Goal: Task Accomplishment & Management: Manage account settings

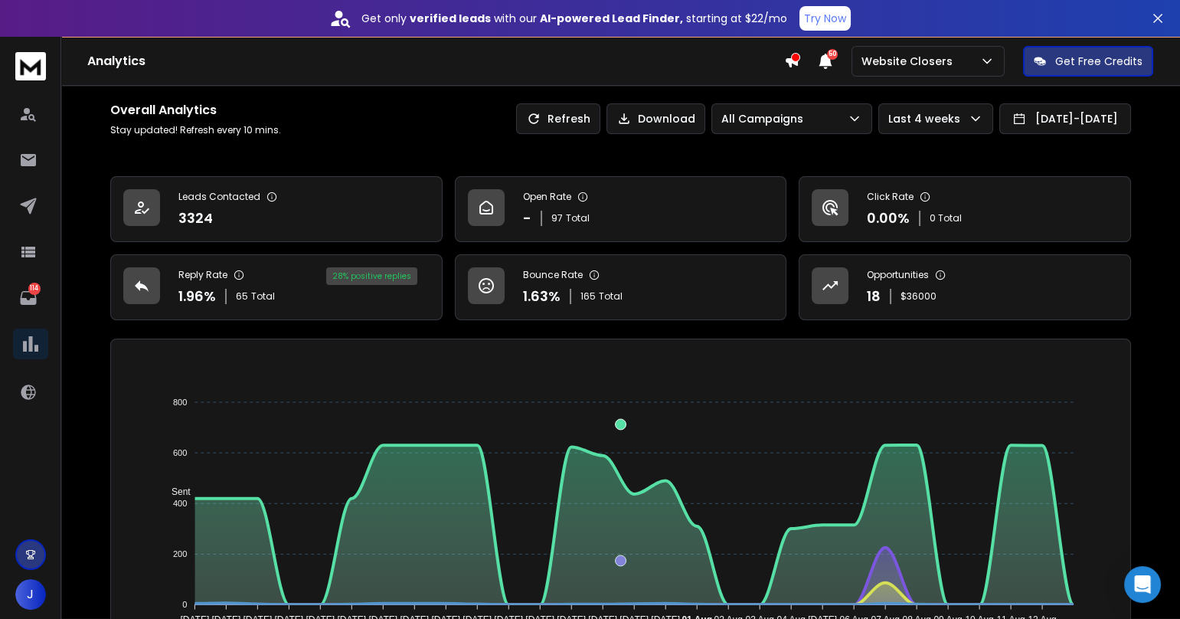
click at [1140, 303] on div "Overall Analytics Stay updated! Refresh every 10 mins. Refresh Download All Cam…" at bounding box center [620, 586] width 1119 height 1000
click at [970, 63] on div "Website Closers" at bounding box center [928, 61] width 133 height 15
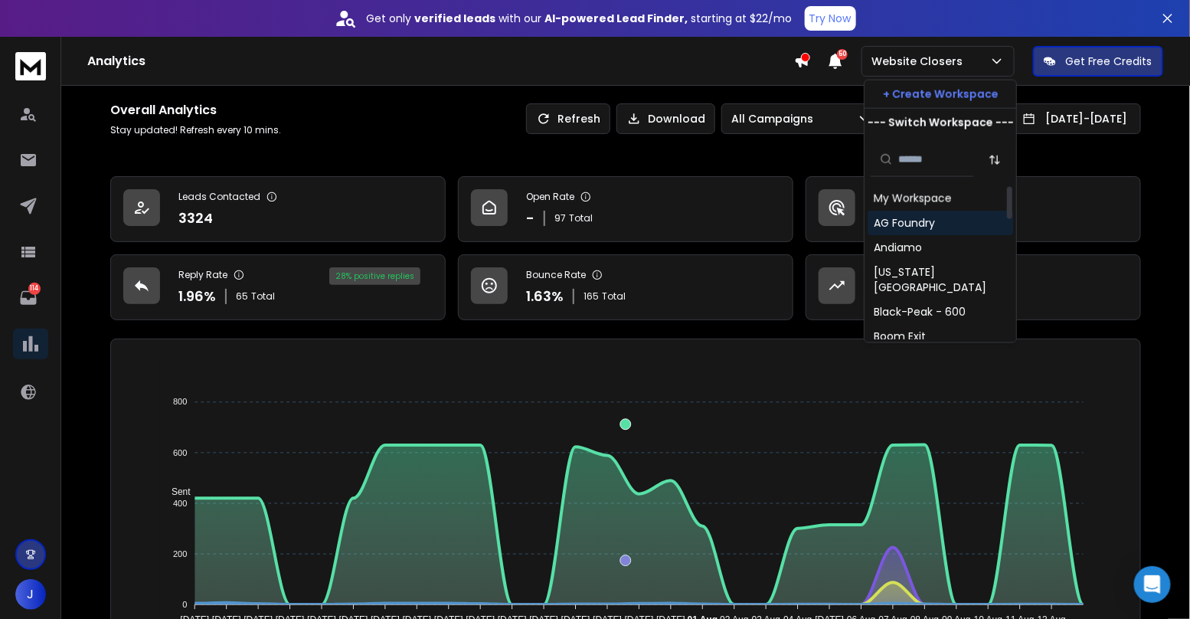
click at [961, 223] on div "AG Foundry" at bounding box center [941, 223] width 146 height 25
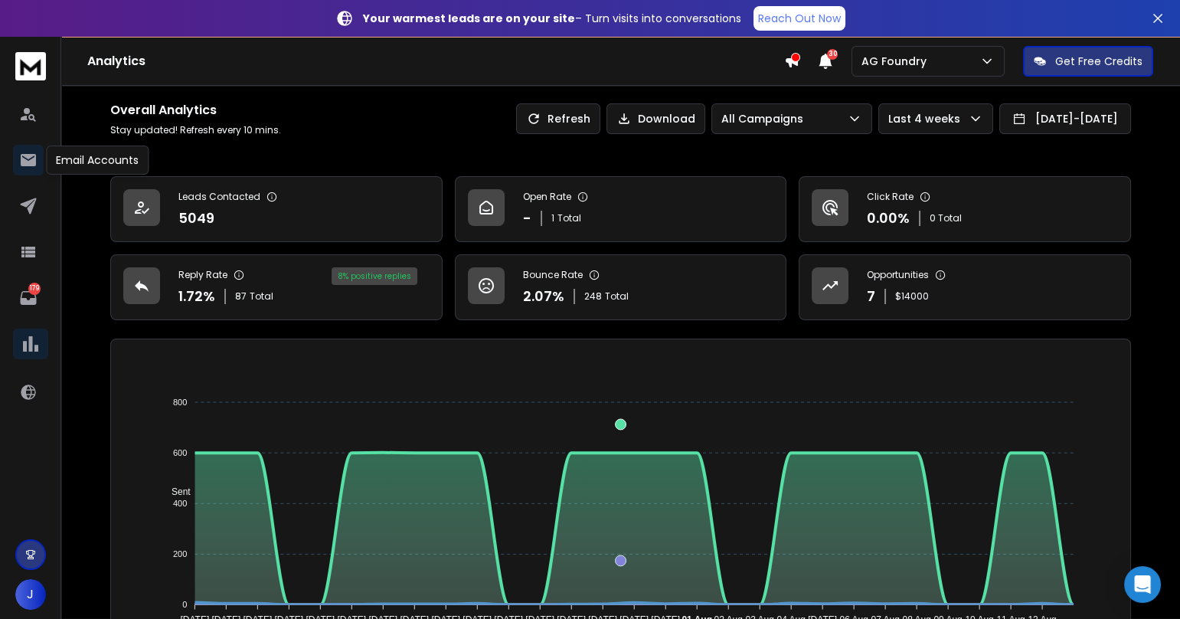
click at [23, 156] on icon at bounding box center [28, 160] width 15 height 12
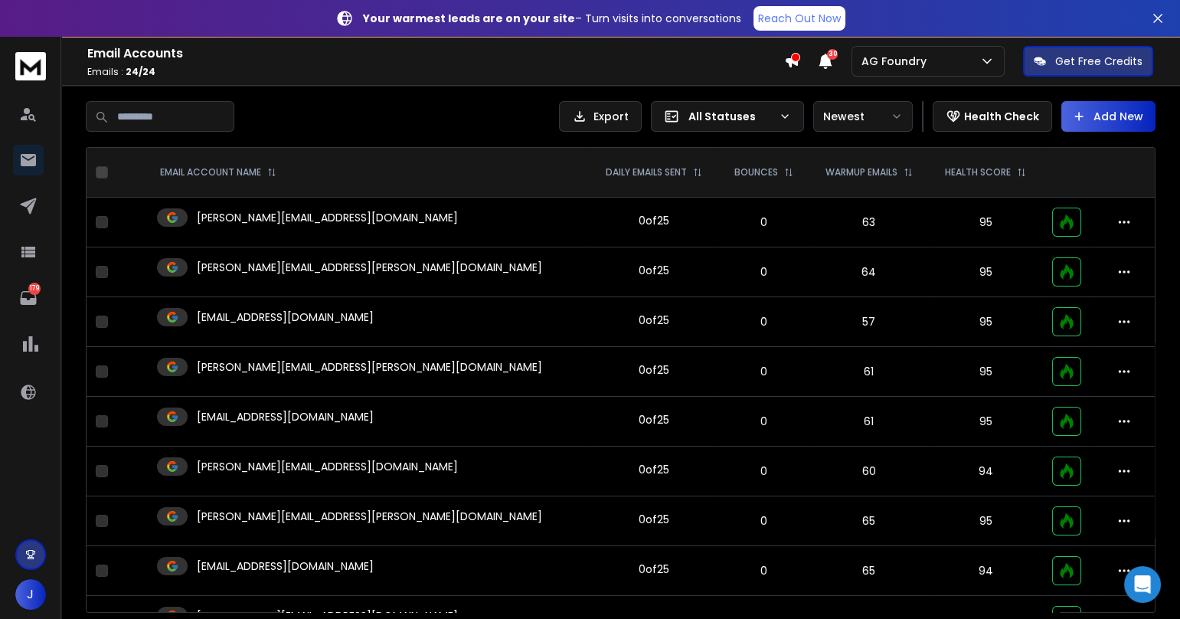
click at [411, 107] on div at bounding box center [318, 116] width 464 height 31
click at [990, 112] on p "Health Check" at bounding box center [1001, 116] width 75 height 15
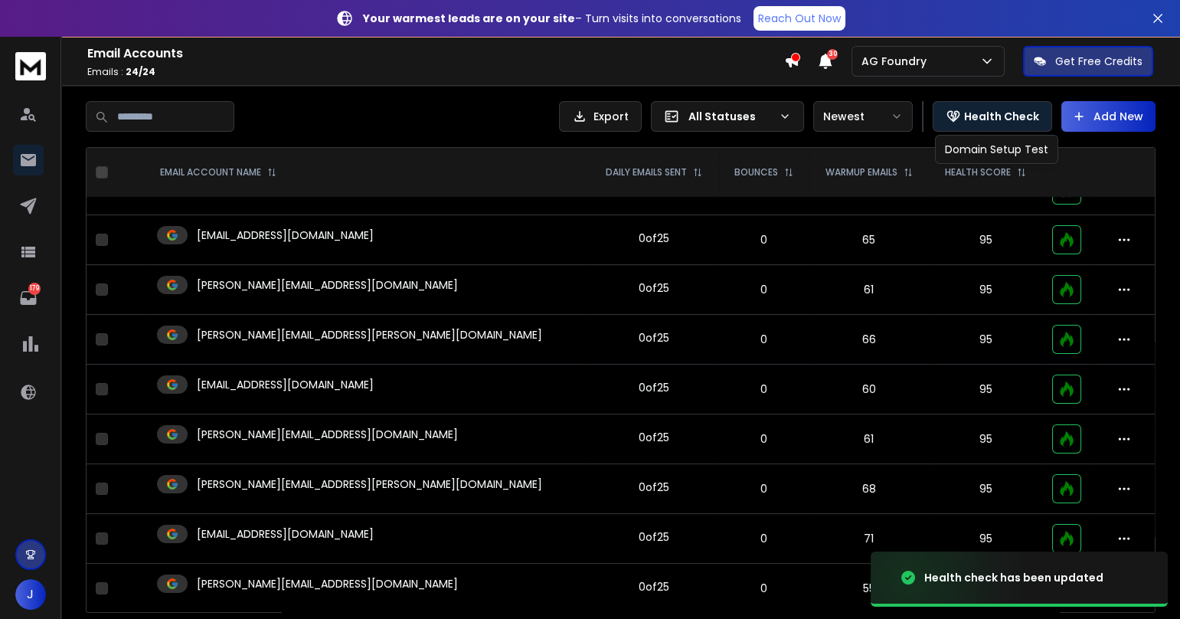
scroll to position [789, 0]
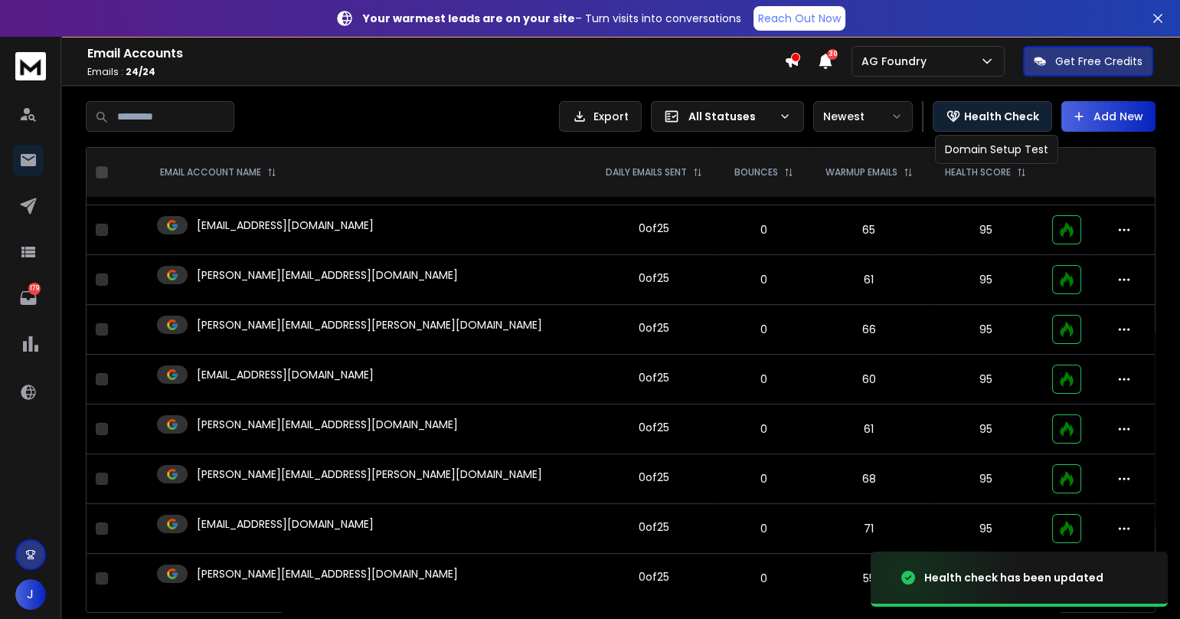
click at [357, 129] on div at bounding box center [318, 116] width 464 height 31
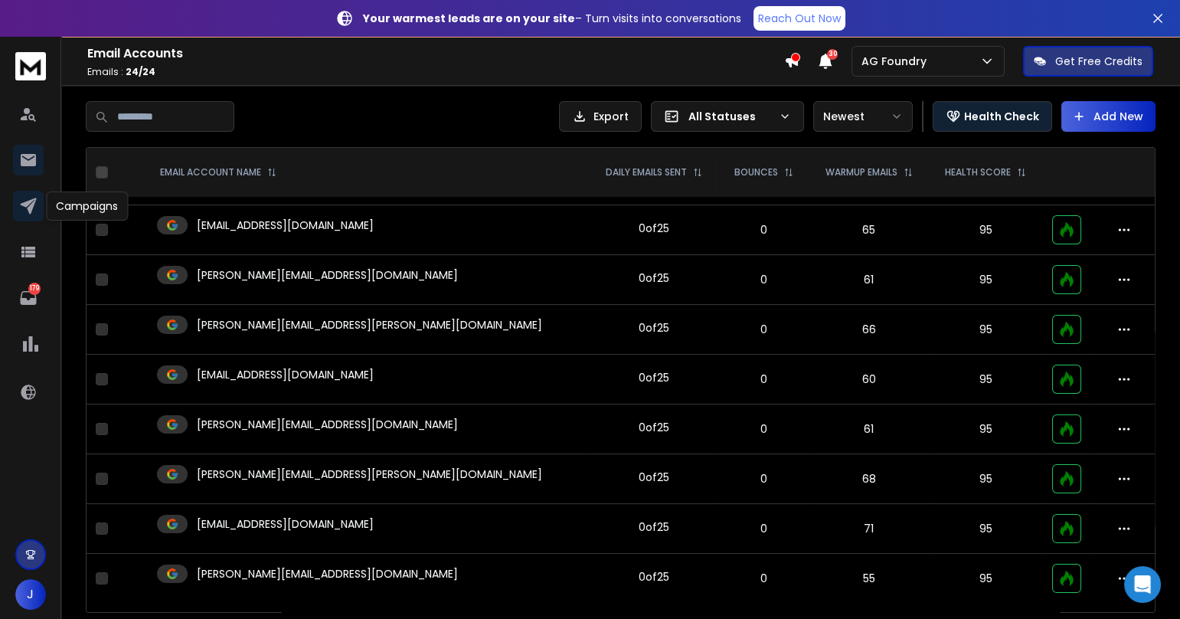
click at [32, 211] on icon at bounding box center [28, 206] width 18 height 18
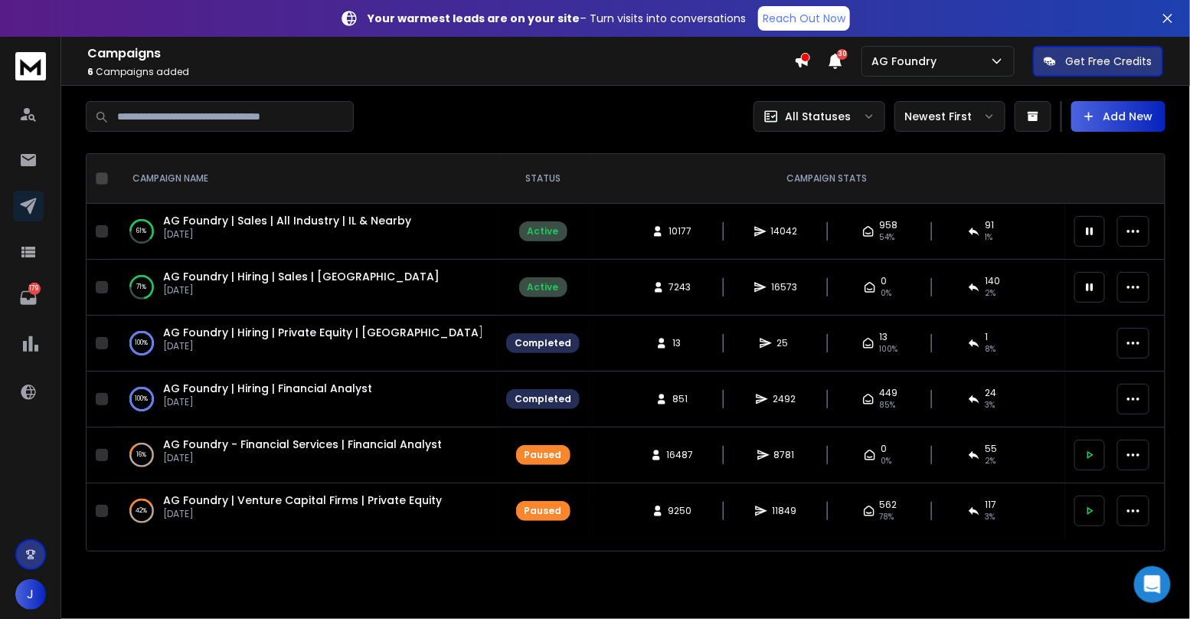
click at [428, 128] on div at bounding box center [356, 116] width 540 height 31
click at [646, 112] on div "Campaigns 6 Campaigns Added All Statuses Newest First Add New" at bounding box center [896, 116] width 540 height 31
click at [938, 63] on p "AG Foundry" at bounding box center [907, 61] width 71 height 15
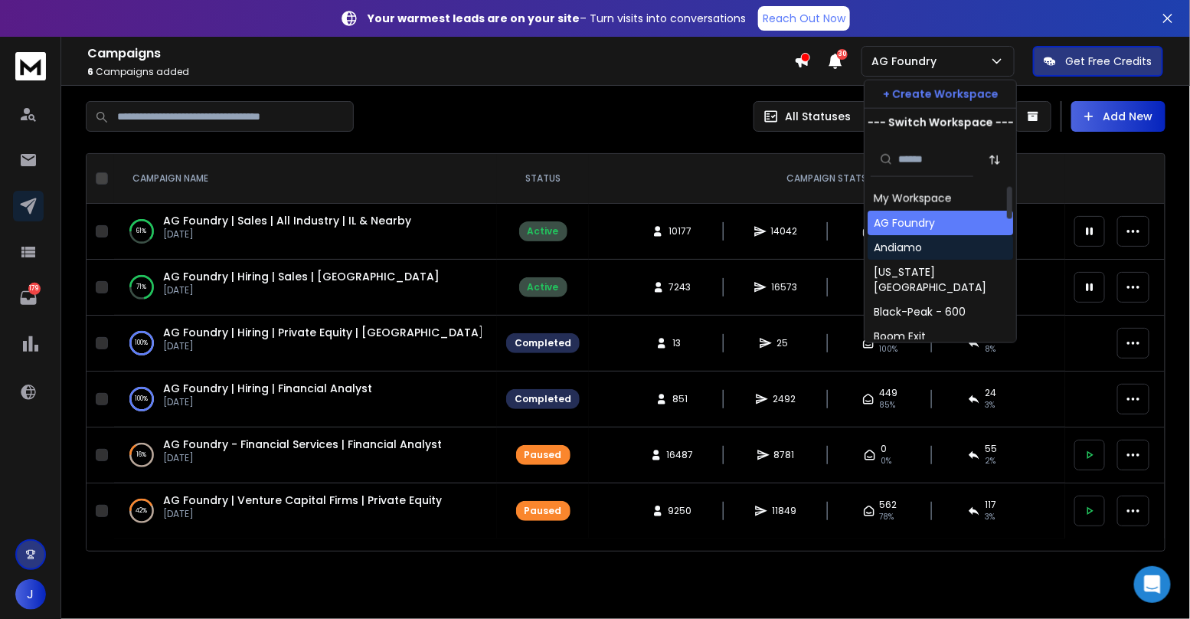
click at [398, 130] on div at bounding box center [356, 116] width 540 height 31
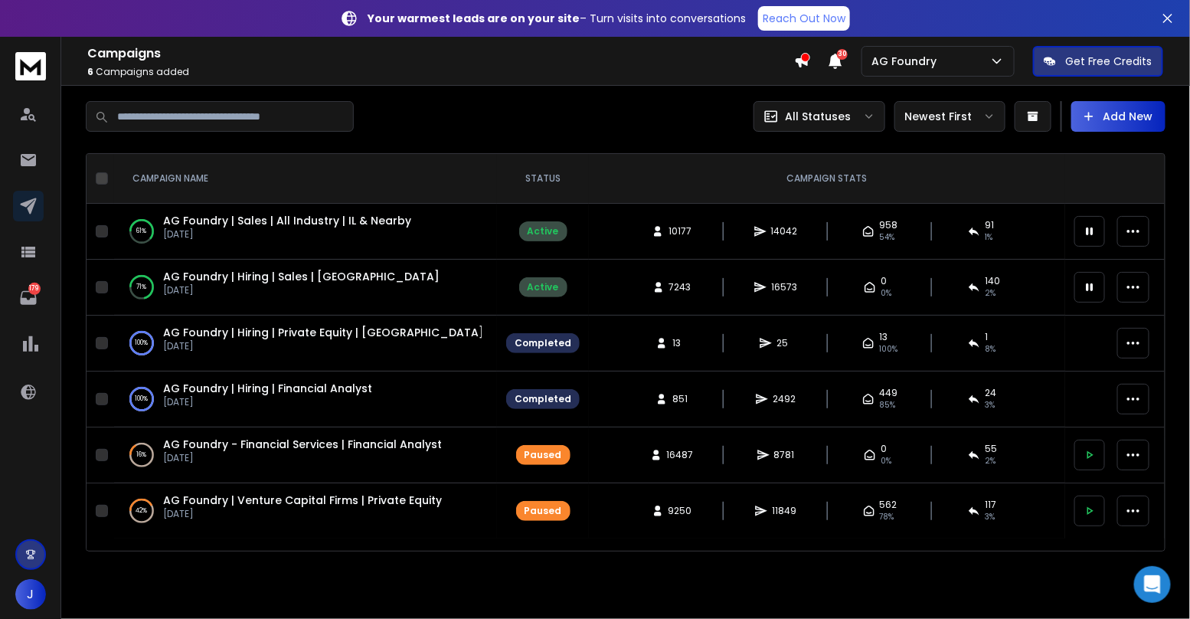
click at [322, 282] on span "AG Foundry | Hiring | Sales | USA" at bounding box center [301, 276] width 277 height 15
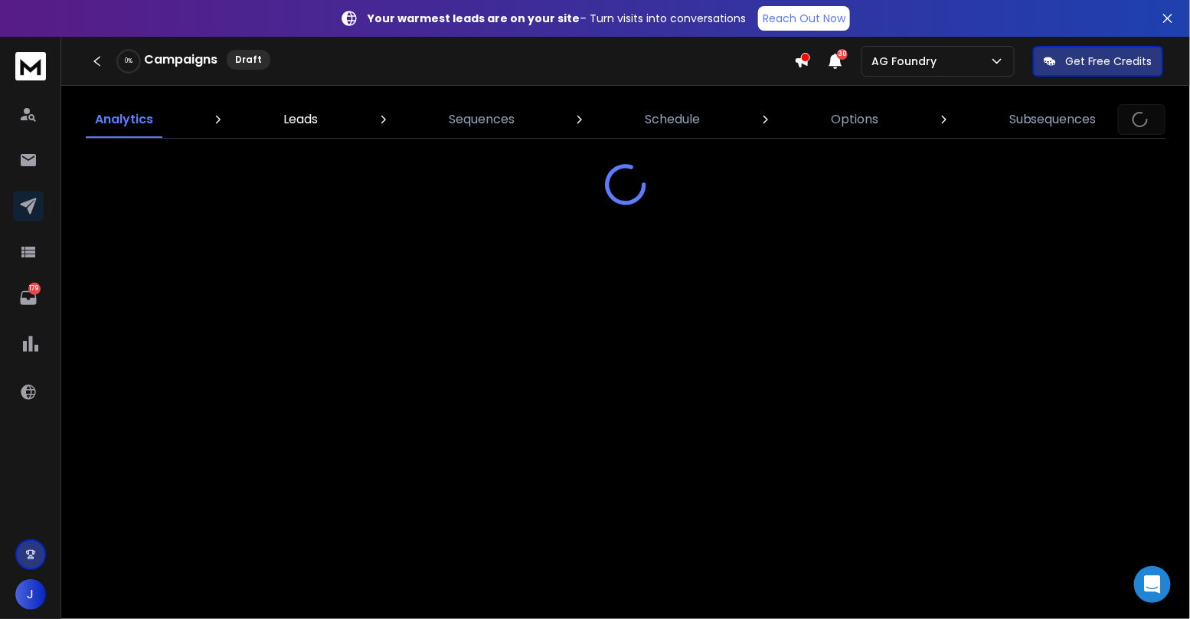
click at [312, 126] on p "Leads" at bounding box center [301, 119] width 34 height 18
click at [491, 119] on p "Sequences" at bounding box center [482, 119] width 66 height 18
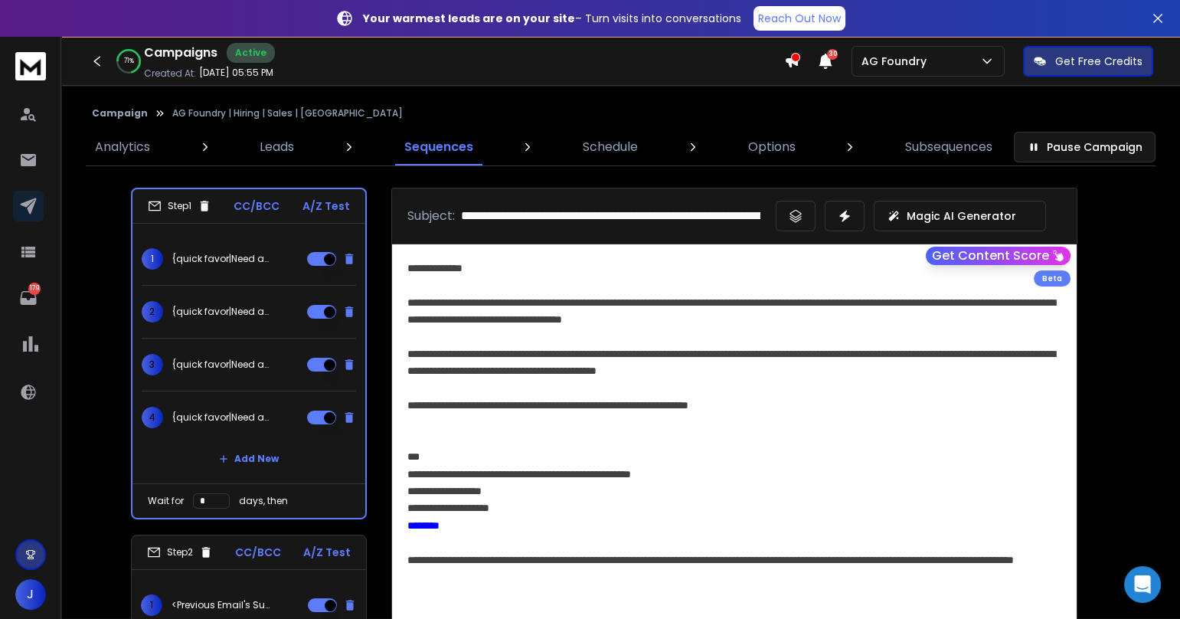
click at [229, 264] on div "1 {quick favor|Need a quick favor|Sales talent|Sales position|Sales team|Experi…" at bounding box center [206, 258] width 129 height 21
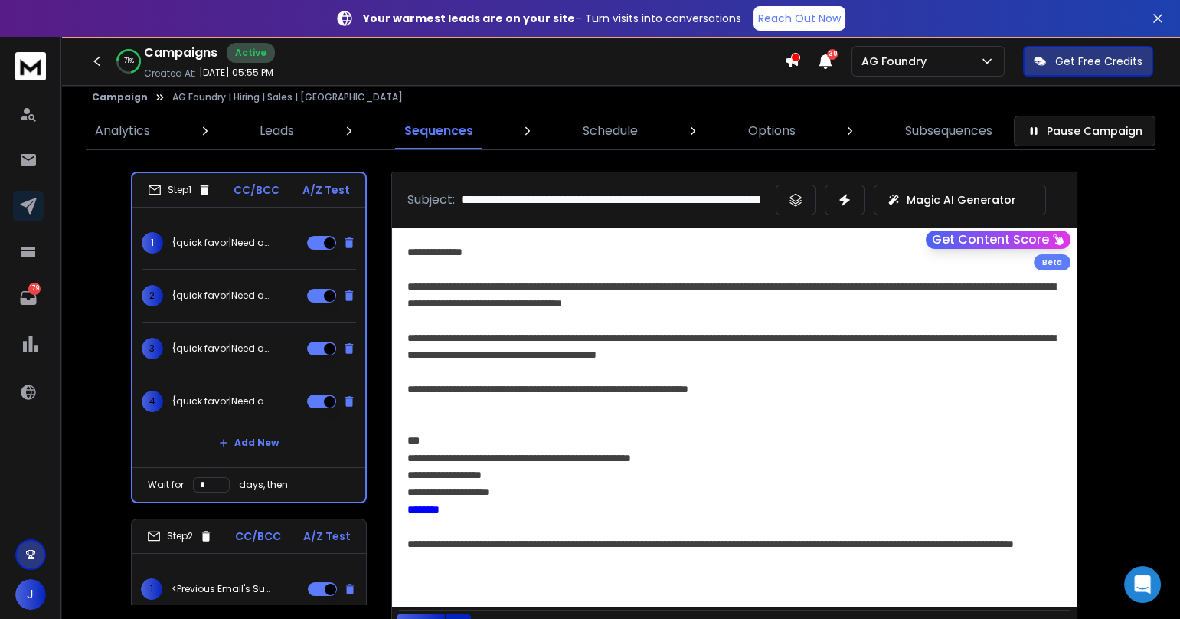
scroll to position [69, 0]
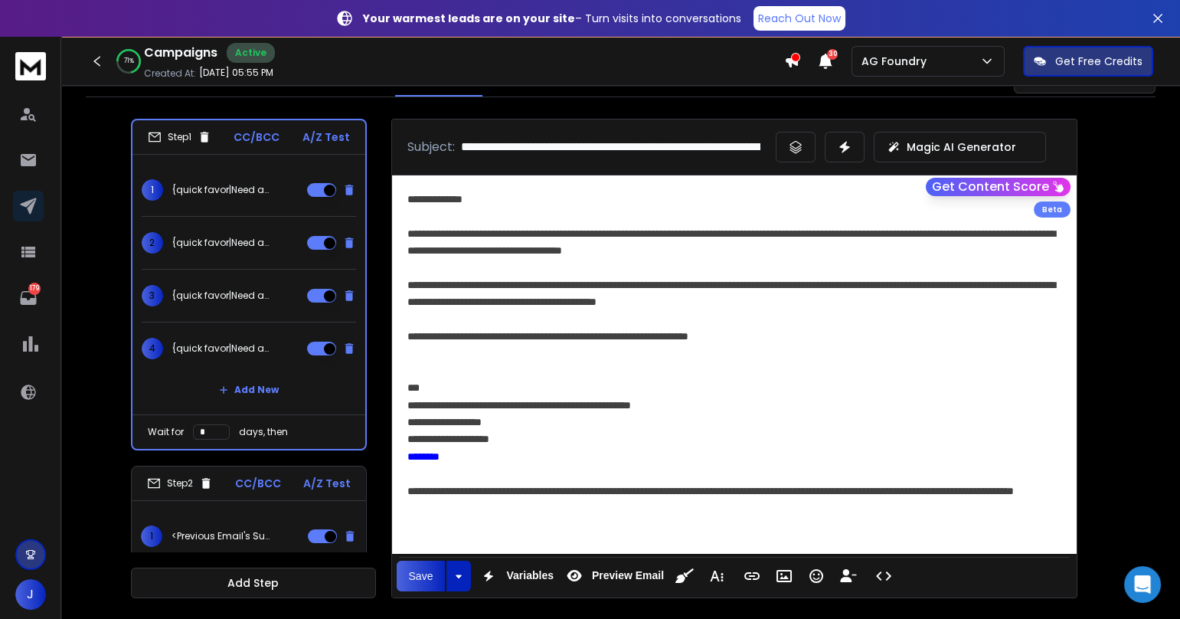
click at [273, 248] on div "2 {quick favor|Need a quick favor|Sales talent|Sales position|Sales team|Experi…" at bounding box center [249, 243] width 214 height 53
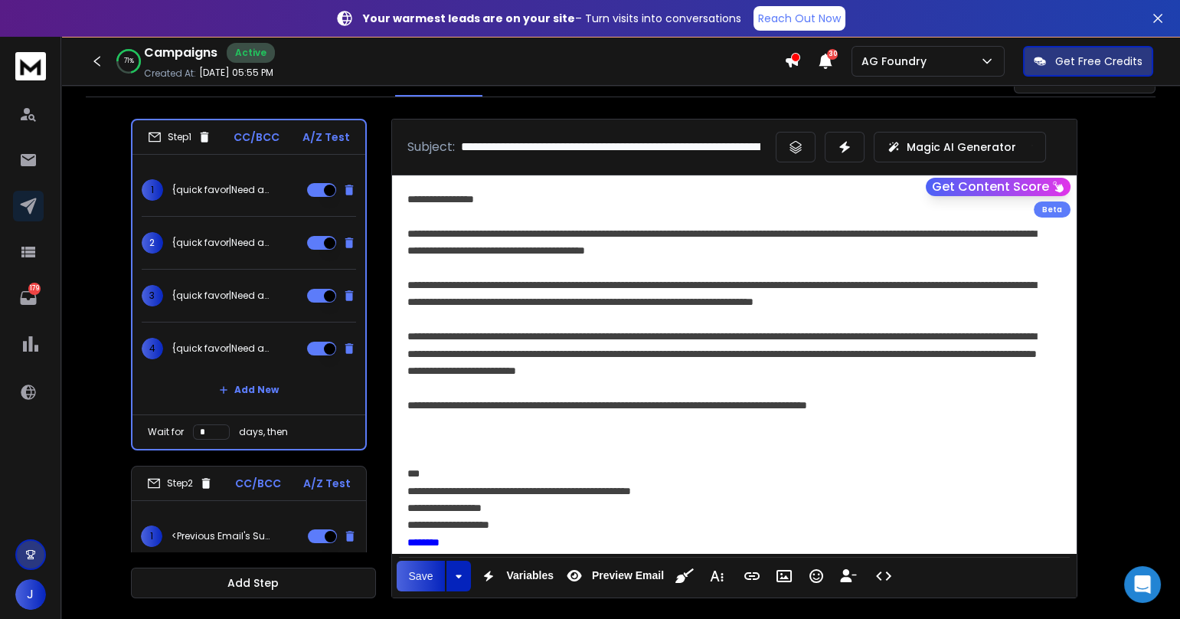
click at [242, 297] on p "{quick favor|Need a quick favor|Sales talent|Sales position|Sales team|Experien…" at bounding box center [221, 296] width 98 height 12
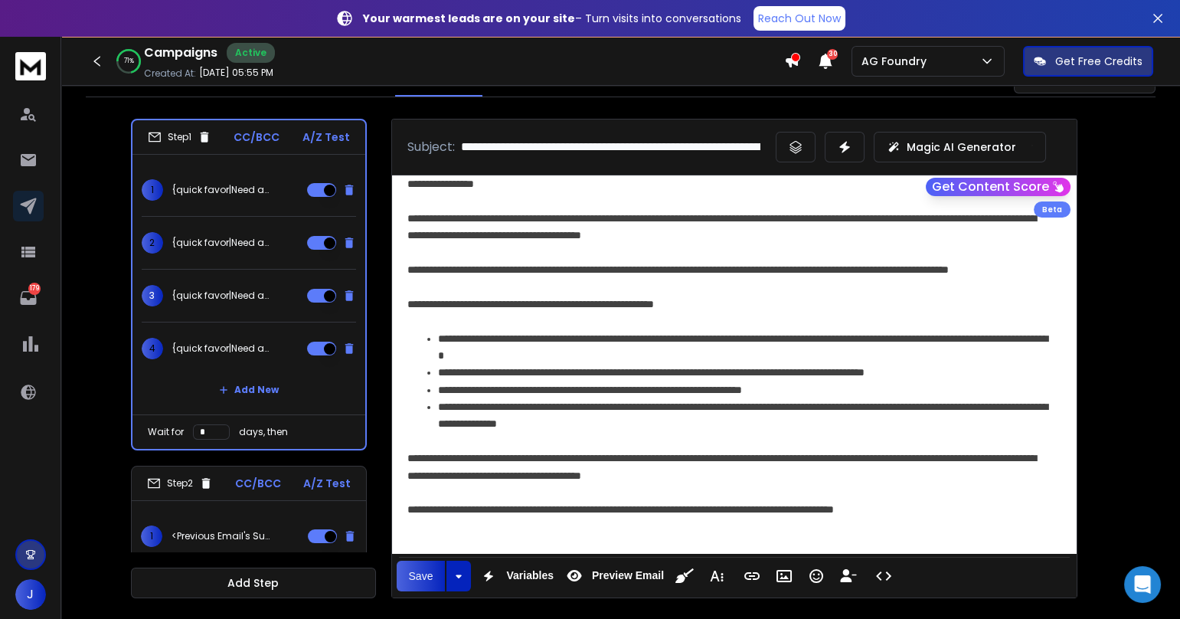
scroll to position [208, 0]
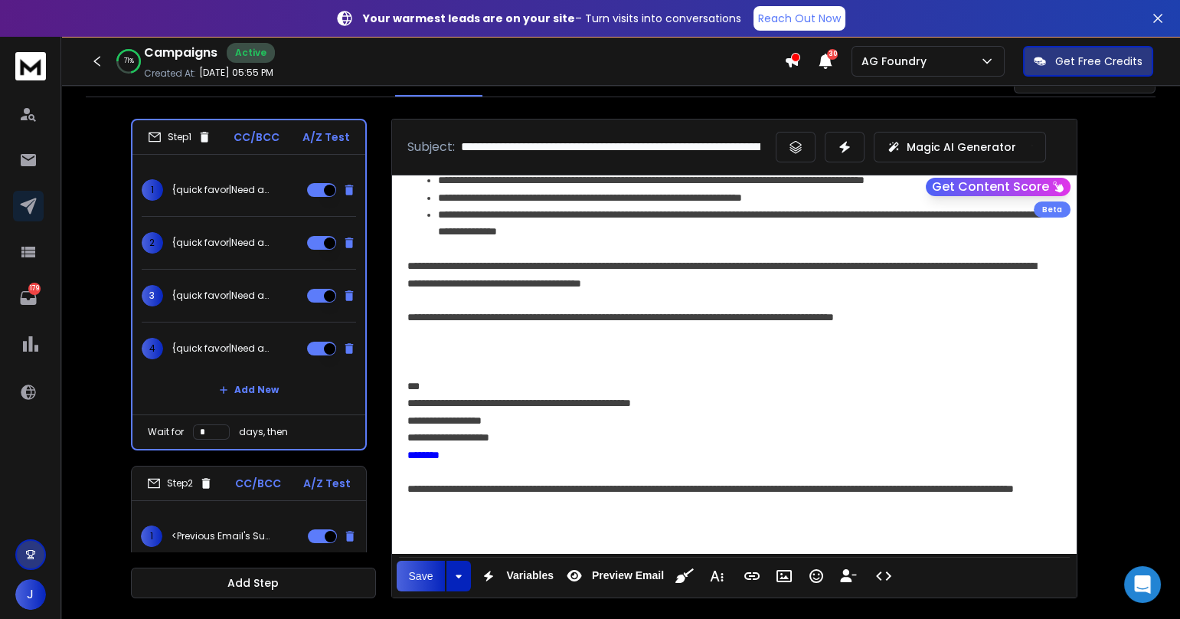
click at [229, 350] on p "{quick favor|Need a quick favor|Sales talent|Sales position|Sales team|Experien…" at bounding box center [221, 348] width 98 height 12
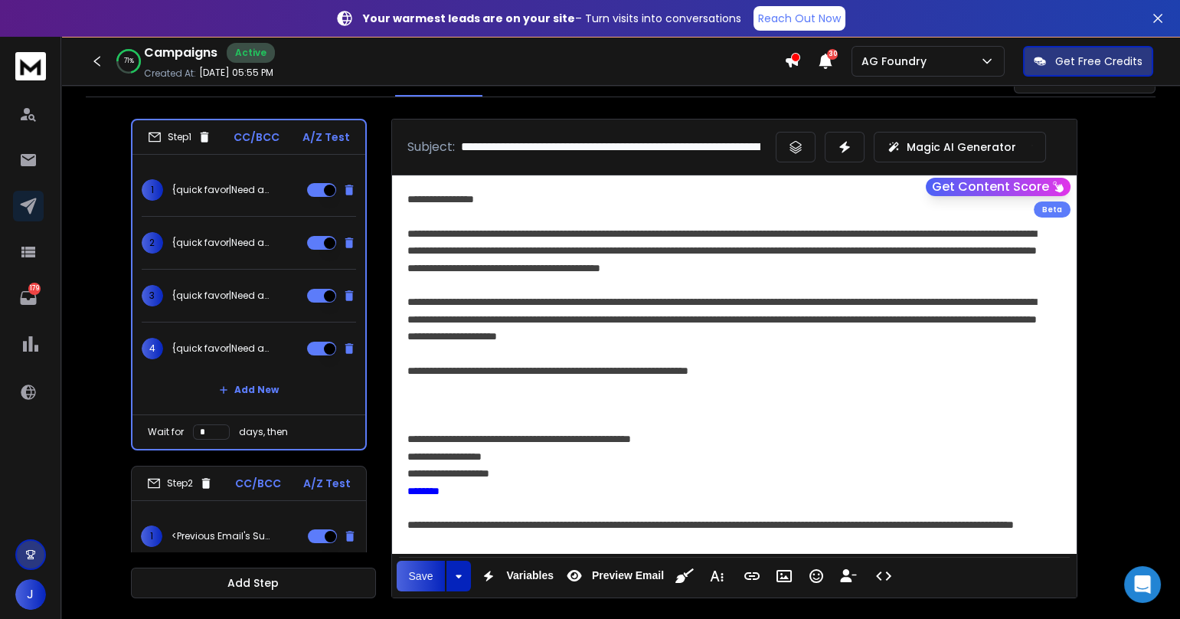
scroll to position [280, 0]
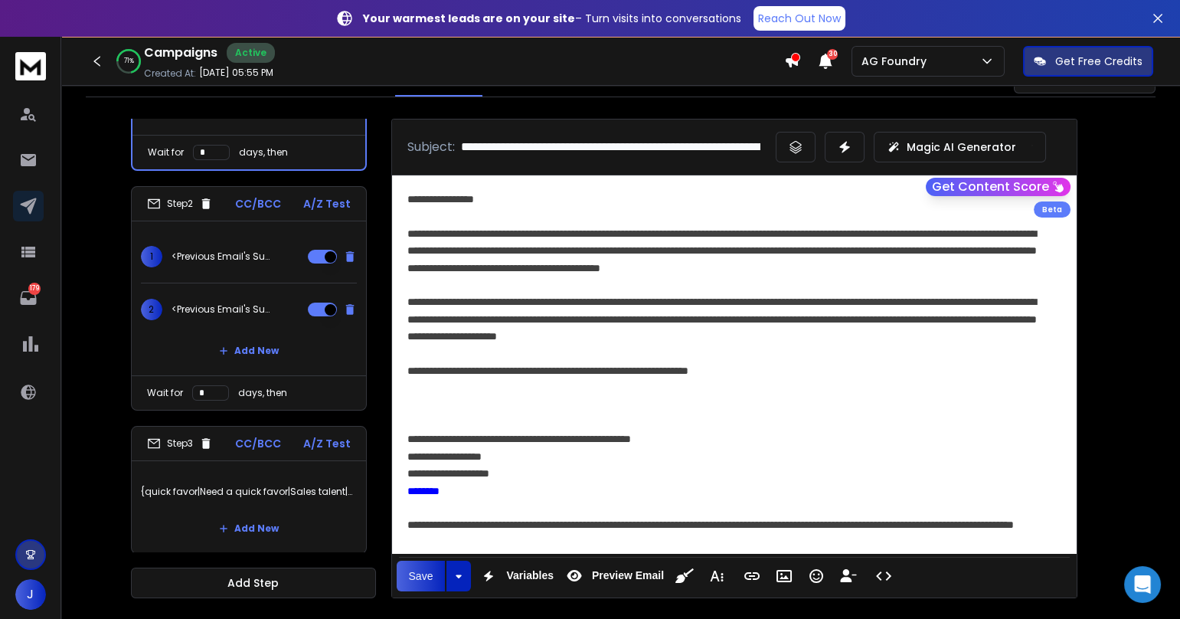
click at [231, 266] on div "1 <Previous Email's Subject>" at bounding box center [249, 257] width 216 height 53
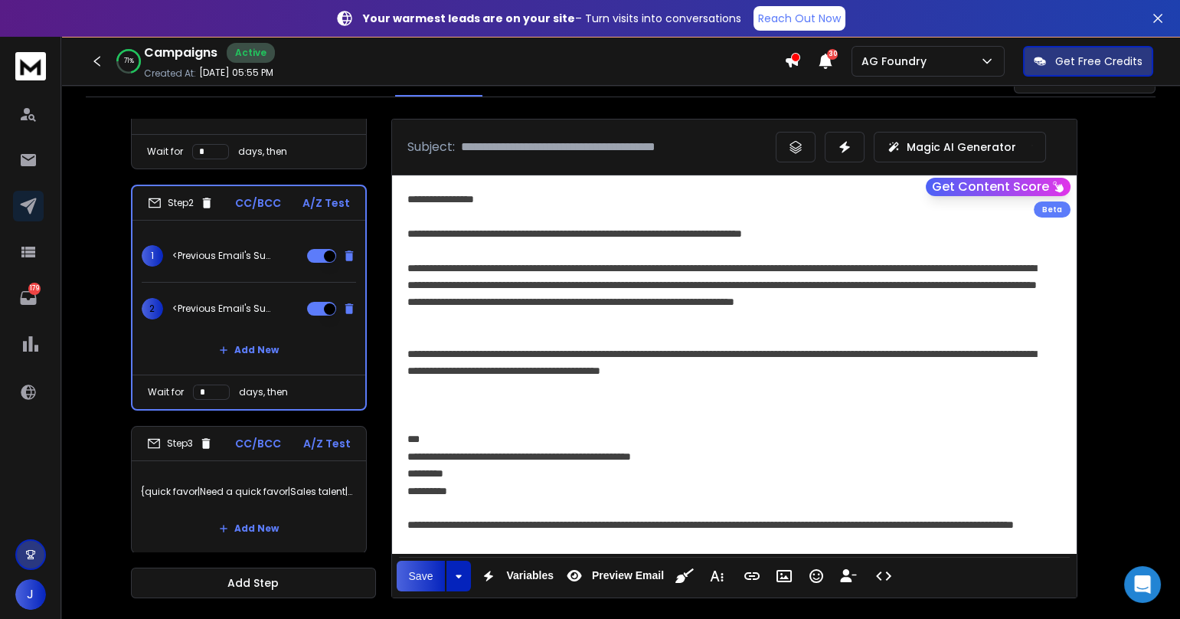
scroll to position [0, 0]
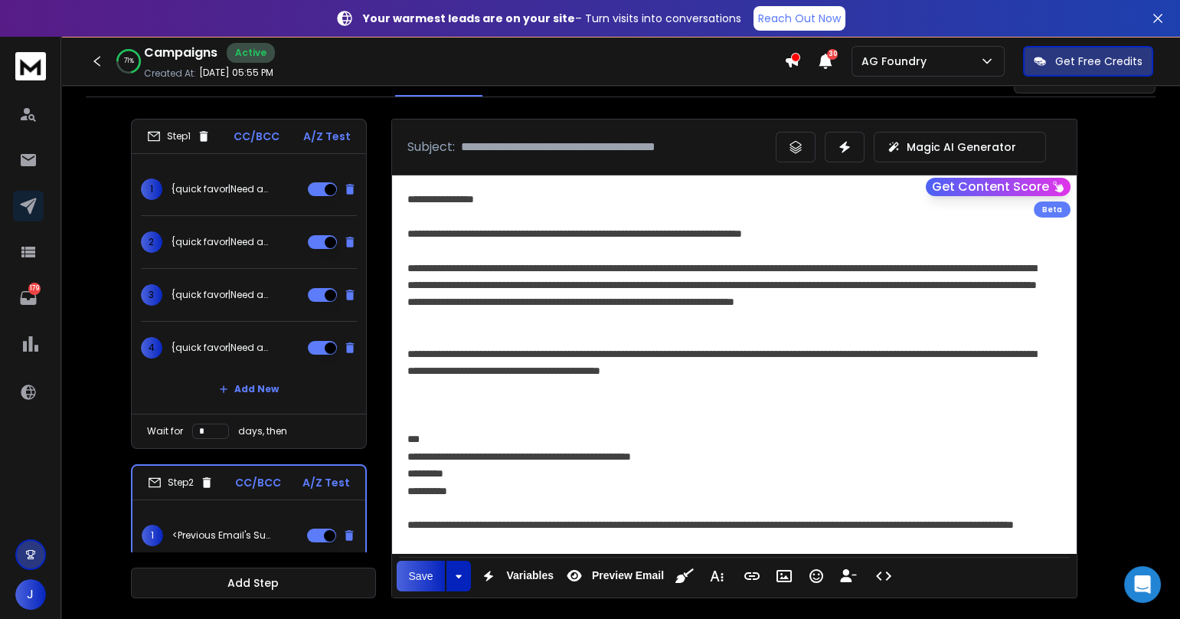
click at [228, 244] on p "{quick favor|Need a quick favor|Sales talent|Sales position|Sales team|Experien…" at bounding box center [221, 242] width 98 height 12
type input "**********"
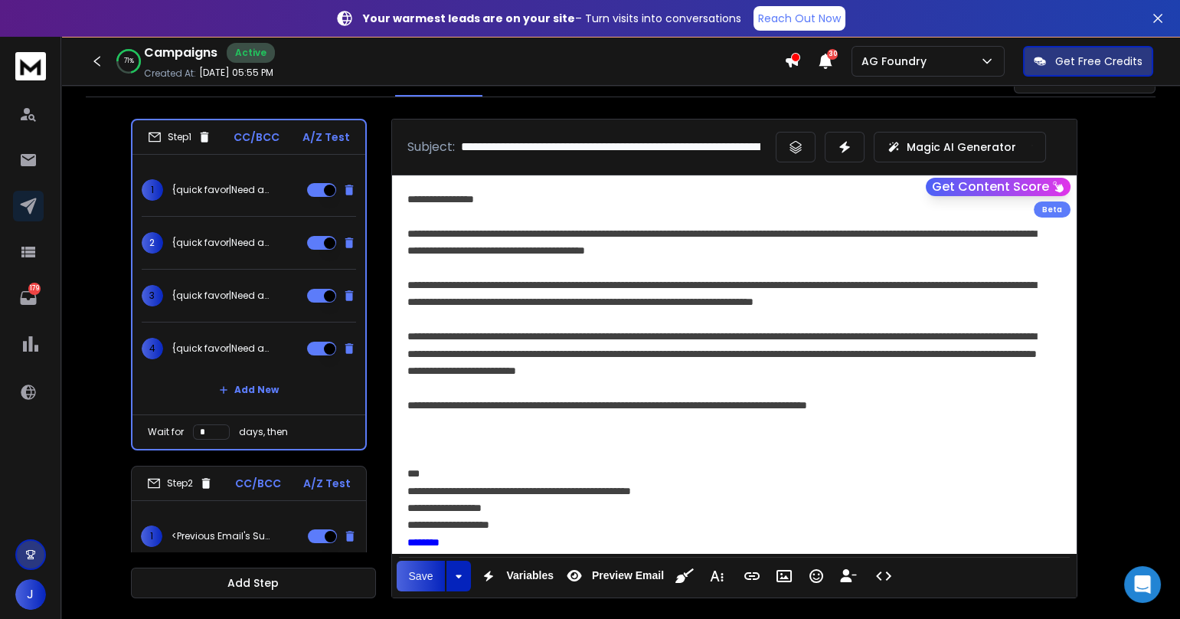
click at [224, 188] on p "{quick favor|Need a quick favor|Sales talent|Sales position|Sales team|Experien…" at bounding box center [221, 190] width 98 height 12
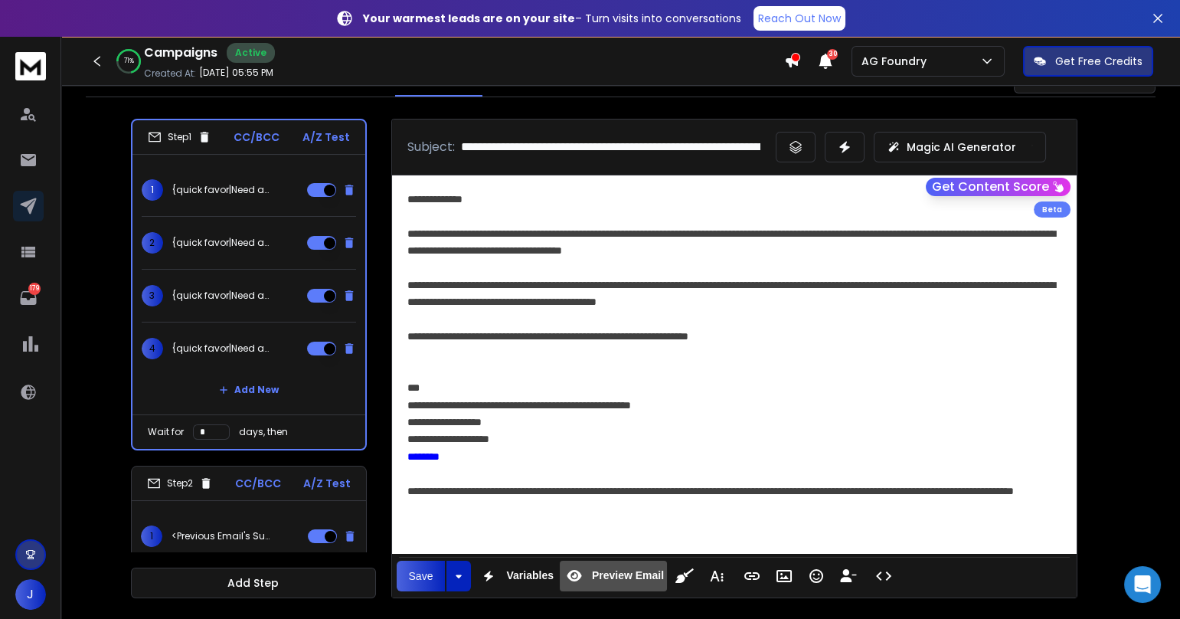
click at [621, 583] on div "Preview Email" at bounding box center [613, 575] width 107 height 25
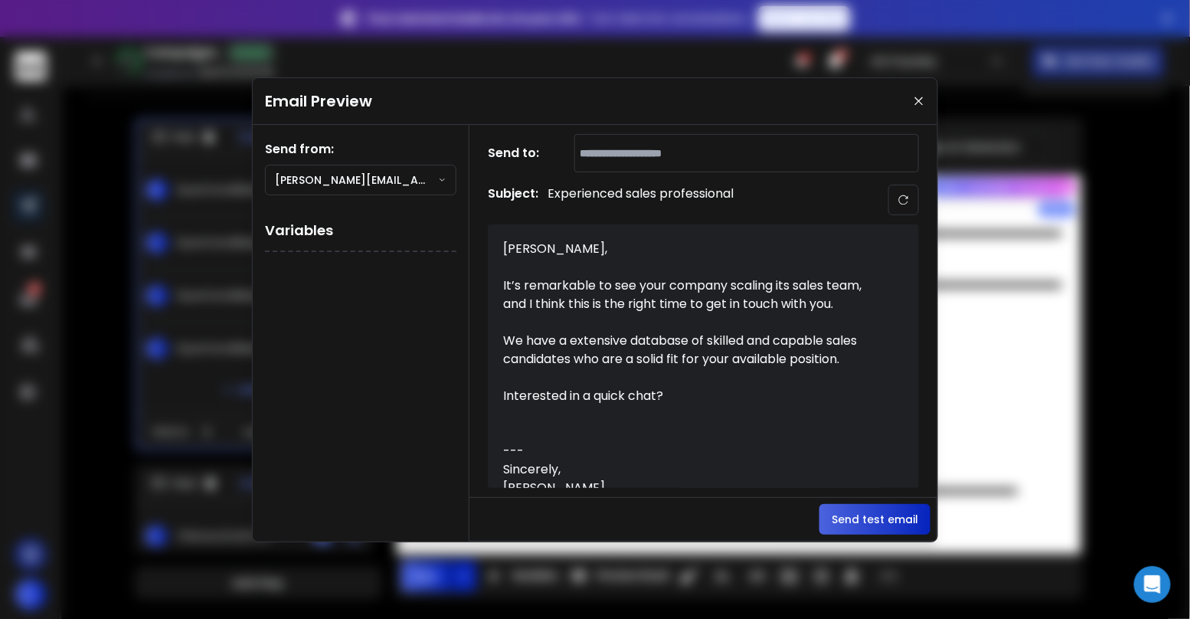
click at [637, 158] on input at bounding box center [747, 153] width 334 height 28
type input "**********"
click at [681, 125] on div "Send to: nay2em2@gmail.com Subject: Experienced sales professional Tom, It’s re…" at bounding box center [704, 306] width 468 height 363
click at [863, 518] on button "Send test email" at bounding box center [875, 519] width 111 height 31
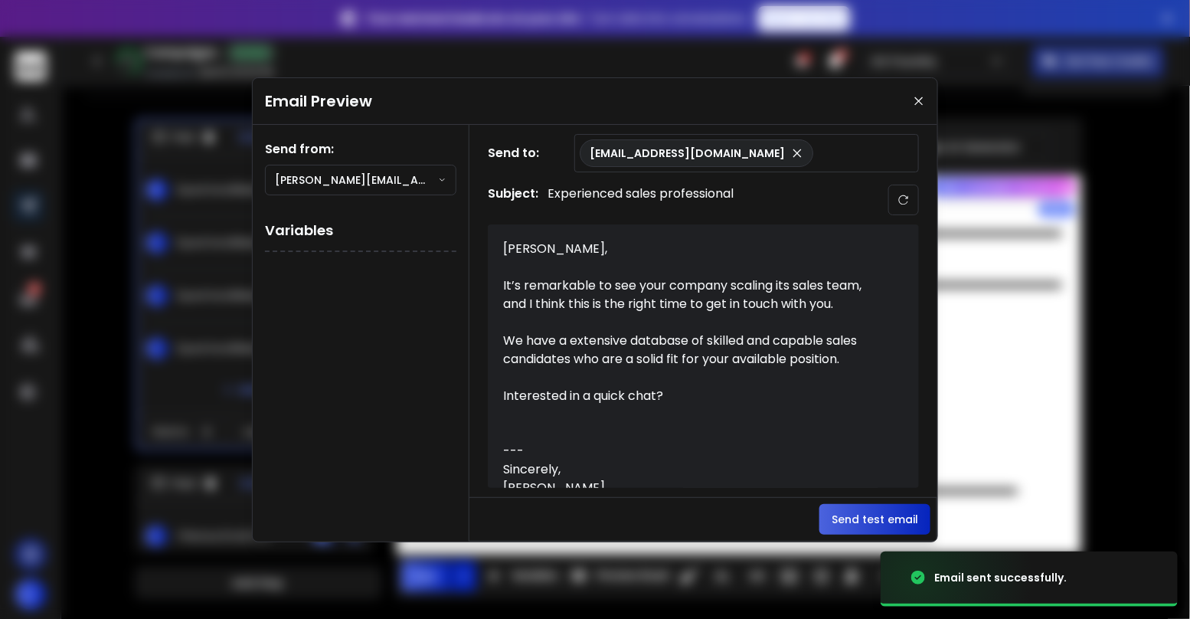
click at [820, 152] on input at bounding box center [987, 153] width 334 height 28
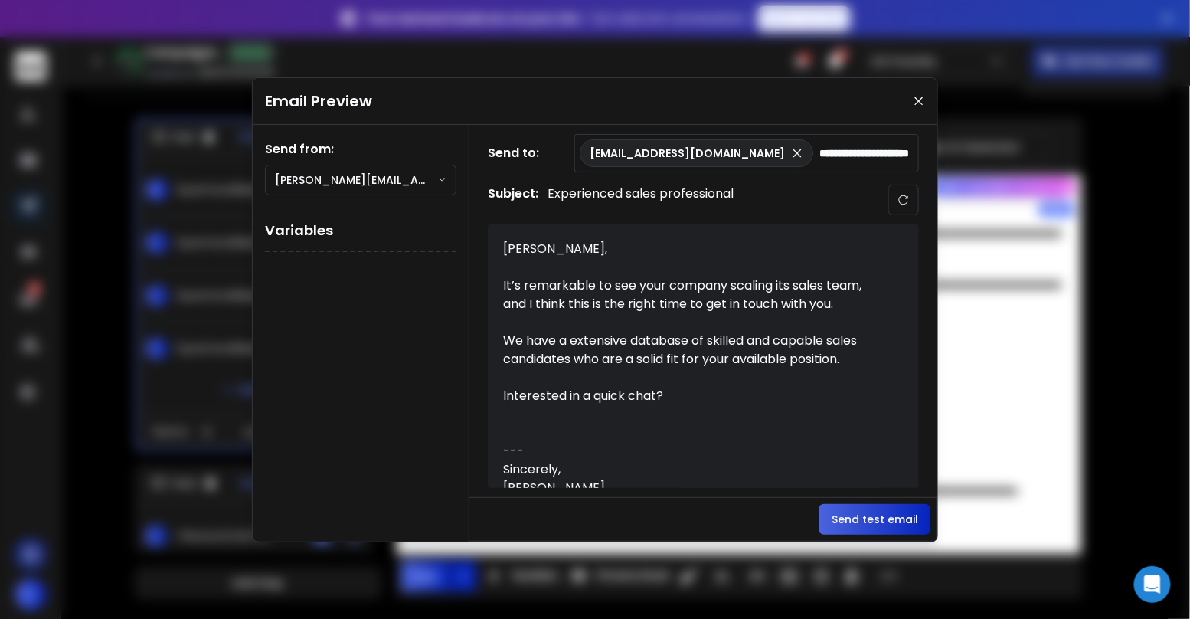
type input "**********"
click at [794, 226] on div "Send to: nay2em2@gmail.com Subject: Experienced sales professional Tom, It’s re…" at bounding box center [704, 306] width 468 height 363
click at [367, 172] on p "greg@avantgardefoundrypro.com" at bounding box center [356, 179] width 163 height 15
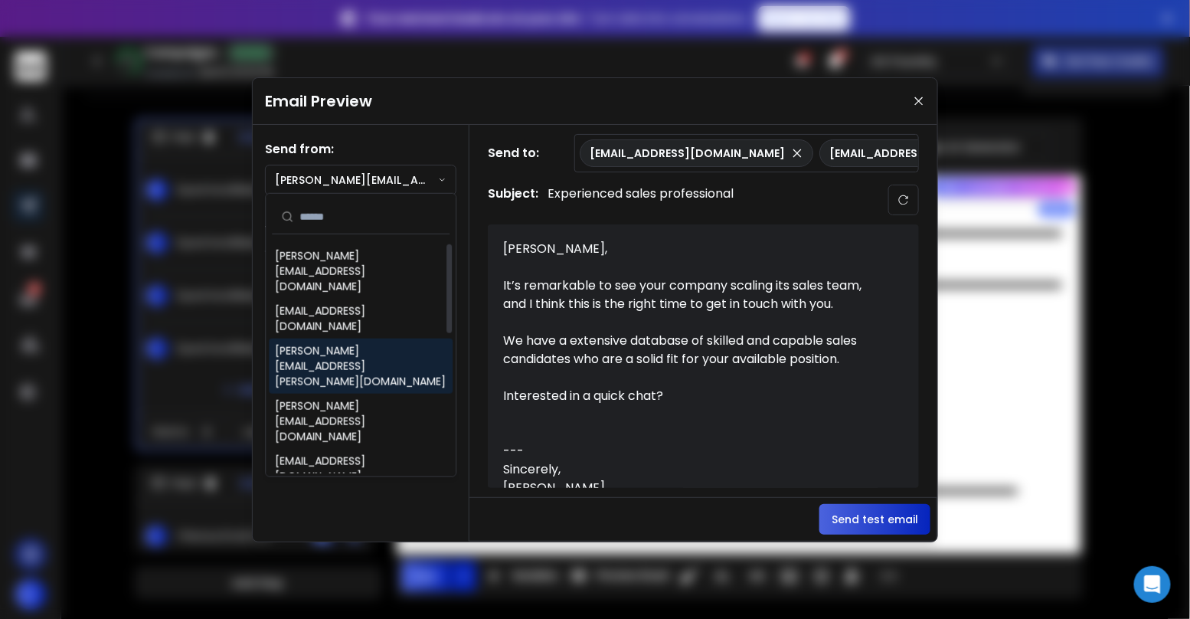
click at [352, 343] on div "greg.hall@avantgardefoundrypro.com" at bounding box center [361, 366] width 172 height 46
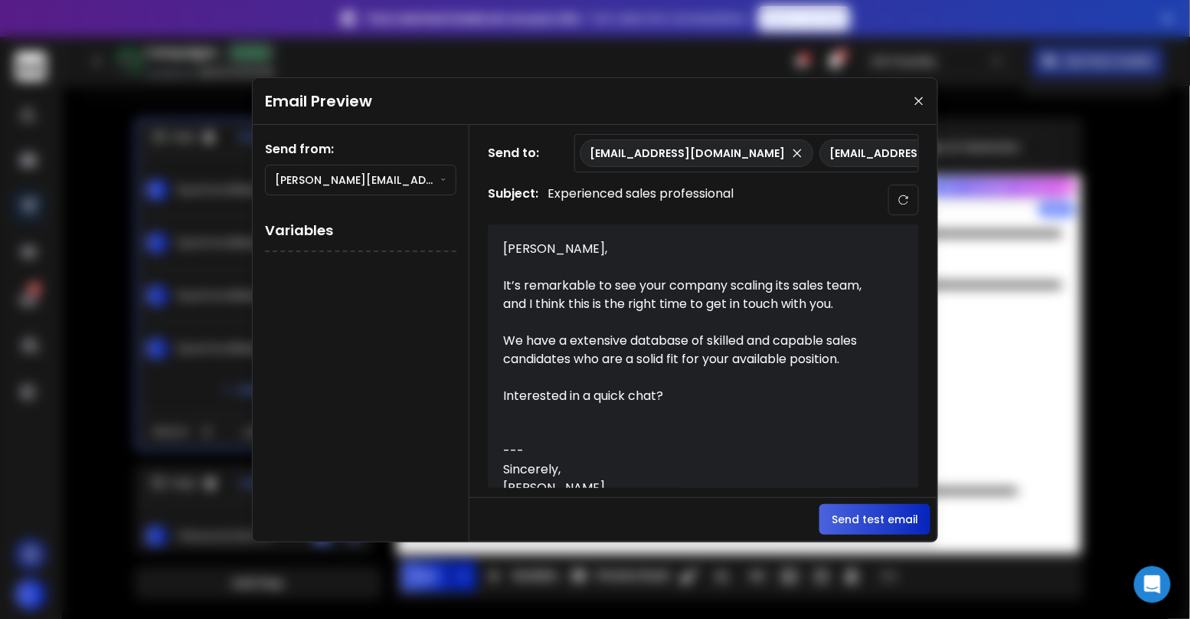
click at [869, 525] on button "Send test email" at bounding box center [875, 519] width 111 height 31
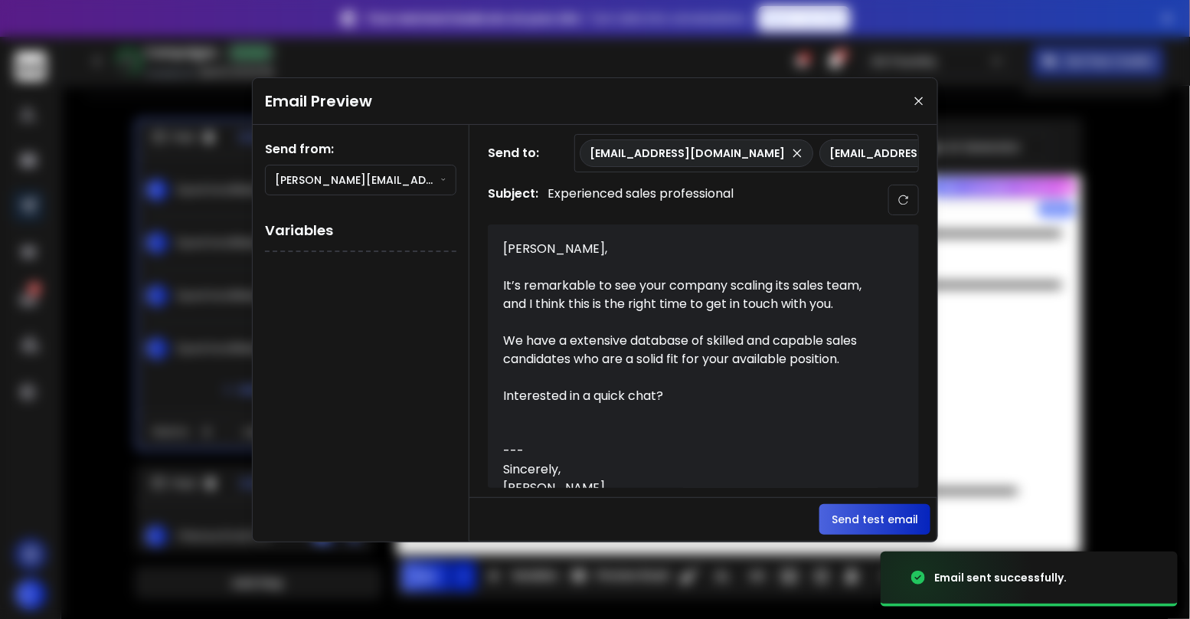
click at [919, 100] on icon at bounding box center [919, 101] width 12 height 12
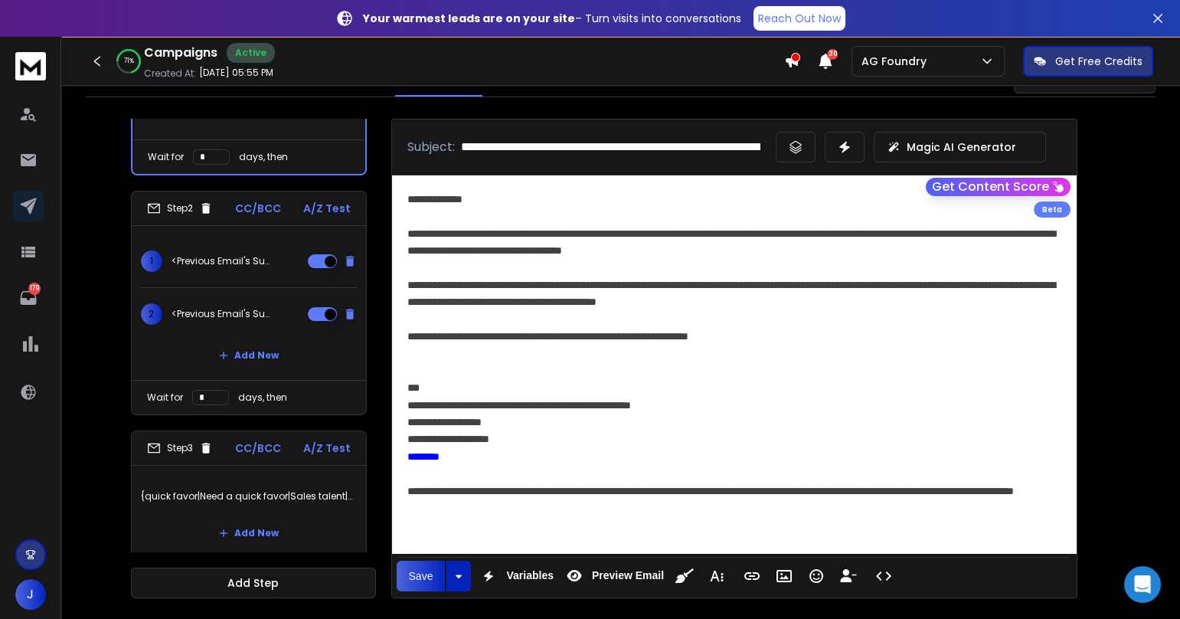
scroll to position [280, 0]
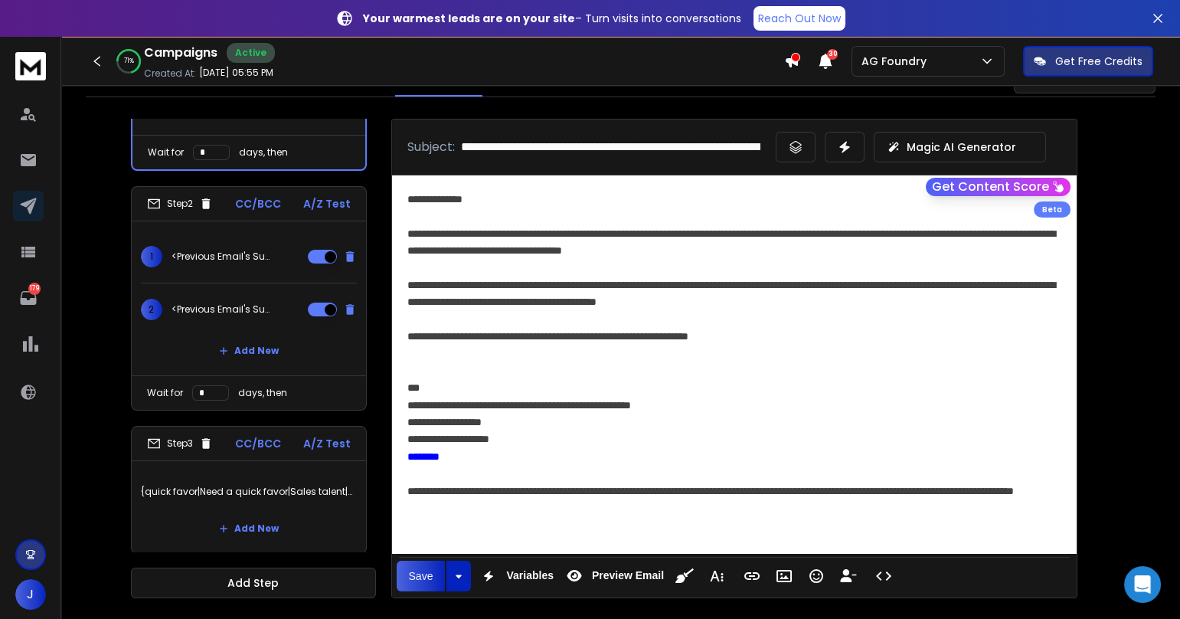
click at [229, 256] on p "<Previous Email's Subject>" at bounding box center [221, 256] width 98 height 12
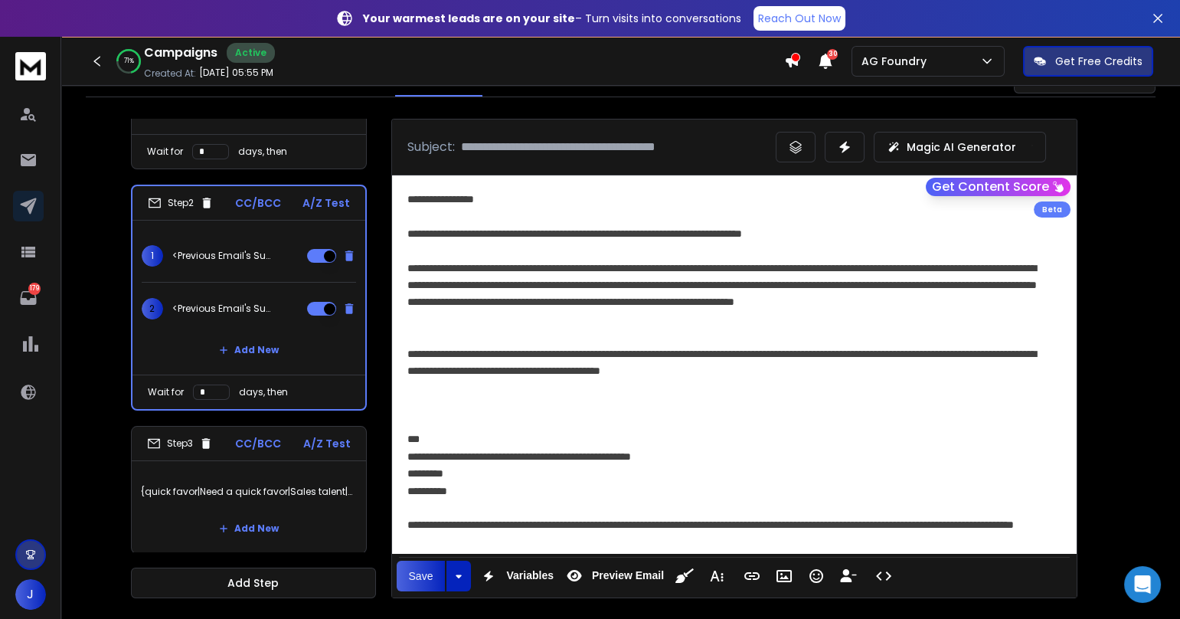
click at [214, 311] on p "<Previous Email's Subject>" at bounding box center [221, 309] width 98 height 12
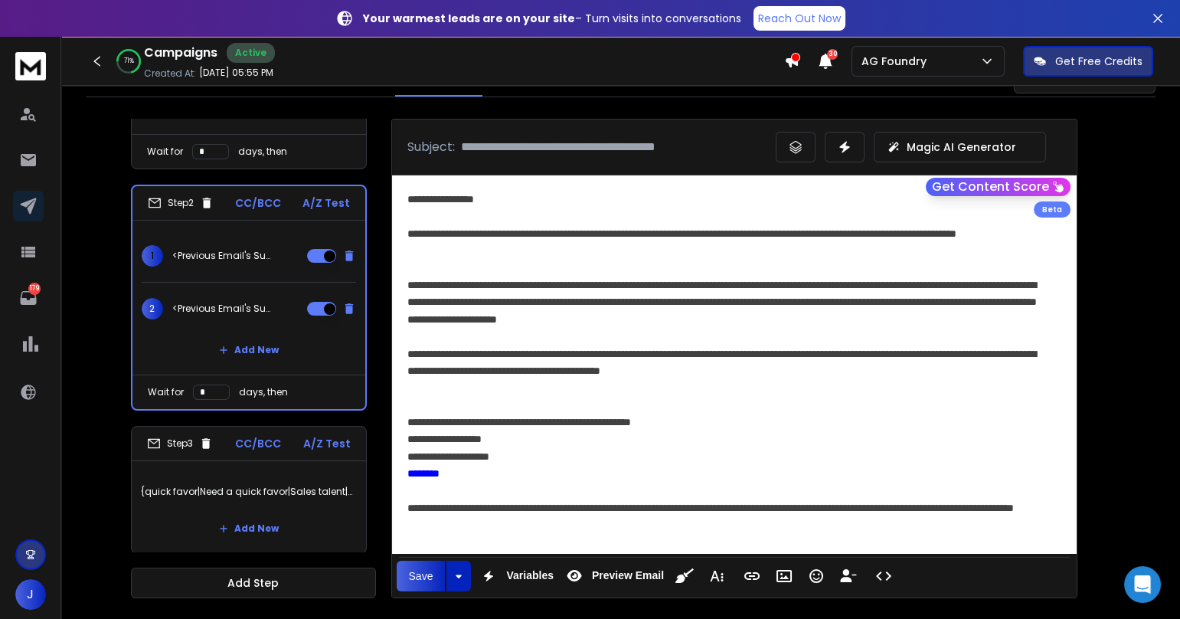
click at [175, 488] on p "{quick favor|Need a quick favor|Sales talent|Sales position|Sales team|Experien…" at bounding box center [249, 491] width 216 height 43
type input "**********"
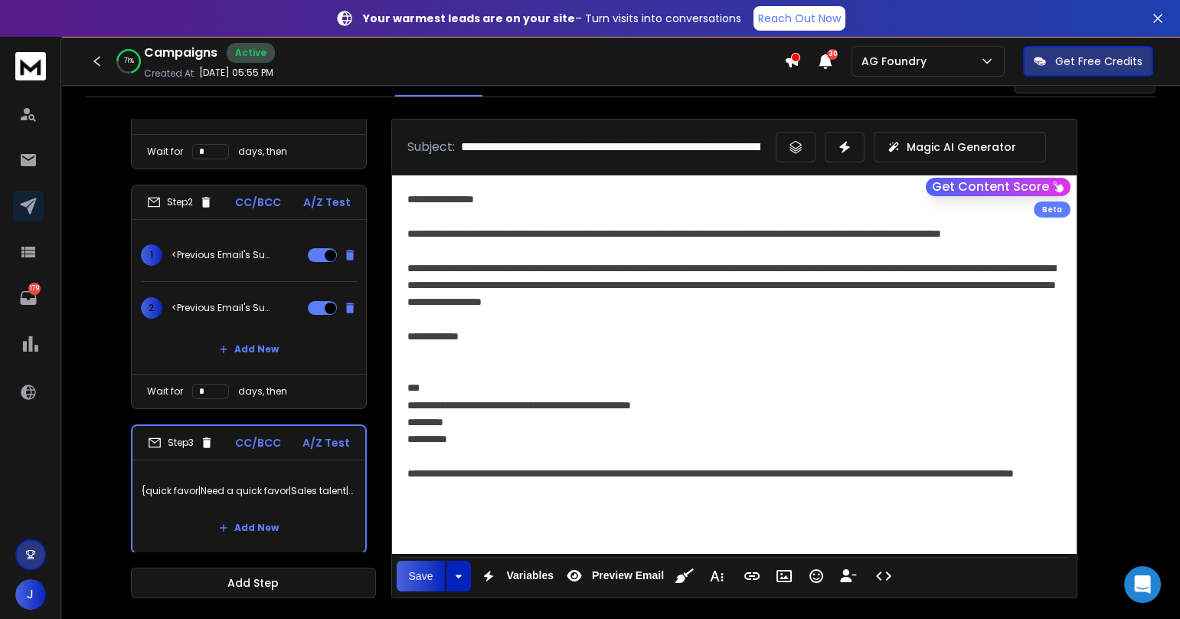
click at [98, 365] on div "**********" at bounding box center [621, 359] width 1070 height 492
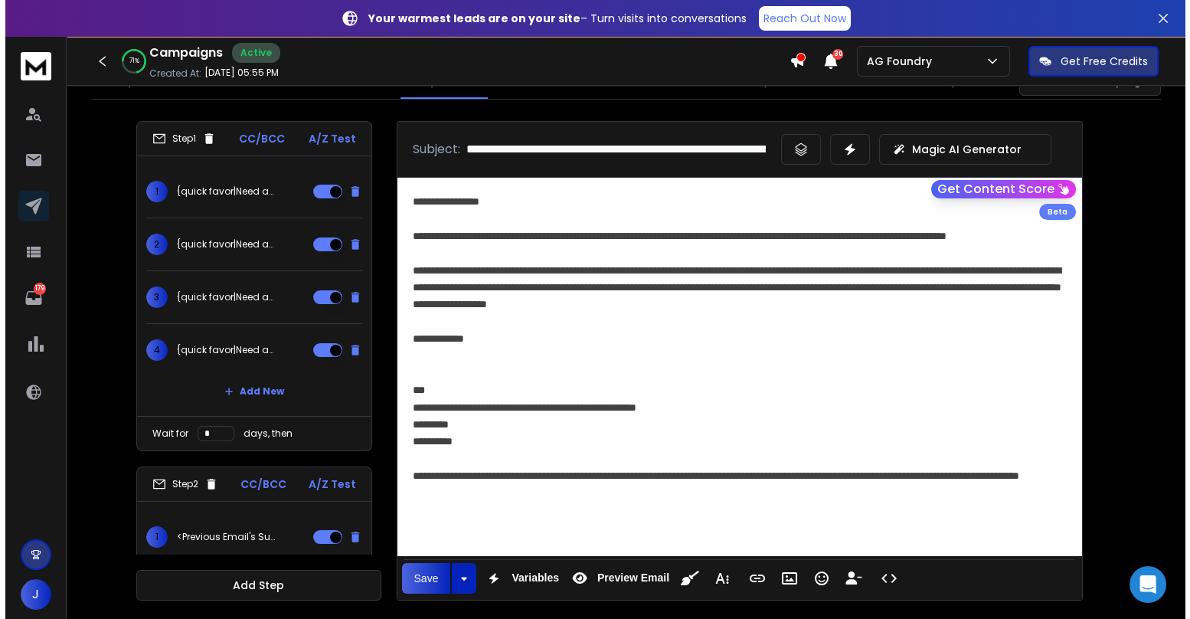
scroll to position [66, 0]
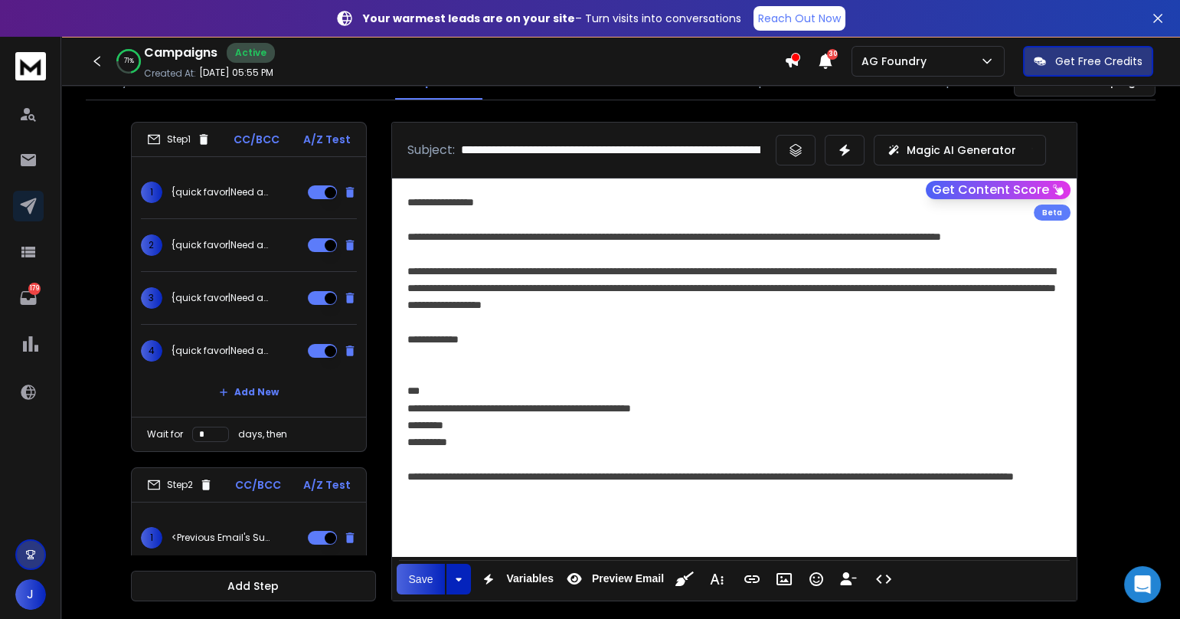
click at [218, 293] on p "{quick favor|Need a quick favor|Sales talent|Sales position|Sales team|Experien…" at bounding box center [221, 298] width 98 height 12
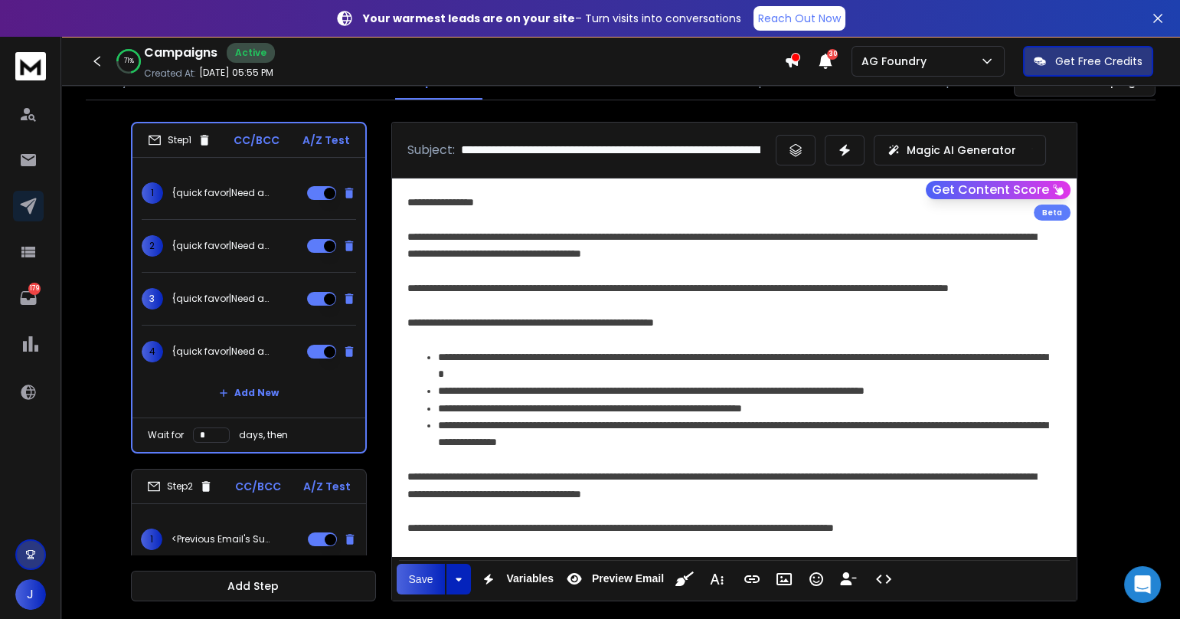
click at [308, 297] on button "button" at bounding box center [321, 299] width 29 height 14
click at [246, 342] on div "4 {quick favor|Need a quick favor|Sales talent|Sales position|Sales team|Experi…" at bounding box center [206, 351] width 129 height 21
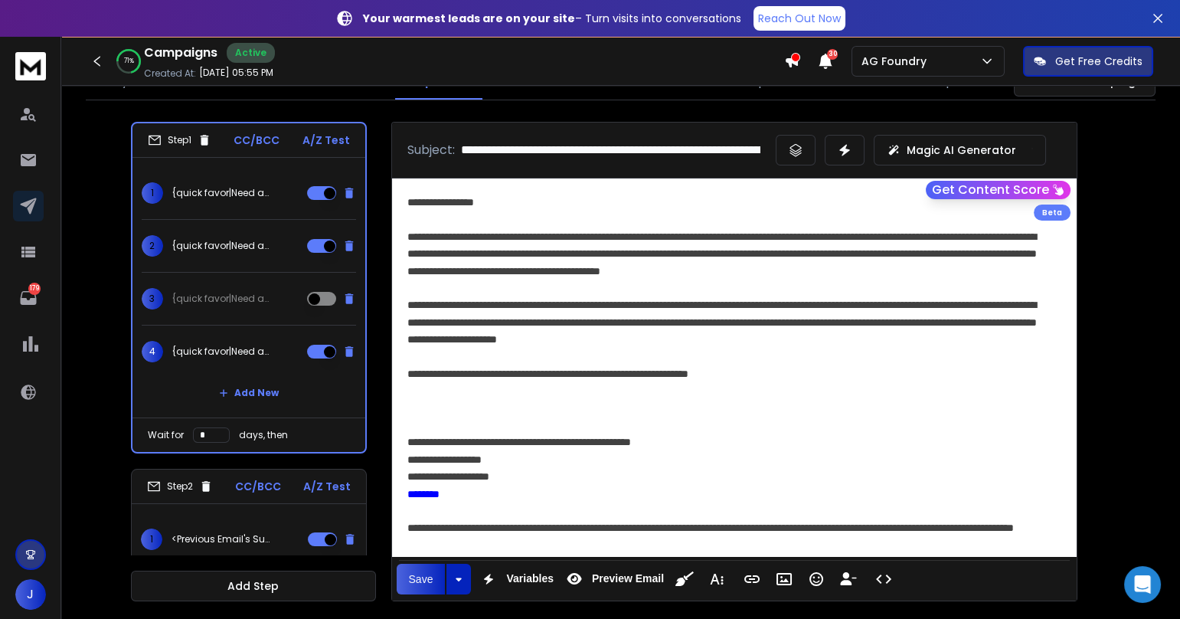
click at [257, 300] on p "{quick favor|Need a quick favor|Sales talent|Sales position|Sales team|Experien…" at bounding box center [221, 299] width 98 height 12
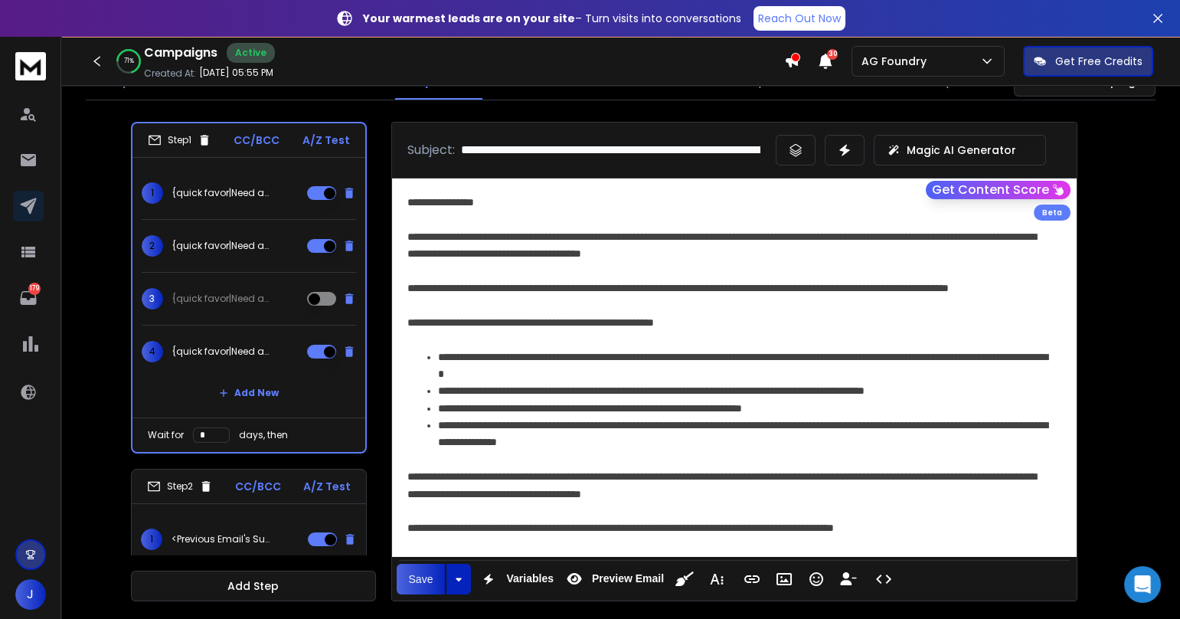
click at [345, 299] on icon at bounding box center [349, 298] width 8 height 11
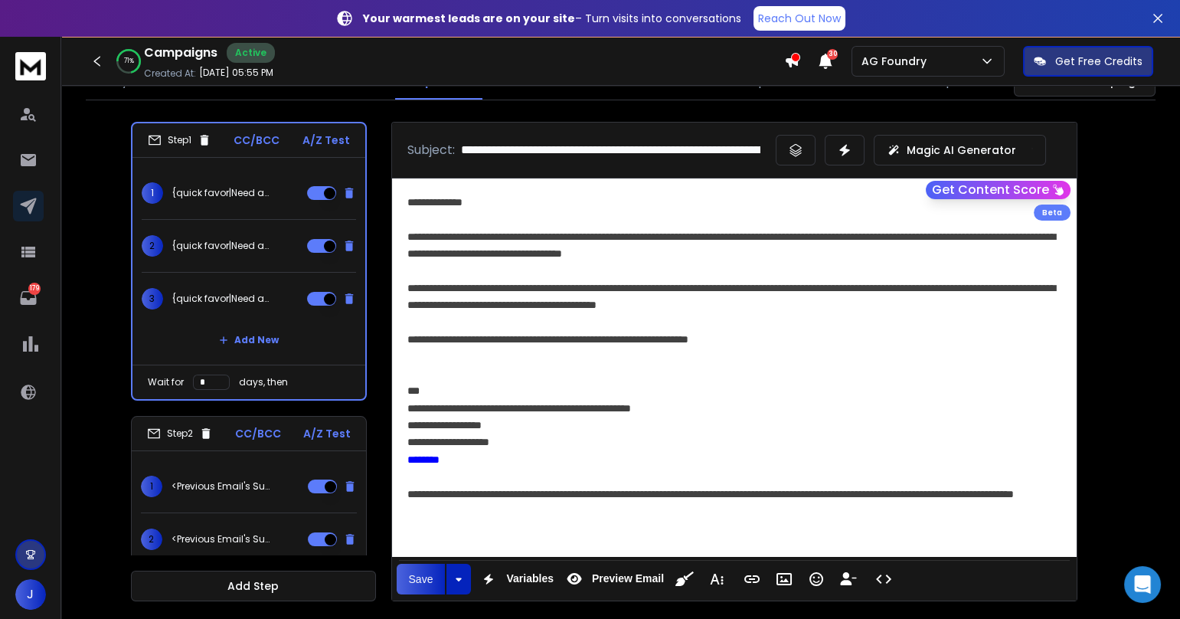
click at [187, 298] on p "{quick favor|Need a quick favor|Sales talent|Sales position|Sales team|Experien…" at bounding box center [221, 299] width 98 height 12
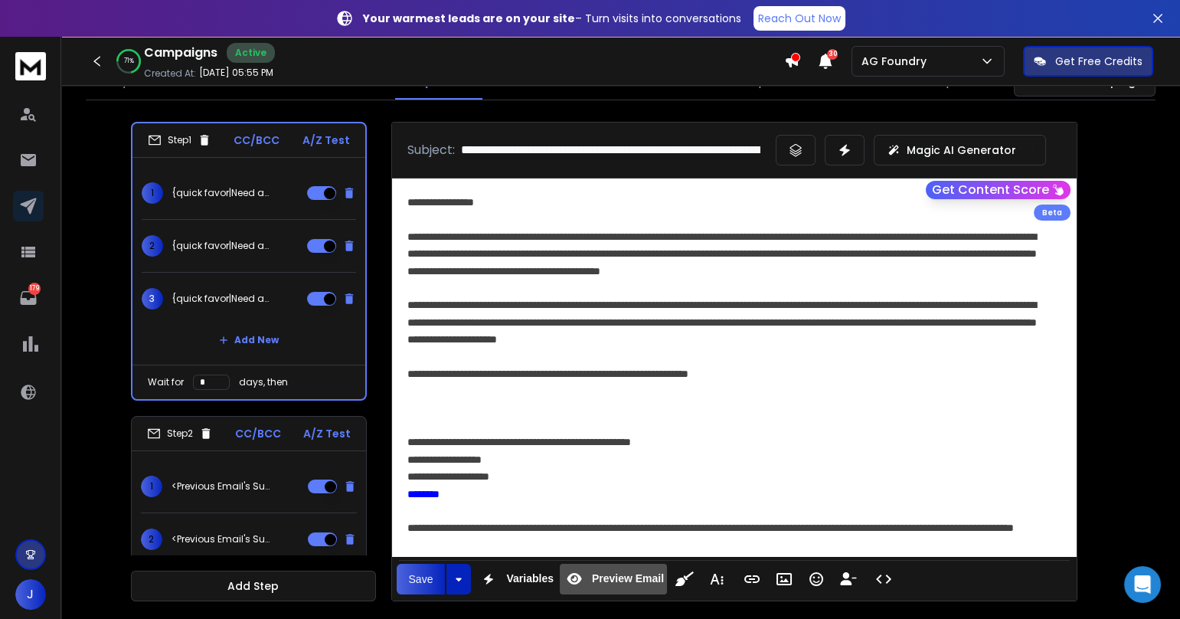
click at [613, 578] on span "Preview Email" at bounding box center [628, 578] width 78 height 13
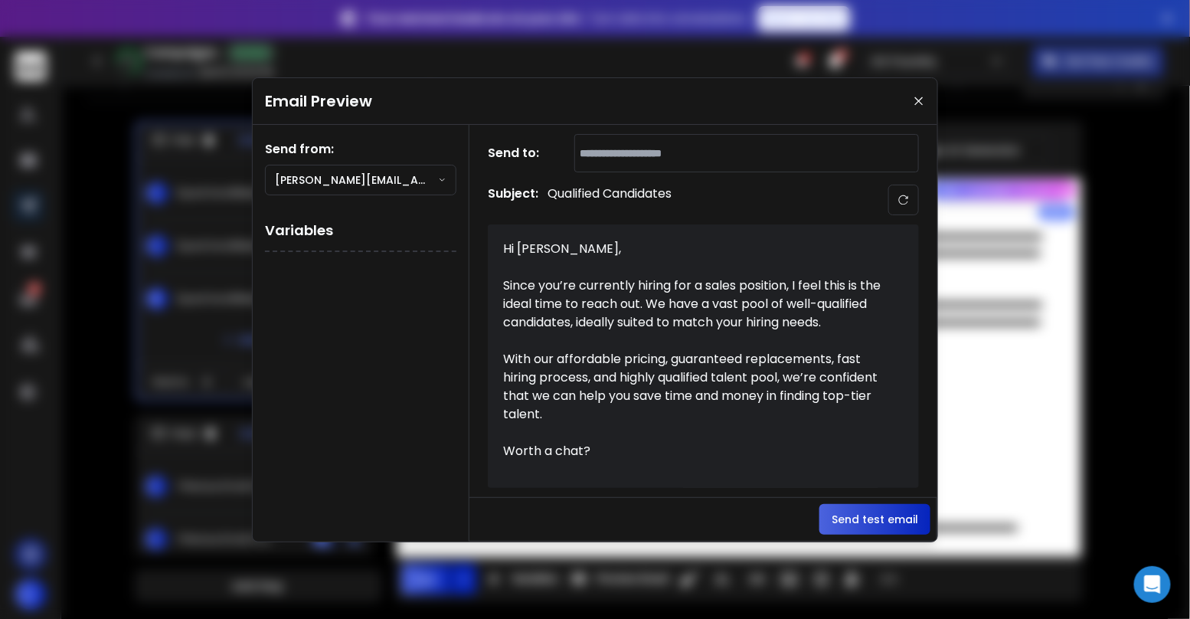
click at [651, 149] on input at bounding box center [747, 153] width 334 height 28
click at [438, 178] on icon "button" at bounding box center [442, 179] width 8 height 15
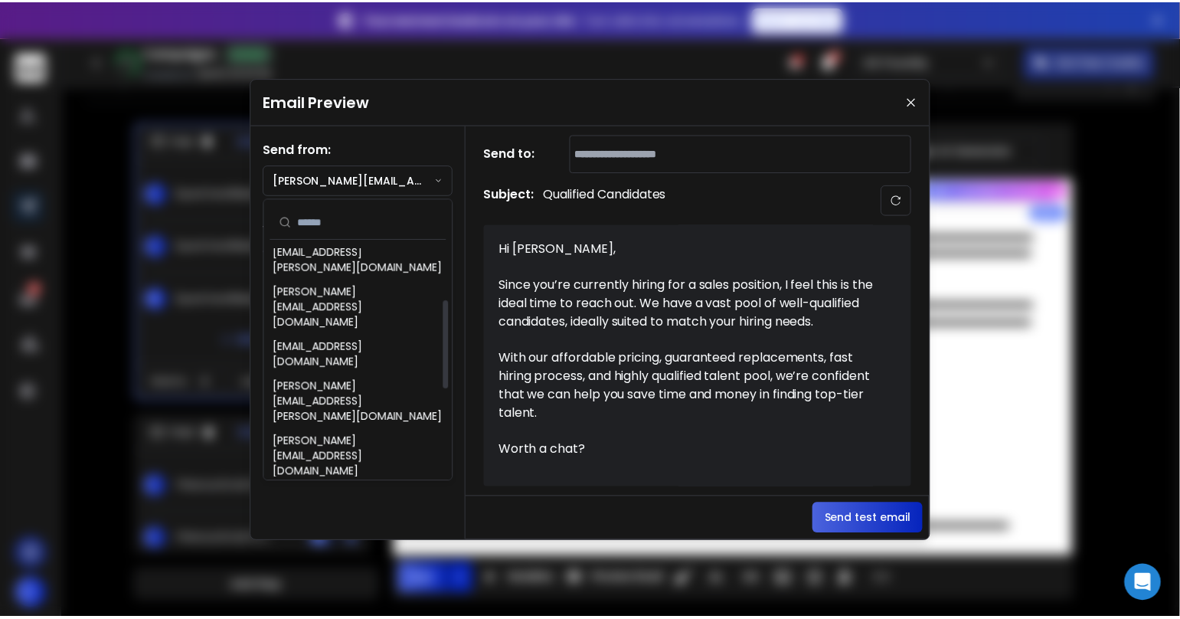
scroll to position [358, 0]
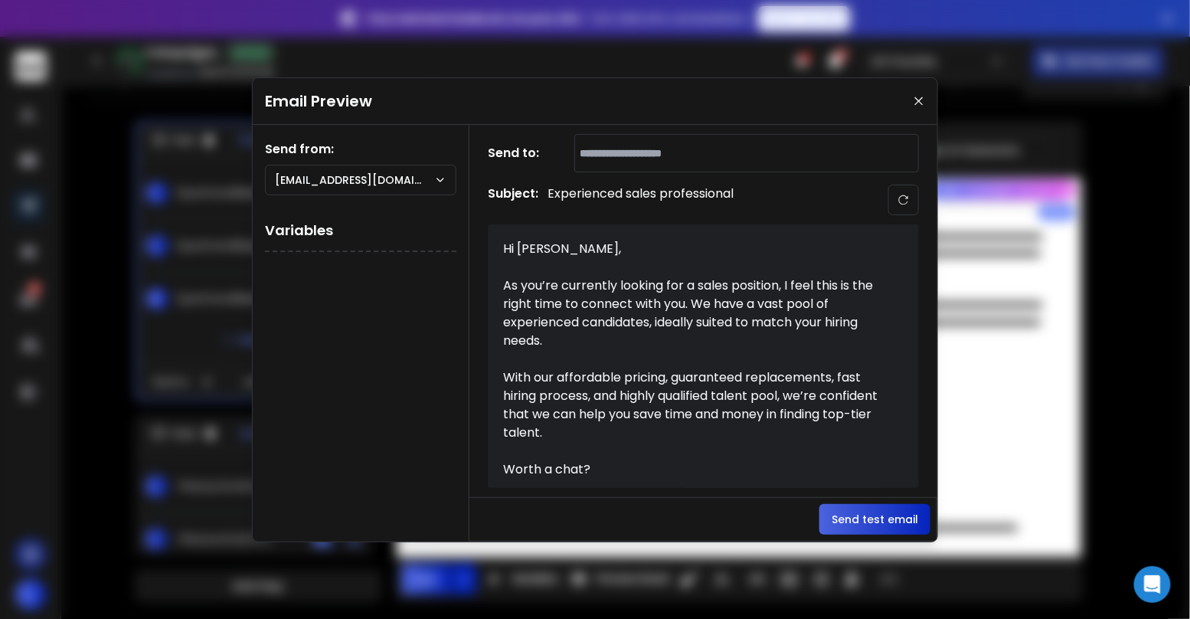
click at [678, 153] on input at bounding box center [747, 153] width 334 height 28
type input "**********"
click at [731, 116] on div "Email Preview" at bounding box center [595, 101] width 685 height 46
click at [820, 146] on input at bounding box center [987, 153] width 334 height 28
type input "**********"
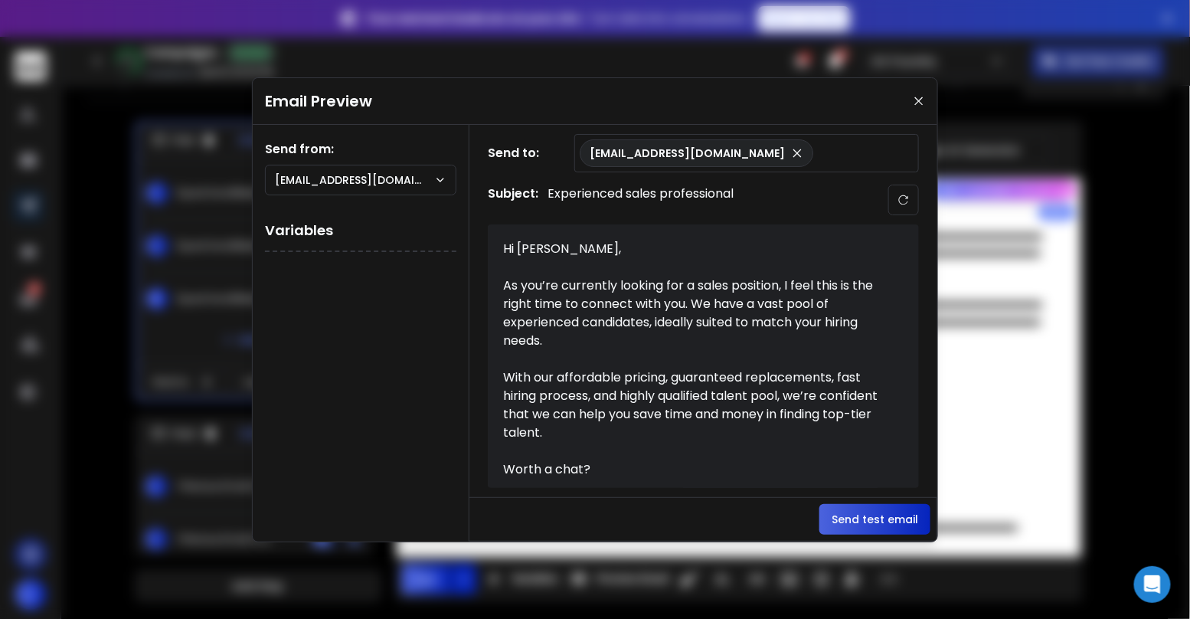
click at [778, 203] on div "Subject: Experienced sales professional" at bounding box center [683, 200] width 391 height 31
click at [866, 523] on button "Send test email" at bounding box center [875, 519] width 111 height 31
click at [922, 99] on icon at bounding box center [919, 101] width 8 height 8
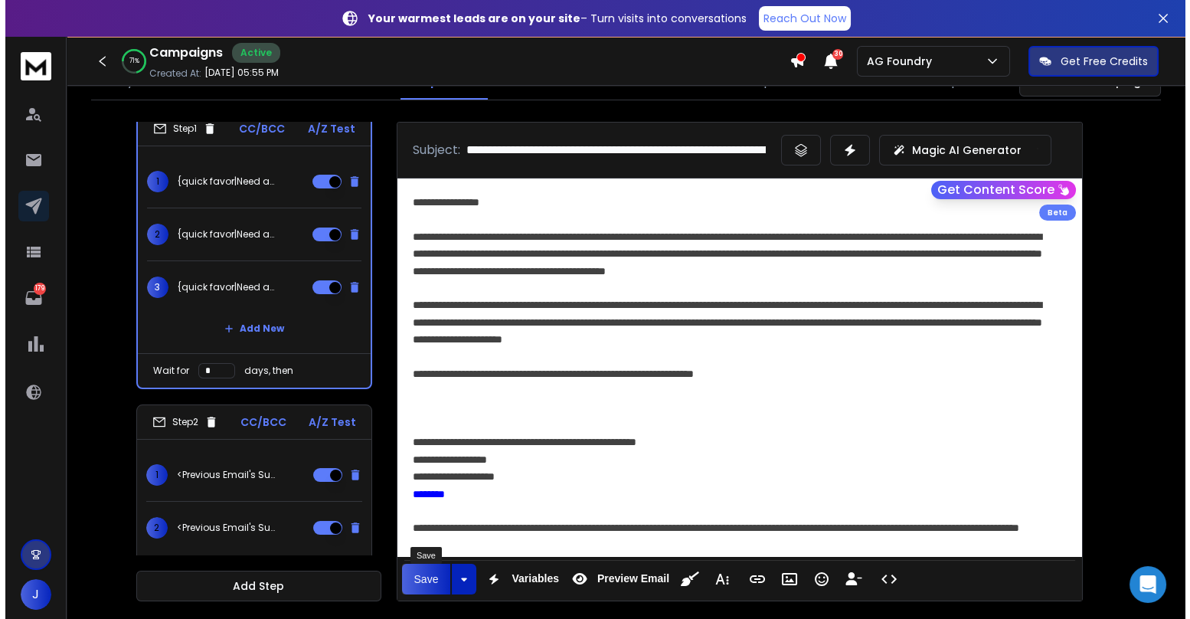
scroll to position [15, 0]
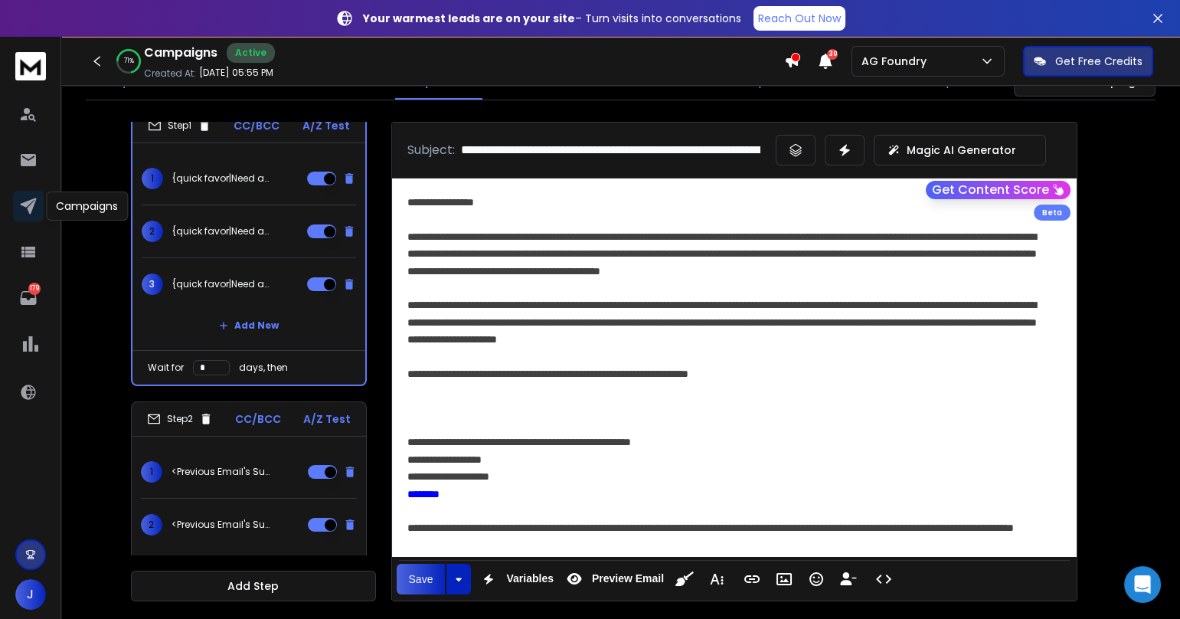
click at [33, 210] on icon at bounding box center [28, 206] width 18 height 18
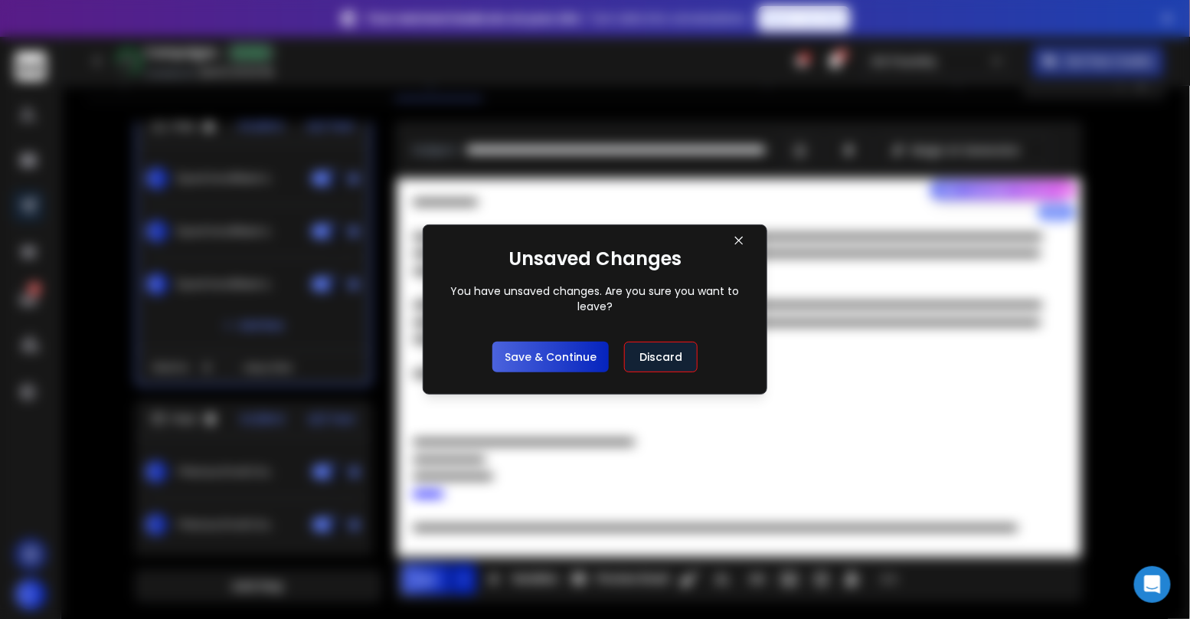
click at [540, 362] on button "Save & Continue" at bounding box center [551, 357] width 116 height 31
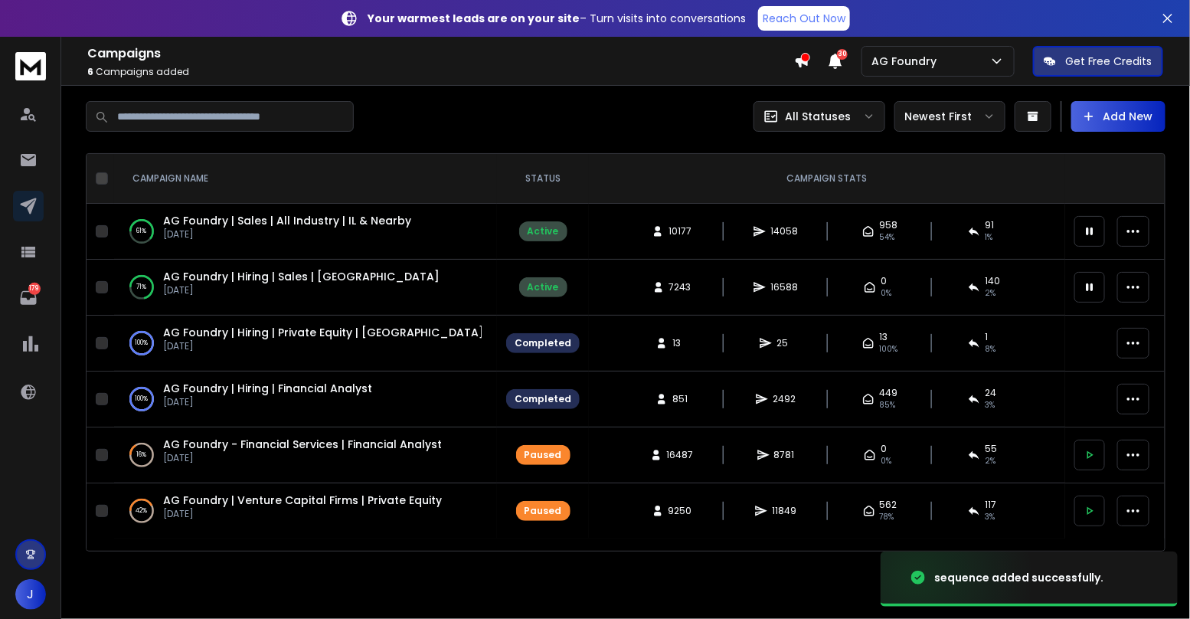
click at [522, 108] on div at bounding box center [356, 116] width 540 height 31
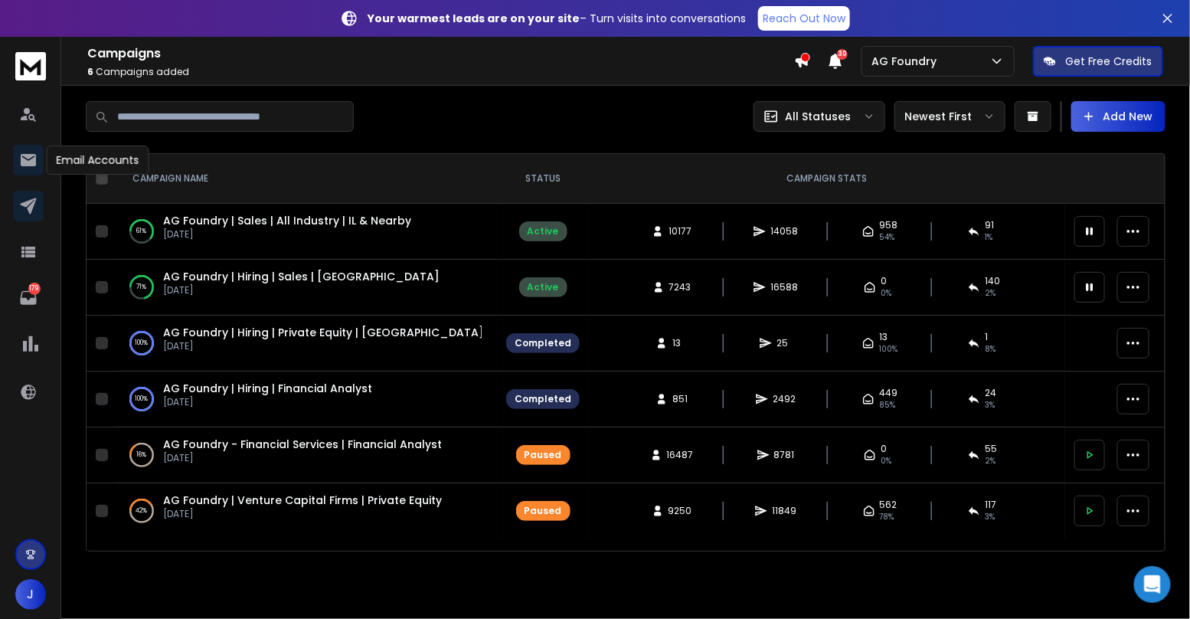
click at [36, 163] on icon at bounding box center [28, 160] width 18 height 18
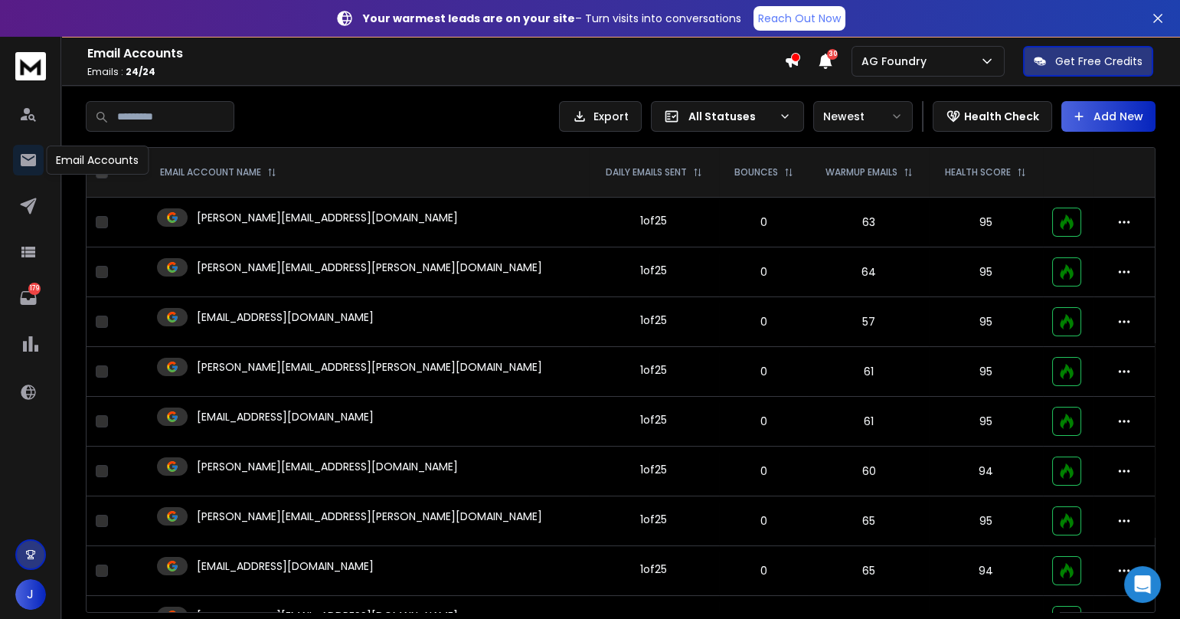
click at [686, 59] on h1 "Email Accounts" at bounding box center [435, 53] width 697 height 18
click at [719, 77] on p "Emails : 24 / 24" at bounding box center [435, 72] width 697 height 12
click at [942, 62] on div "AG Foundry" at bounding box center [928, 61] width 133 height 15
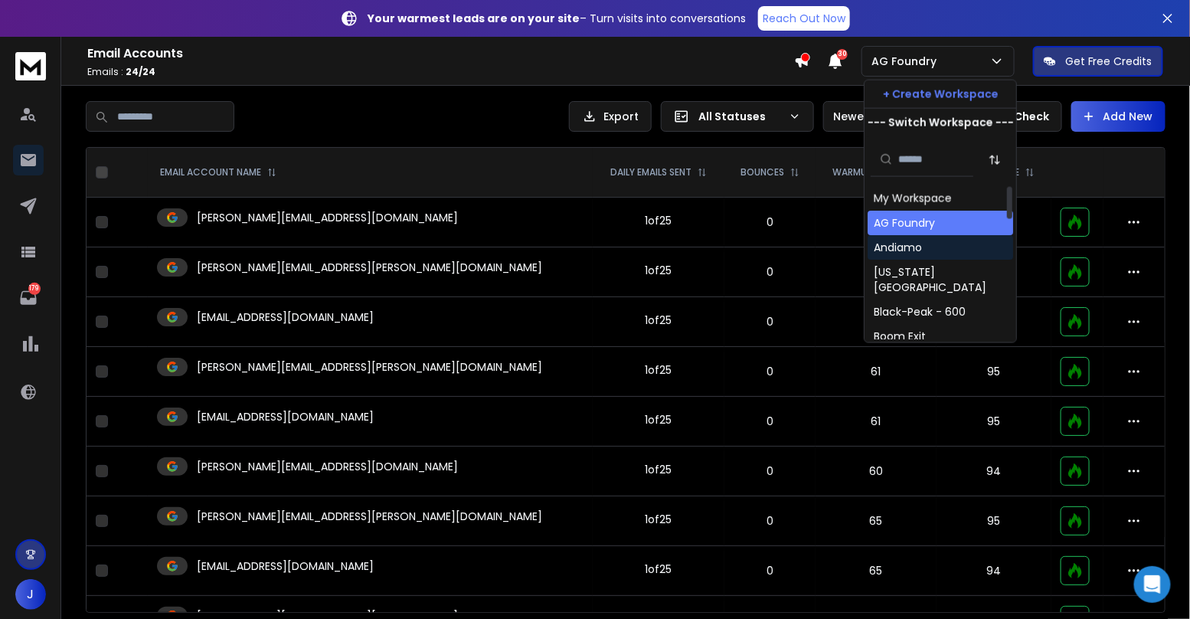
click at [935, 253] on div "Andiamo" at bounding box center [941, 247] width 146 height 25
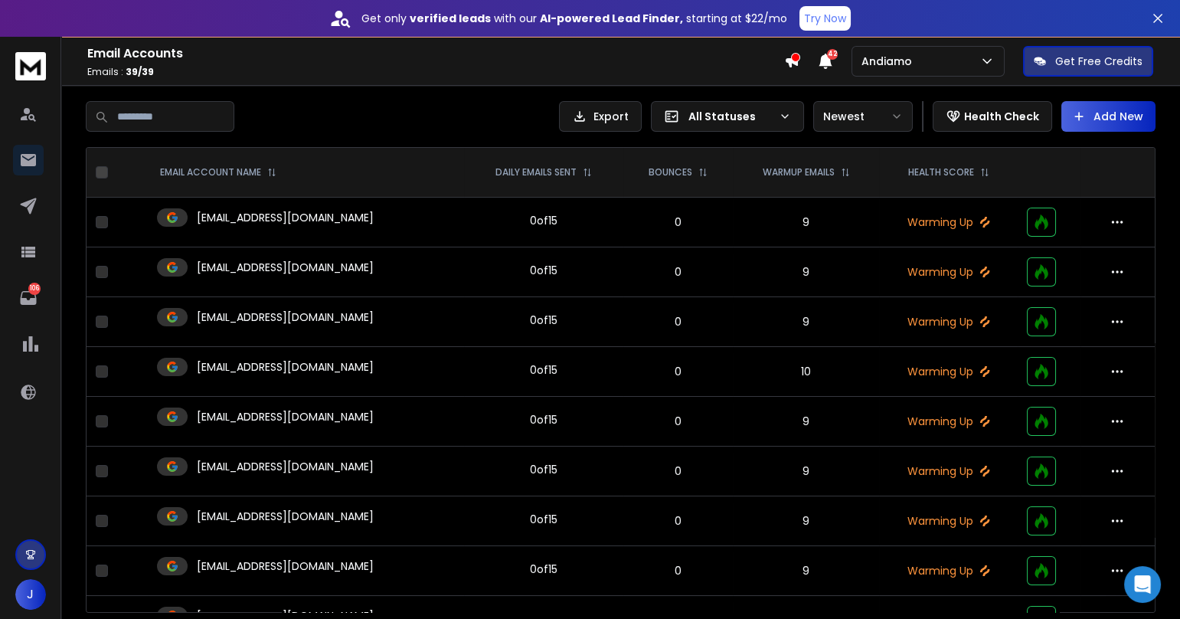
click at [329, 115] on div at bounding box center [318, 116] width 464 height 31
click at [961, 119] on icon at bounding box center [953, 116] width 15 height 15
click at [377, 107] on div at bounding box center [318, 116] width 464 height 31
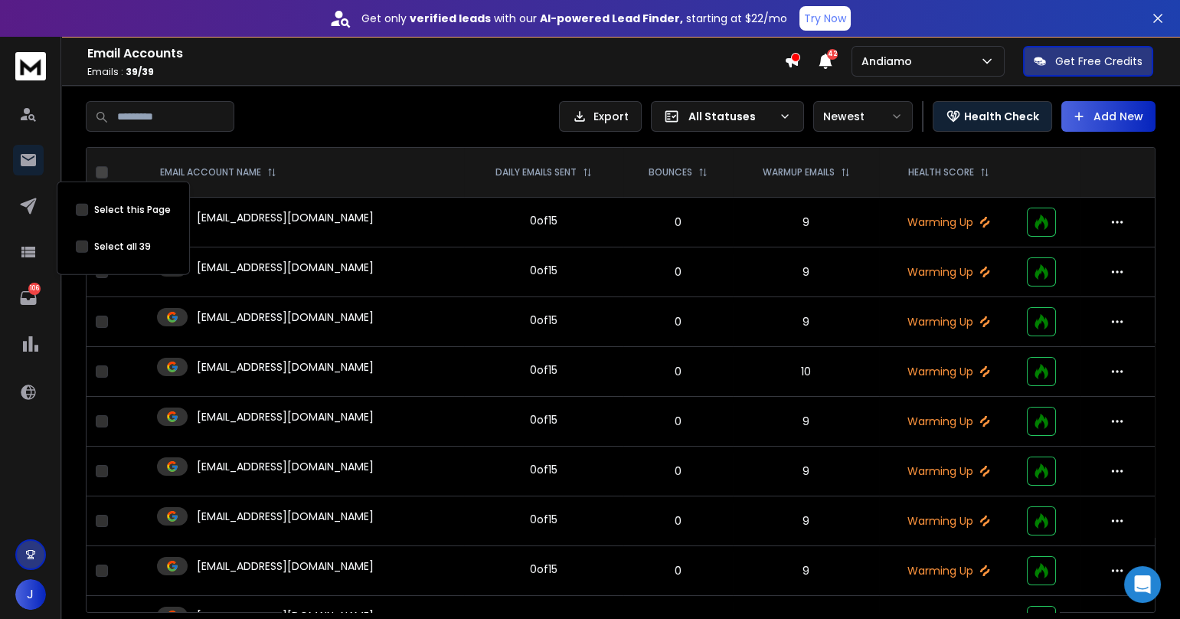
click at [83, 243] on button "Select this Page" at bounding box center [82, 247] width 12 height 12
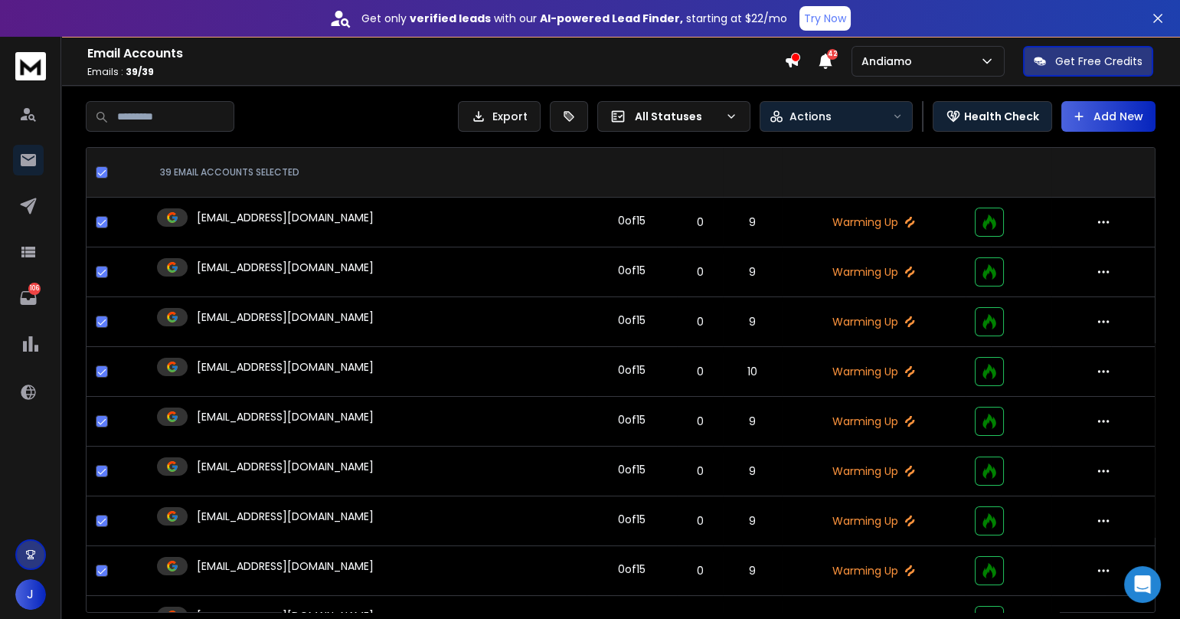
click at [800, 123] on p "Actions" at bounding box center [811, 116] width 42 height 15
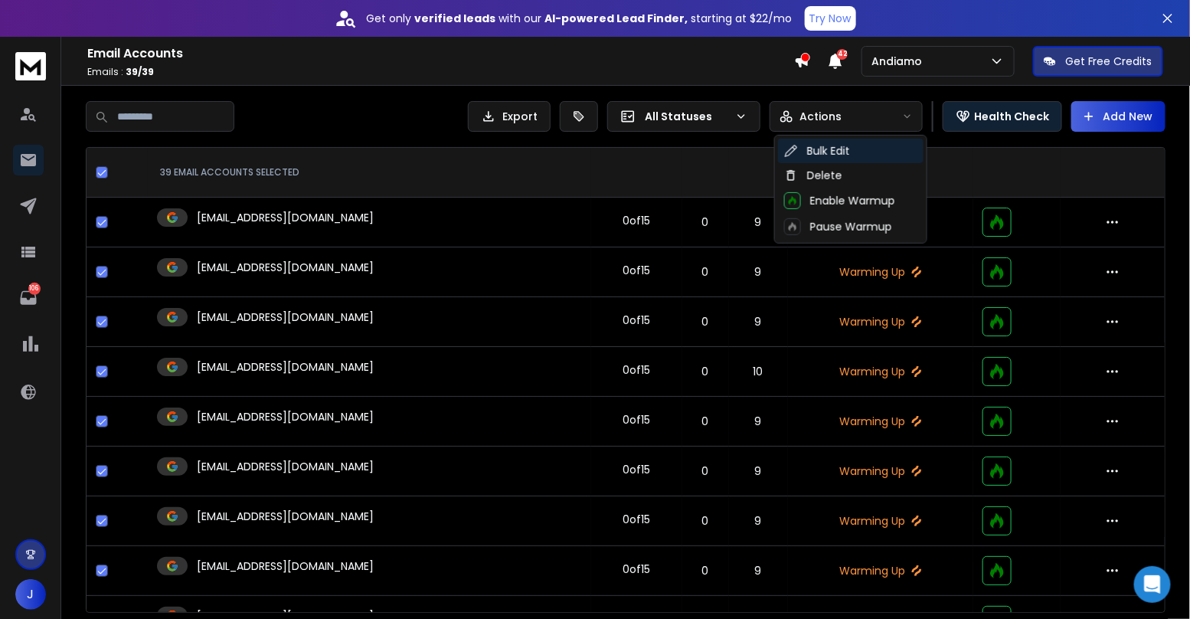
click at [807, 152] on div "Bulk Edit" at bounding box center [817, 150] width 66 height 15
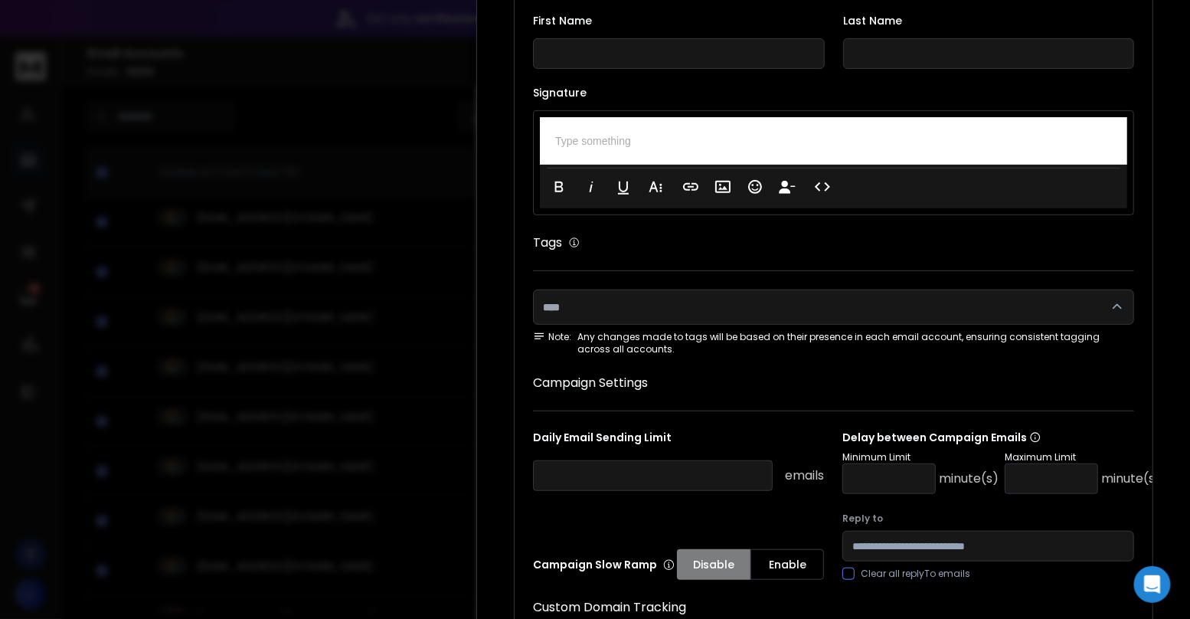
scroll to position [326, 0]
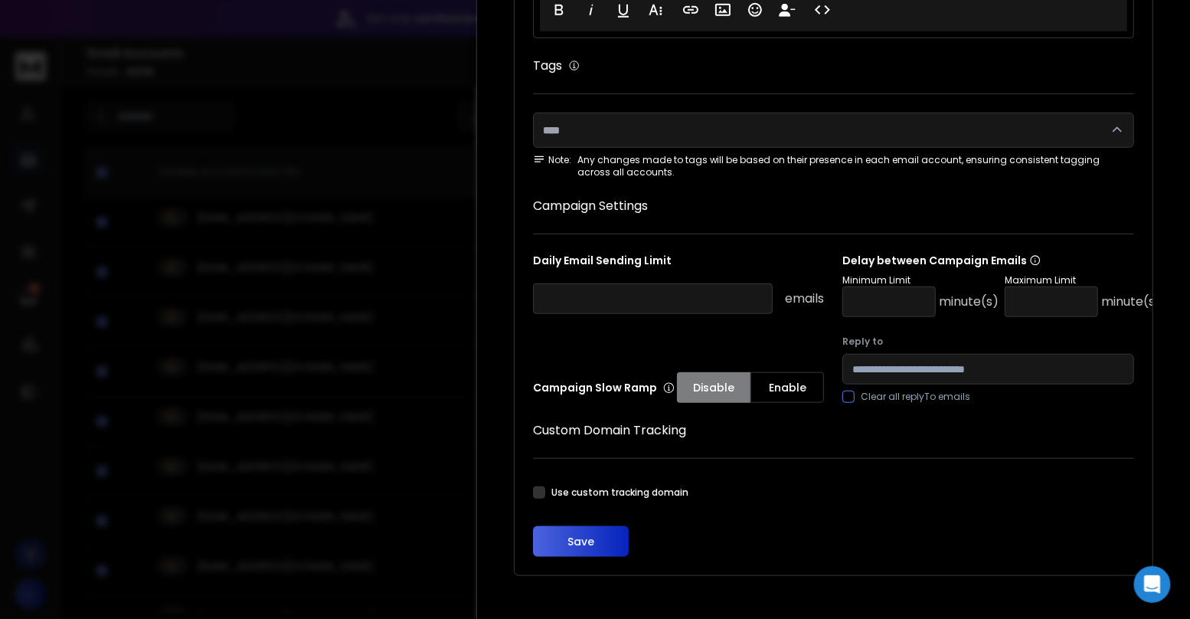
click at [587, 286] on input "number" at bounding box center [653, 298] width 241 height 31
type input "**"
click at [595, 526] on button "Save" at bounding box center [581, 541] width 96 height 31
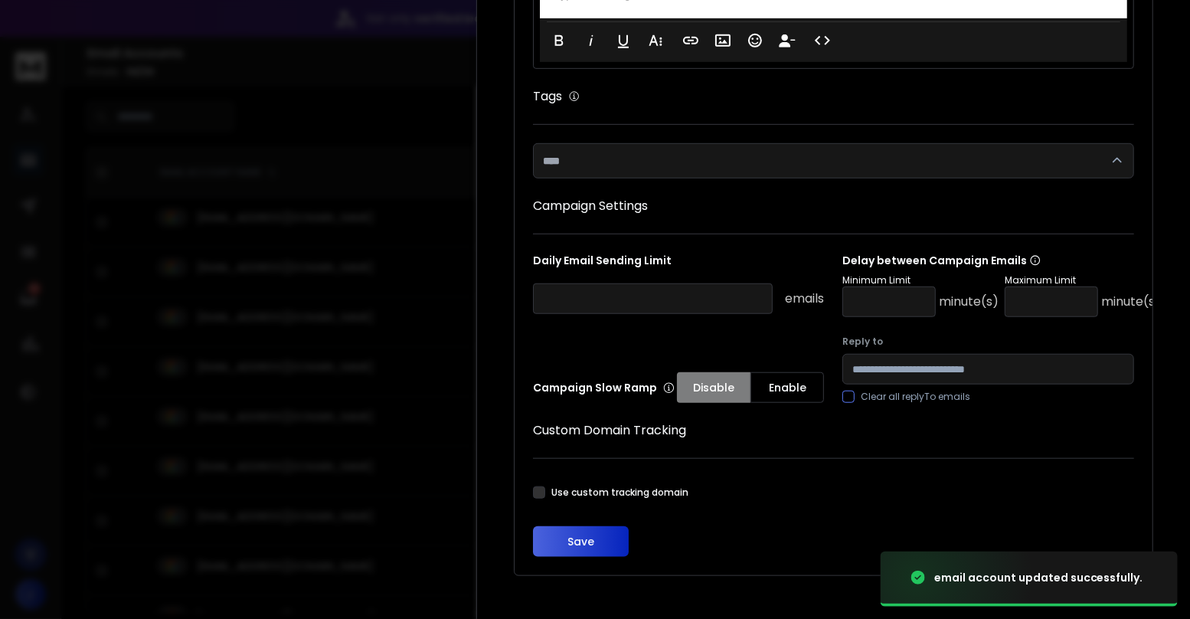
scroll to position [296, 0]
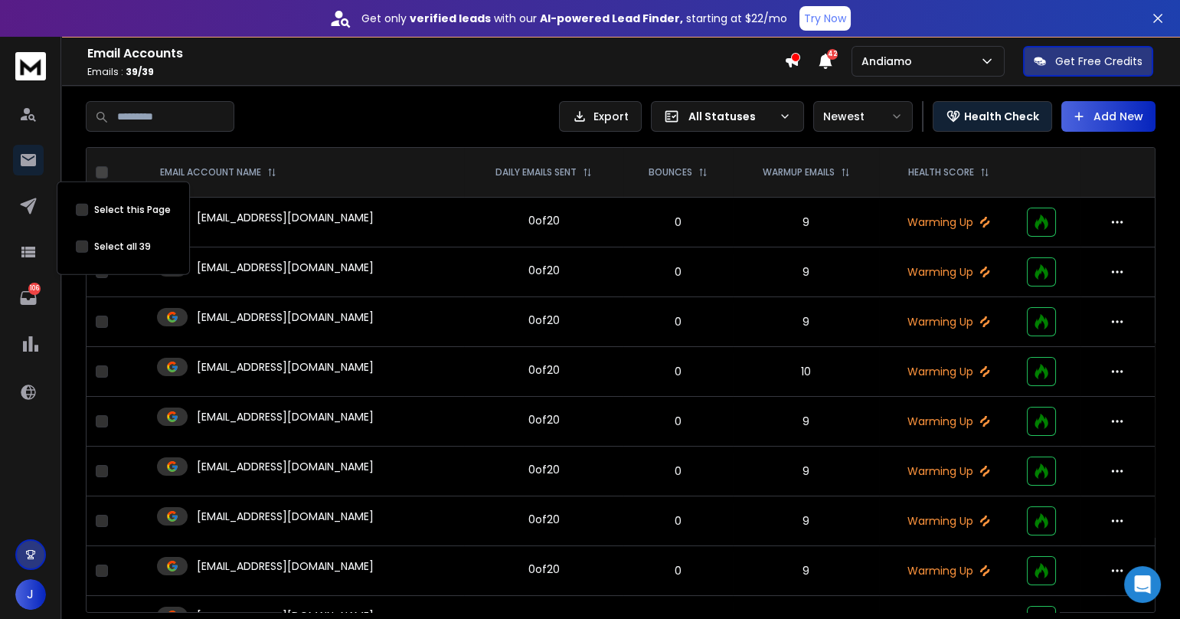
click at [83, 244] on button "Select this Page" at bounding box center [82, 247] width 12 height 12
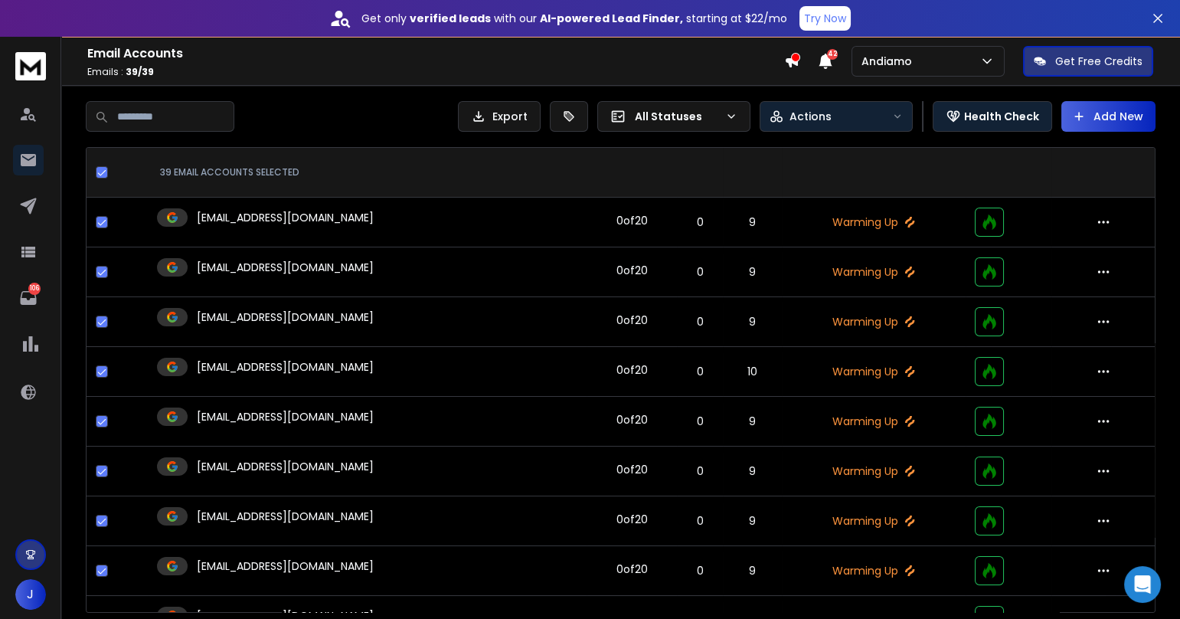
click at [856, 118] on div "Actions" at bounding box center [828, 116] width 116 height 15
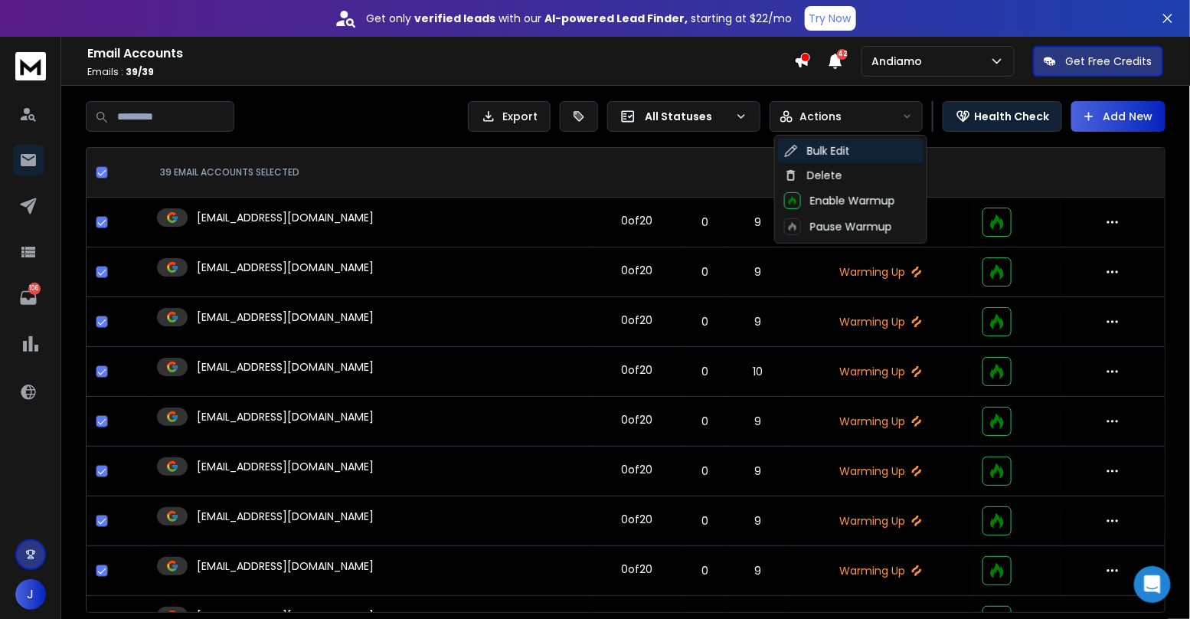
click at [859, 146] on div "Bulk Edit" at bounding box center [851, 151] width 146 height 25
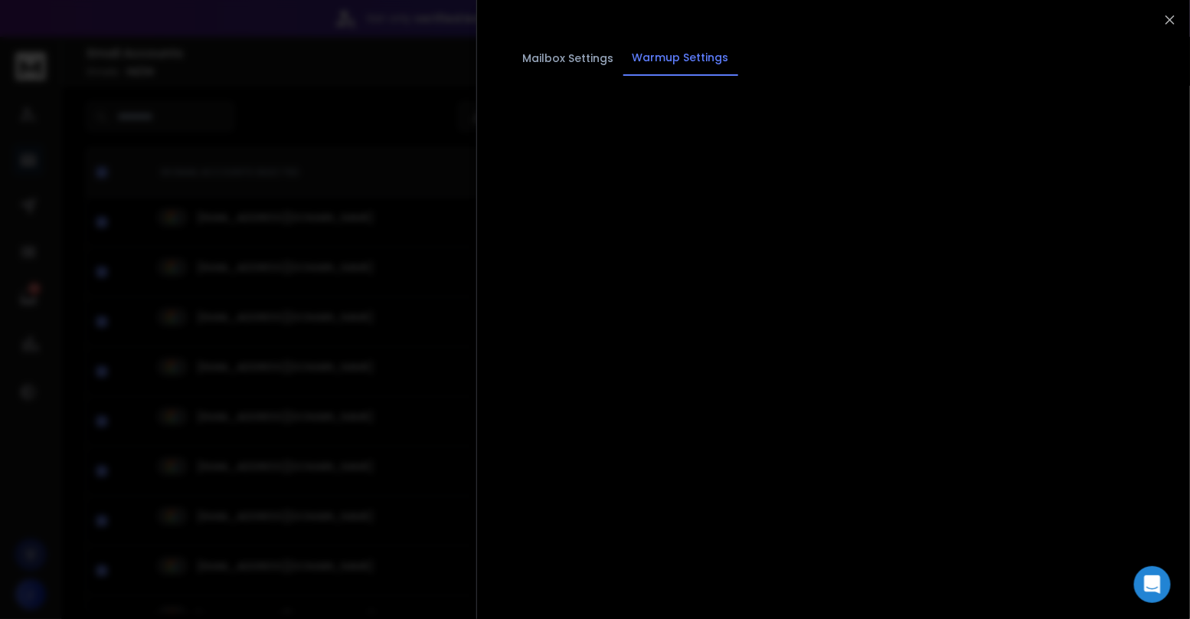
click at [709, 60] on button "Warmup Settings" at bounding box center [681, 58] width 115 height 35
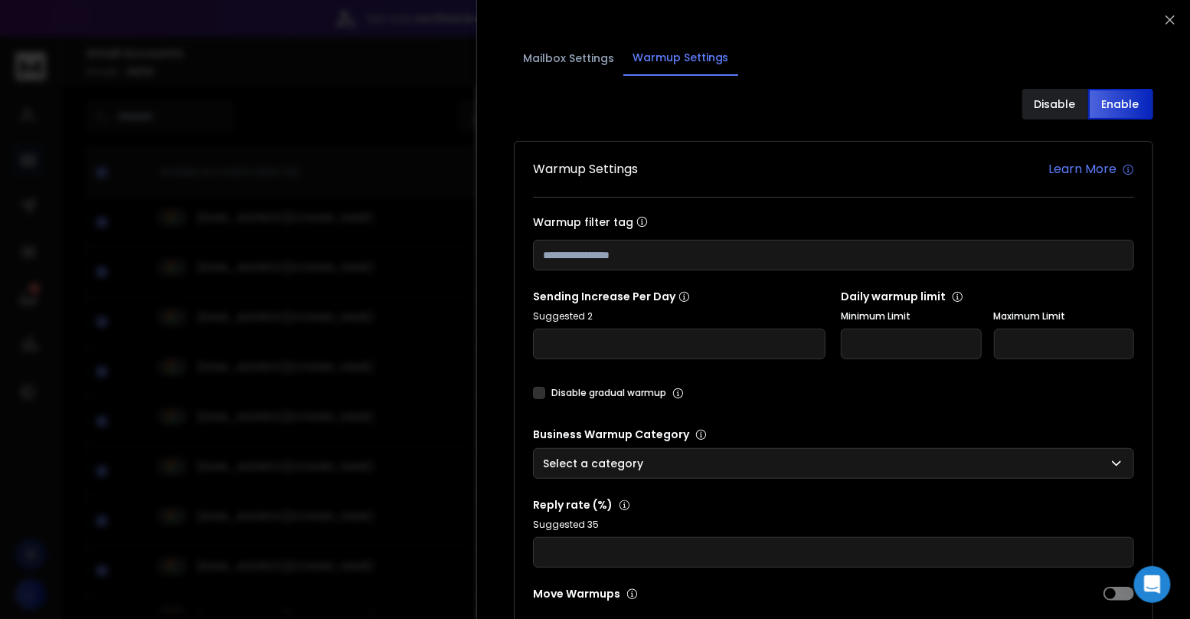
click at [1048, 350] on input "number" at bounding box center [1064, 344] width 140 height 31
type input "*"
click at [987, 199] on form "Warmup Settings Learn More Warmup filter tag Sending Increase Per Day Suggested…" at bounding box center [833, 451] width 601 height 583
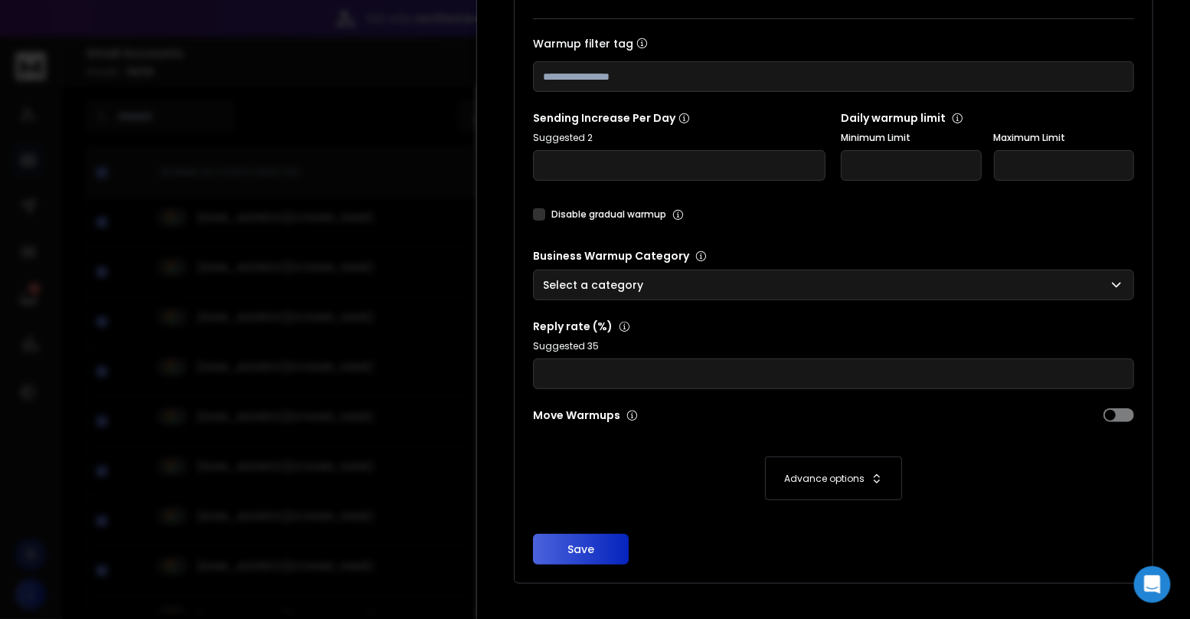
scroll to position [185, 0]
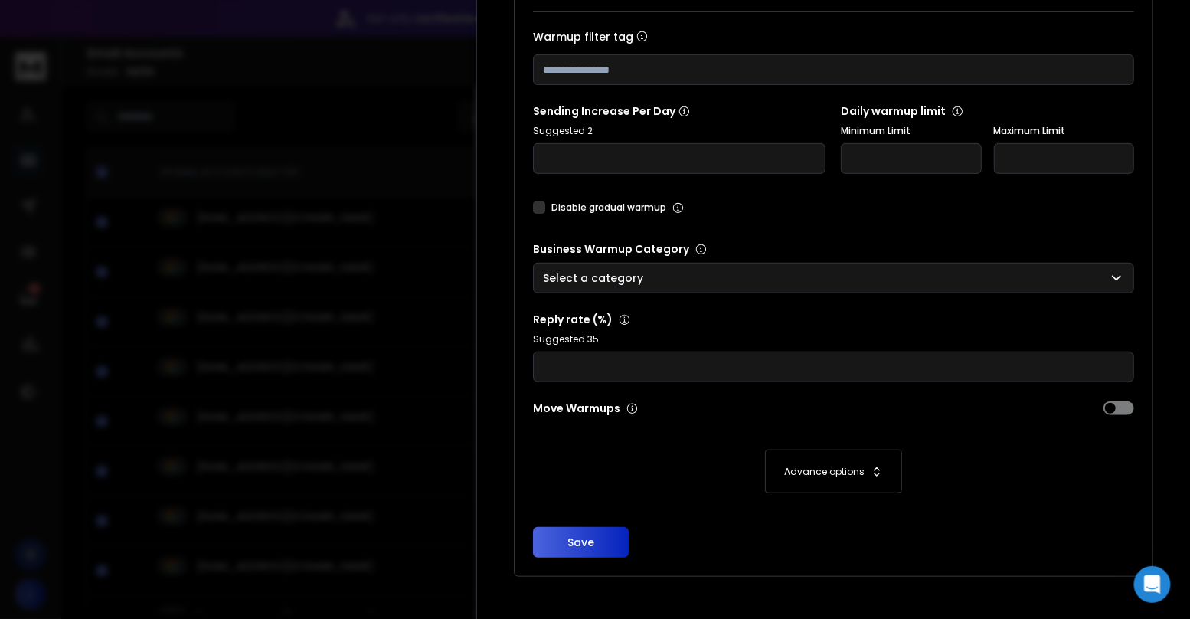
click at [600, 553] on button "Save" at bounding box center [581, 542] width 96 height 31
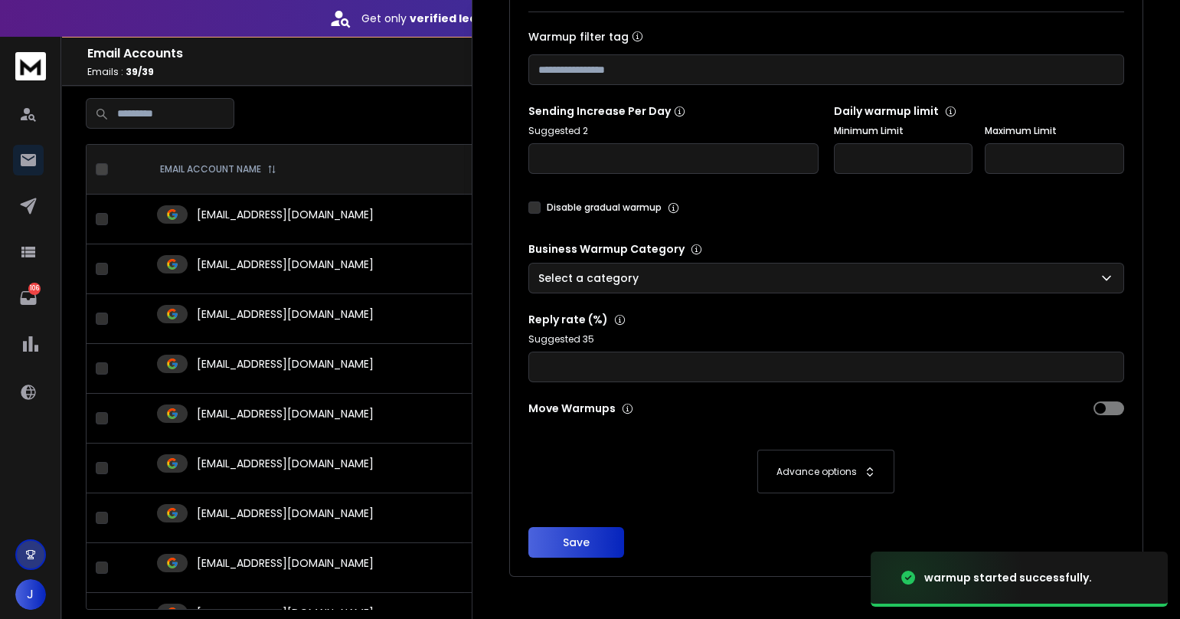
scroll to position [8, 0]
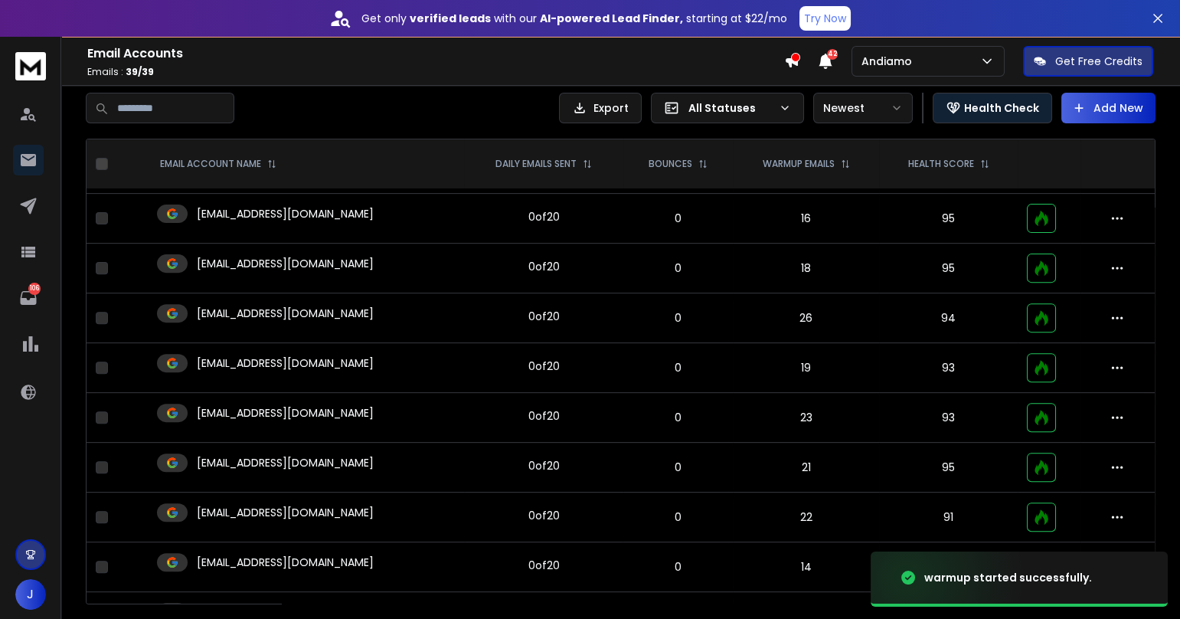
click at [388, 120] on div at bounding box center [318, 108] width 464 height 31
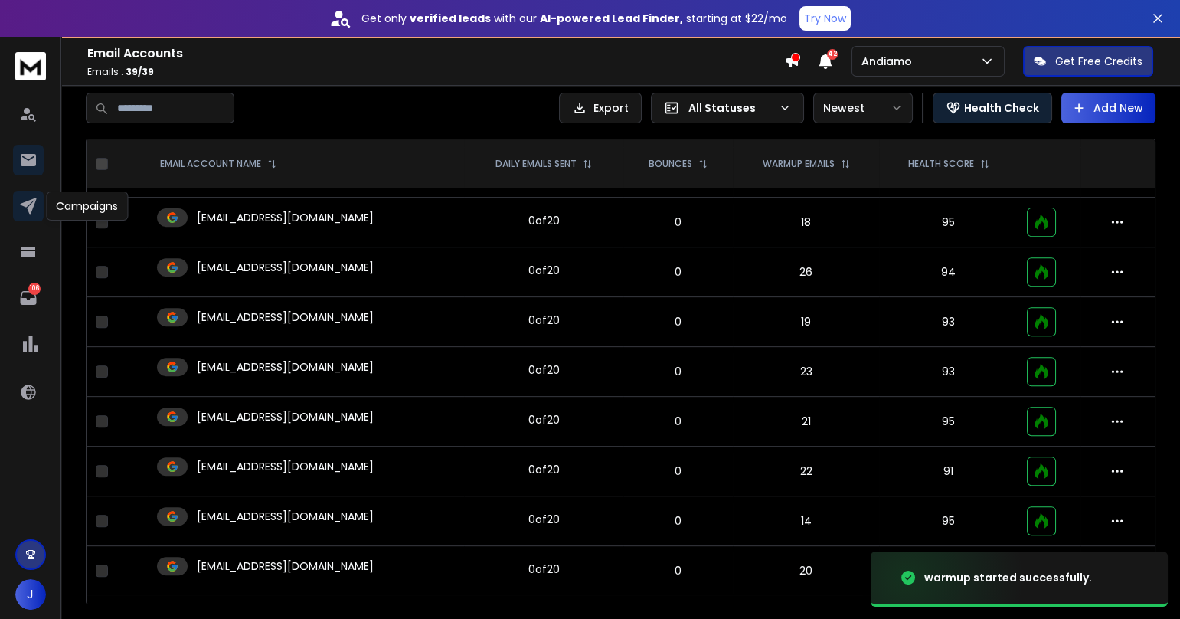
click at [23, 201] on icon at bounding box center [28, 206] width 18 height 18
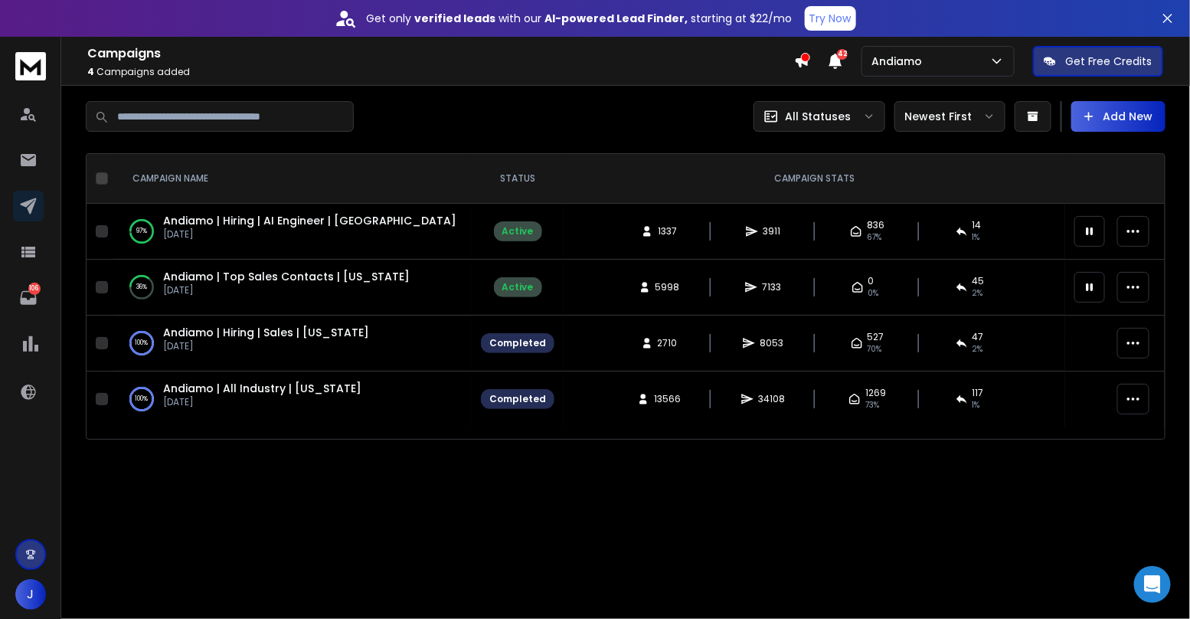
click at [476, 143] on div "Campaigns 4 Campaigns Added All Statuses Newest First Add New CAMPAIGN NAME STA…" at bounding box center [626, 270] width 1080 height 339
click at [304, 224] on span "Andiamo | Hiring | AI Engineer | USA" at bounding box center [309, 220] width 293 height 15
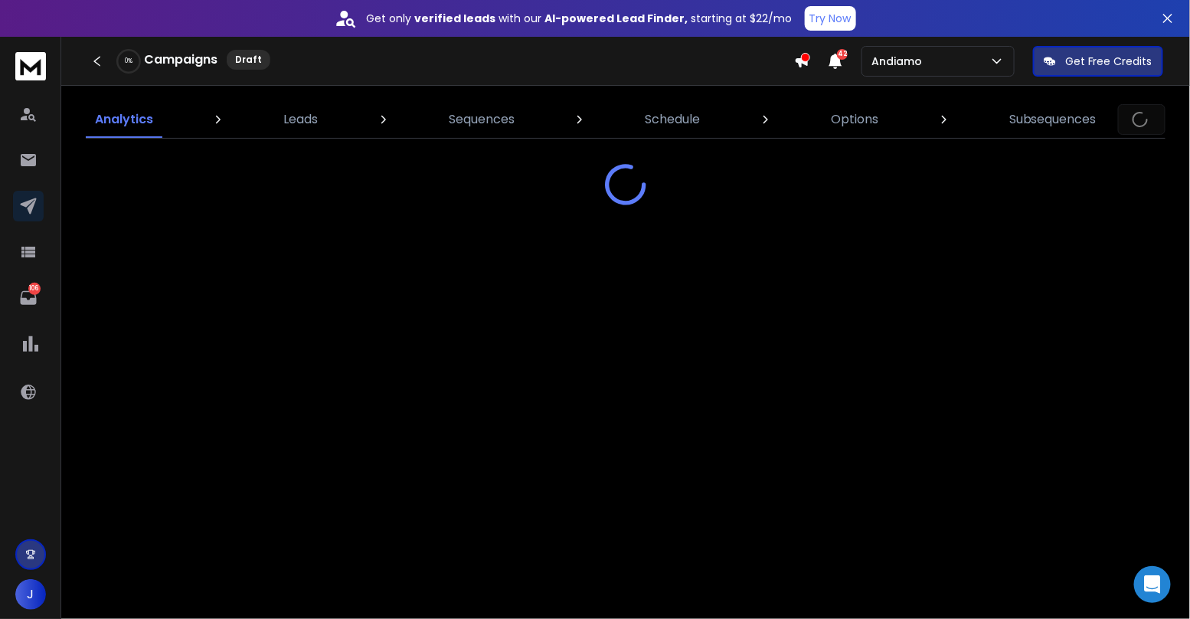
click at [561, 77] on div "0 % Campaigns Draft 42 Andiamo Get Free Credits" at bounding box center [595, 61] width 1190 height 49
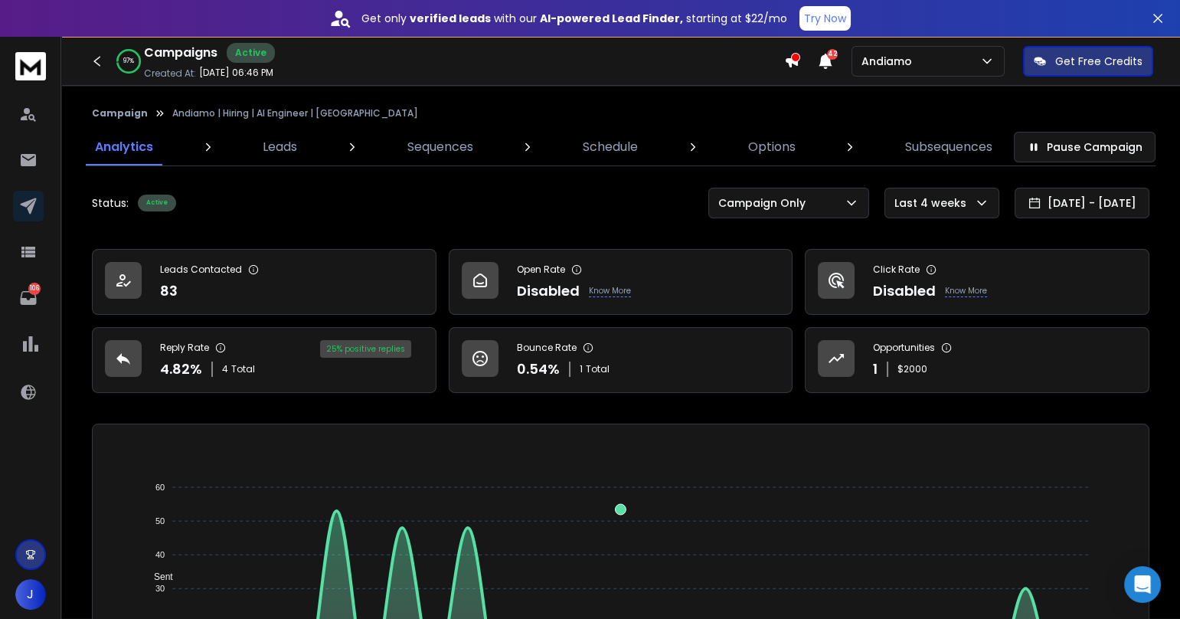
click at [523, 109] on div "Campaign Andiamo | Hiring | AI Engineer | USA" at bounding box center [621, 113] width 1070 height 25
click at [447, 159] on link "Sequences" at bounding box center [440, 147] width 84 height 37
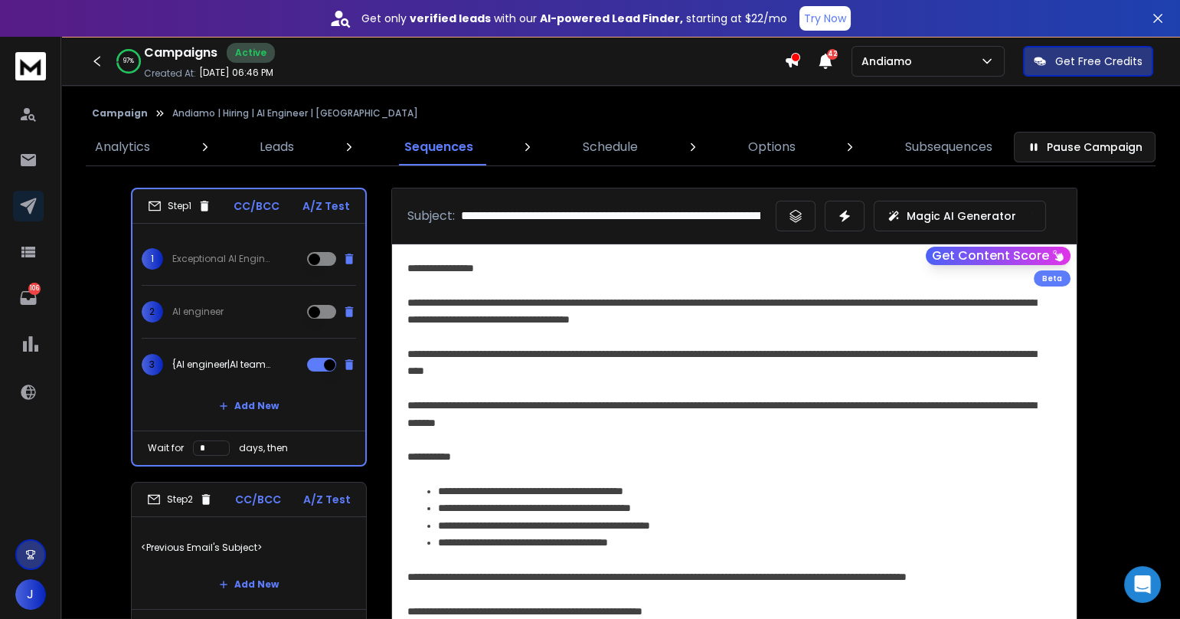
click at [237, 373] on div "3 {AI engineer|AI team|resume}" at bounding box center [206, 364] width 129 height 21
type input "**********"
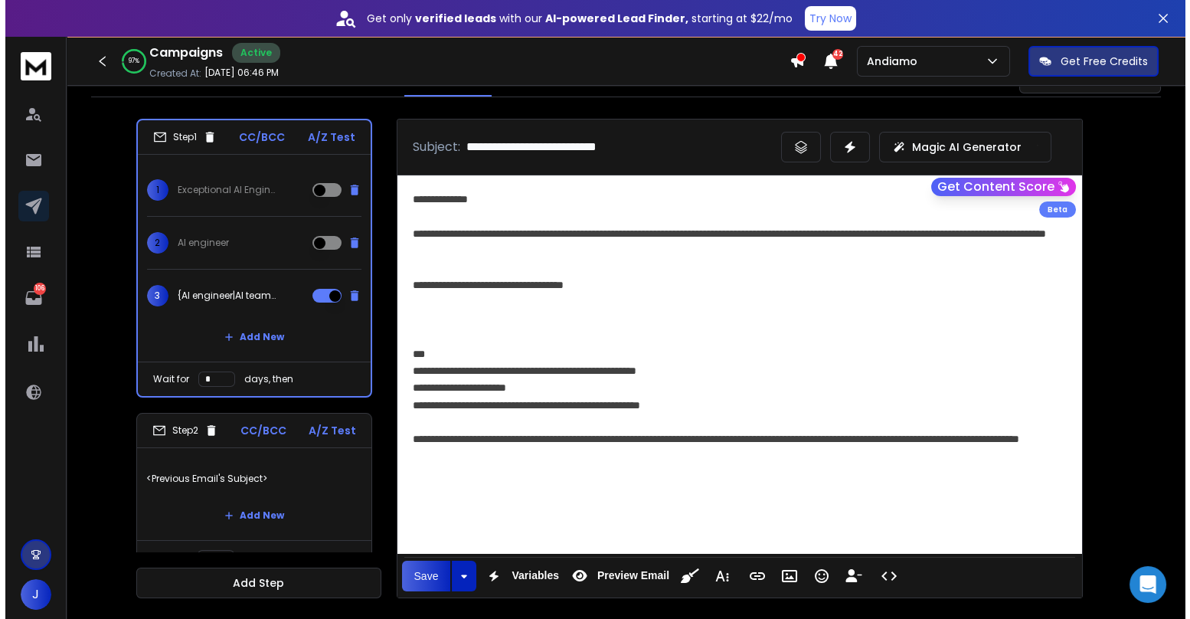
scroll to position [69, 0]
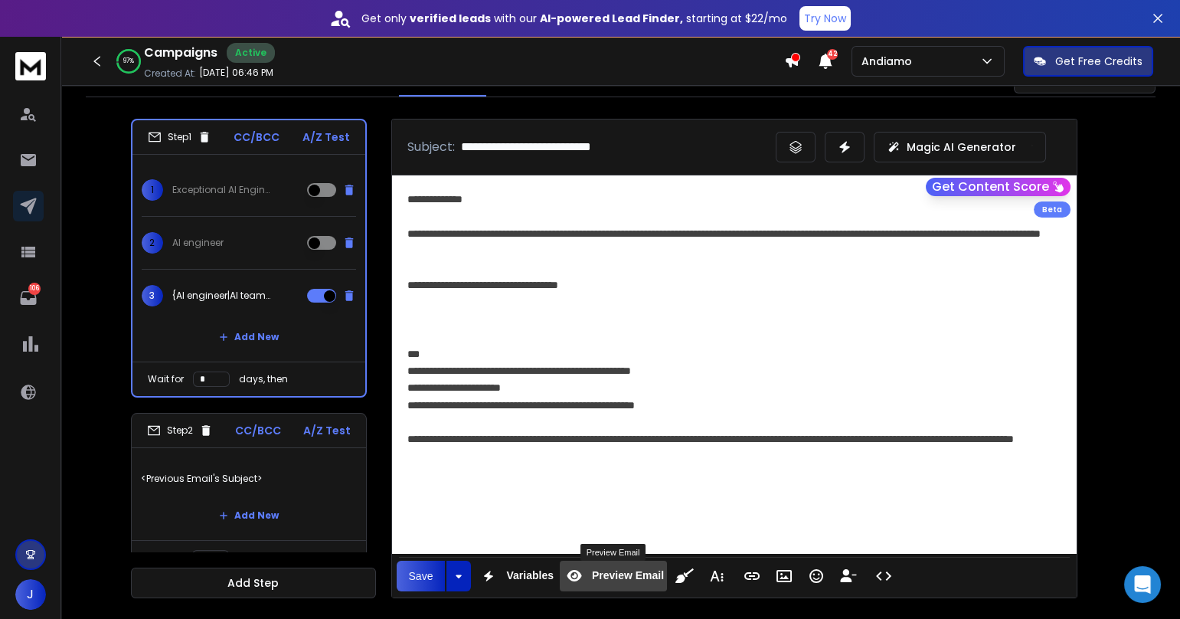
click at [653, 572] on span "Preview Email" at bounding box center [628, 575] width 78 height 13
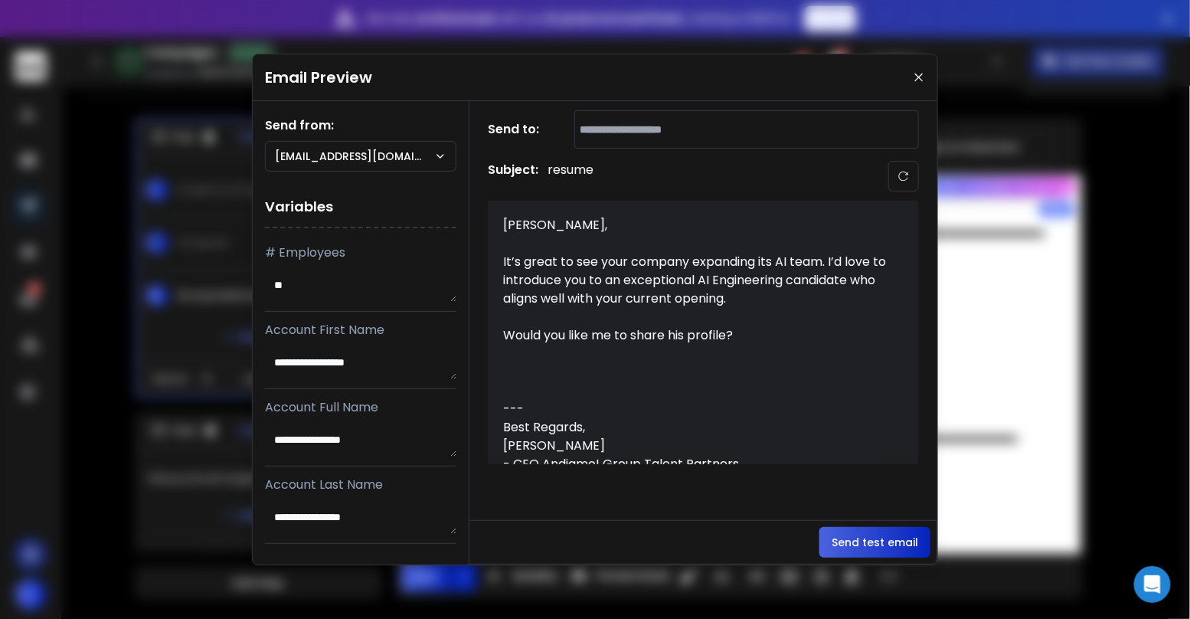
click at [717, 135] on input at bounding box center [747, 130] width 334 height 28
type input "**********"
click at [736, 173] on div "Subject: resume" at bounding box center [683, 176] width 391 height 31
click at [820, 130] on input at bounding box center [987, 130] width 334 height 28
click at [786, 93] on div "Email Preview" at bounding box center [595, 77] width 685 height 46
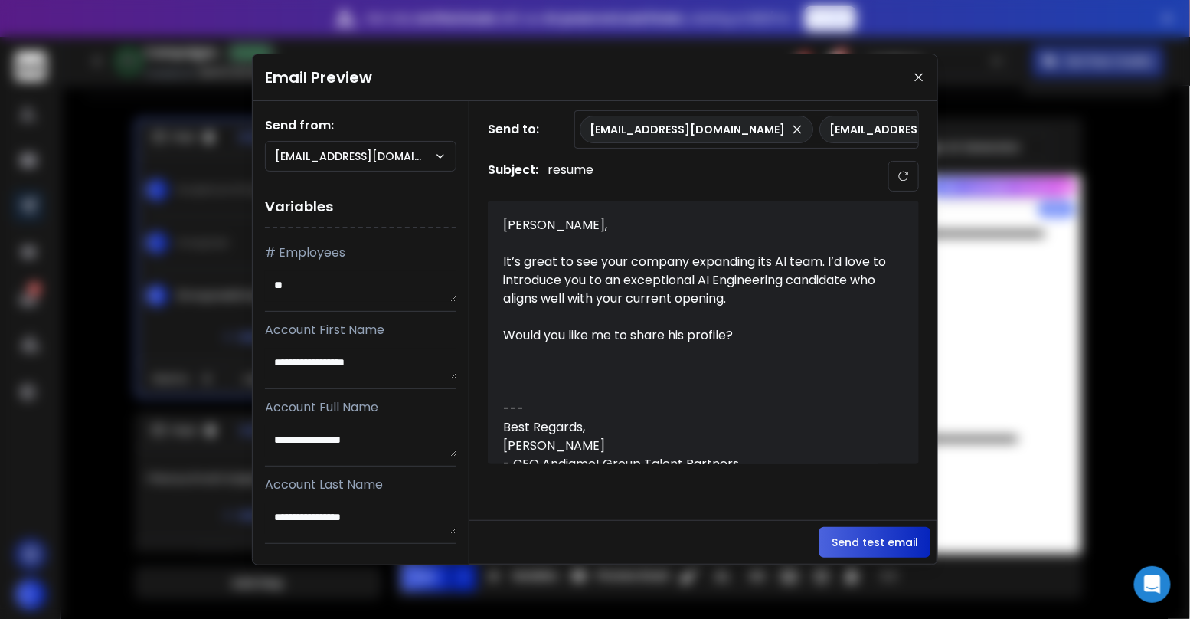
click at [839, 538] on button "Send test email" at bounding box center [875, 542] width 111 height 31
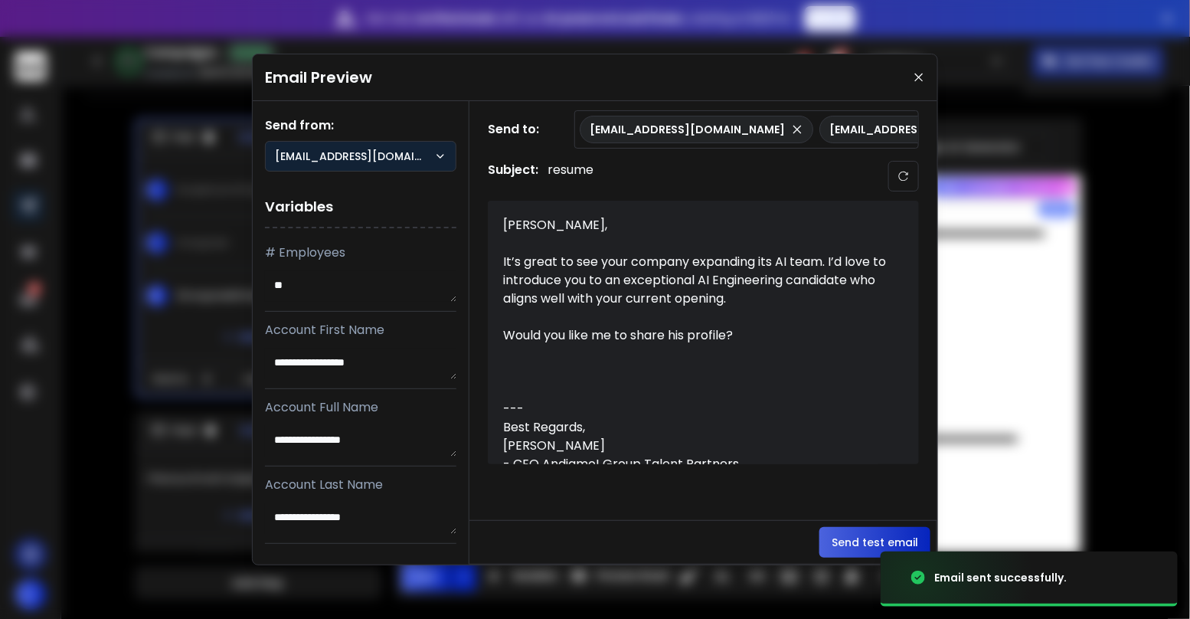
click at [346, 149] on p "mark.gambirasi@andiamo-grouppro.com" at bounding box center [354, 156] width 159 height 15
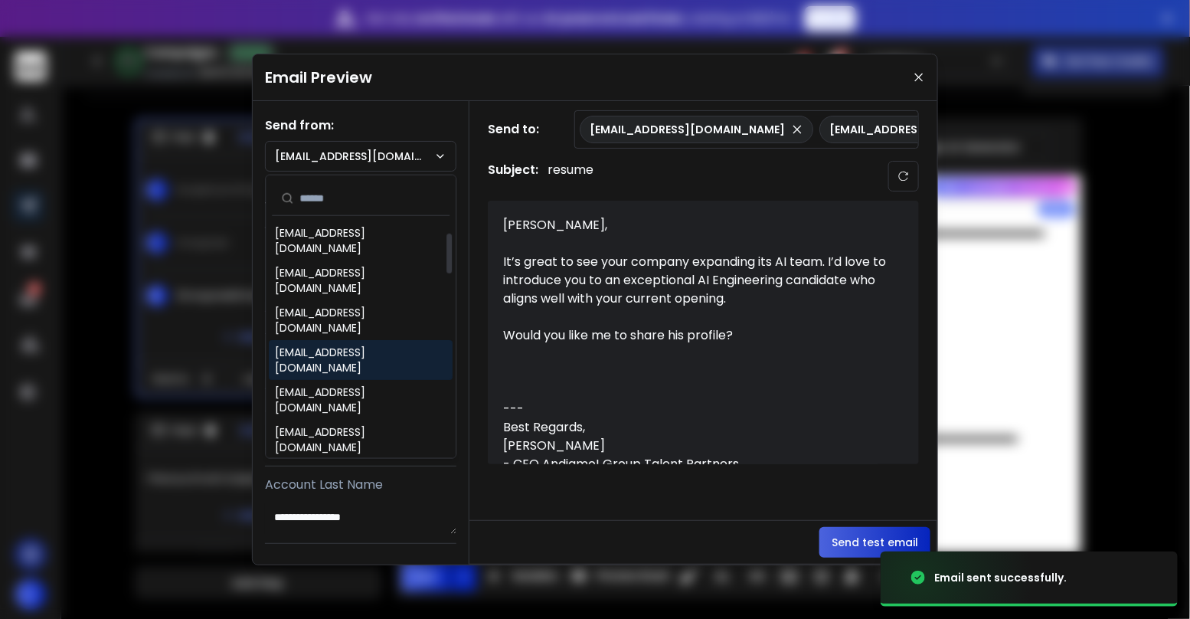
scroll to position [249, 0]
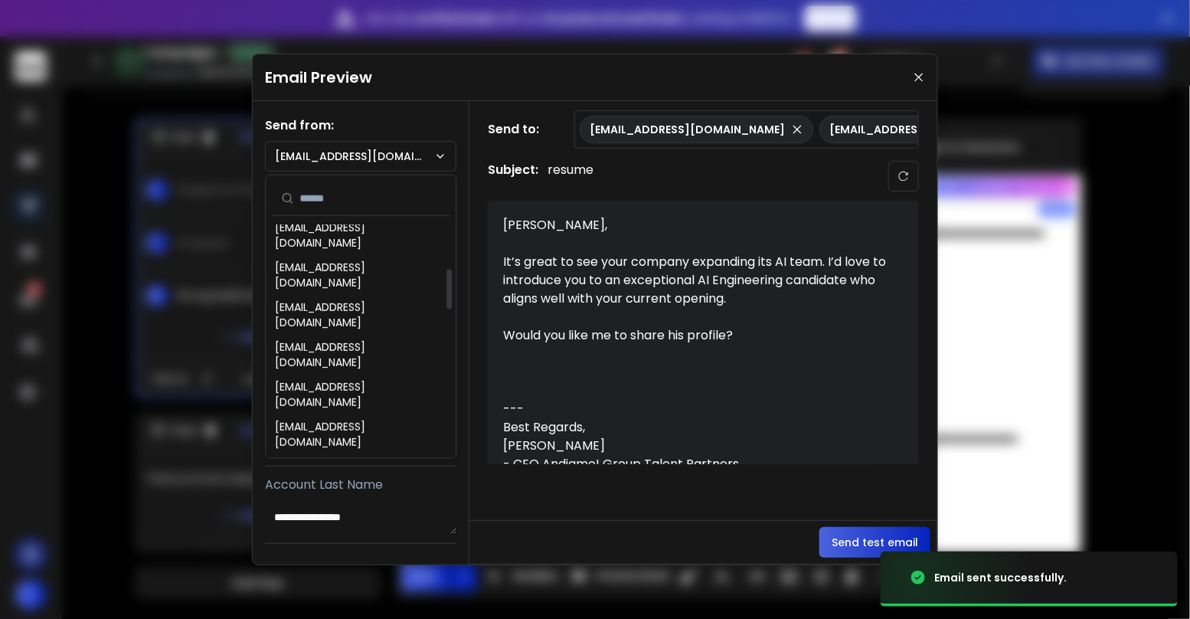
click at [345, 414] on div "mark.gambirasi@andiamo-groupworks.com" at bounding box center [361, 434] width 184 height 40
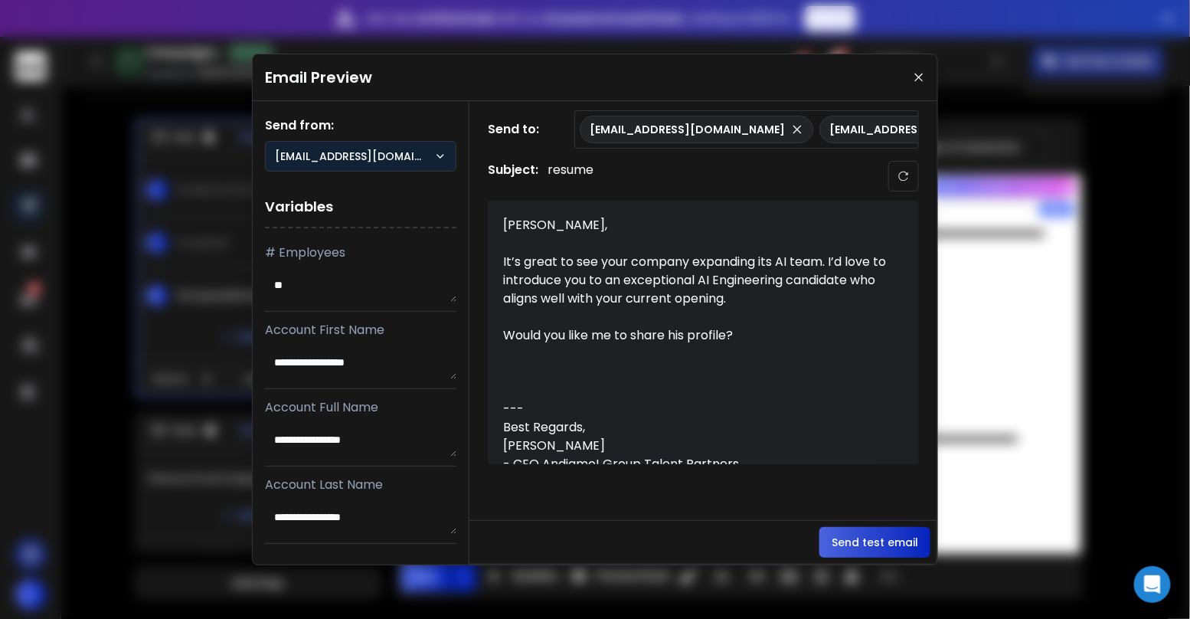
click at [372, 146] on button "mark.gambirasi@andiamo-groupworks.com" at bounding box center [360, 156] width 191 height 31
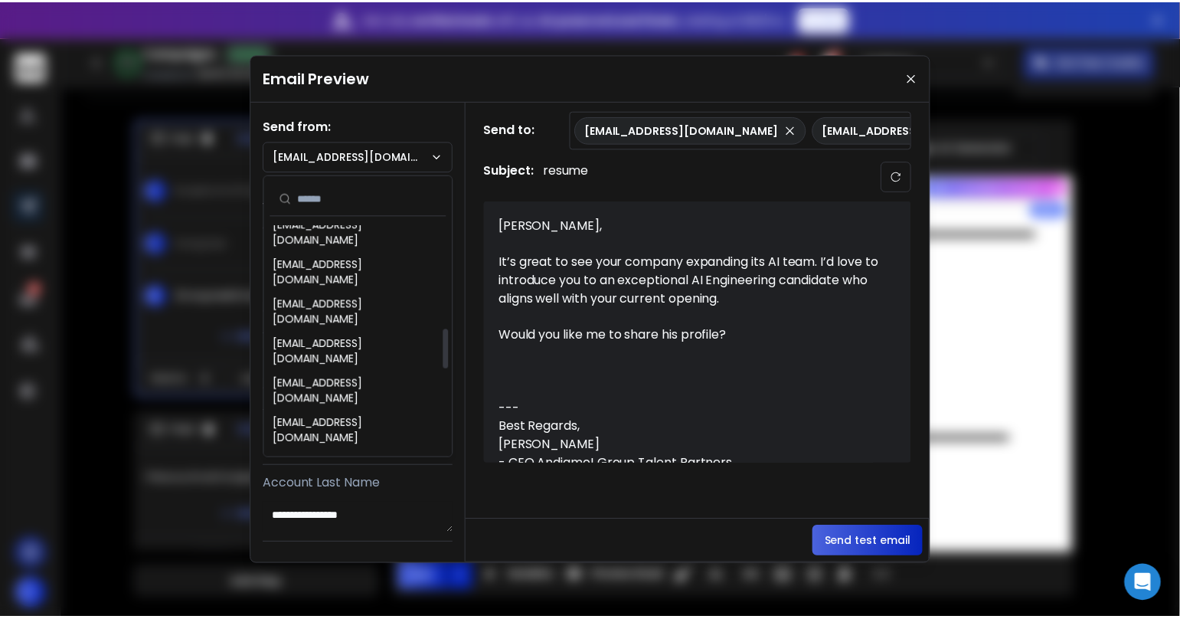
scroll to position [594, 0]
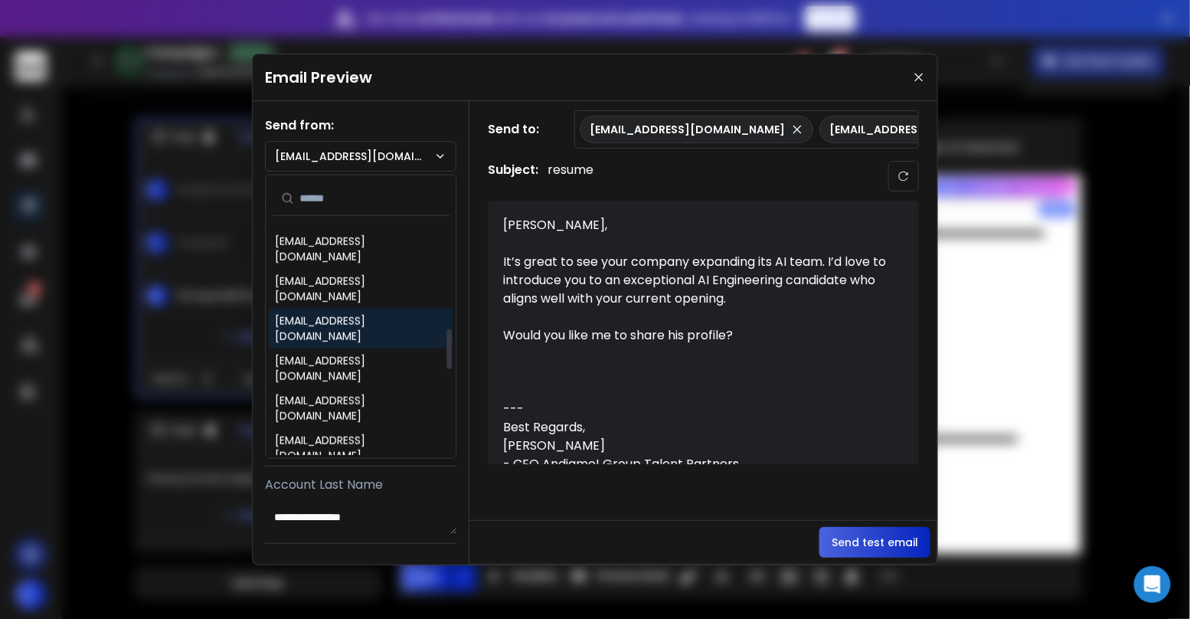
click at [385, 319] on div "mark.gambirasi@andiamo-groupclick.com" at bounding box center [361, 328] width 172 height 31
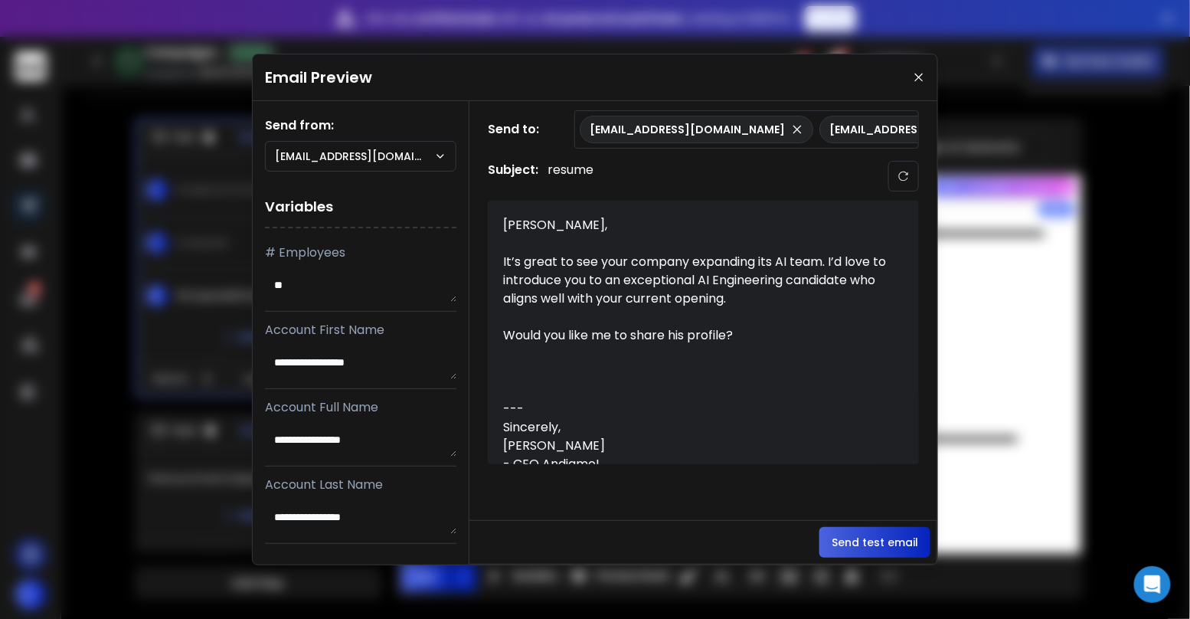
click at [869, 544] on button "Send test email" at bounding box center [875, 542] width 111 height 31
click at [917, 77] on icon at bounding box center [919, 77] width 12 height 12
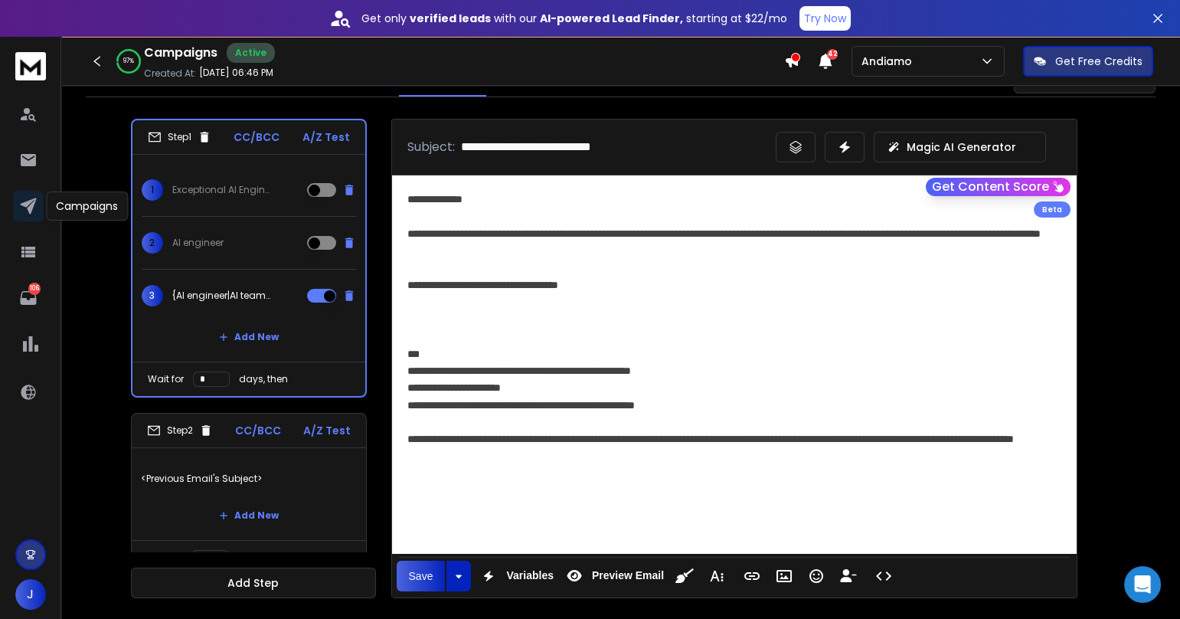
click at [31, 197] on icon at bounding box center [28, 206] width 18 height 18
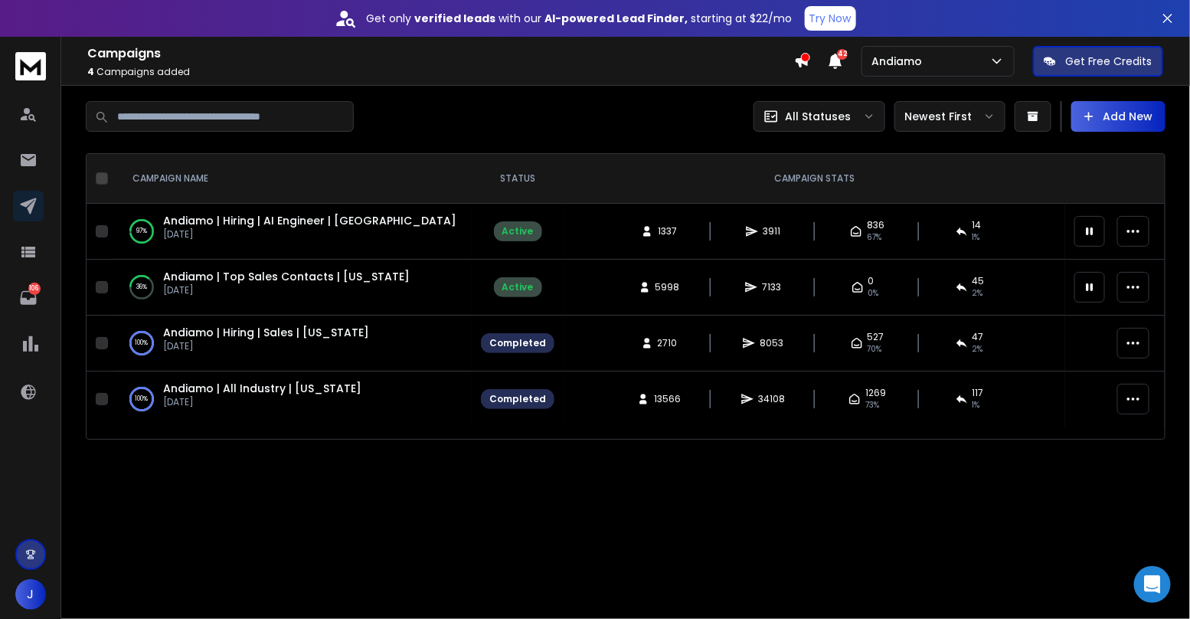
click at [563, 119] on div at bounding box center [356, 116] width 540 height 31
click at [699, 95] on div "Campaigns 4 Campaigns Added All Statuses Newest First Add New CAMPAIGN NAME STA…" at bounding box center [625, 270] width 1129 height 369
click at [937, 67] on div "Andiamo" at bounding box center [938, 61] width 133 height 15
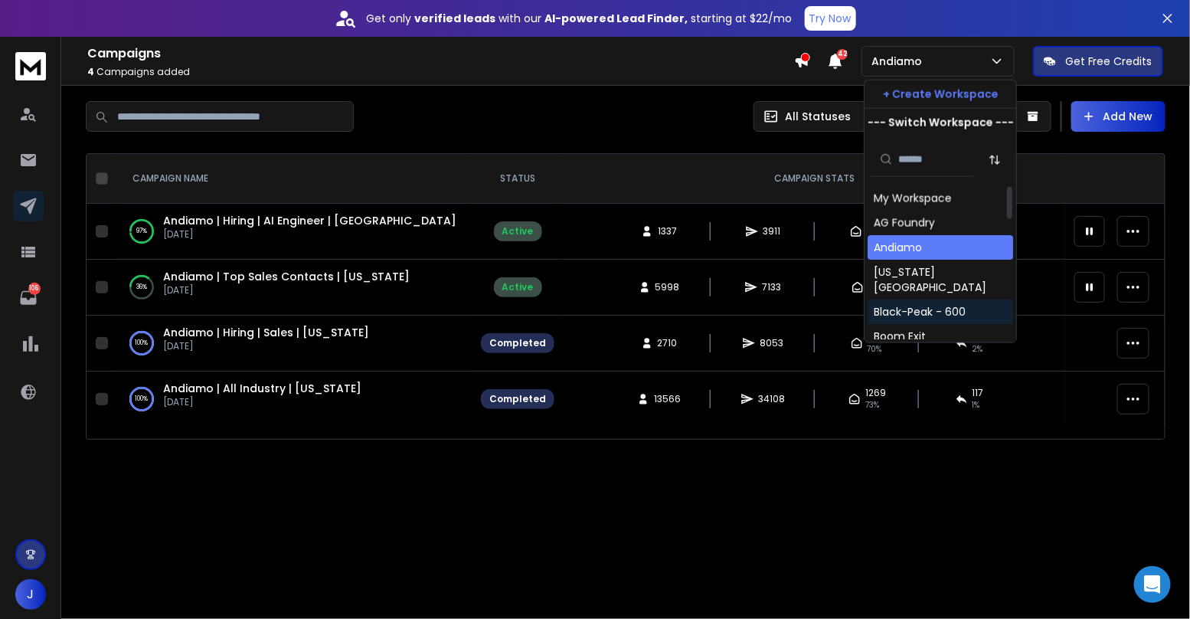
click at [936, 304] on div "Black-Peak - 600" at bounding box center [920, 311] width 92 height 15
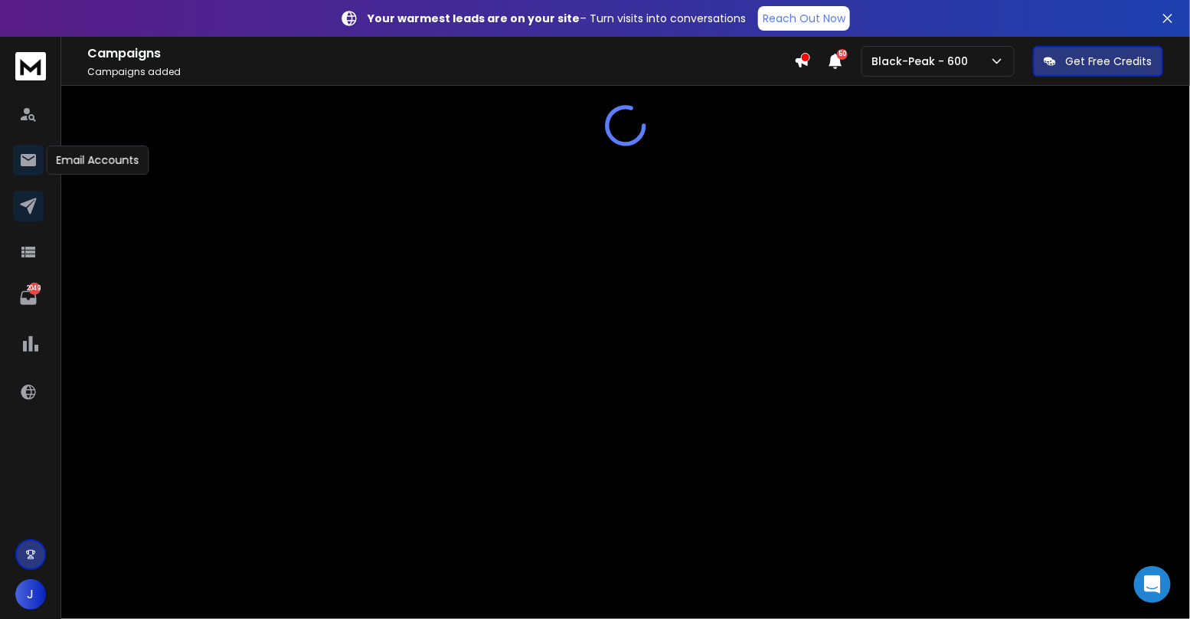
click at [33, 163] on icon at bounding box center [28, 160] width 15 height 12
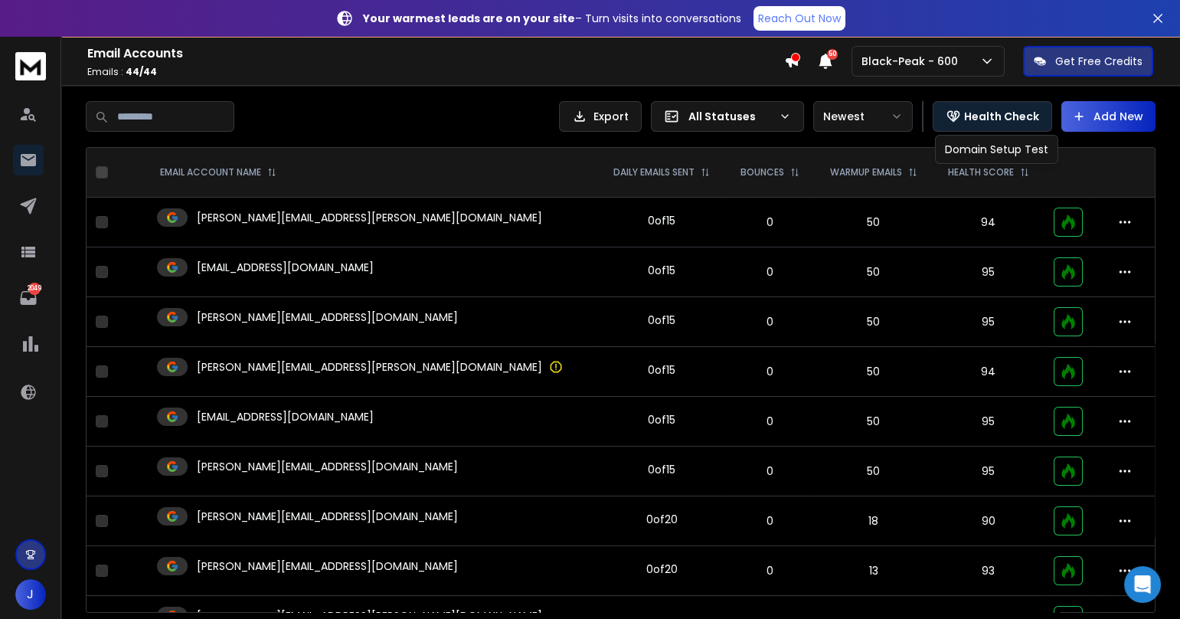
click at [999, 114] on p "Health Check" at bounding box center [1001, 116] width 75 height 15
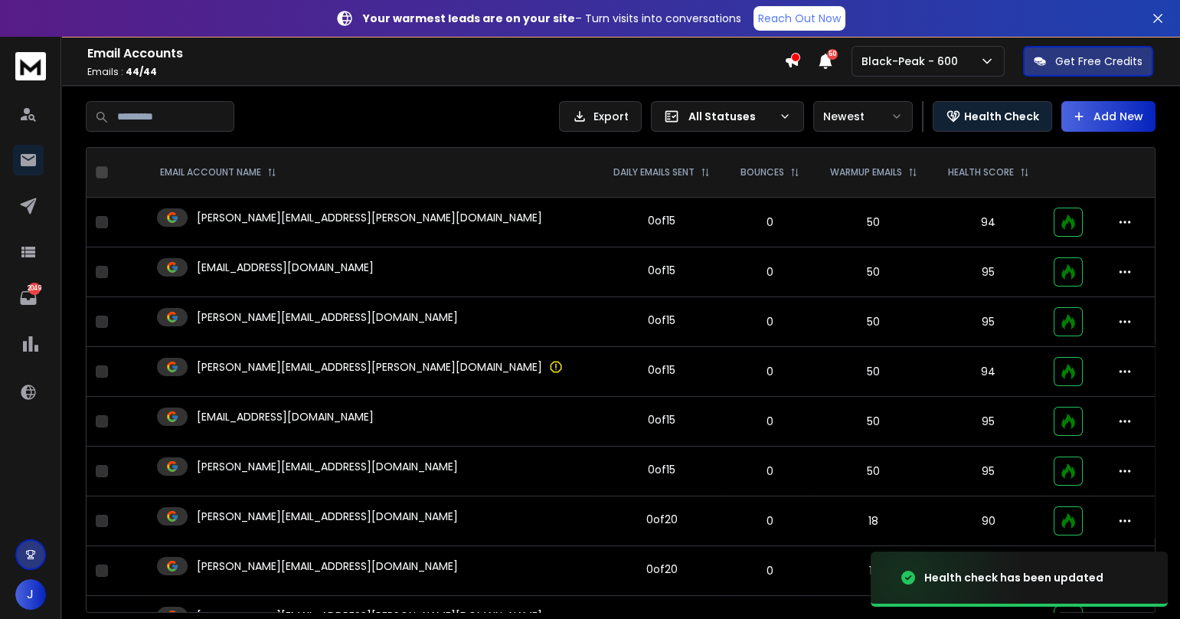
click at [315, 376] on td "jim.bernier@problackpeak.xyz" at bounding box center [373, 372] width 450 height 50
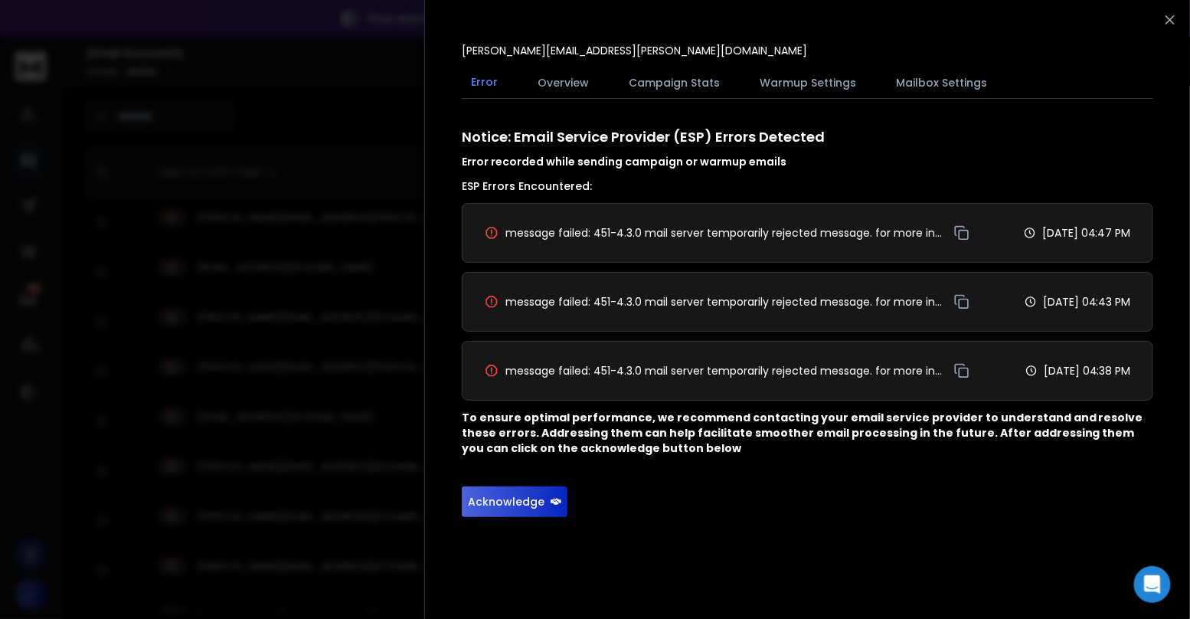
click at [520, 505] on button "Acknowledge" at bounding box center [515, 501] width 106 height 31
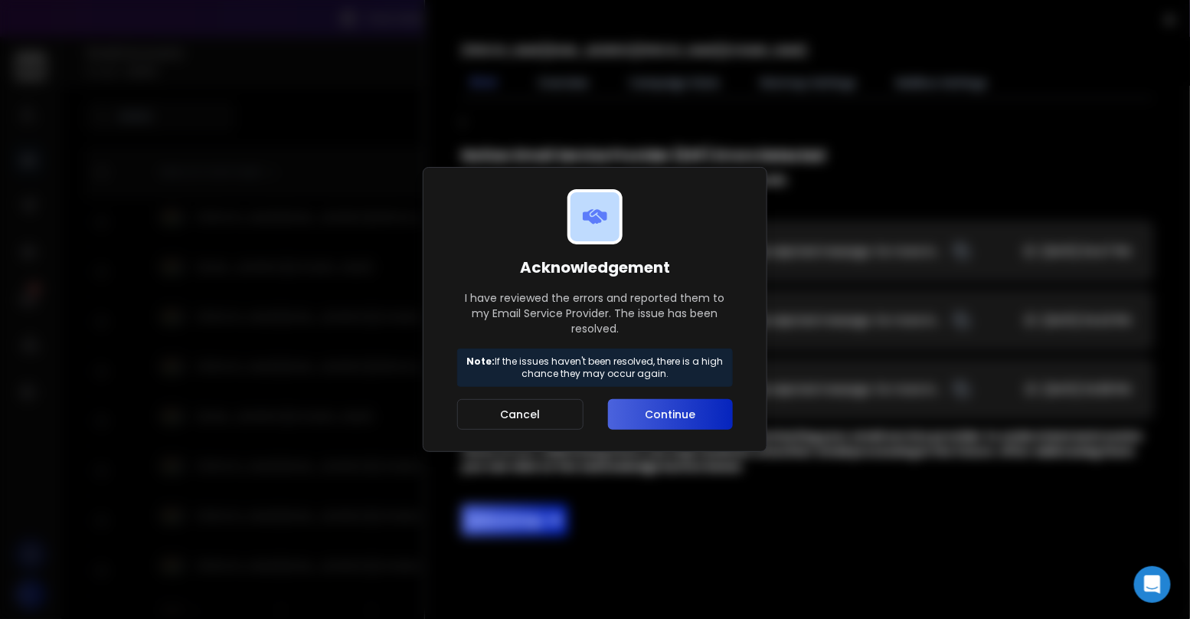
click at [707, 424] on button "Continue" at bounding box center [670, 414] width 125 height 31
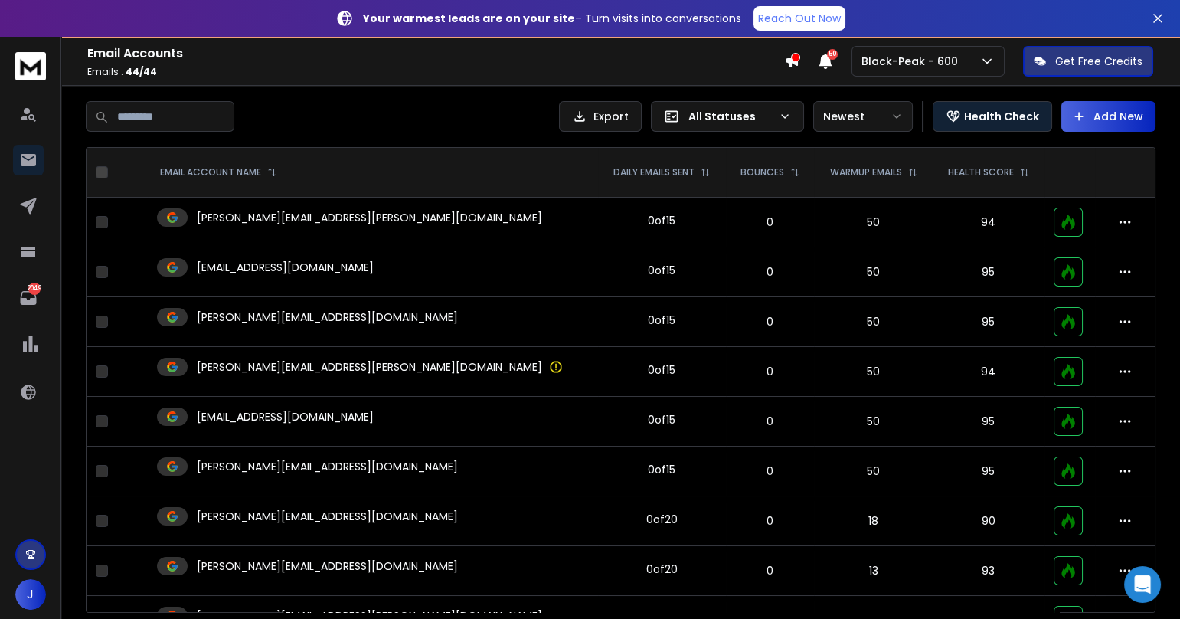
click at [385, 116] on div at bounding box center [318, 116] width 464 height 31
click at [82, 246] on button "Select this Page" at bounding box center [82, 247] width 12 height 12
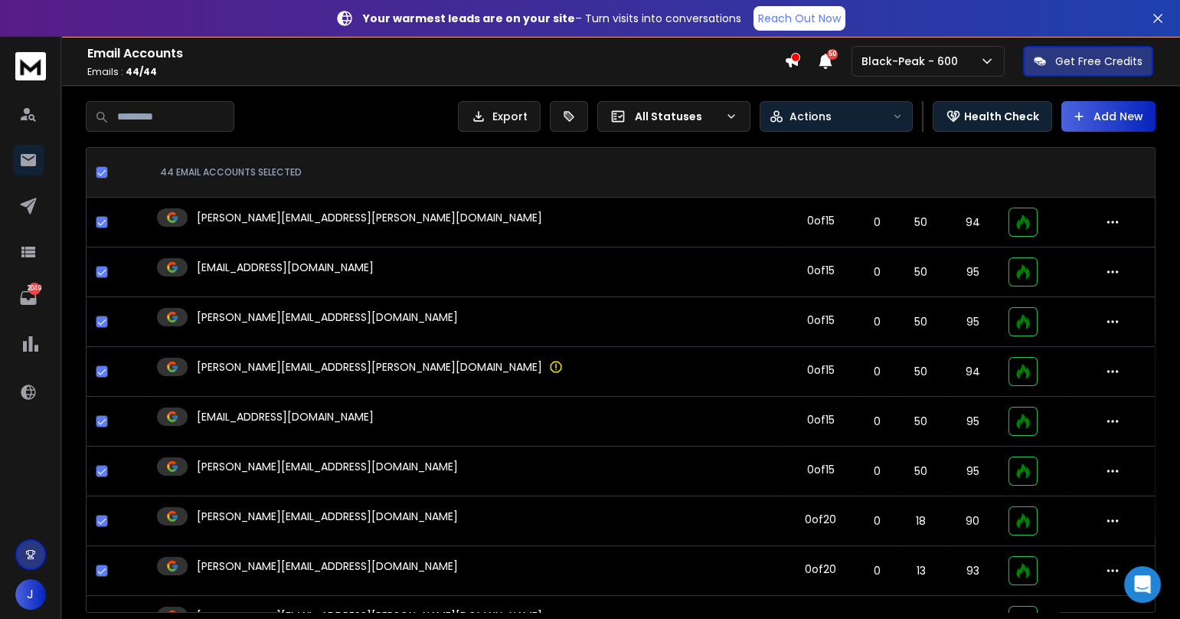
click at [795, 123] on p "Actions" at bounding box center [811, 116] width 42 height 15
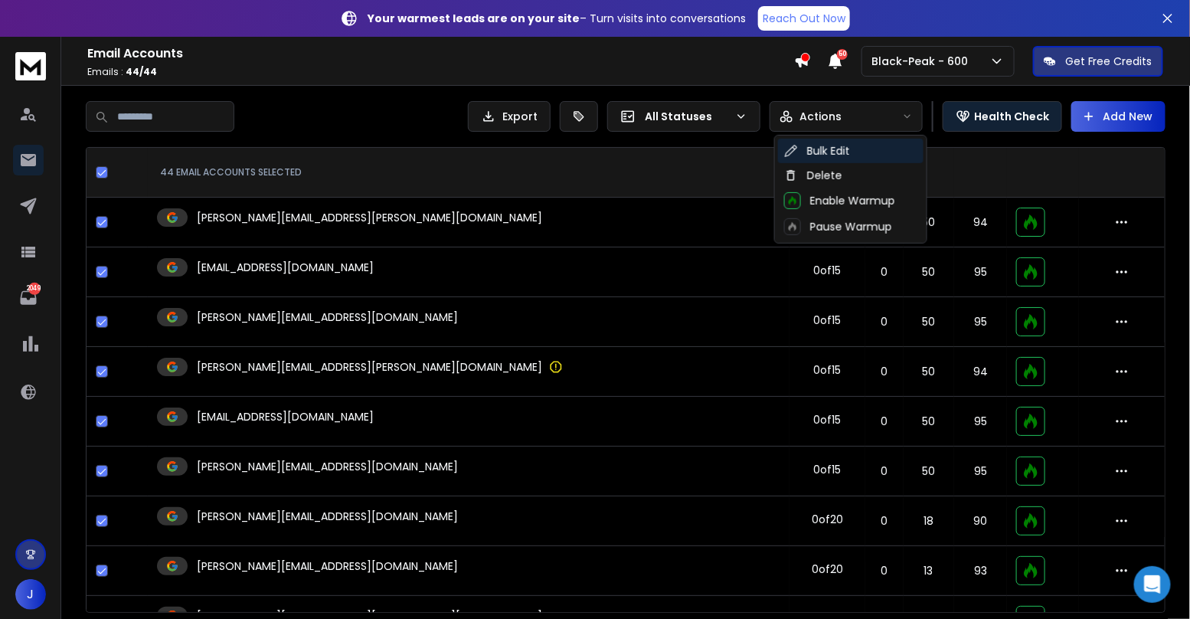
click at [808, 152] on div "Bulk Edit" at bounding box center [817, 150] width 66 height 15
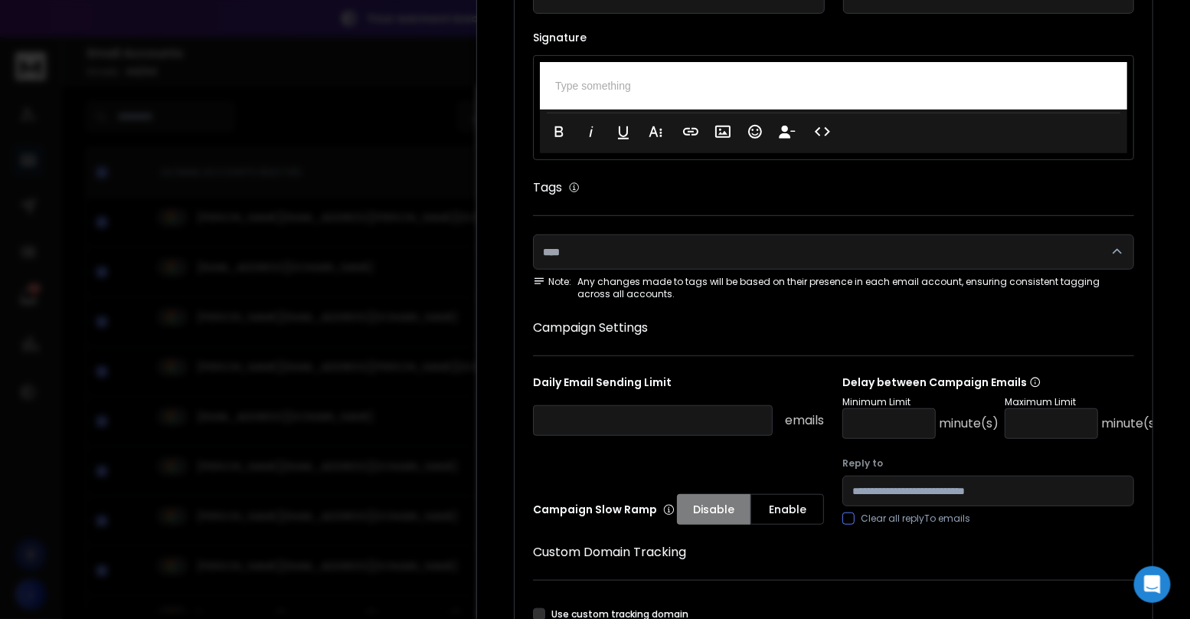
scroll to position [262, 0]
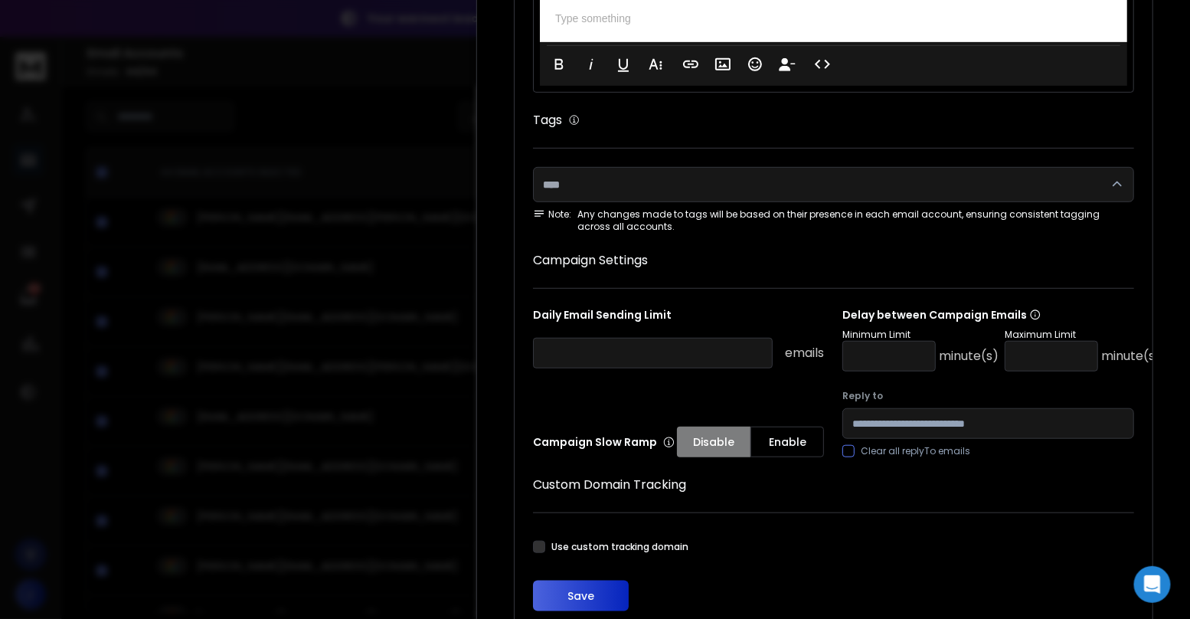
click at [607, 355] on input "number" at bounding box center [653, 353] width 241 height 31
type input "**"
click at [862, 509] on form "First Name Last Name Signature Type something Clear Formatting Font Family Aria…" at bounding box center [833, 252] width 601 height 718
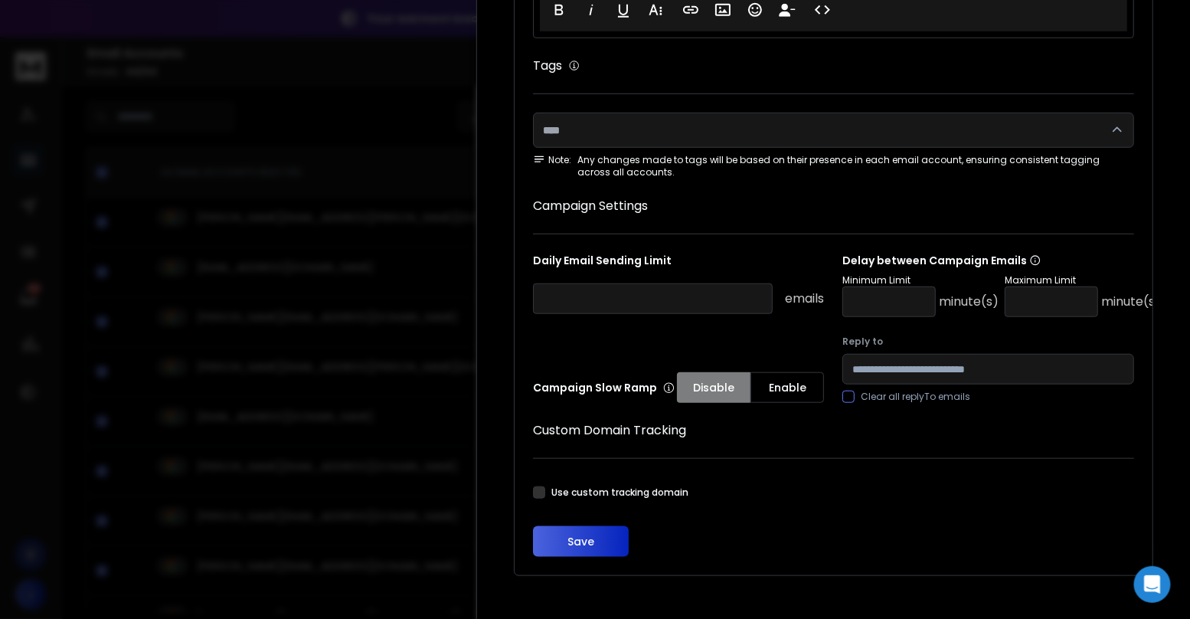
scroll to position [326, 0]
click at [578, 535] on button "Save" at bounding box center [581, 541] width 96 height 31
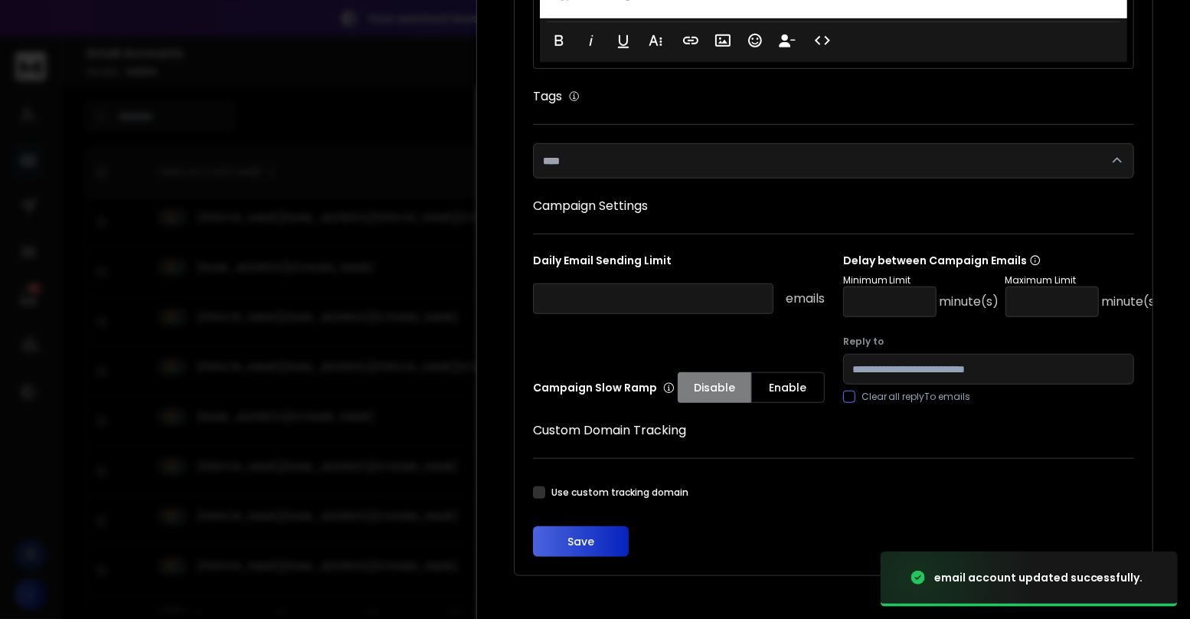
scroll to position [296, 0]
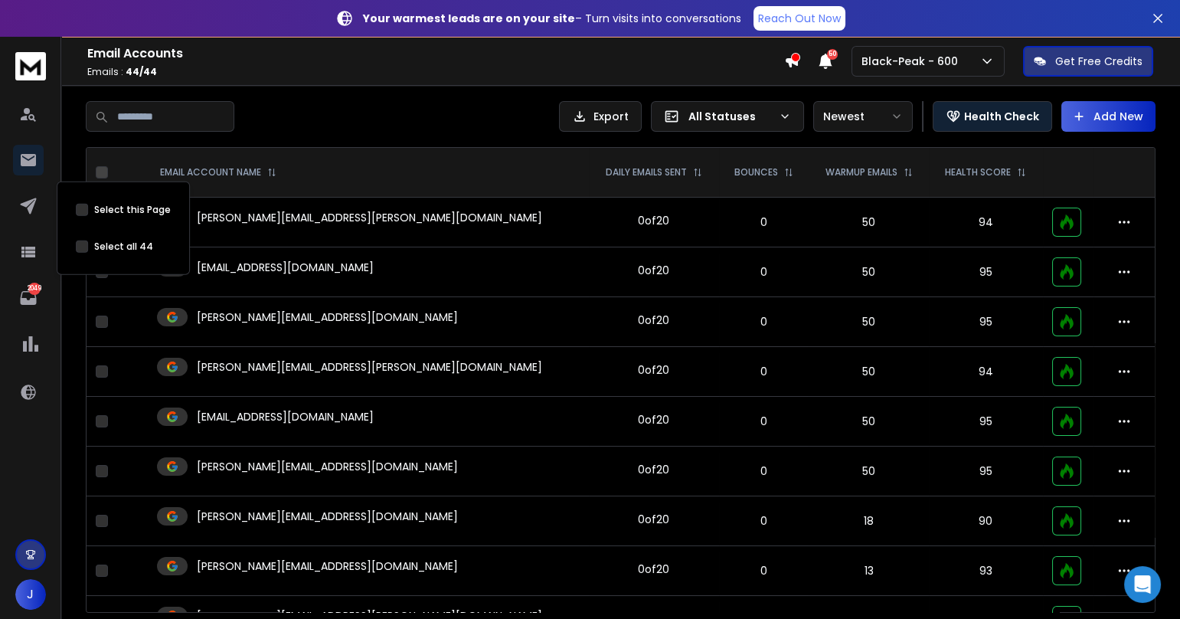
click at [84, 250] on button "Select this Page" at bounding box center [82, 247] width 12 height 12
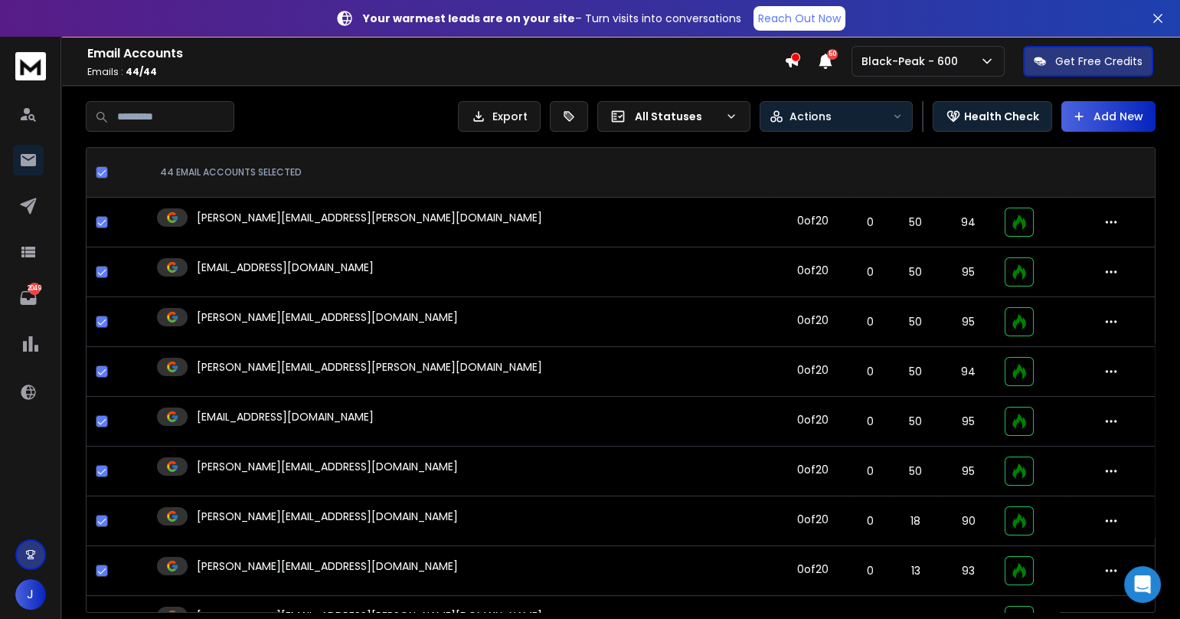
click at [820, 122] on p "Actions" at bounding box center [811, 116] width 42 height 15
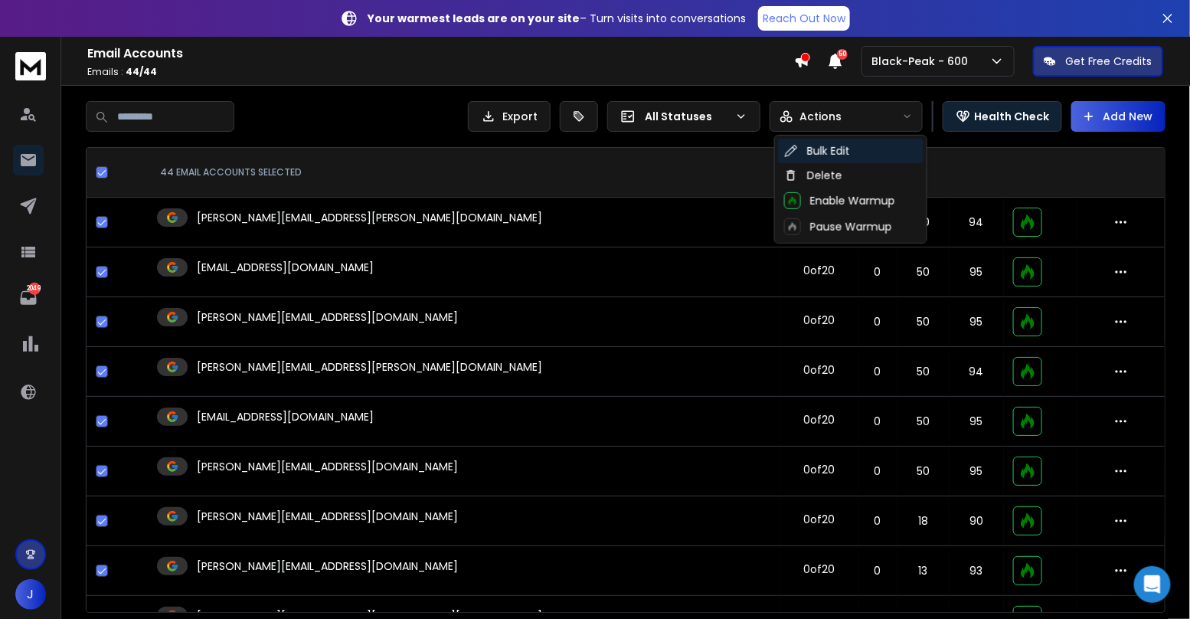
click at [830, 150] on div "Bulk Edit" at bounding box center [817, 150] width 66 height 15
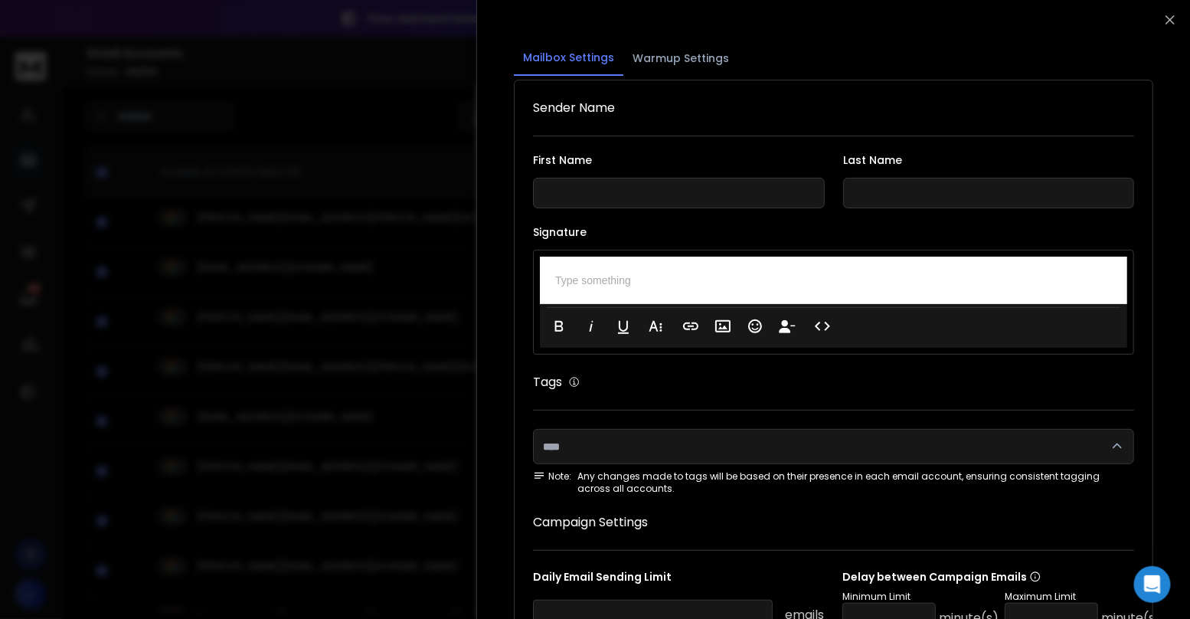
click at [700, 59] on button "Warmup Settings" at bounding box center [681, 58] width 115 height 34
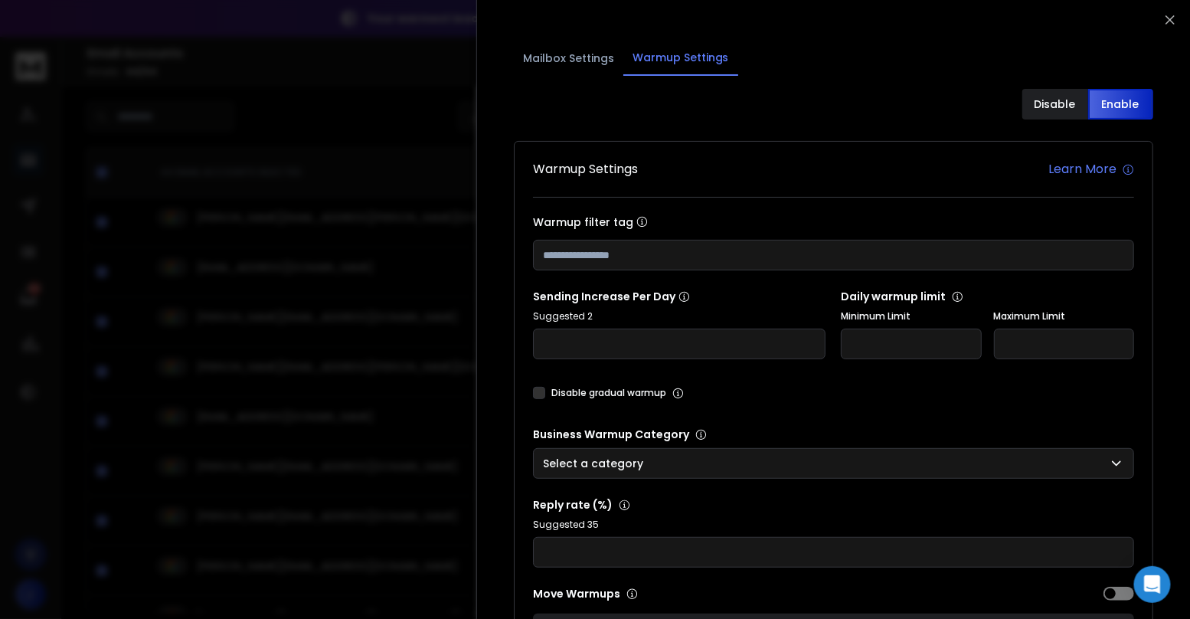
click at [1043, 349] on input "number" at bounding box center [1064, 344] width 140 height 31
type input "*"
click at [889, 198] on form "Warmup Settings Learn More Warmup filter tag Sending Increase Per Day Suggested…" at bounding box center [833, 508] width 601 height 696
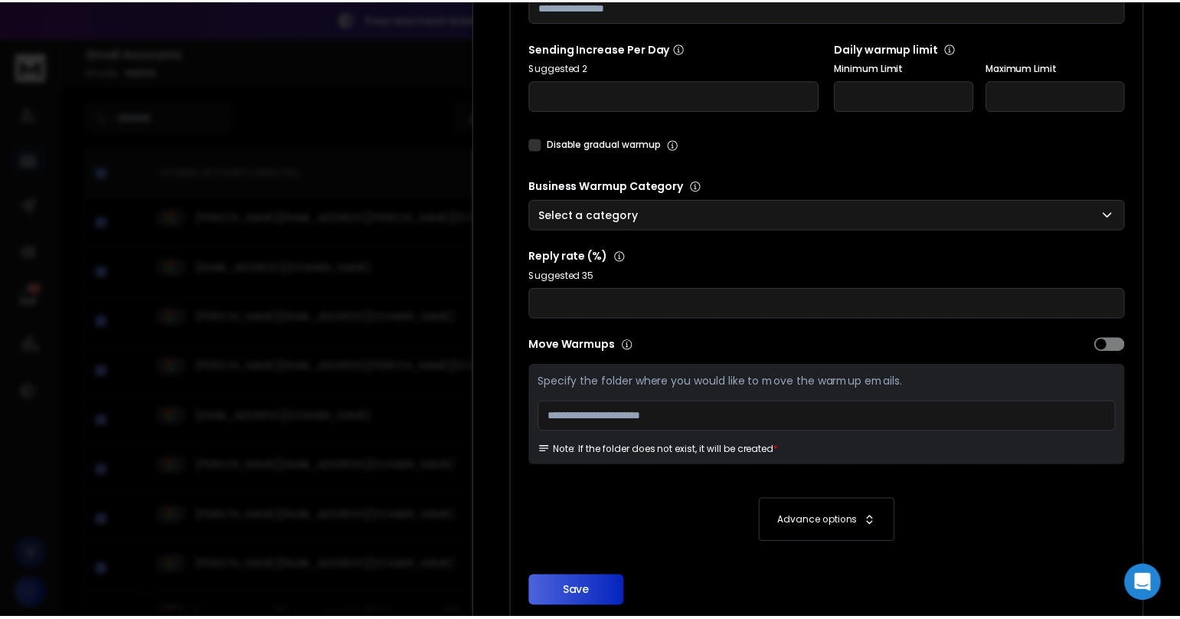
scroll to position [299, 0]
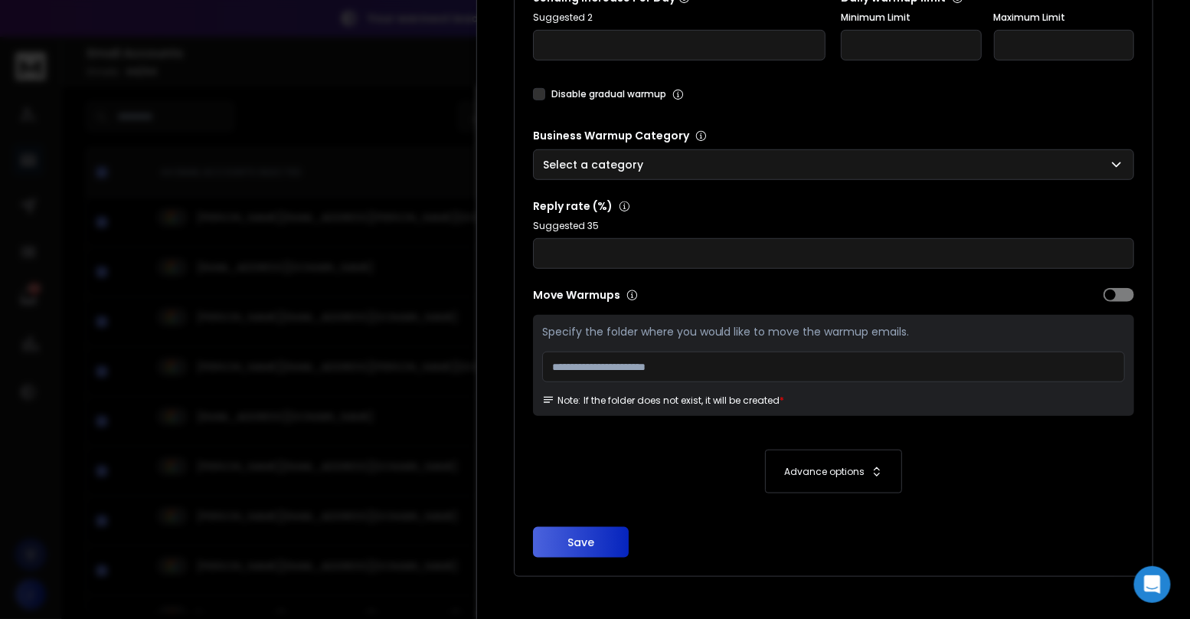
click at [609, 548] on button "Save" at bounding box center [581, 542] width 96 height 31
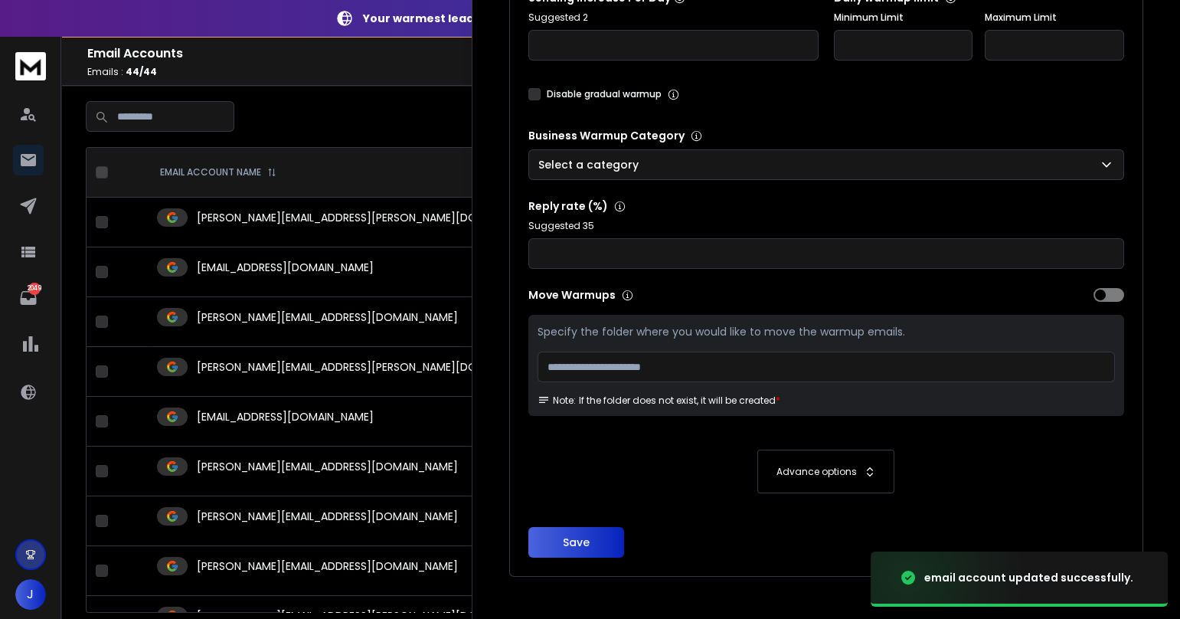
scroll to position [166, 0]
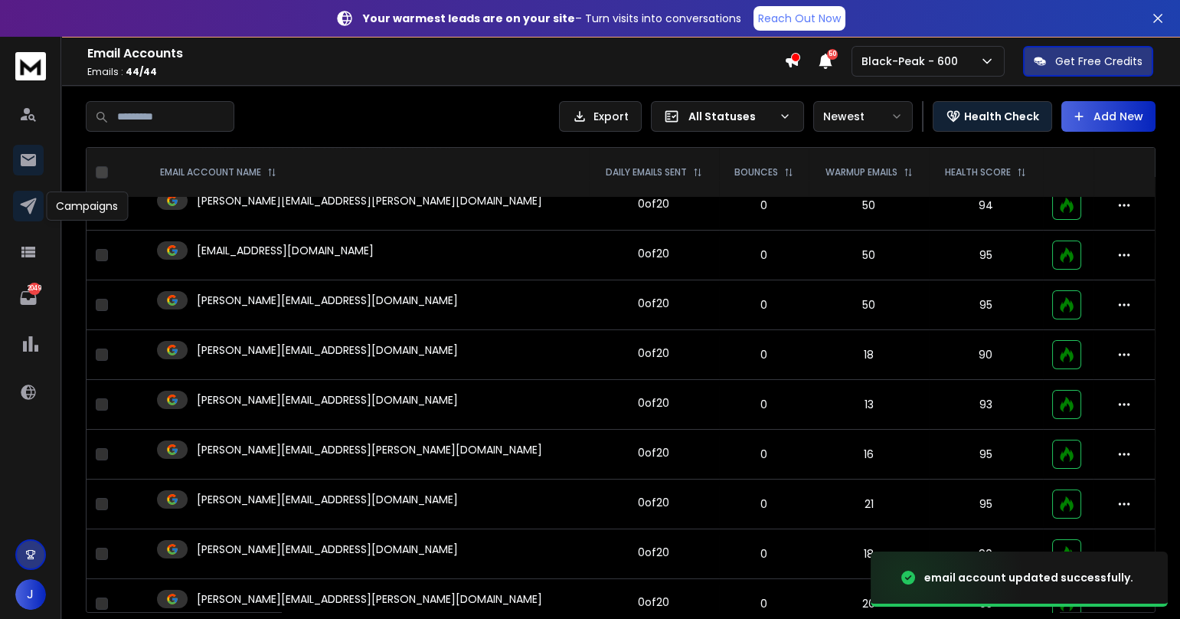
click at [36, 210] on icon at bounding box center [28, 206] width 18 height 18
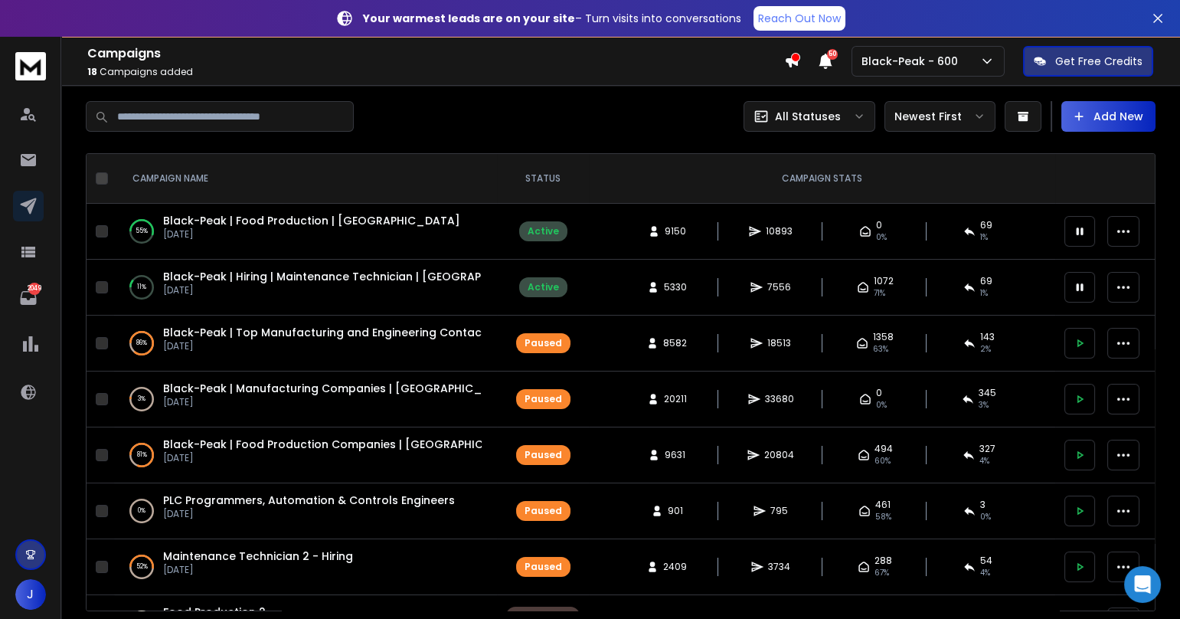
click at [466, 121] on div at bounding box center [353, 116] width 535 height 31
click at [365, 272] on span "Black-Peak | Hiring | Maintenance Technician | USA" at bounding box center [353, 276] width 381 height 15
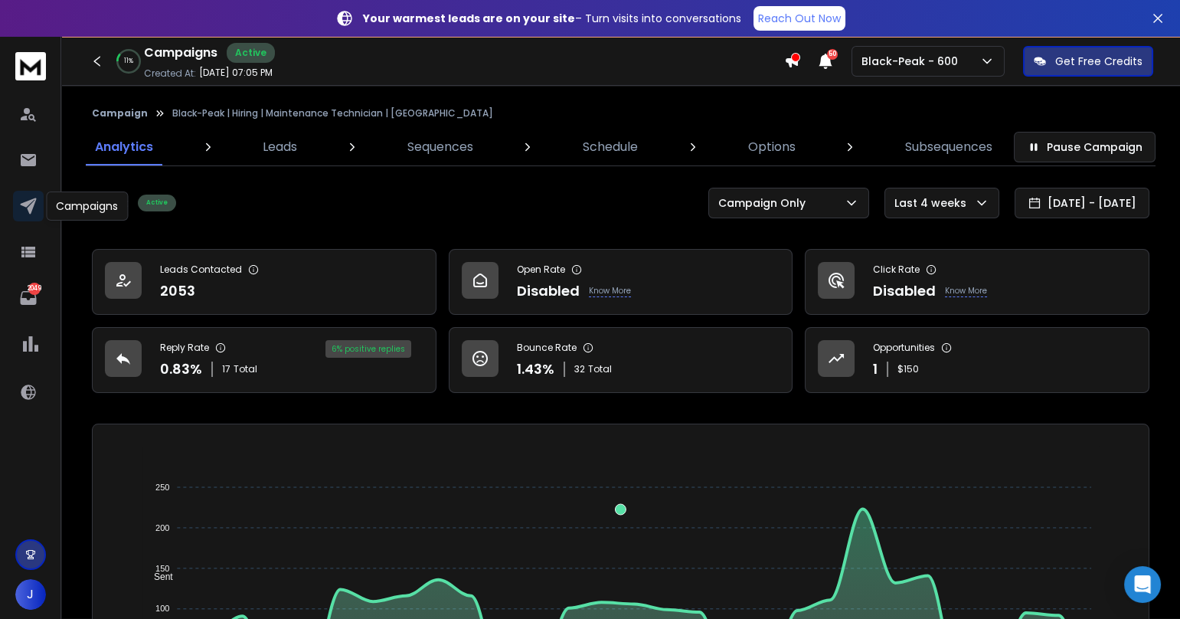
click at [28, 203] on icon at bounding box center [28, 206] width 16 height 16
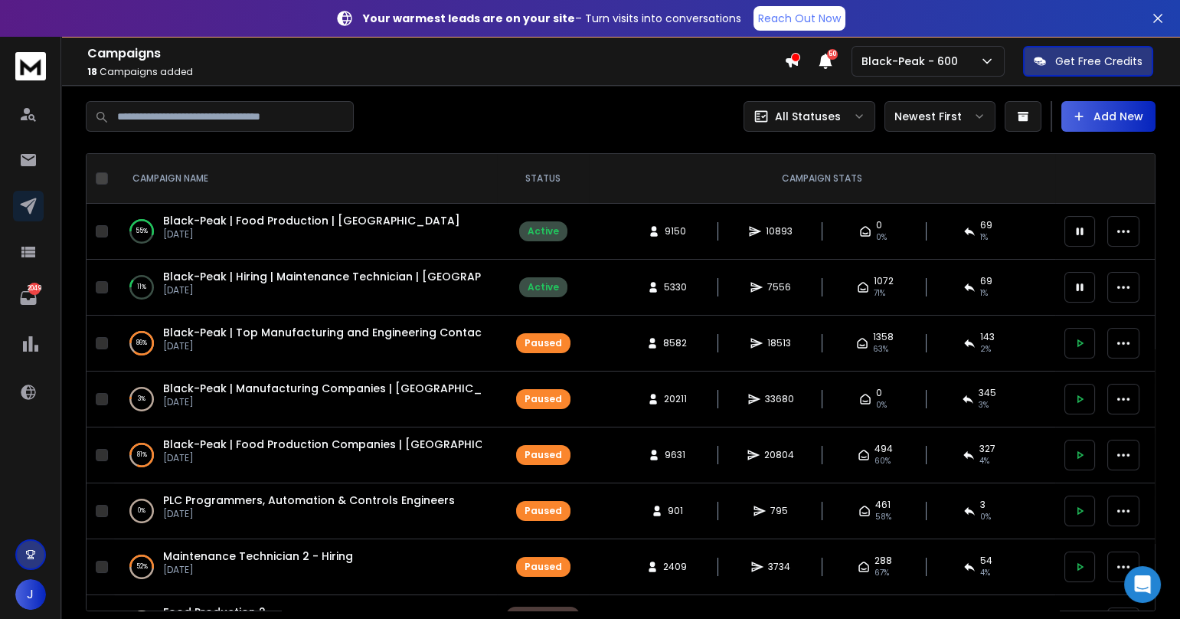
click at [281, 225] on span "Black-Peak | Food Production | USA" at bounding box center [311, 220] width 297 height 15
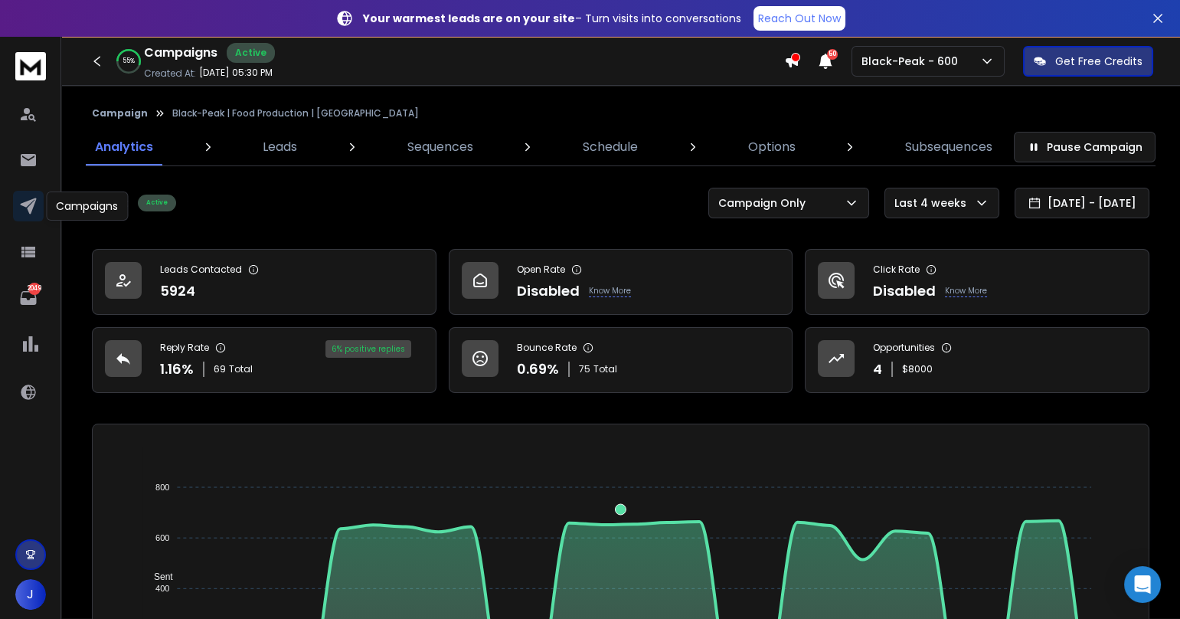
click at [15, 201] on link at bounding box center [28, 206] width 31 height 31
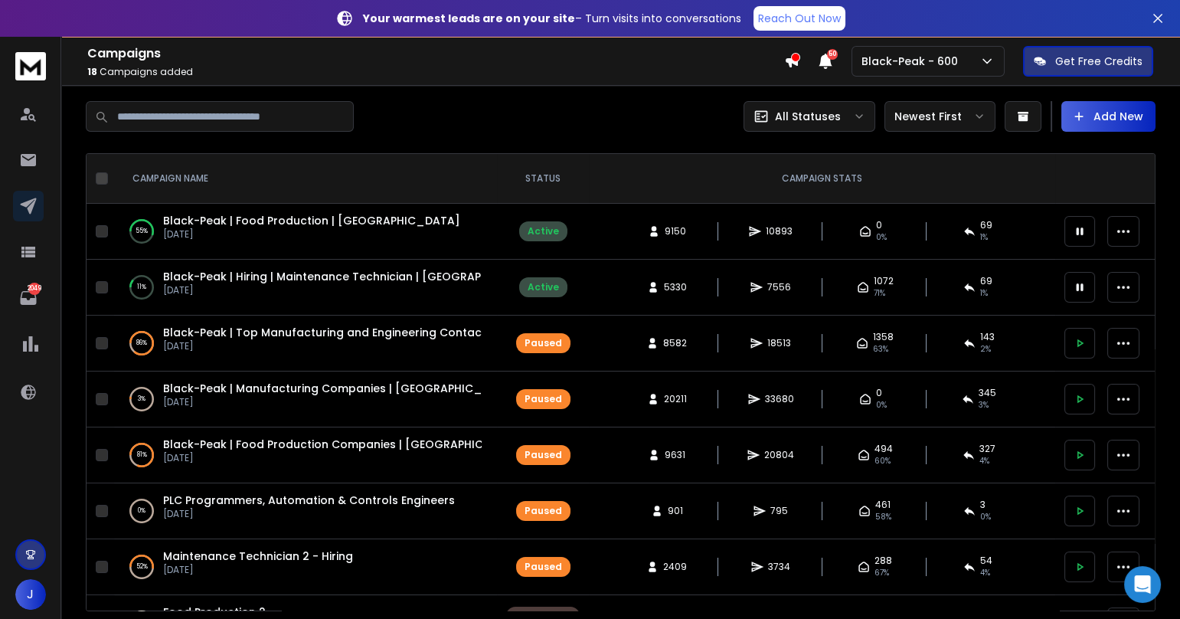
click at [527, 119] on div at bounding box center [353, 116] width 535 height 31
click at [926, 62] on p "Black-Peak - 600" at bounding box center [913, 61] width 103 height 15
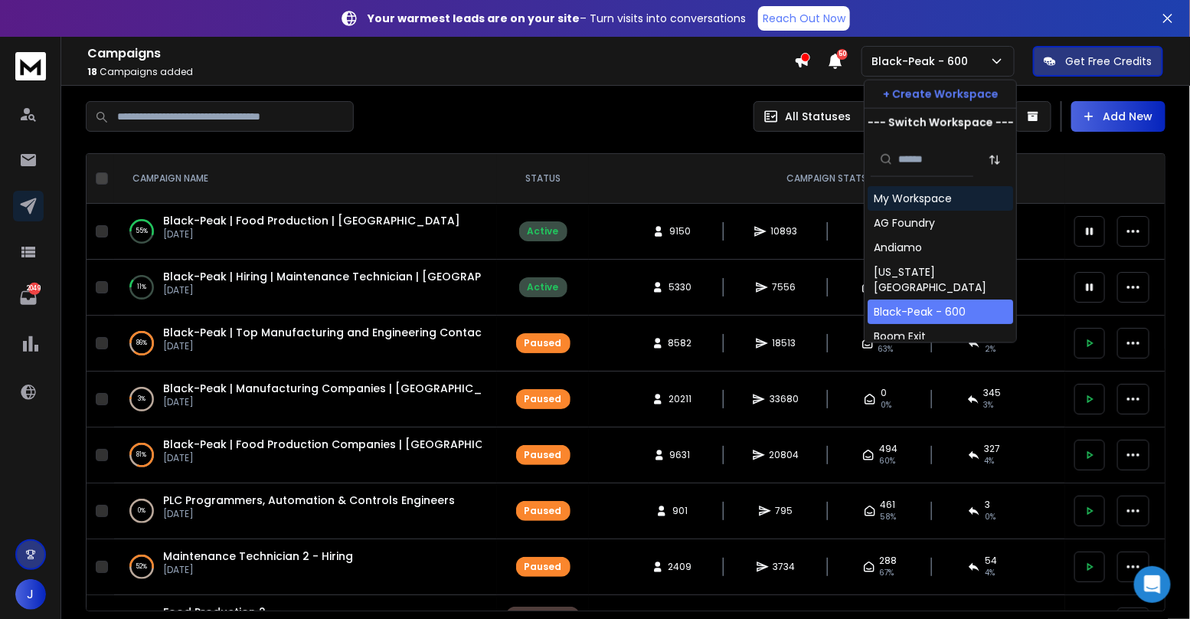
click at [581, 124] on div at bounding box center [356, 116] width 540 height 31
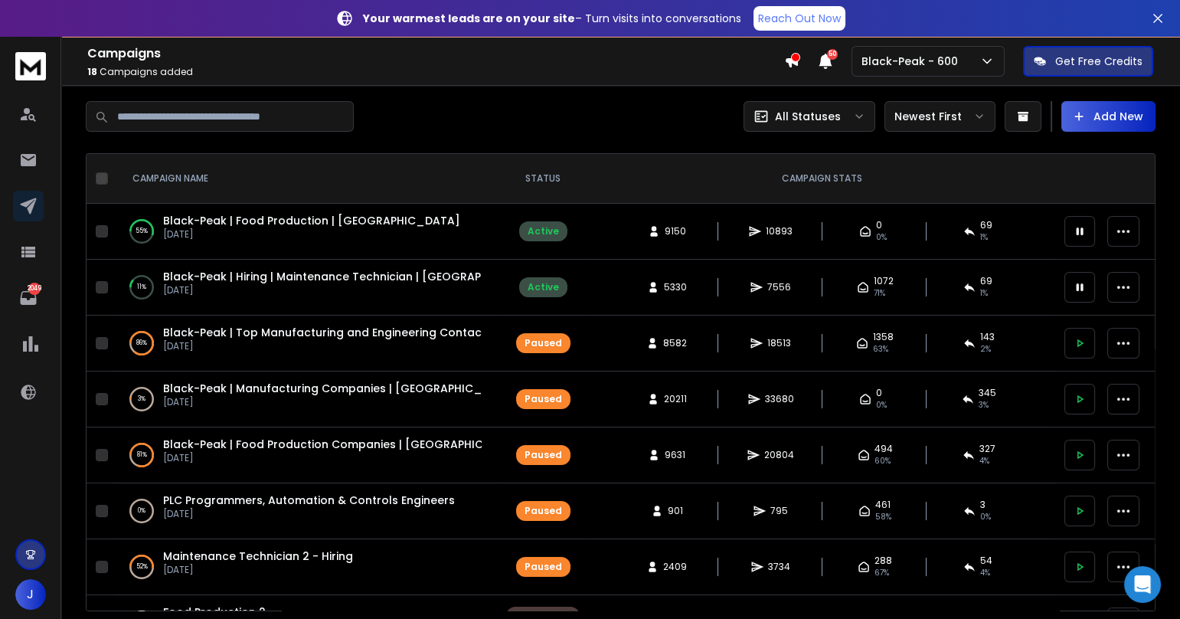
click at [370, 283] on span "Black-Peak | Hiring | Maintenance Technician | USA" at bounding box center [353, 276] width 381 height 15
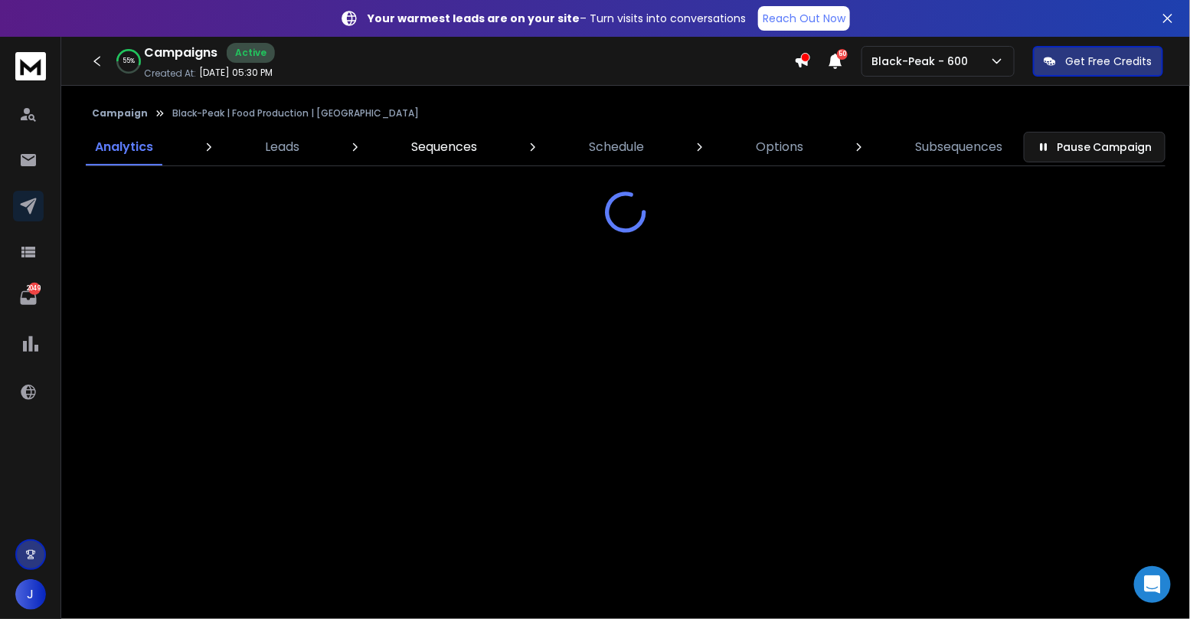
click at [439, 150] on p "Sequences" at bounding box center [444, 147] width 66 height 18
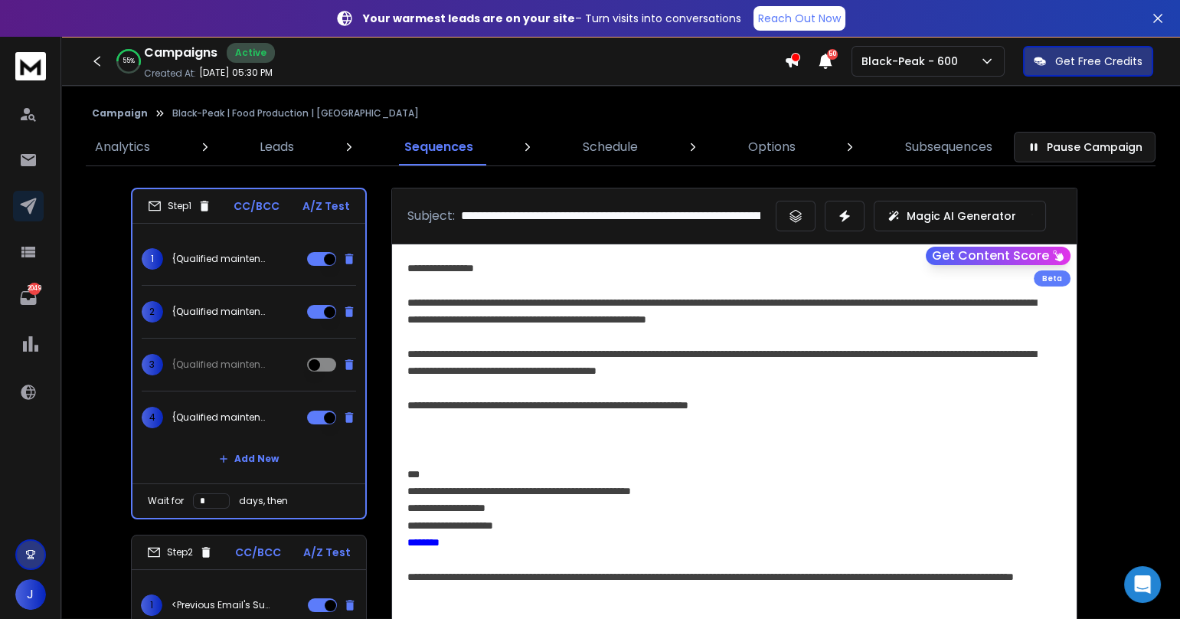
click at [236, 264] on div "1 {Qualified maintenance tech|Technician|Maintenance technician|Qualified techn…" at bounding box center [206, 258] width 129 height 21
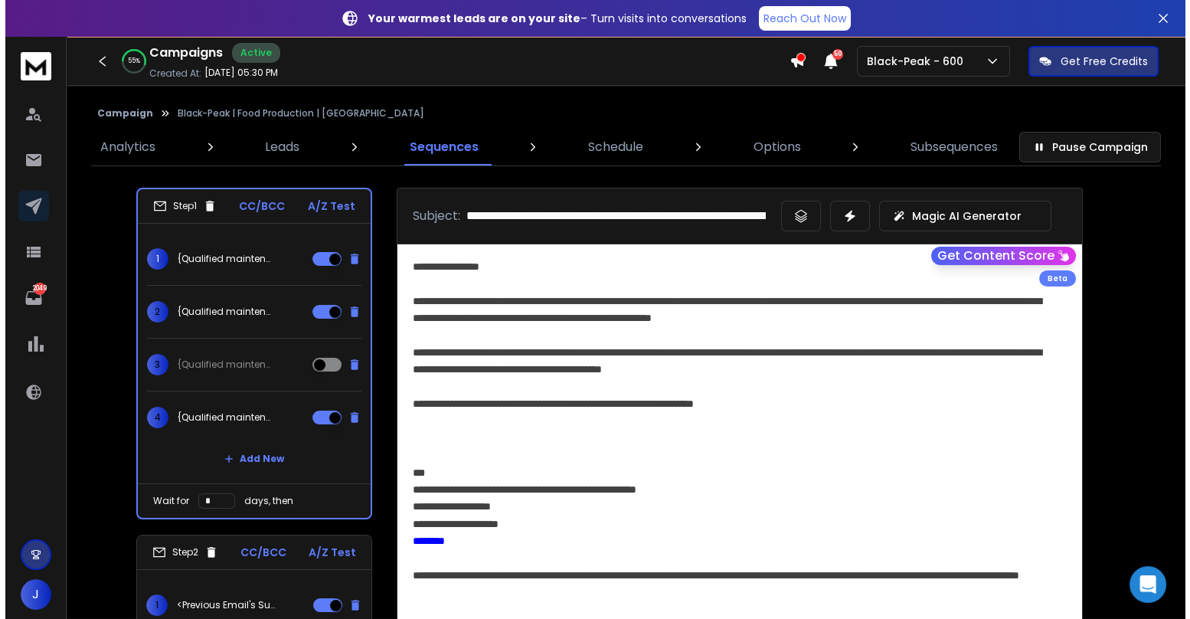
scroll to position [69, 0]
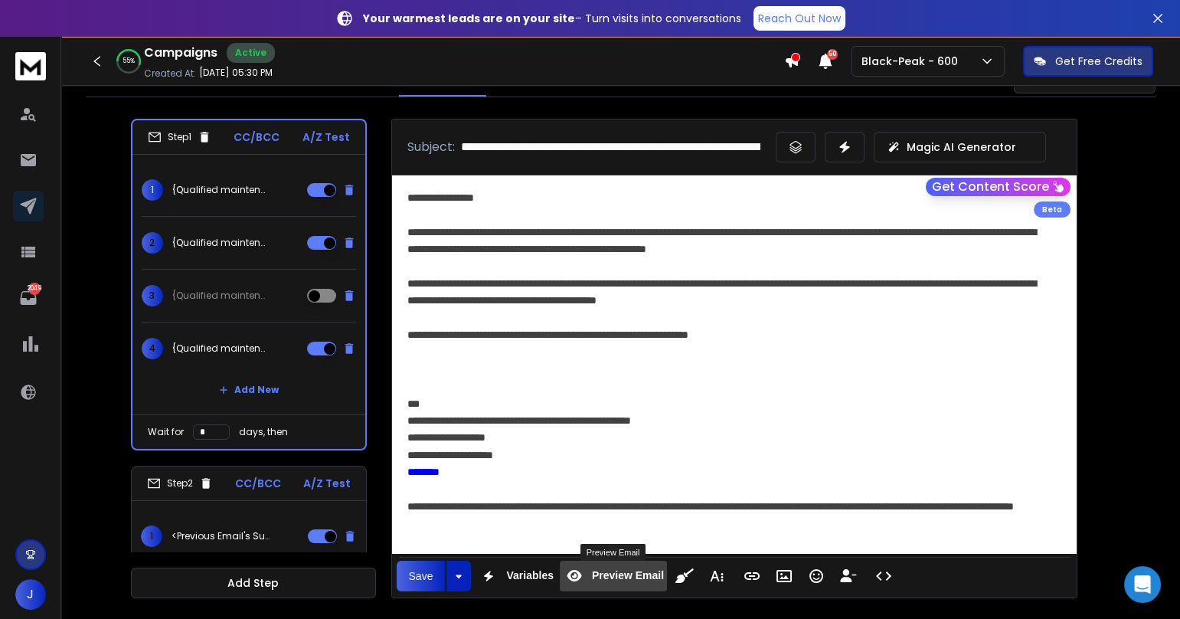
click at [630, 572] on span "Preview Email" at bounding box center [628, 575] width 78 height 13
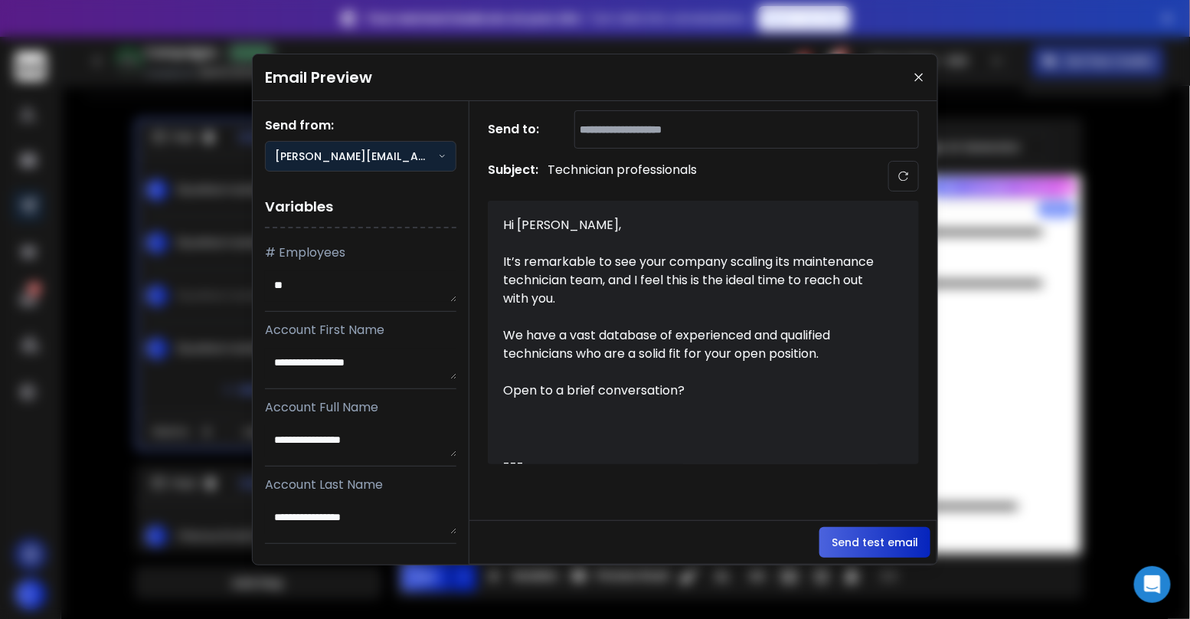
click at [406, 158] on div "jim@problackpeak.xyz" at bounding box center [361, 156] width 172 height 15
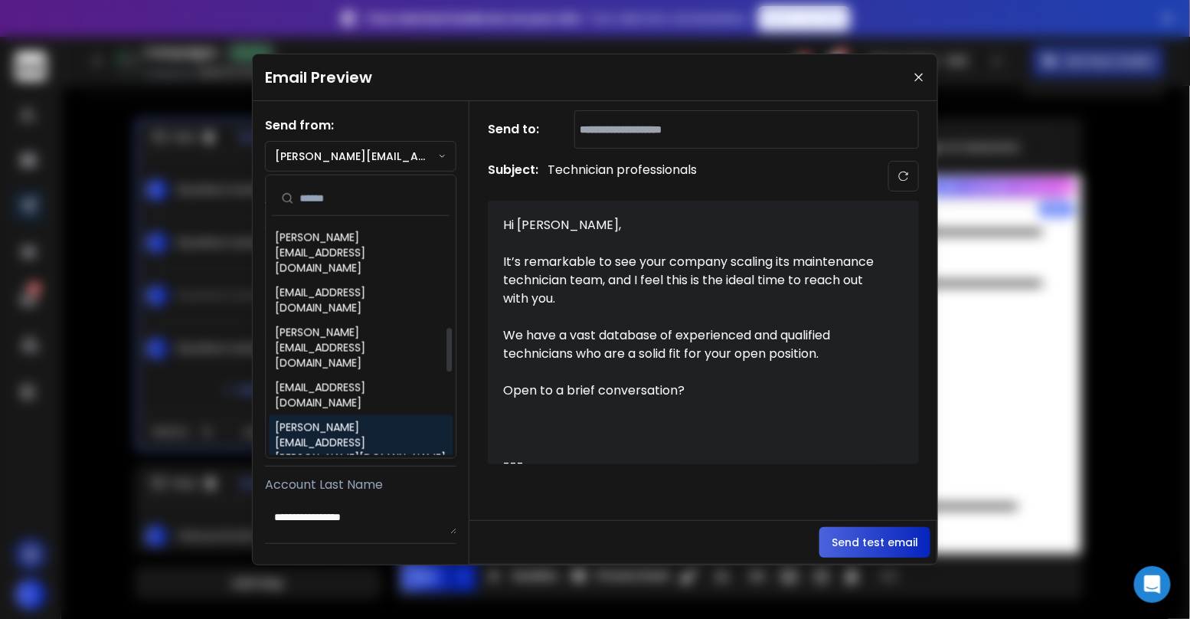
scroll to position [971, 0]
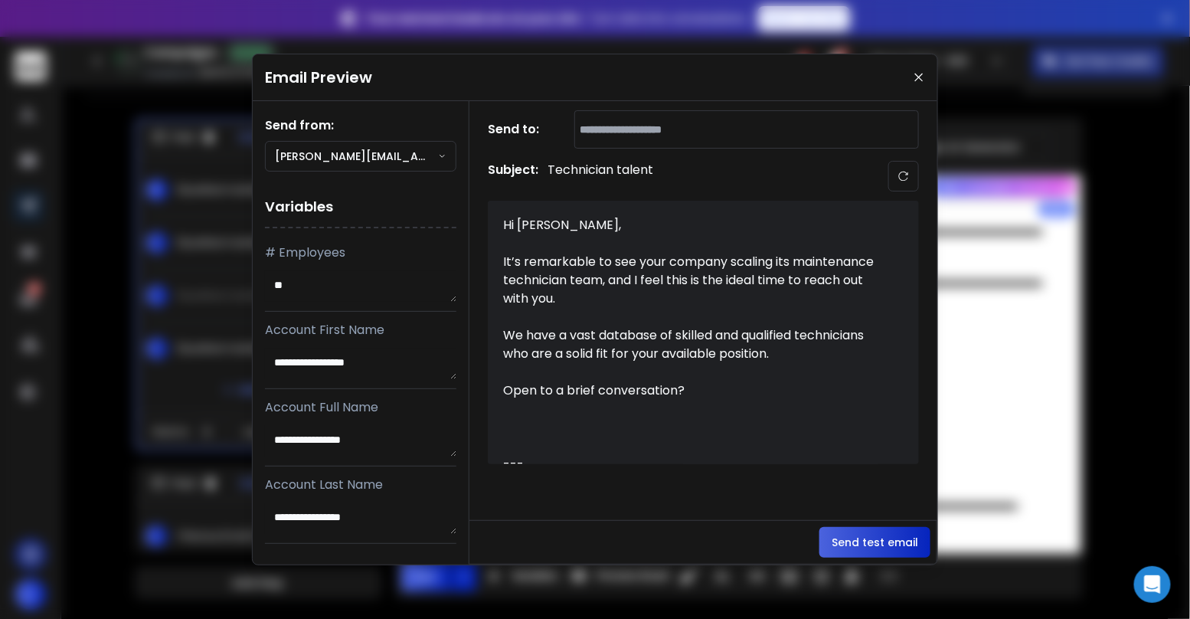
click at [659, 127] on input at bounding box center [747, 130] width 334 height 28
type input "**********"
click at [820, 131] on input at bounding box center [987, 130] width 334 height 28
click at [764, 92] on div "Email Preview" at bounding box center [595, 77] width 685 height 46
click at [892, 548] on button "Send test email" at bounding box center [875, 542] width 111 height 31
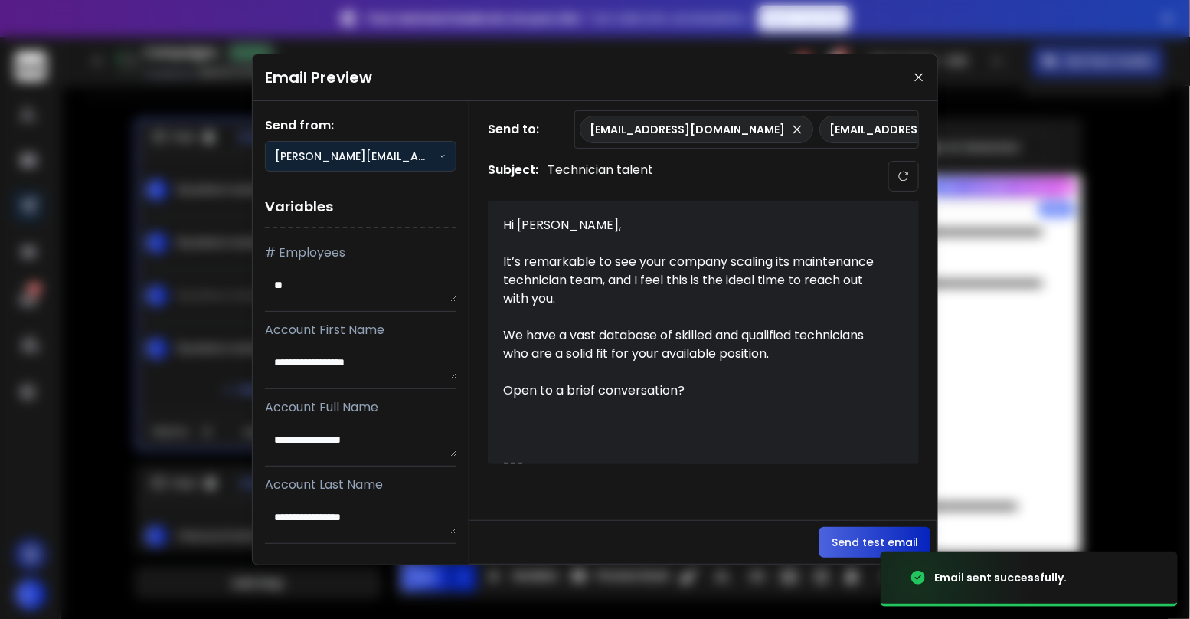
click at [381, 156] on p "jim@blackpeakteam.com" at bounding box center [356, 156] width 163 height 15
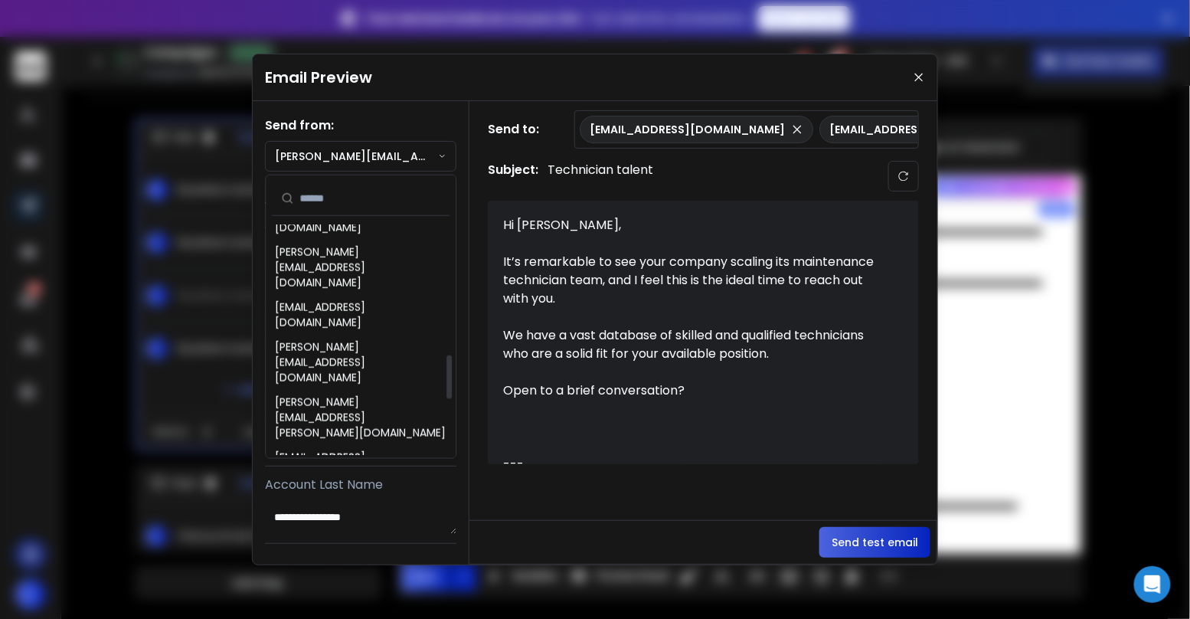
scroll to position [748, 0]
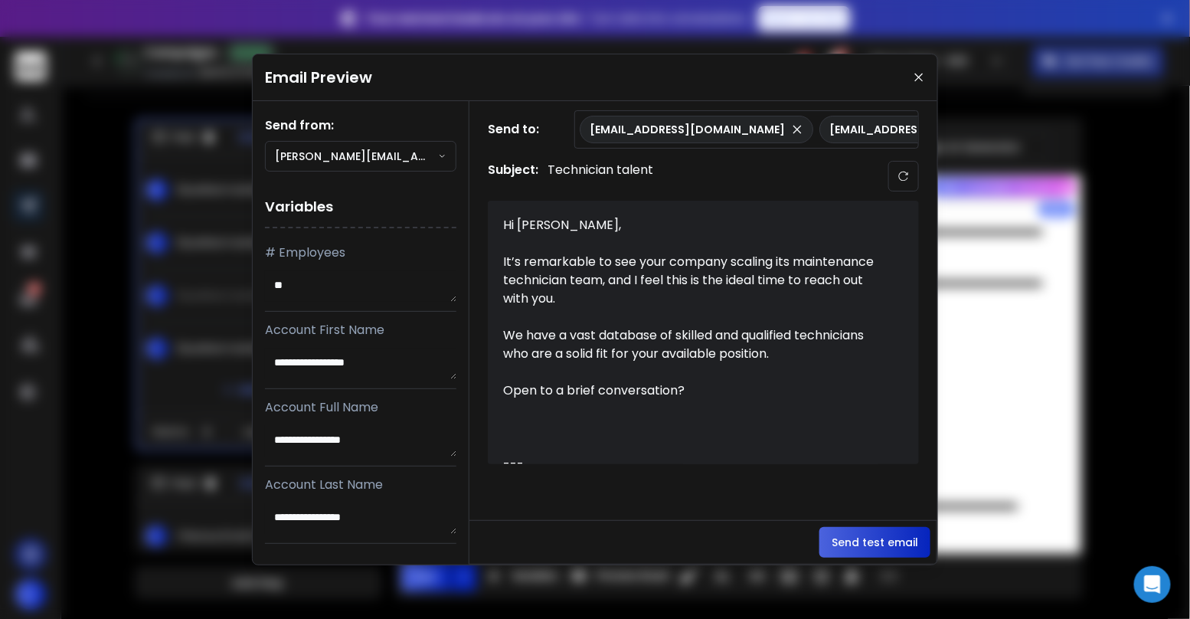
click at [888, 542] on button "Send test email" at bounding box center [875, 542] width 111 height 31
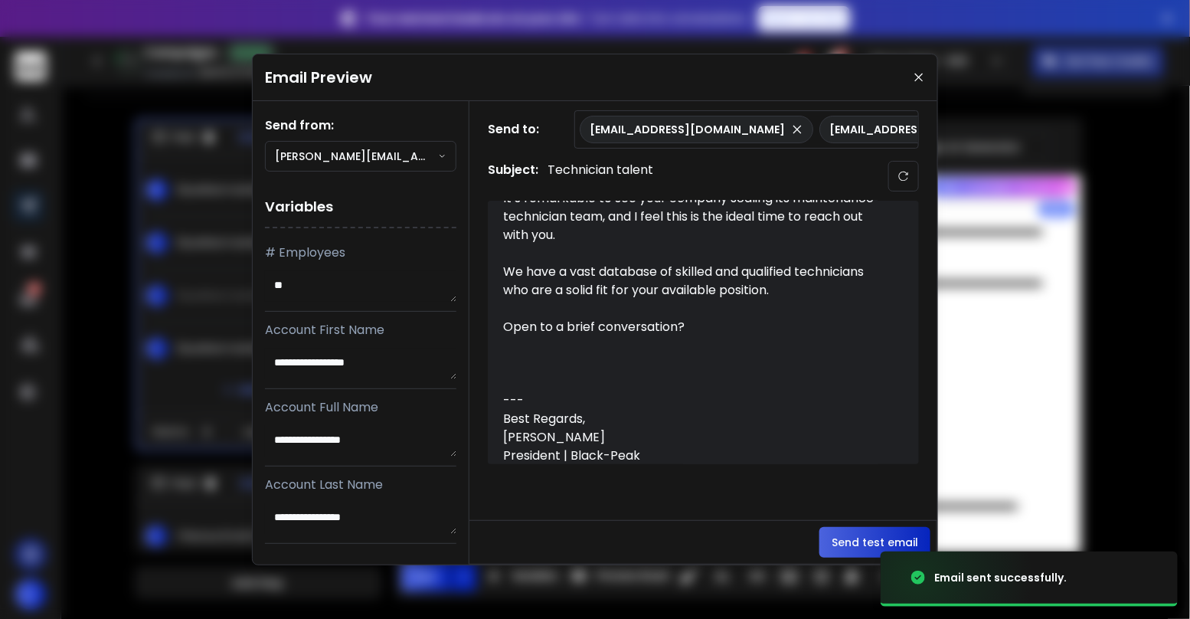
scroll to position [138, 0]
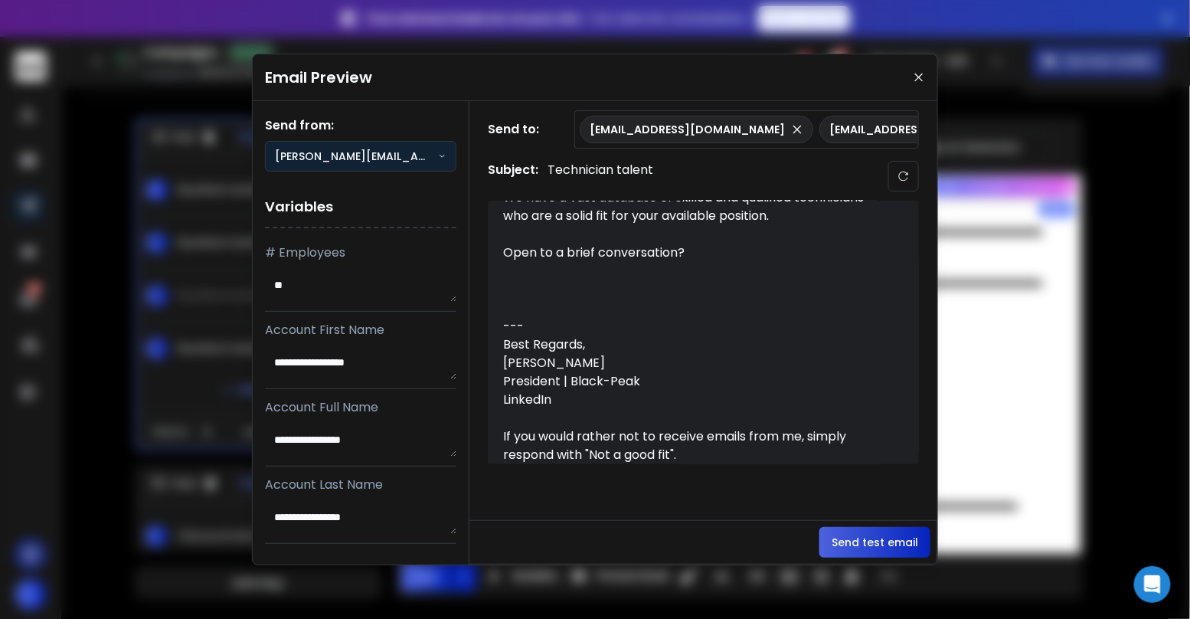
click at [384, 159] on p "jim@black-peak.net" at bounding box center [356, 156] width 163 height 15
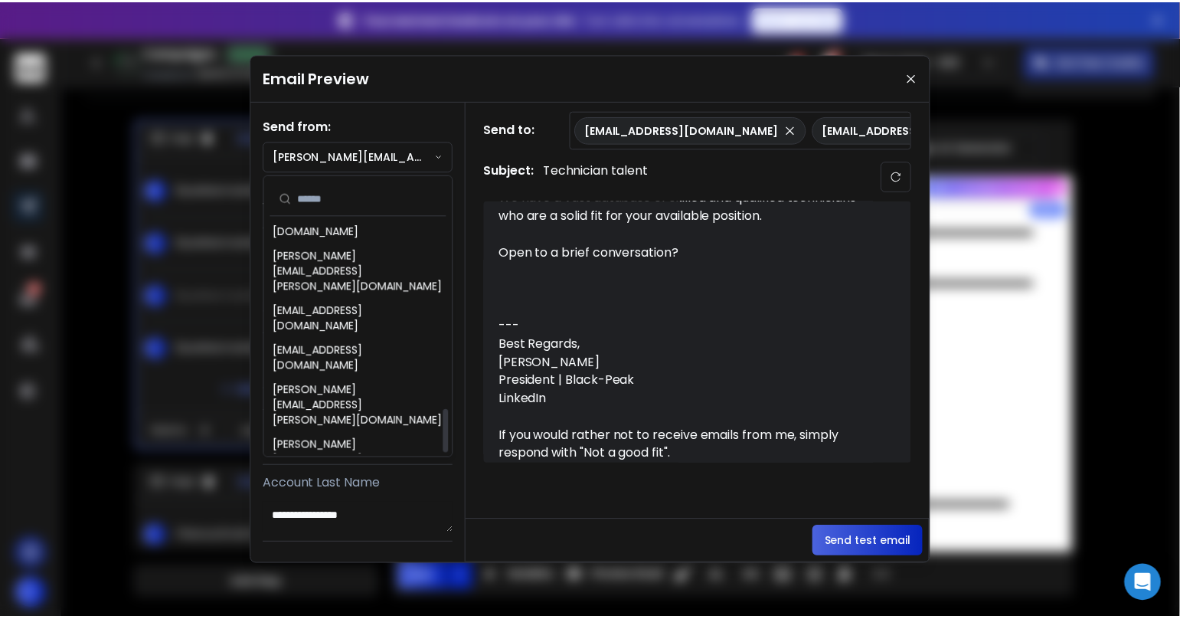
scroll to position [971, 0]
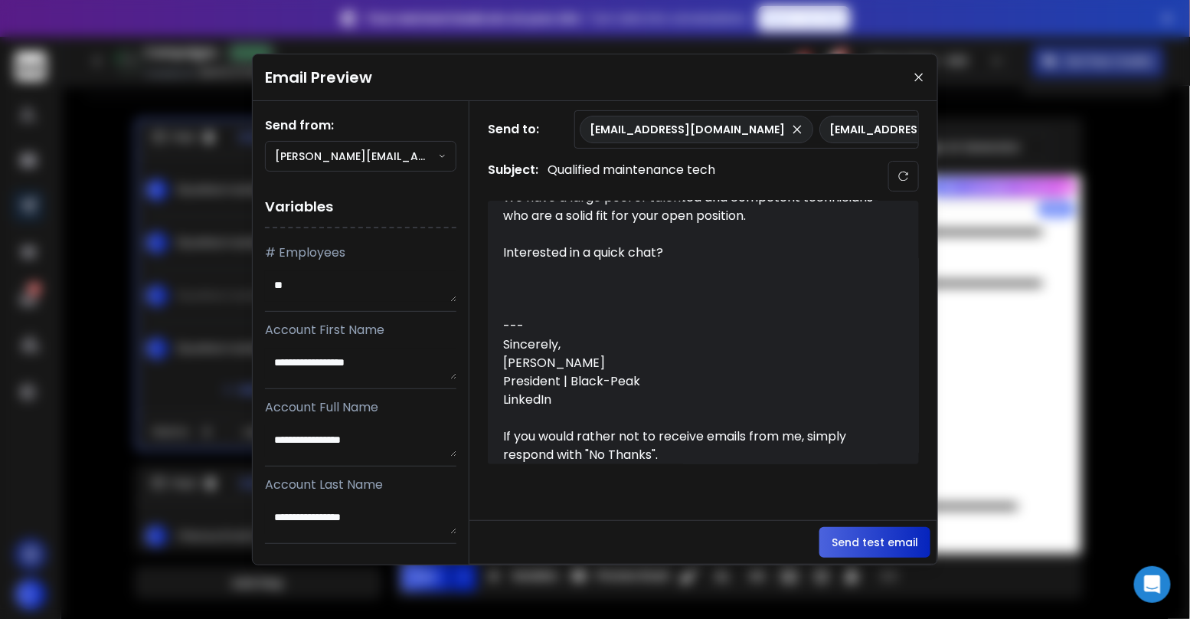
click at [874, 535] on button "Send test email" at bounding box center [875, 542] width 111 height 31
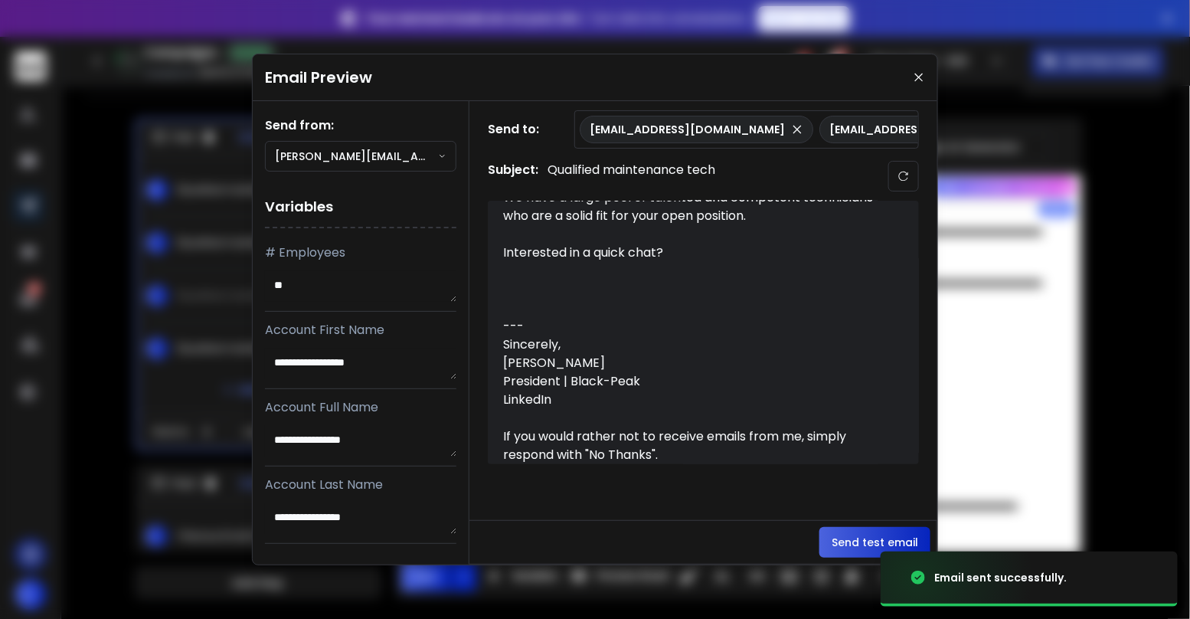
click at [919, 79] on icon at bounding box center [919, 77] width 12 height 12
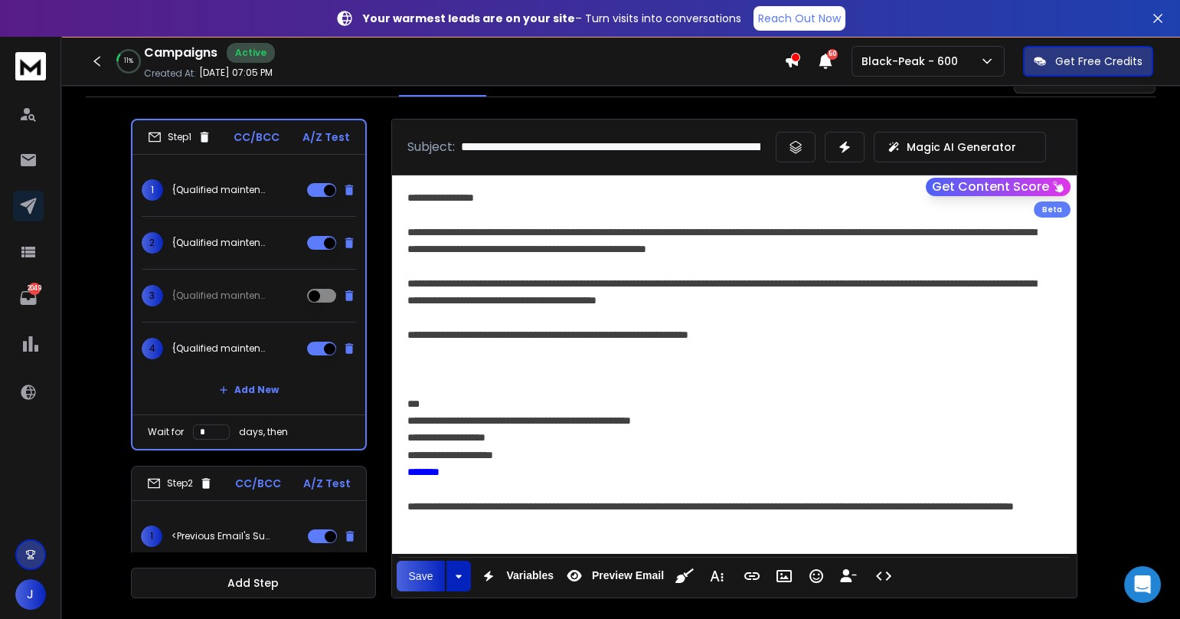
click at [231, 195] on p "{Qualified maintenance tech|Technician|Maintenance technician|Qualified technic…" at bounding box center [221, 190] width 98 height 12
drag, startPoint x: 476, startPoint y: 475, endPoint x: 400, endPoint y: 465, distance: 77.2
click at [400, 465] on div "**********" at bounding box center [734, 361] width 685 height 372
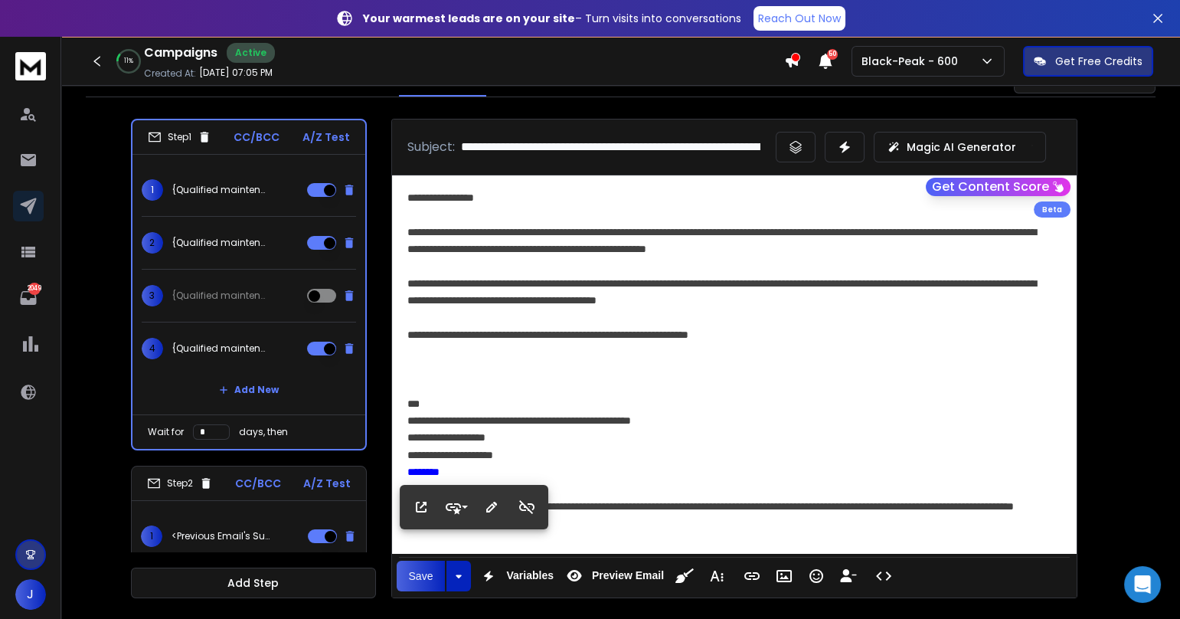
scroll to position [0, 0]
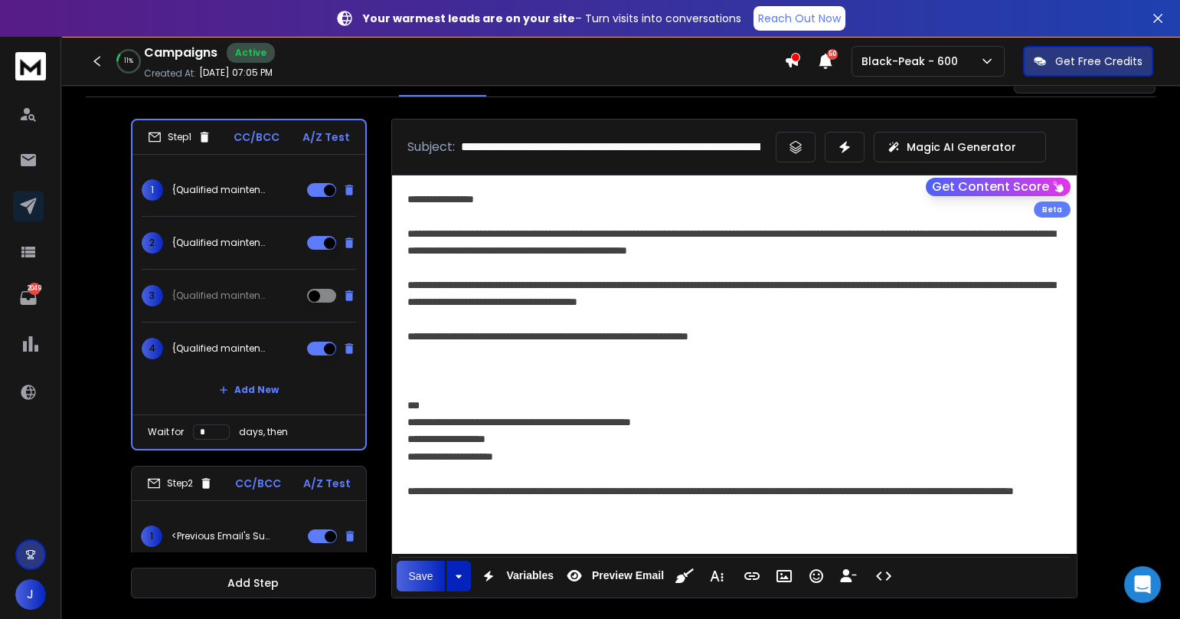
click at [270, 265] on div "2 {Qualified maintenance tech|Technician|Maintenance technician|Qualified techn…" at bounding box center [249, 243] width 214 height 53
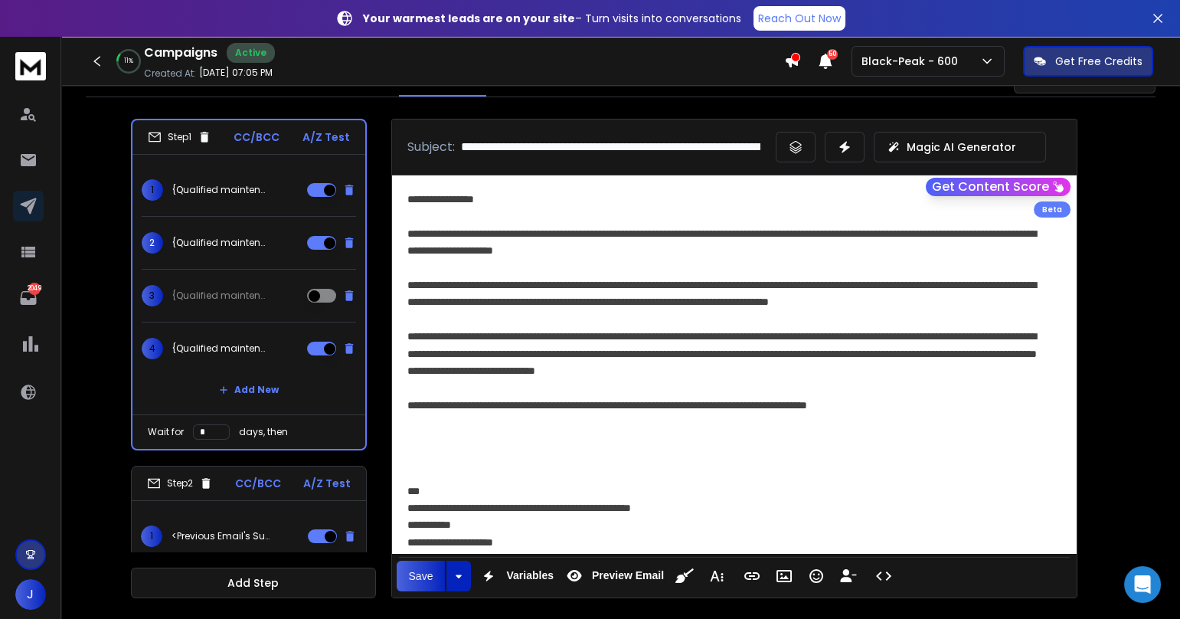
scroll to position [88, 0]
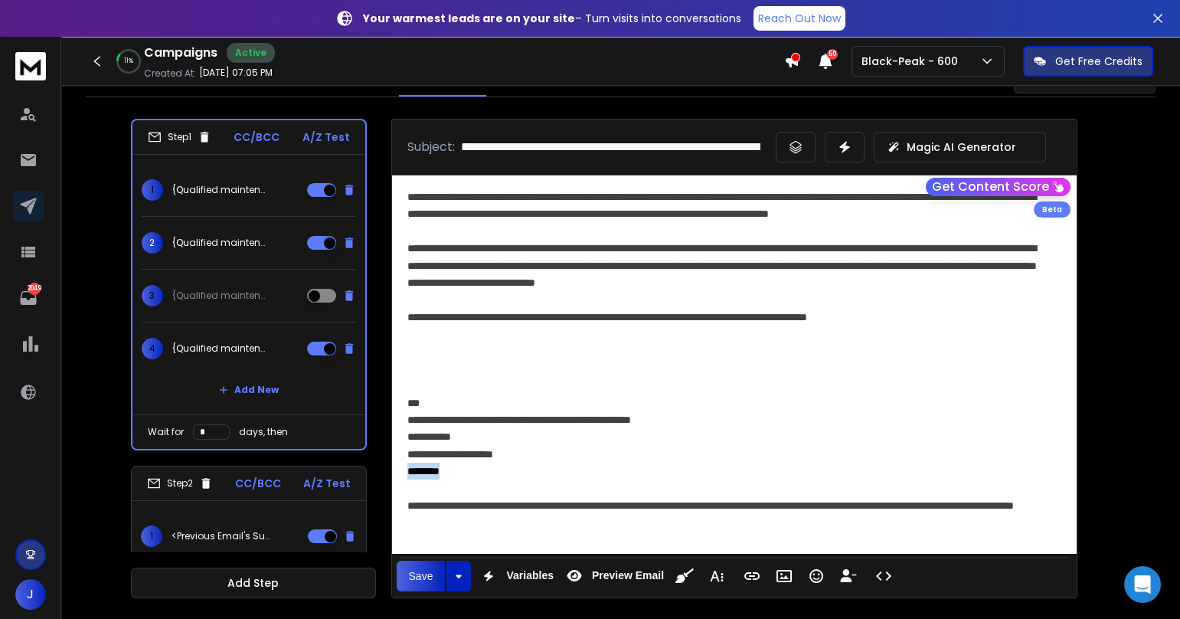
drag, startPoint x: 452, startPoint y: 473, endPoint x: 384, endPoint y: 470, distance: 68.2
click at [384, 470] on div "Step 1 CC/BCC A/Z Test 1 {Qualified maintenance tech|Technician|Maintenance tec…" at bounding box center [621, 359] width 980 height 480
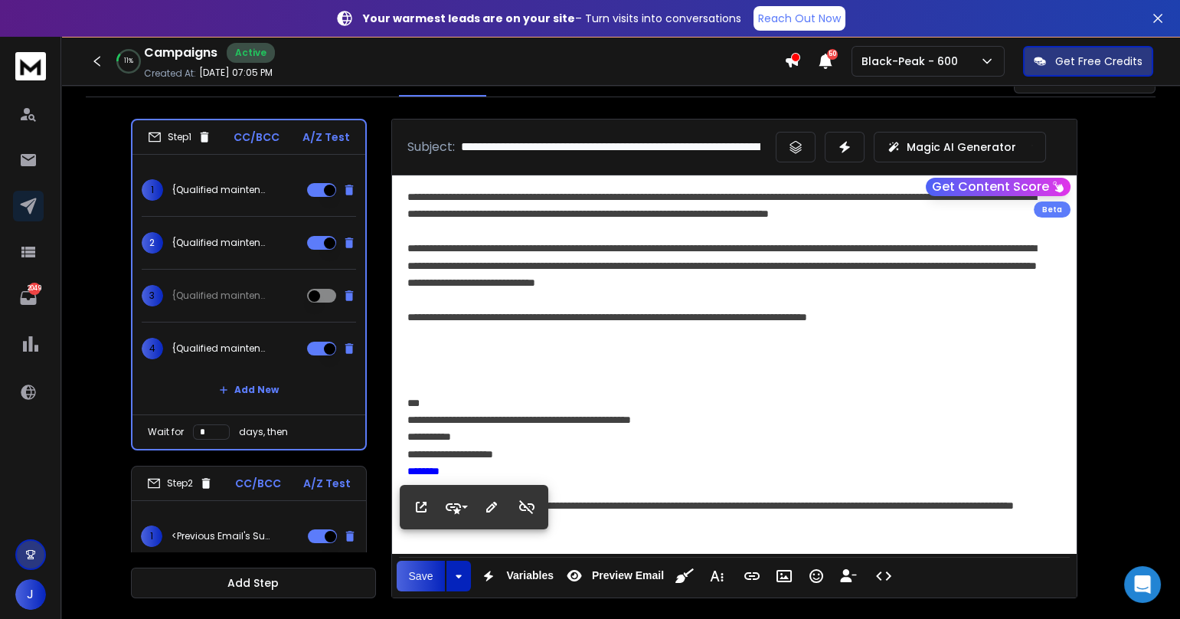
scroll to position [70, 0]
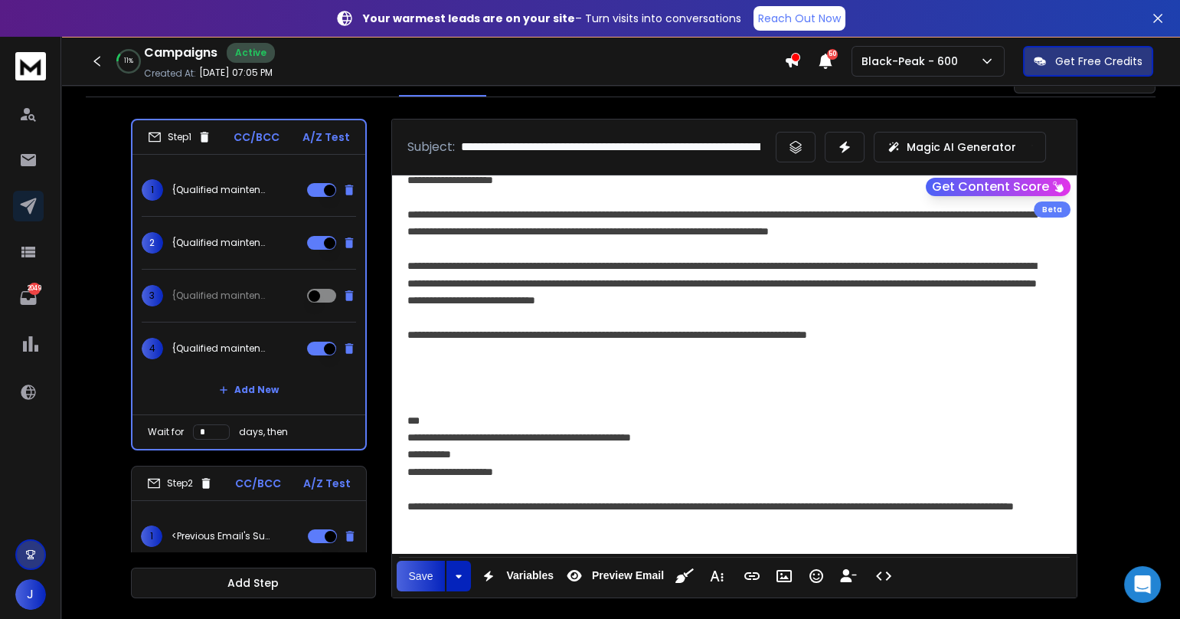
click at [256, 362] on div "4 {Qualified maintenance tech|Technician|Maintenance technician|Qualified techn…" at bounding box center [249, 348] width 214 height 52
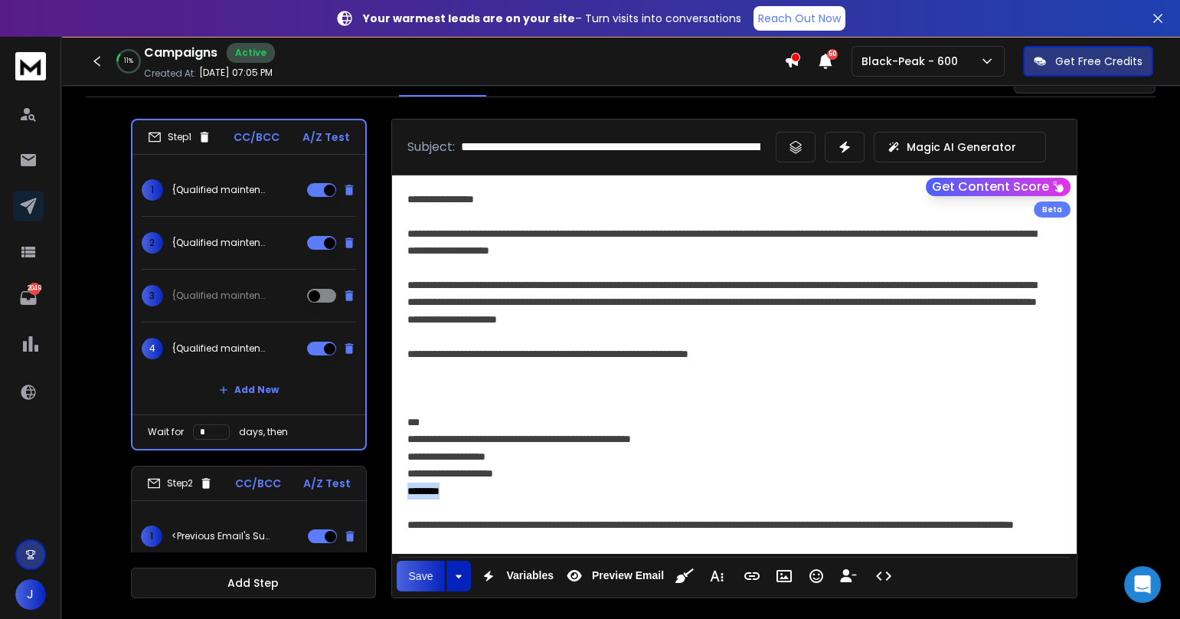
drag, startPoint x: 461, startPoint y: 493, endPoint x: 393, endPoint y: 493, distance: 68.2
click at [393, 493] on div "**********" at bounding box center [734, 361] width 685 height 372
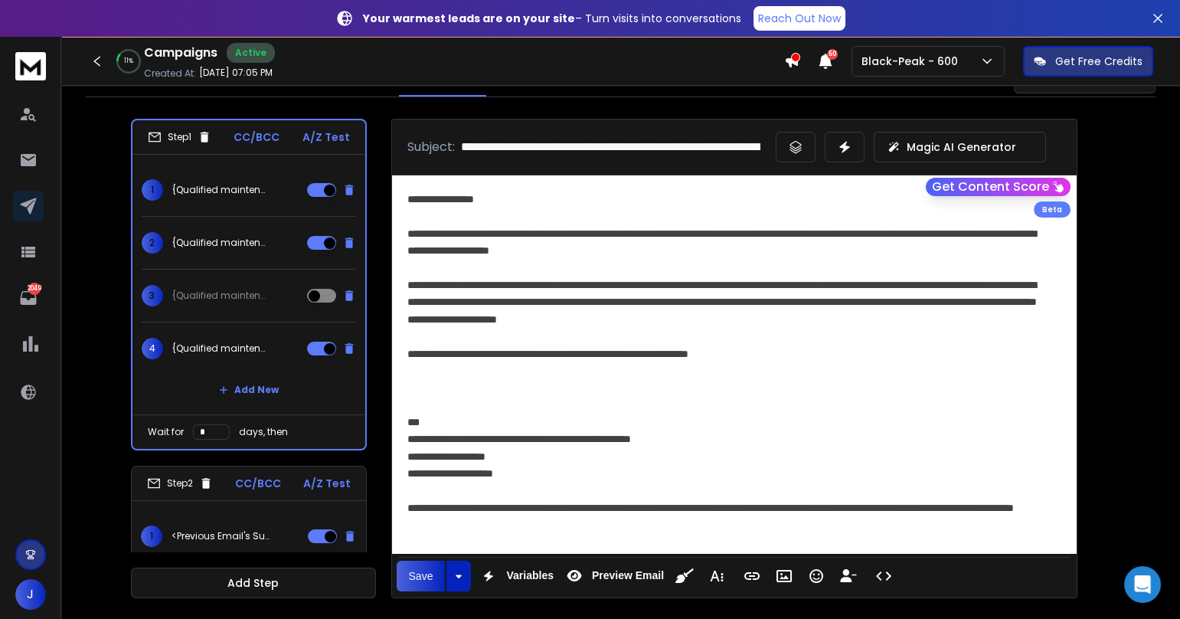
scroll to position [258, 0]
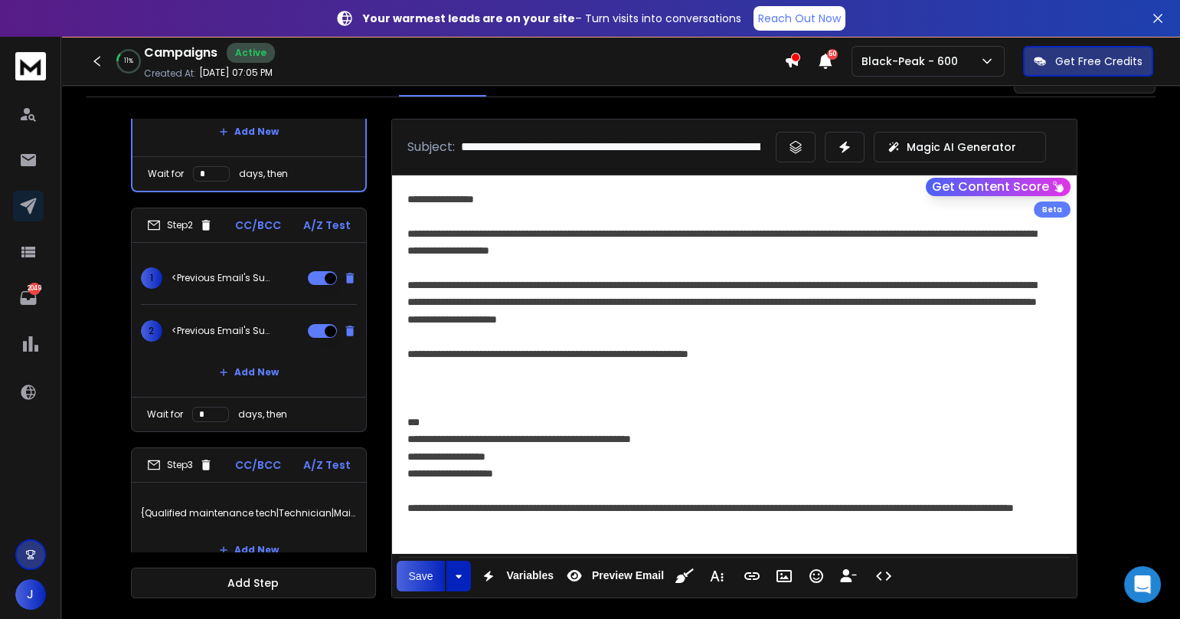
click at [205, 273] on p "<Previous Email's Subject>" at bounding box center [221, 278] width 98 height 12
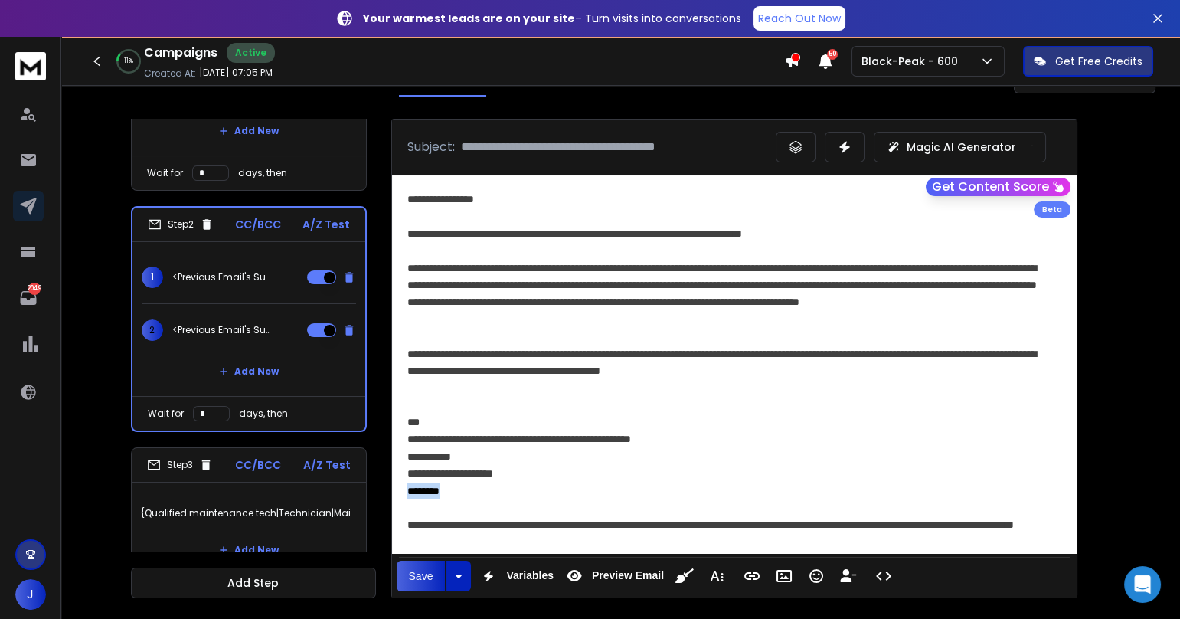
drag, startPoint x: 481, startPoint y: 490, endPoint x: 400, endPoint y: 490, distance: 81.2
click at [400, 490] on div "**********" at bounding box center [734, 361] width 685 height 372
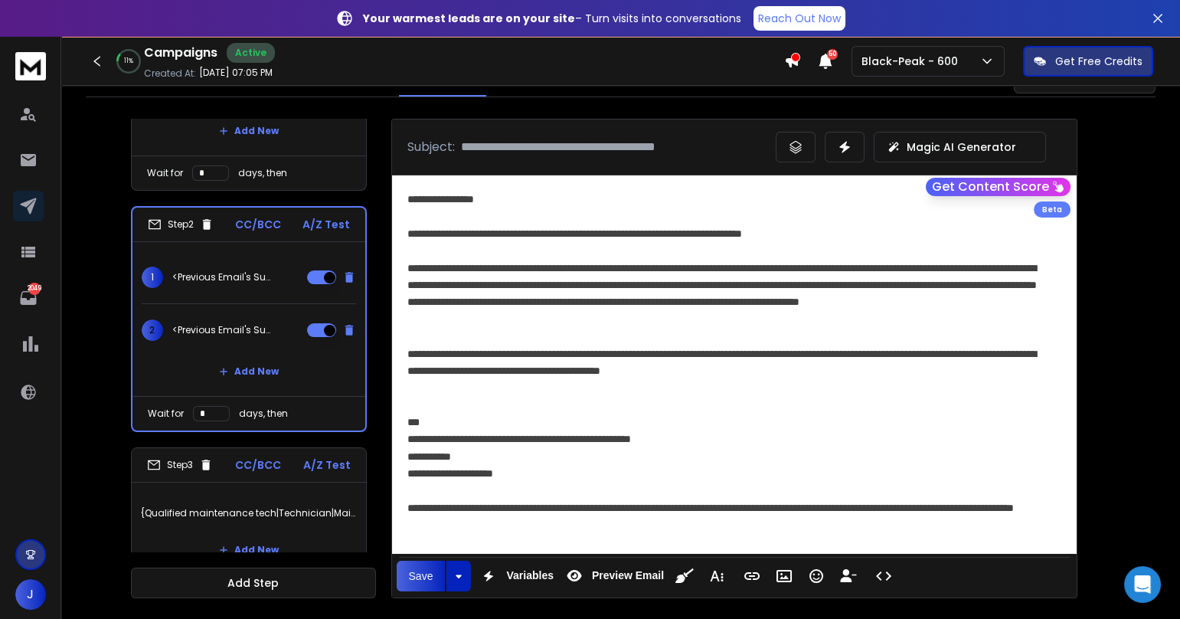
click at [284, 340] on div "2 <Previous Email's Subject>" at bounding box center [249, 330] width 214 height 52
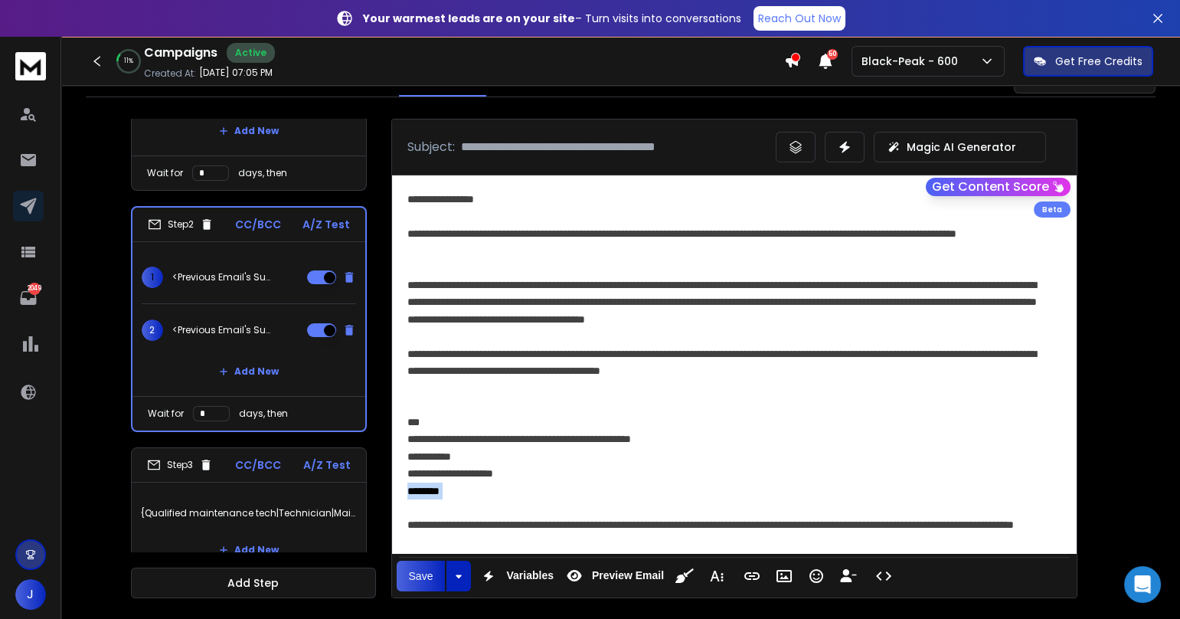
drag, startPoint x: 467, startPoint y: 491, endPoint x: 391, endPoint y: 489, distance: 75.8
click at [392, 489] on div "**********" at bounding box center [734, 361] width 685 height 372
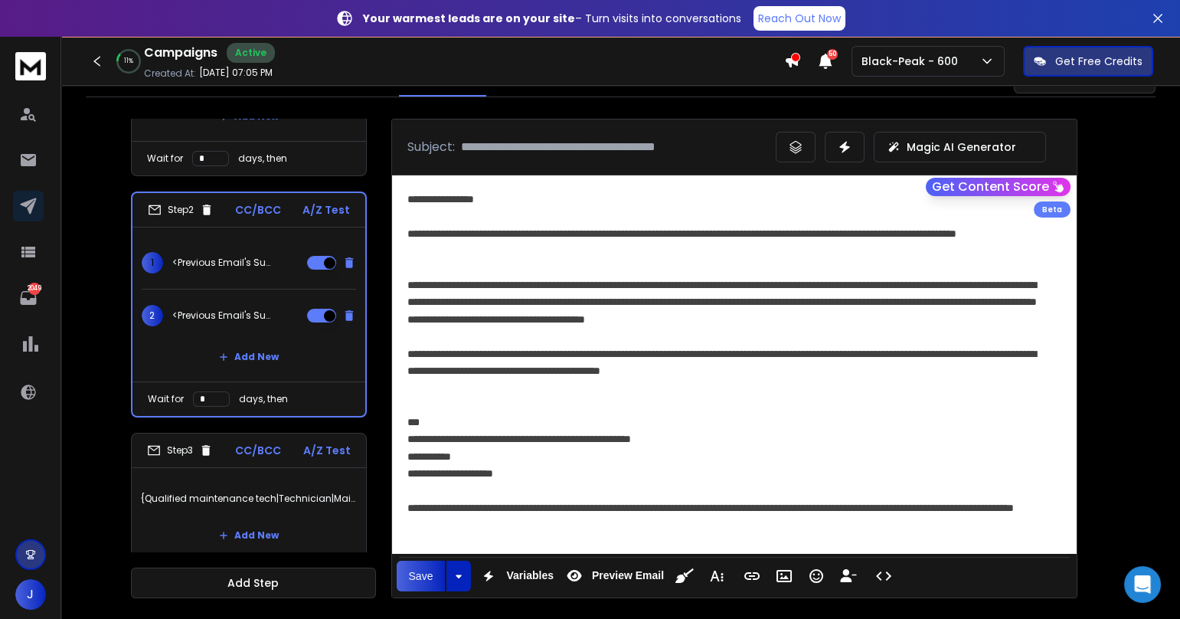
scroll to position [280, 0]
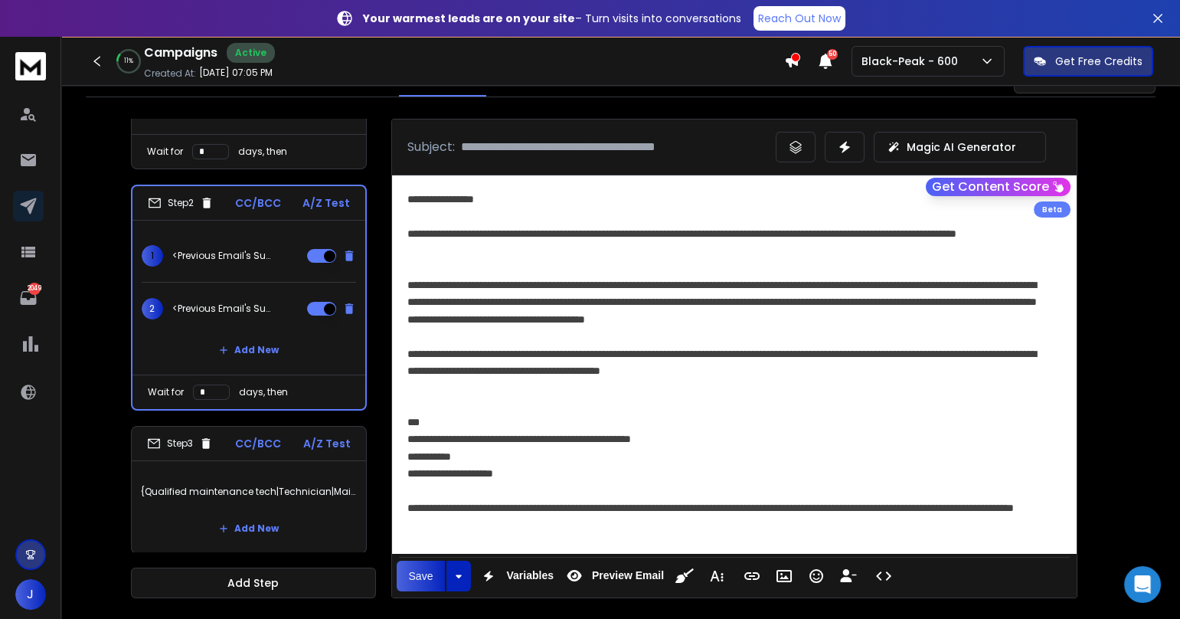
click at [242, 496] on p "{Qualified maintenance tech|Technician|Maintenance technician|Qualified technic…" at bounding box center [249, 491] width 216 height 43
type input "**********"
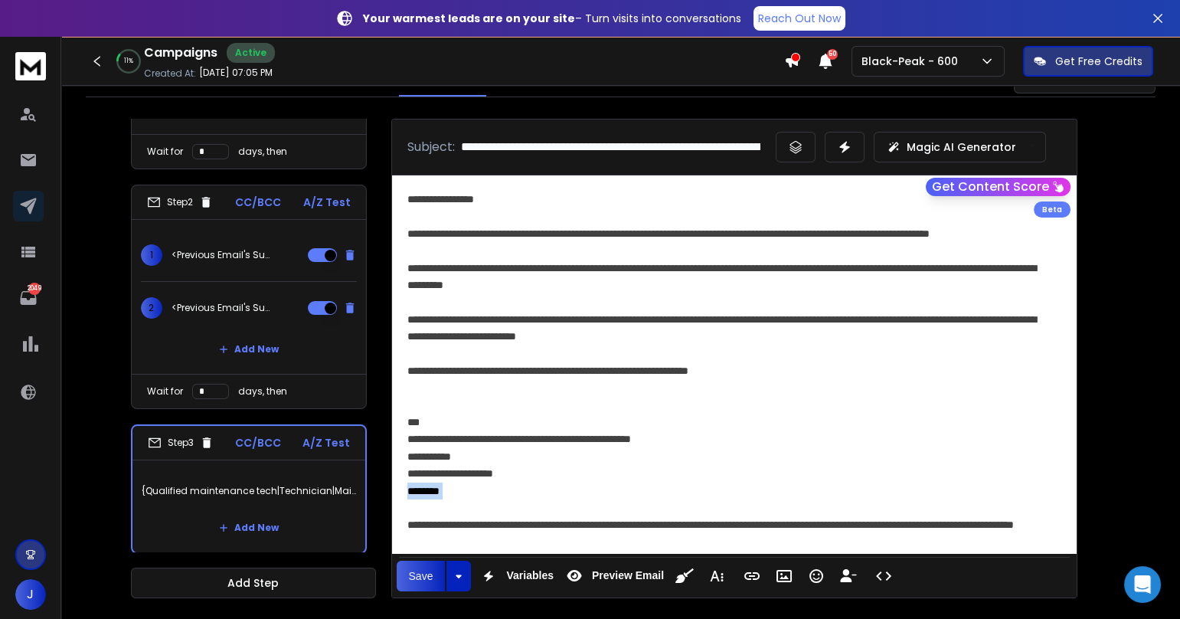
drag, startPoint x: 462, startPoint y: 498, endPoint x: 388, endPoint y: 494, distance: 73.6
click at [388, 494] on div "Step 1 CC/BCC A/Z Test 1 {Qualified maintenance tech|Technician|Maintenance tec…" at bounding box center [621, 359] width 980 height 480
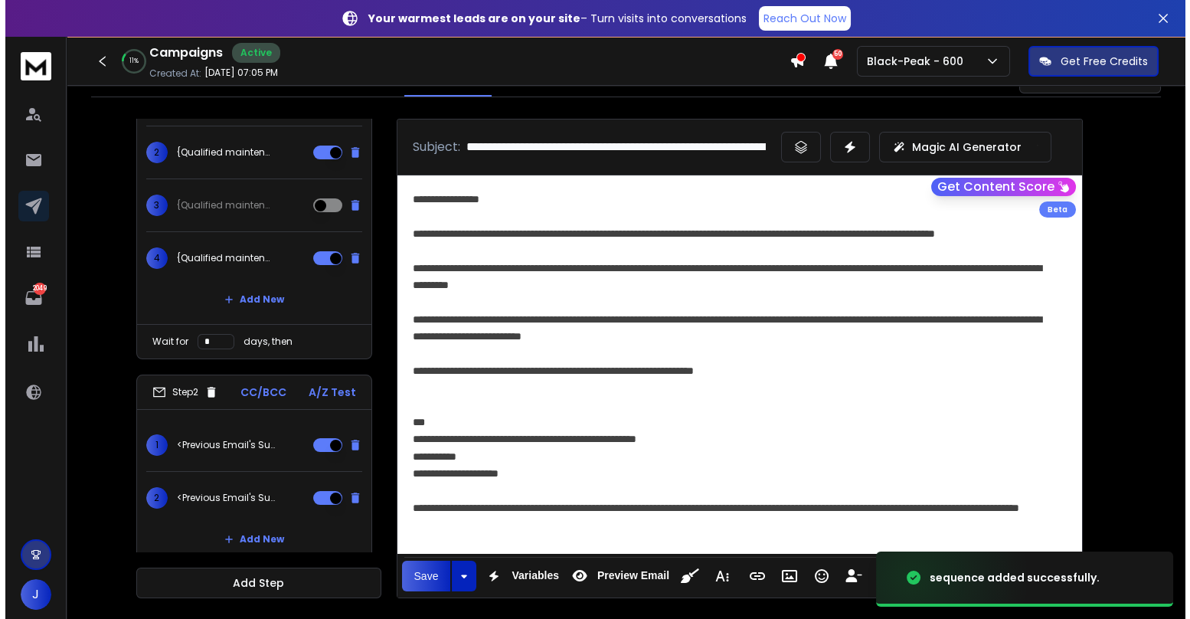
scroll to position [0, 0]
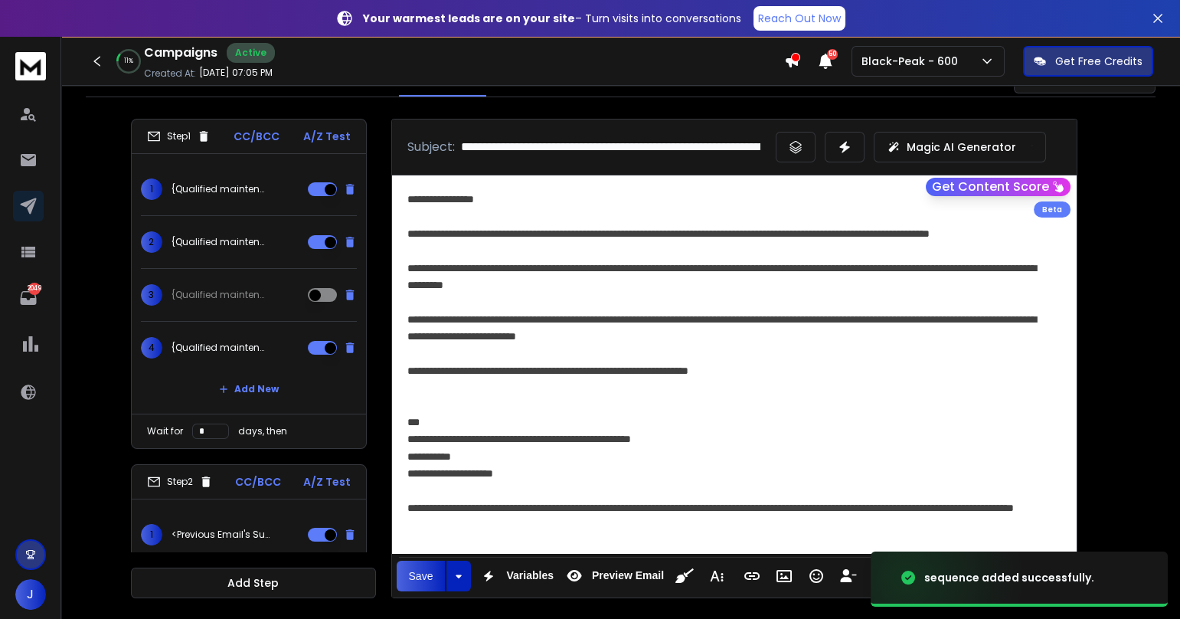
click at [231, 248] on div "2 {Qualified maintenance tech|Technician|Maintenance technician|Qualified techn…" at bounding box center [205, 241] width 129 height 21
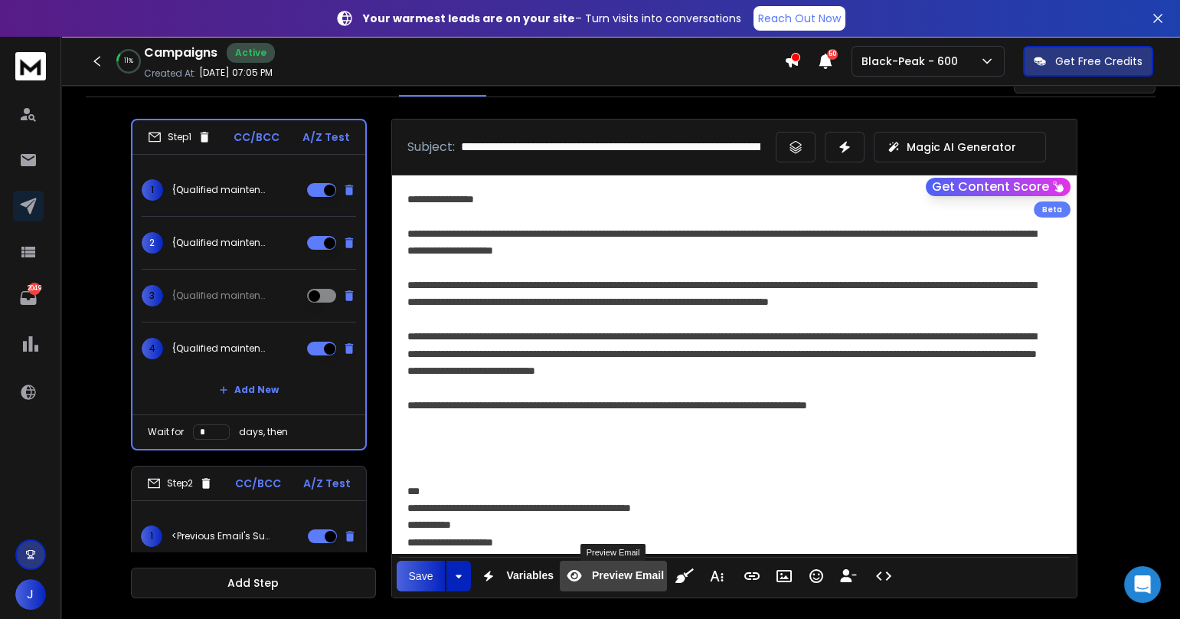
click at [637, 580] on span "Preview Email" at bounding box center [628, 575] width 78 height 13
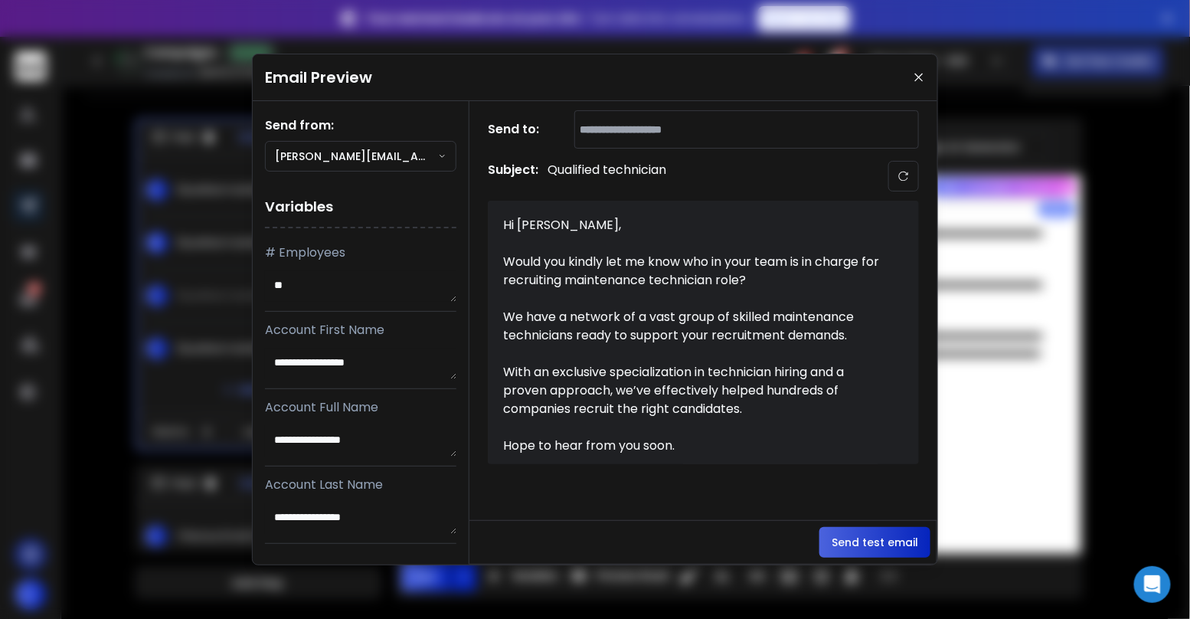
click at [630, 137] on input at bounding box center [747, 130] width 334 height 28
type input "**********"
click at [820, 122] on input at bounding box center [987, 130] width 334 height 28
click at [751, 63] on div "Email Preview" at bounding box center [595, 77] width 685 height 46
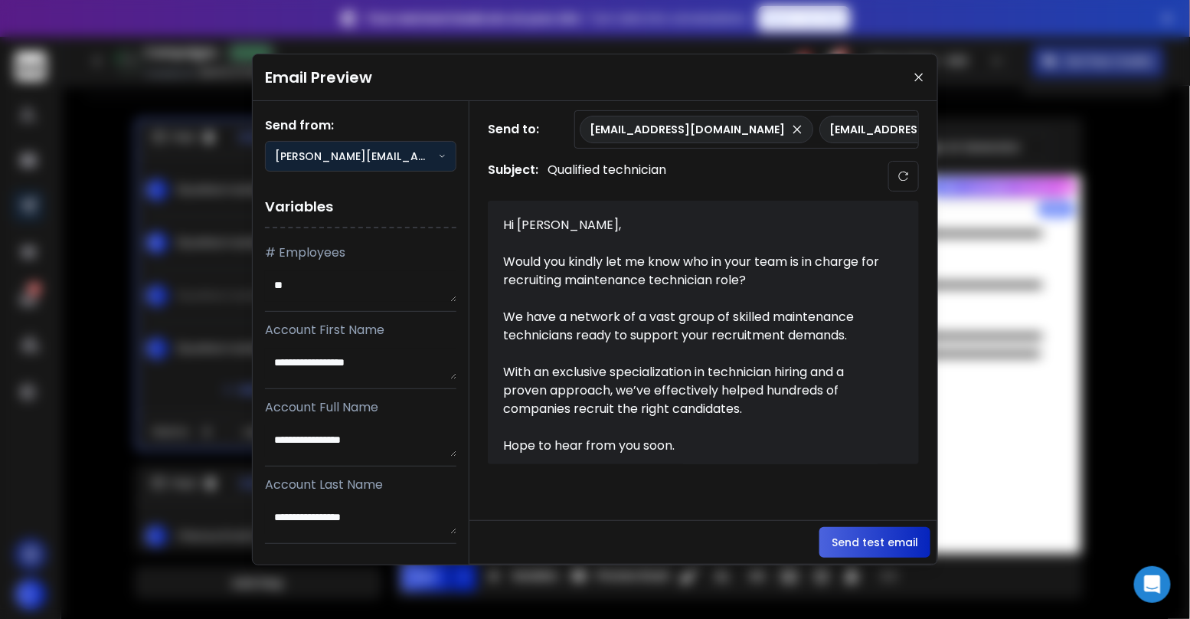
click at [343, 166] on button "jim@problackpeak.xyz" at bounding box center [360, 156] width 191 height 31
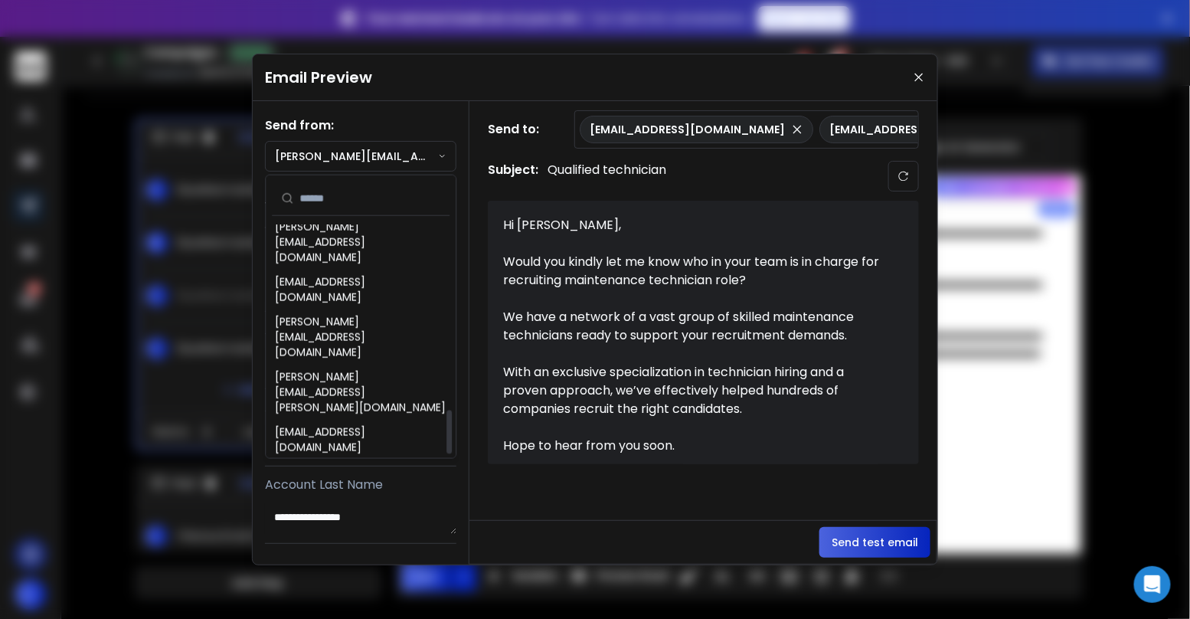
scroll to position [971, 0]
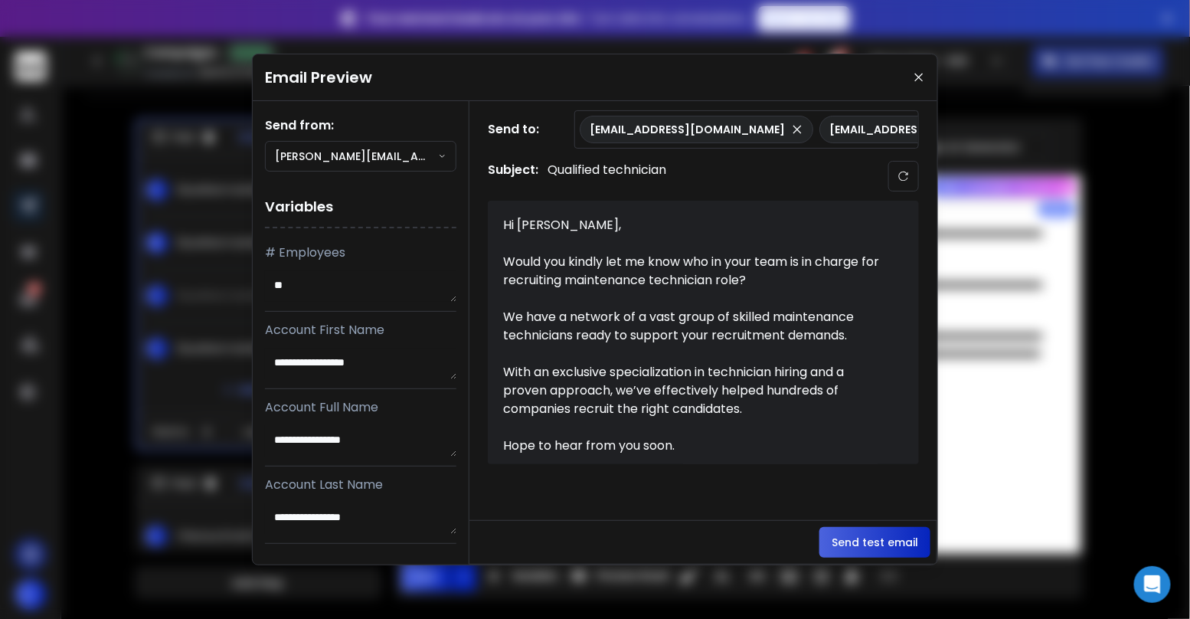
scroll to position [689, 0]
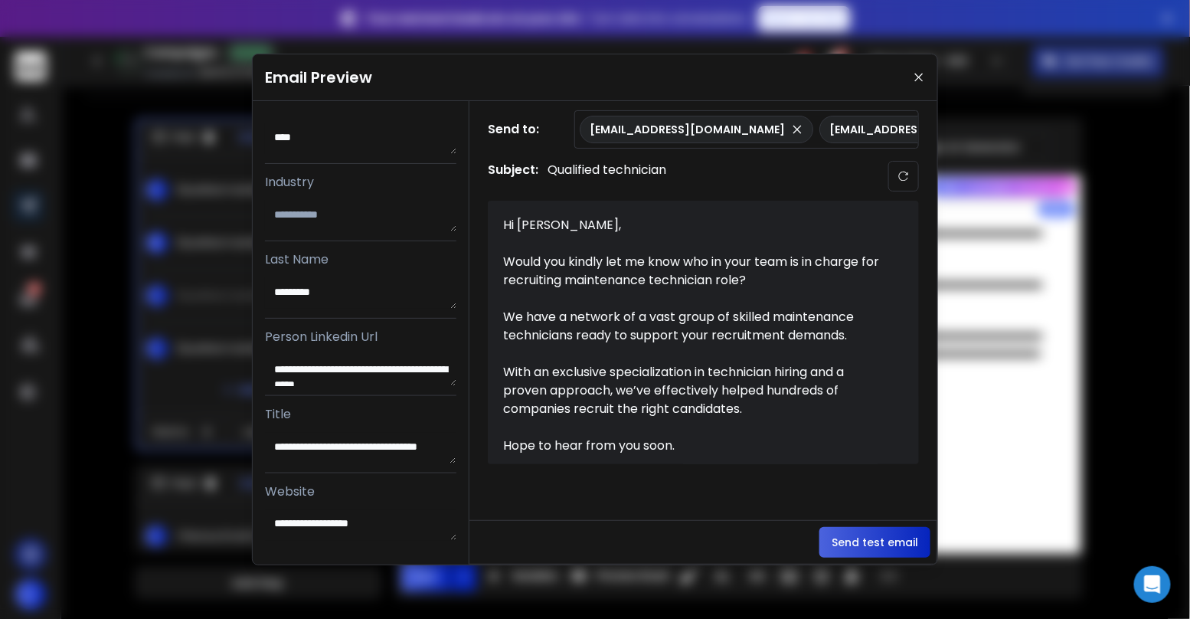
click at [891, 551] on button "Send test email" at bounding box center [875, 542] width 111 height 31
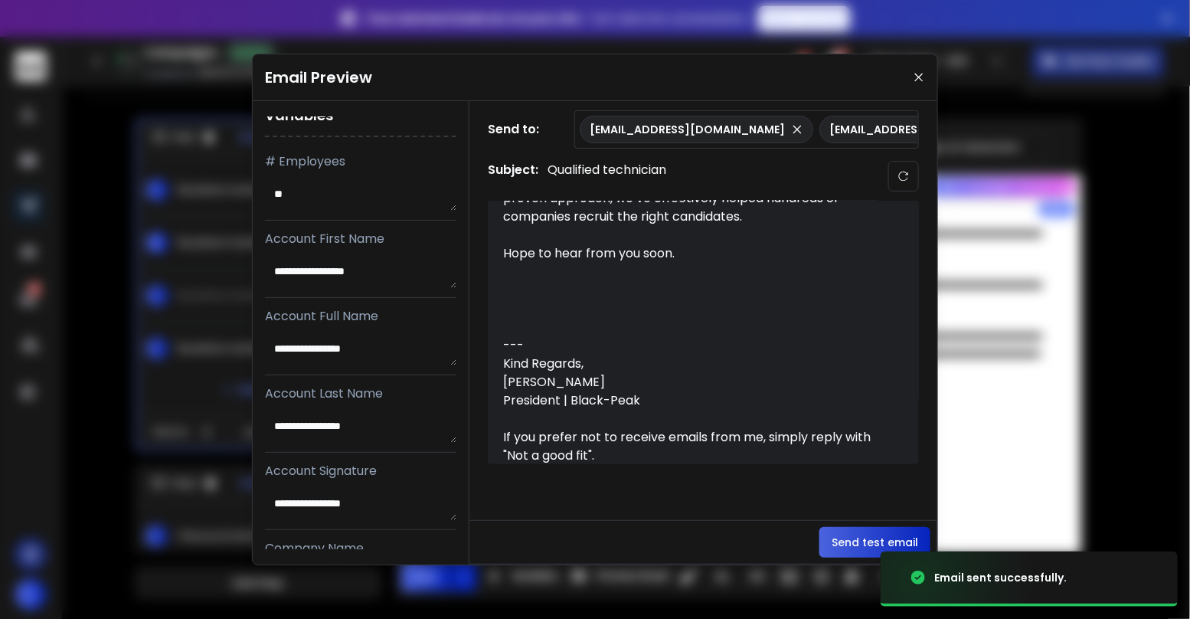
scroll to position [0, 0]
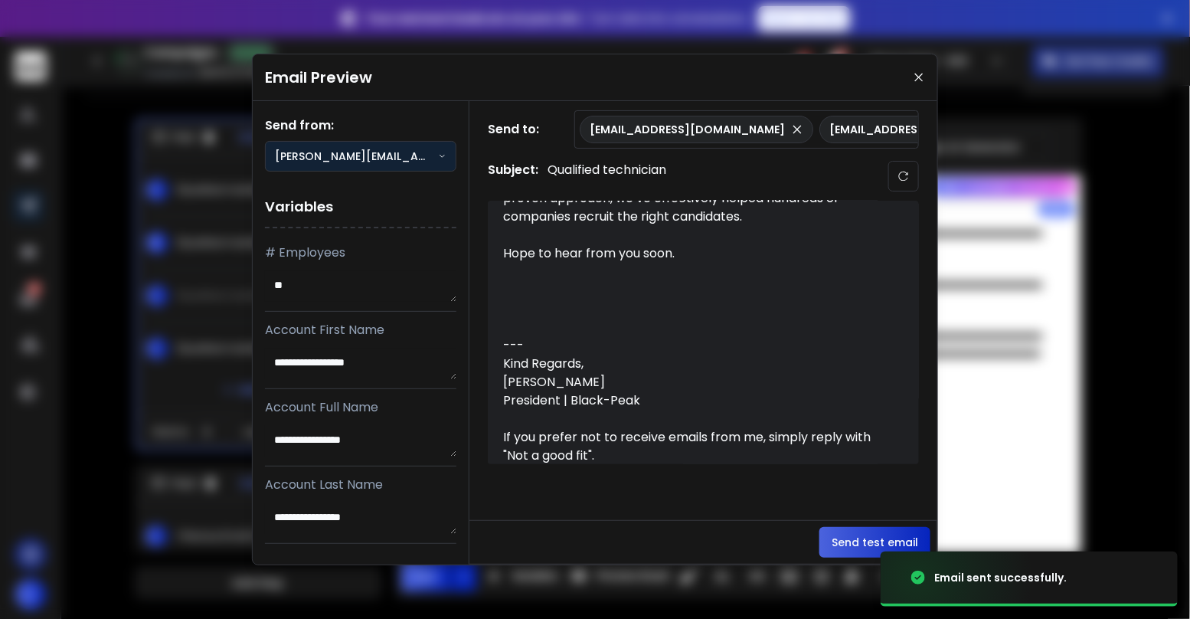
click at [323, 159] on p "jim@blackpeakteam.com" at bounding box center [356, 156] width 163 height 15
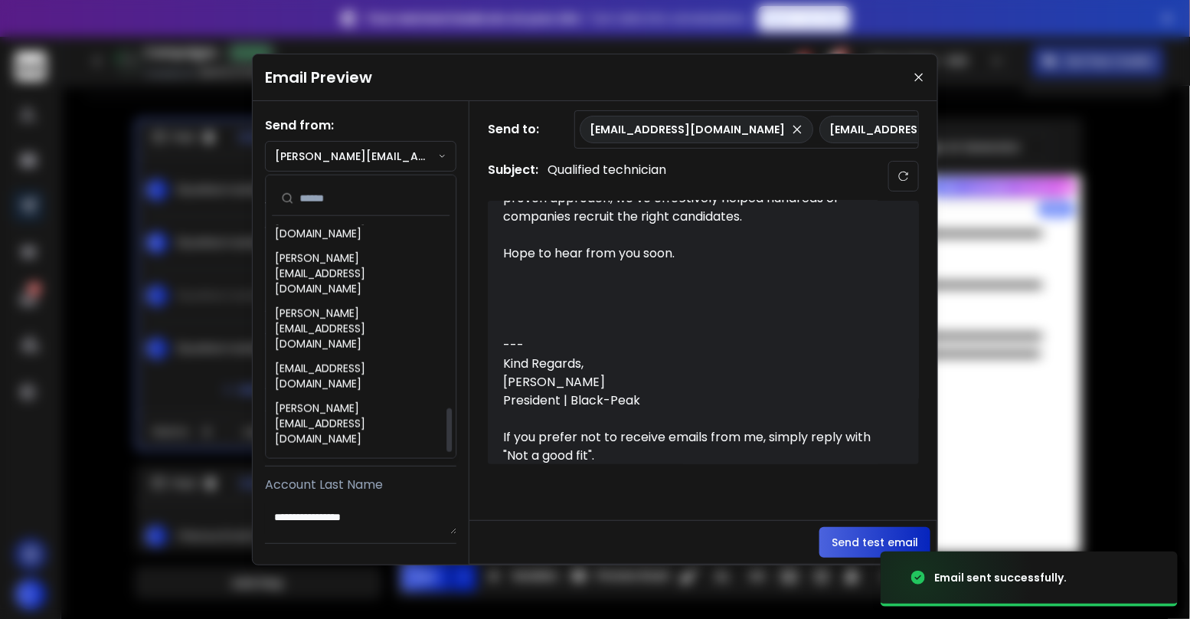
scroll to position [971, 0]
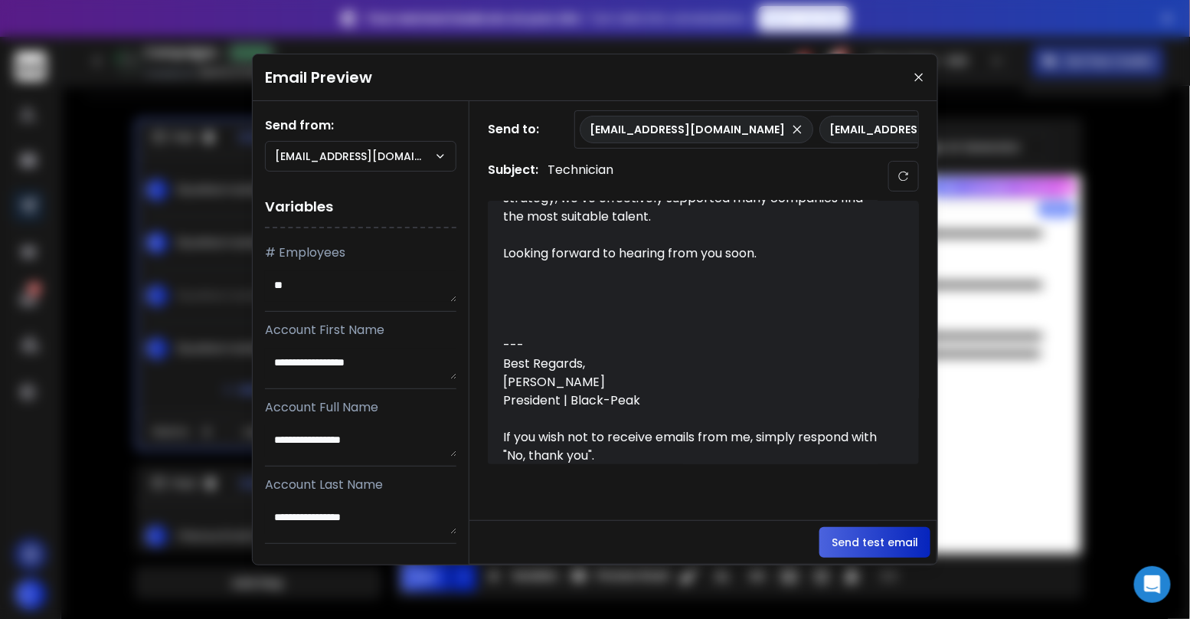
click at [862, 541] on button "Send test email" at bounding box center [875, 542] width 111 height 31
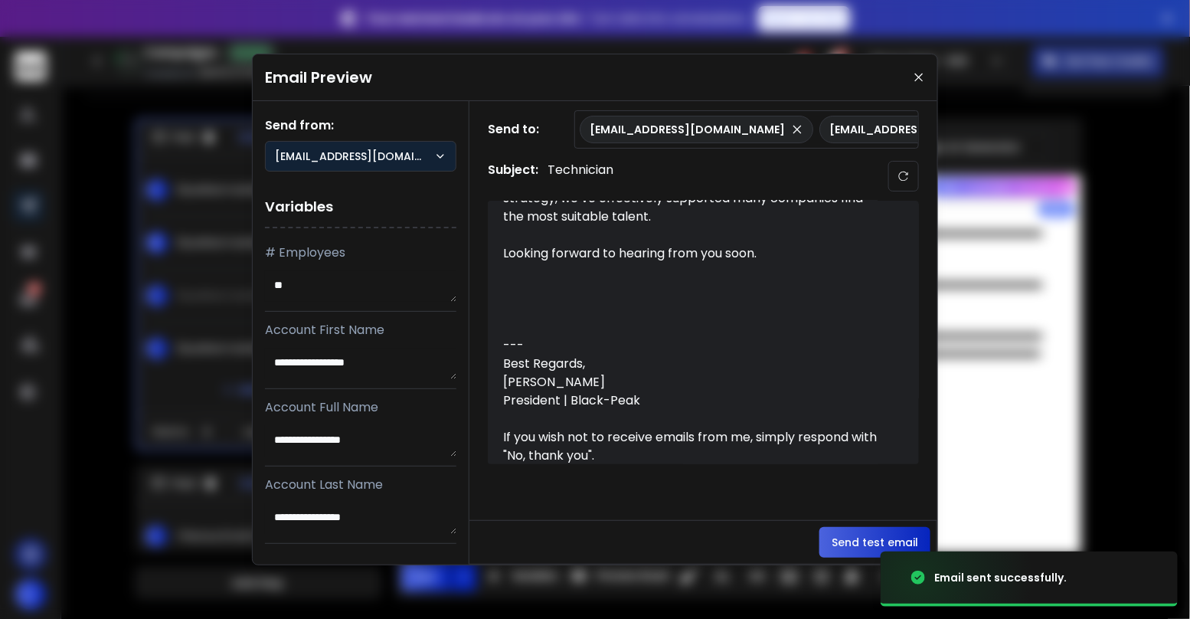
click at [394, 160] on p "jbernier@blackpeakpro.com" at bounding box center [354, 156] width 159 height 15
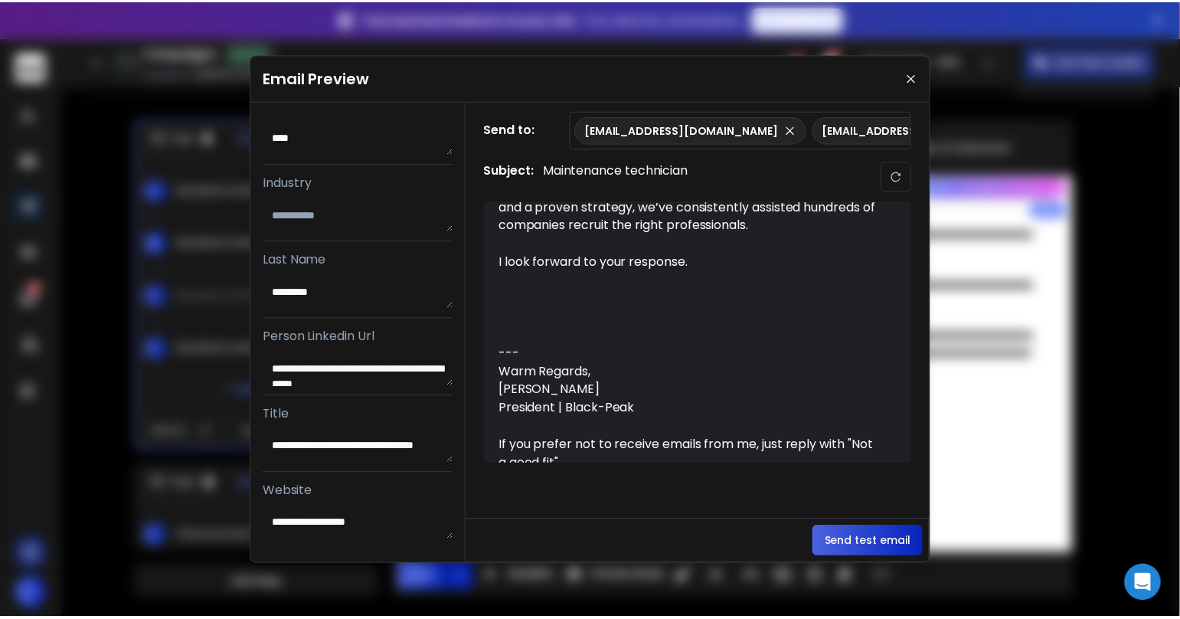
scroll to position [211, 0]
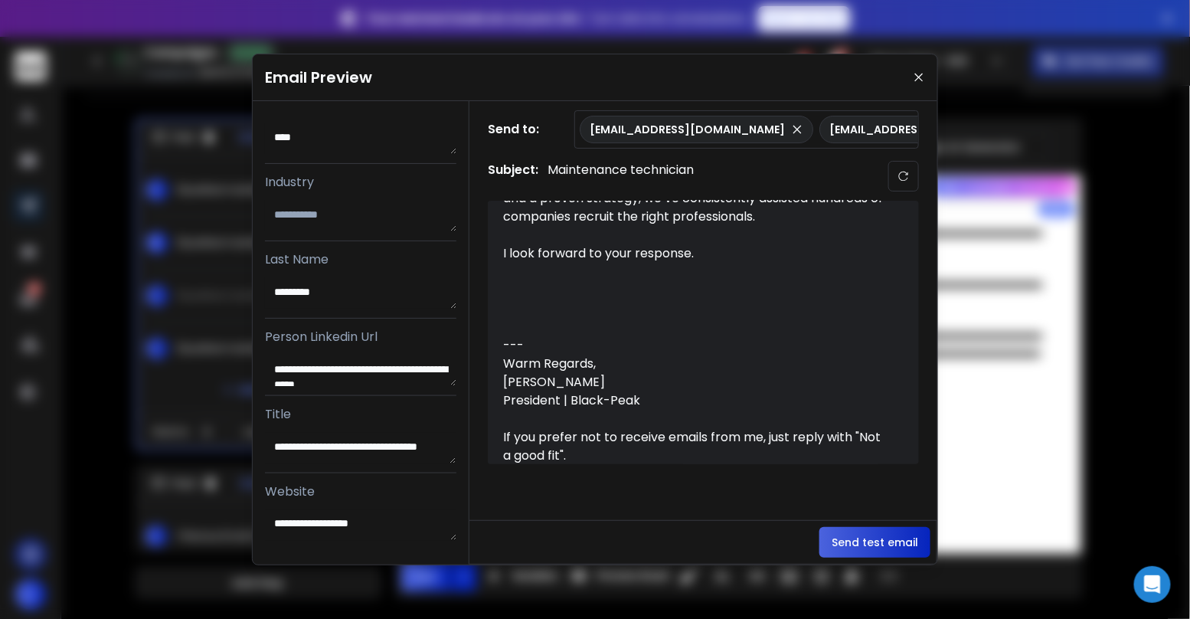
click at [854, 548] on button "Send test email" at bounding box center [875, 542] width 111 height 31
click at [916, 79] on icon at bounding box center [919, 77] width 12 height 12
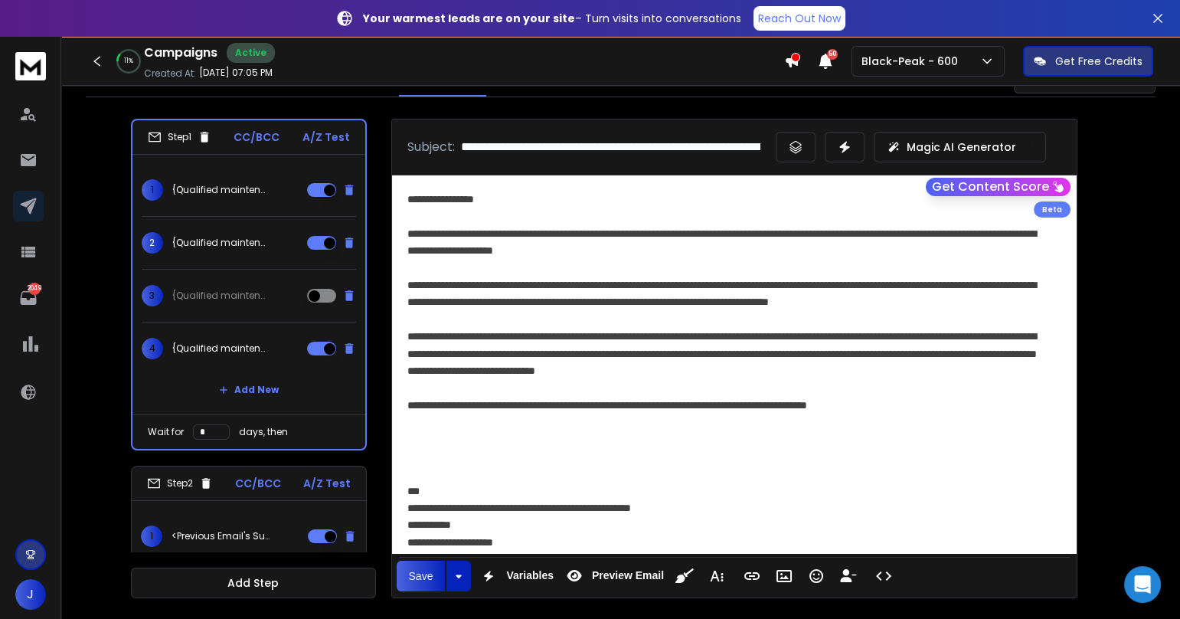
scroll to position [280, 0]
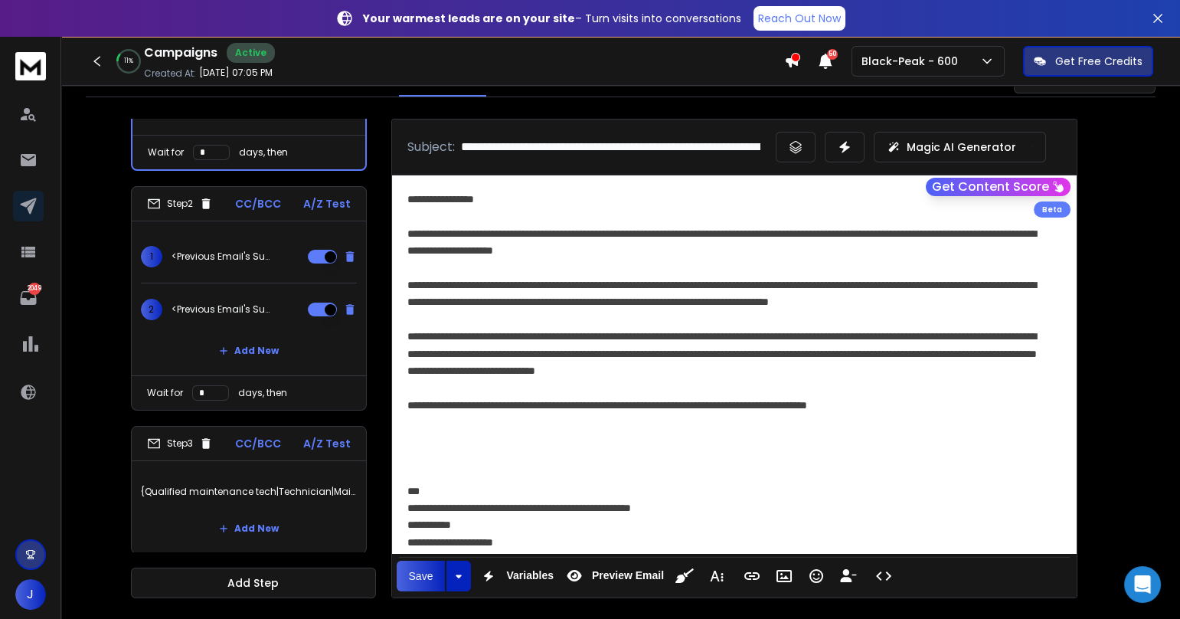
click at [271, 477] on p "{Qualified maintenance tech|Technician|Maintenance technician|Qualified technic…" at bounding box center [249, 491] width 216 height 43
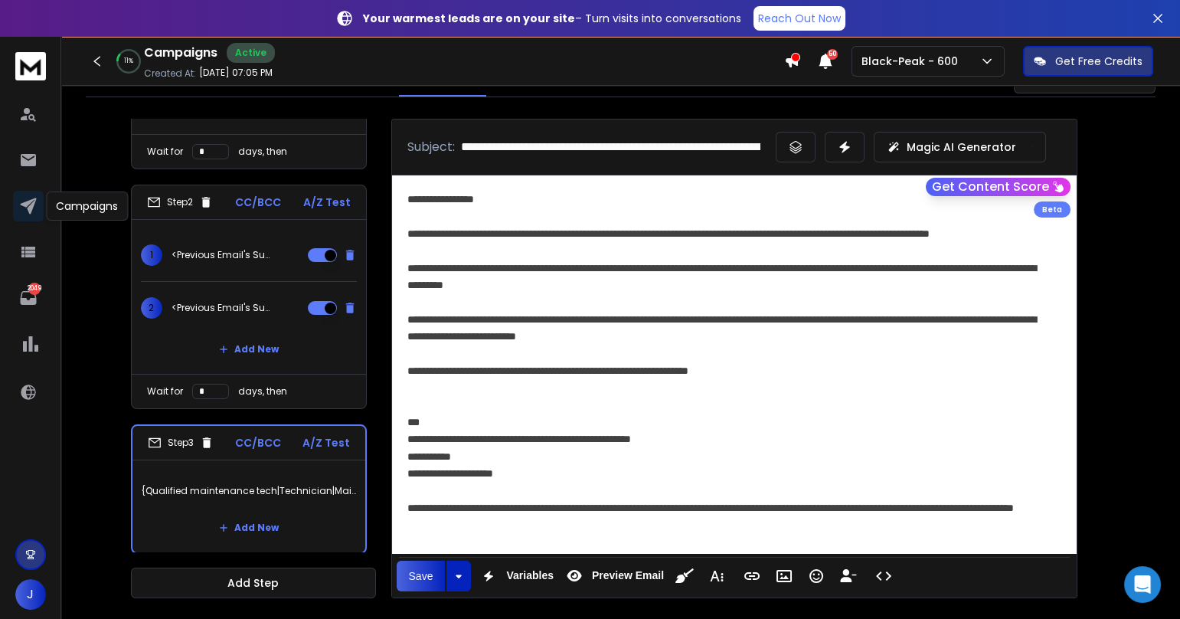
click at [29, 209] on icon at bounding box center [28, 206] width 16 height 16
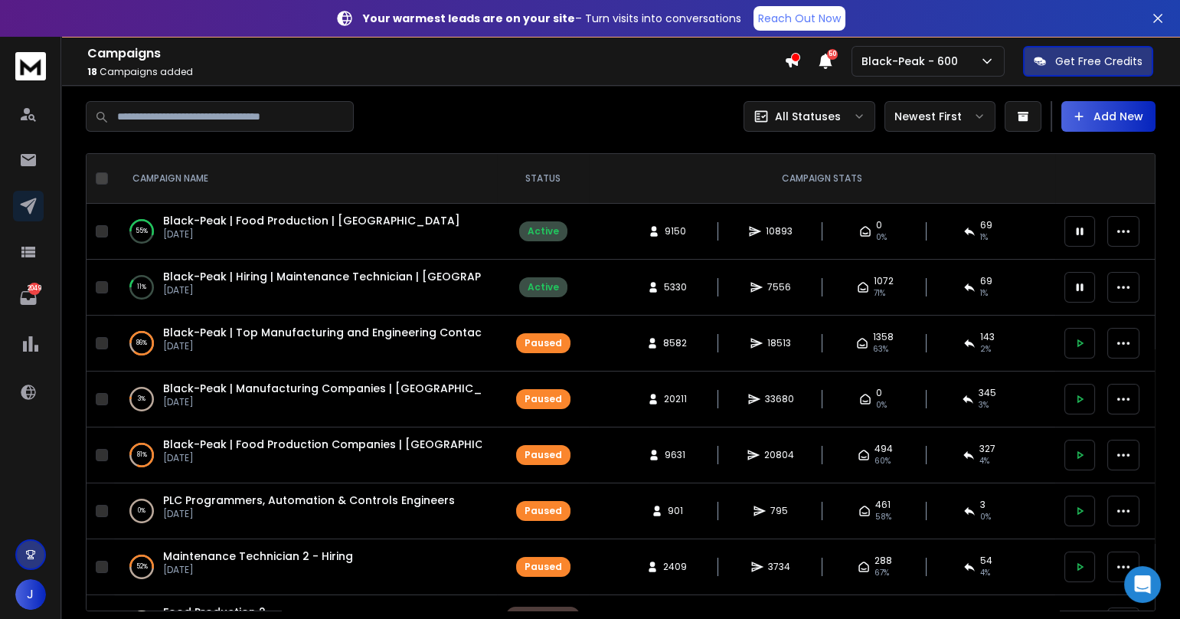
click at [542, 134] on div "Campaigns 18 Campaigns Added All Statuses Newest First Add New CAMPAIGN NAME ST…" at bounding box center [621, 356] width 1070 height 510
click at [304, 216] on span "Black-Peak | Food Production | USA" at bounding box center [311, 220] width 297 height 15
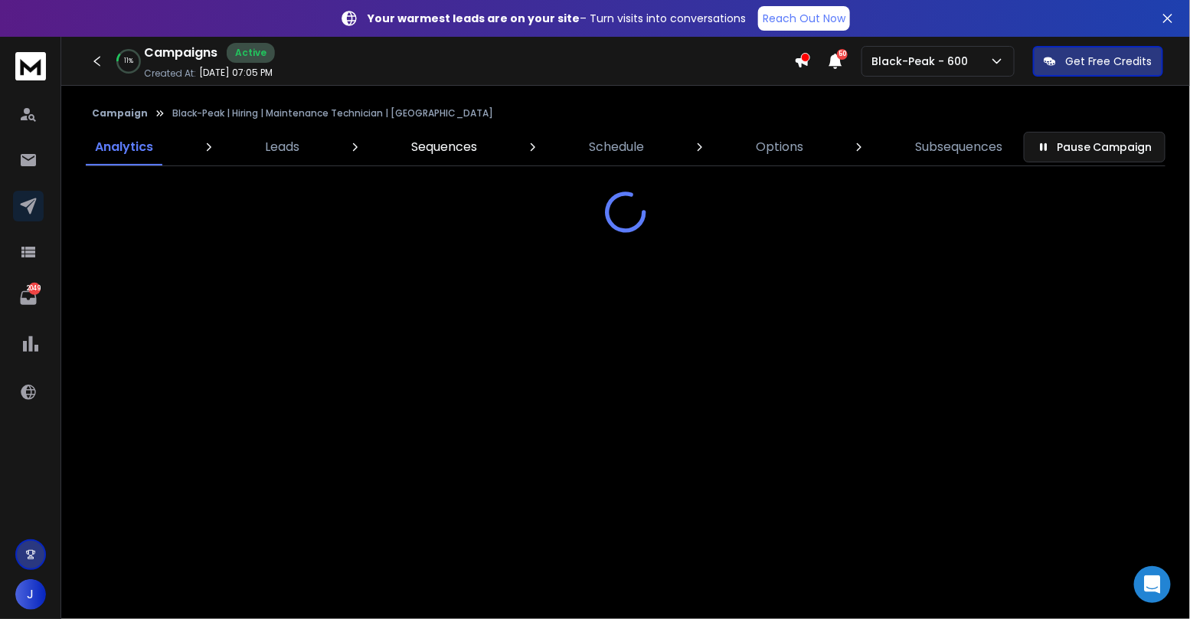
click at [421, 149] on p "Sequences" at bounding box center [444, 147] width 66 height 18
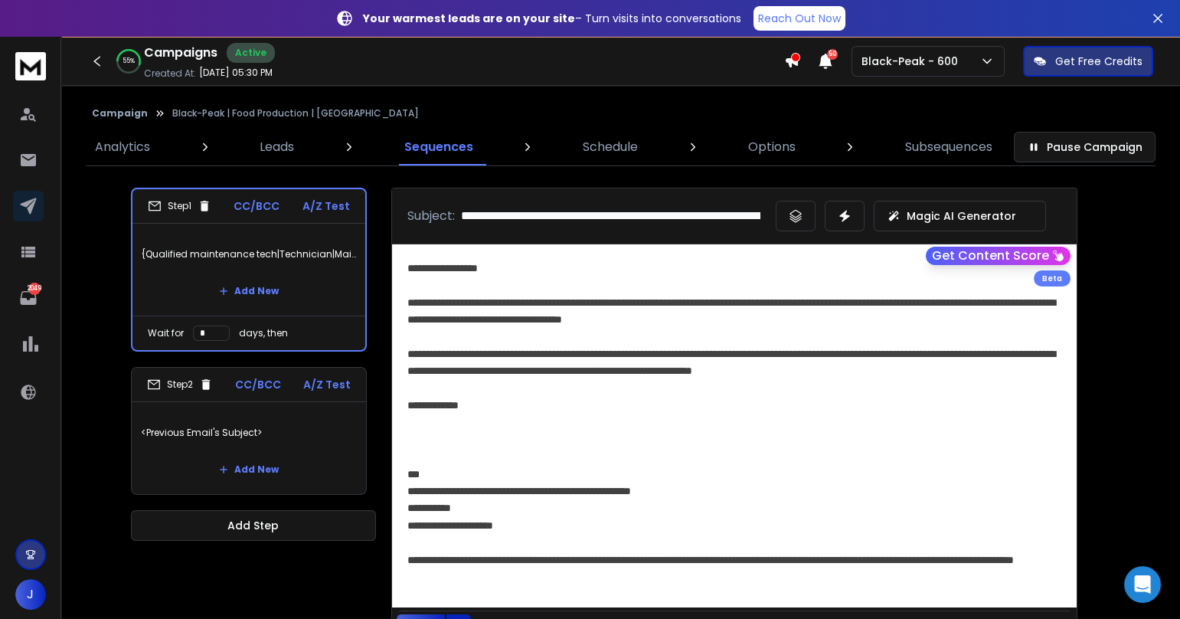
click at [305, 260] on p "{Qualified maintenance tech|Technician|Maintenance technician|Qualified technic…" at bounding box center [249, 254] width 214 height 43
click at [268, 419] on p "<Previous Email's Subject>" at bounding box center [249, 432] width 216 height 43
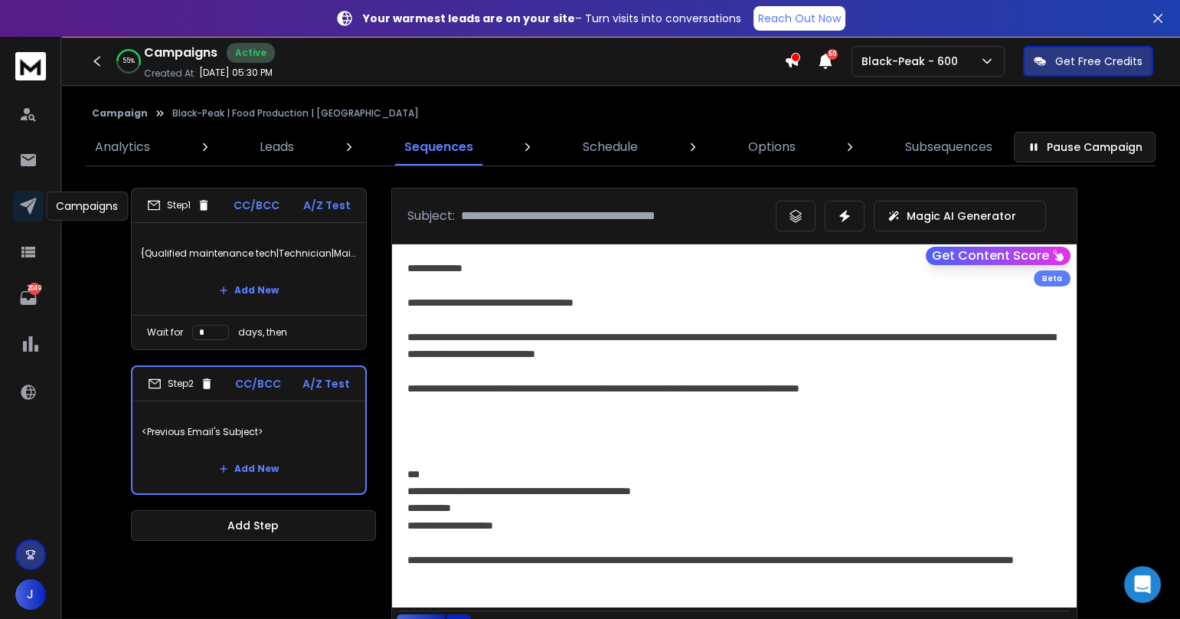
click at [28, 201] on icon at bounding box center [28, 206] width 16 height 16
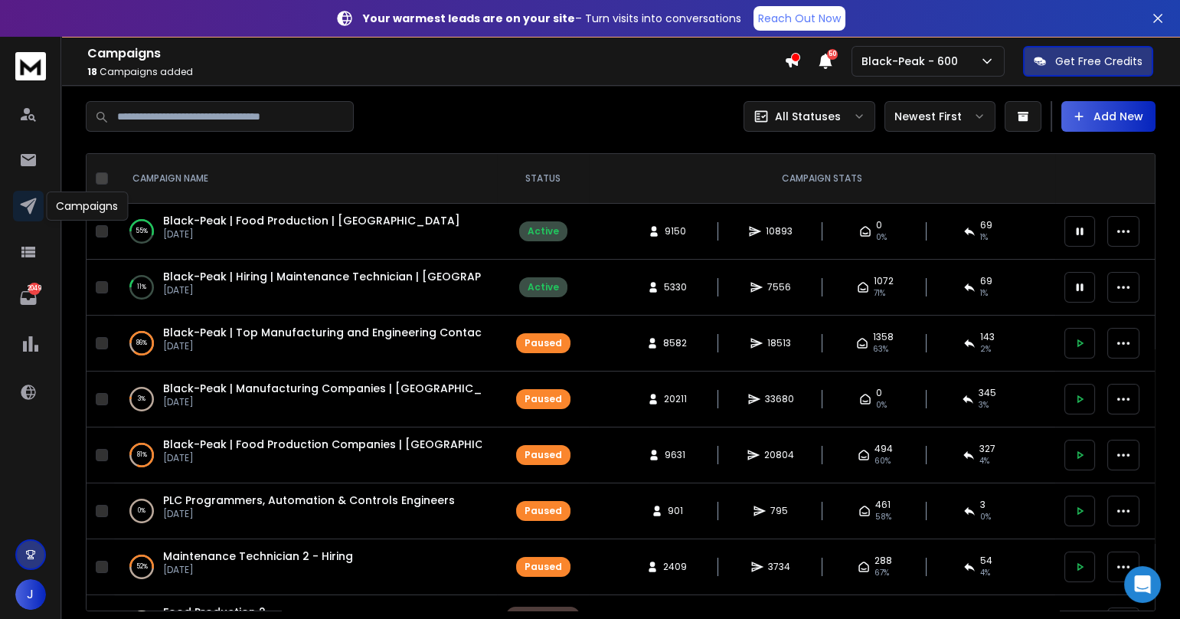
click at [594, 92] on div "Campaigns 18 Campaigns Added All Statuses Newest First Add New CAMPAIGN NAME ST…" at bounding box center [620, 356] width 1119 height 541
click at [901, 64] on p "Black-Peak - 600" at bounding box center [913, 61] width 103 height 15
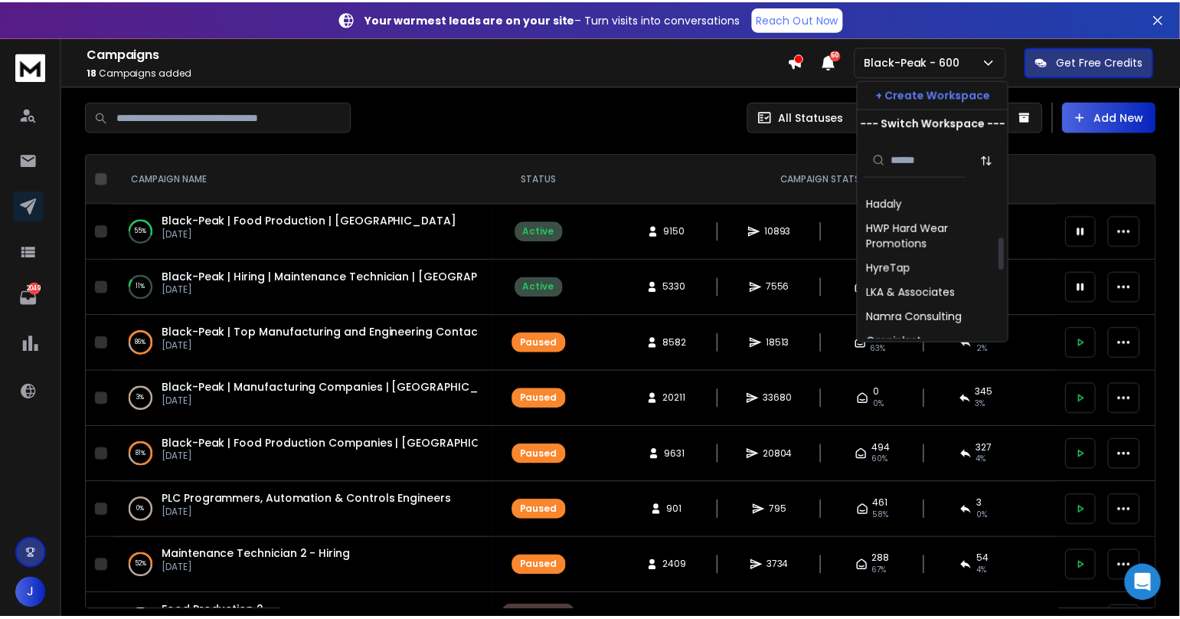
scroll to position [244, 0]
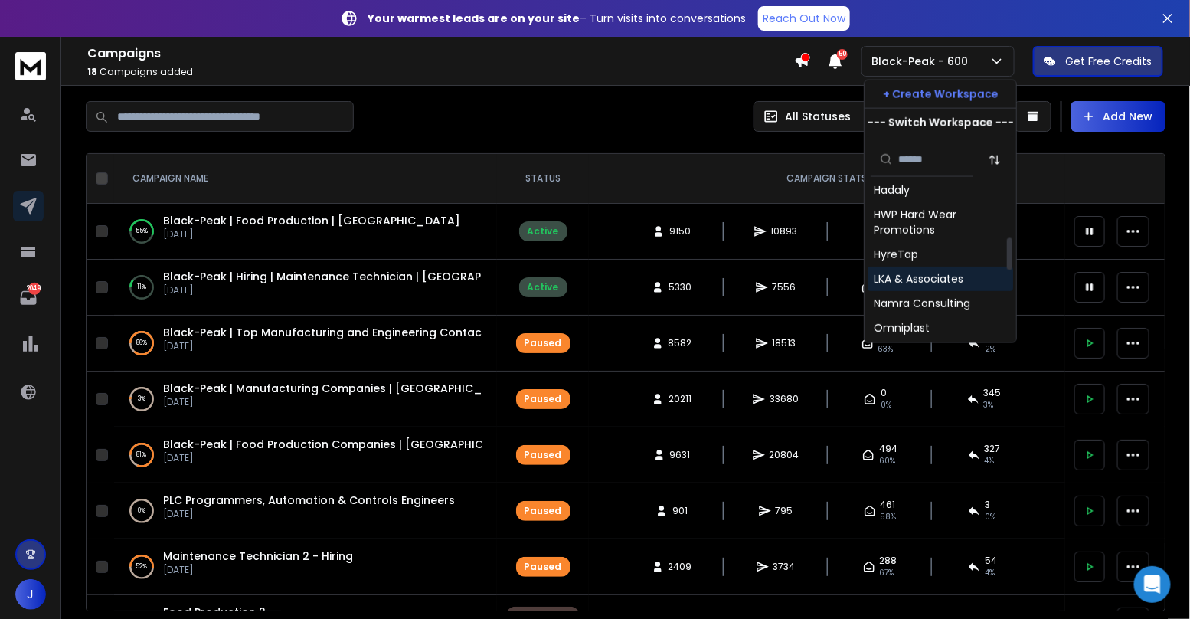
click at [932, 271] on div "LKA & Associates" at bounding box center [919, 278] width 90 height 15
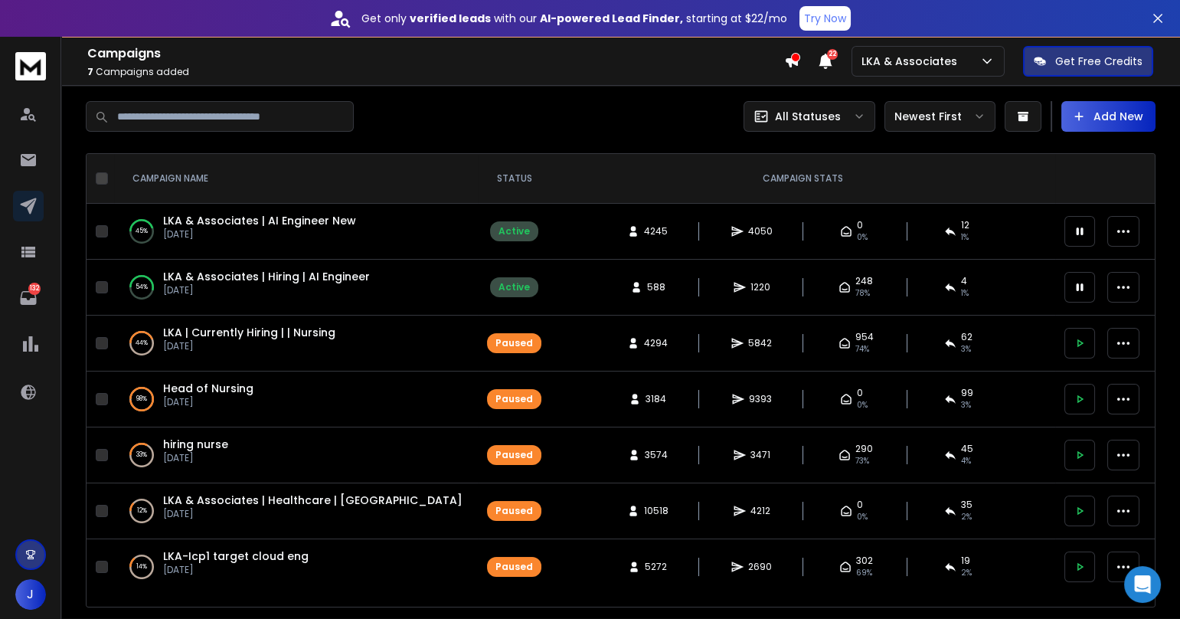
click at [586, 74] on p "7 Campaigns added" at bounding box center [435, 72] width 697 height 12
click at [564, 103] on div at bounding box center [353, 116] width 535 height 31
click at [950, 64] on p "LKA & Associates" at bounding box center [913, 61] width 102 height 15
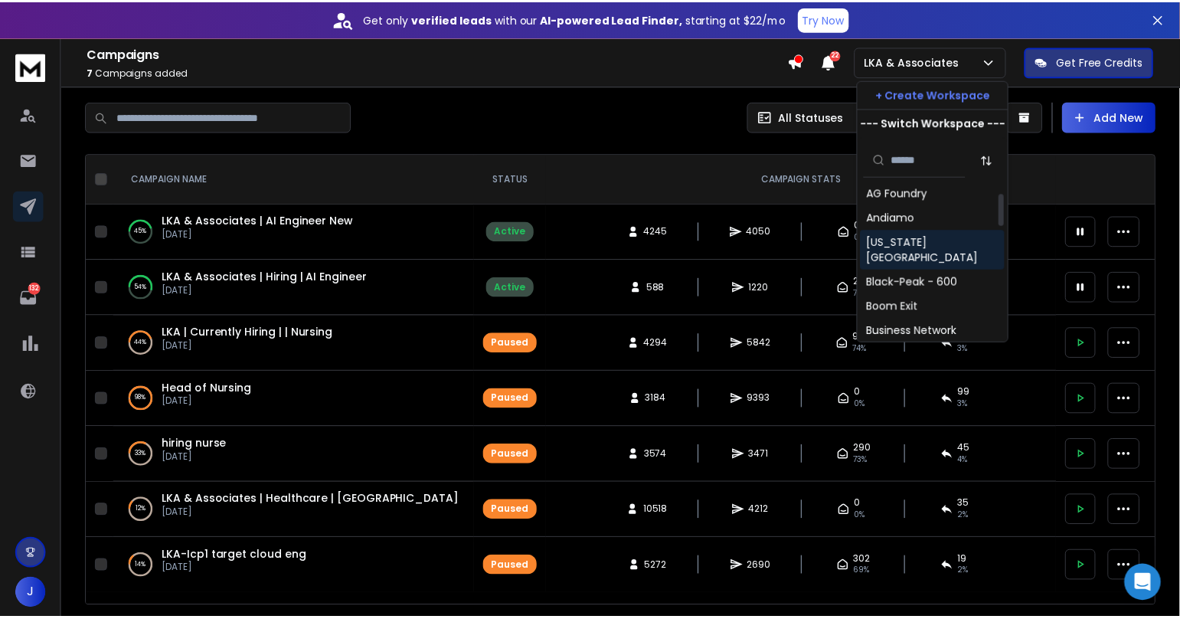
scroll to position [31, 0]
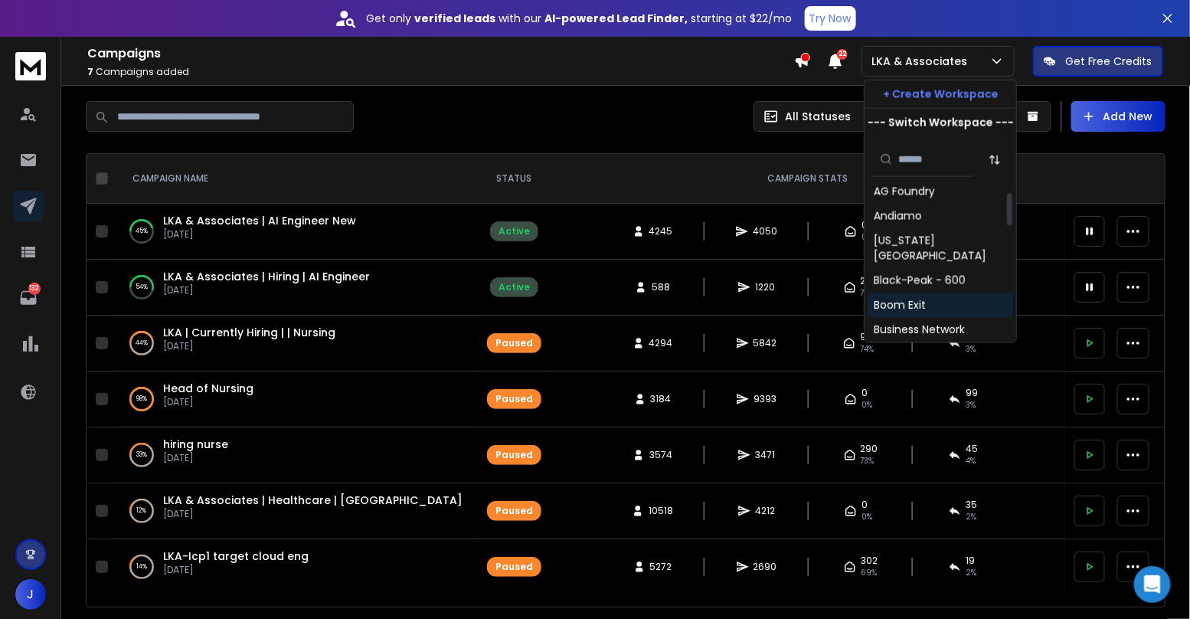
click at [919, 297] on div "Boom Exit" at bounding box center [900, 304] width 52 height 15
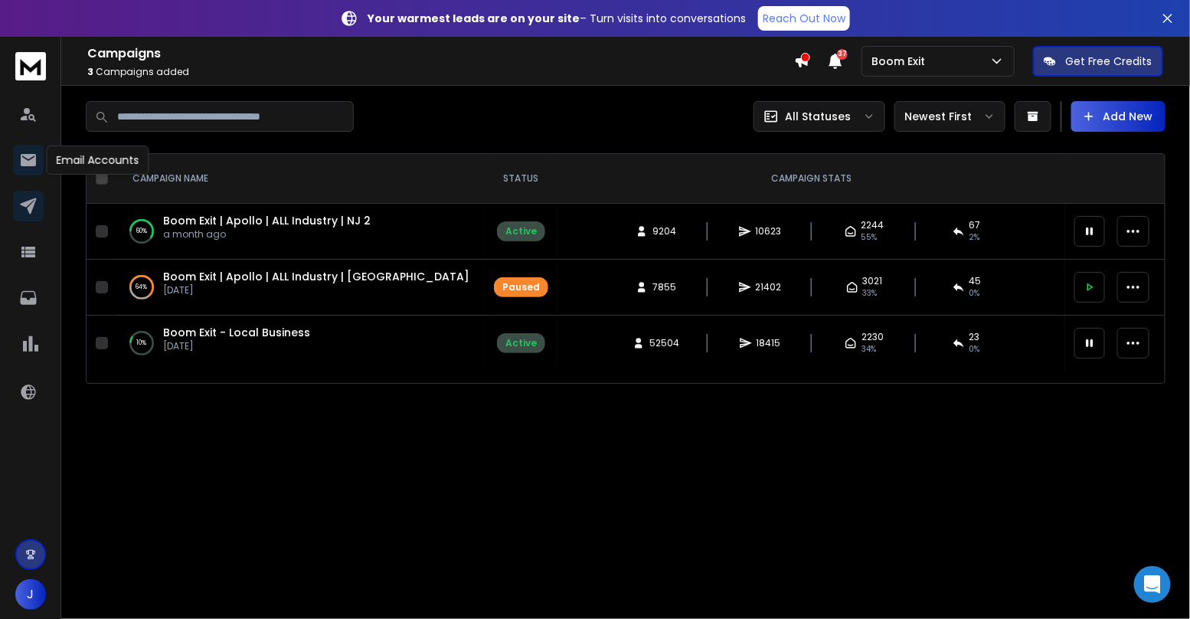
click at [34, 162] on icon at bounding box center [28, 160] width 15 height 12
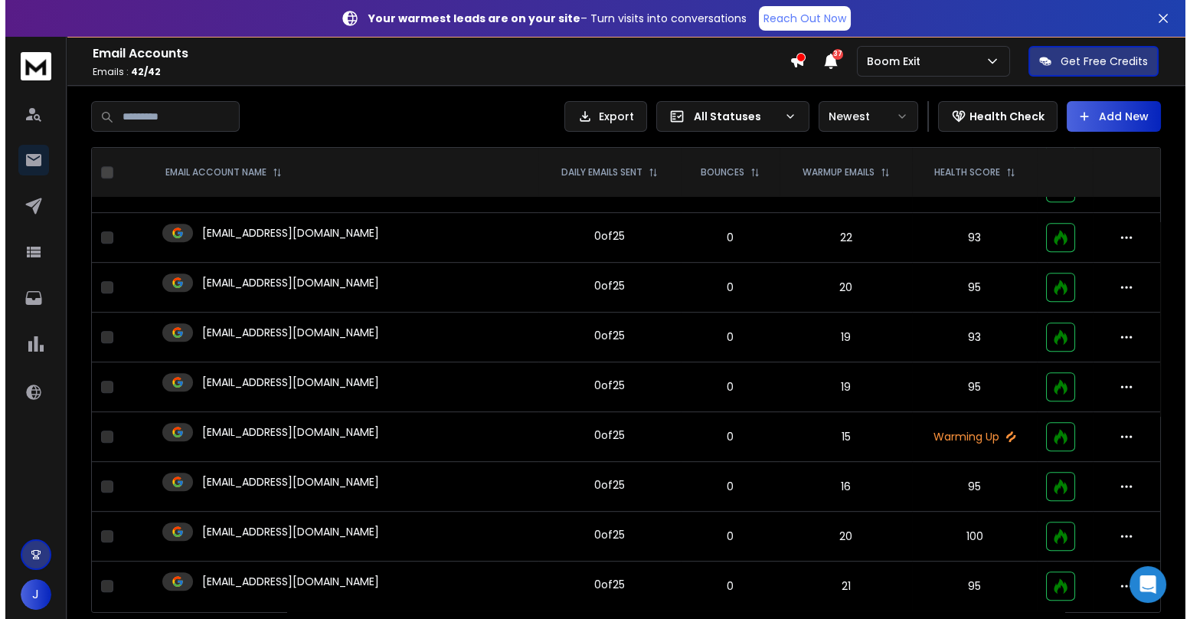
scroll to position [1684, 0]
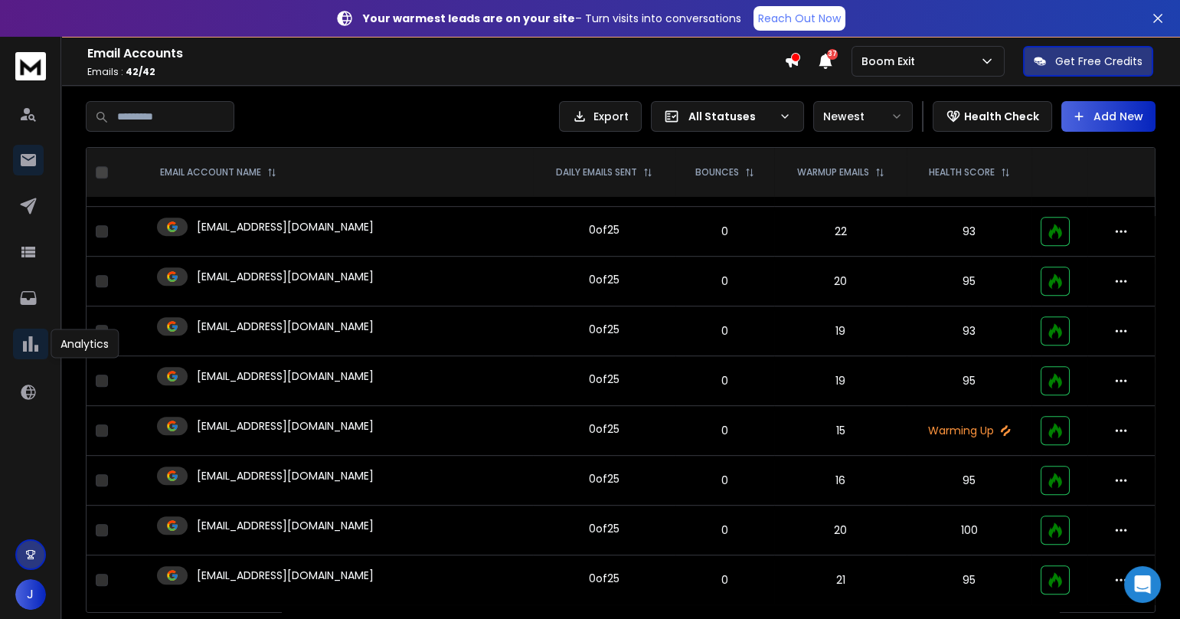
click at [40, 347] on icon at bounding box center [30, 343] width 23 height 23
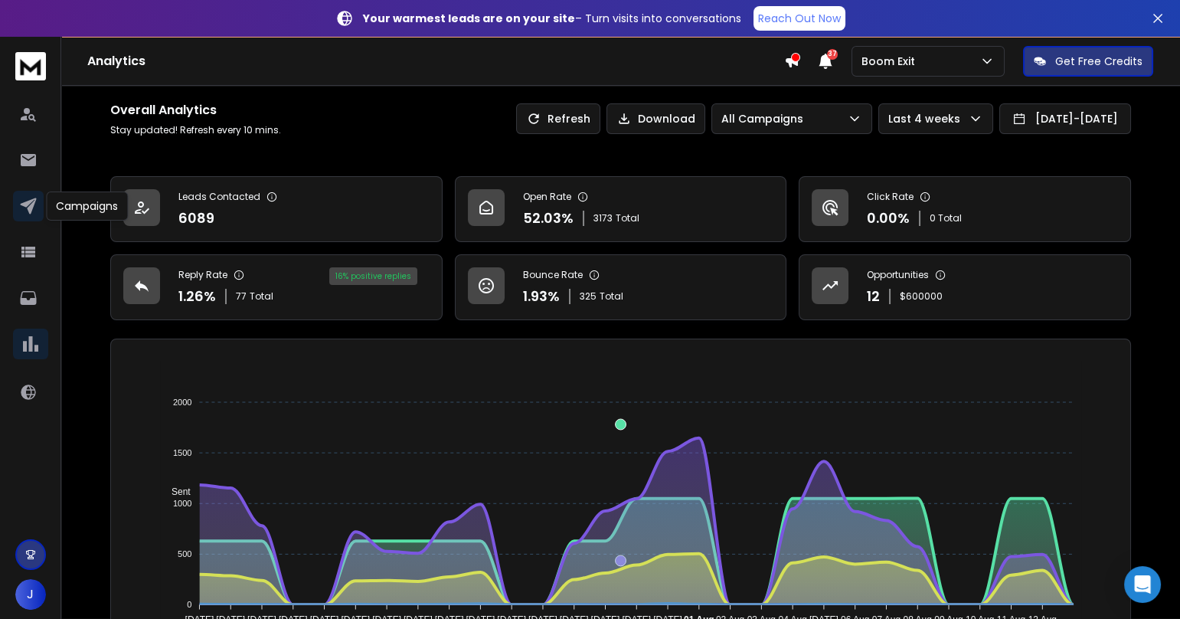
click at [17, 209] on link at bounding box center [28, 206] width 31 height 31
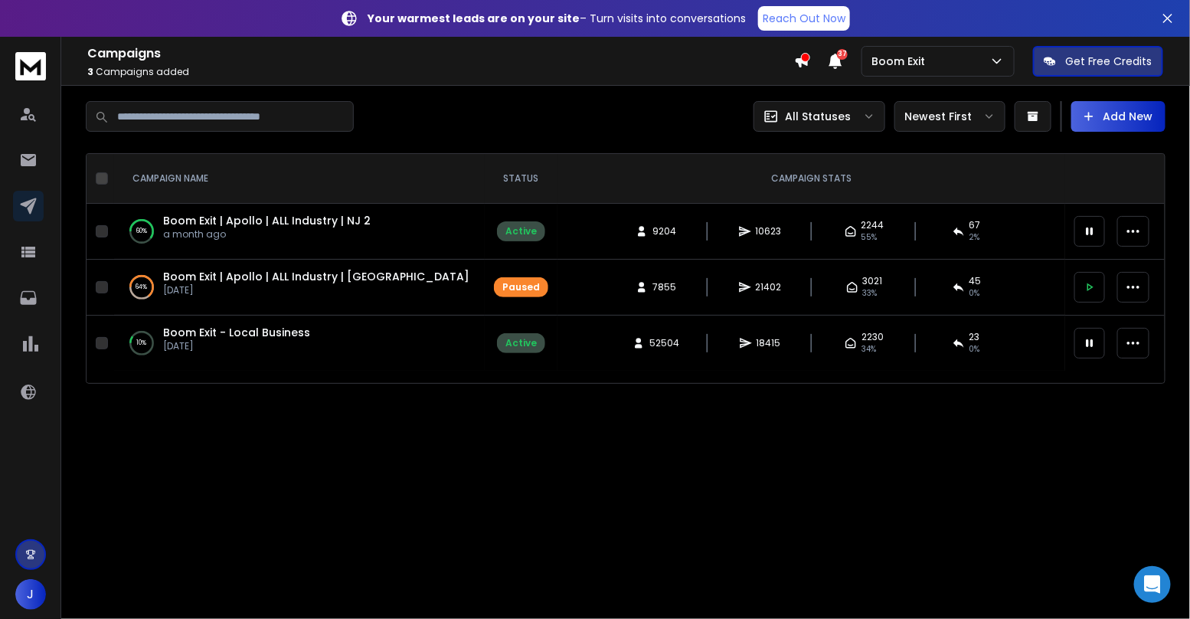
click at [553, 123] on div at bounding box center [356, 116] width 540 height 31
click at [589, 143] on div "Campaigns 3 Campaigns Added All Statuses Newest First Add New CAMPAIGN NAME STA…" at bounding box center [626, 242] width 1080 height 283
click at [542, 120] on div at bounding box center [356, 116] width 540 height 31
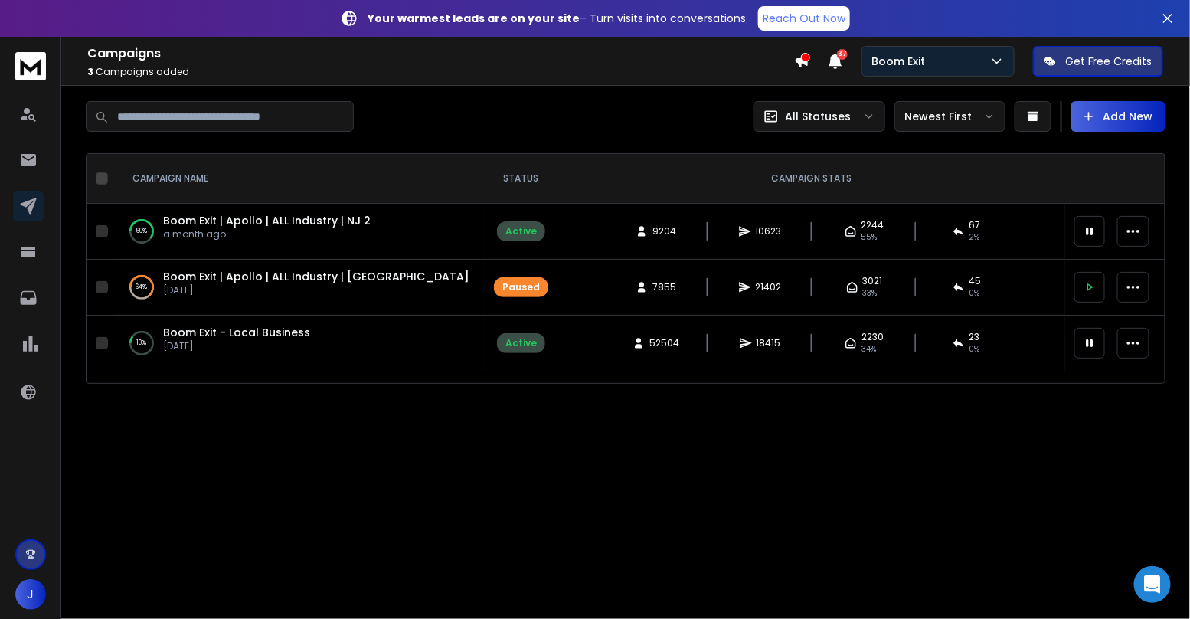
click at [958, 62] on div "Boom Exit" at bounding box center [938, 61] width 133 height 15
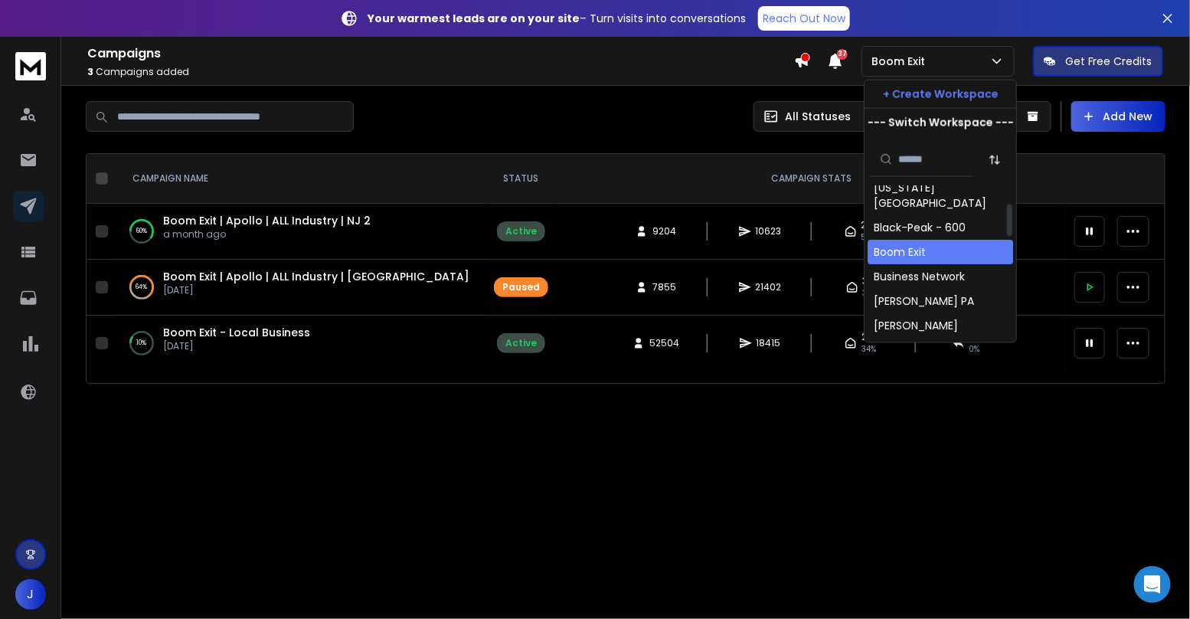
scroll to position [84, 0]
click at [948, 54] on div "Boom Exit" at bounding box center [938, 61] width 133 height 15
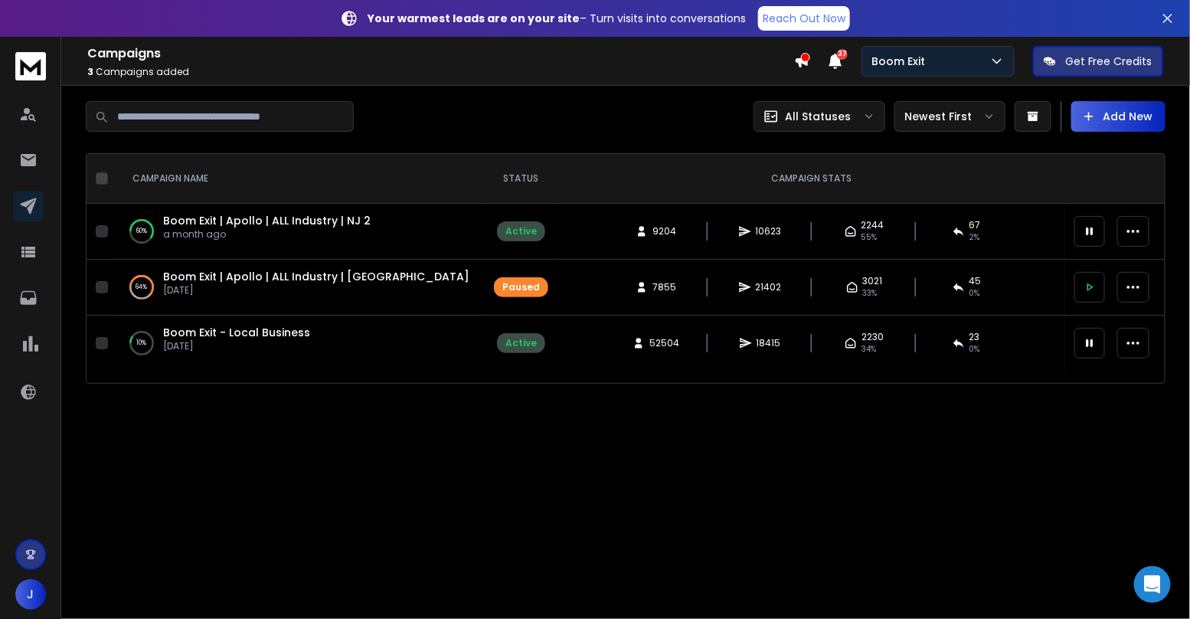
click at [948, 54] on div "Boom Exit" at bounding box center [938, 61] width 133 height 15
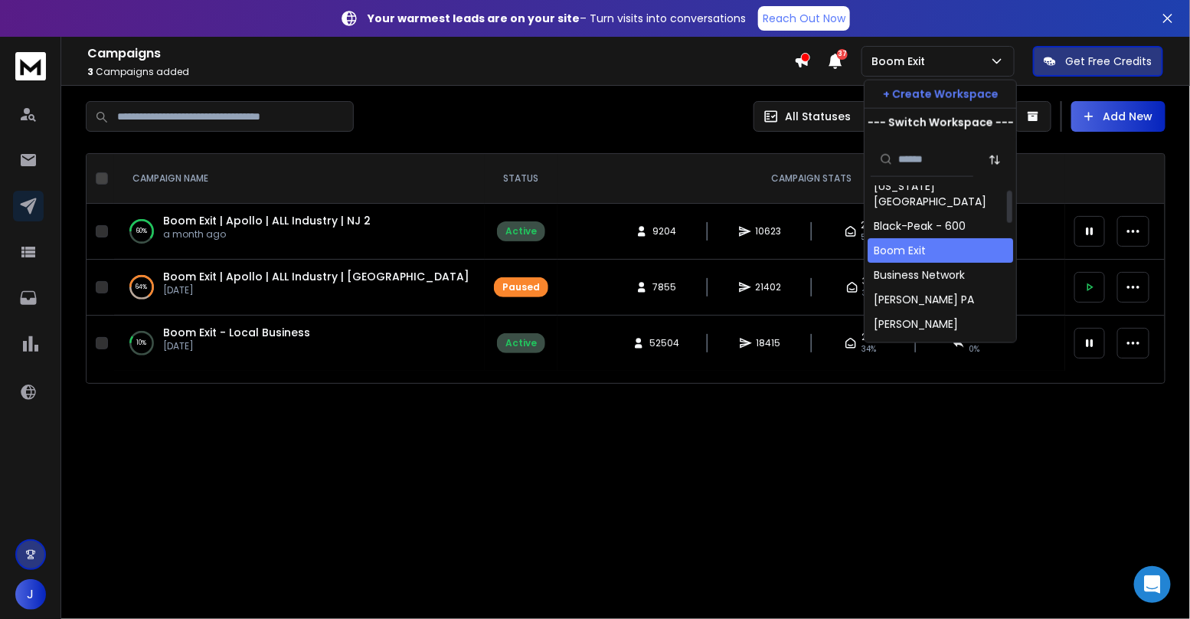
scroll to position [91, 0]
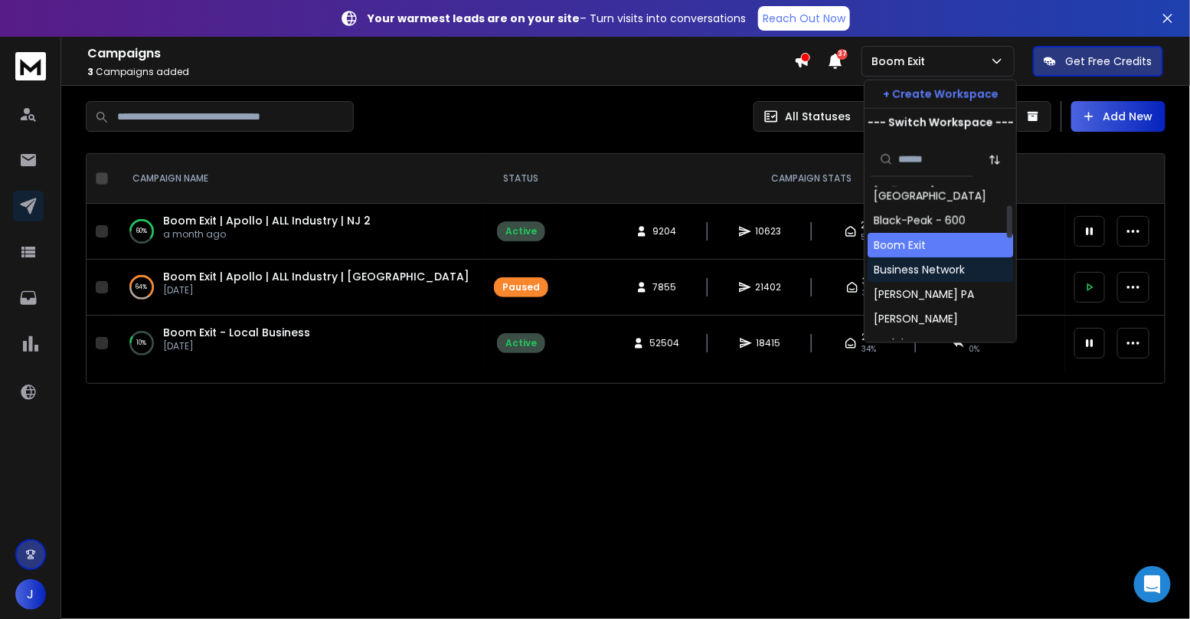
click at [963, 262] on div "Business Network" at bounding box center [919, 269] width 91 height 15
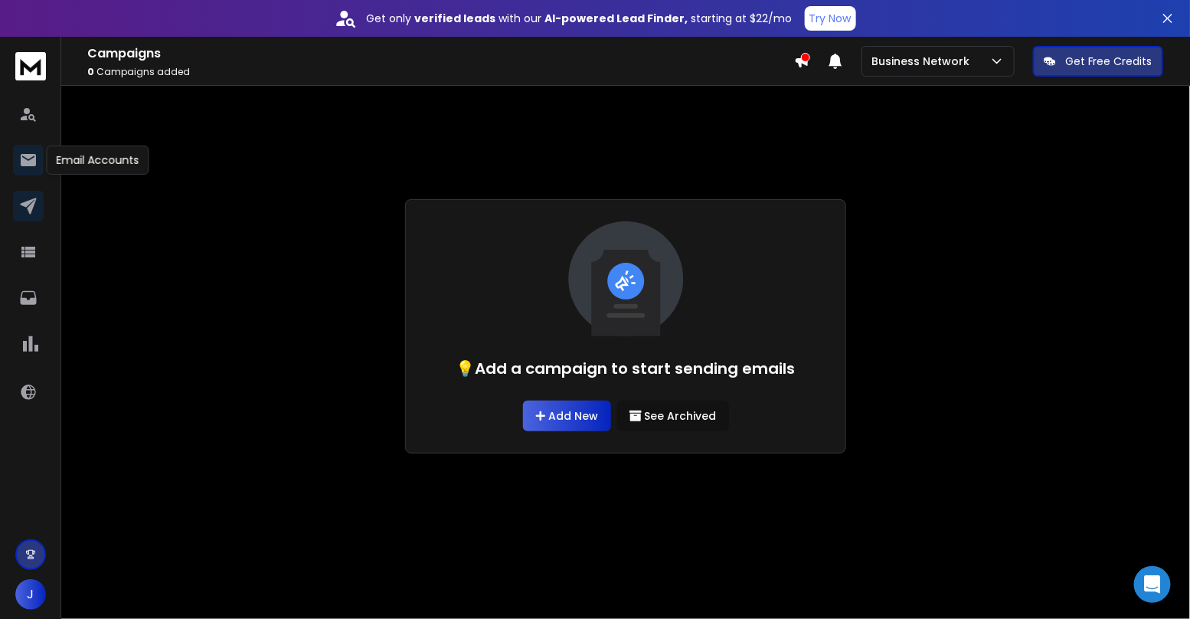
click at [31, 166] on icon at bounding box center [28, 160] width 18 height 18
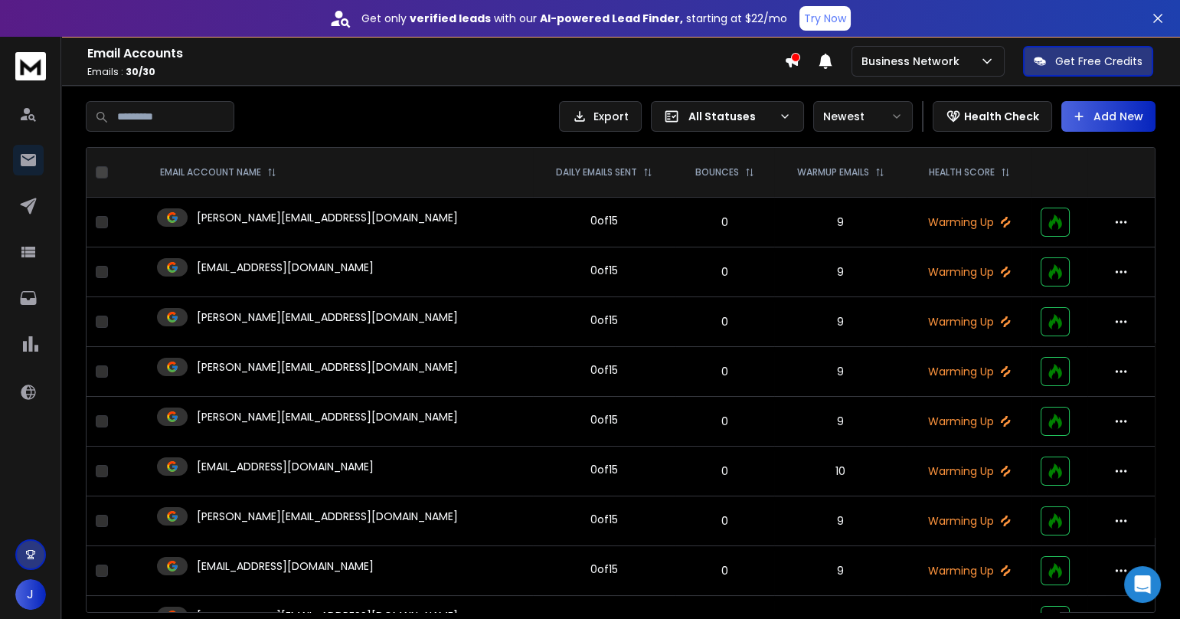
click at [405, 128] on div at bounding box center [318, 116] width 464 height 31
click at [950, 64] on p "Business Network" at bounding box center [914, 61] width 104 height 15
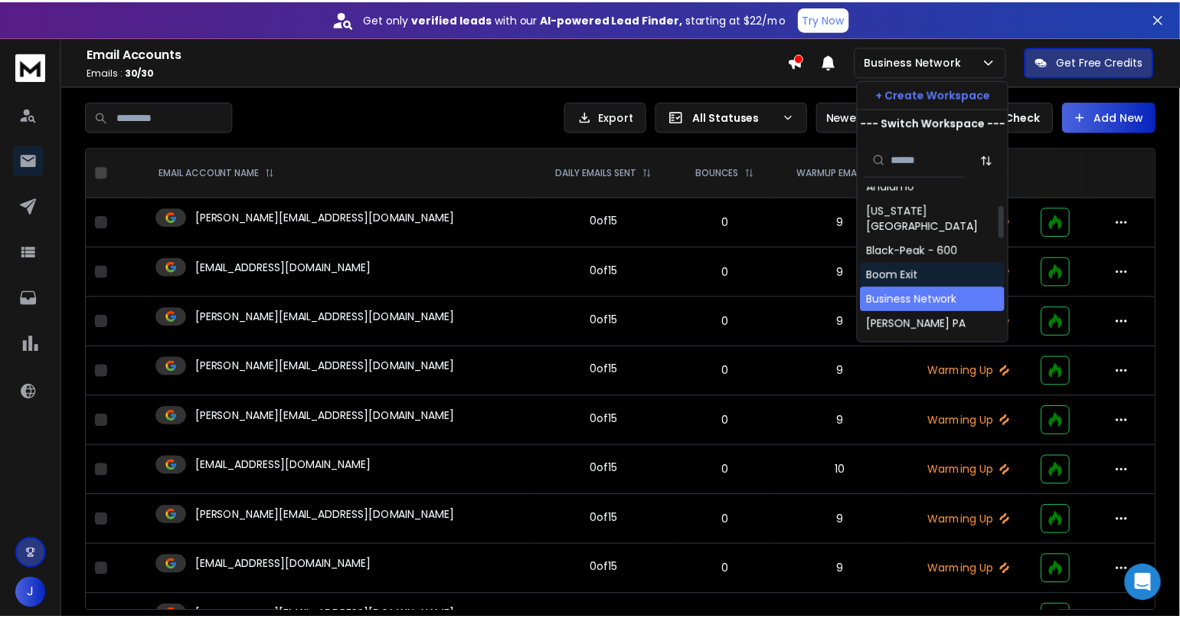
scroll to position [90, 0]
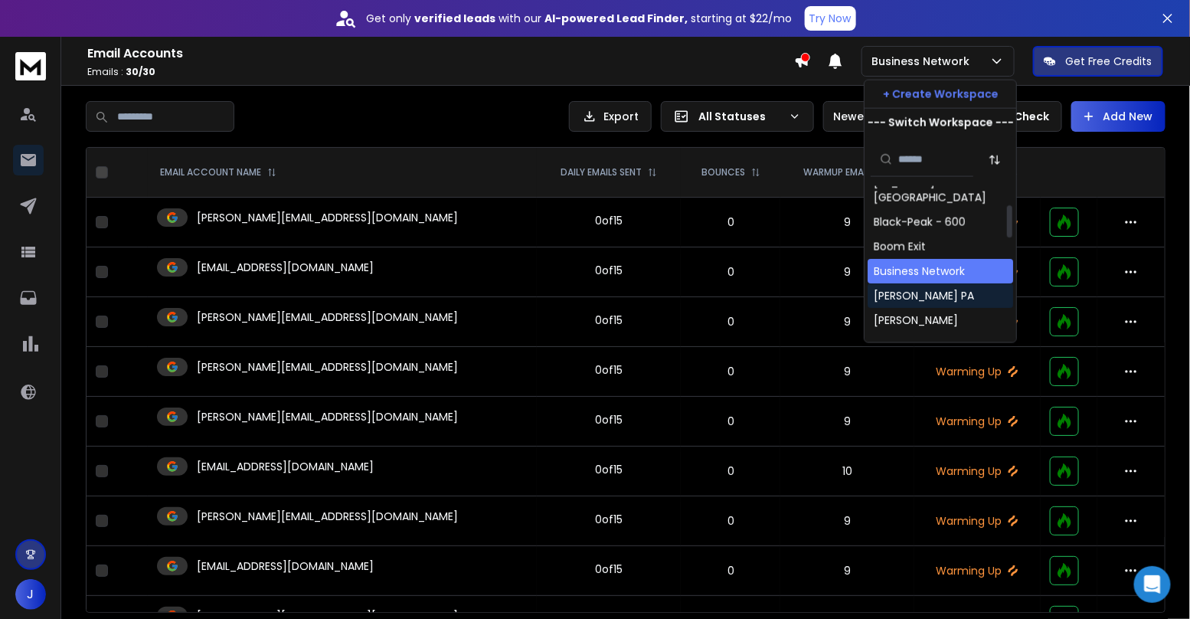
click at [944, 288] on div "[PERSON_NAME] PA" at bounding box center [924, 295] width 100 height 15
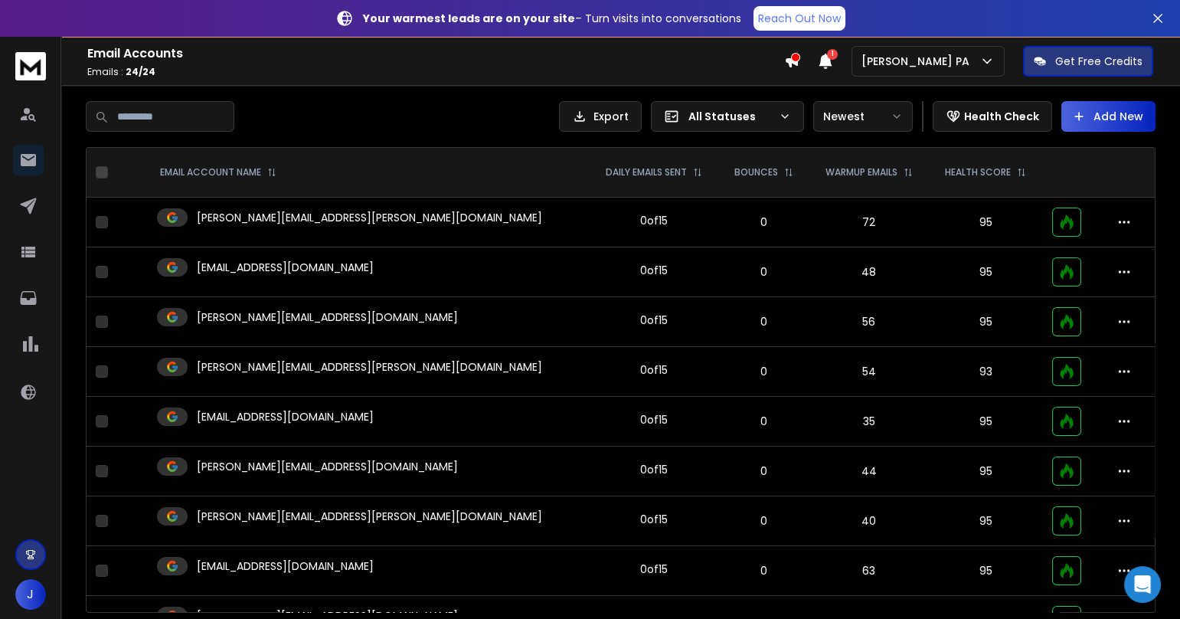
click at [447, 130] on div at bounding box center [318, 116] width 464 height 31
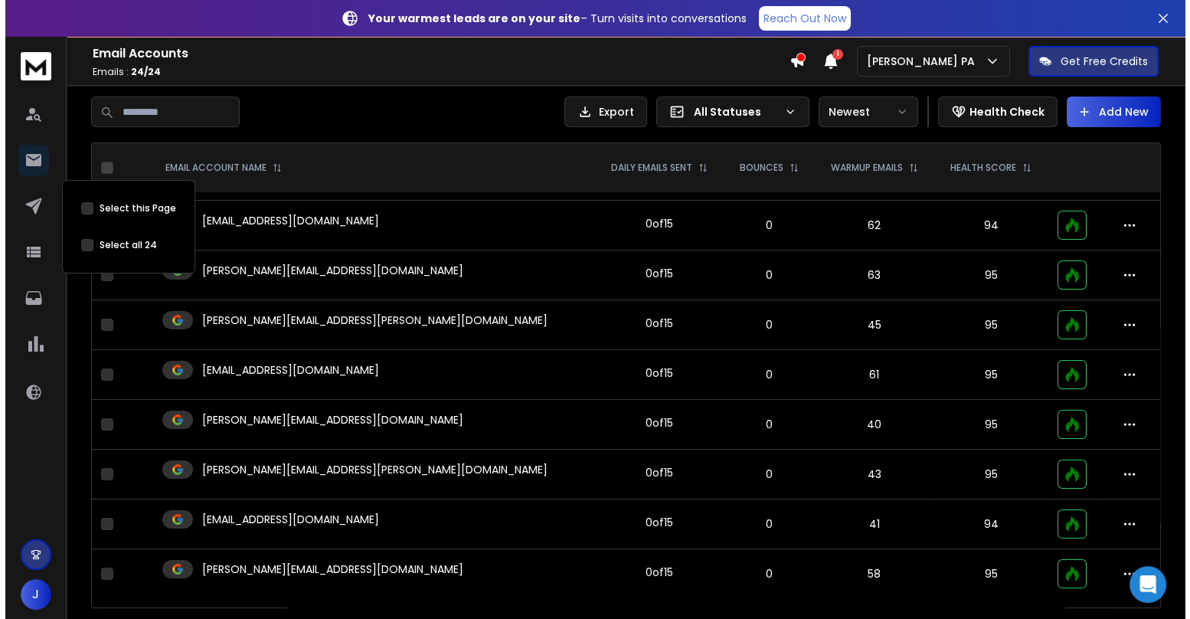
scroll to position [8, 0]
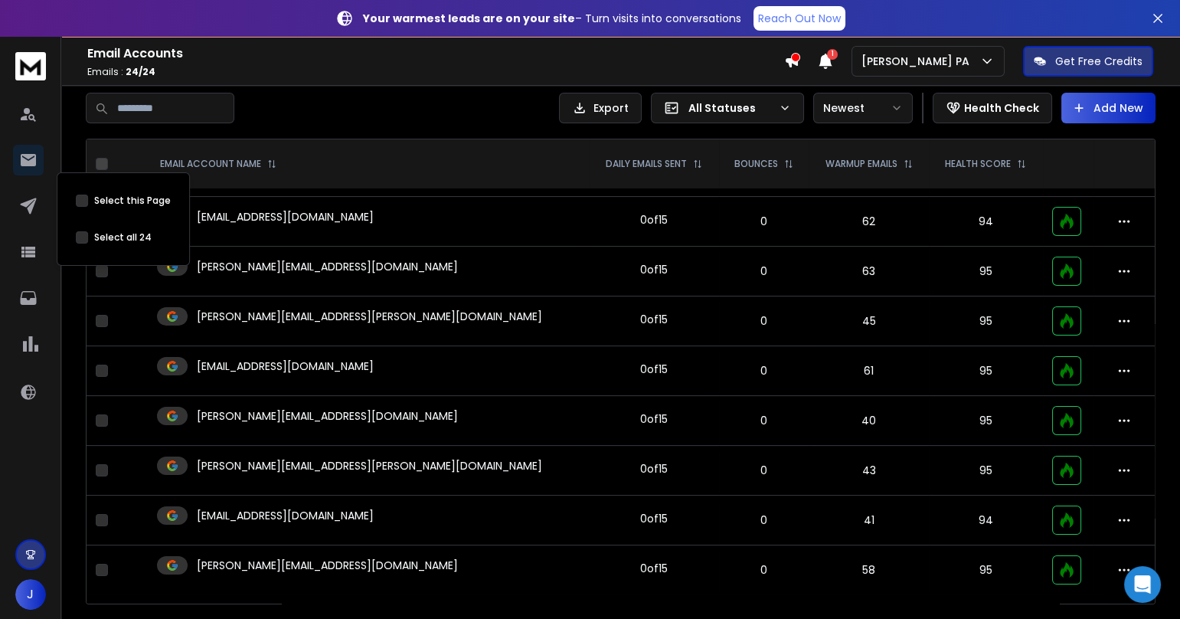
click at [84, 240] on button "Select this Page" at bounding box center [82, 237] width 12 height 12
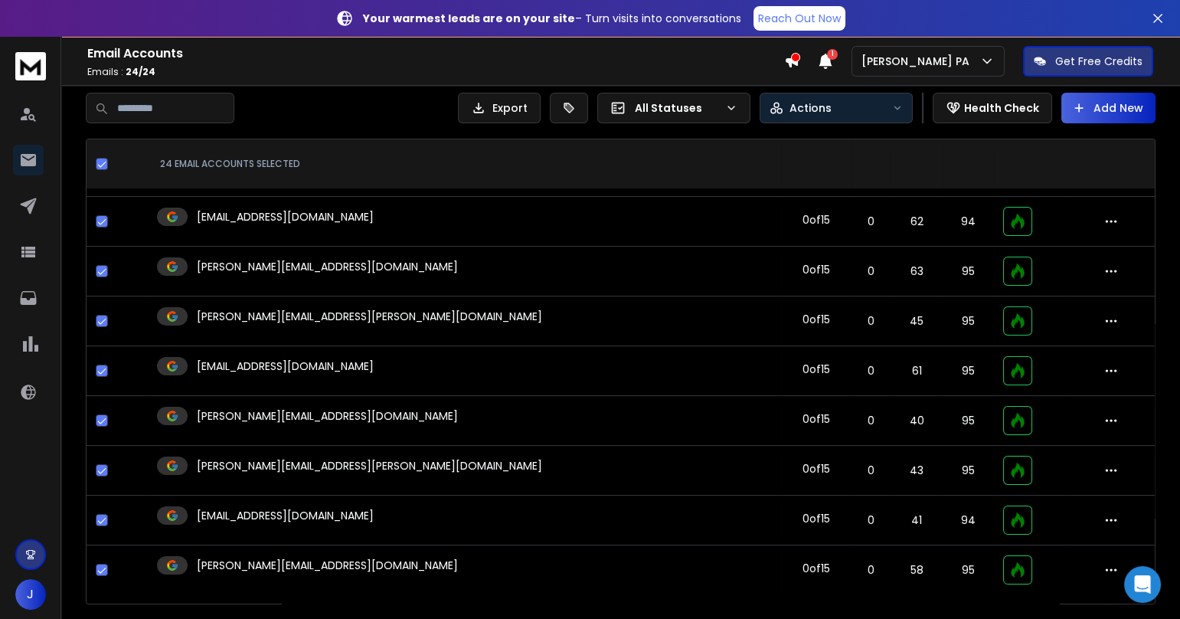
click at [856, 120] on button "Actions" at bounding box center [836, 108] width 153 height 31
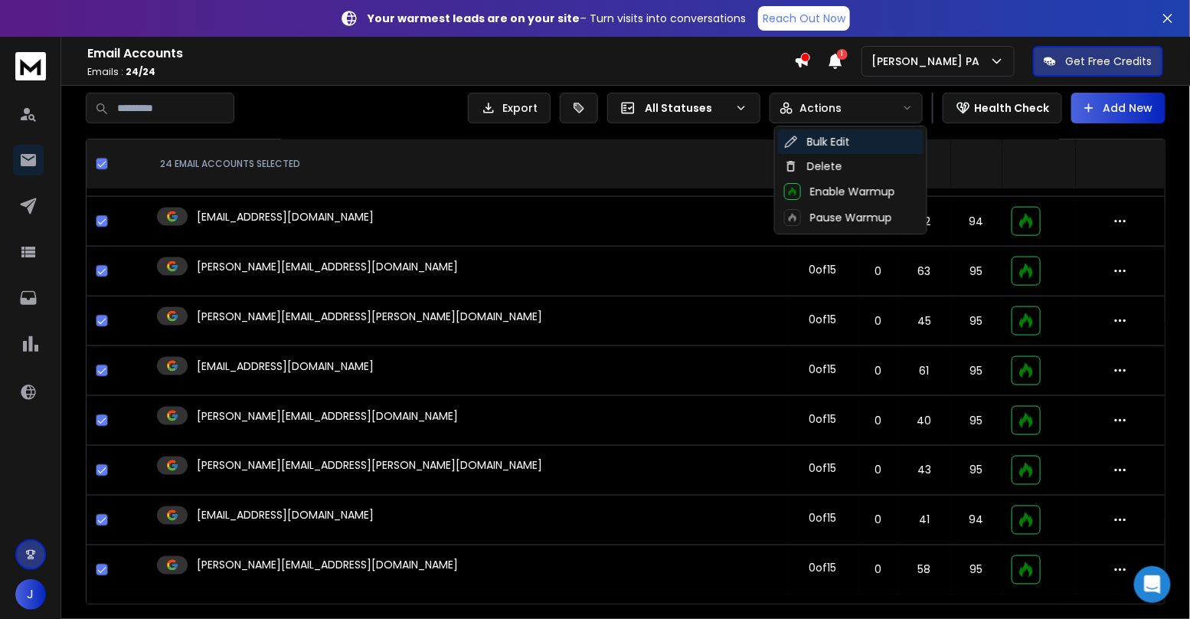
click at [847, 151] on div "Bulk Edit" at bounding box center [851, 141] width 146 height 25
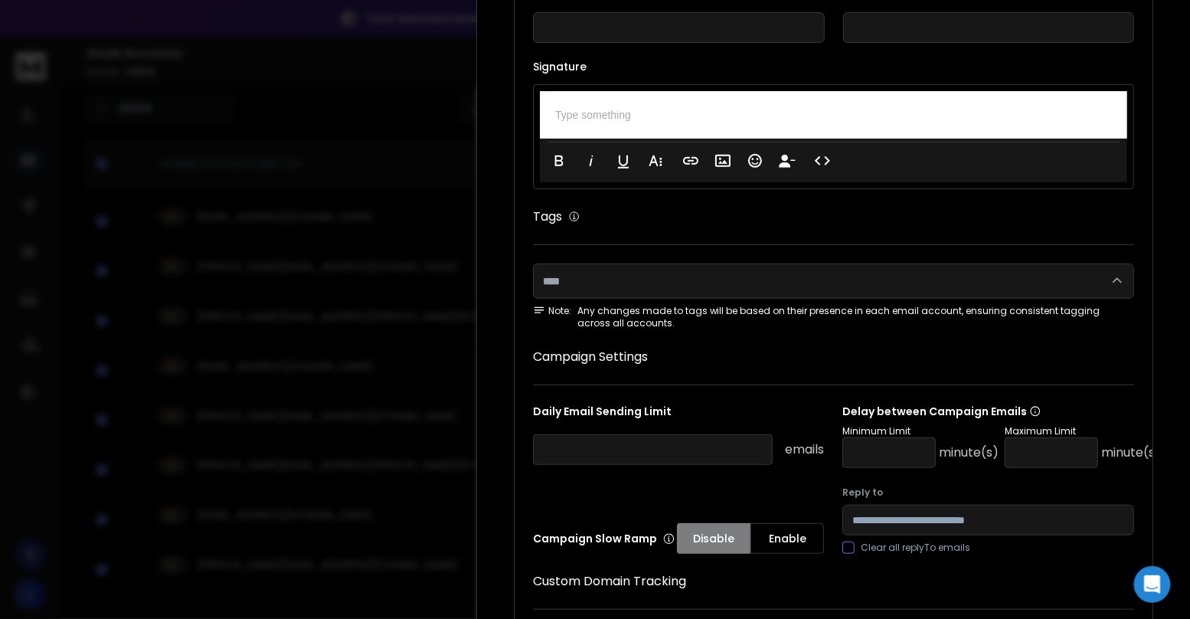
scroll to position [326, 0]
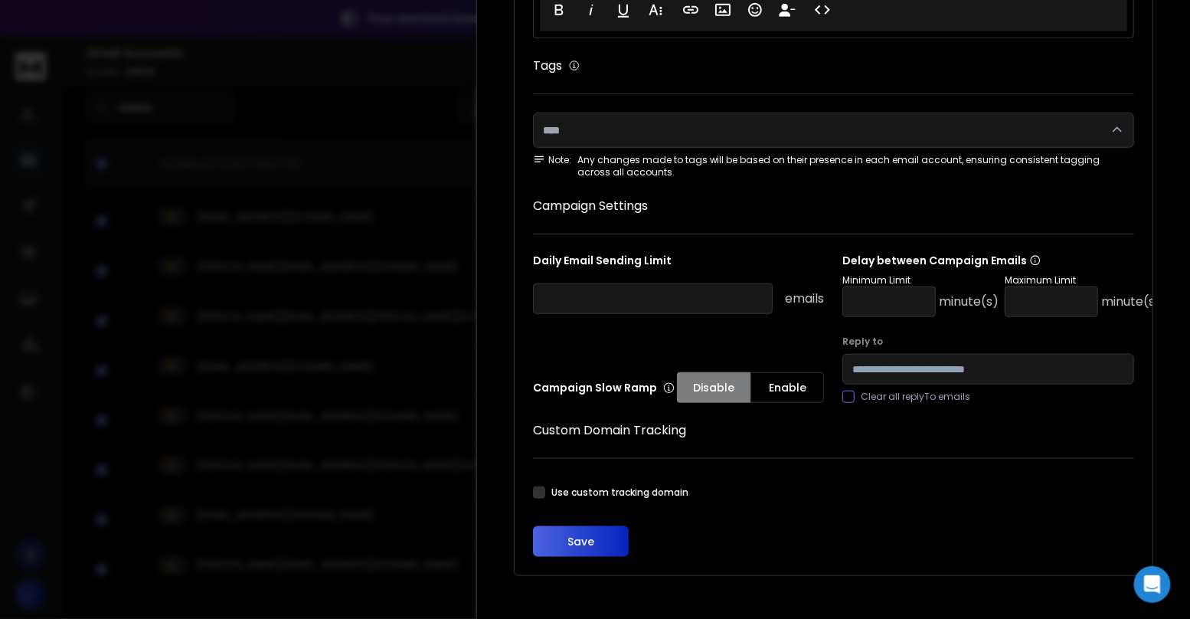
click at [602, 293] on input "number" at bounding box center [653, 298] width 241 height 31
type input "**"
click at [626, 341] on div "Campaign Slow Ramp Disable Enable" at bounding box center [679, 369] width 292 height 67
click at [574, 542] on button "Save" at bounding box center [581, 541] width 96 height 31
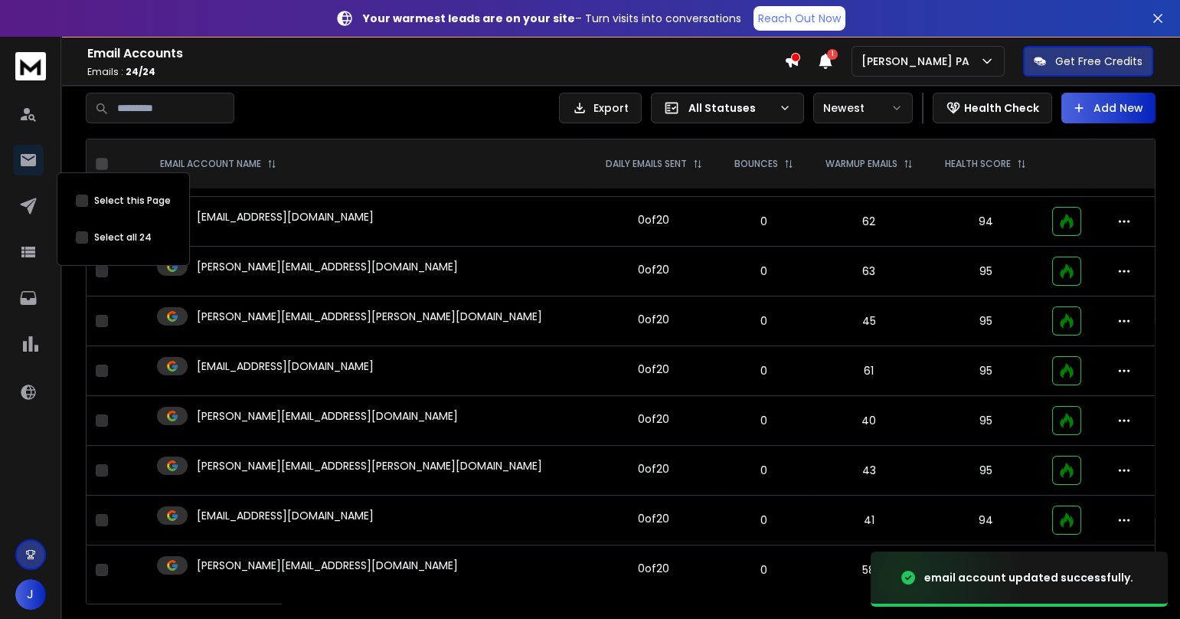
click at [86, 233] on button "Select this Page" at bounding box center [82, 237] width 12 height 12
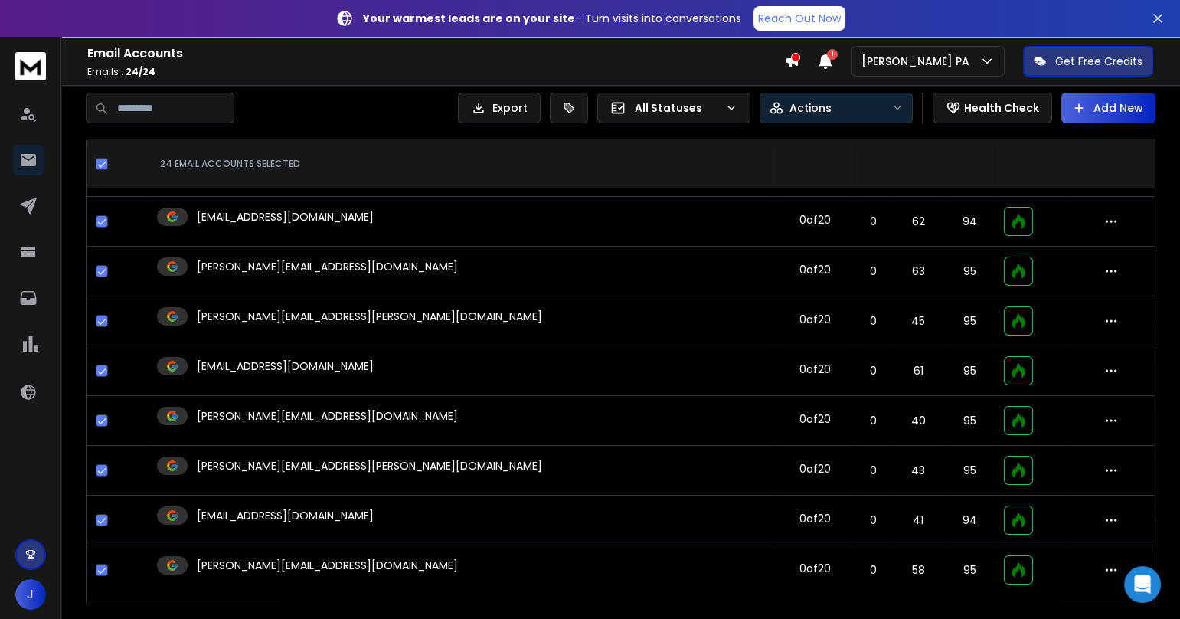
click at [838, 119] on button "Actions" at bounding box center [836, 108] width 153 height 31
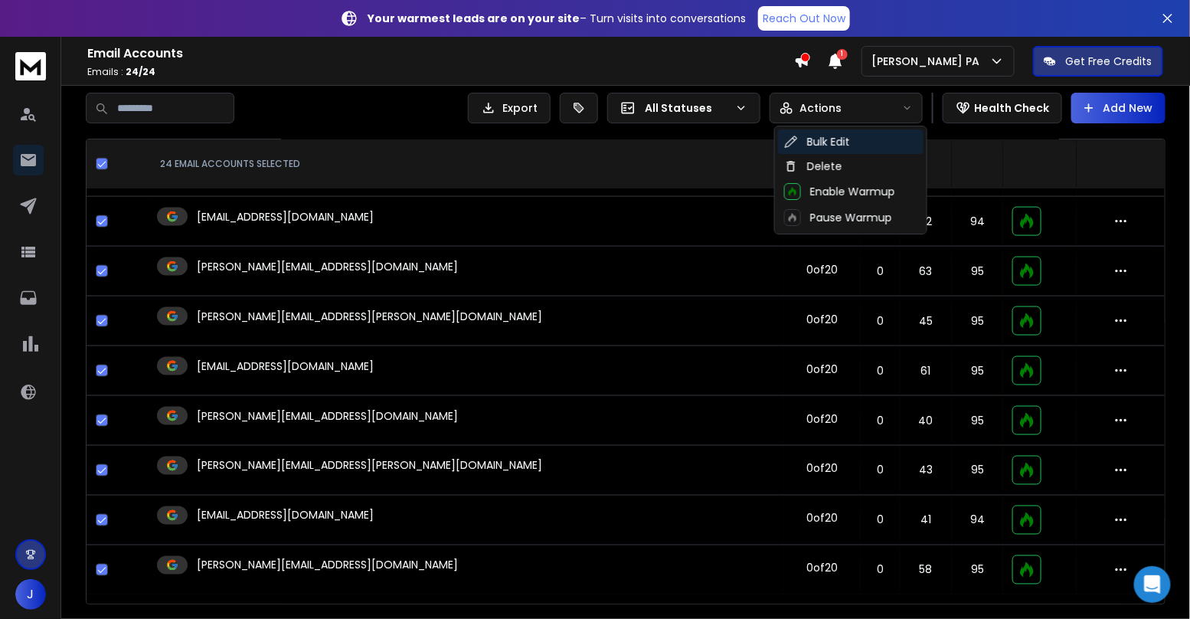
click at [845, 142] on div "Bulk Edit" at bounding box center [817, 141] width 66 height 15
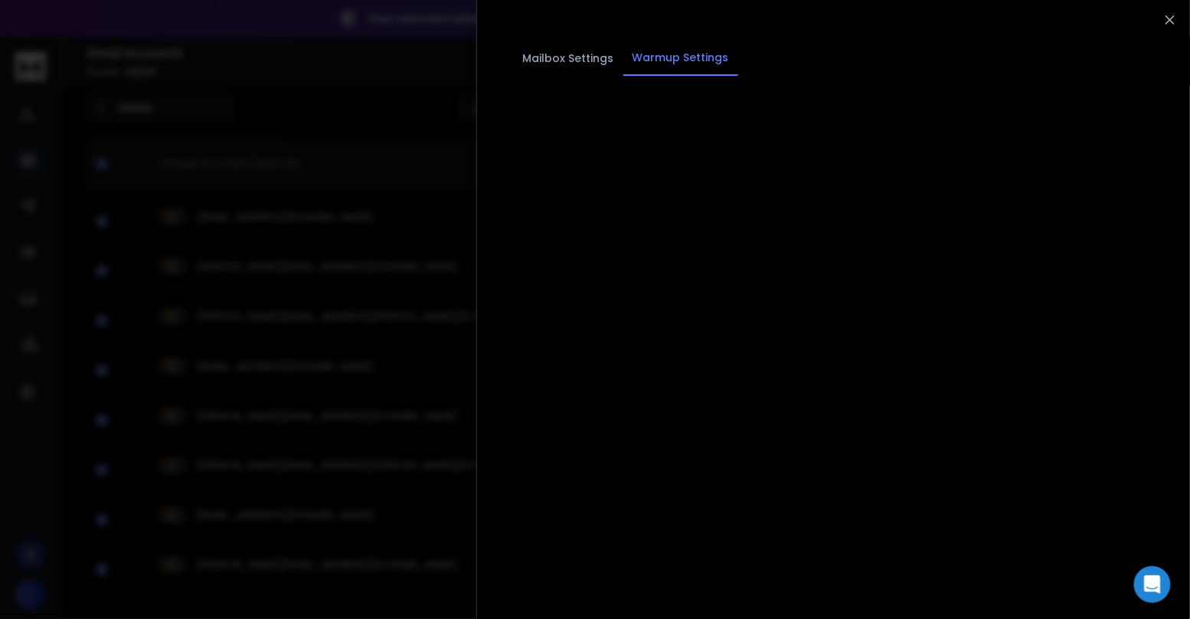
click at [703, 57] on button "Warmup Settings" at bounding box center [681, 58] width 115 height 35
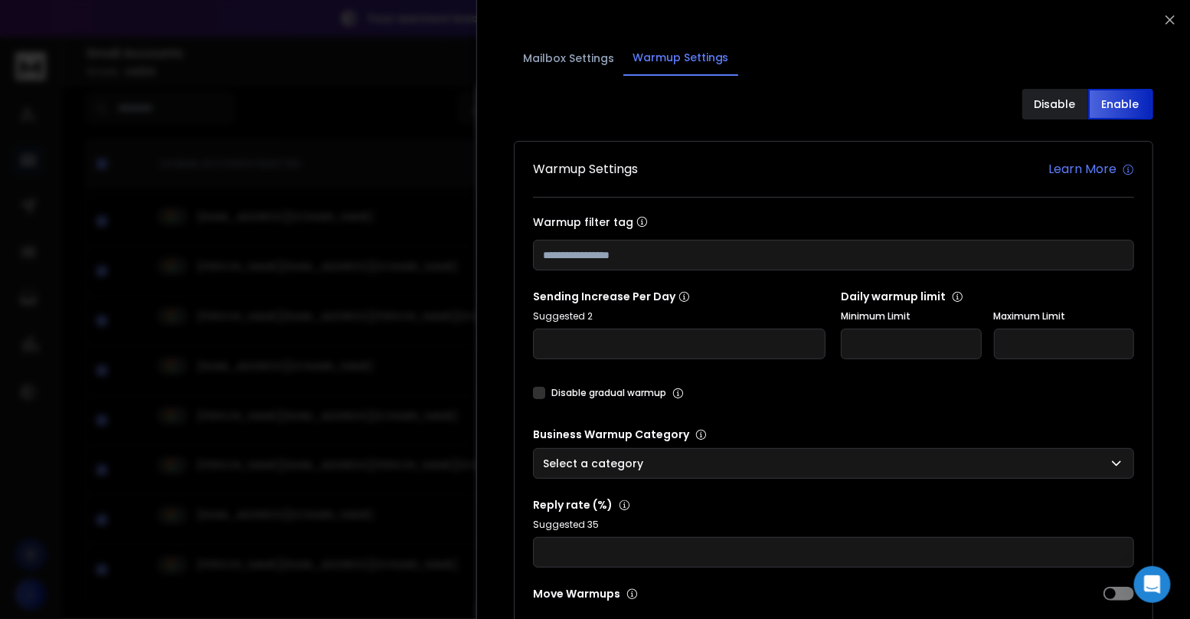
click at [1013, 349] on input "number" at bounding box center [1064, 344] width 140 height 31
type input "*"
click at [972, 386] on div "Disable gradual warmup" at bounding box center [833, 393] width 601 height 31
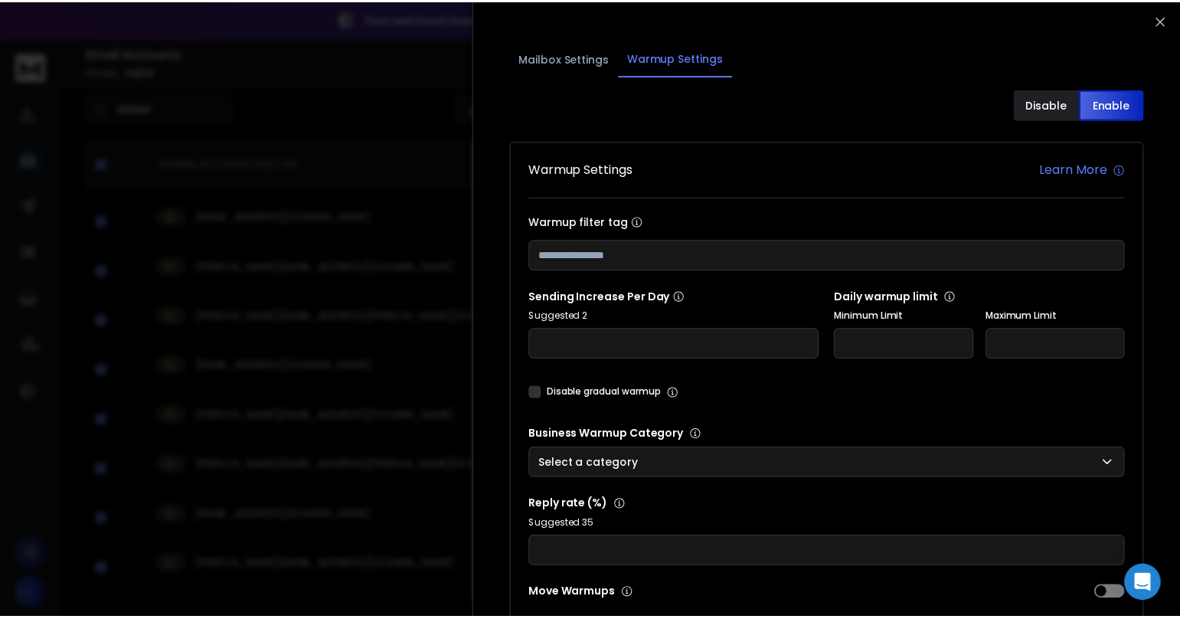
scroll to position [185, 0]
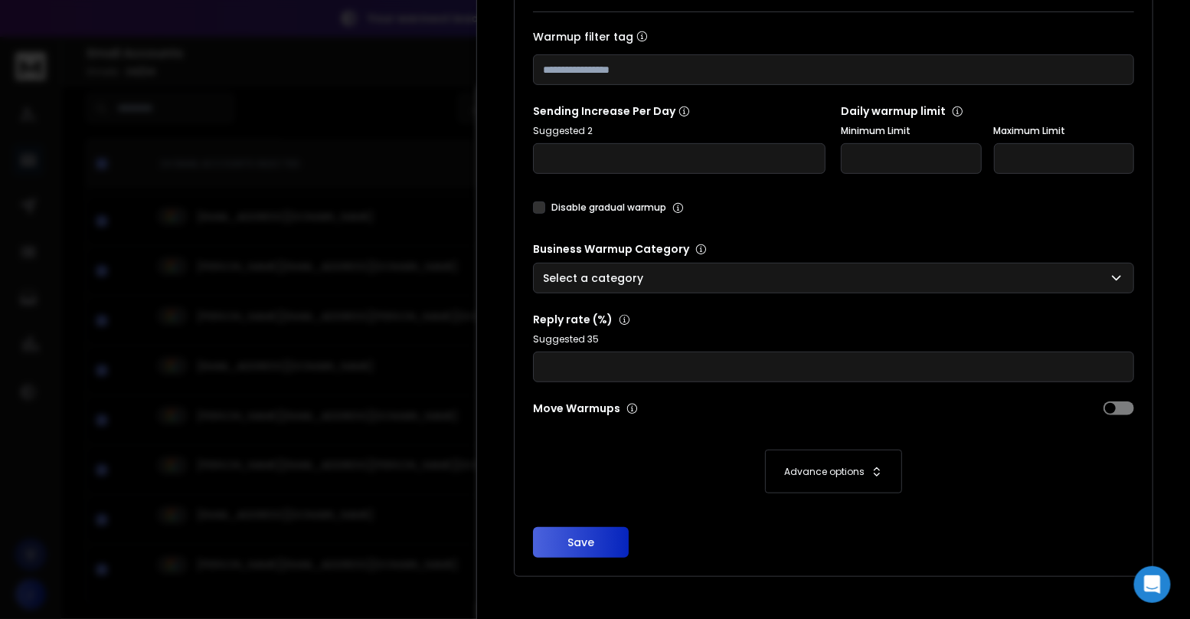
click at [605, 545] on button "Save" at bounding box center [581, 542] width 96 height 31
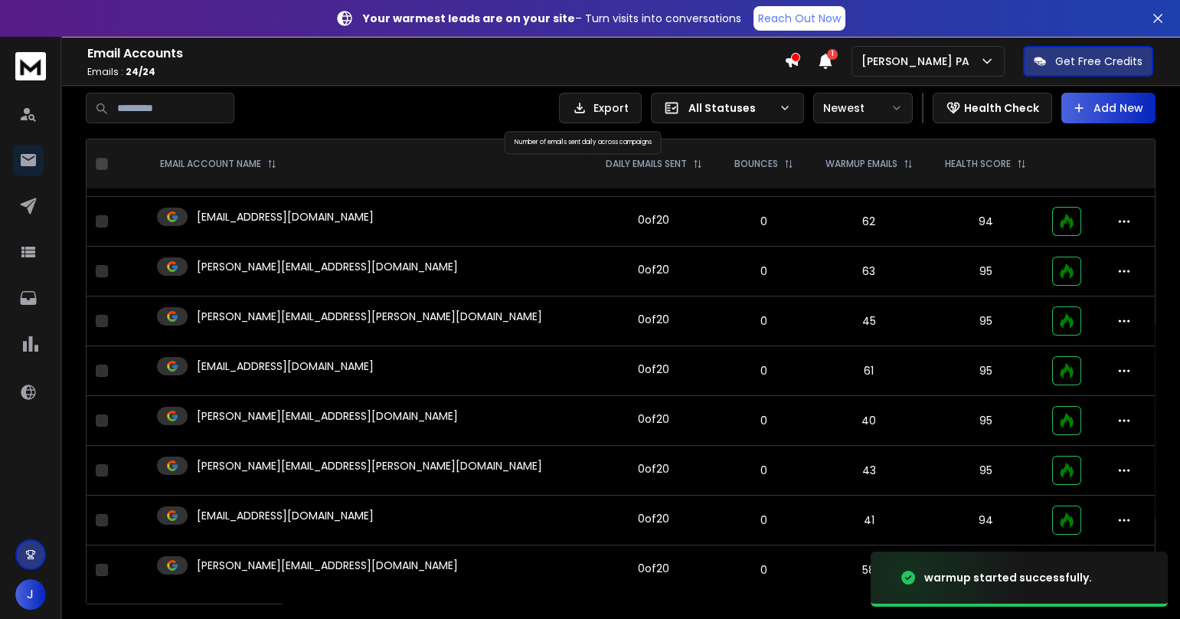
click at [417, 116] on div at bounding box center [318, 108] width 464 height 31
click at [28, 208] on icon at bounding box center [28, 206] width 16 height 16
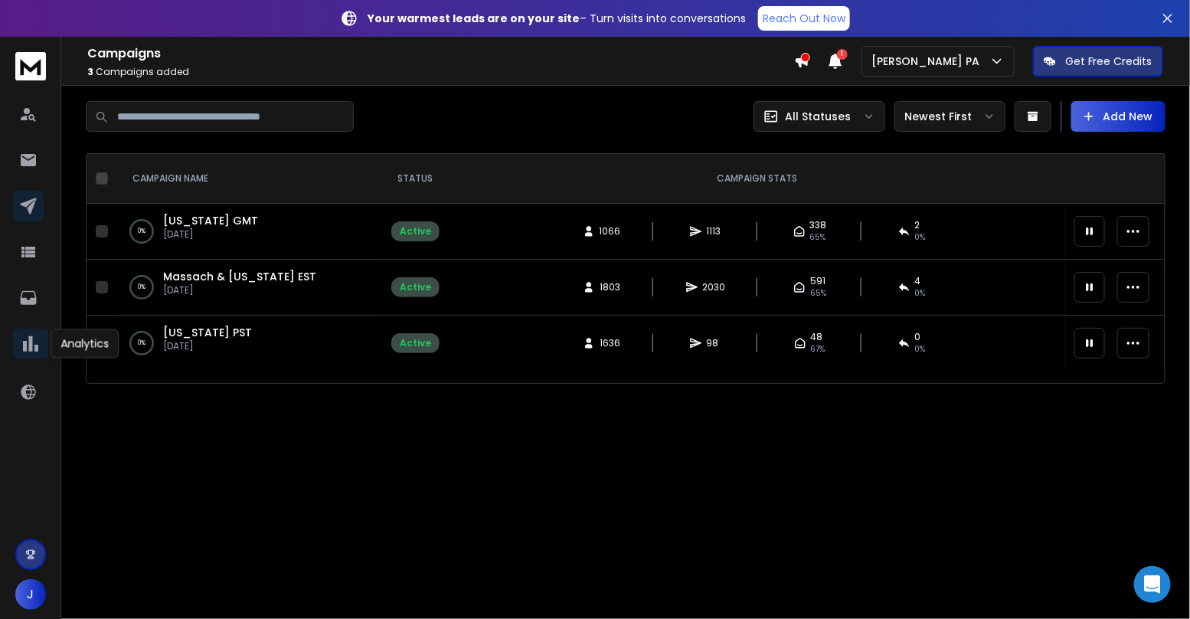
click at [36, 346] on icon at bounding box center [30, 343] width 15 height 15
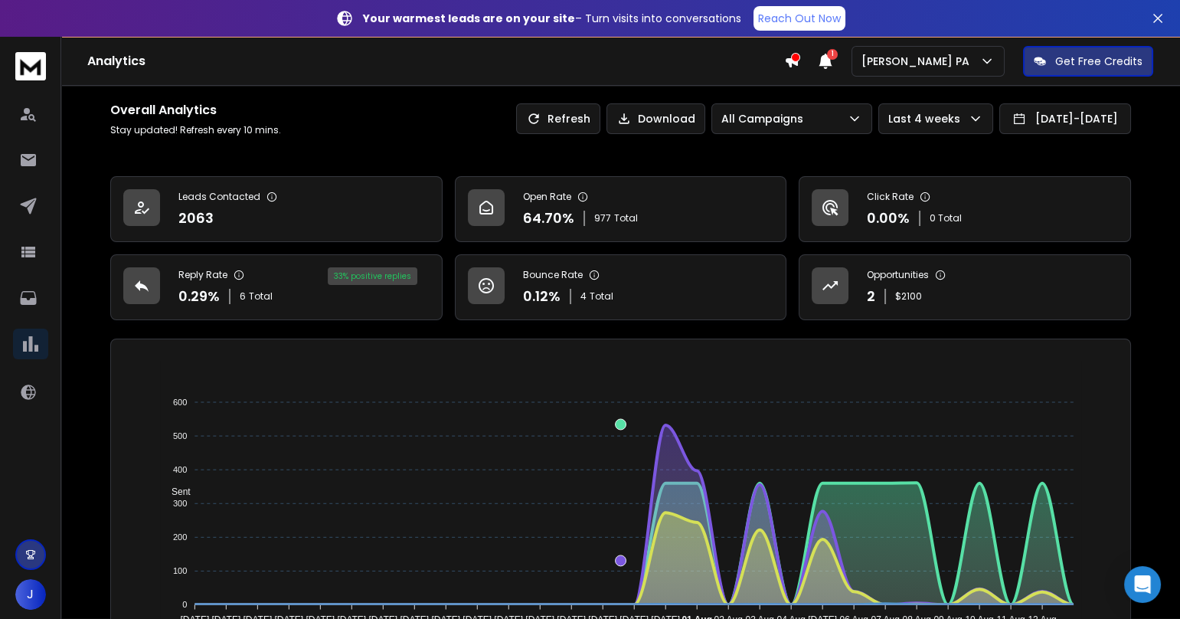
click at [720, 152] on div "Overall Analytics Stay updated! Refresh every 10 mins. Refresh Download All Cam…" at bounding box center [620, 555] width 1021 height 908
click at [1156, 249] on div "Overall Analytics Stay updated! Refresh every 10 mins. Refresh Download All Cam…" at bounding box center [620, 555] width 1119 height 939
click at [337, 128] on div "Overall Analytics Stay updated! Refresh every 10 mins. Refresh Download All Cam…" at bounding box center [620, 118] width 1021 height 35
click at [557, 56] on h1 "Analytics" at bounding box center [435, 61] width 697 height 18
click at [764, 57] on h1 "Analytics" at bounding box center [435, 61] width 697 height 18
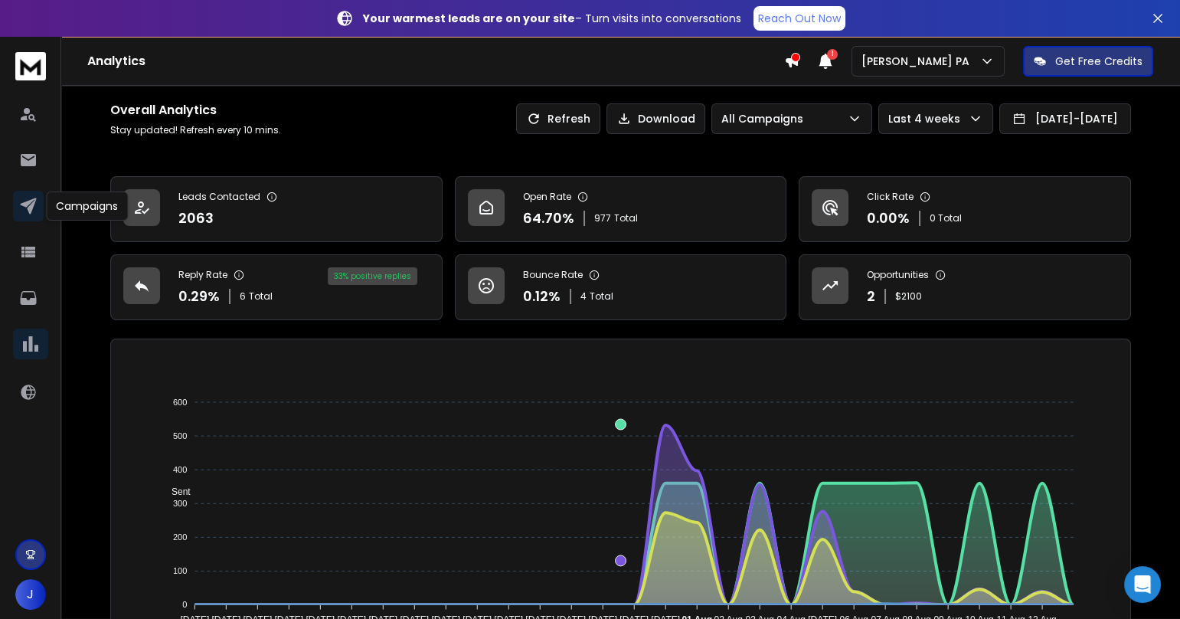
click at [19, 207] on icon at bounding box center [28, 206] width 18 height 18
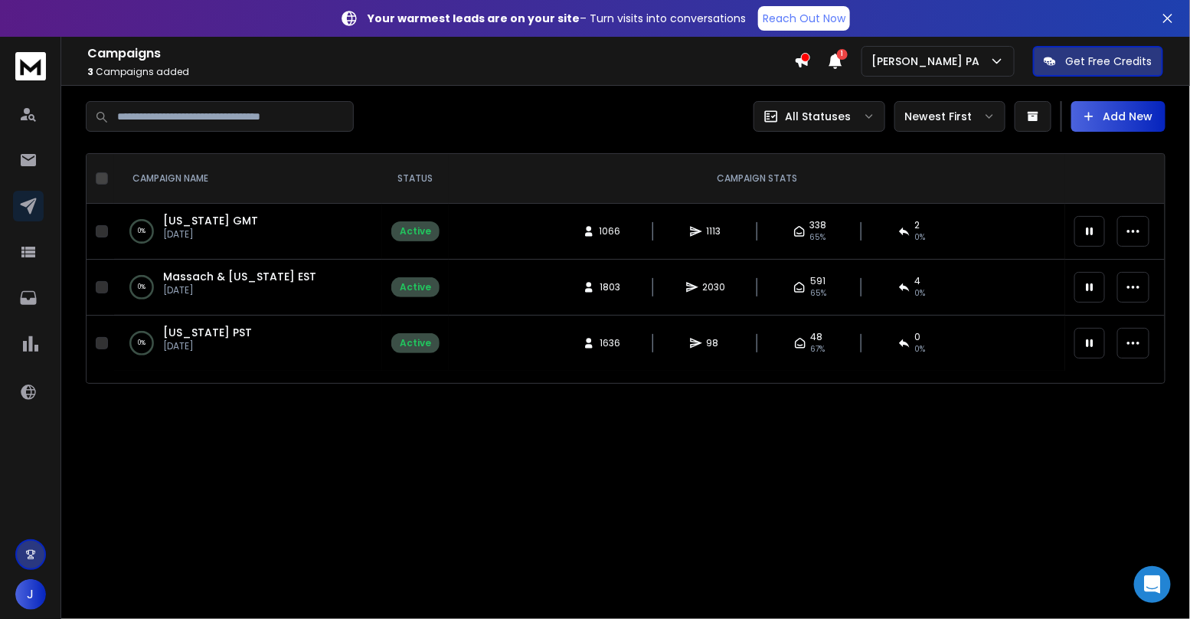
click at [195, 222] on span "Texas GMT" at bounding box center [210, 220] width 95 height 15
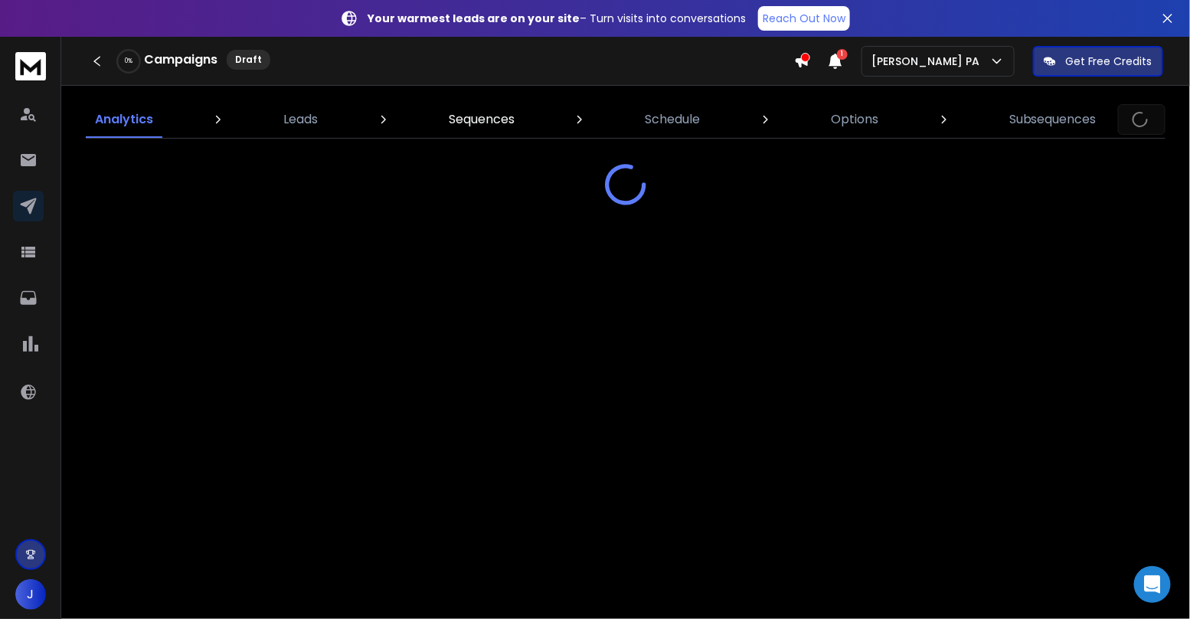
click at [479, 115] on p "Sequences" at bounding box center [482, 119] width 66 height 18
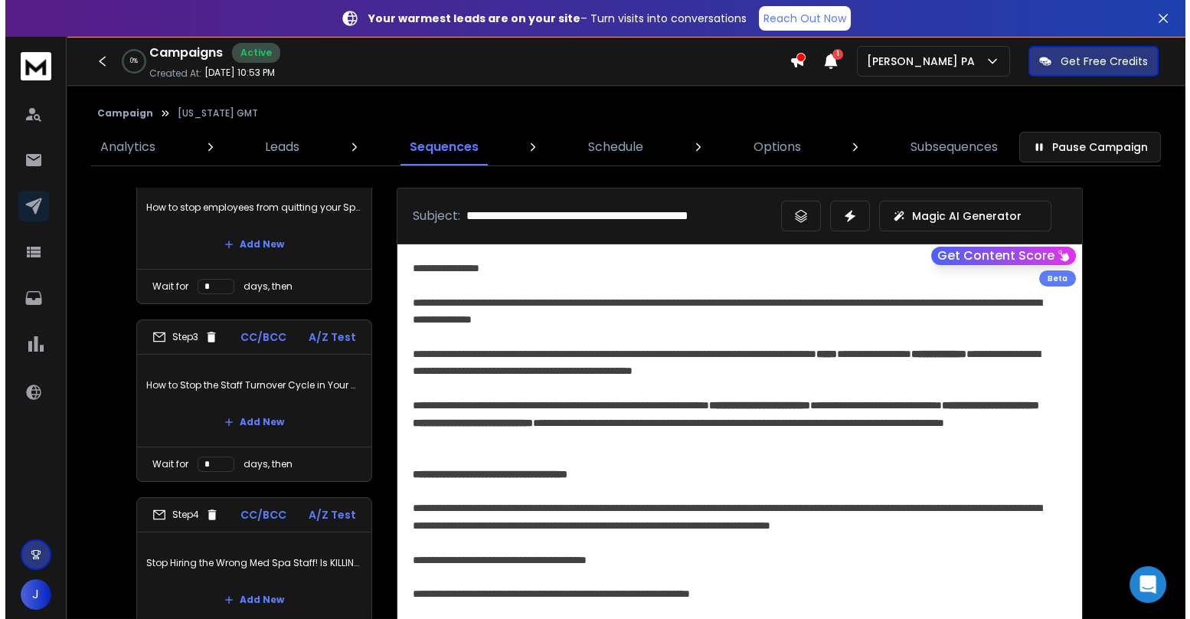
scroll to position [227, 0]
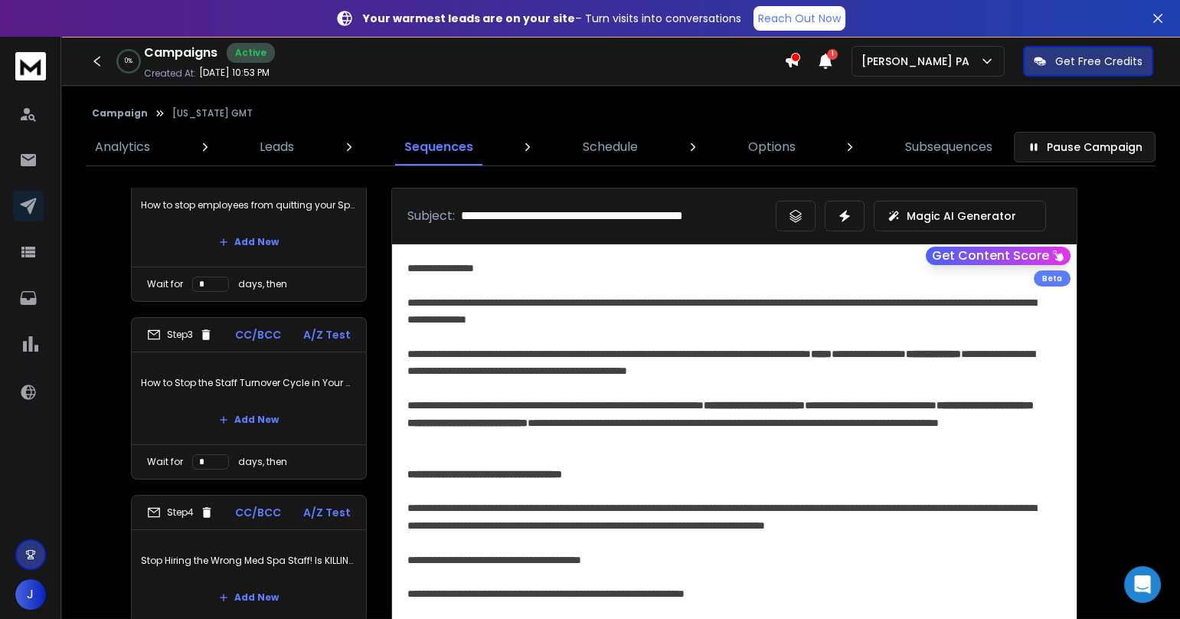
click at [83, 264] on div "**********" at bounding box center [620, 387] width 1119 height 603
click at [38, 205] on link at bounding box center [28, 206] width 31 height 31
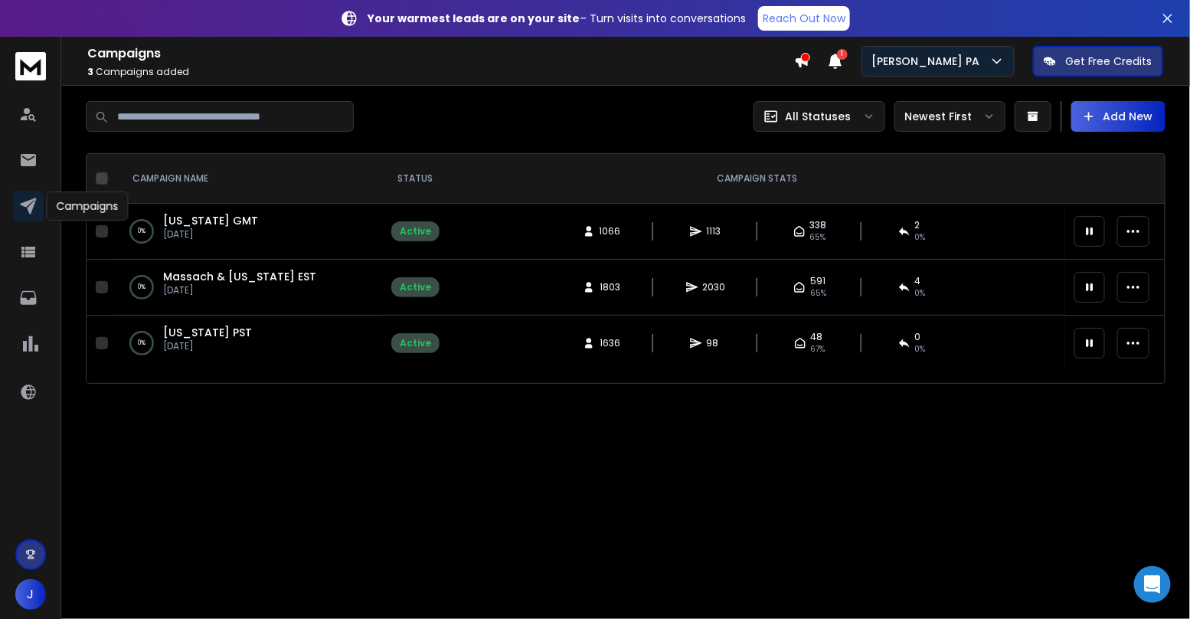
click at [928, 57] on p "[PERSON_NAME] PA" at bounding box center [929, 61] width 114 height 15
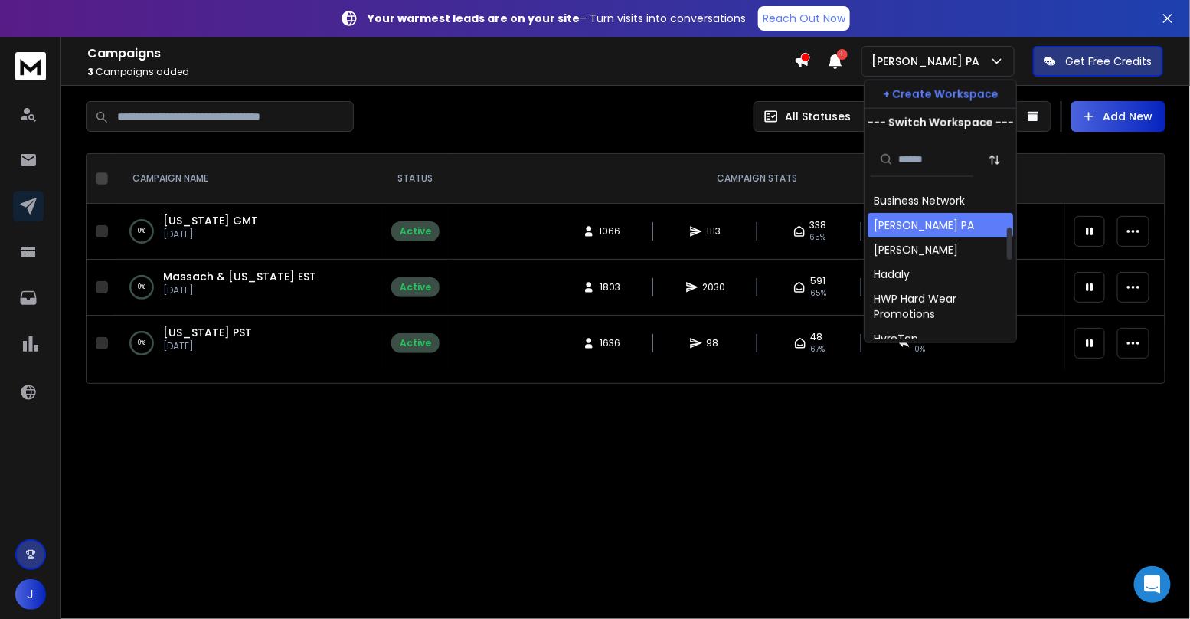
scroll to position [136, 0]
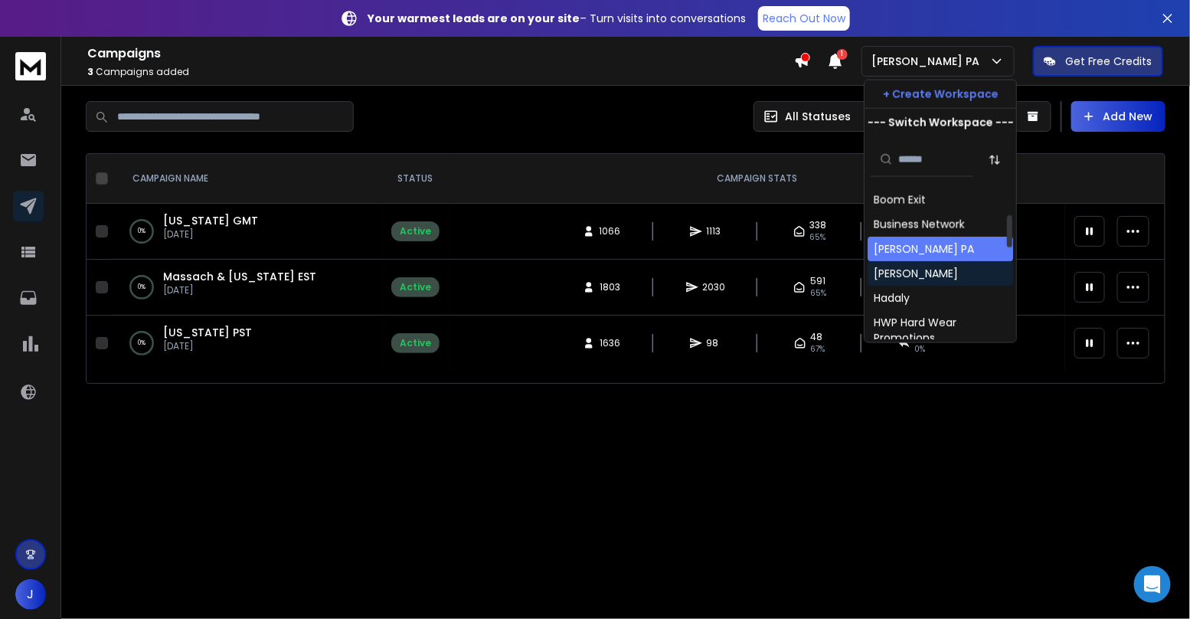
click at [965, 261] on div "[PERSON_NAME]" at bounding box center [941, 273] width 146 height 25
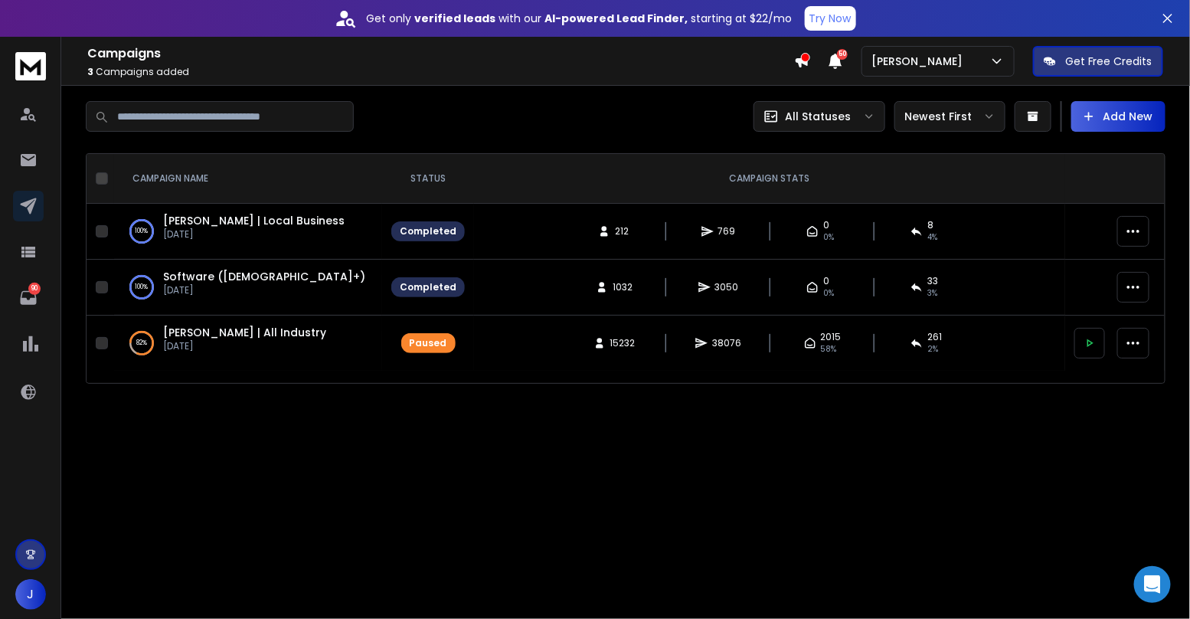
click at [680, 89] on div "Campaigns 3 Campaigns Added All Statuses Newest First Add New CAMPAIGN NAME STA…" at bounding box center [625, 242] width 1129 height 313
click at [30, 160] on icon at bounding box center [28, 160] width 15 height 12
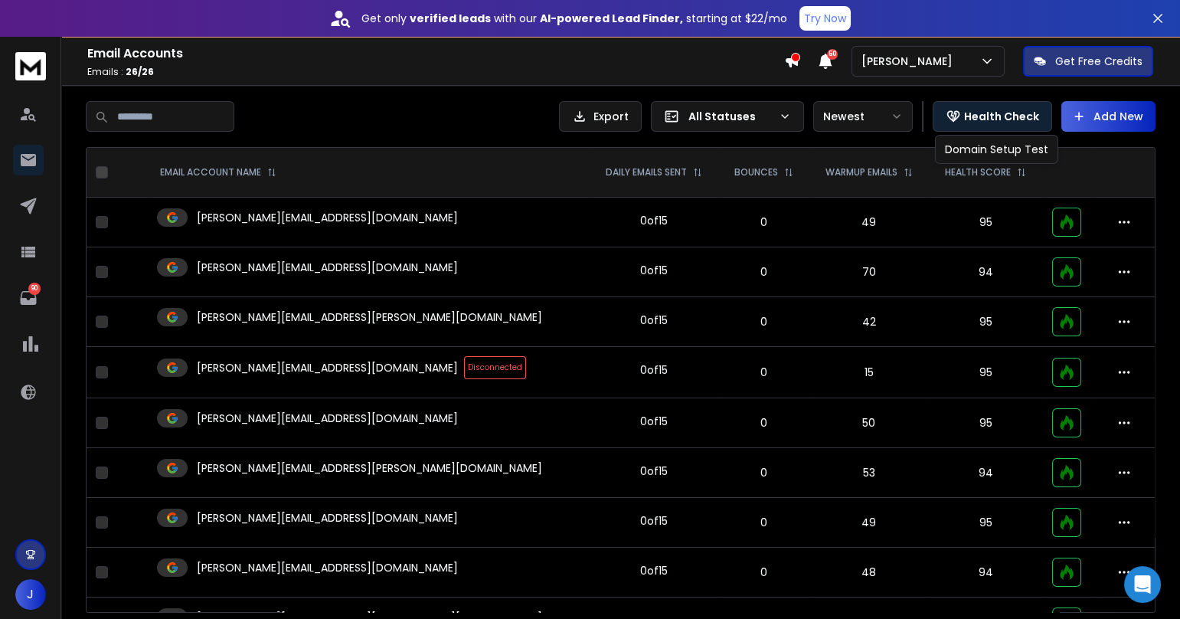
click at [1014, 121] on p "Health Check" at bounding box center [1001, 116] width 75 height 15
click at [83, 250] on button "Select this Page" at bounding box center [82, 247] width 12 height 12
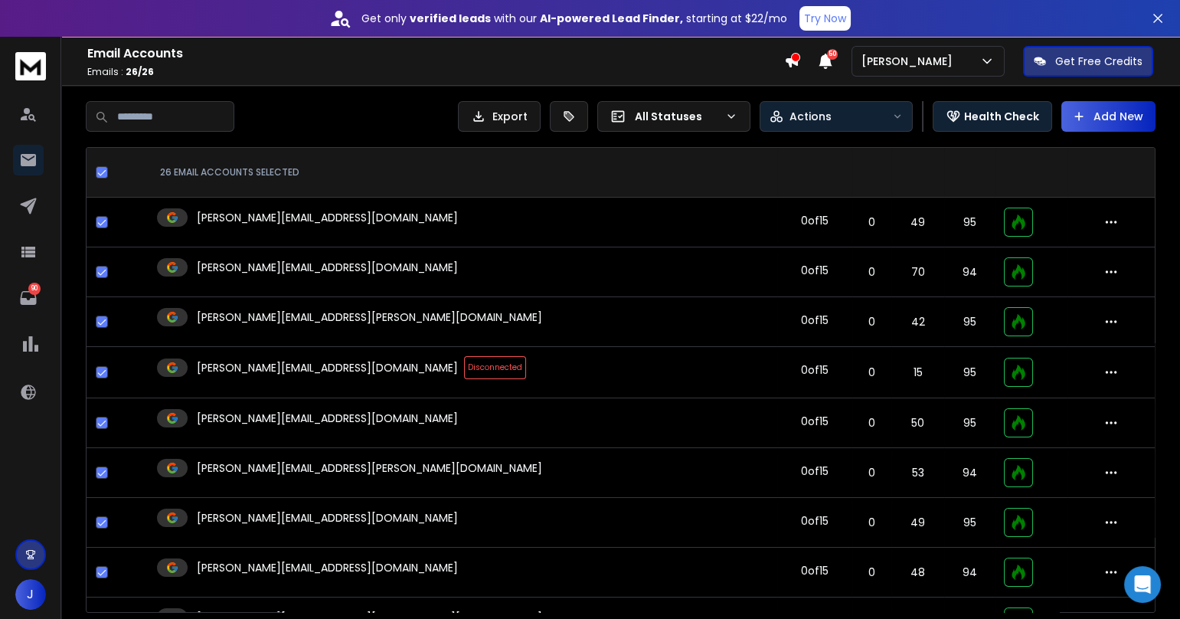
click at [807, 112] on p "Actions" at bounding box center [811, 116] width 42 height 15
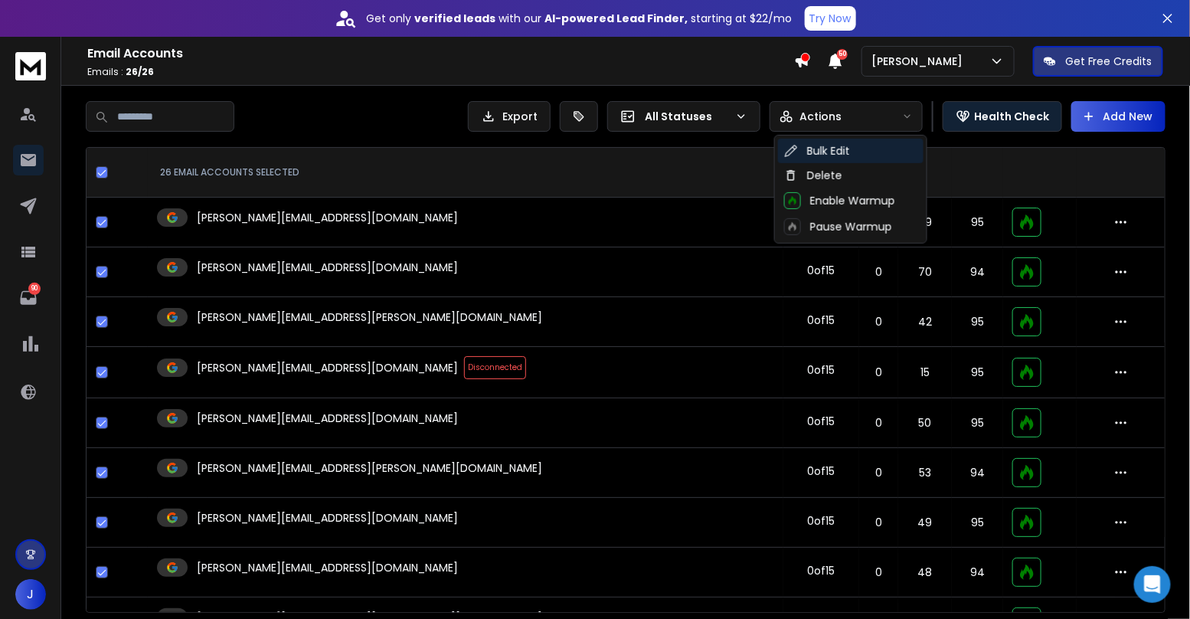
click at [825, 145] on div "Bulk Edit" at bounding box center [817, 150] width 66 height 15
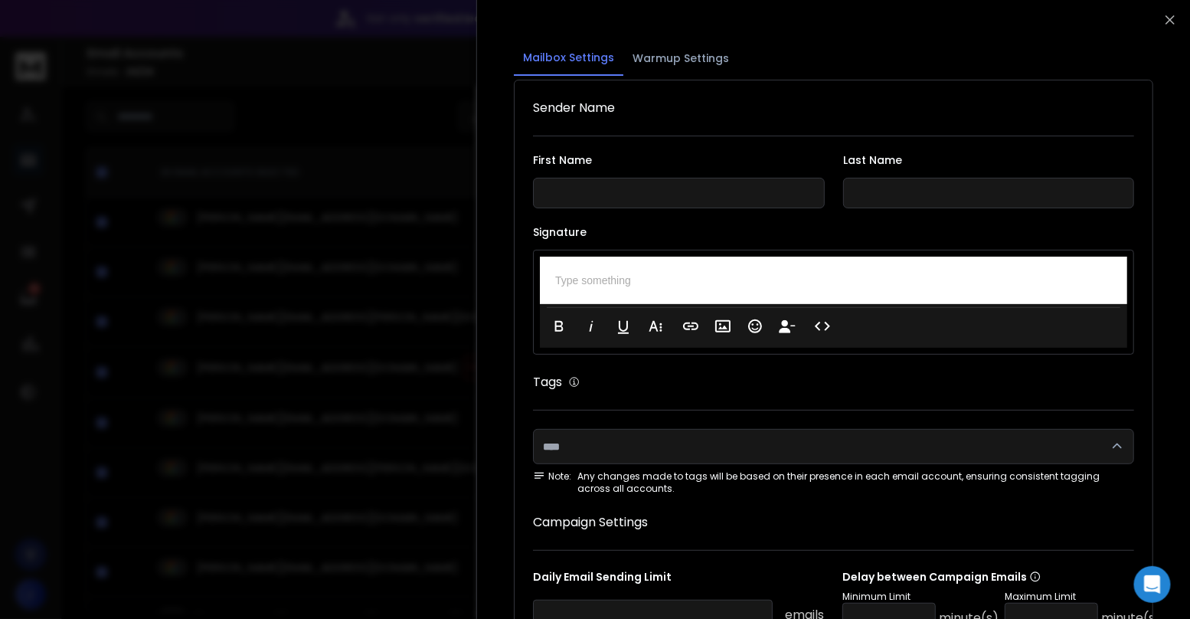
click at [714, 65] on button "Warmup Settings" at bounding box center [681, 58] width 115 height 34
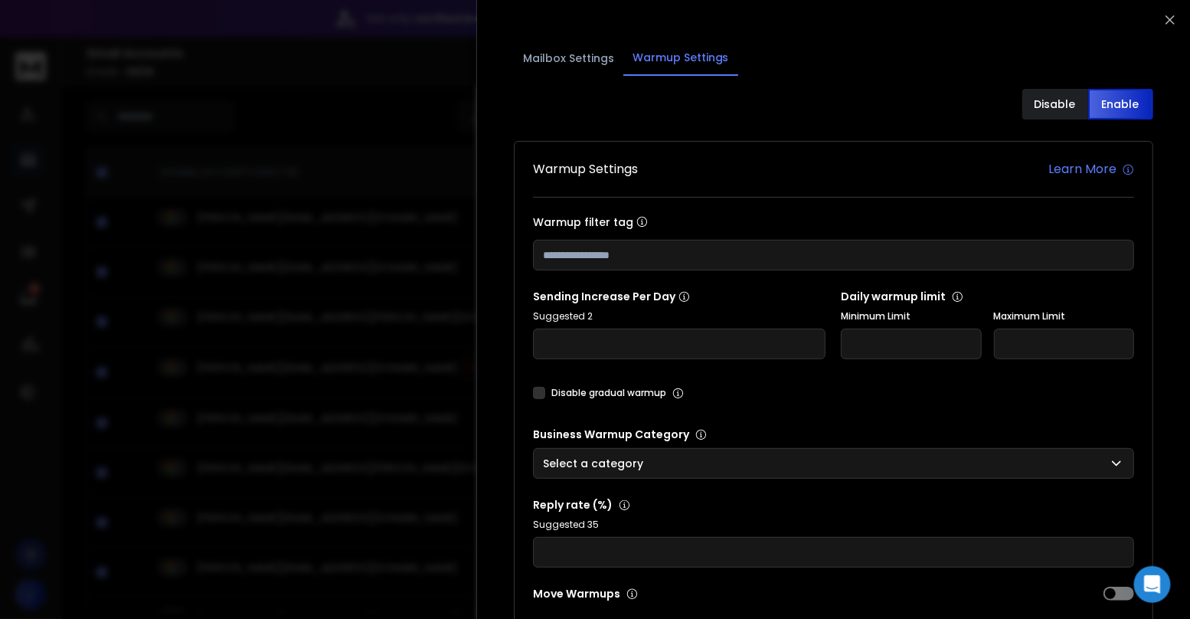
click at [1069, 345] on input "number" at bounding box center [1064, 344] width 140 height 31
type input "**"
click at [1036, 394] on div "Disable gradual warmup" at bounding box center [833, 393] width 601 height 31
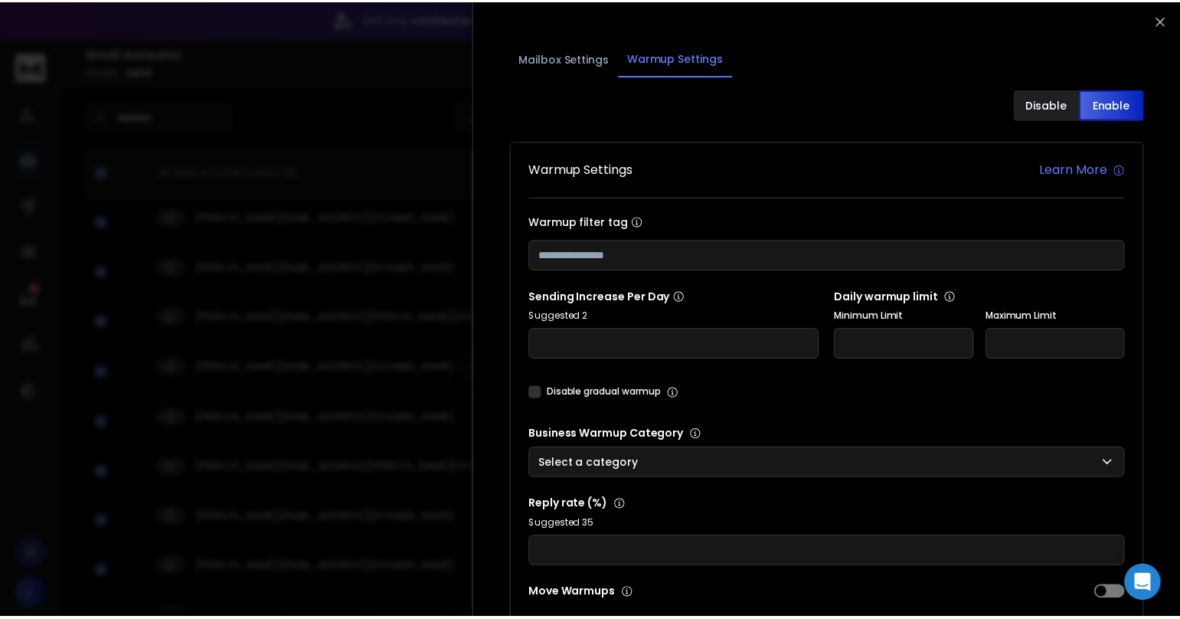
scroll to position [185, 0]
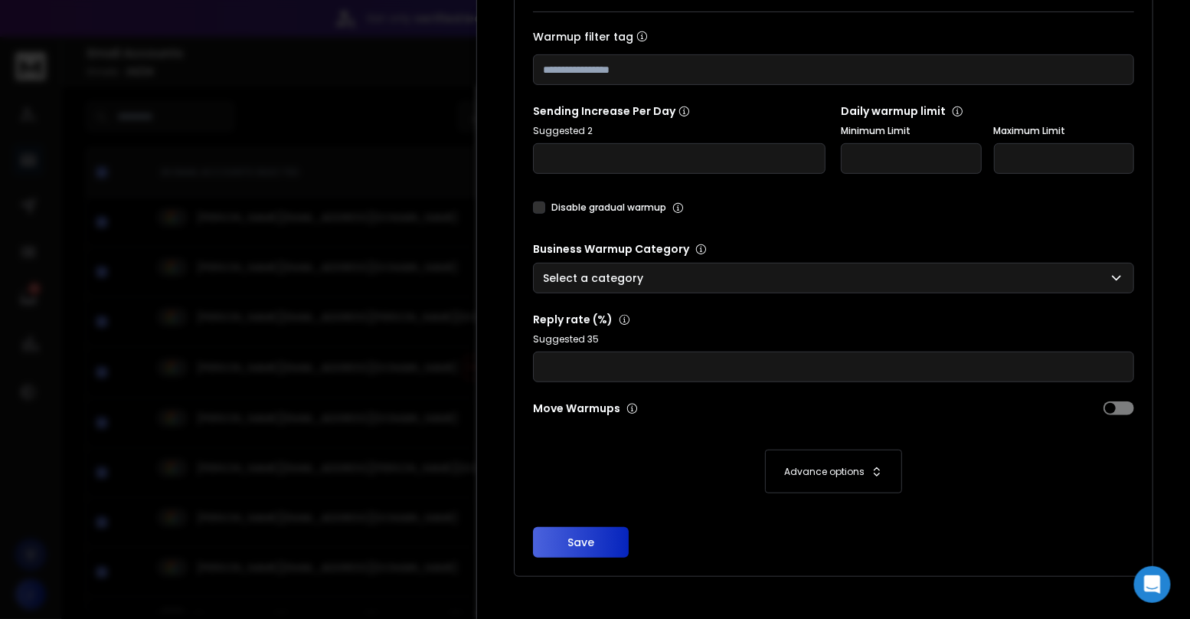
click at [601, 539] on button "Save" at bounding box center [581, 542] width 96 height 31
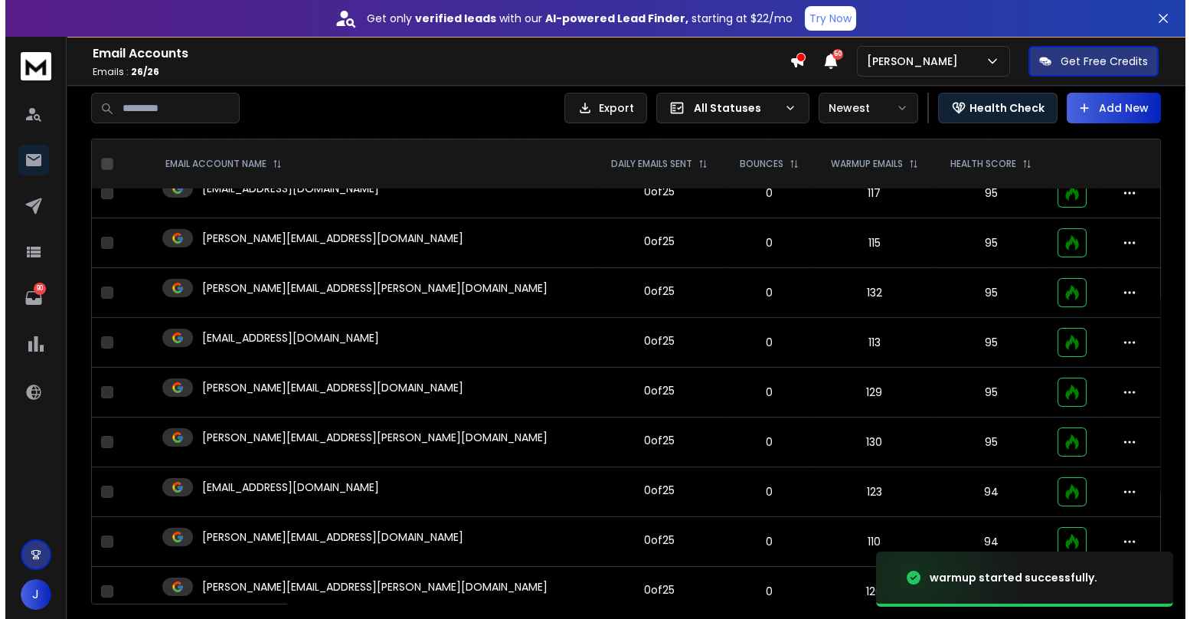
scroll to position [890, 0]
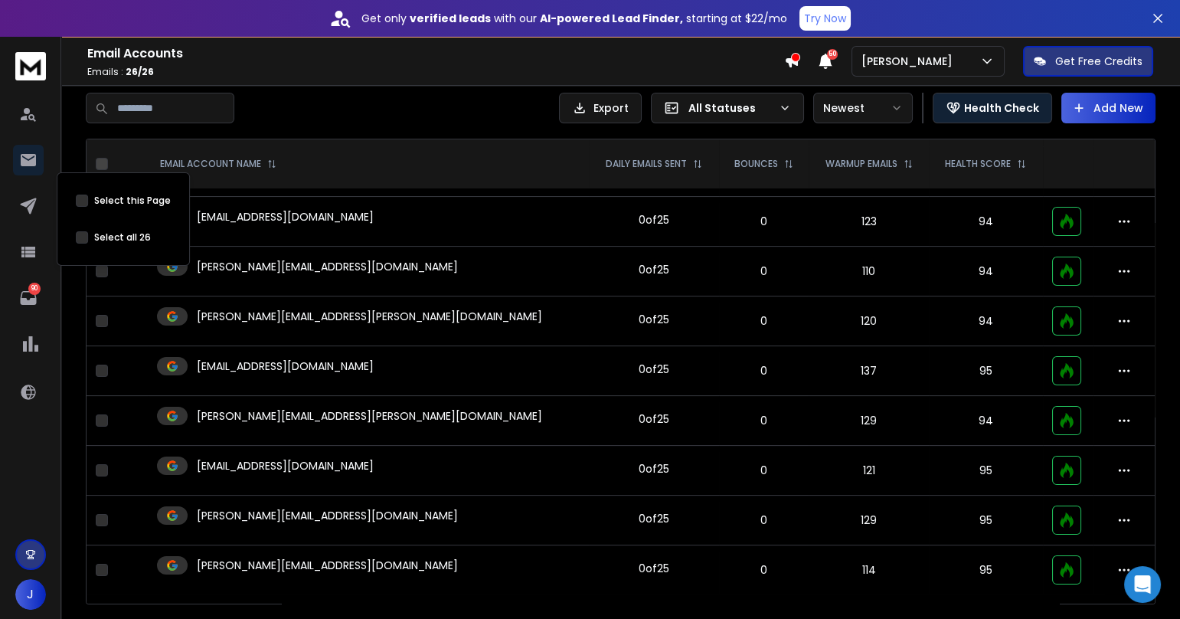
click at [85, 234] on button "Select this Page" at bounding box center [82, 237] width 12 height 12
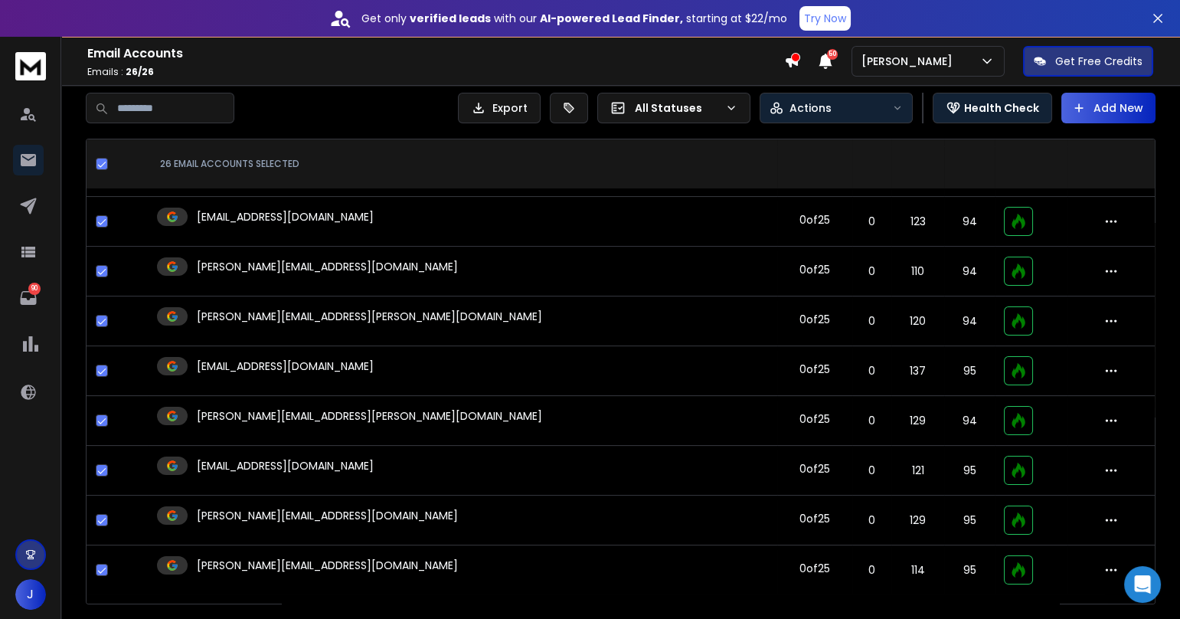
click at [820, 119] on button "Actions" at bounding box center [836, 108] width 153 height 31
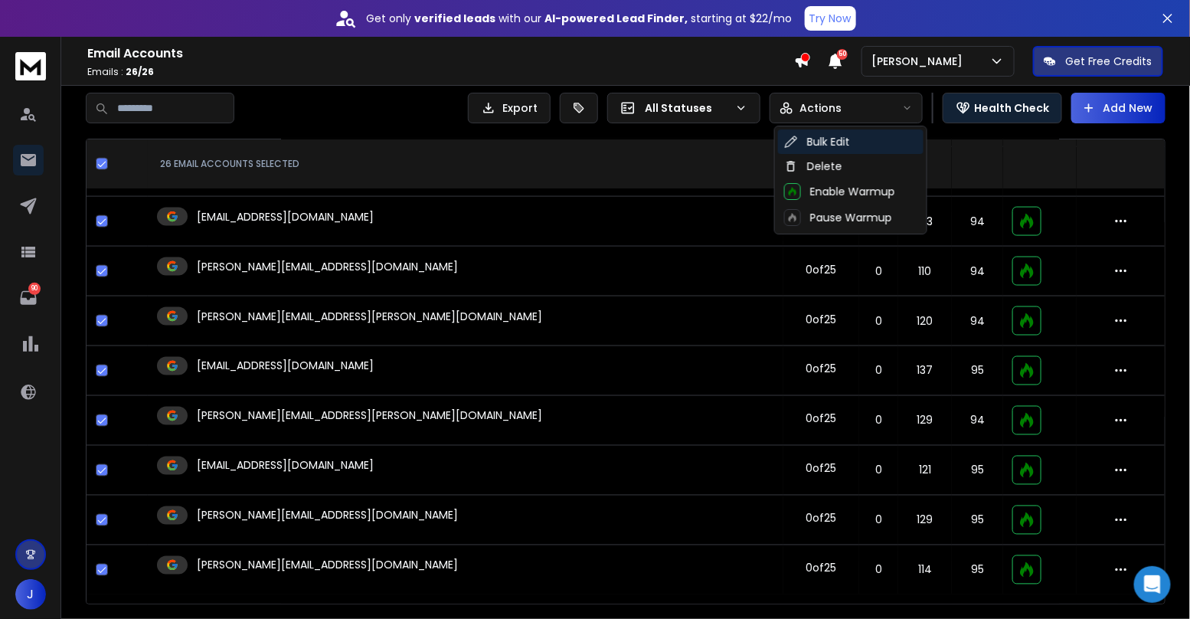
click at [826, 144] on div "Bulk Edit" at bounding box center [817, 141] width 66 height 15
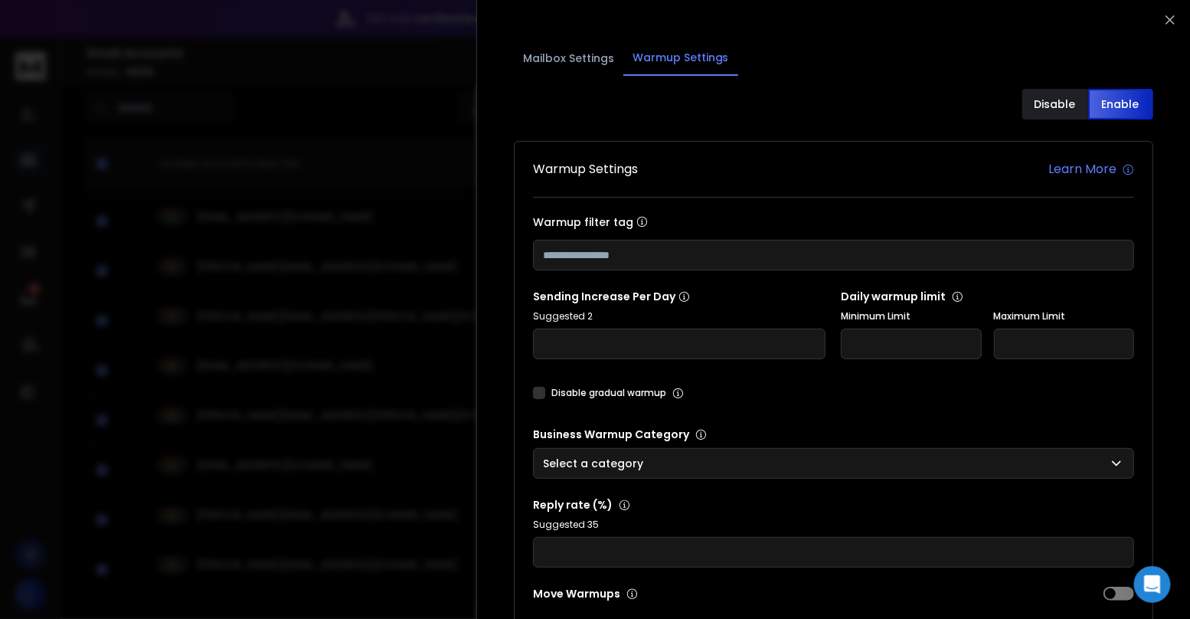
click at [680, 67] on button "Warmup Settings" at bounding box center [681, 58] width 115 height 35
click at [1051, 350] on input "number" at bounding box center [1064, 344] width 140 height 31
type input "*"
click at [912, 180] on form "Warmup Settings Learn More Warmup filter tag Sending Increase Per Day Suggested…" at bounding box center [833, 451] width 601 height 583
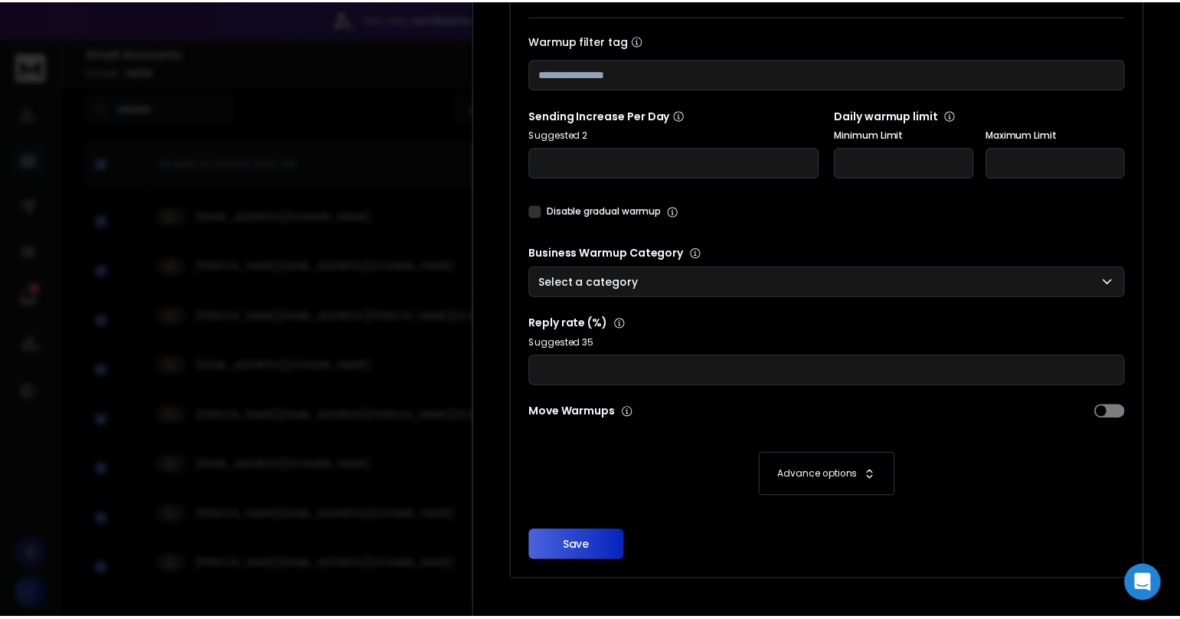
scroll to position [185, 0]
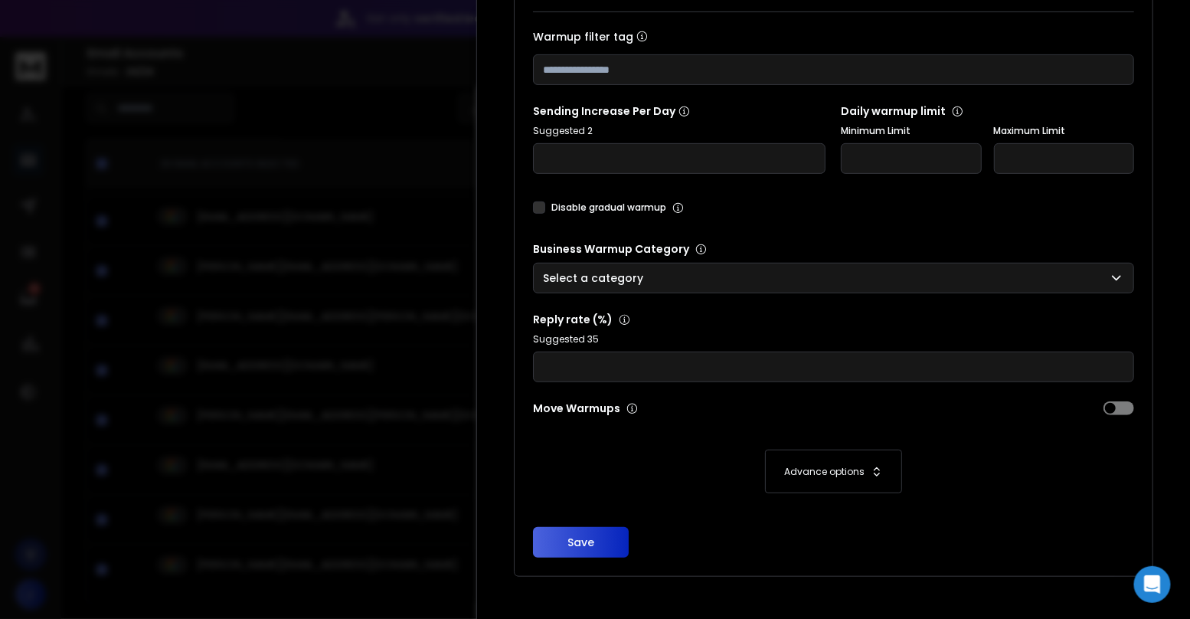
click at [581, 538] on button "Save" at bounding box center [581, 542] width 96 height 31
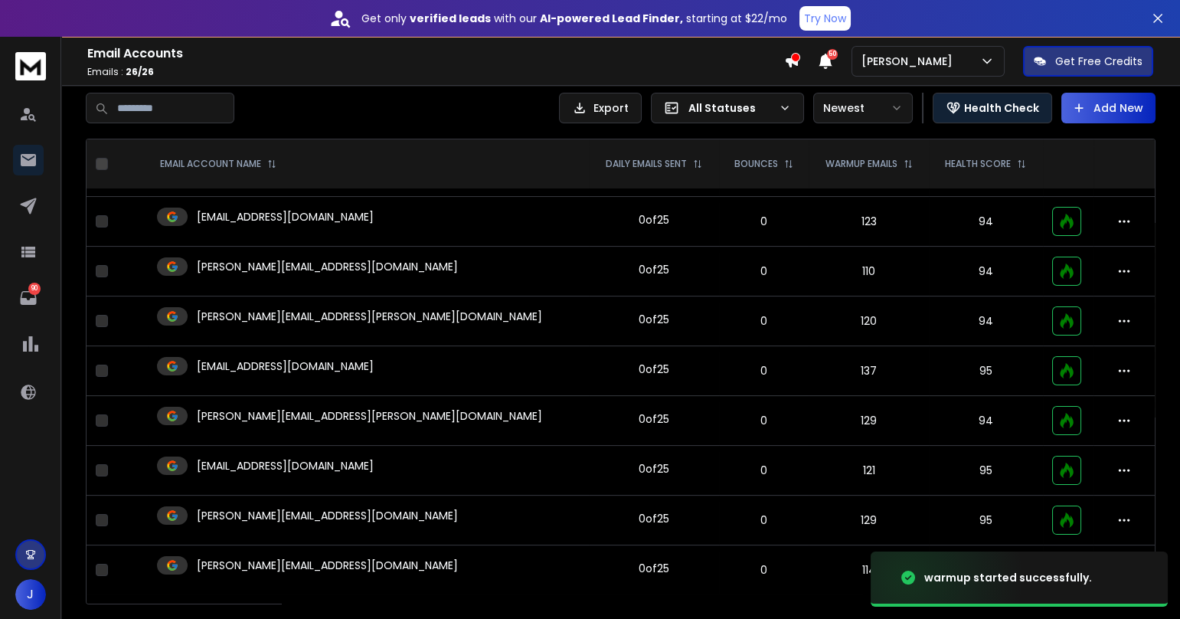
click at [451, 125] on div "Export All Statuses Newest Health Check Add New EMAIL ACCOUNT NAME DAILY EMAILS…" at bounding box center [621, 349] width 1070 height 512
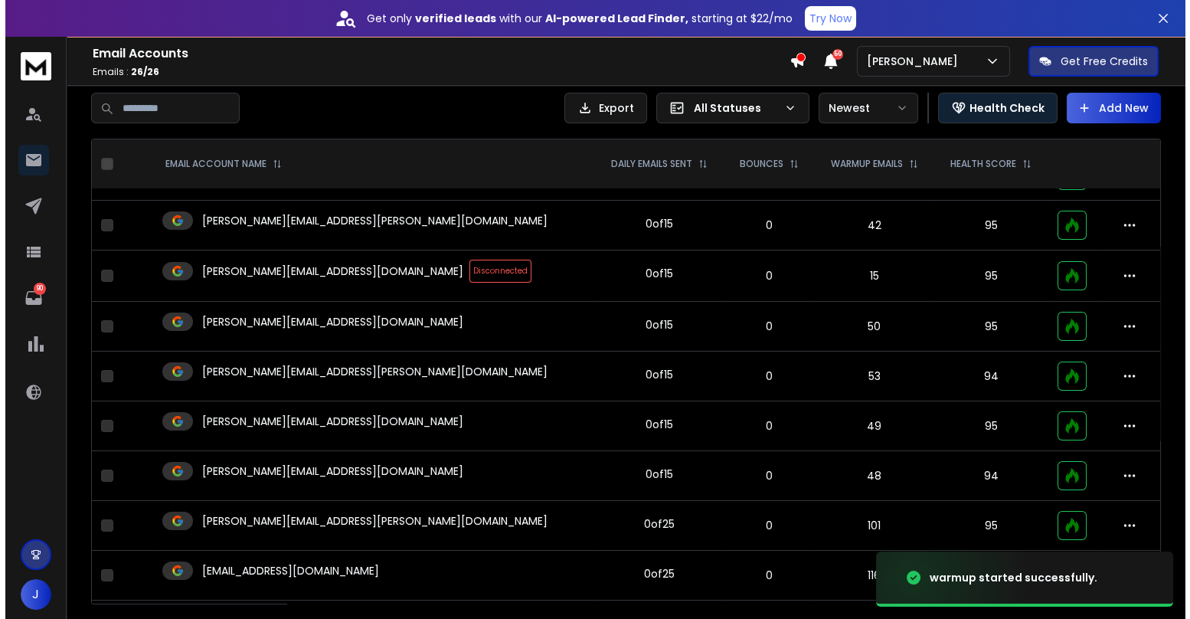
scroll to position [0, 0]
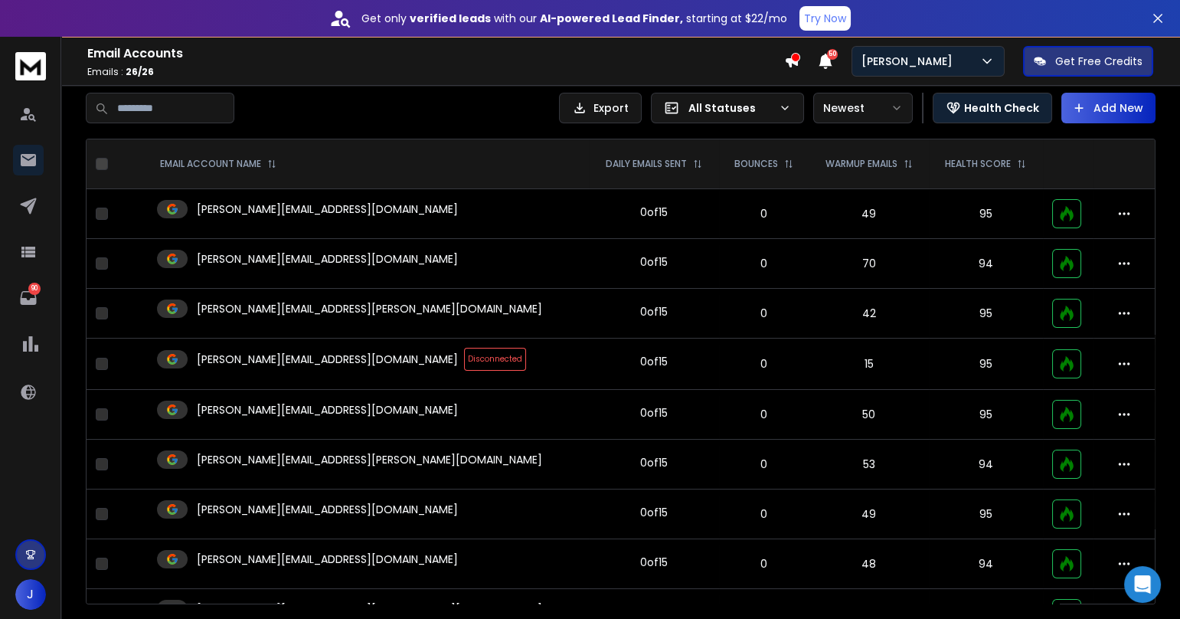
click at [957, 62] on div "[PERSON_NAME]" at bounding box center [928, 61] width 133 height 15
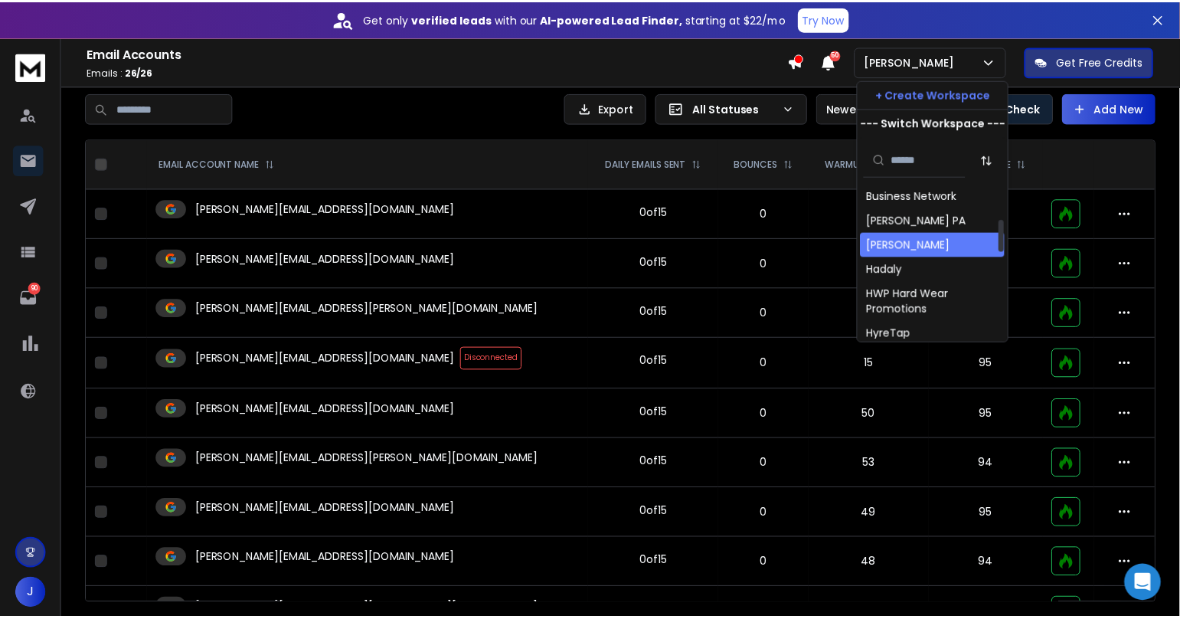
scroll to position [156, 0]
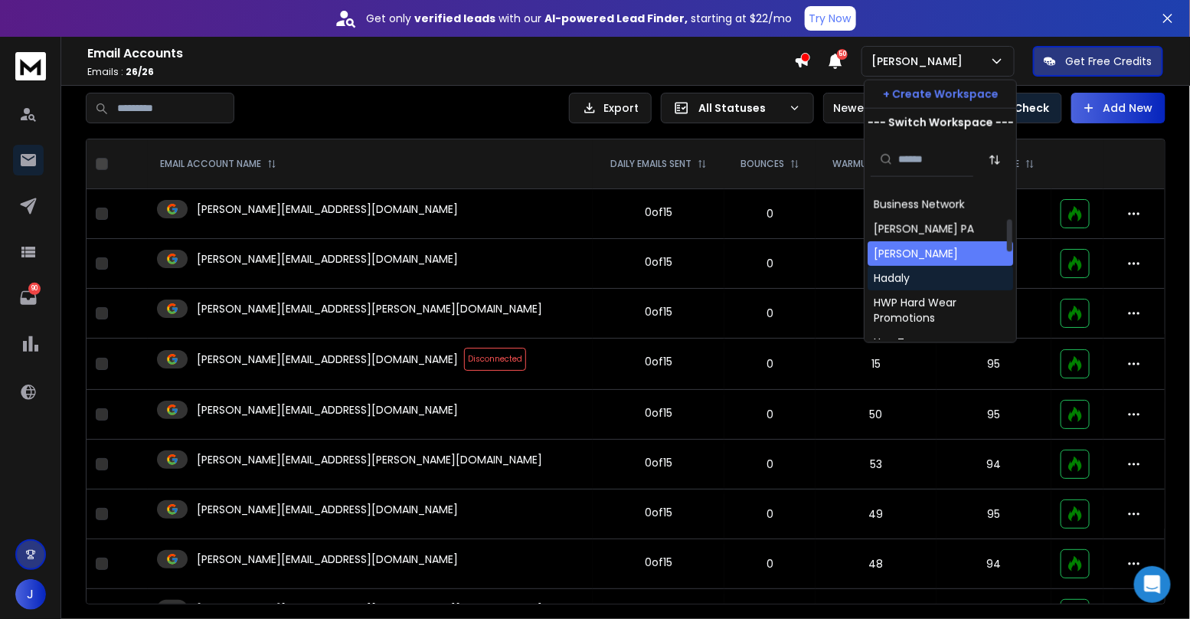
click at [950, 266] on div "Hadaly" at bounding box center [941, 278] width 146 height 25
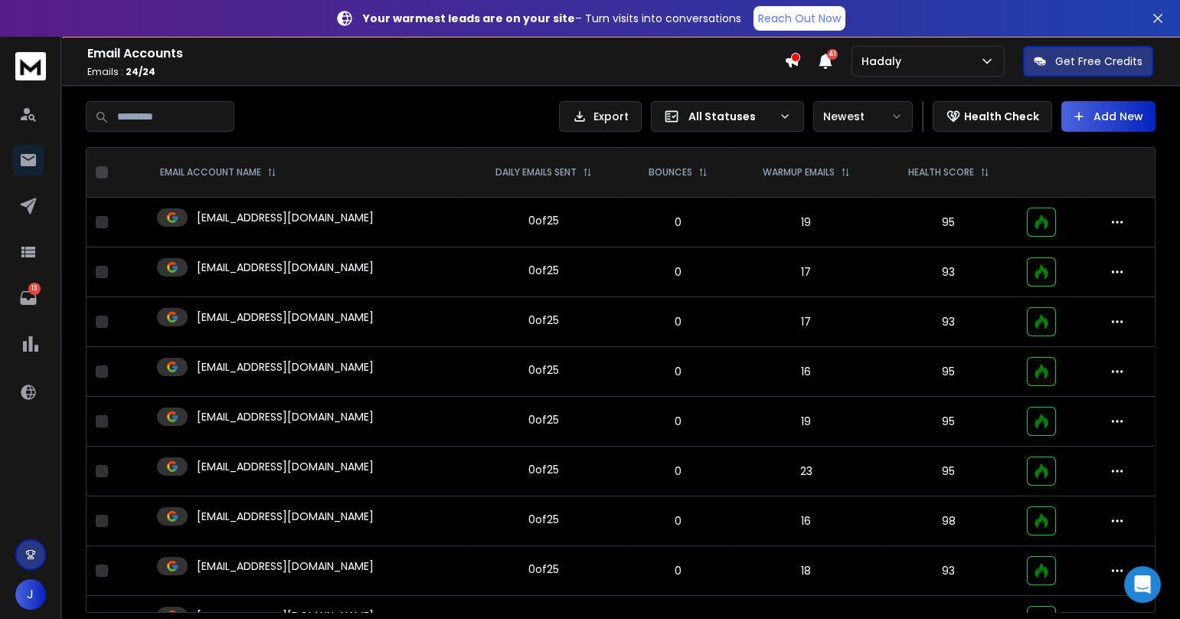
click at [500, 92] on div "Export All Statuses Newest Health Check Add New EMAIL ACCOUNT NAME DAILY EMAILS…" at bounding box center [620, 357] width 1119 height 542
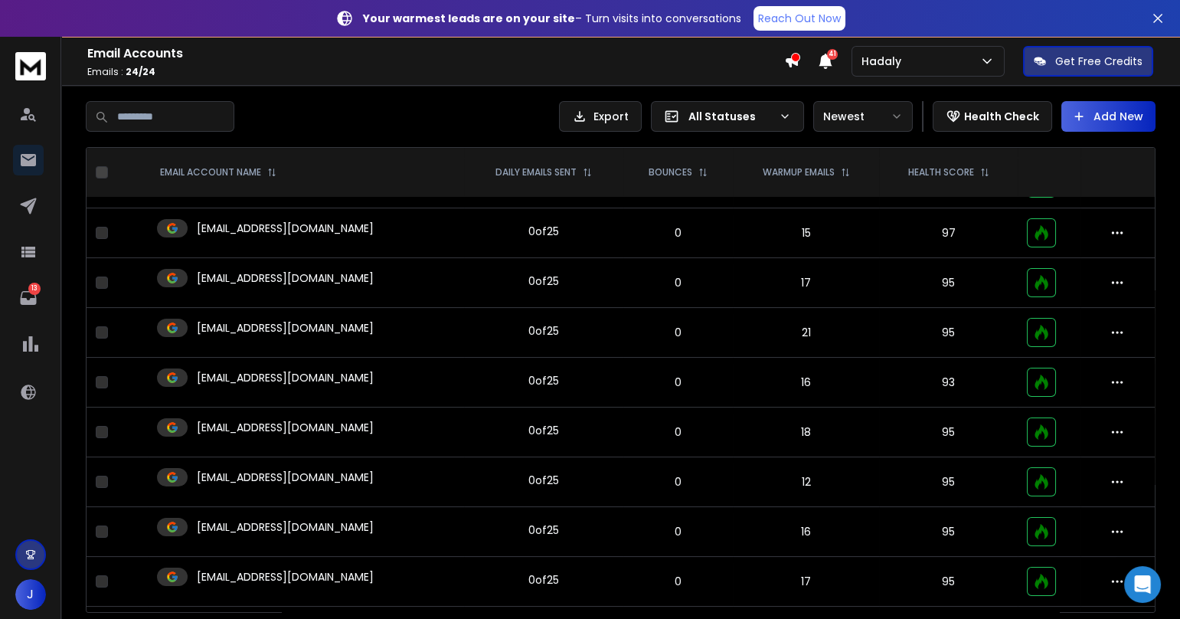
scroll to position [789, 0]
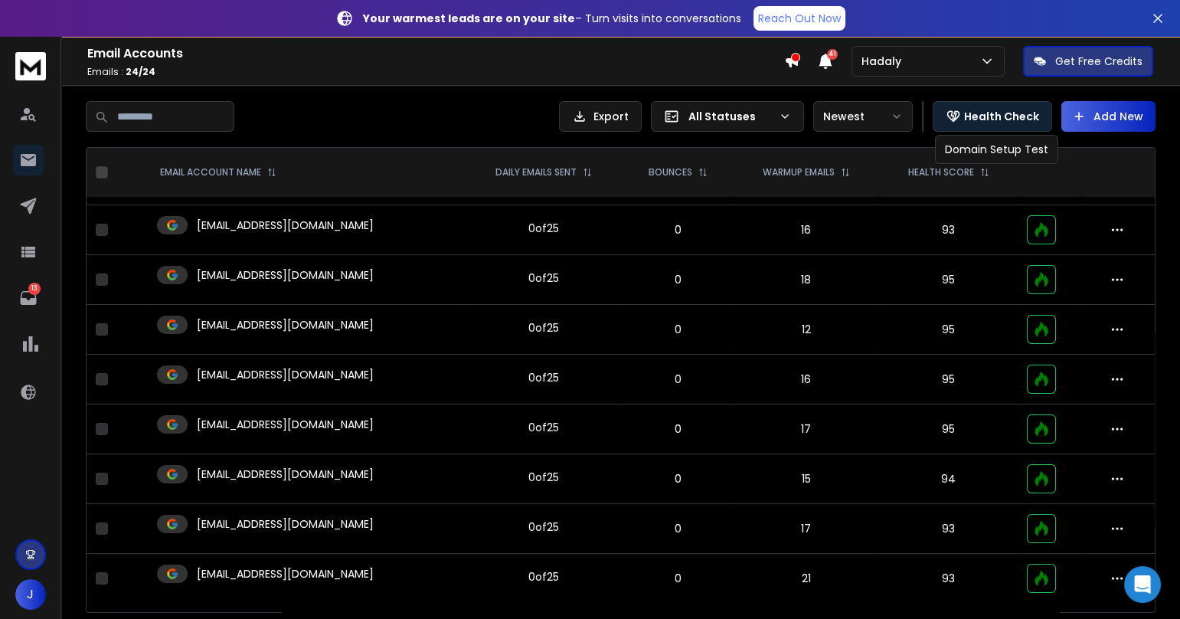
click at [1020, 128] on button "Health Check" at bounding box center [992, 116] width 119 height 31
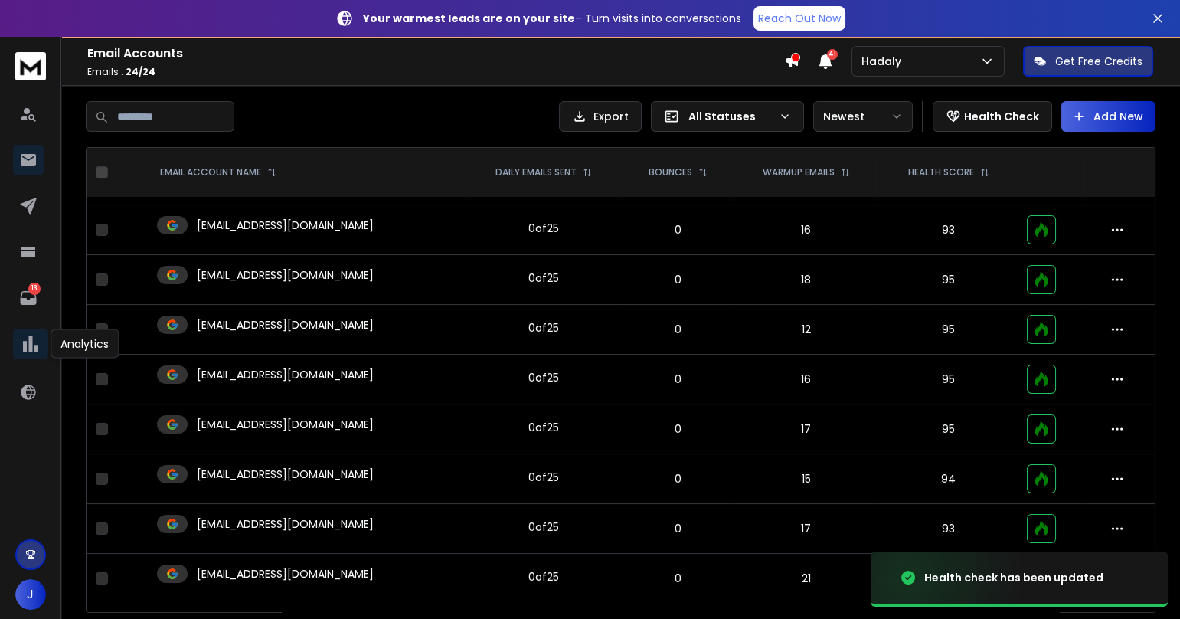
click at [22, 344] on icon at bounding box center [30, 343] width 23 height 23
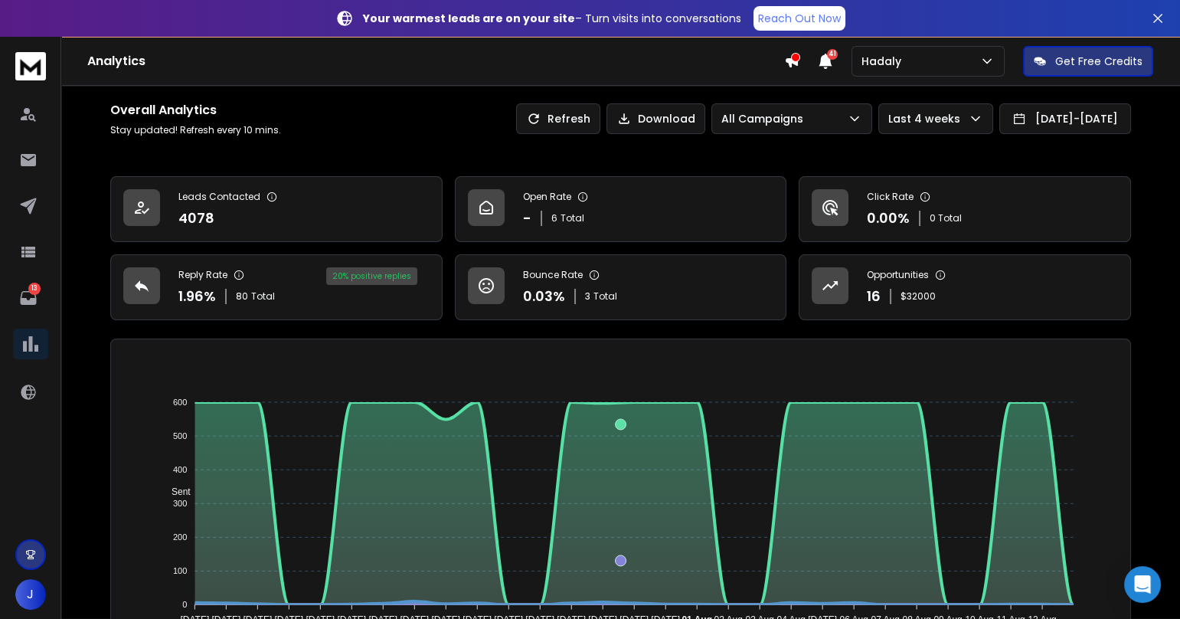
click at [335, 133] on div "Overall Analytics Stay updated! Refresh every 10 mins. Refresh Download All Cam…" at bounding box center [620, 118] width 1021 height 35
click at [26, 159] on icon at bounding box center [28, 160] width 15 height 12
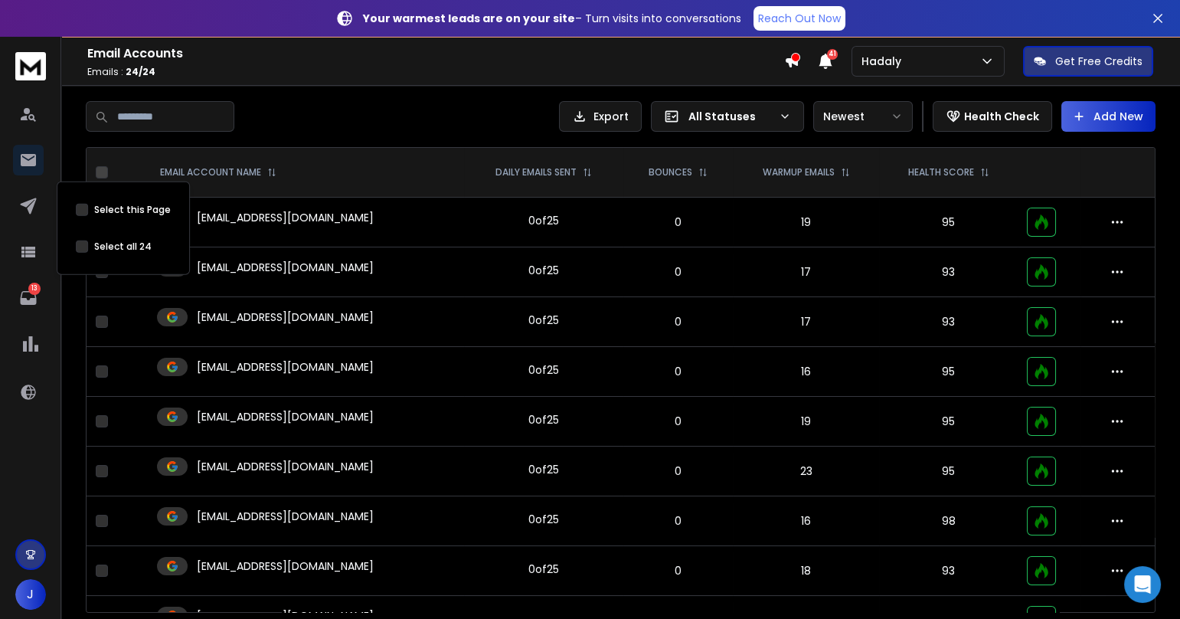
click at [84, 250] on button "Select this Page" at bounding box center [82, 247] width 12 height 12
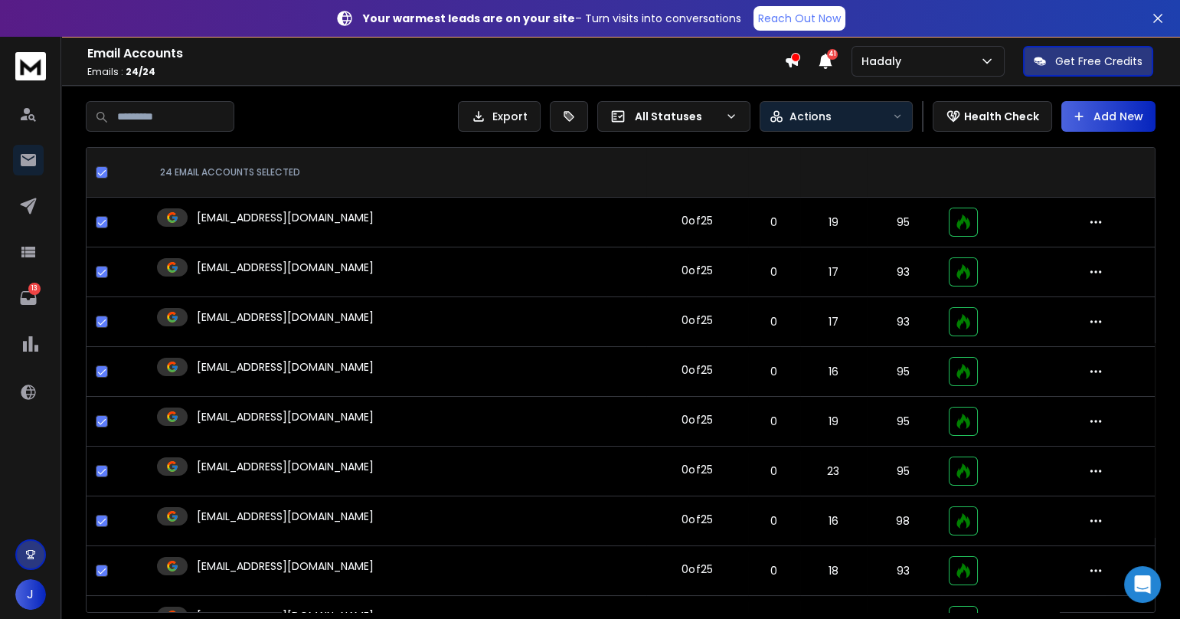
click at [839, 122] on div "Actions" at bounding box center [828, 116] width 116 height 15
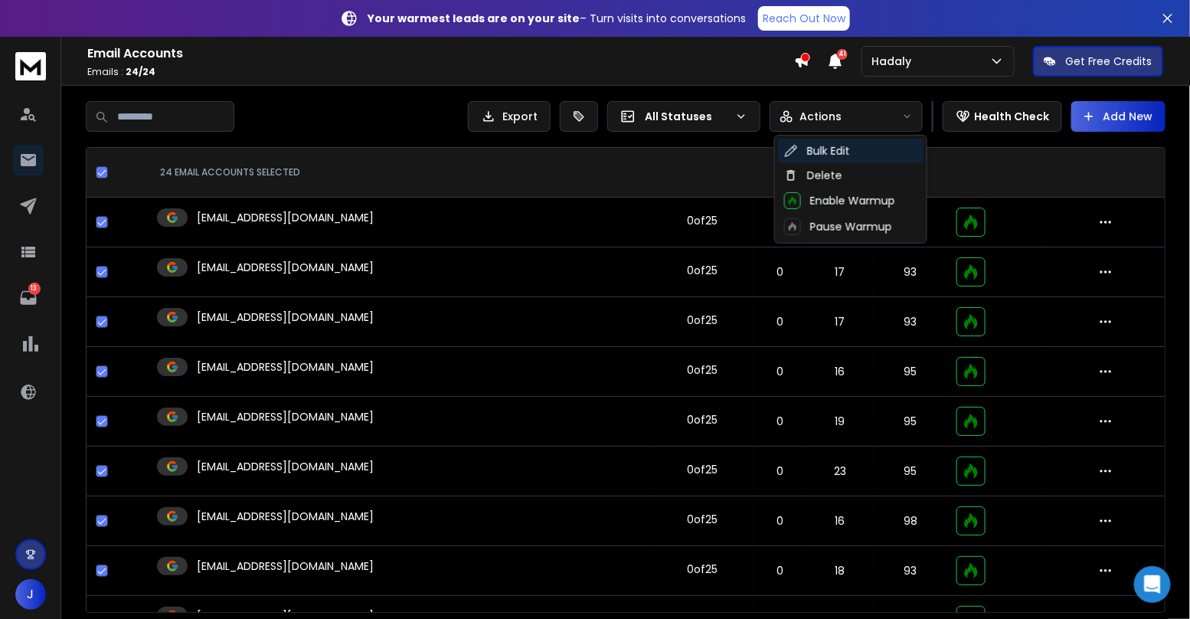
click at [838, 146] on div "Bulk Edit" at bounding box center [817, 150] width 66 height 15
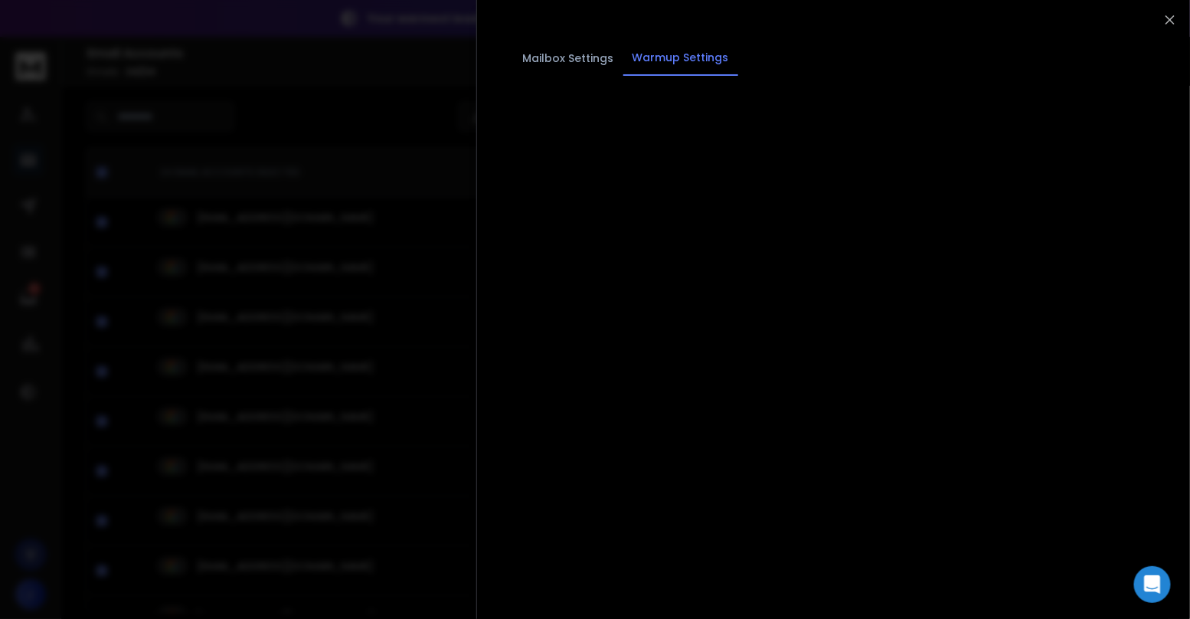
click at [722, 71] on button "Warmup Settings" at bounding box center [681, 58] width 115 height 35
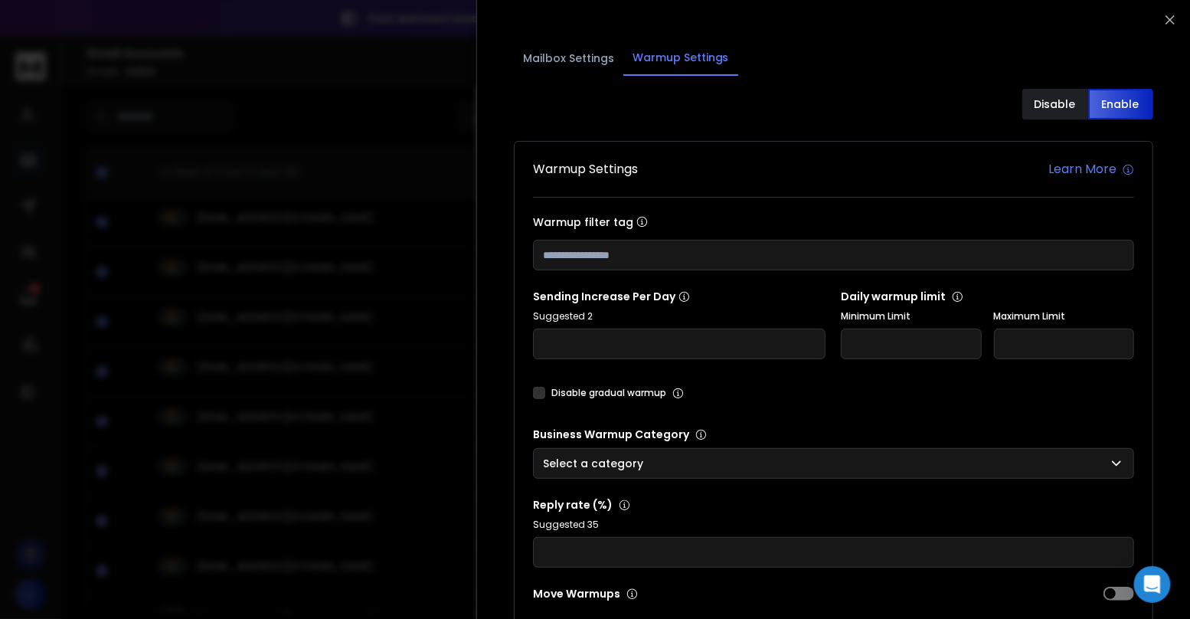
click at [1030, 345] on input "number" at bounding box center [1064, 344] width 140 height 31
type input "*"
click at [948, 203] on form "Warmup Settings Learn More Warmup filter tag Sending Increase Per Day Suggested…" at bounding box center [833, 451] width 601 height 583
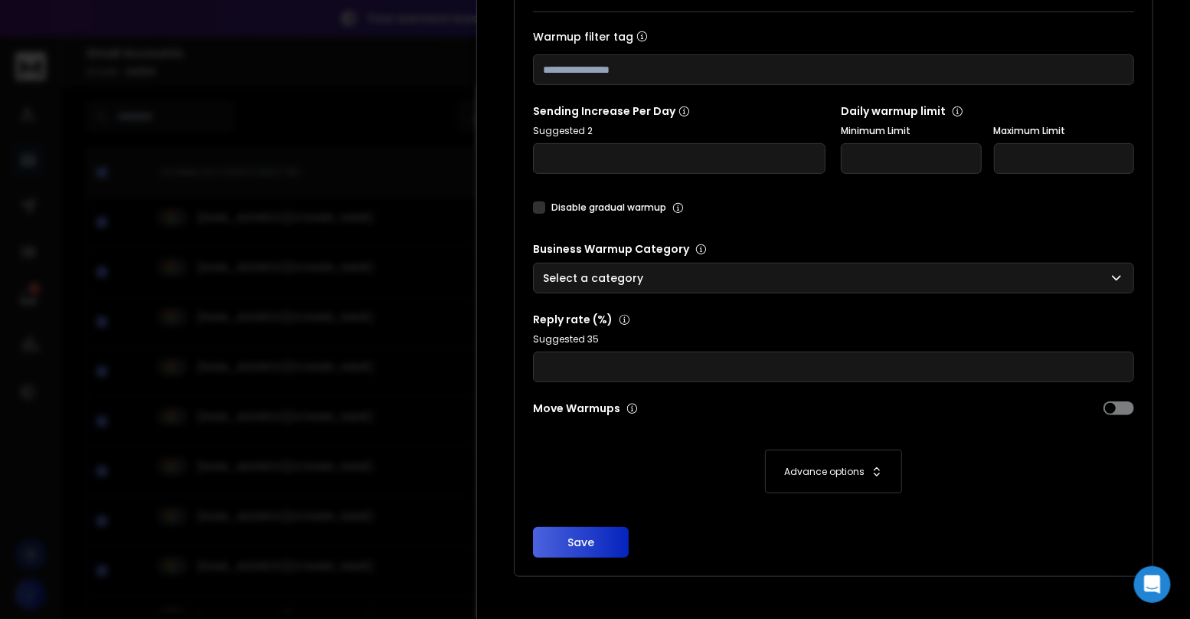
click at [586, 554] on button "Save" at bounding box center [581, 542] width 96 height 31
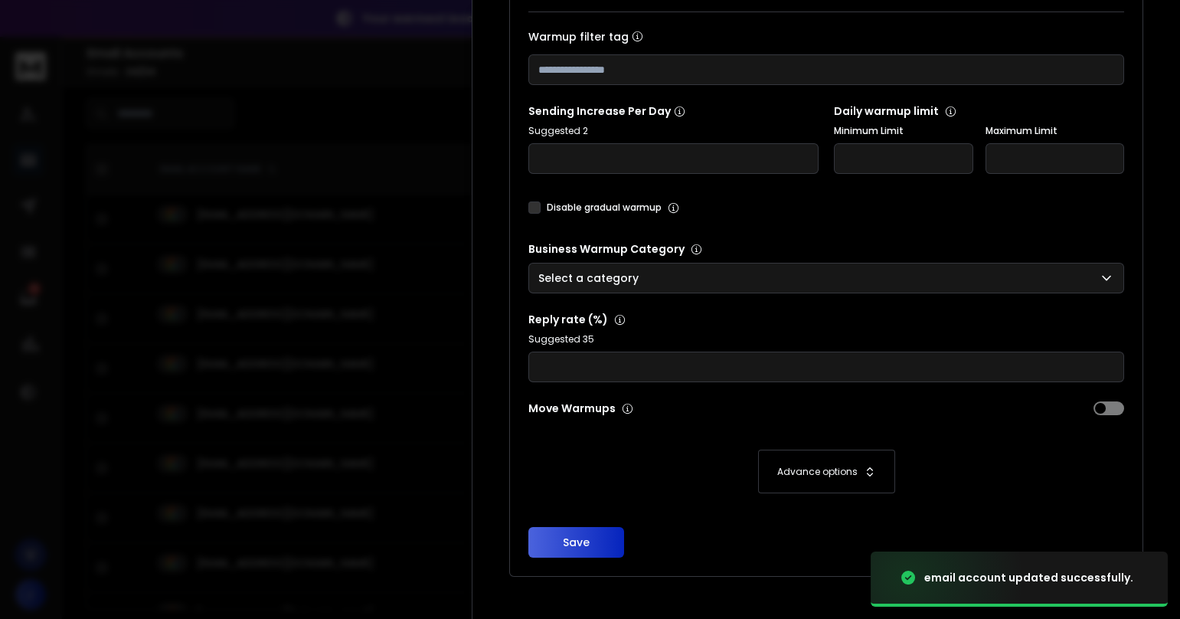
click at [321, 109] on div at bounding box center [313, 113] width 454 height 31
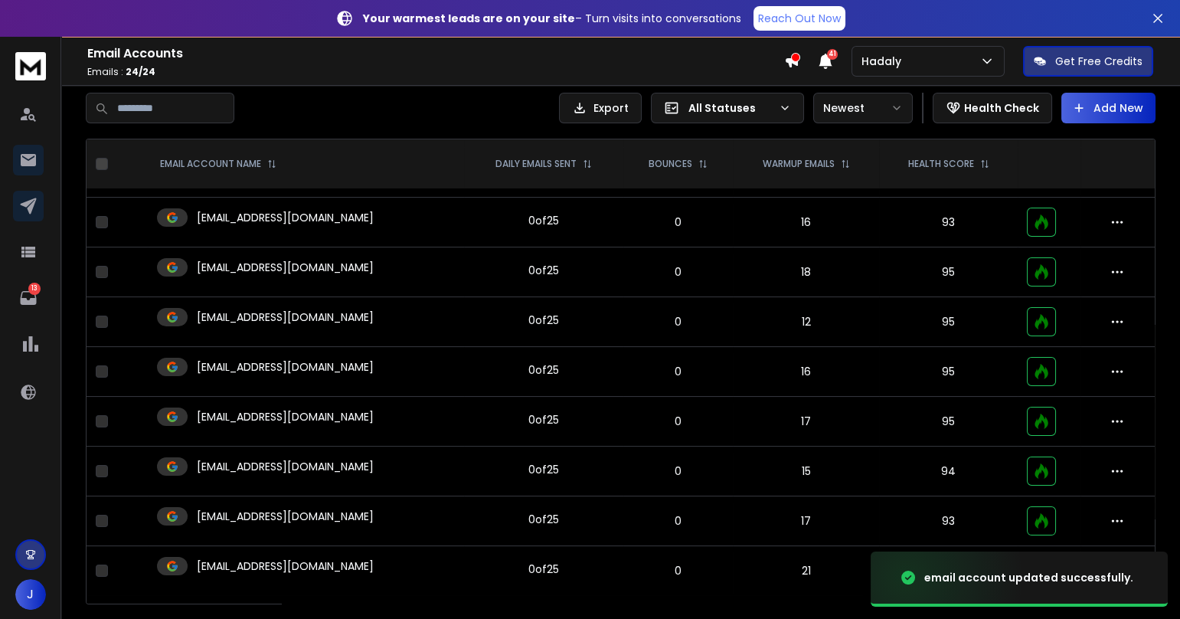
scroll to position [789, 0]
click at [28, 204] on icon at bounding box center [28, 206] width 16 height 16
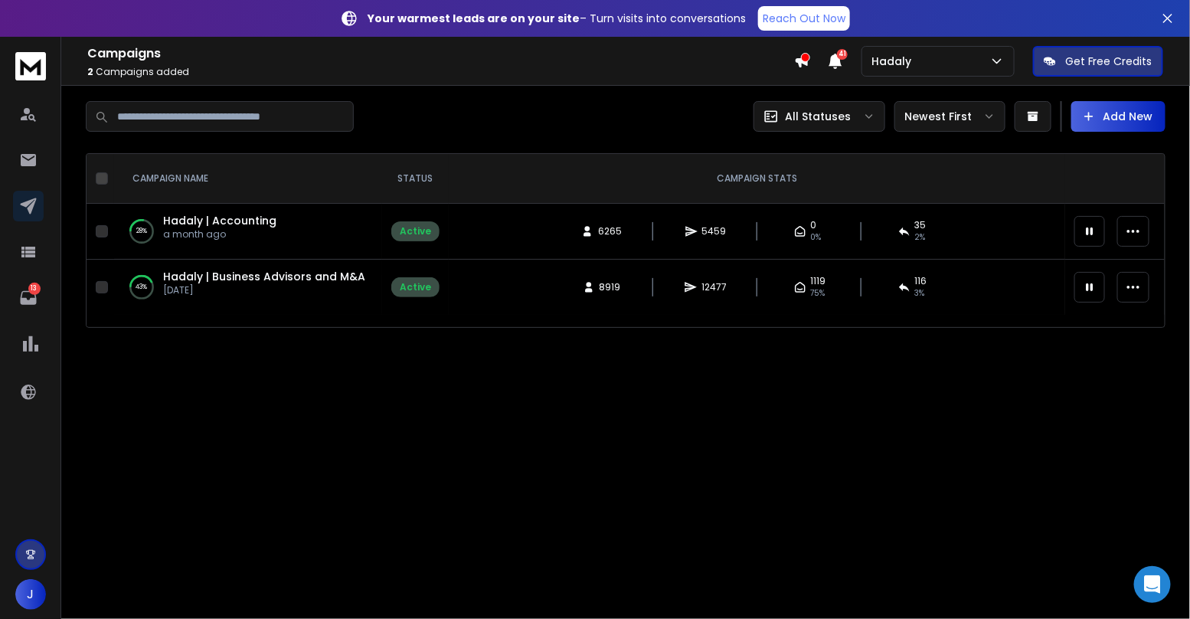
click at [256, 274] on span "Hadaly | Business Advisors and M&A" at bounding box center [264, 276] width 202 height 15
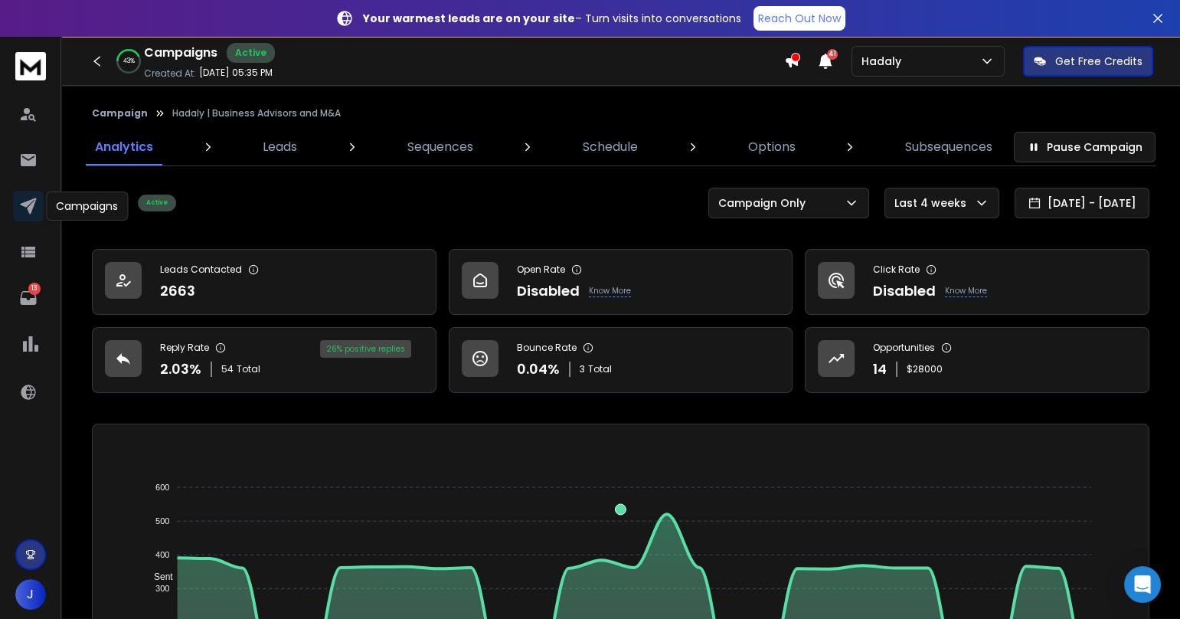
click at [38, 207] on link at bounding box center [28, 206] width 31 height 31
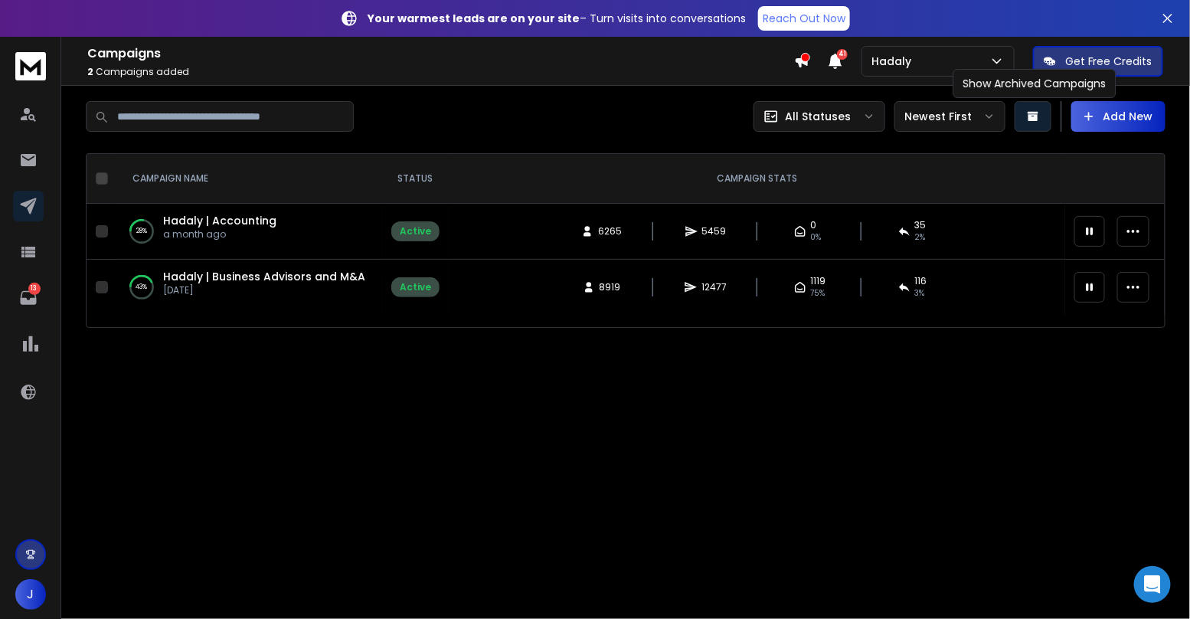
click at [1039, 115] on icon at bounding box center [1033, 116] width 11 height 11
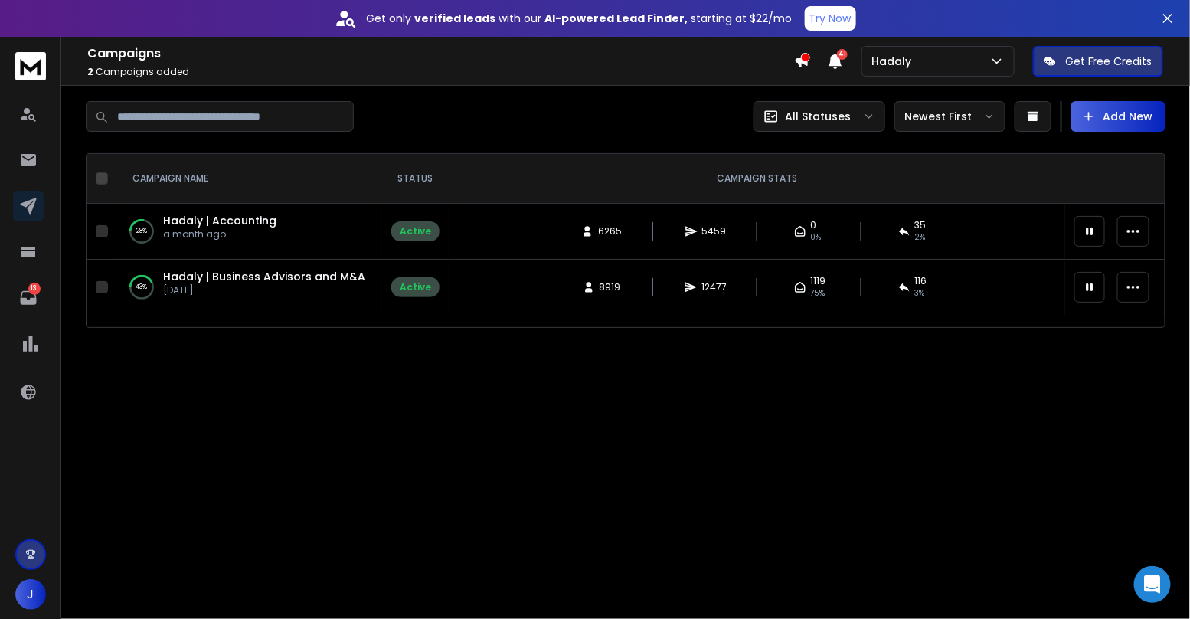
click at [1141, 234] on button "button" at bounding box center [1134, 231] width 32 height 31
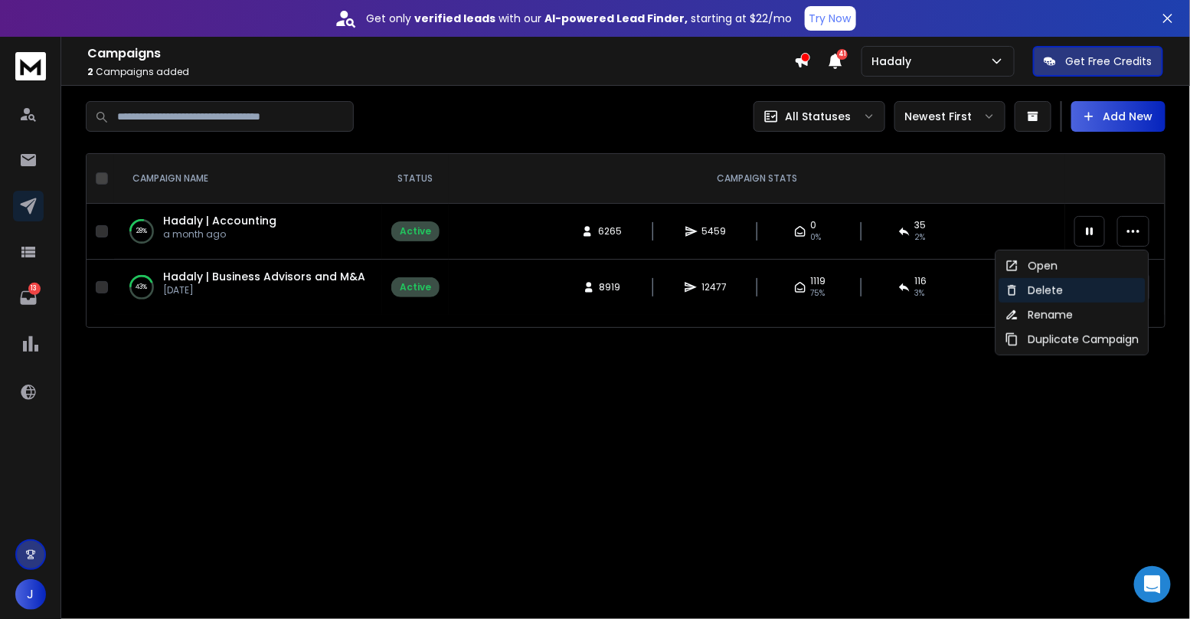
click at [769, 372] on div "Get only verified leads with our AI-powered Lead Finder, starting at $22/mo Try…" at bounding box center [595, 309] width 1190 height 619
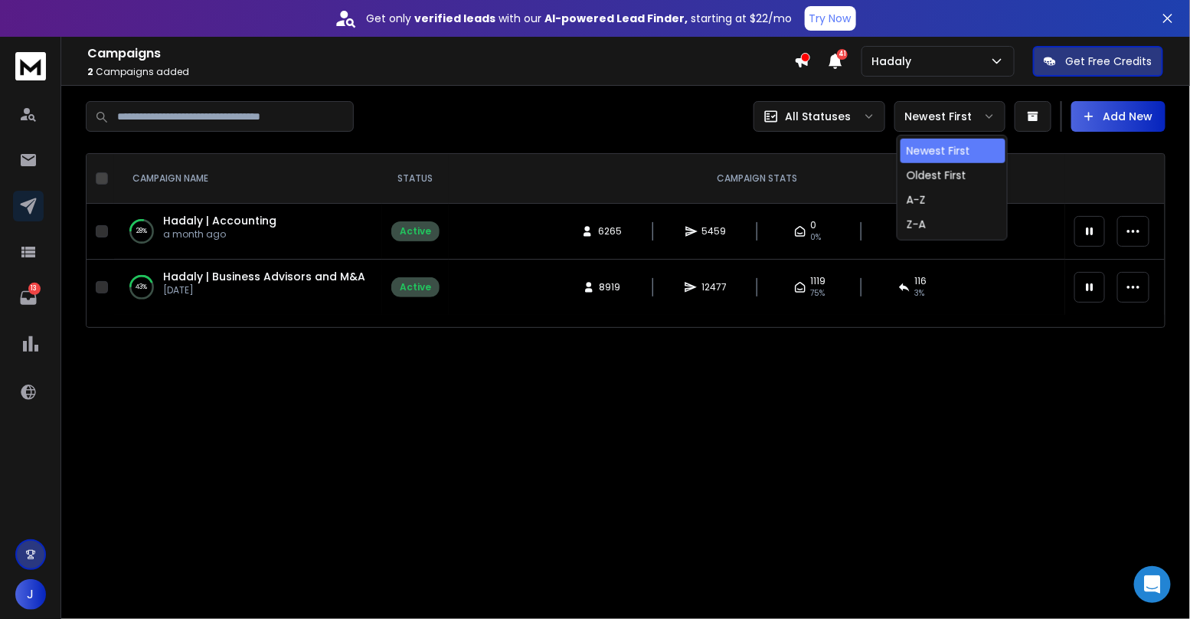
click at [964, 124] on button "Newest First" at bounding box center [950, 116] width 111 height 31
click at [581, 119] on div at bounding box center [356, 116] width 540 height 31
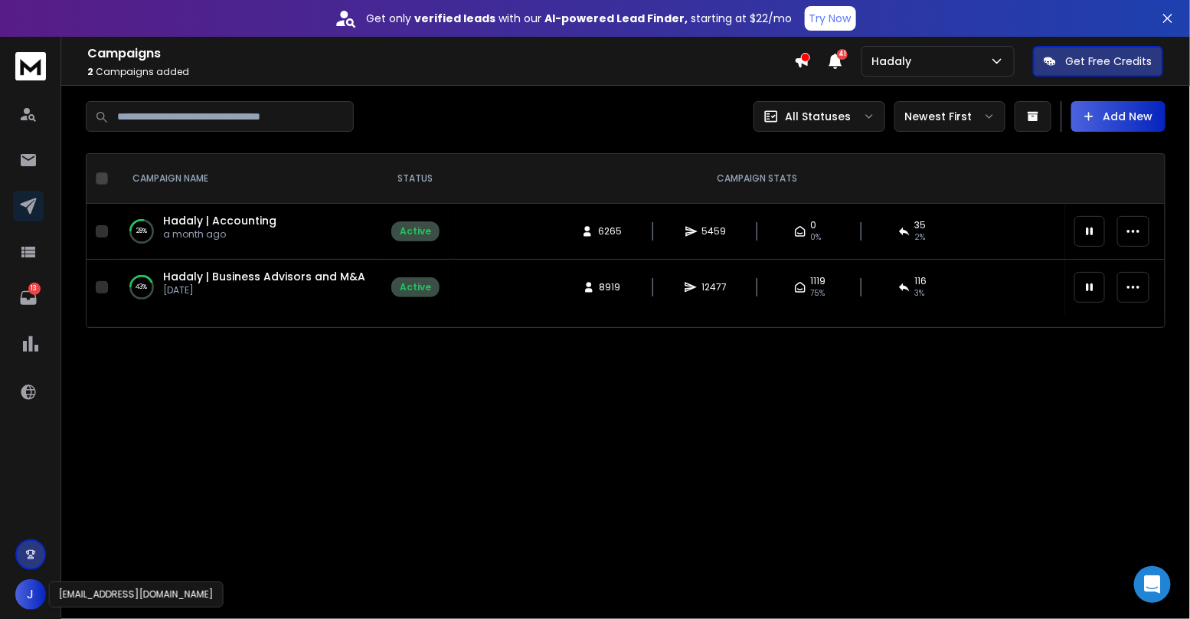
click at [32, 590] on span "J" at bounding box center [30, 594] width 31 height 31
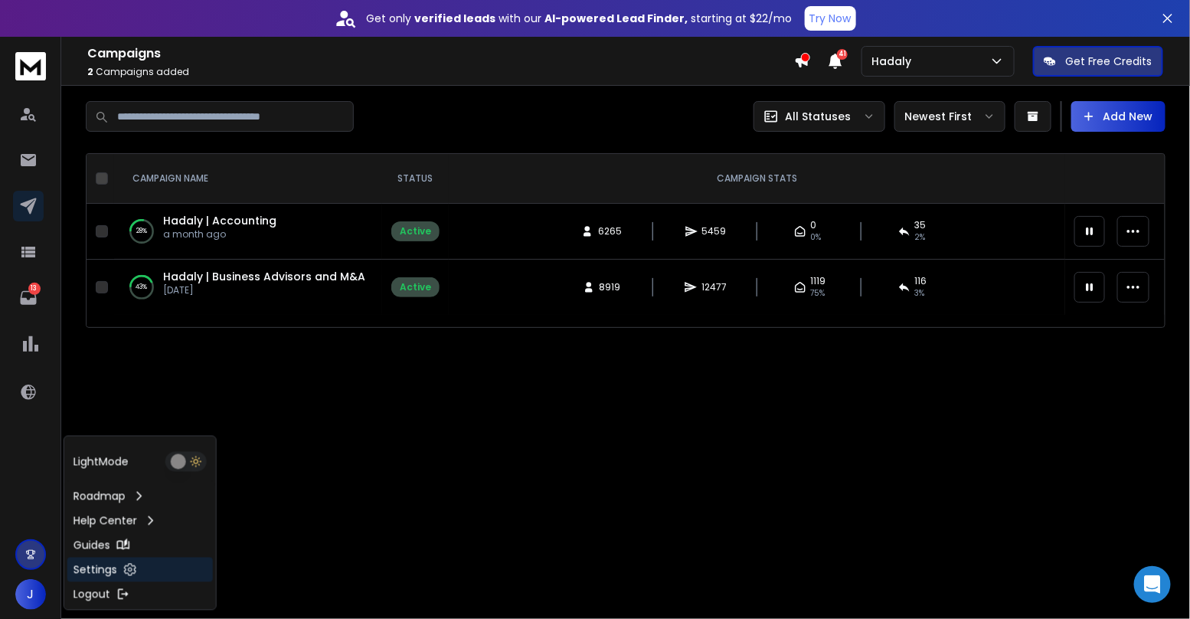
click at [99, 569] on p "Settings" at bounding box center [96, 569] width 44 height 15
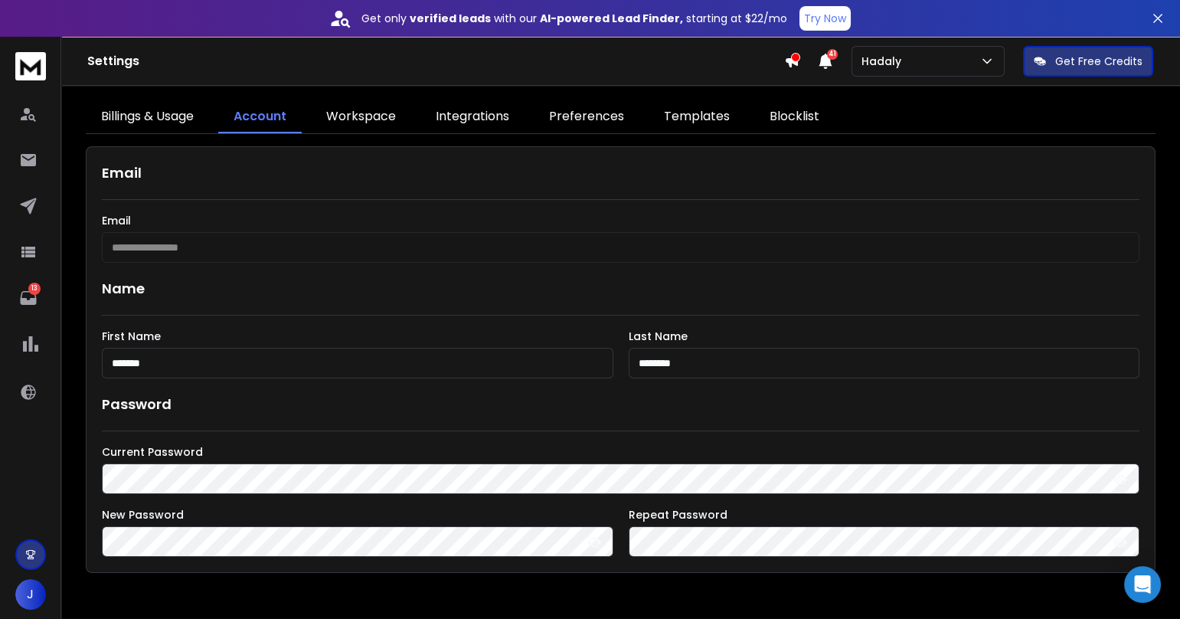
click at [569, 120] on link "Preferences" at bounding box center [587, 117] width 106 height 32
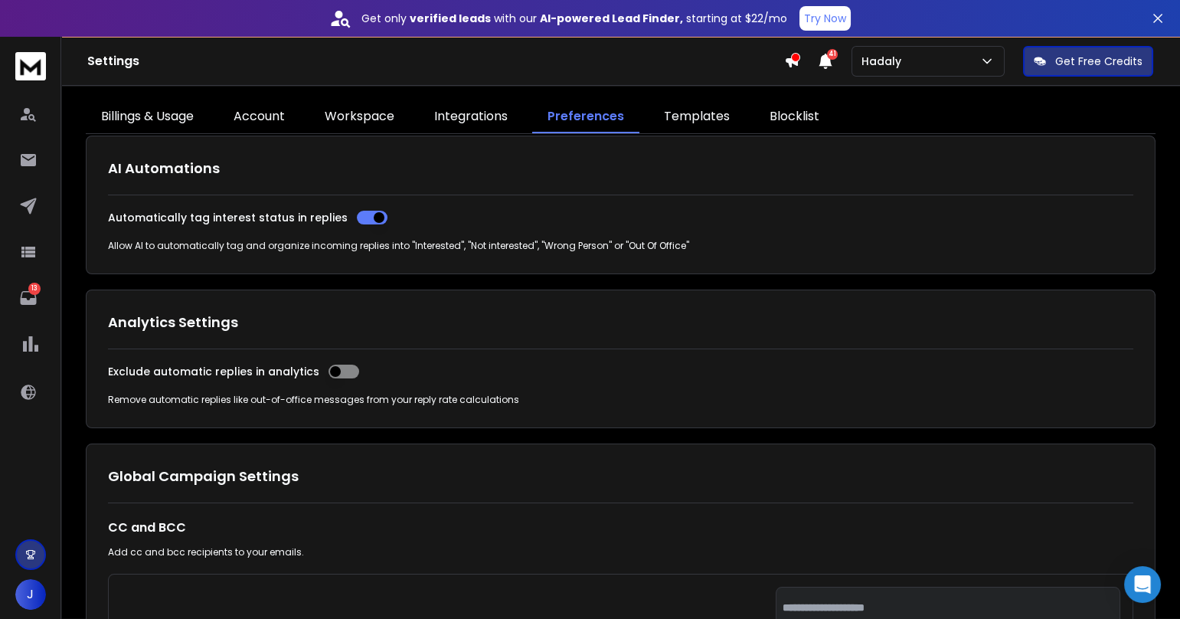
scroll to position [386, 0]
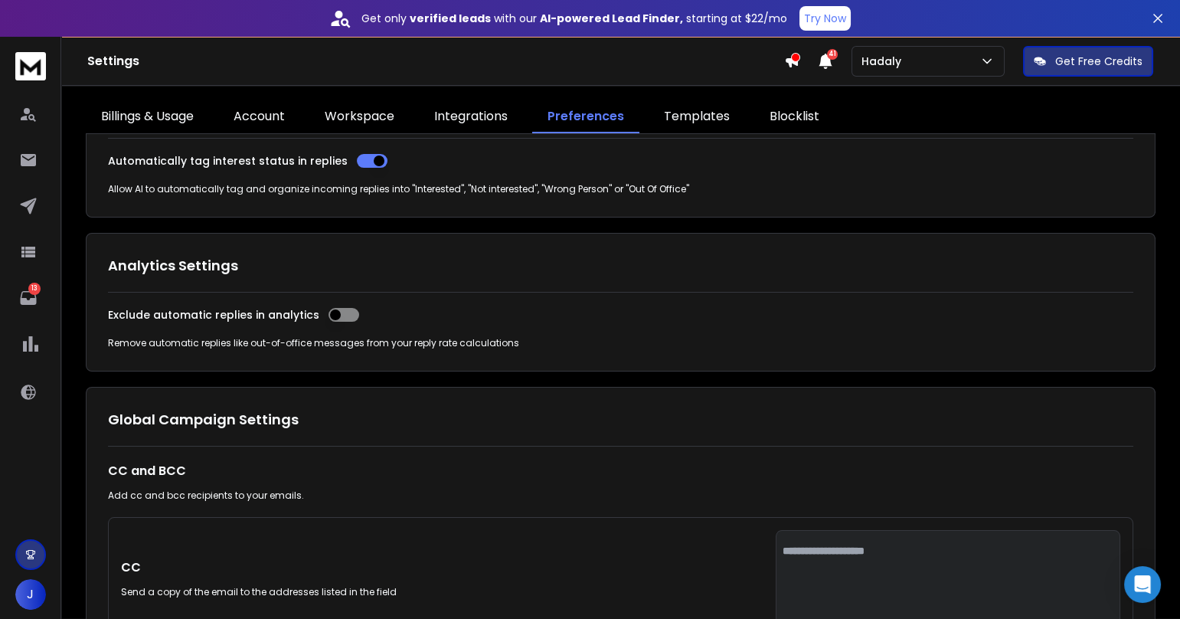
click at [344, 315] on button "Exclude automatic replies in analytics" at bounding box center [344, 315] width 31 height 14
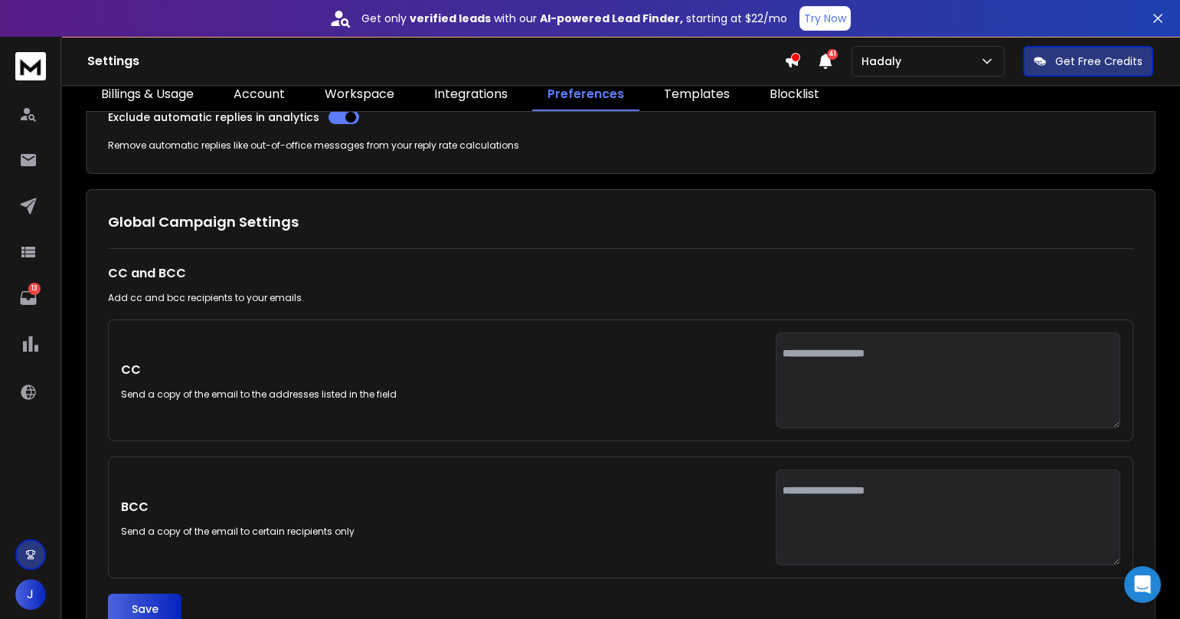
scroll to position [63, 0]
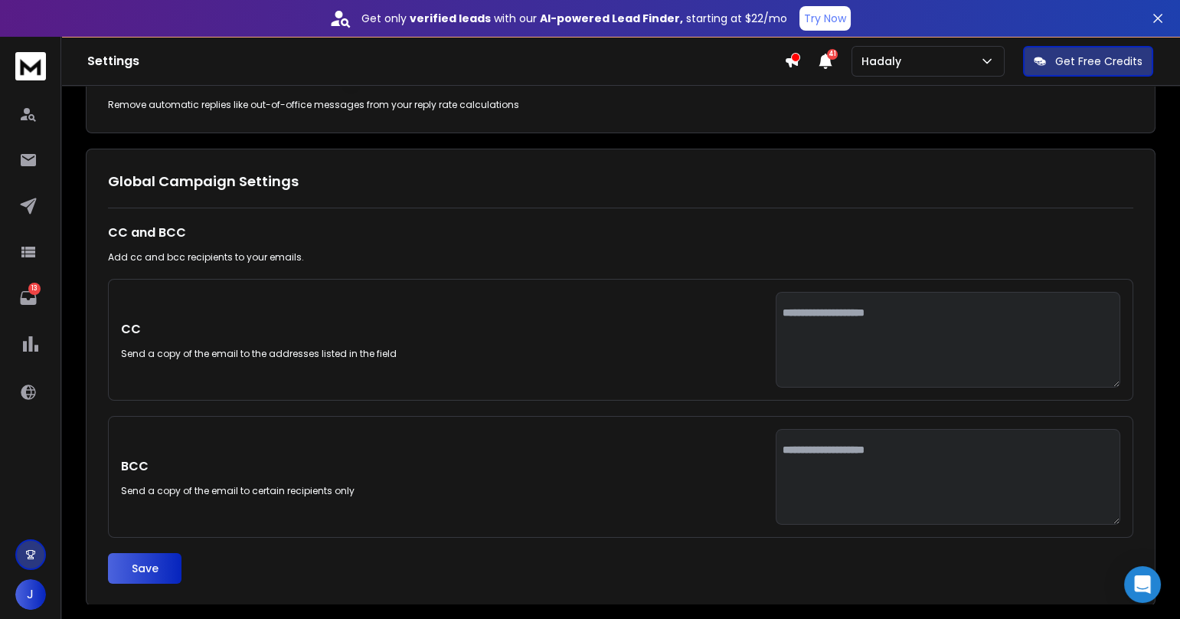
click at [164, 568] on button "Save" at bounding box center [145, 568] width 74 height 31
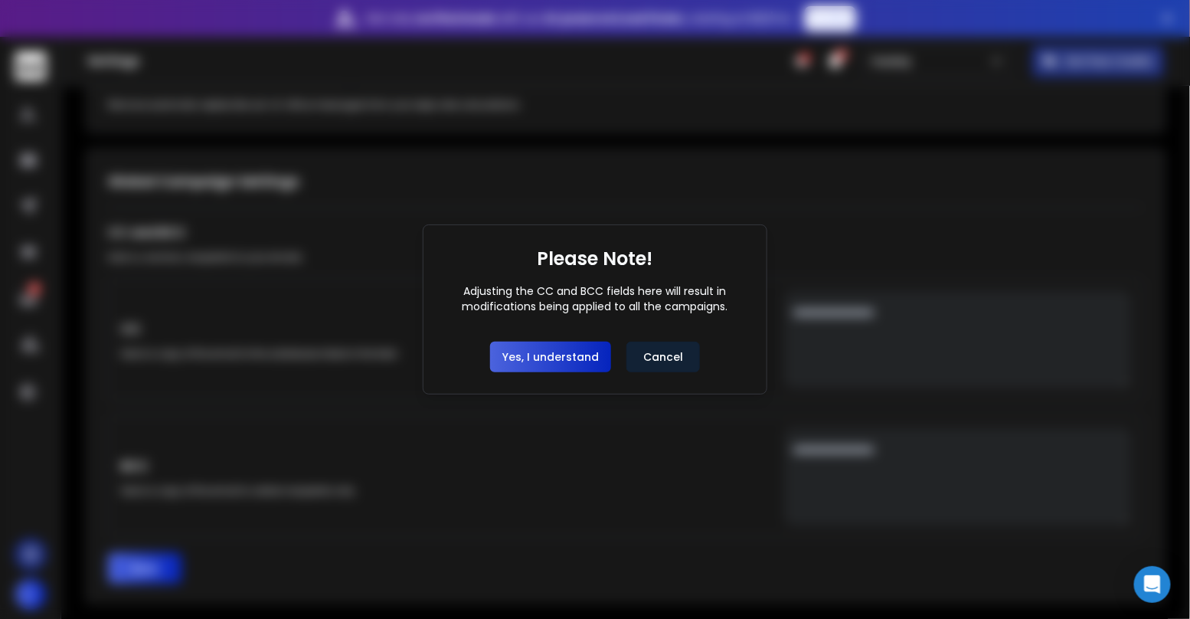
click at [591, 358] on button "Yes, I understand" at bounding box center [550, 357] width 121 height 31
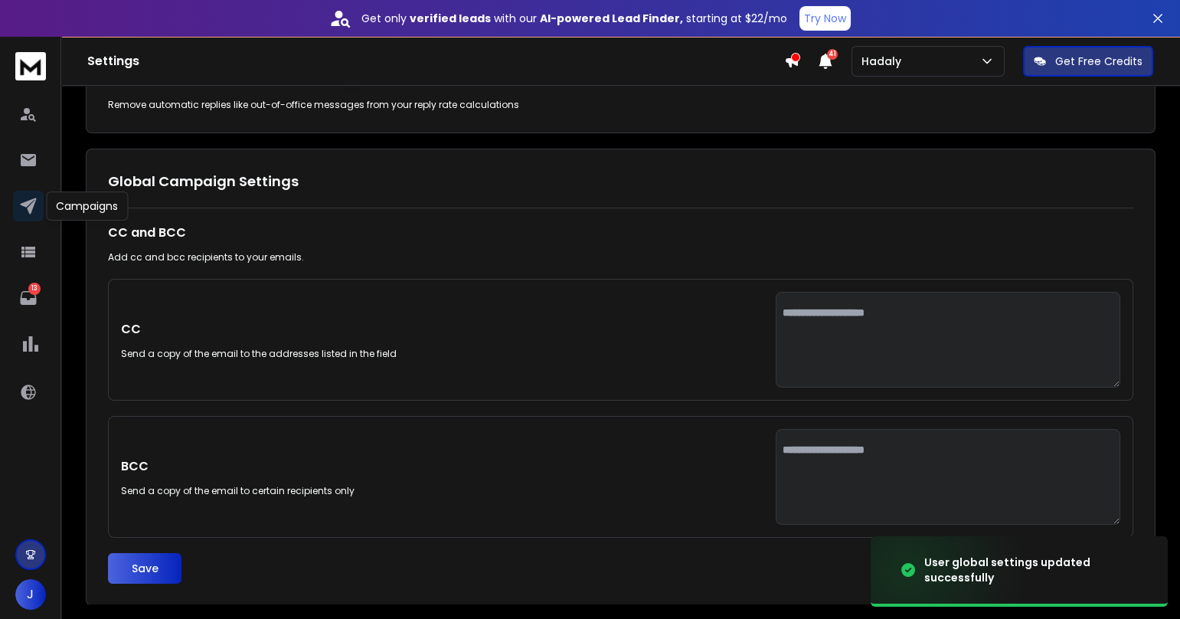
click at [36, 201] on icon at bounding box center [28, 206] width 18 height 18
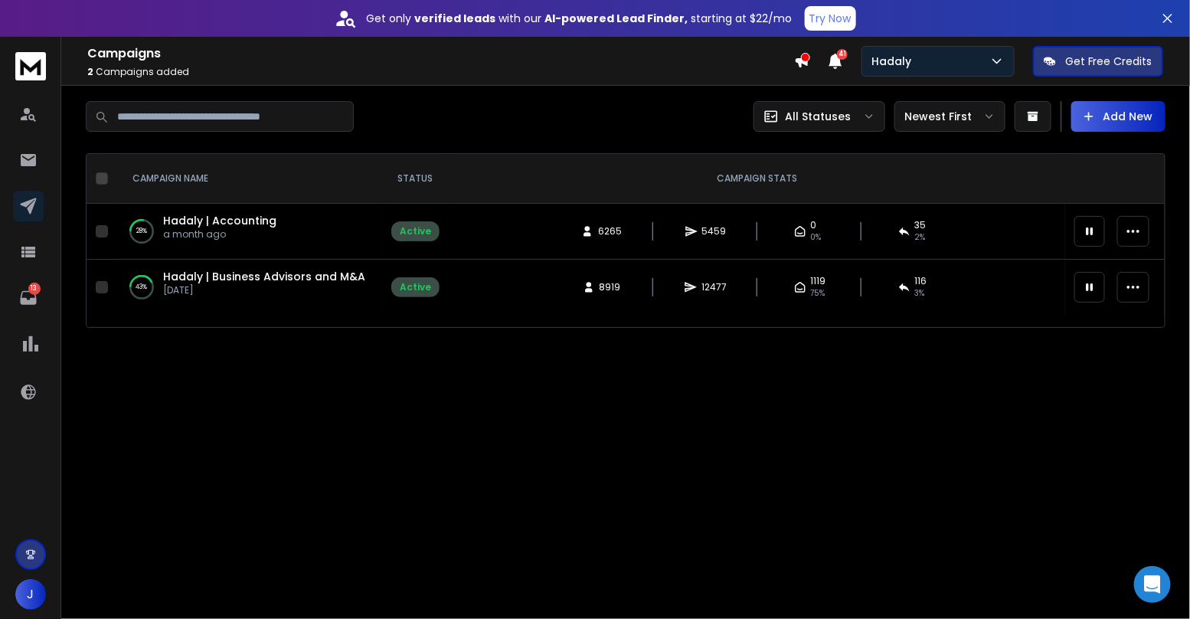
click at [973, 64] on div "Hadaly" at bounding box center [938, 61] width 133 height 15
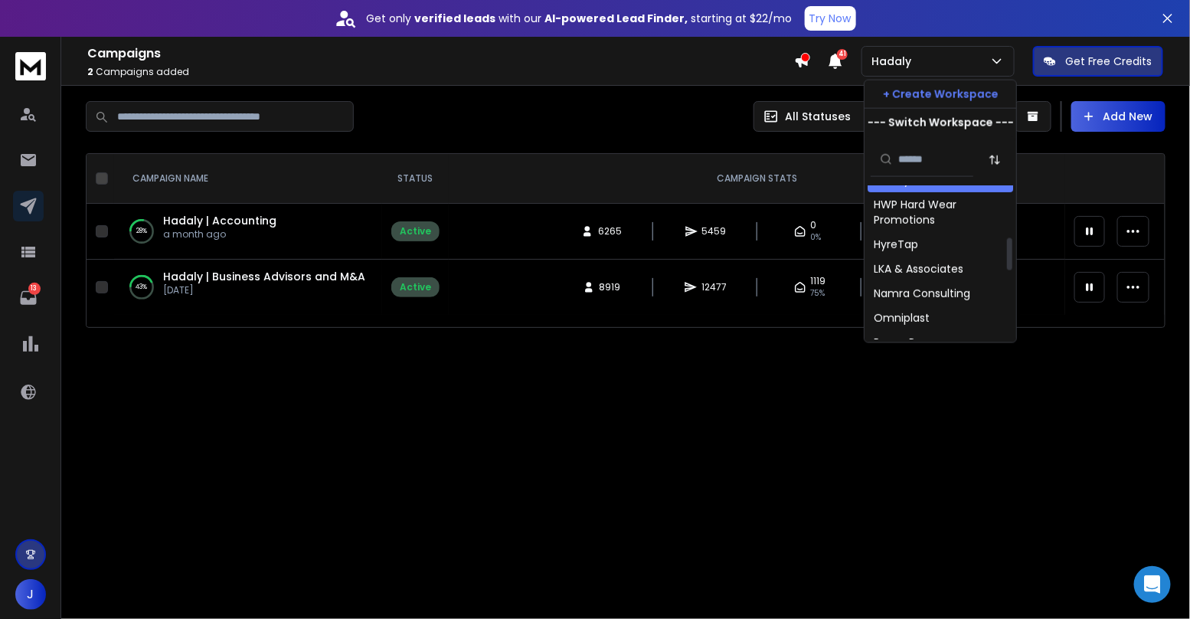
scroll to position [233, 0]
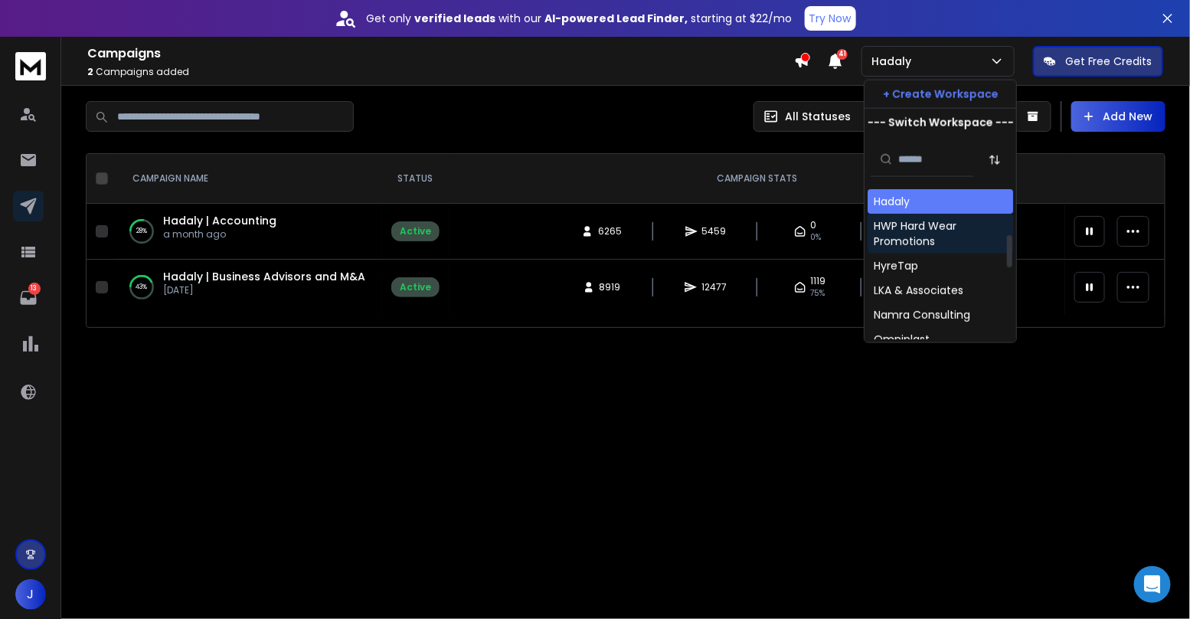
click at [942, 224] on div "HWP Hard Wear Promotions" at bounding box center [940, 233] width 133 height 31
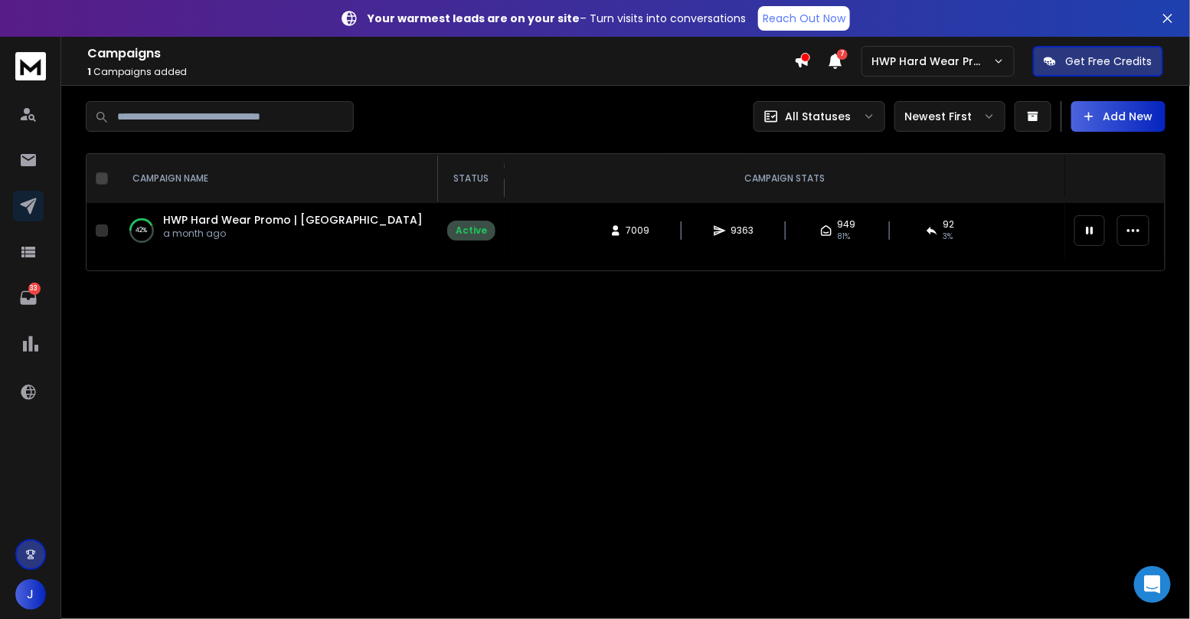
click at [572, 121] on div at bounding box center [356, 116] width 540 height 31
click at [25, 161] on icon at bounding box center [28, 160] width 15 height 12
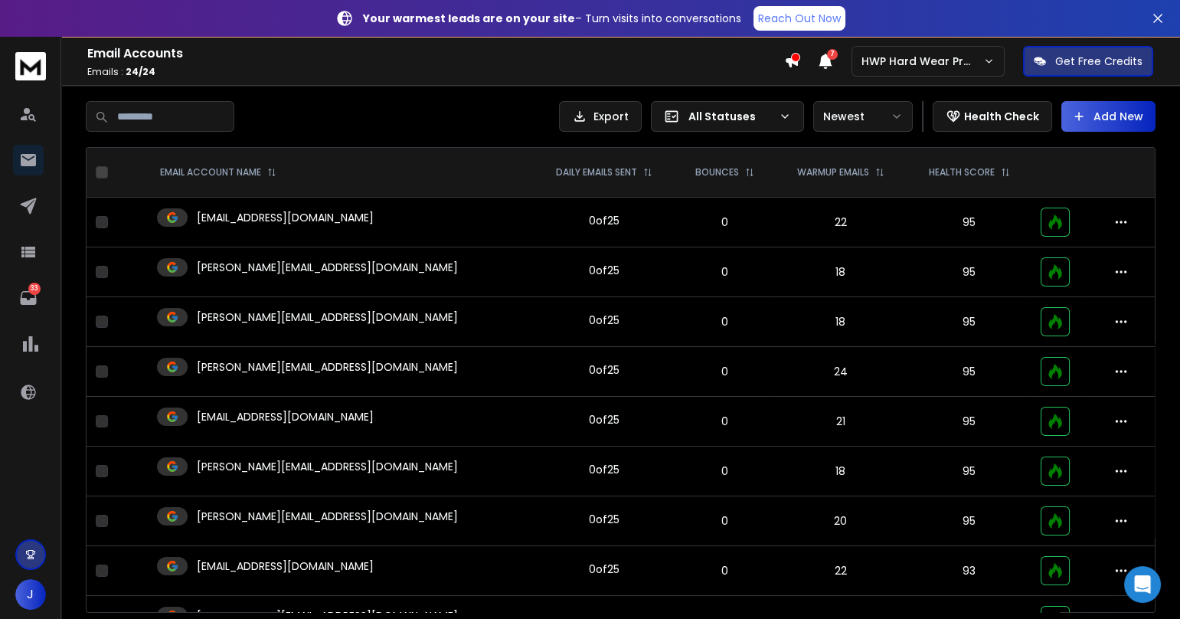
click at [374, 130] on div at bounding box center [318, 116] width 464 height 31
click at [25, 202] on icon at bounding box center [28, 206] width 16 height 16
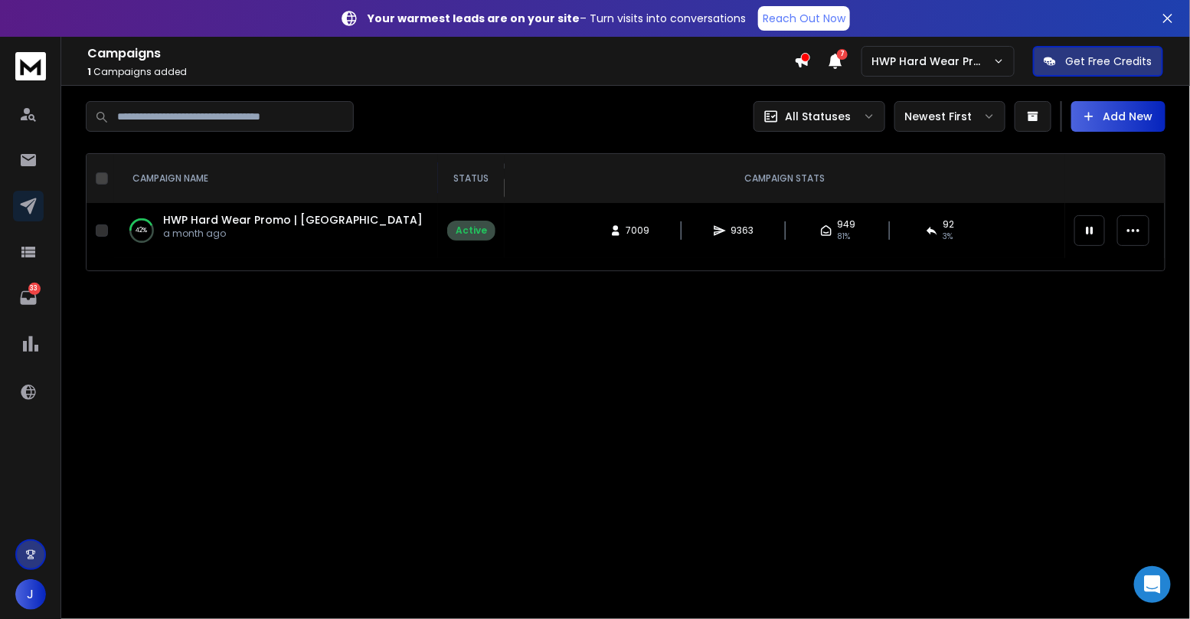
click at [293, 223] on span "HWP Hard Wear Promo | [GEOGRAPHIC_DATA]" at bounding box center [293, 219] width 260 height 15
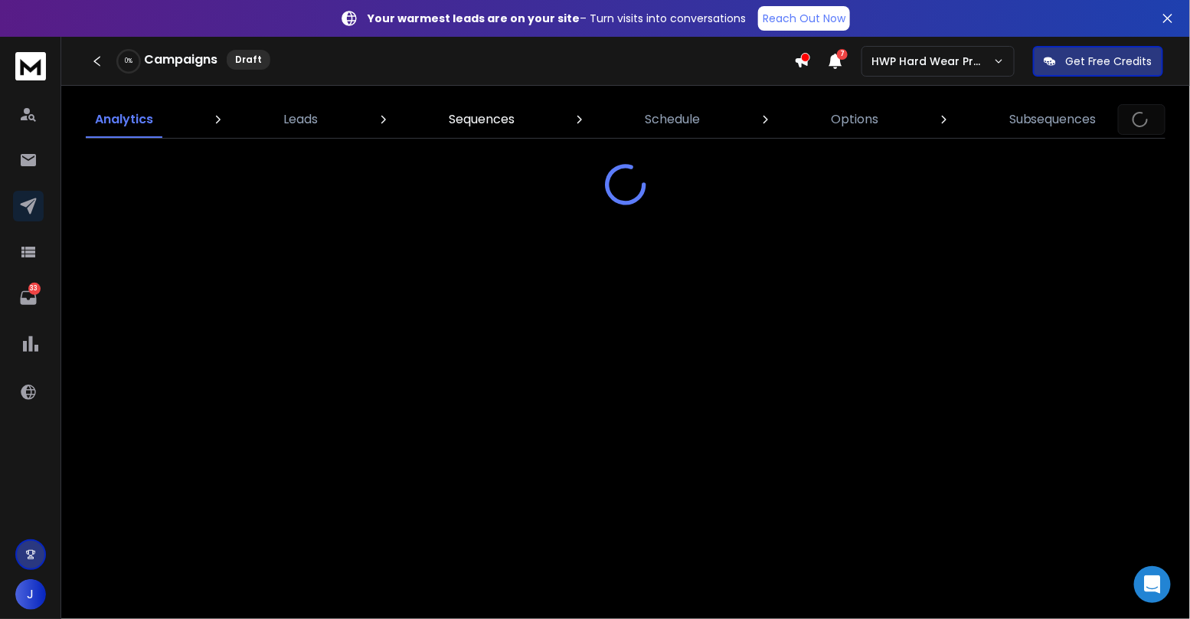
click at [476, 117] on p "Sequences" at bounding box center [482, 119] width 66 height 18
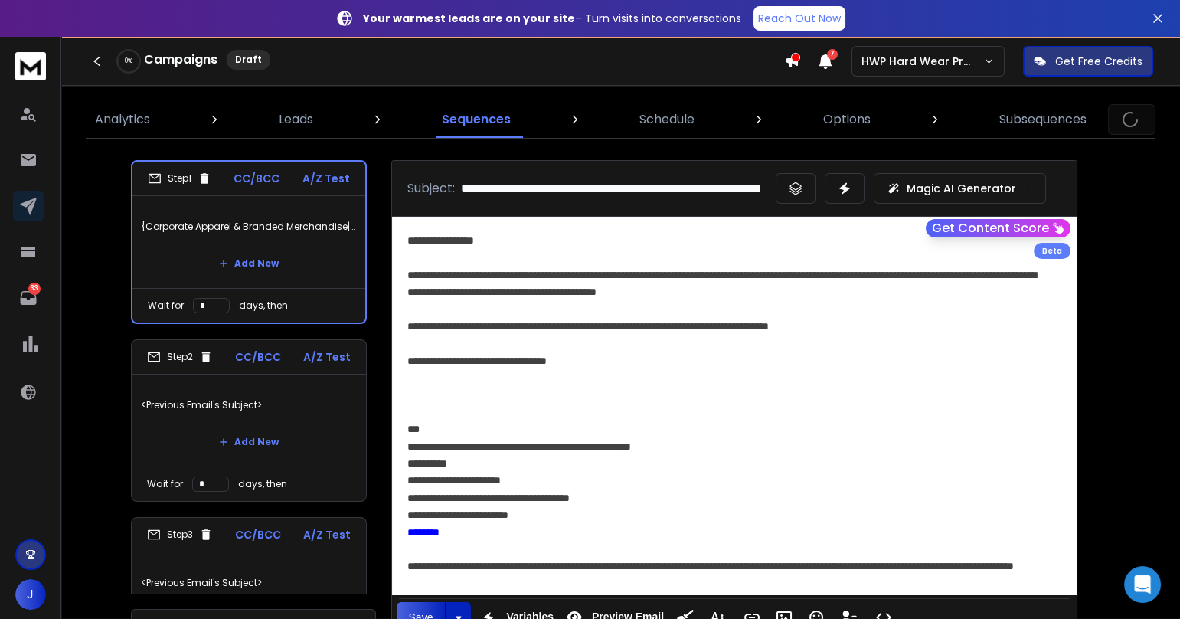
click at [290, 236] on p "{Corporate Apparel & Branded Merchandise|Branded Apparel & Merchandise}" at bounding box center [249, 226] width 214 height 43
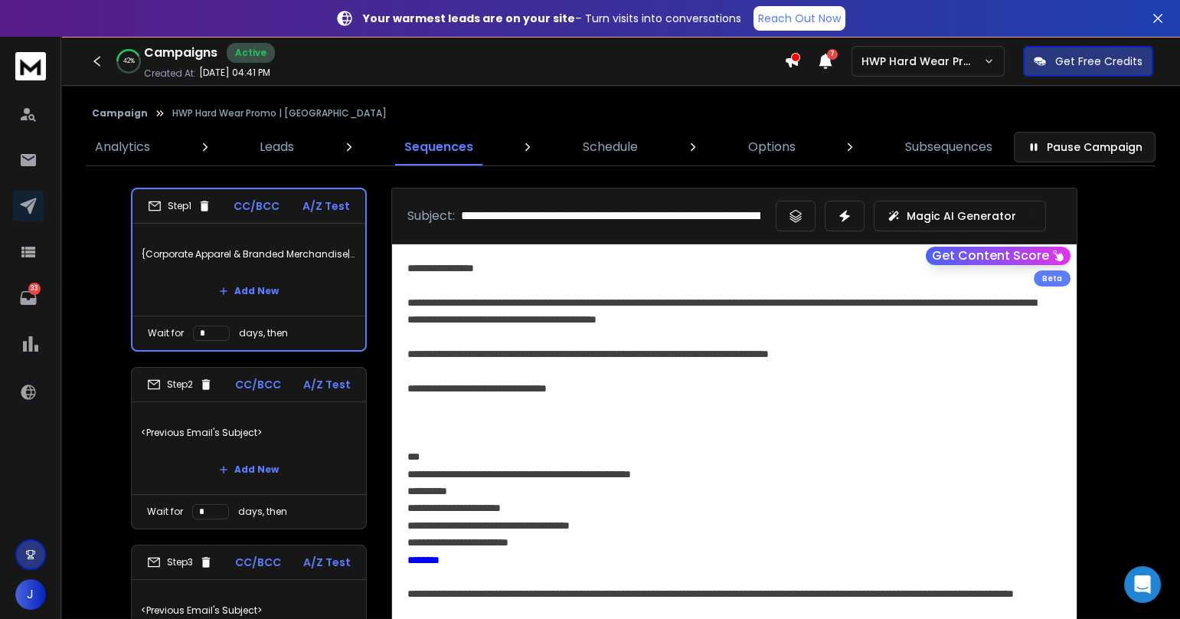
click at [300, 427] on p "<Previous Email's Subject>" at bounding box center [249, 432] width 216 height 43
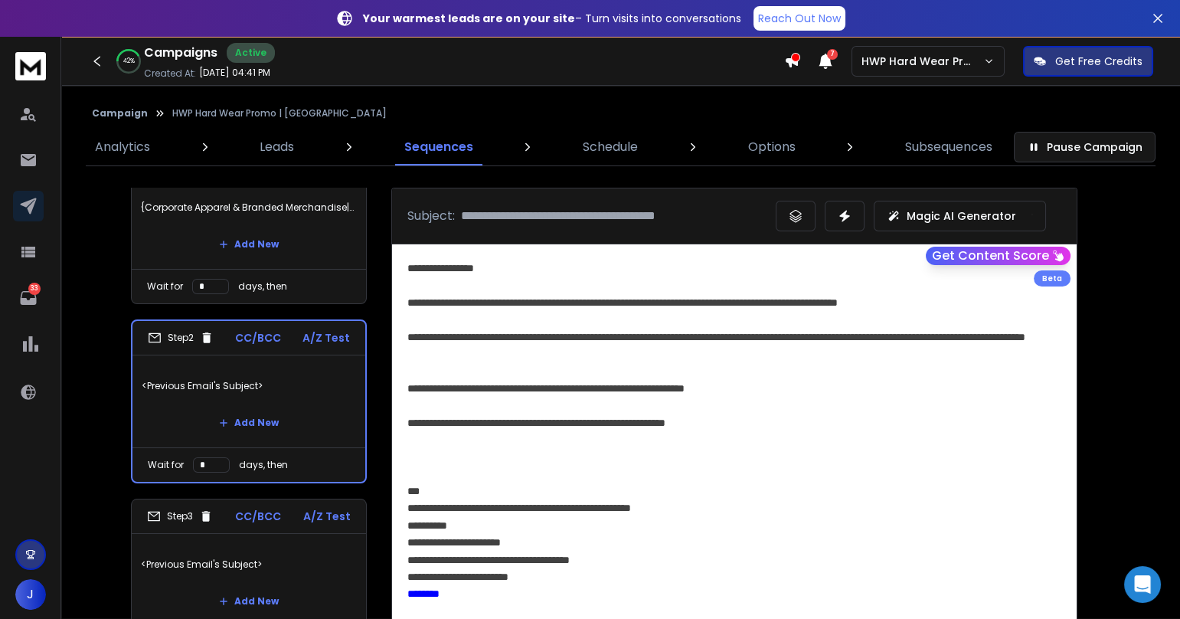
scroll to position [50, 0]
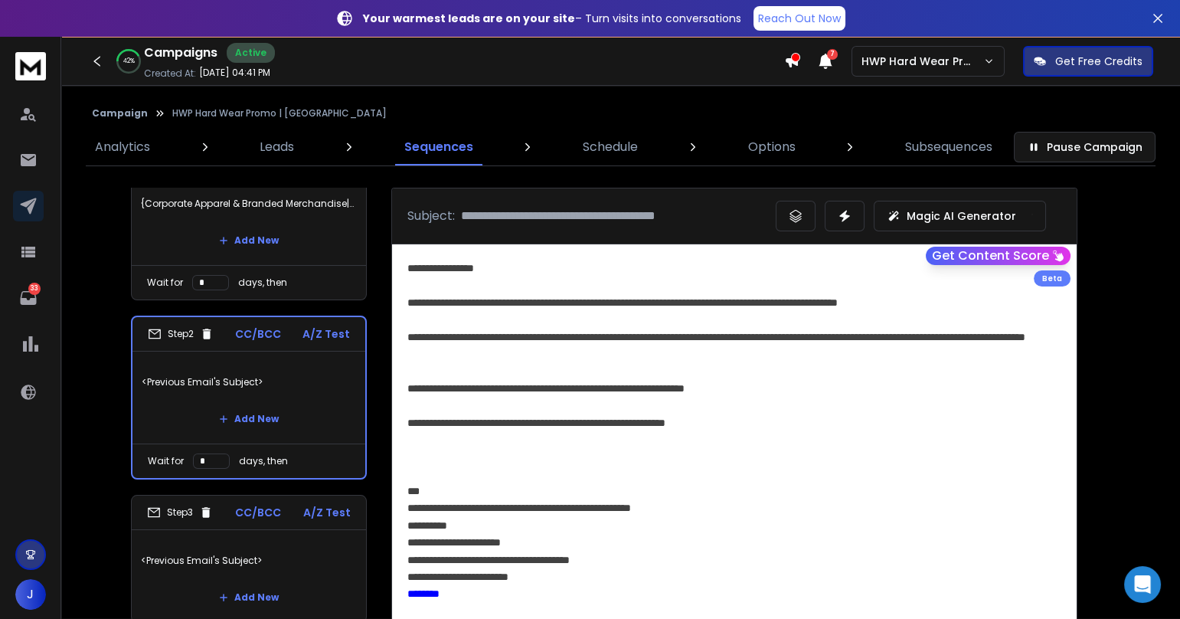
click at [577, 387] on div "**********" at bounding box center [730, 388] width 644 height 17
click at [326, 548] on p "<Previous Email's Subject>" at bounding box center [249, 560] width 216 height 43
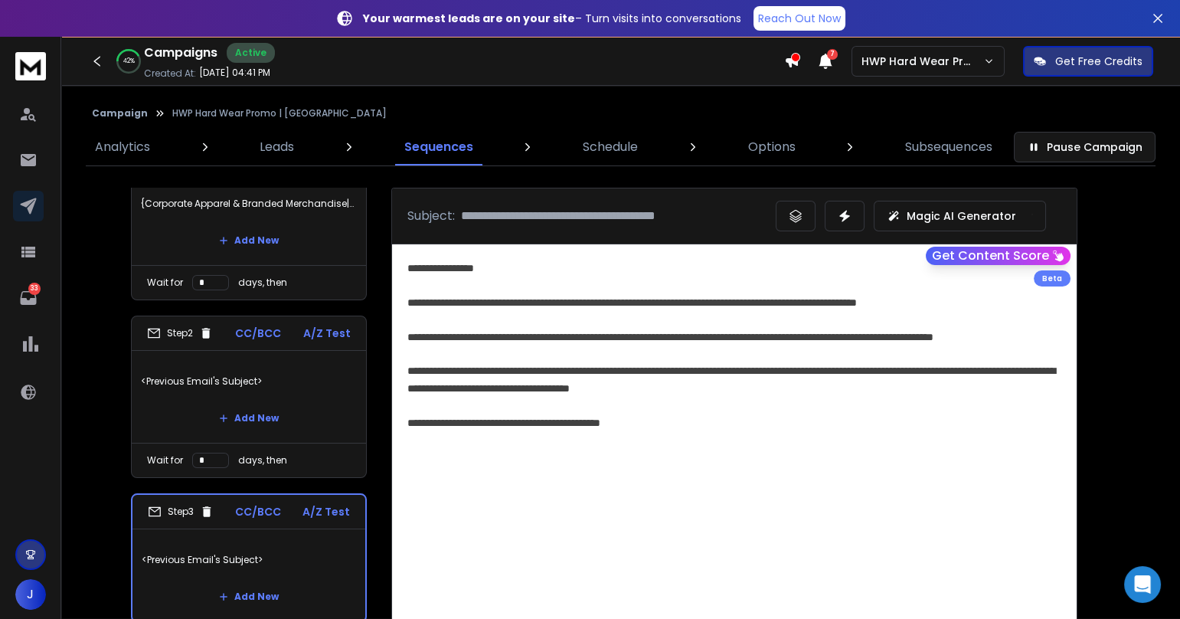
click at [476, 391] on div "**********" at bounding box center [735, 379] width 654 height 34
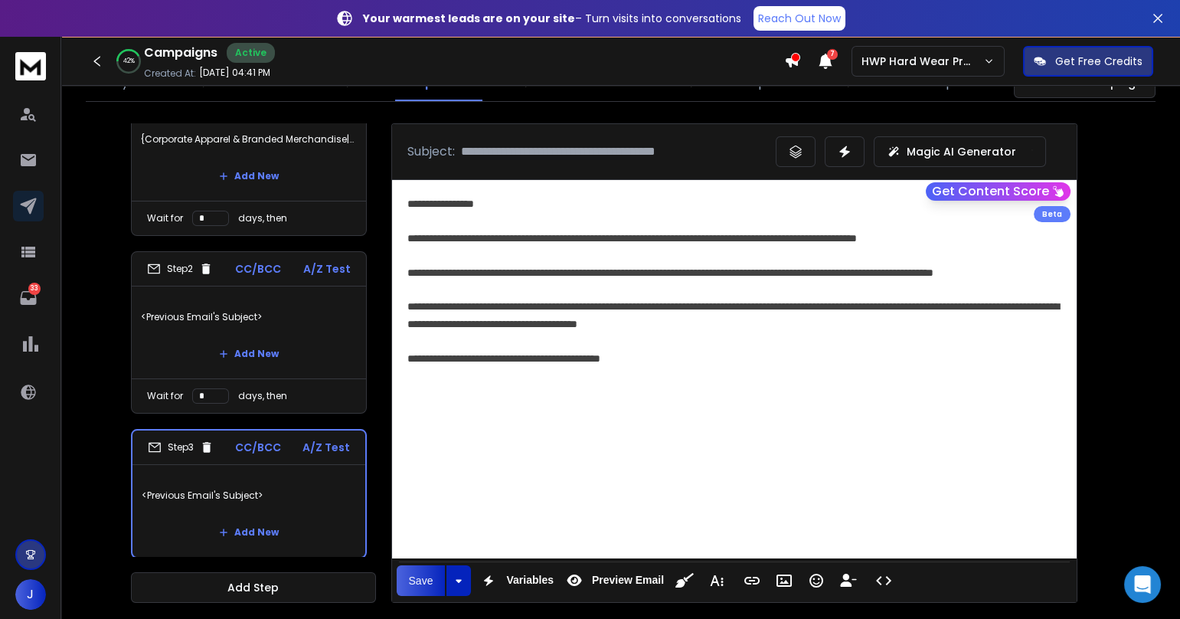
scroll to position [69, 0]
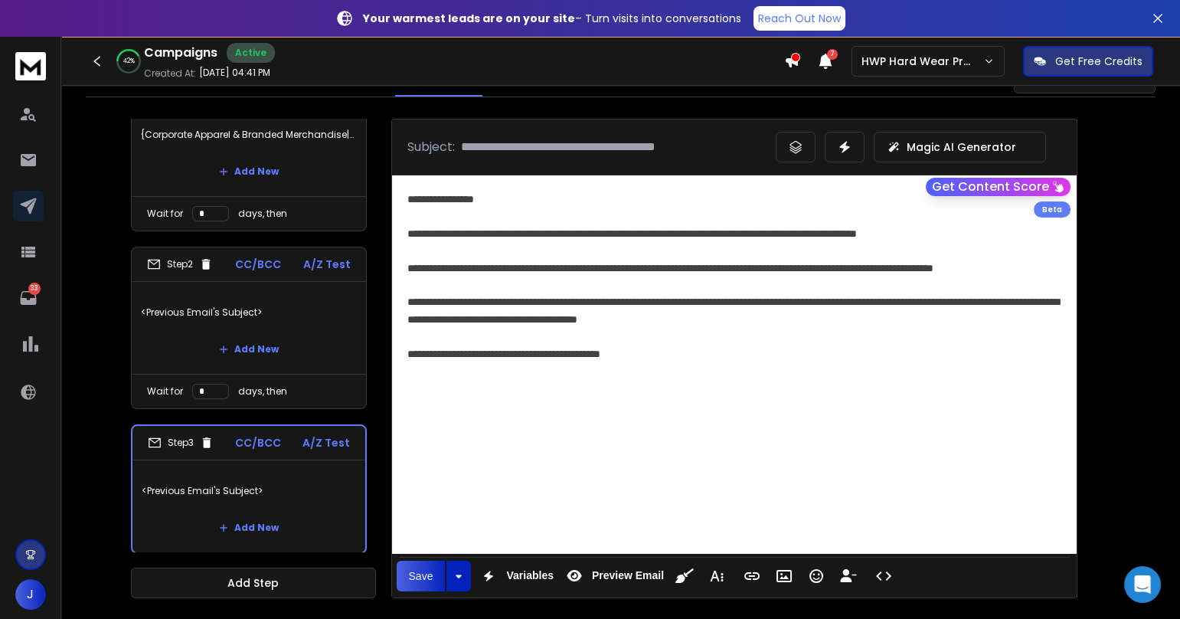
click at [318, 309] on p "<Previous Email's Subject>" at bounding box center [249, 312] width 216 height 43
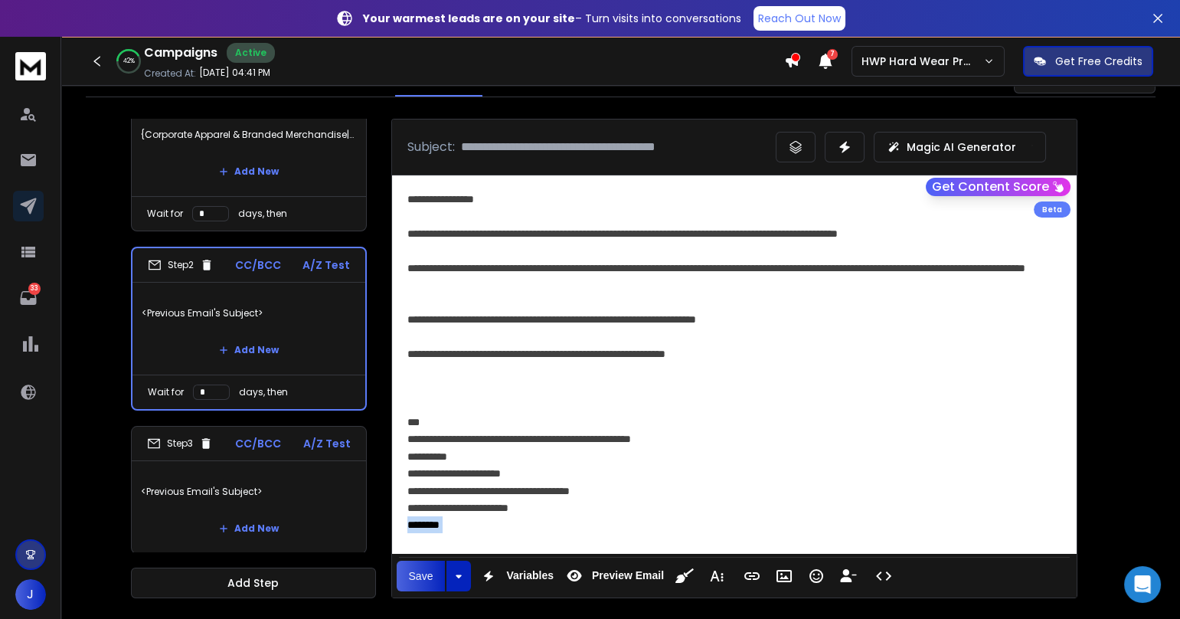
drag, startPoint x: 471, startPoint y: 525, endPoint x: 381, endPoint y: 524, distance: 90.4
click at [381, 524] on div "**********" at bounding box center [621, 359] width 980 height 480
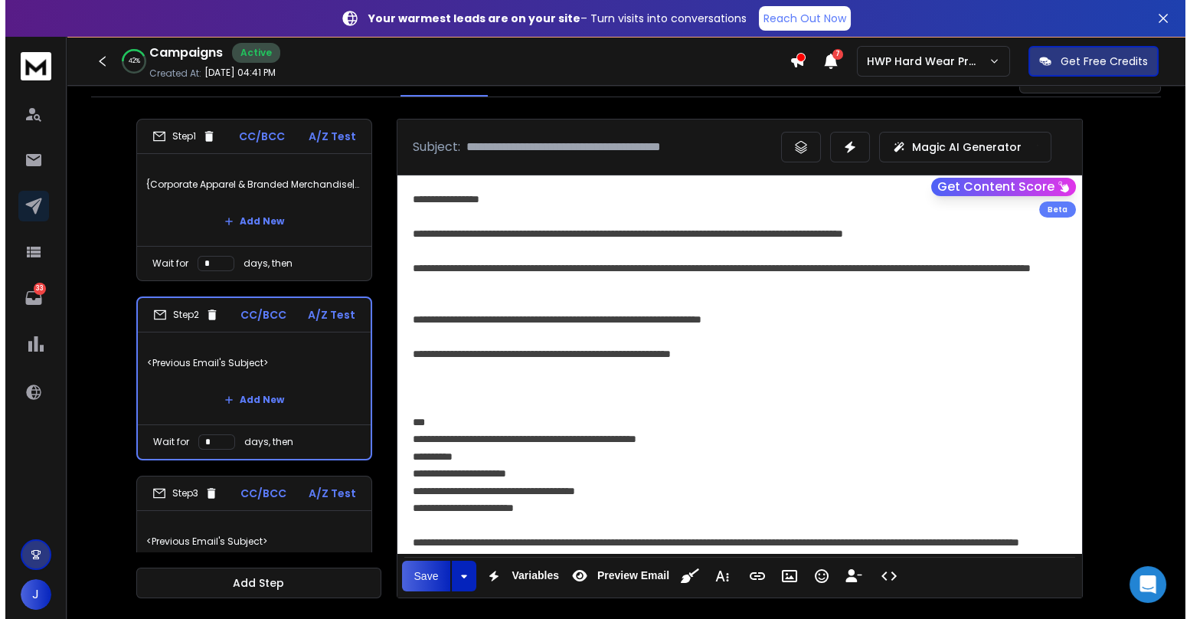
scroll to position [0, 0]
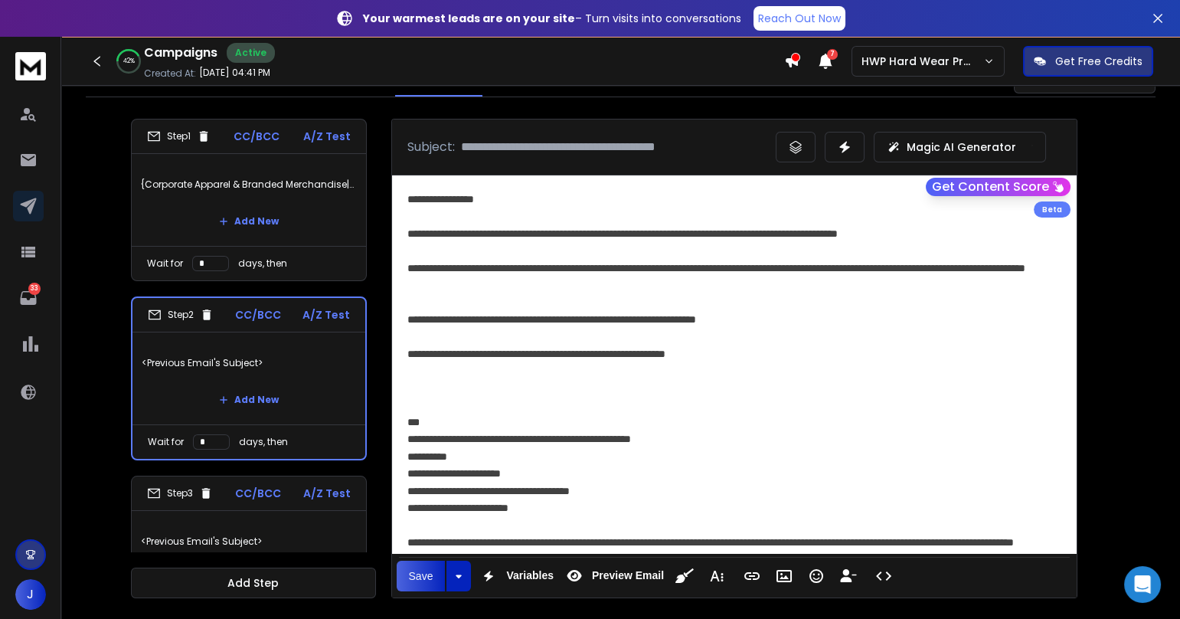
click at [306, 184] on p "{Corporate Apparel & Branded Merchandise|Branded Apparel & Merchandise}" at bounding box center [249, 184] width 216 height 43
type input "**********"
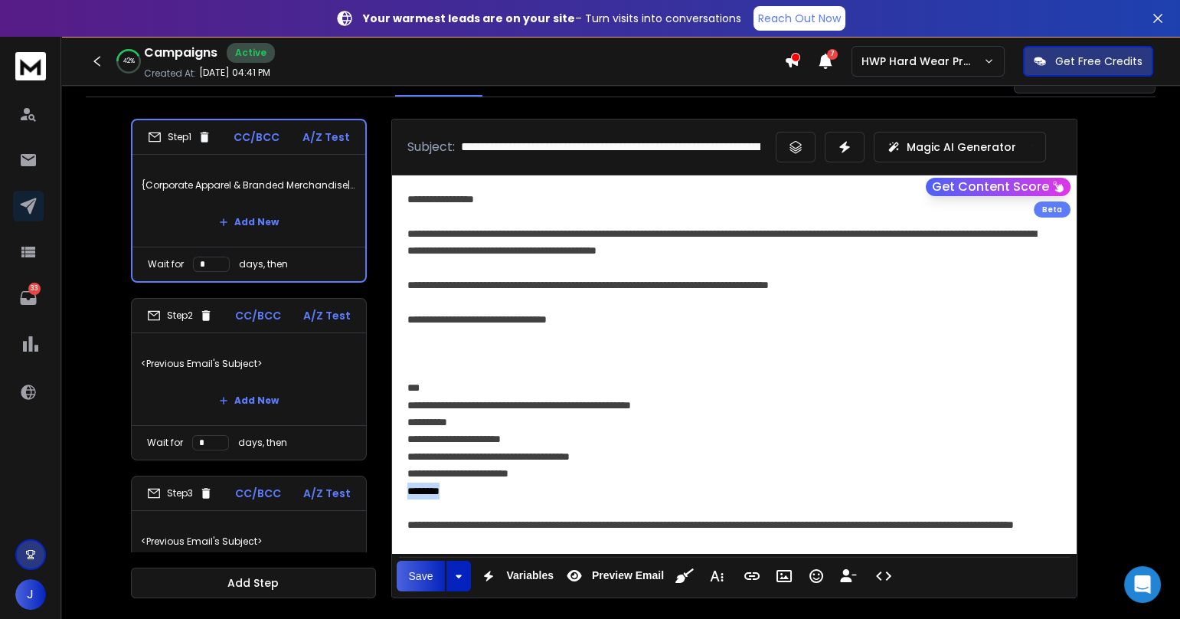
drag, startPoint x: 463, startPoint y: 490, endPoint x: 394, endPoint y: 491, distance: 68.9
click at [394, 491] on div "**********" at bounding box center [734, 361] width 685 height 372
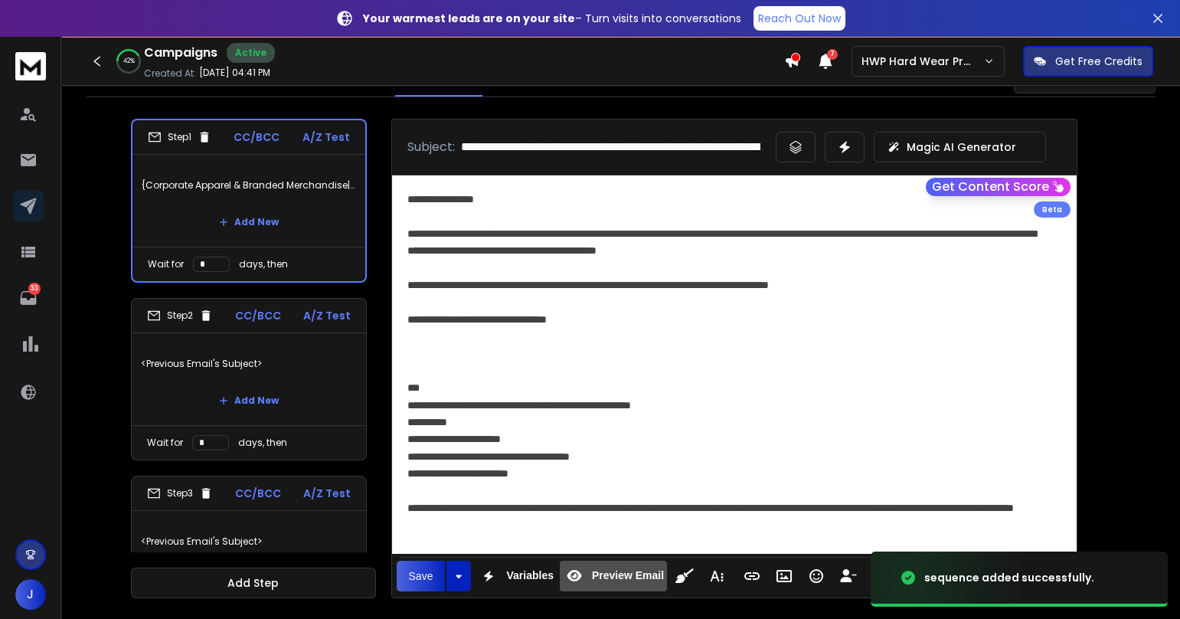
click at [641, 567] on div "Preview Email" at bounding box center [613, 575] width 107 height 25
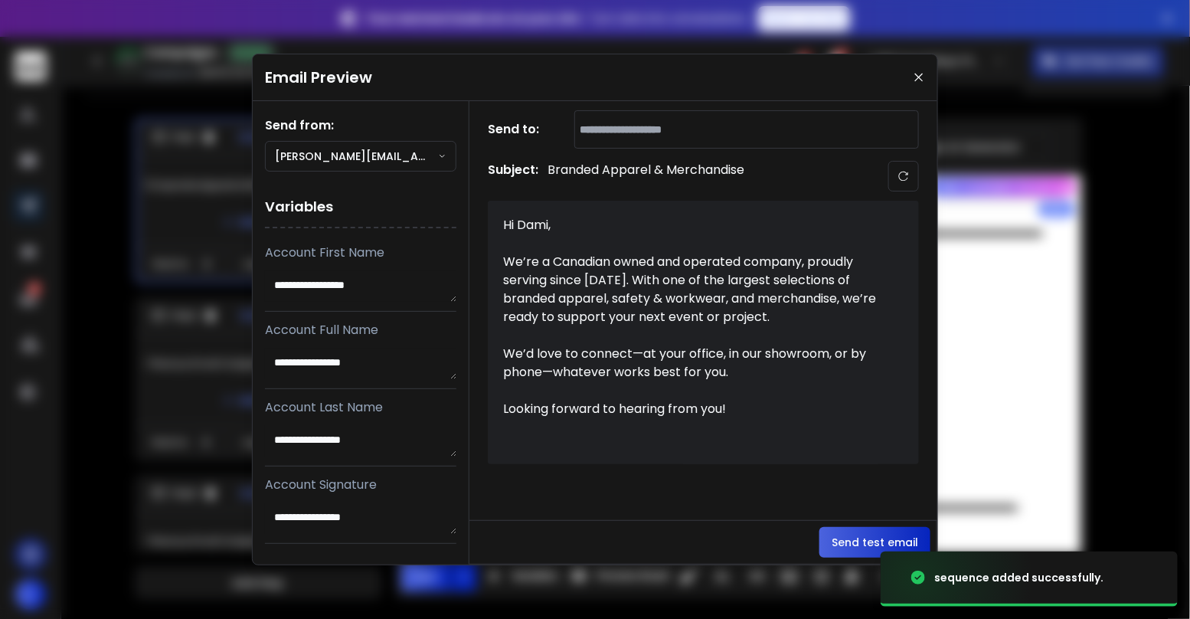
click at [626, 133] on input at bounding box center [747, 130] width 334 height 28
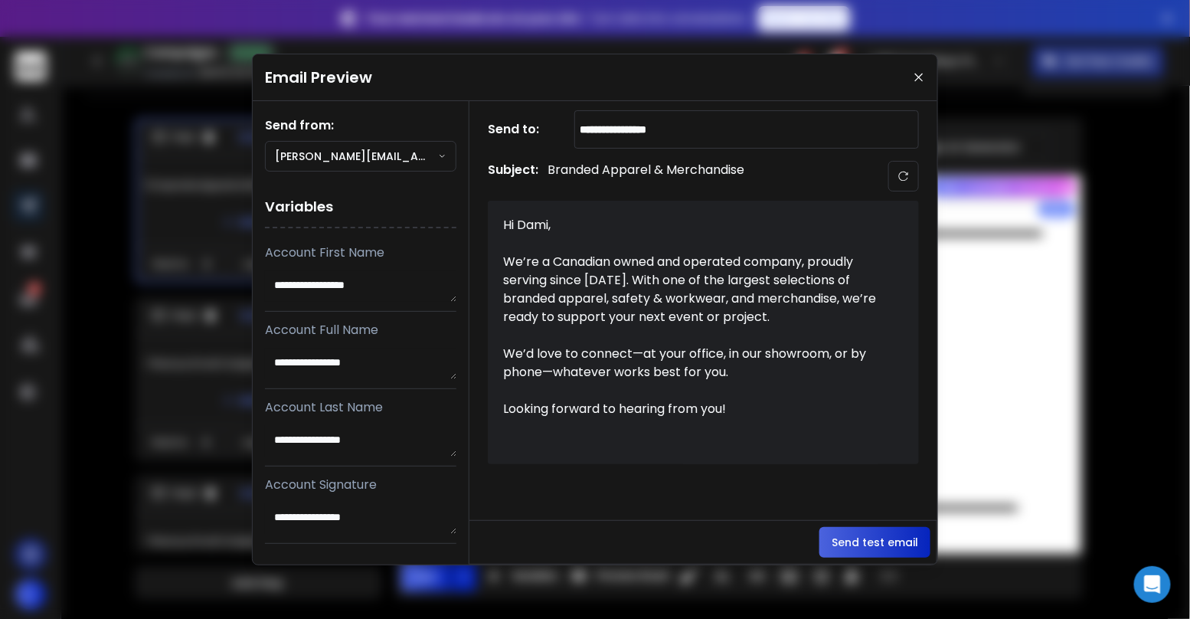
type input "**********"
click at [609, 98] on div "Email Preview" at bounding box center [595, 77] width 685 height 46
click at [824, 126] on input at bounding box center [987, 130] width 334 height 28
type input "*"
type input "**********"
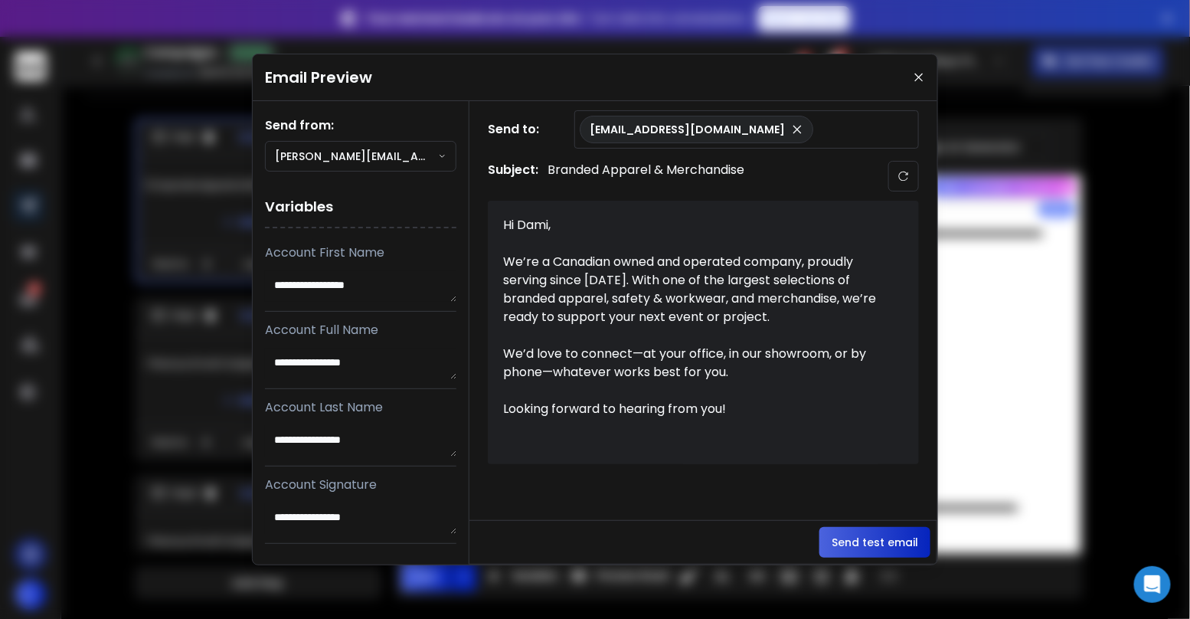
click at [840, 93] on div "Email Preview" at bounding box center [595, 77] width 685 height 46
click at [865, 548] on button "Send test email" at bounding box center [875, 542] width 111 height 31
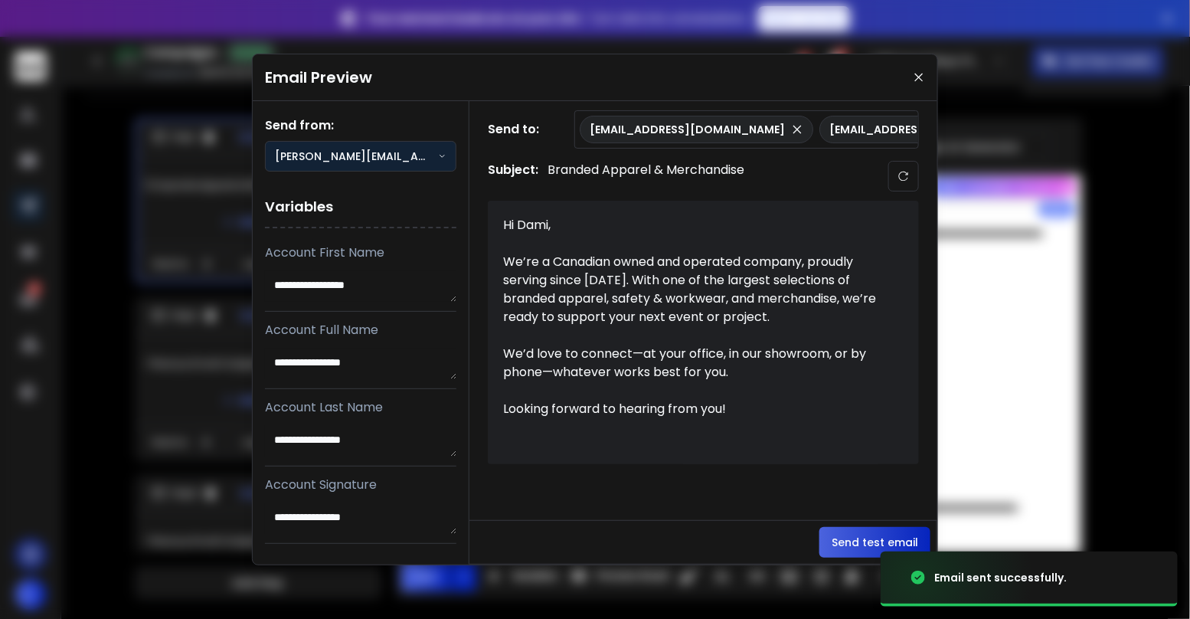
click at [368, 162] on p "[PERSON_NAME][EMAIL_ADDRESS][DOMAIN_NAME]" at bounding box center [356, 156] width 163 height 15
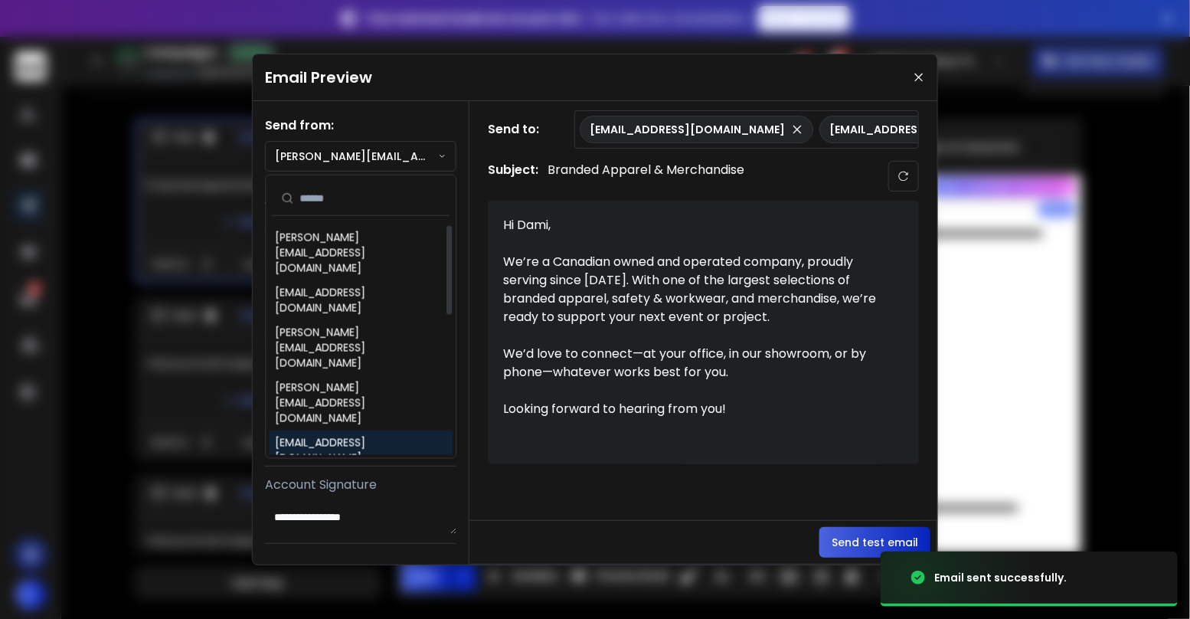
click at [370, 435] on div "[EMAIL_ADDRESS][DOMAIN_NAME]" at bounding box center [361, 450] width 172 height 31
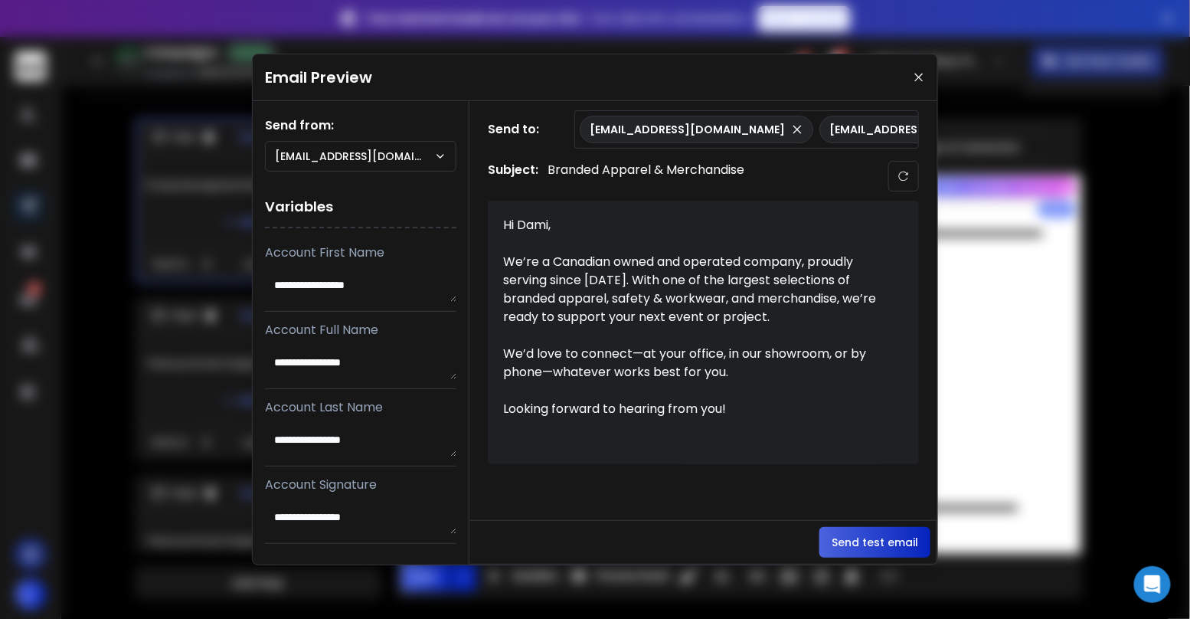
click at [855, 542] on button "Send test email" at bounding box center [875, 542] width 111 height 31
click at [920, 79] on icon at bounding box center [919, 77] width 12 height 12
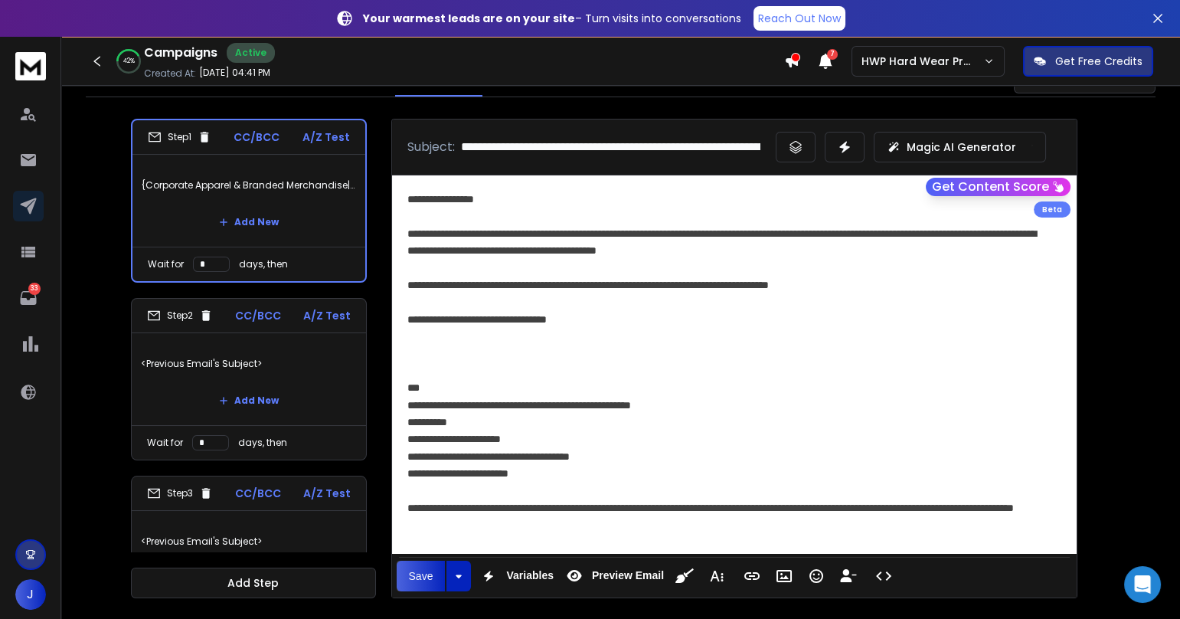
click at [278, 344] on p "<Previous Email's Subject>" at bounding box center [249, 363] width 216 height 43
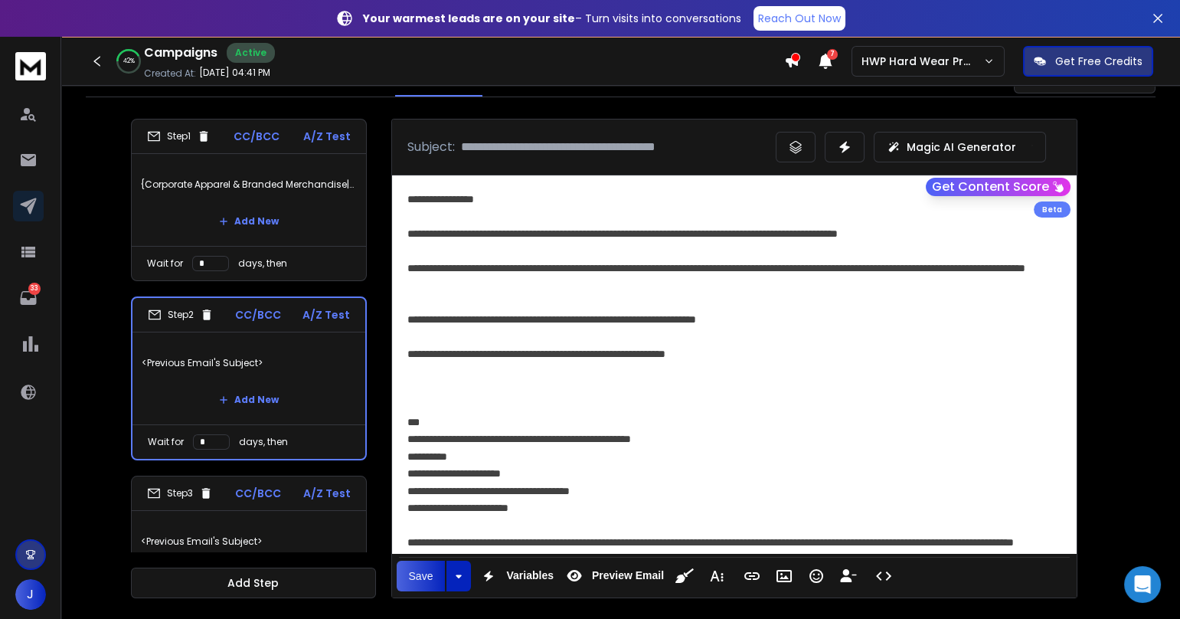
click at [319, 214] on div "Add New" at bounding box center [249, 221] width 216 height 31
type input "**********"
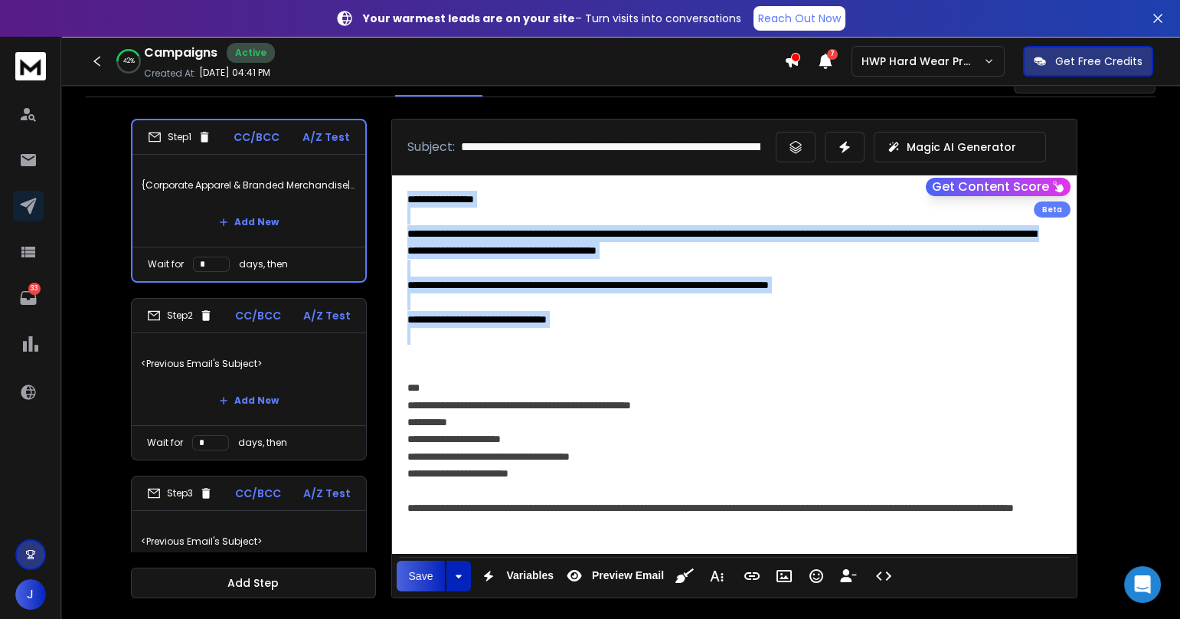
drag, startPoint x: 609, startPoint y: 329, endPoint x: 410, endPoint y: 191, distance: 242.2
click at [410, 191] on div "**********" at bounding box center [734, 361] width 685 height 372
copy div "**********"
click at [303, 366] on p "<Previous Email's Subject>" at bounding box center [249, 363] width 216 height 43
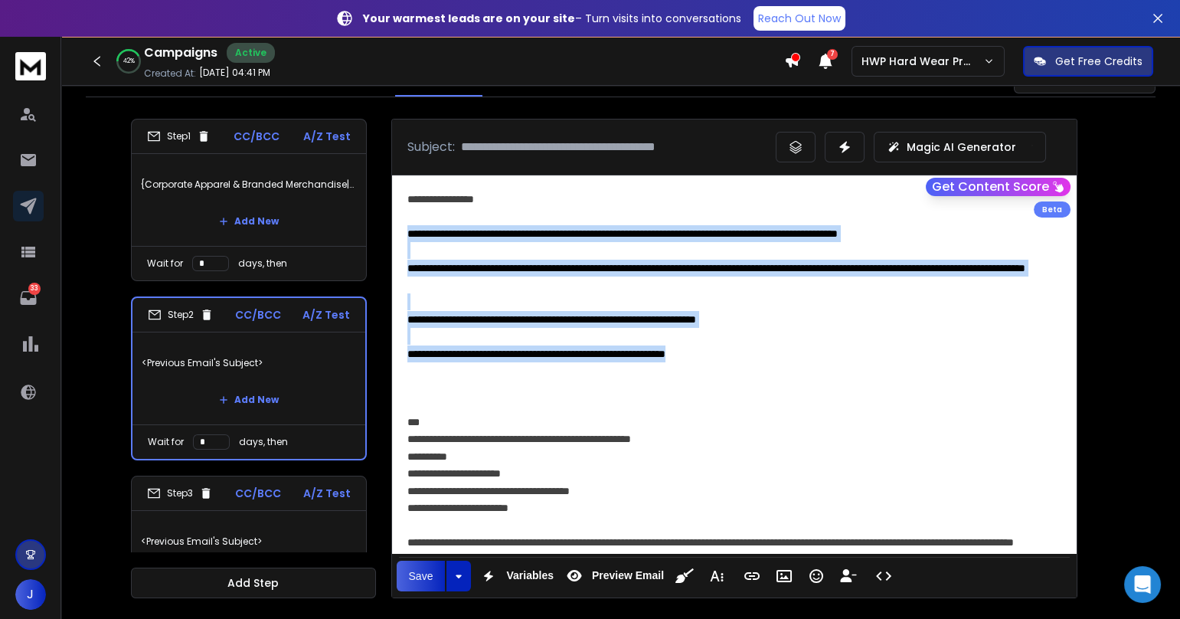
drag, startPoint x: 725, startPoint y: 357, endPoint x: 408, endPoint y: 234, distance: 340.7
click at [408, 234] on div "**********" at bounding box center [734, 361] width 685 height 372
copy div "**********"
click at [212, 531] on p "<Previous Email's Subject>" at bounding box center [249, 541] width 216 height 43
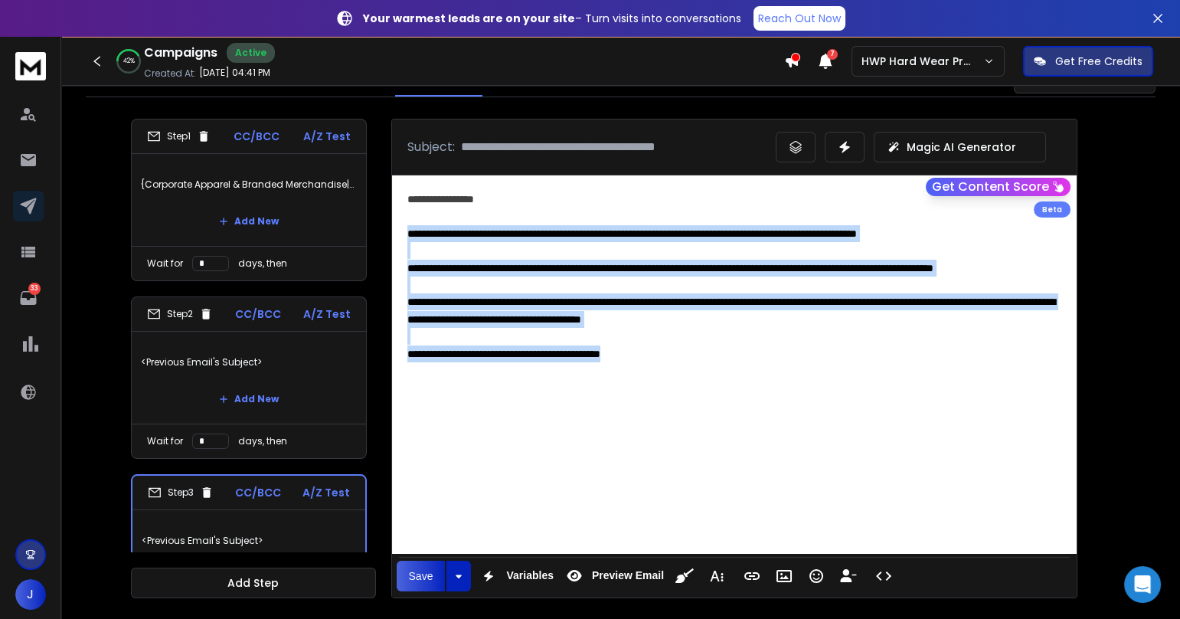
drag, startPoint x: 659, startPoint y: 358, endPoint x: 395, endPoint y: 231, distance: 292.9
click at [395, 231] on div "**********" at bounding box center [734, 361] width 685 height 372
copy div "**********"
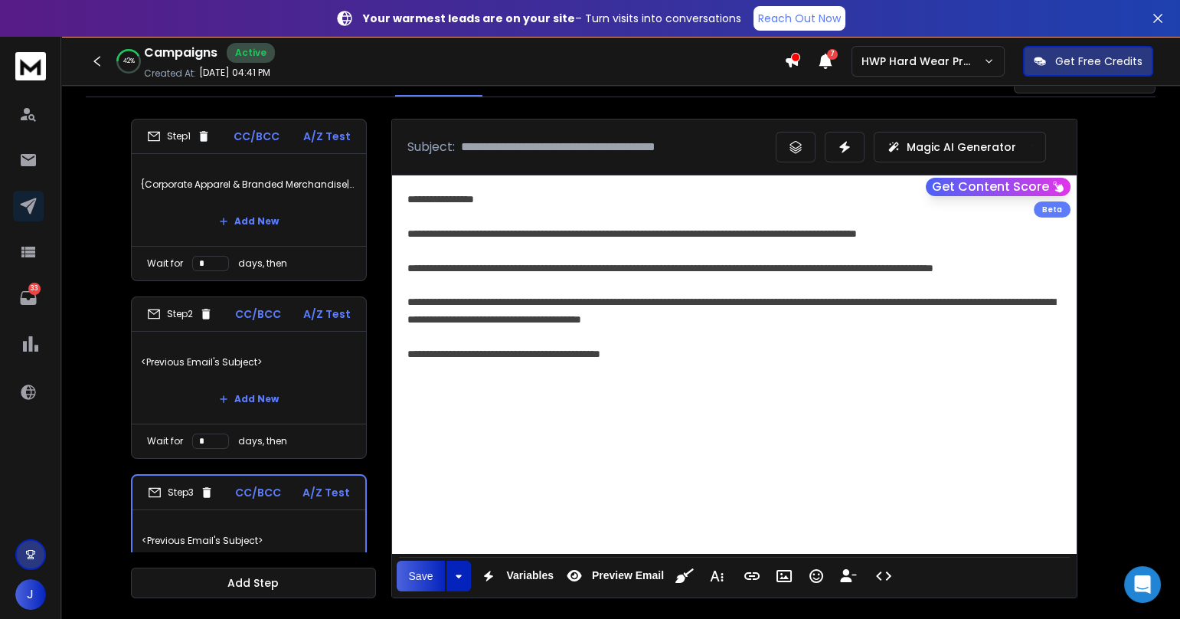
click at [90, 401] on div "**********" at bounding box center [621, 359] width 1070 height 492
click at [30, 202] on icon at bounding box center [28, 206] width 18 height 18
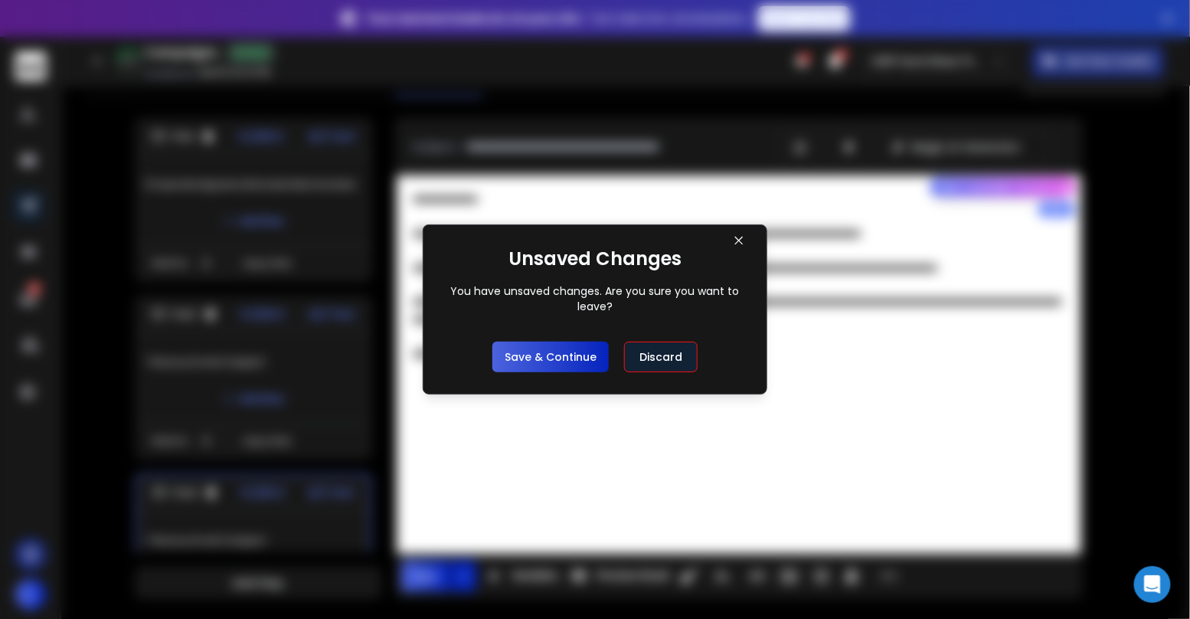
click at [530, 358] on button "Save & Continue" at bounding box center [551, 357] width 116 height 31
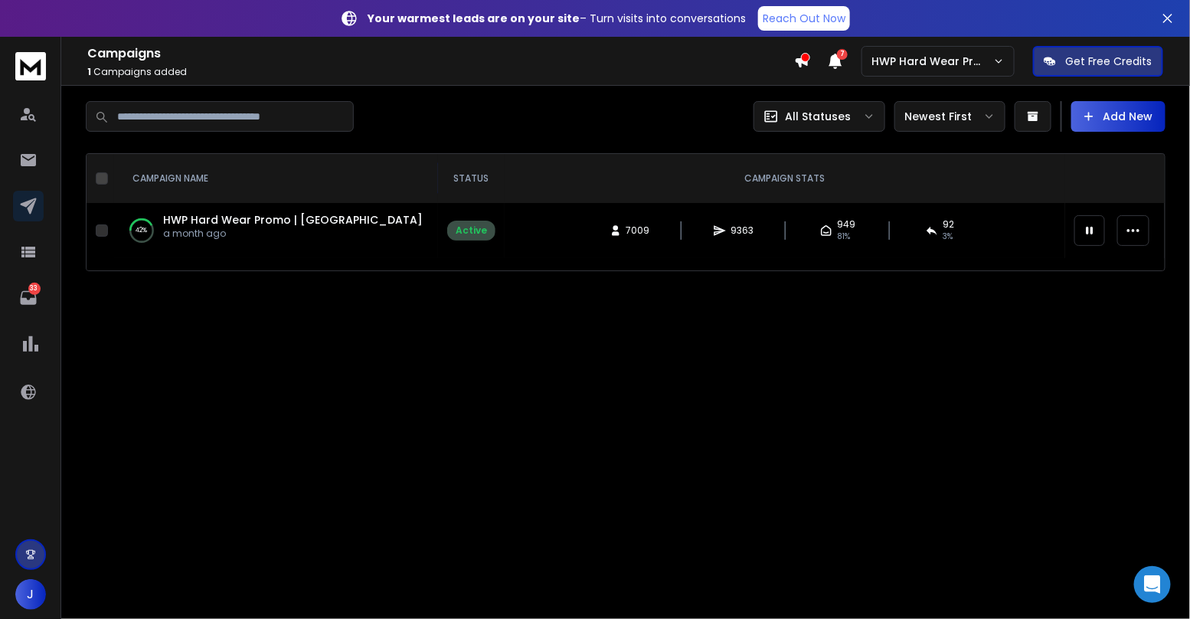
click at [335, 396] on div "Your warmest leads are on your site – Turn visits into conversations Reach Out …" at bounding box center [595, 309] width 1190 height 619
click at [986, 67] on p "HWP Hard Wear Promotions" at bounding box center [933, 61] width 122 height 15
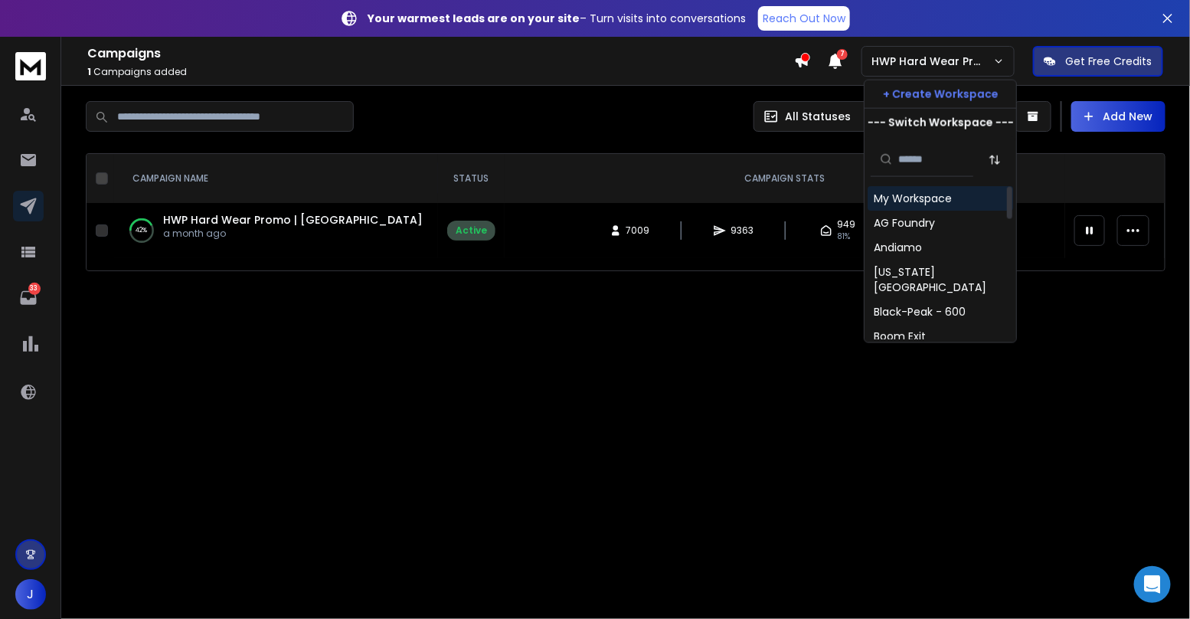
click at [921, 201] on div "My Workspace" at bounding box center [913, 198] width 78 height 15
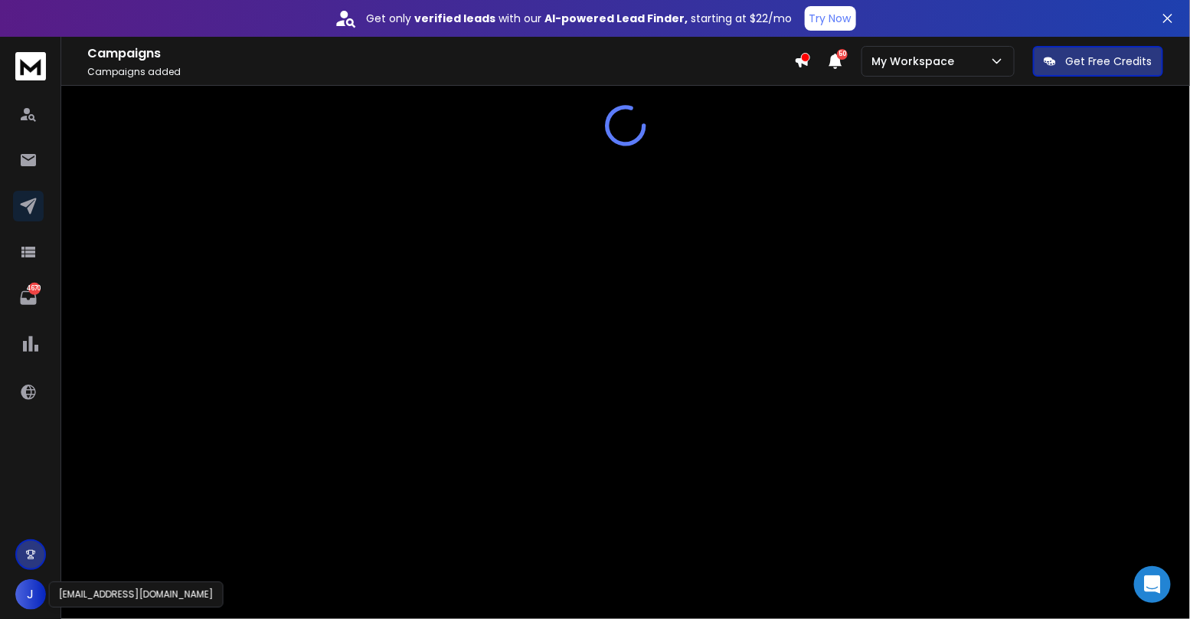
click at [38, 601] on span "J" at bounding box center [30, 594] width 31 height 31
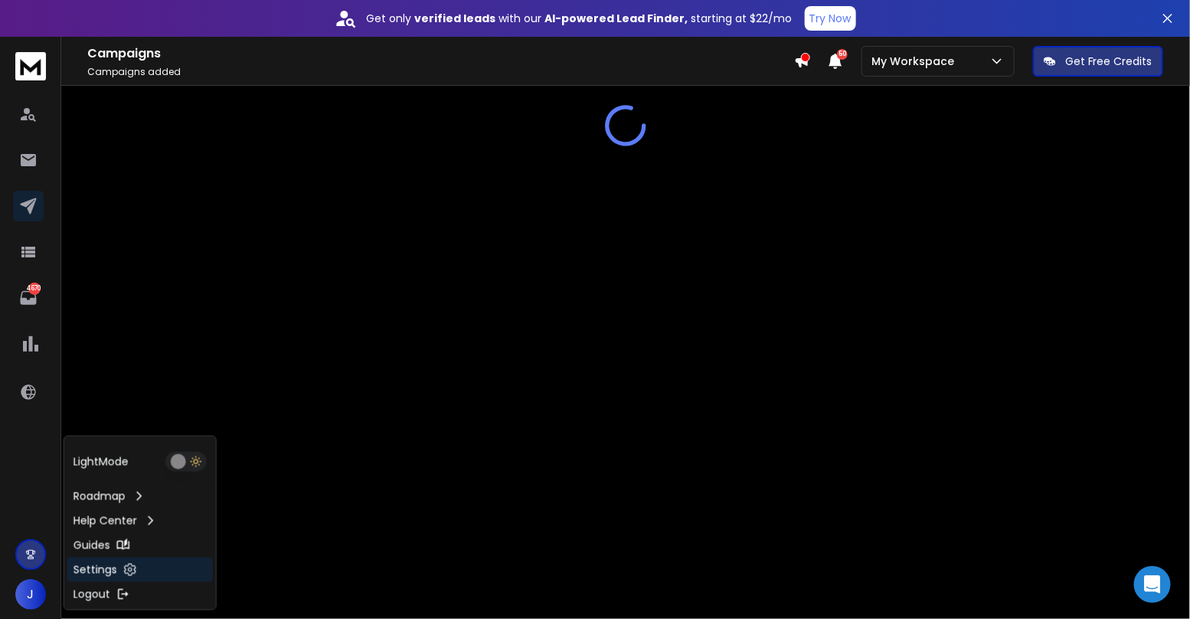
click at [152, 566] on div "Settings" at bounding box center [140, 570] width 146 height 25
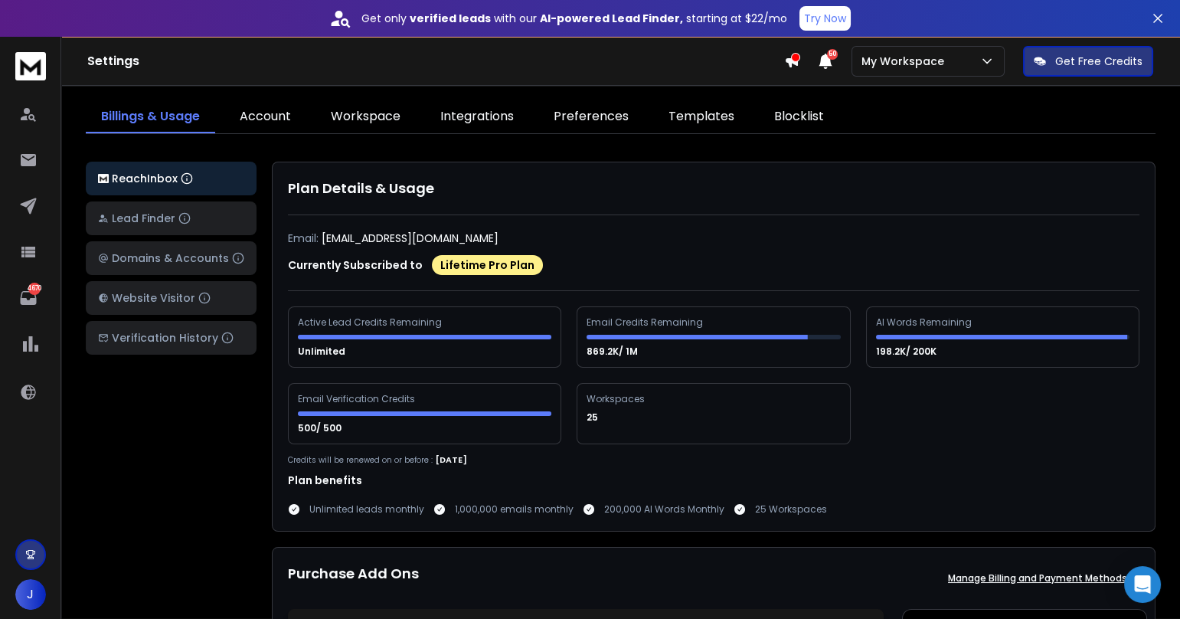
click at [384, 114] on link "Workspace" at bounding box center [366, 117] width 100 height 32
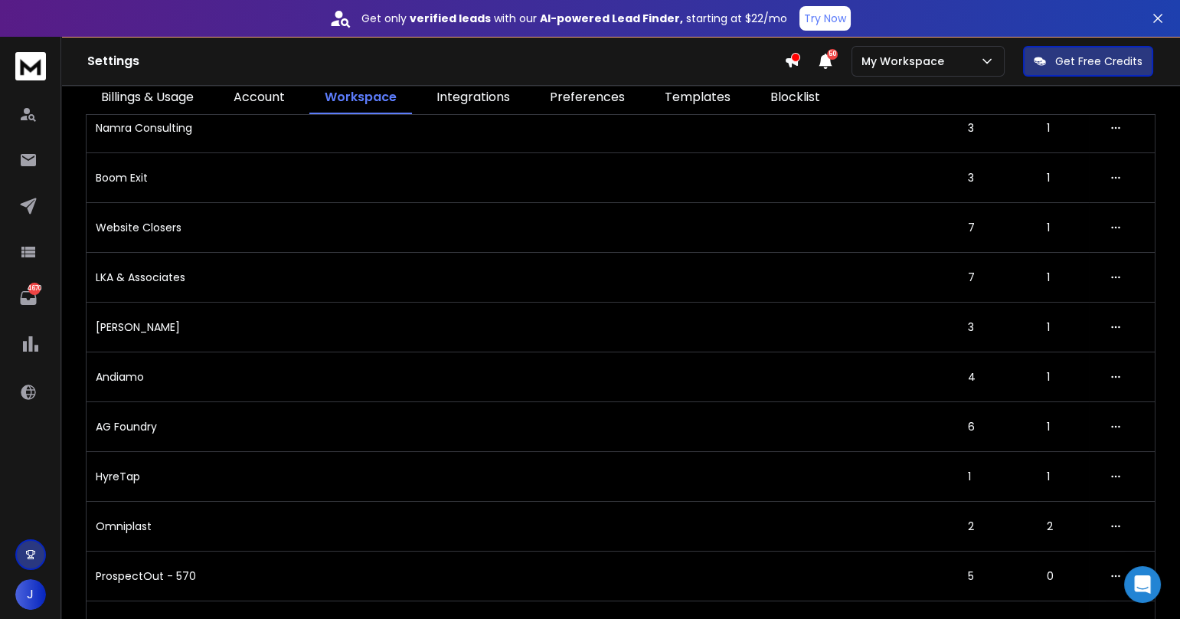
scroll to position [45, 0]
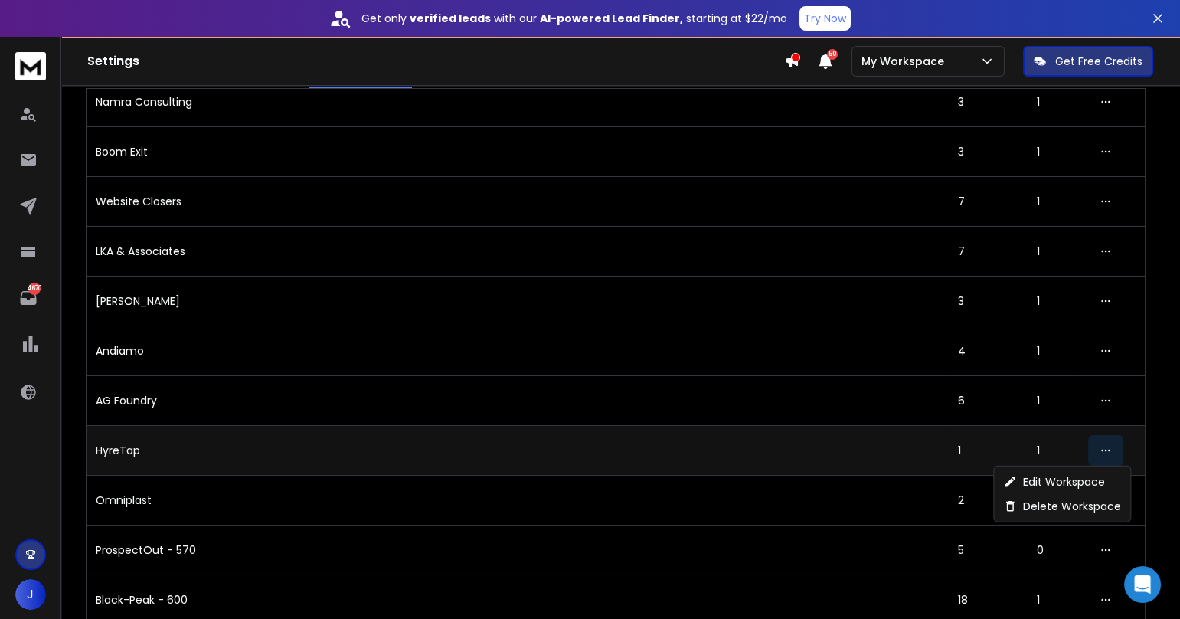
click at [1103, 451] on button "button" at bounding box center [1105, 450] width 35 height 31
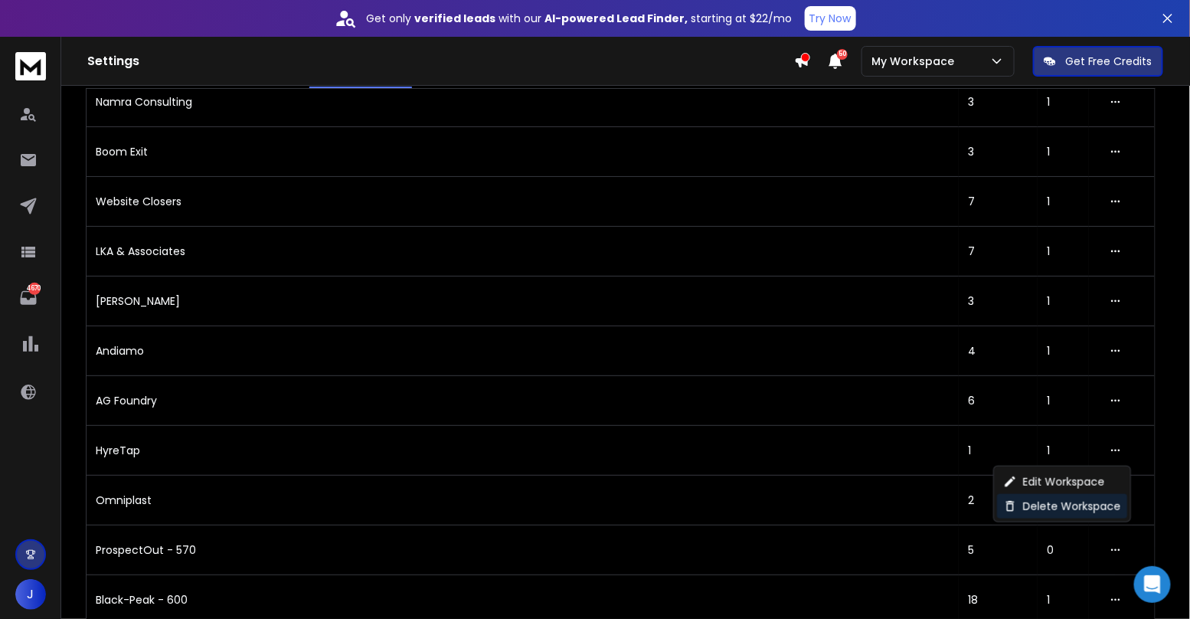
click at [1049, 506] on p "Delete Workspace" at bounding box center [1072, 506] width 98 height 15
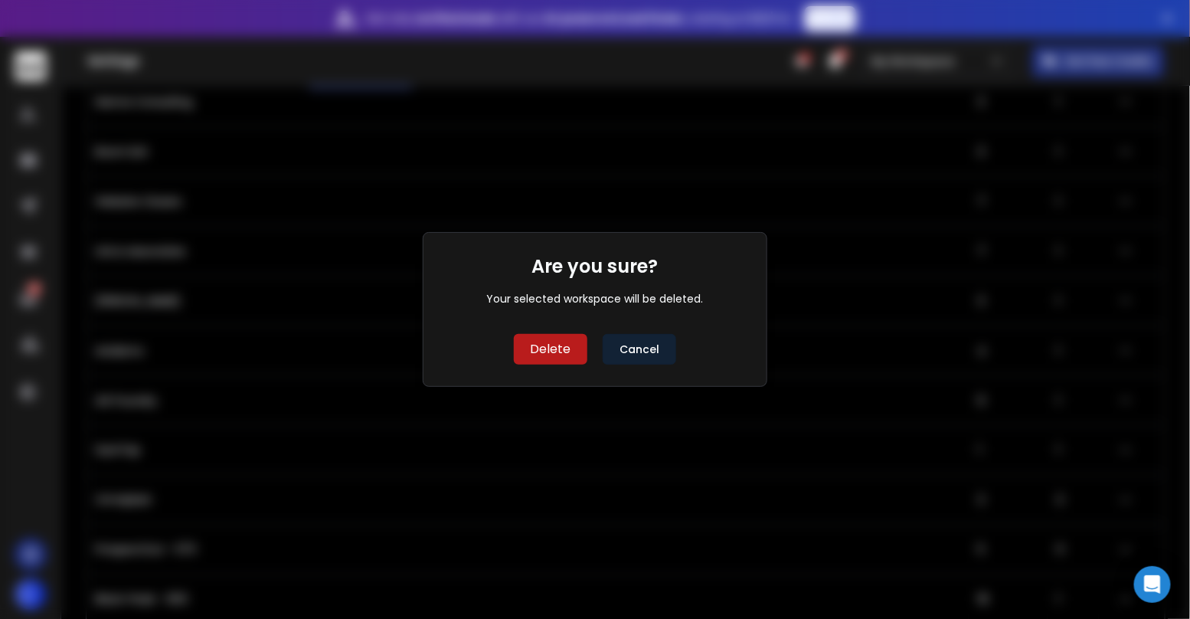
click at [555, 350] on button "Delete" at bounding box center [551, 349] width 74 height 31
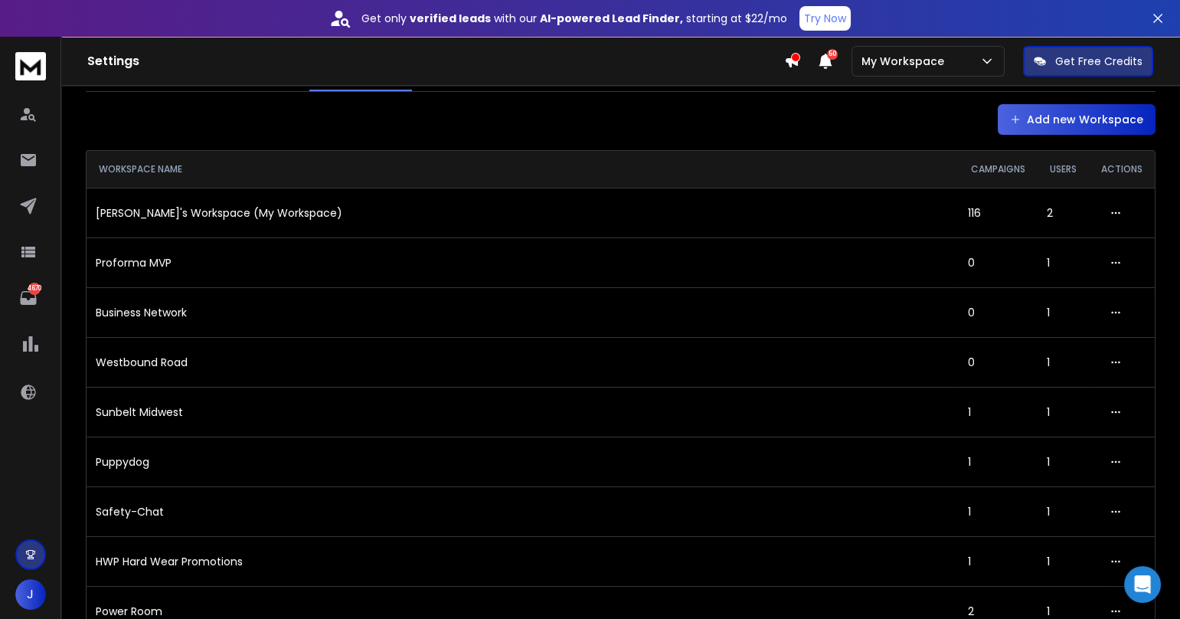
scroll to position [0, 0]
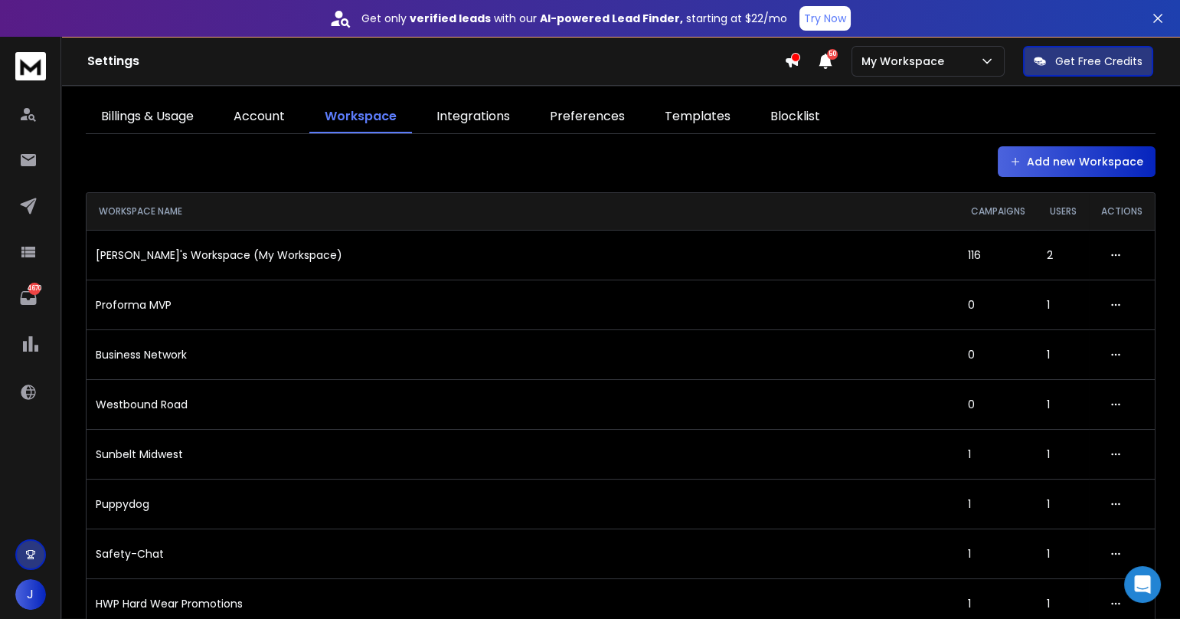
click at [265, 119] on link "Account" at bounding box center [259, 117] width 82 height 32
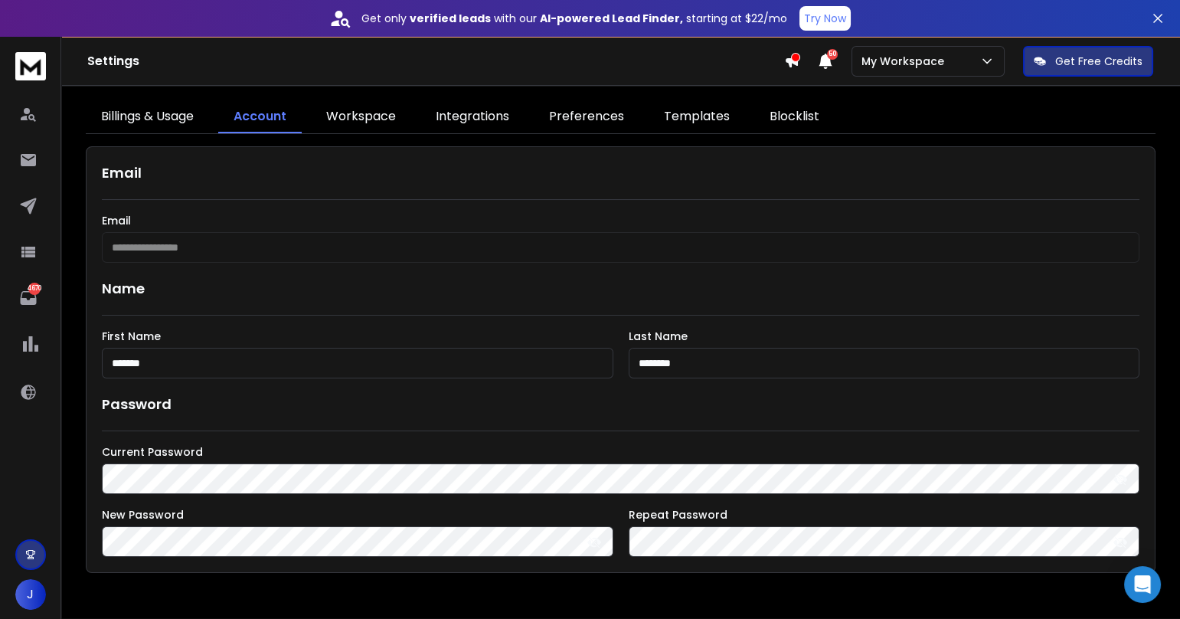
click at [378, 124] on link "Workspace" at bounding box center [361, 117] width 100 height 32
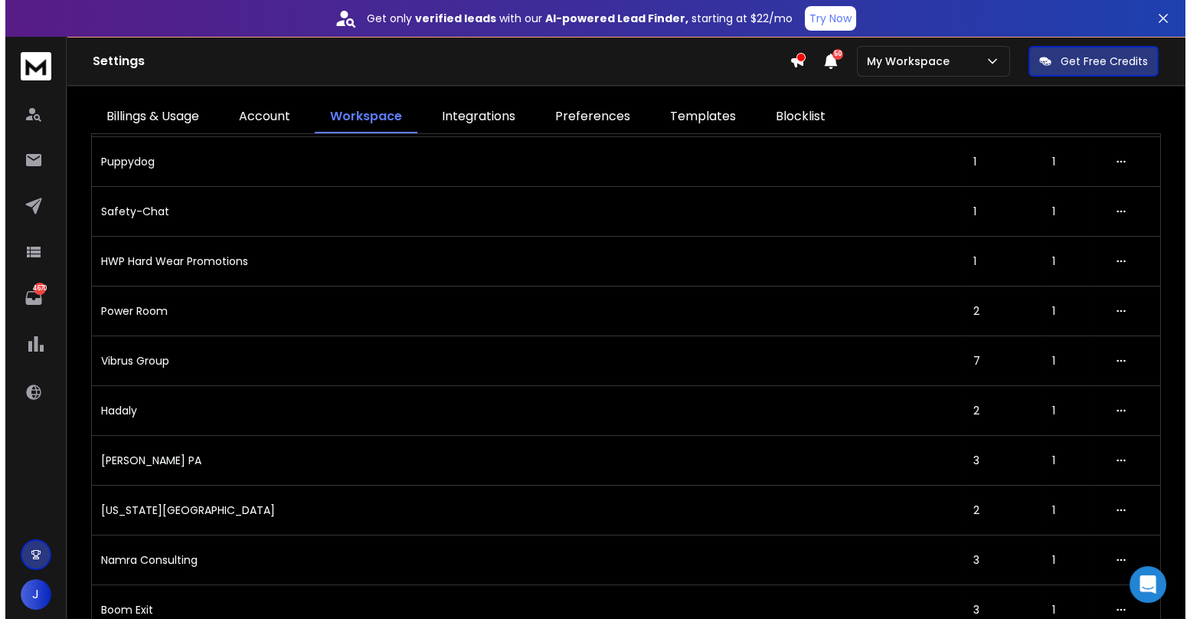
scroll to position [338, 0]
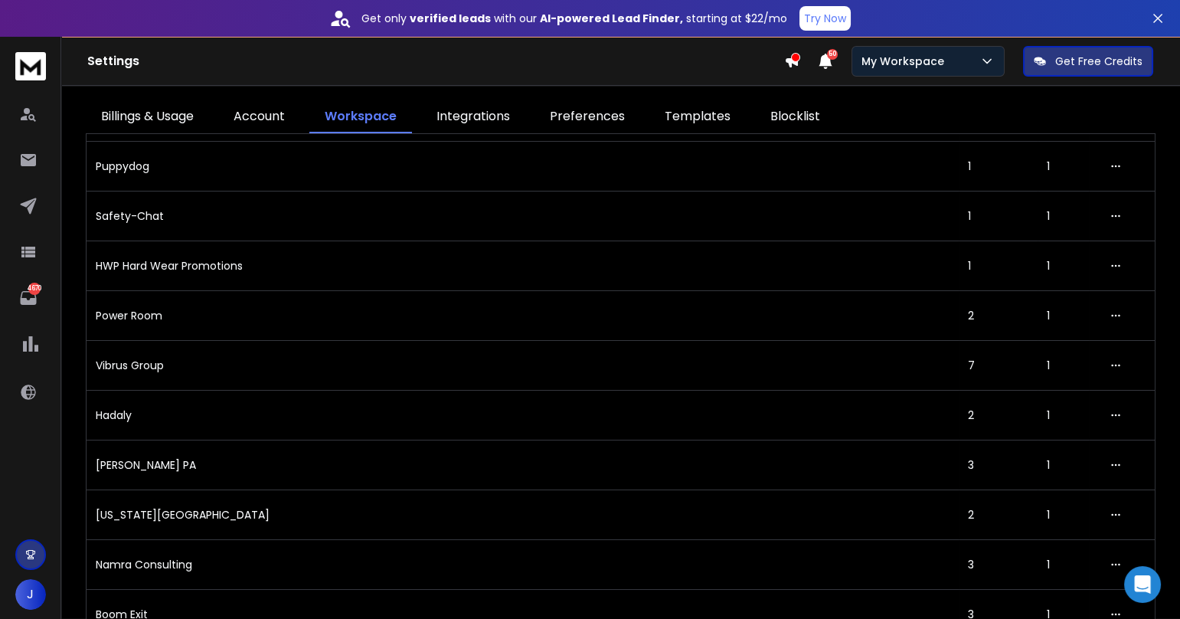
click at [968, 55] on div "My Workspace" at bounding box center [928, 61] width 133 height 15
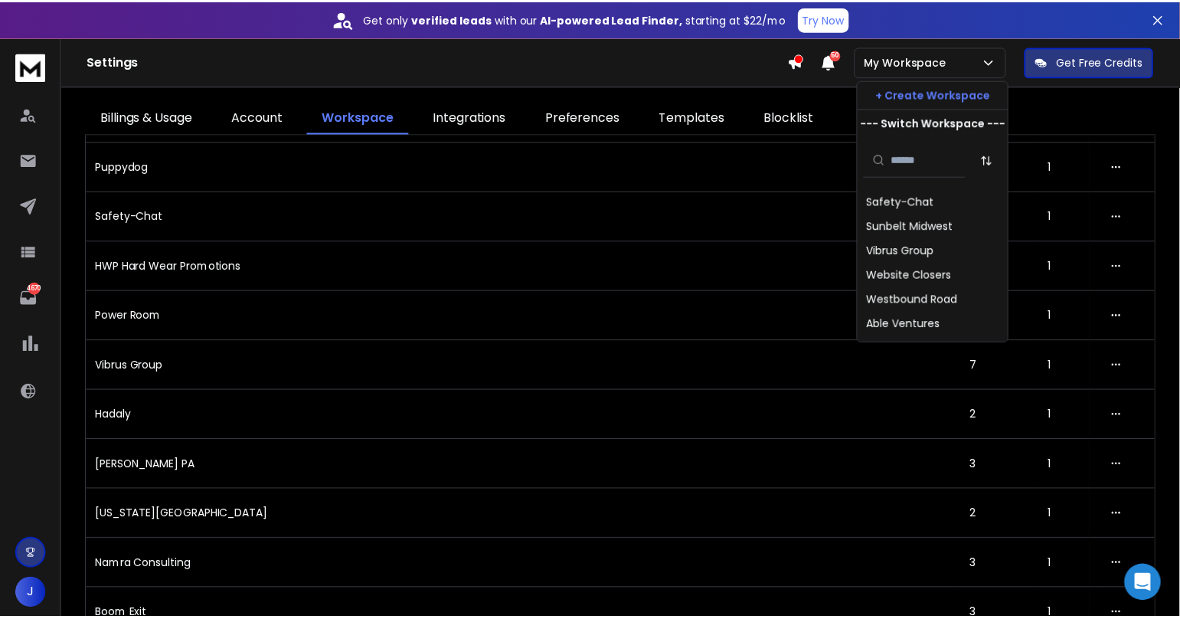
scroll to position [548, 0]
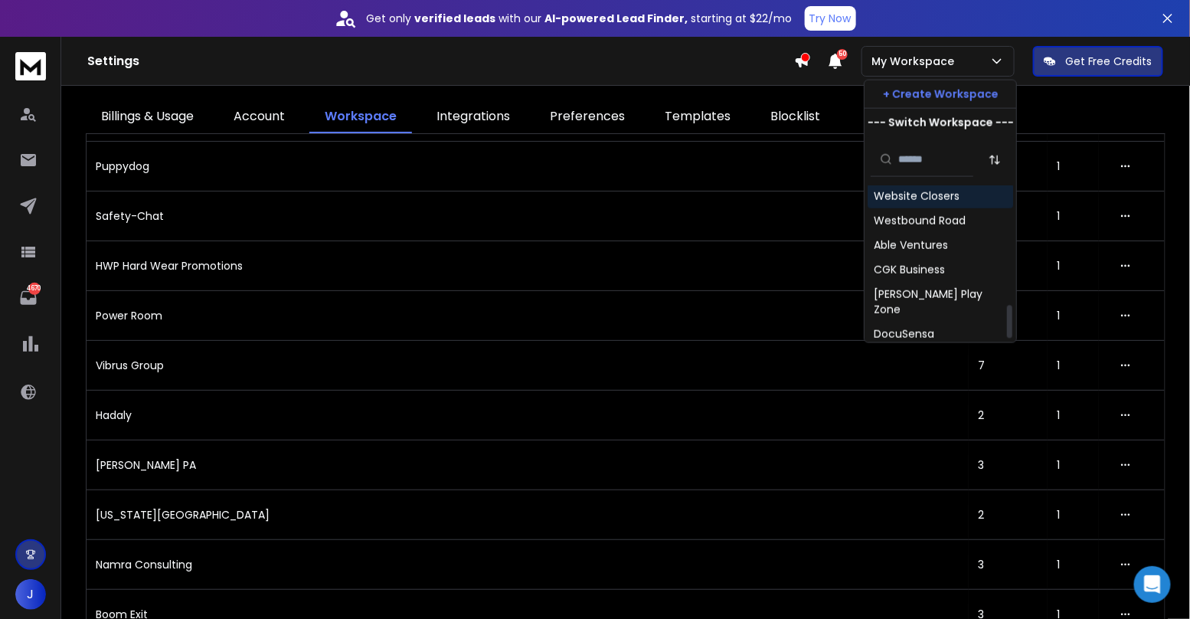
click at [922, 152] on input "text" at bounding box center [932, 159] width 66 height 34
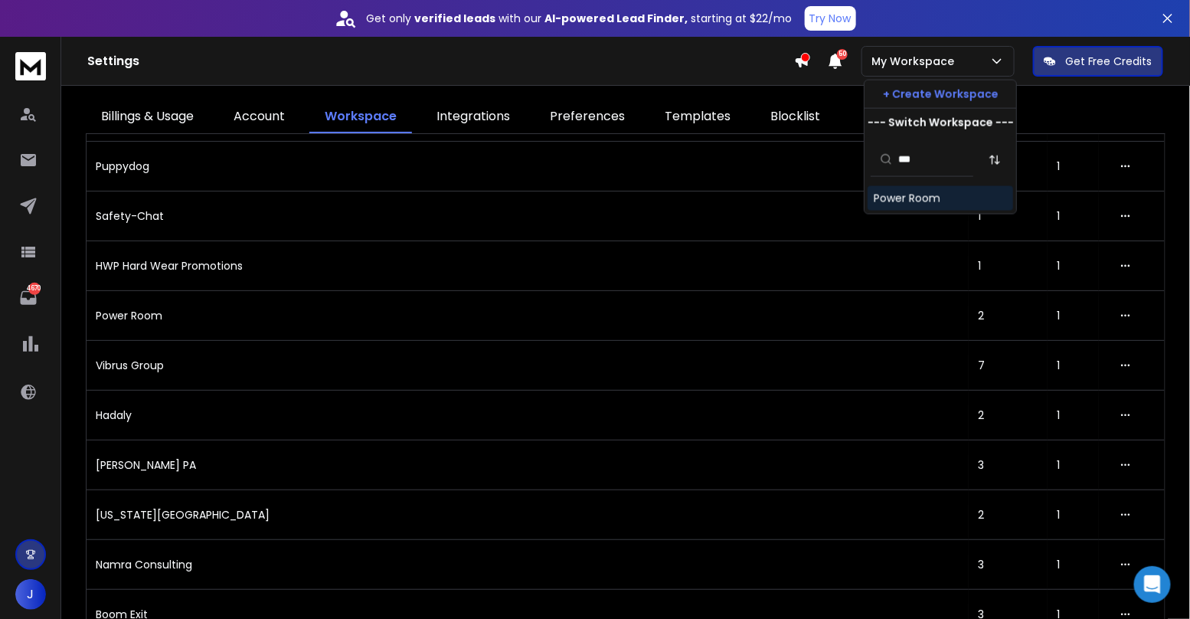
type input "***"
click at [926, 198] on div "Power Room" at bounding box center [907, 198] width 67 height 15
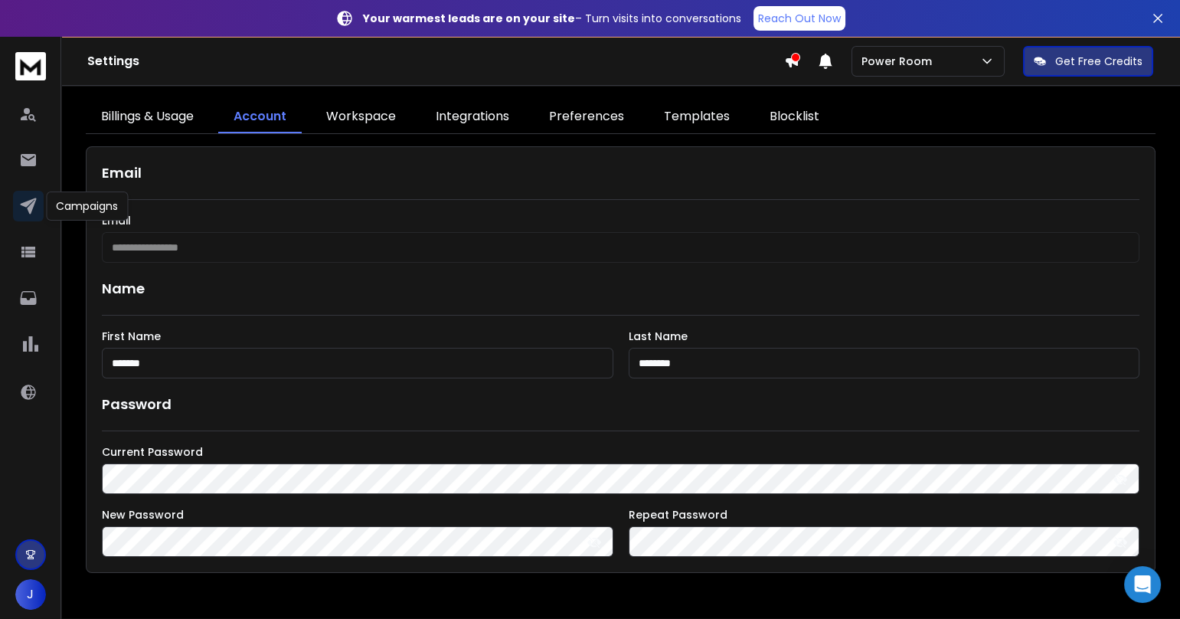
click at [36, 209] on icon at bounding box center [28, 206] width 18 height 18
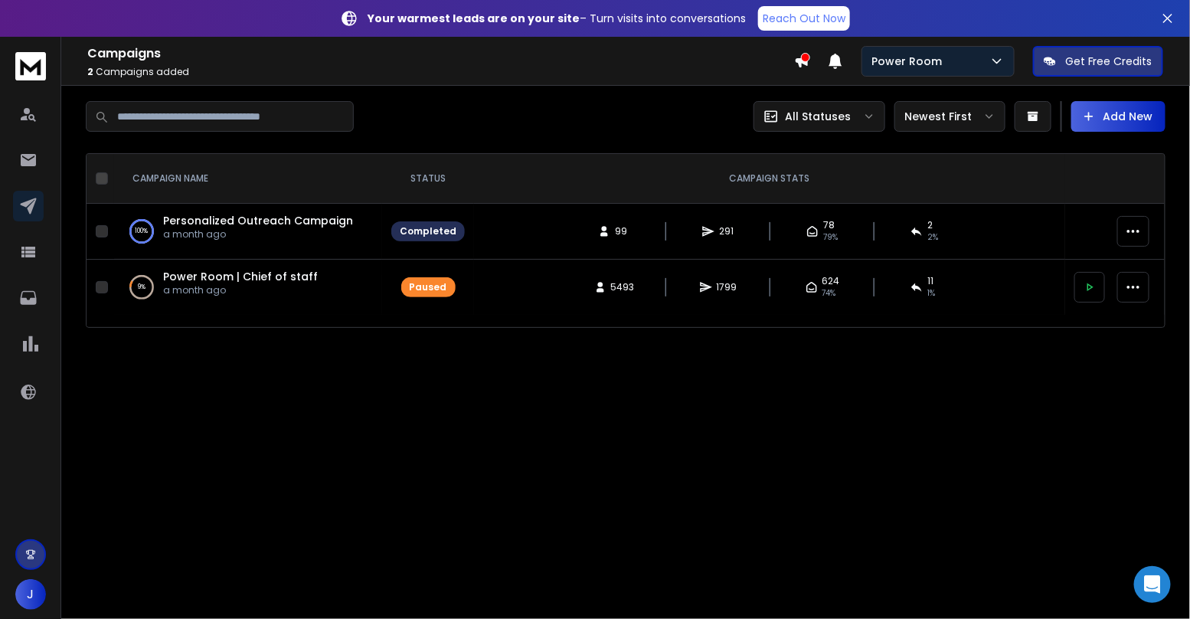
click at [920, 59] on p "Power Room" at bounding box center [910, 61] width 77 height 15
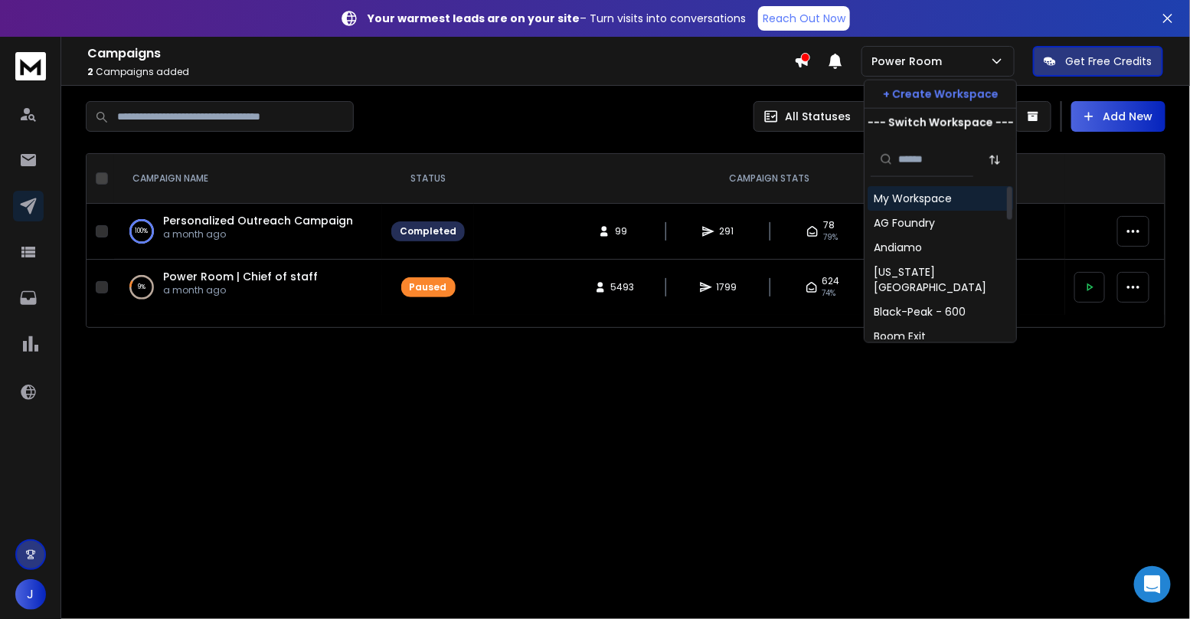
click at [923, 197] on div "My Workspace" at bounding box center [913, 198] width 78 height 15
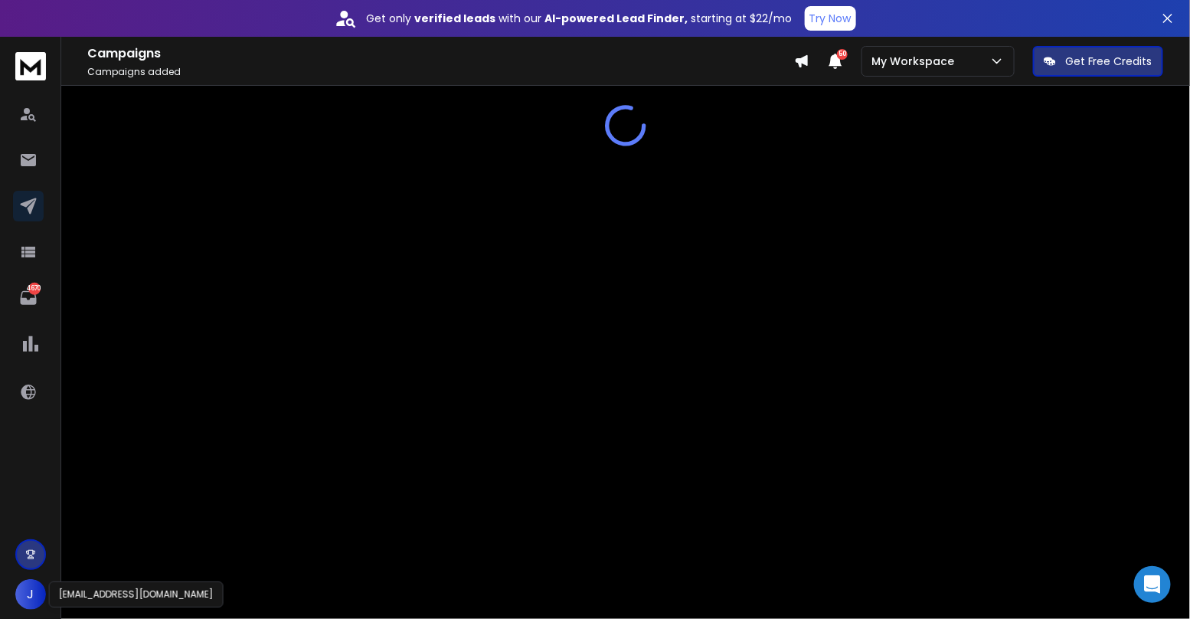
click at [39, 598] on span "J" at bounding box center [30, 594] width 31 height 31
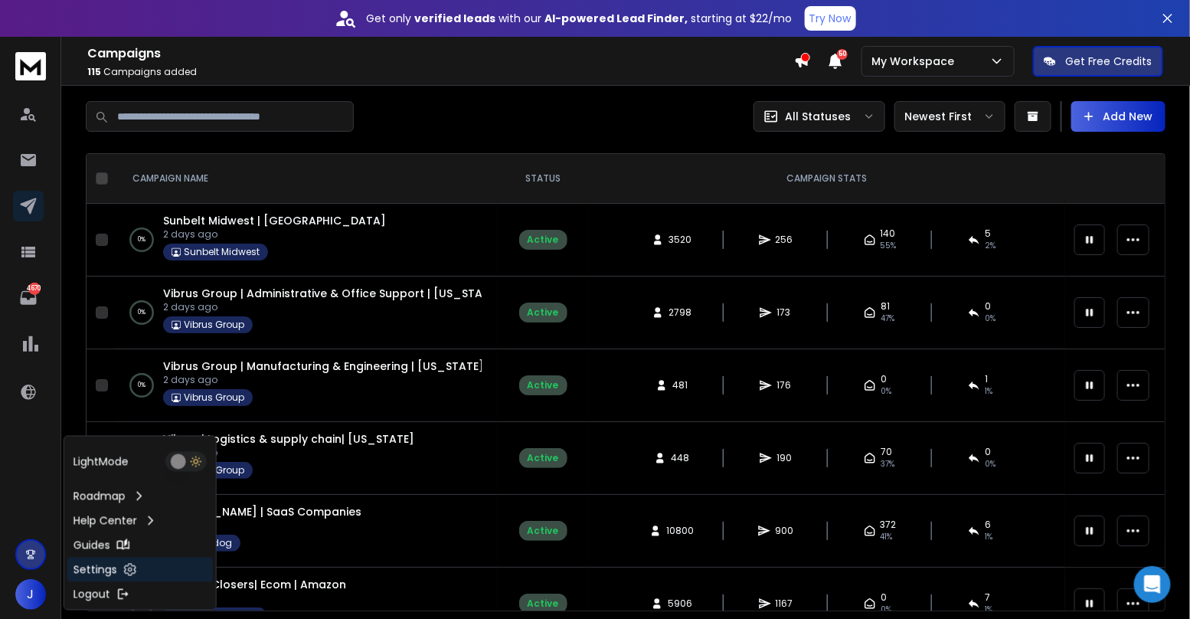
click at [124, 569] on icon at bounding box center [130, 570] width 14 height 14
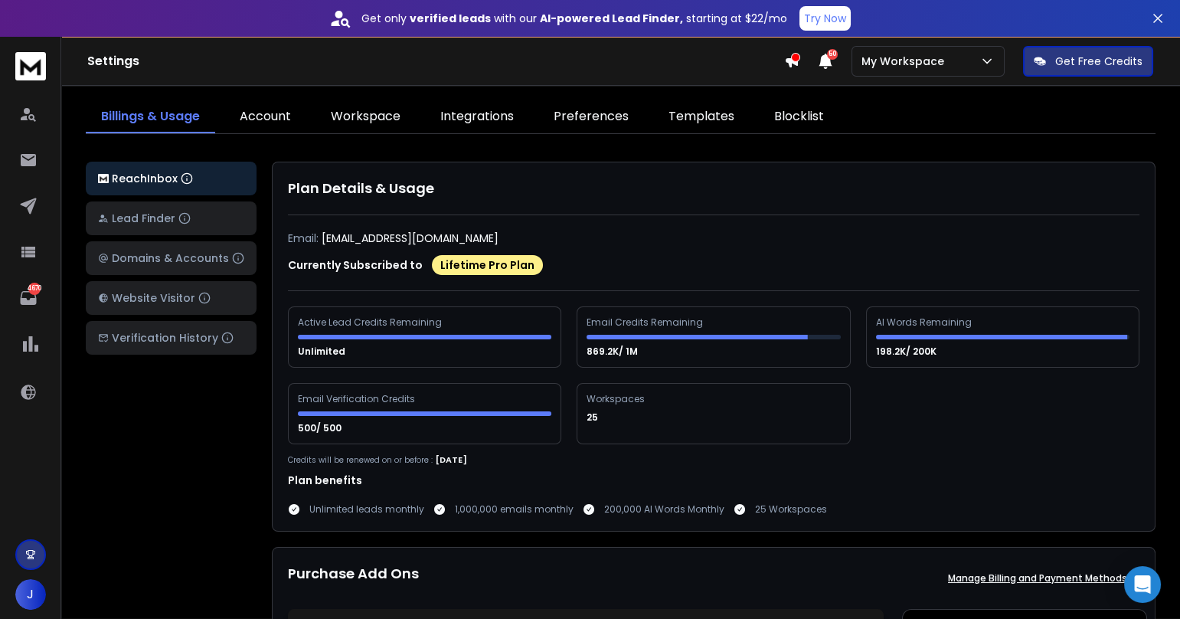
click at [383, 119] on link "Workspace" at bounding box center [366, 117] width 100 height 32
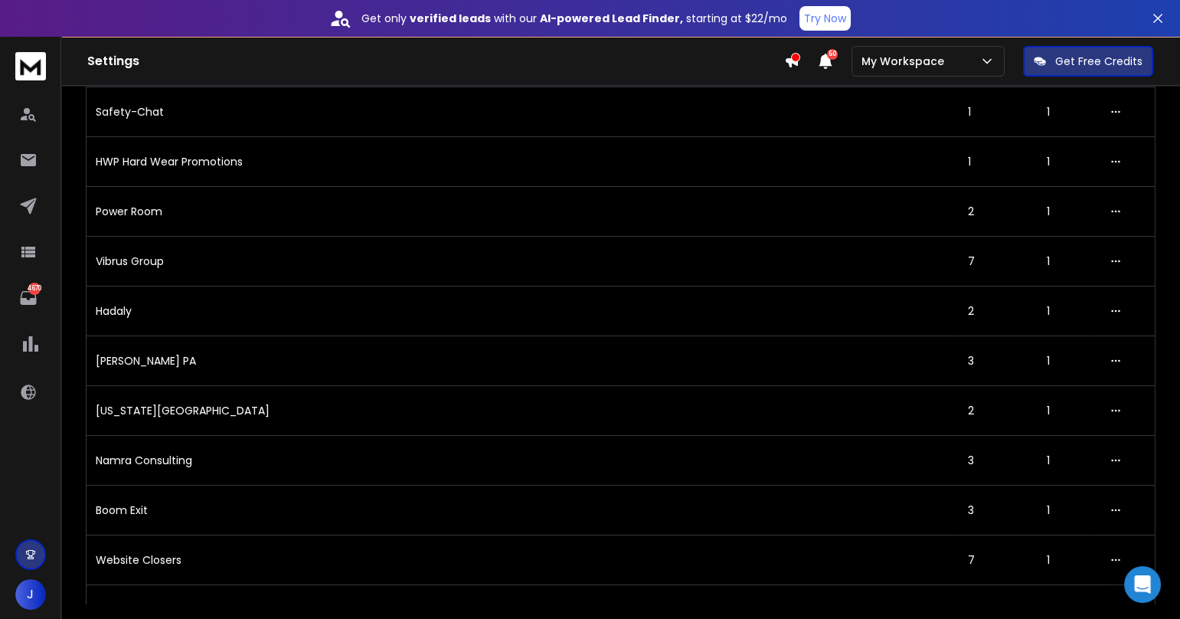
scroll to position [306, 0]
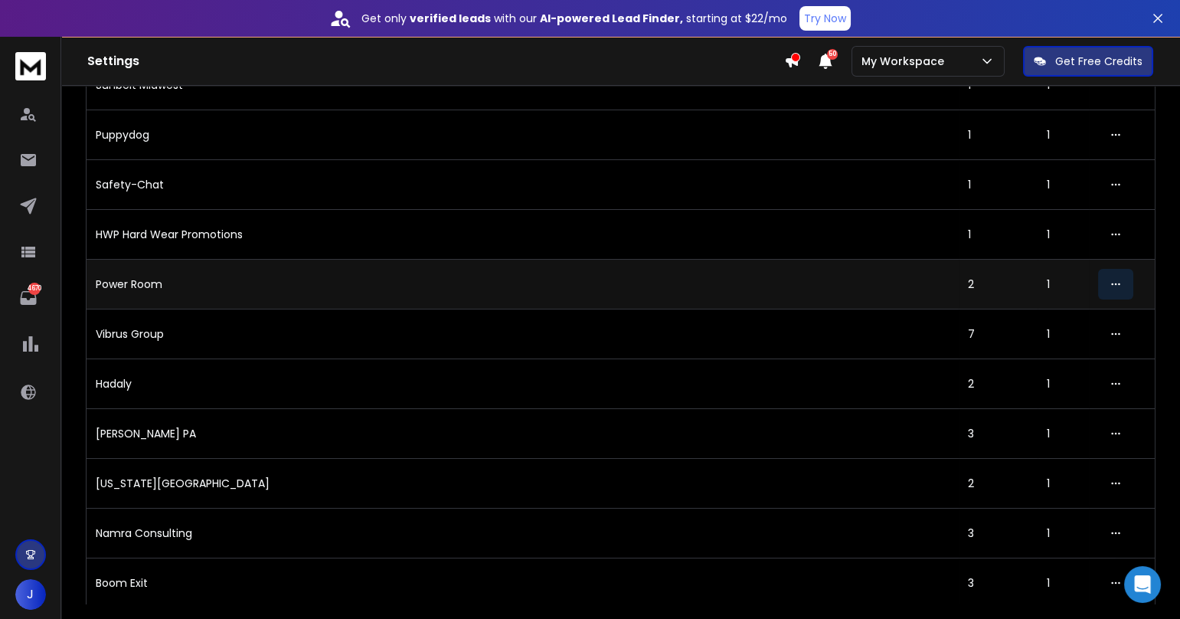
click at [1098, 280] on button "button" at bounding box center [1115, 284] width 35 height 31
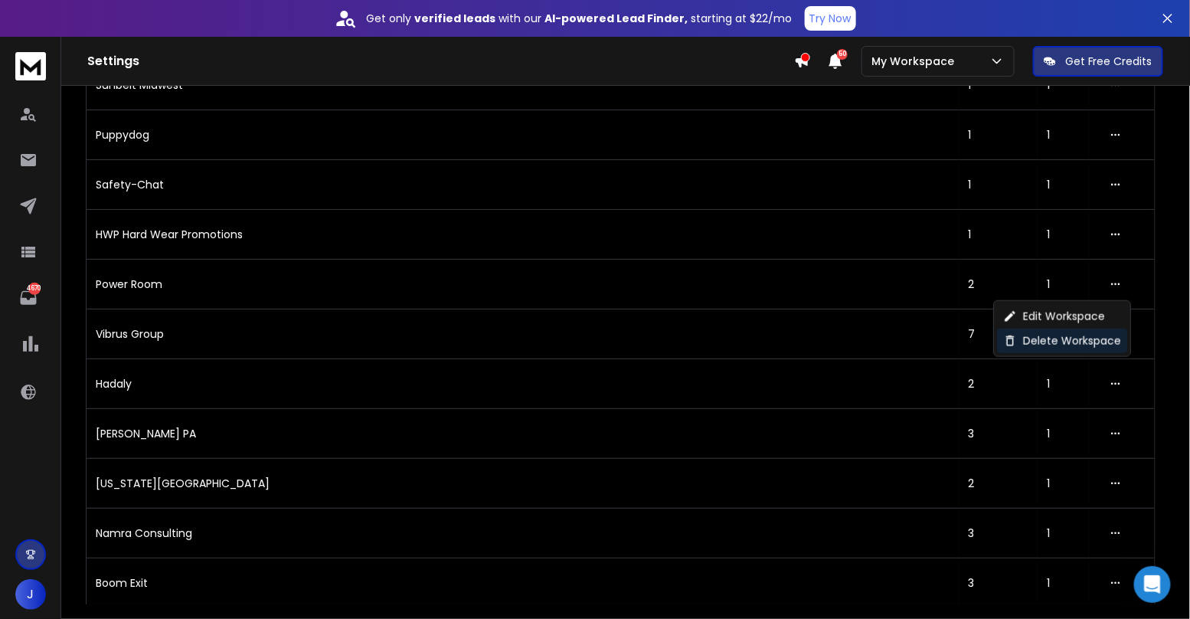
click at [1056, 344] on p "Delete Workspace" at bounding box center [1072, 340] width 98 height 15
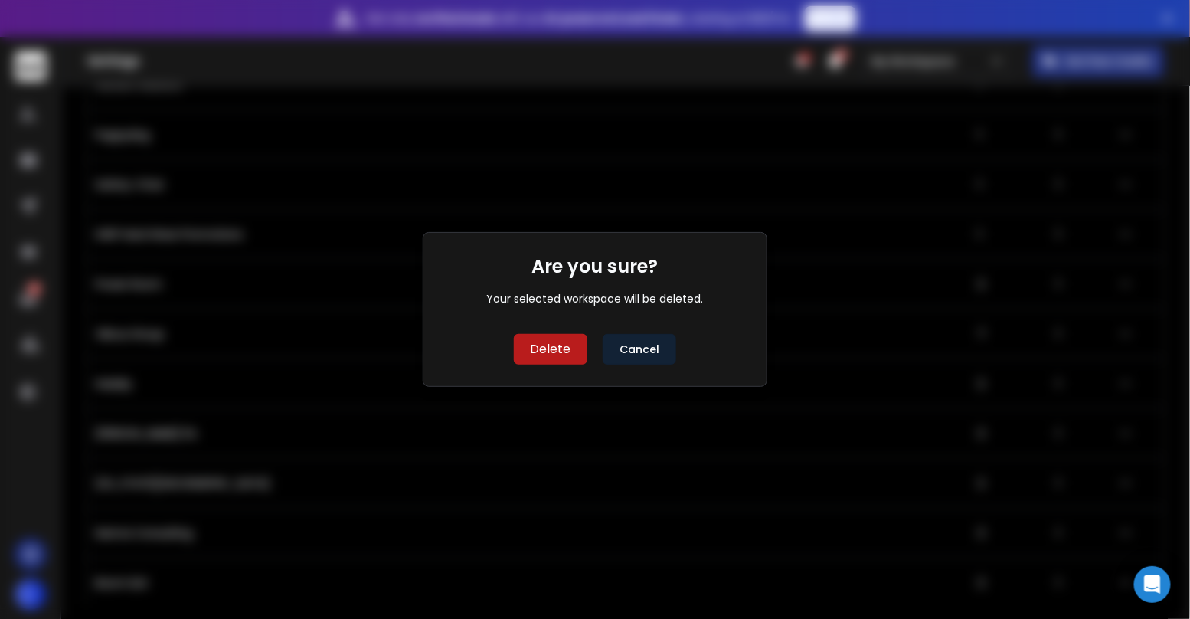
click at [552, 353] on button "Delete" at bounding box center [551, 349] width 74 height 31
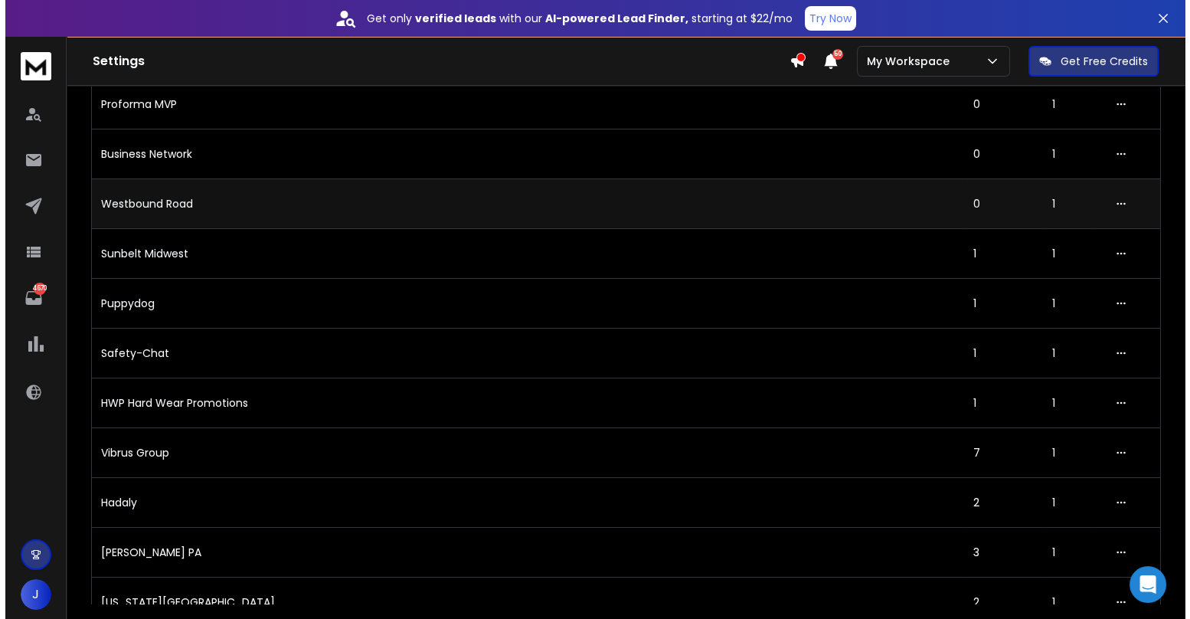
scroll to position [142, 0]
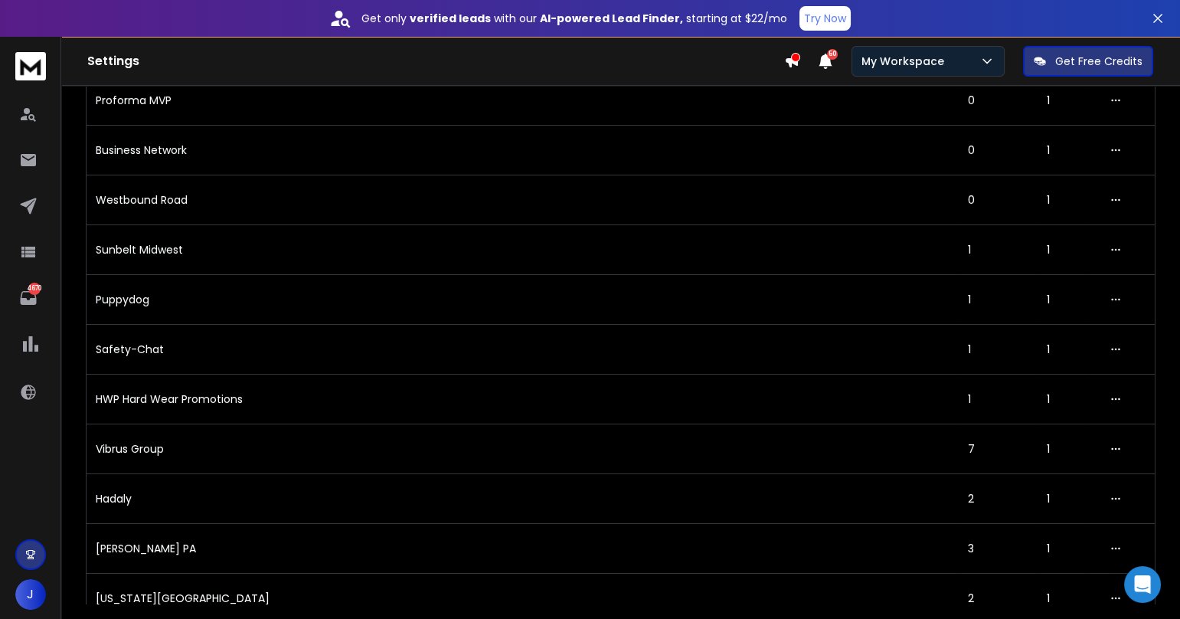
click at [923, 57] on p "My Workspace" at bounding box center [906, 61] width 89 height 15
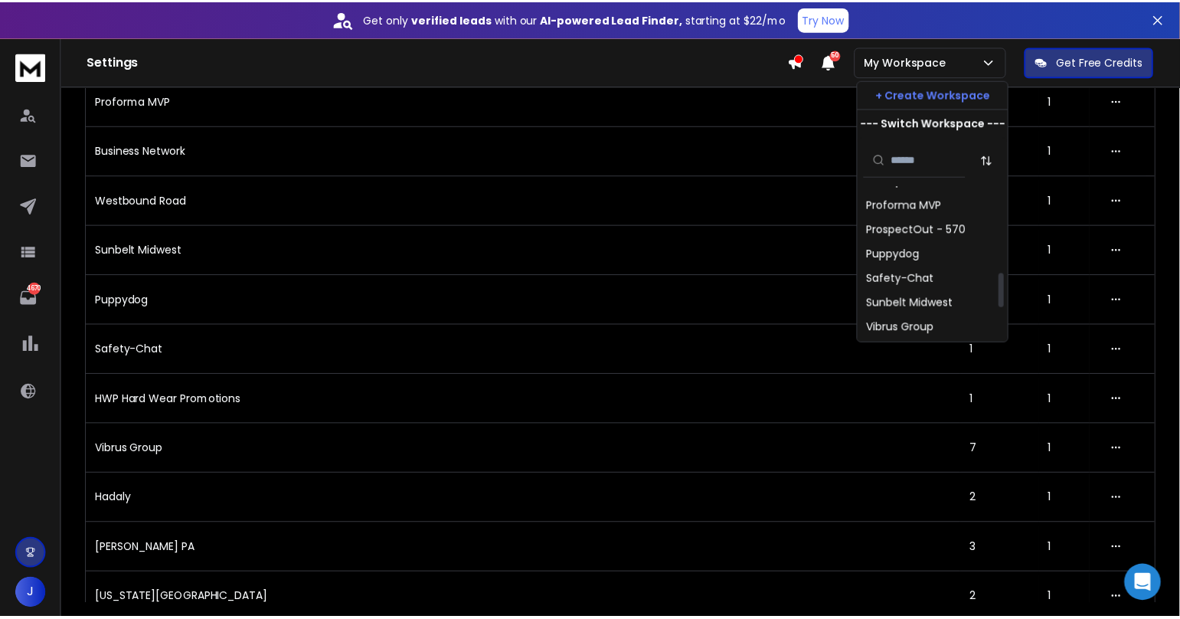
scroll to position [329, 0]
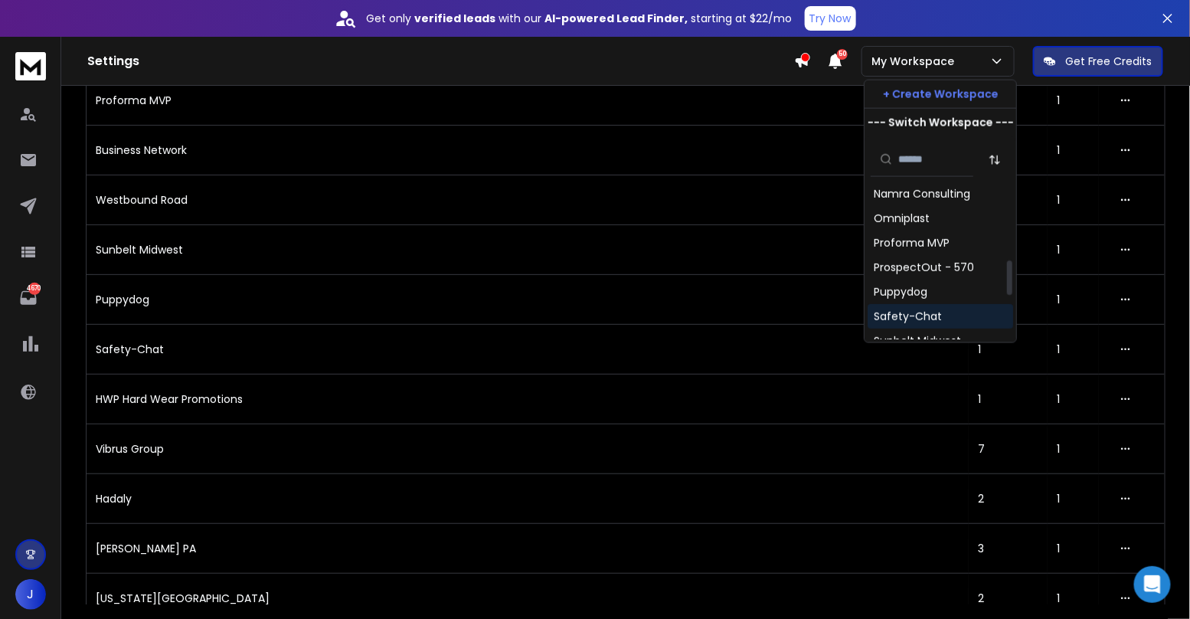
click at [935, 309] on div "Safety-Chat" at bounding box center [908, 316] width 68 height 15
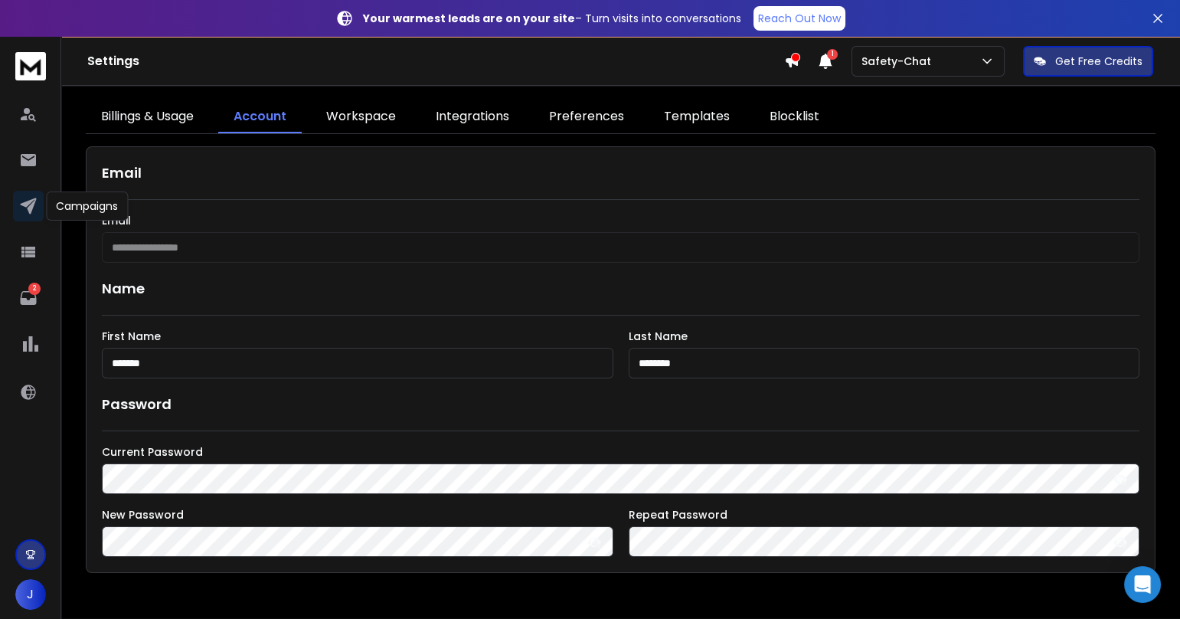
click at [27, 208] on icon at bounding box center [28, 206] width 16 height 16
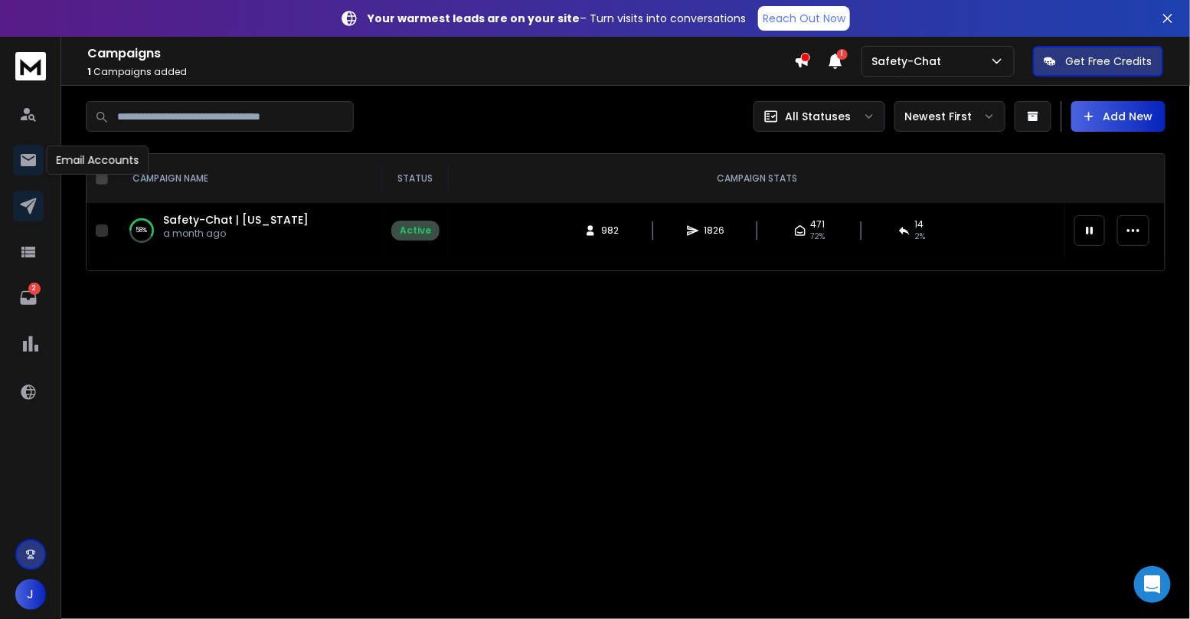
click at [26, 156] on icon at bounding box center [28, 160] width 15 height 12
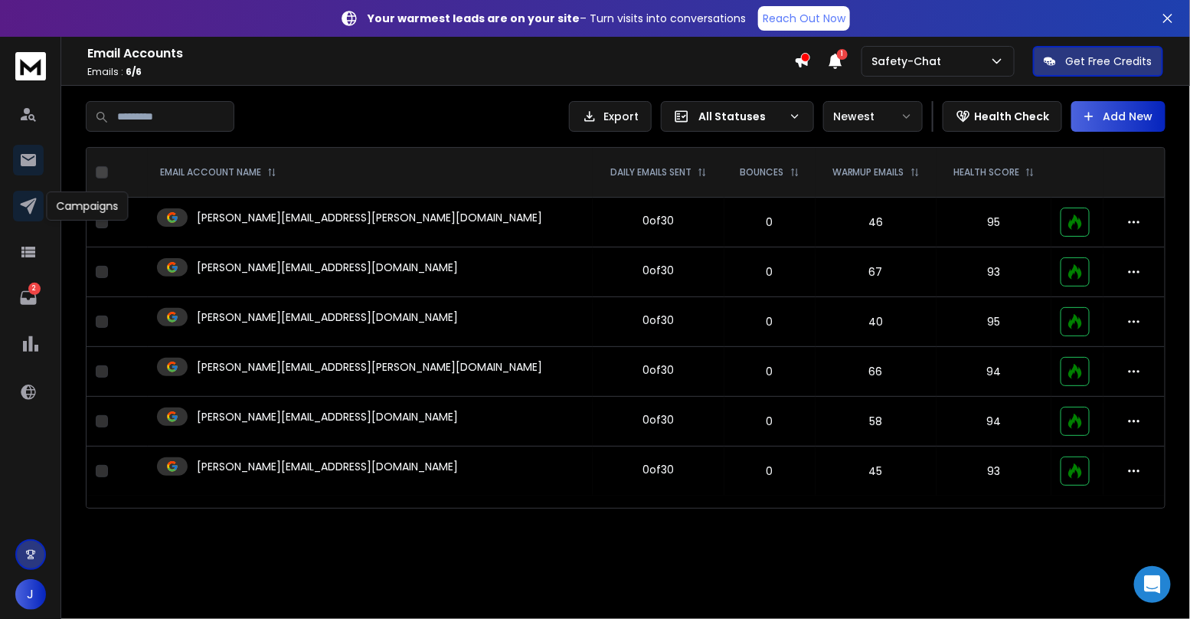
click at [31, 209] on icon at bounding box center [28, 206] width 16 height 16
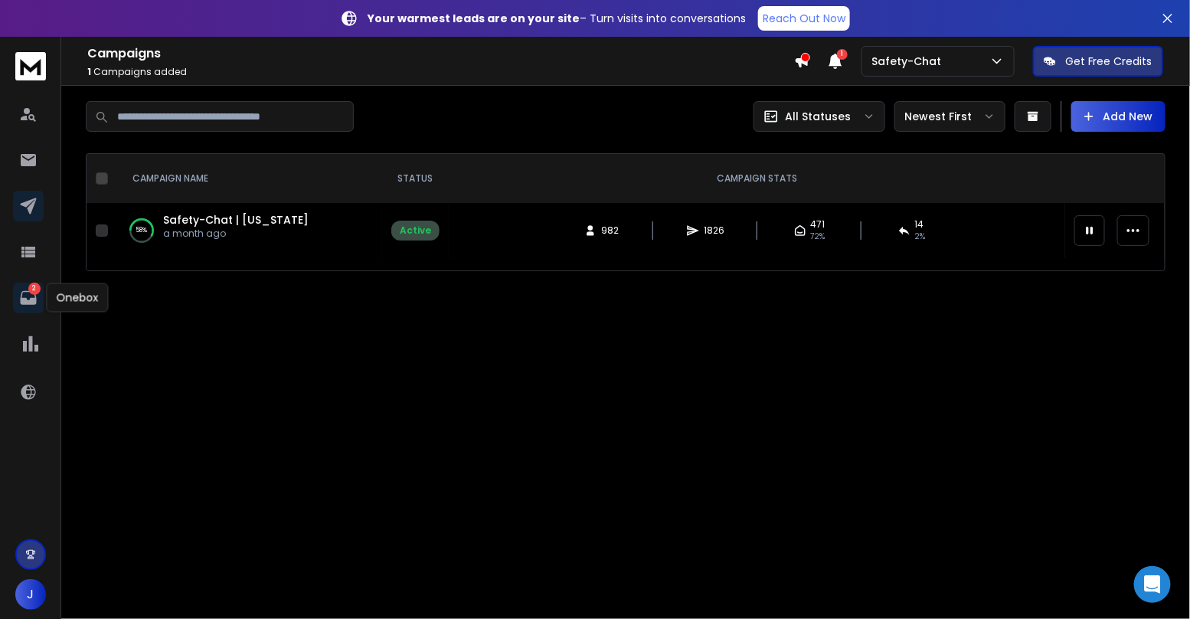
click at [28, 296] on icon at bounding box center [28, 298] width 18 height 18
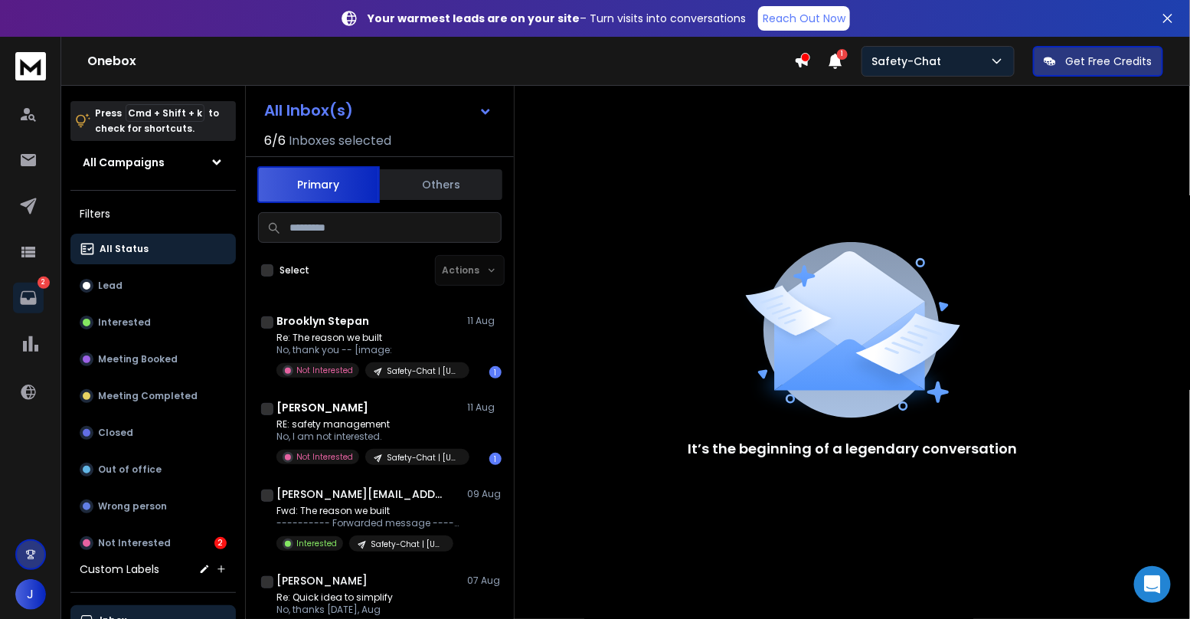
click at [954, 67] on div "Safety-Chat" at bounding box center [938, 61] width 133 height 15
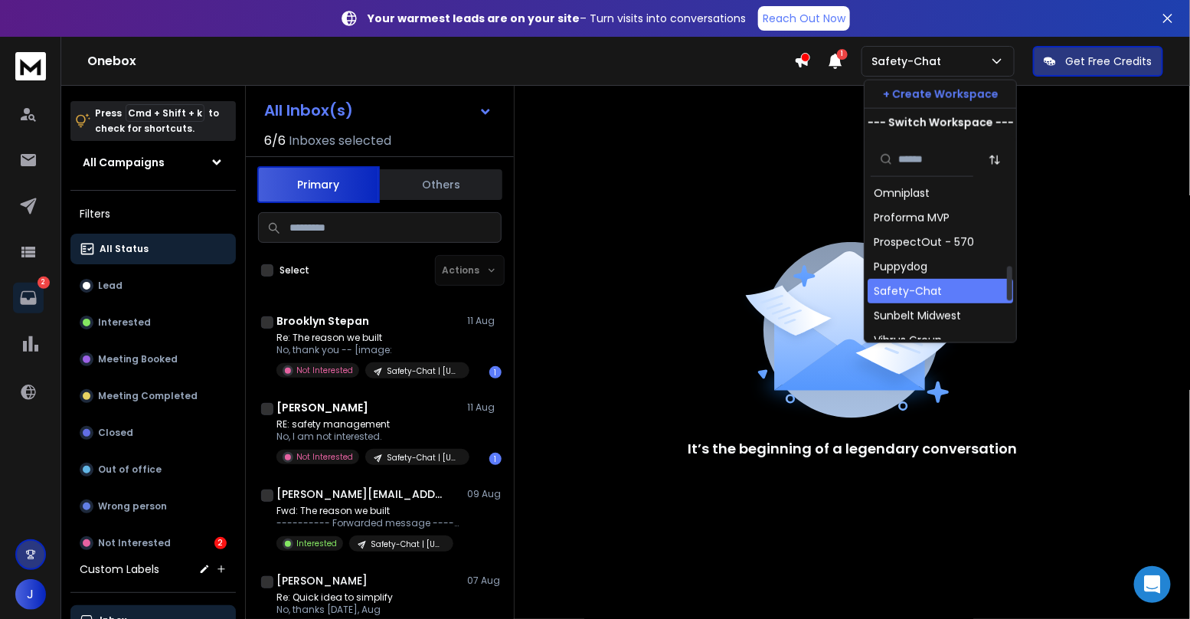
scroll to position [357, 0]
click at [925, 257] on div "Puppydog" at bounding box center [901, 264] width 54 height 15
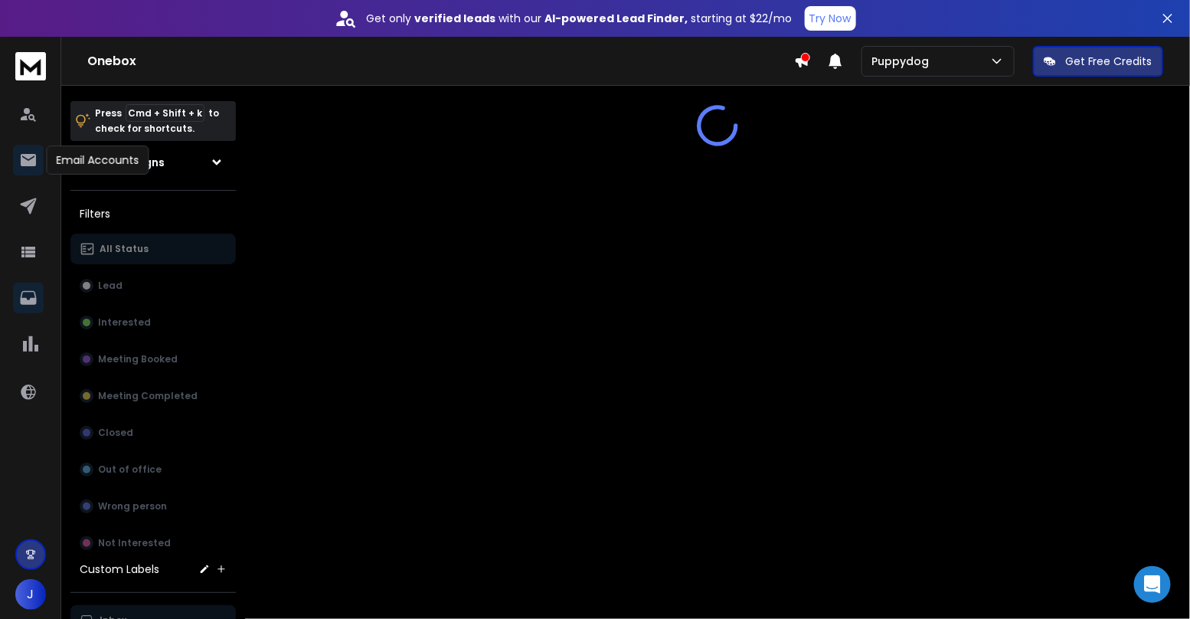
click at [36, 160] on icon at bounding box center [28, 160] width 18 height 18
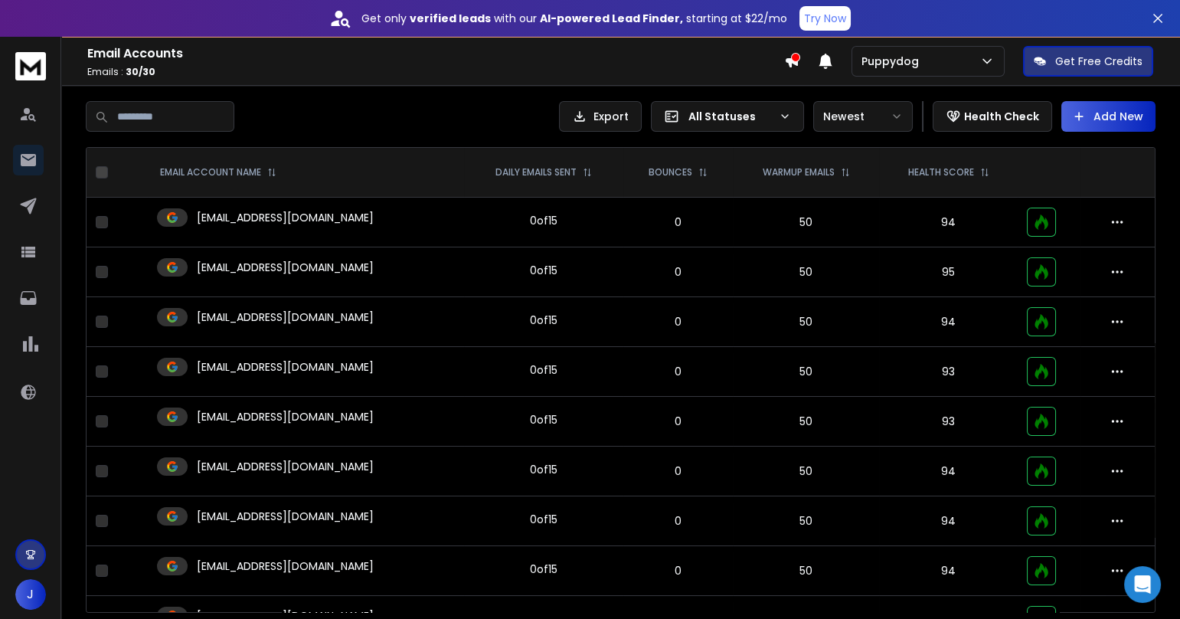
click at [406, 110] on div at bounding box center [318, 116] width 464 height 31
click at [85, 250] on button "Select this Page" at bounding box center [82, 247] width 12 height 12
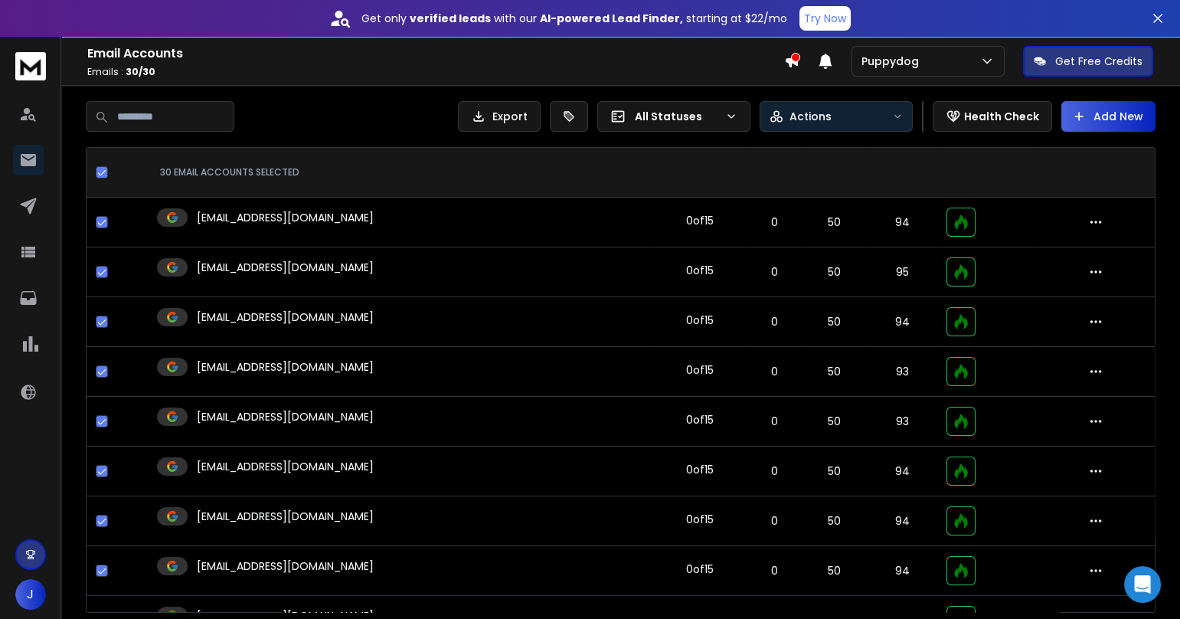
click at [825, 116] on p "Actions" at bounding box center [811, 116] width 42 height 15
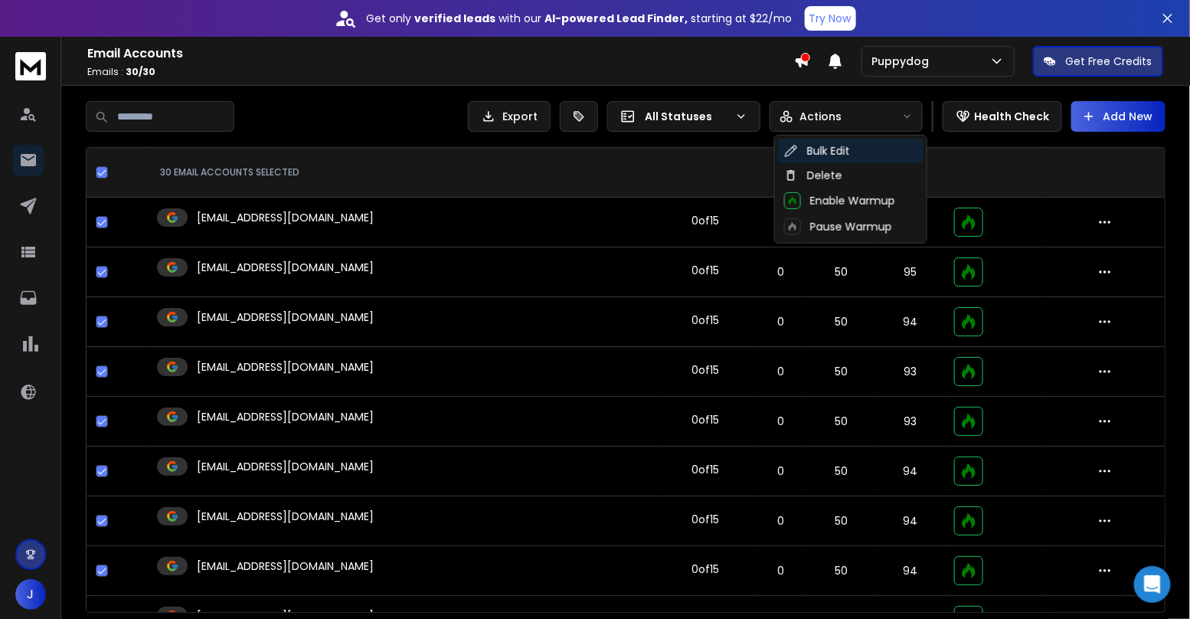
click at [821, 152] on div "Bulk Edit" at bounding box center [817, 150] width 66 height 15
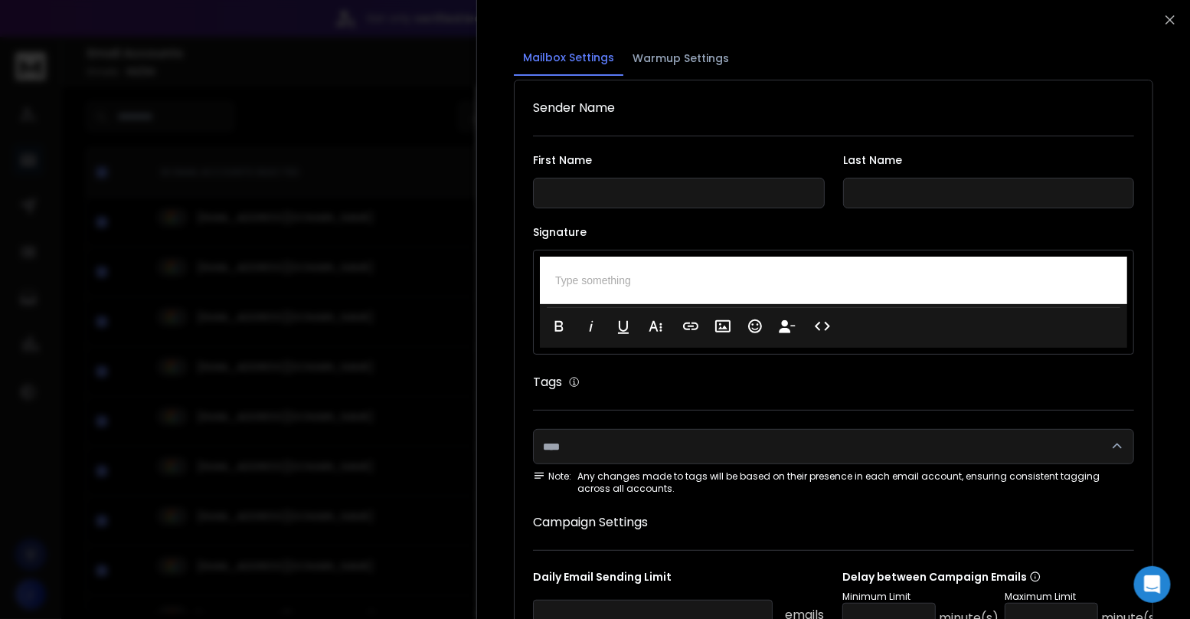
scroll to position [267, 0]
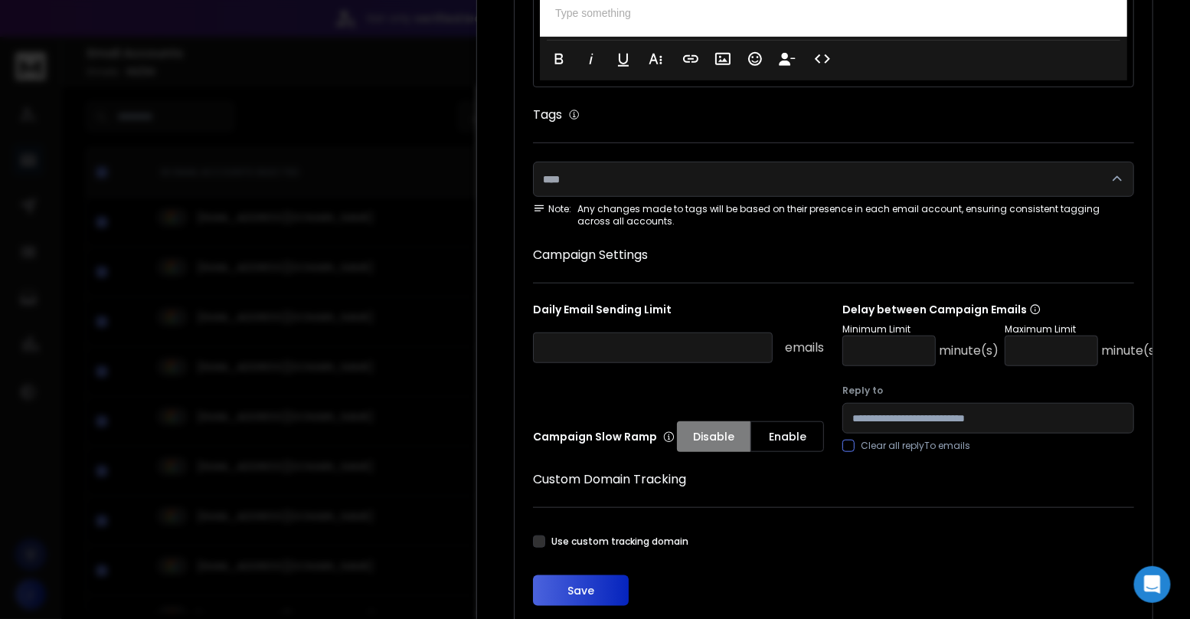
click at [596, 342] on input "number" at bounding box center [653, 347] width 241 height 31
type input "**"
click at [723, 277] on form "First Name Last Name Signature Type something Clear Formatting Font Family Aria…" at bounding box center [833, 246] width 601 height 718
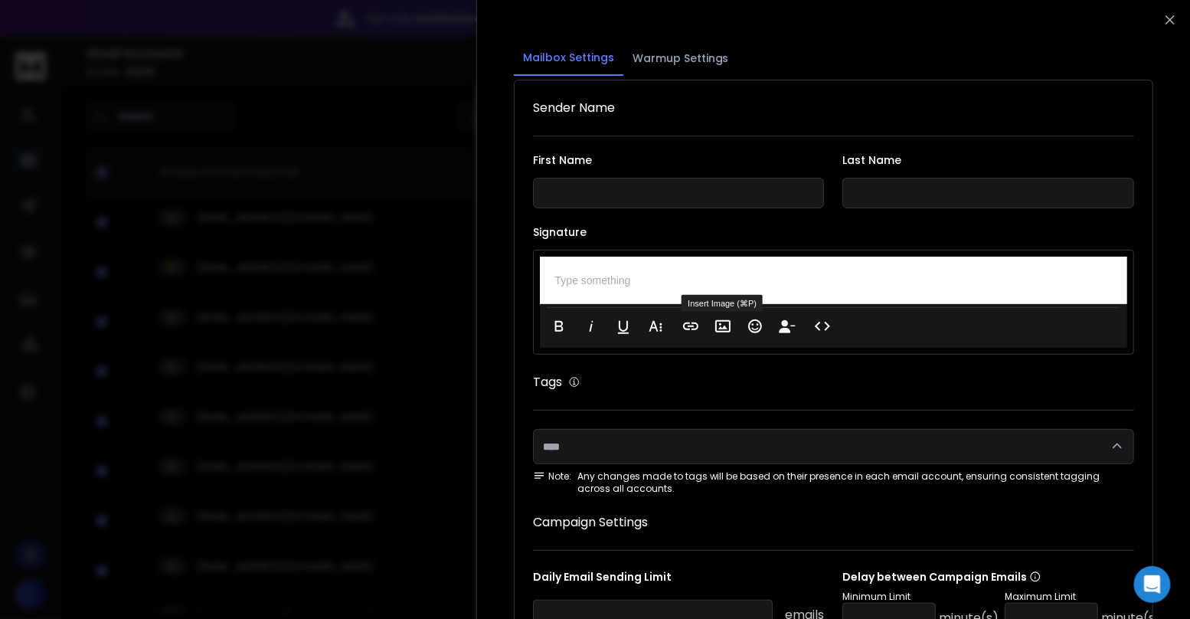
scroll to position [326, 0]
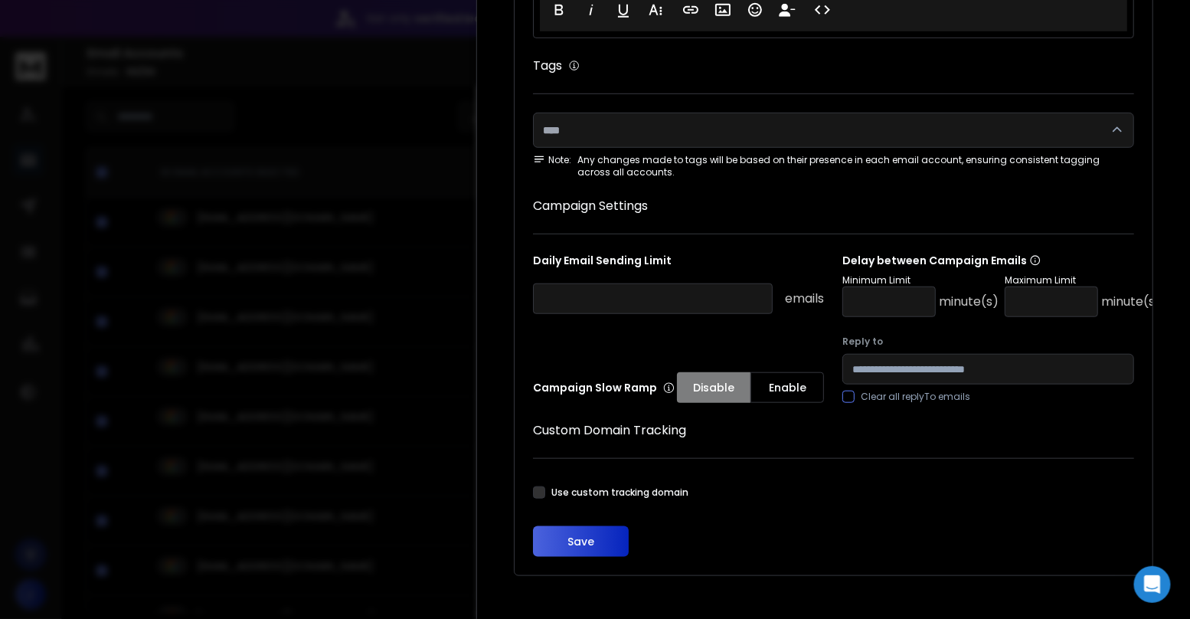
click at [573, 542] on button "Save" at bounding box center [581, 541] width 96 height 31
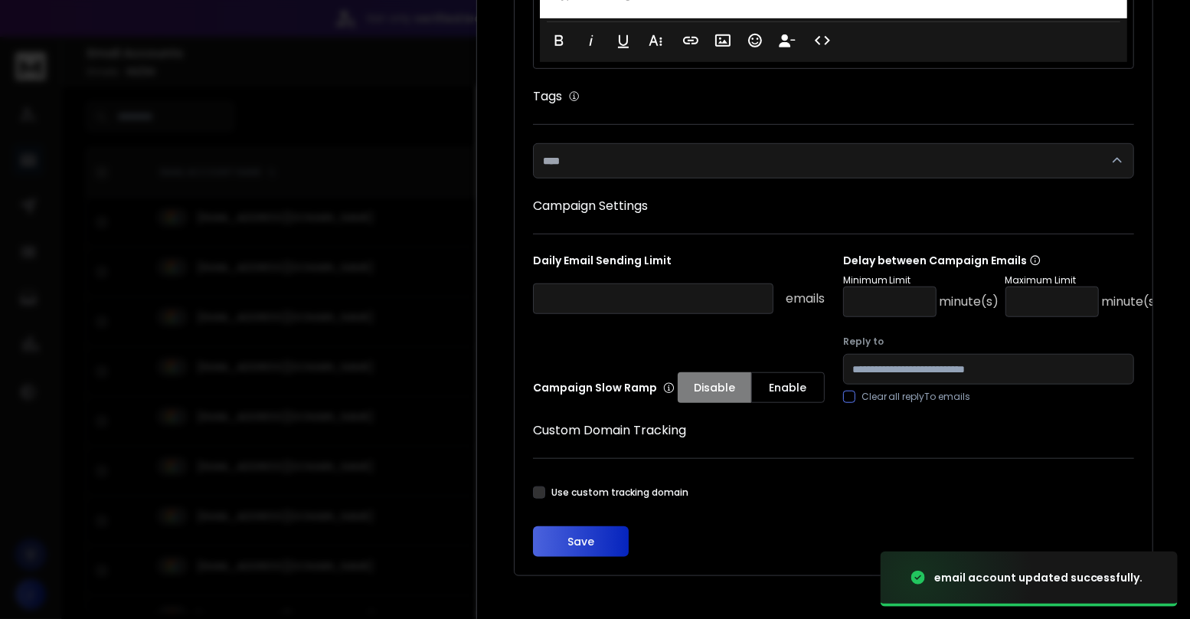
scroll to position [296, 0]
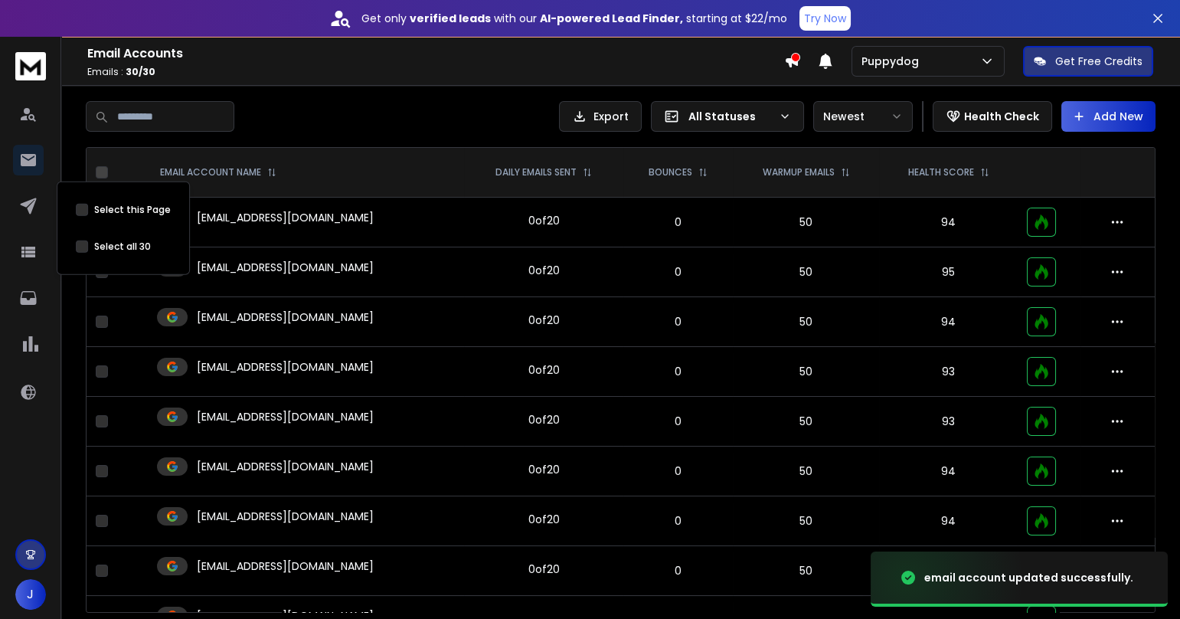
click at [83, 244] on button "Select this Page" at bounding box center [82, 247] width 12 height 12
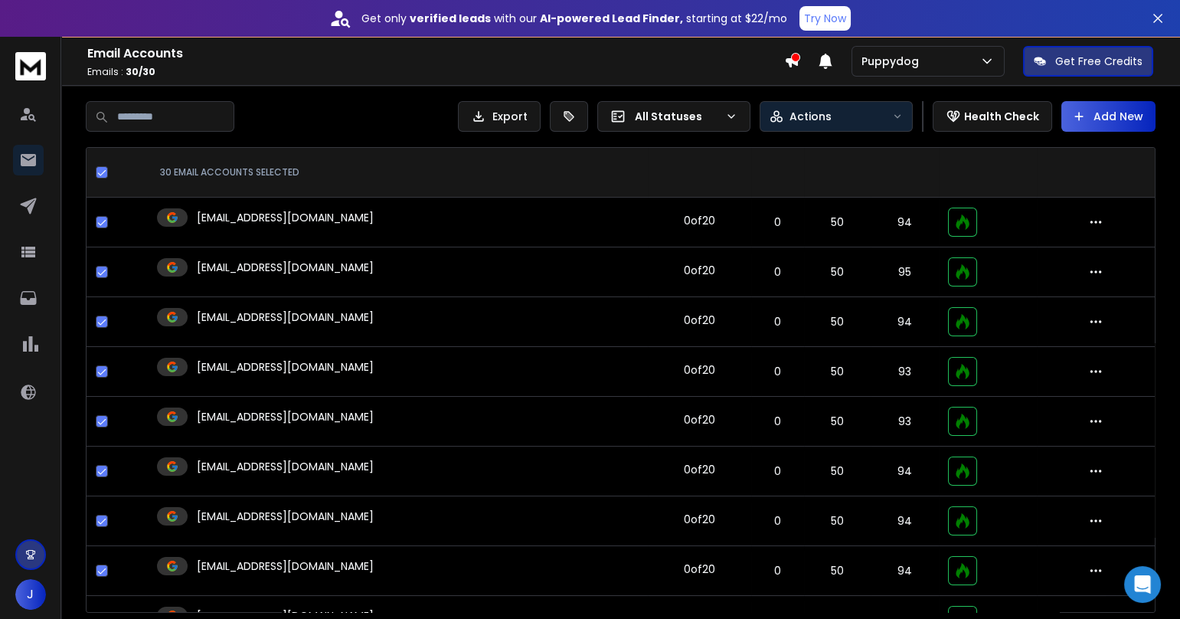
click at [823, 129] on button "Actions" at bounding box center [836, 116] width 153 height 31
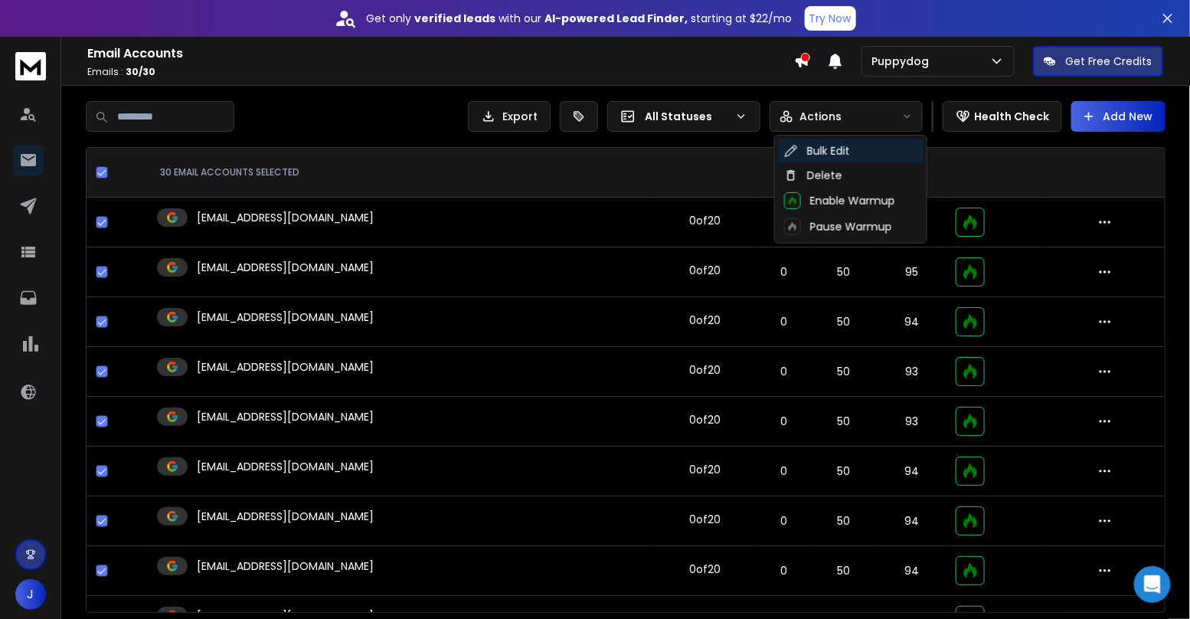
click at [823, 147] on div "Bulk Edit" at bounding box center [817, 150] width 66 height 15
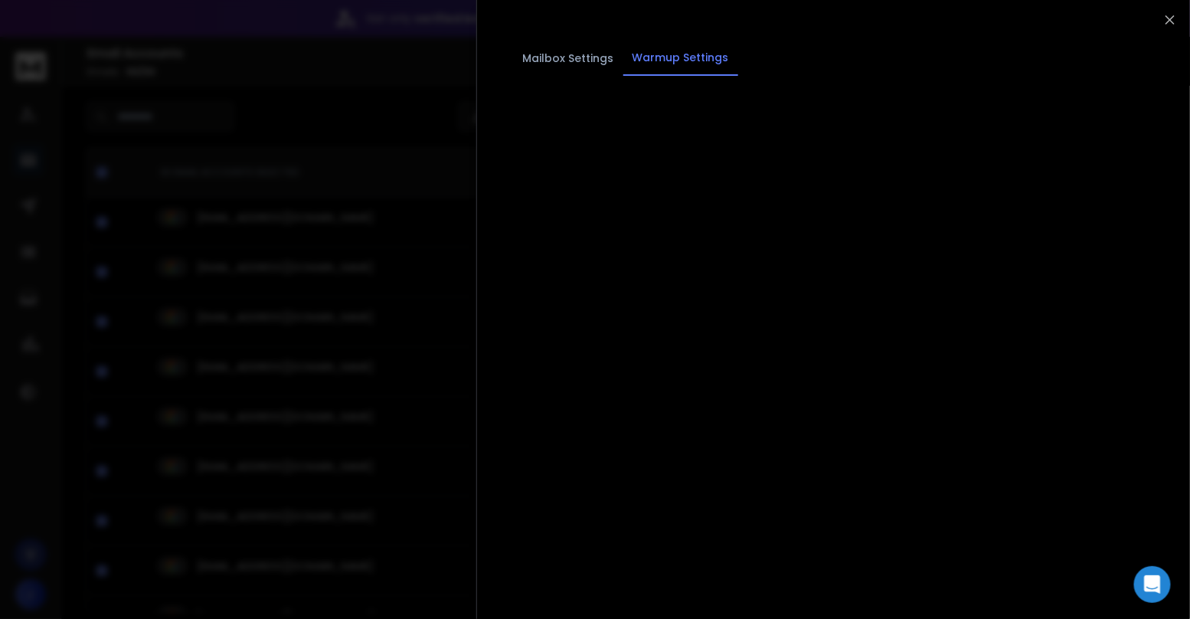
click at [679, 72] on button "Warmup Settings" at bounding box center [681, 58] width 115 height 35
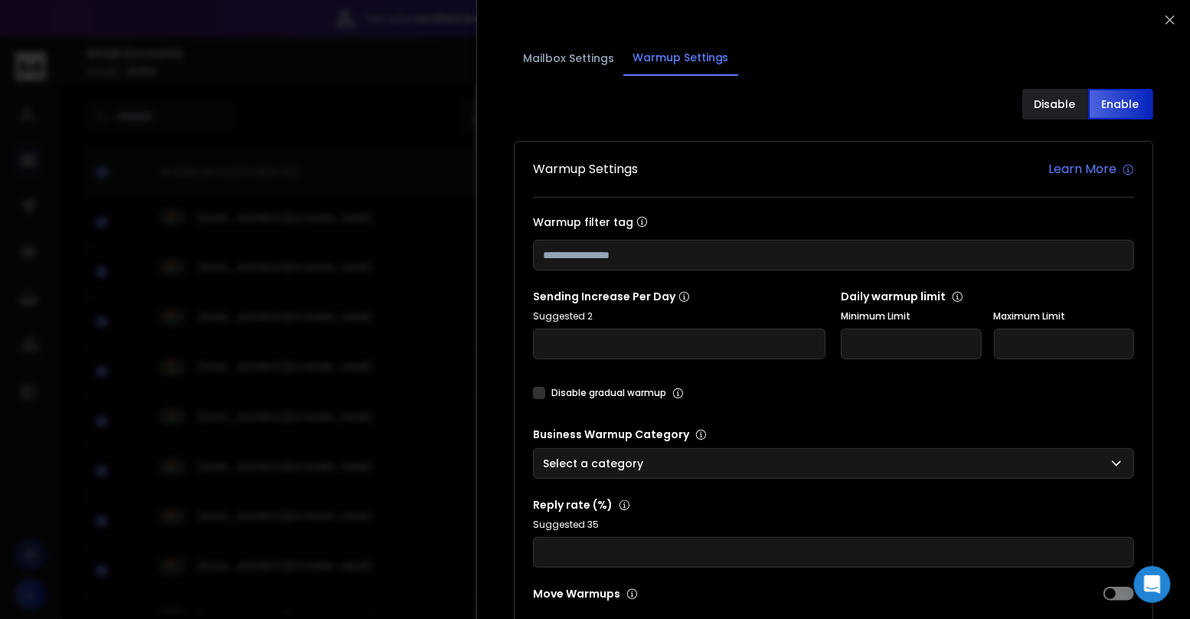
click at [1065, 346] on input "number" at bounding box center [1064, 344] width 140 height 31
type input "*"
click at [970, 287] on form "Warmup Settings Learn More Warmup filter tag Sending Increase Per Day Suggested…" at bounding box center [833, 451] width 601 height 583
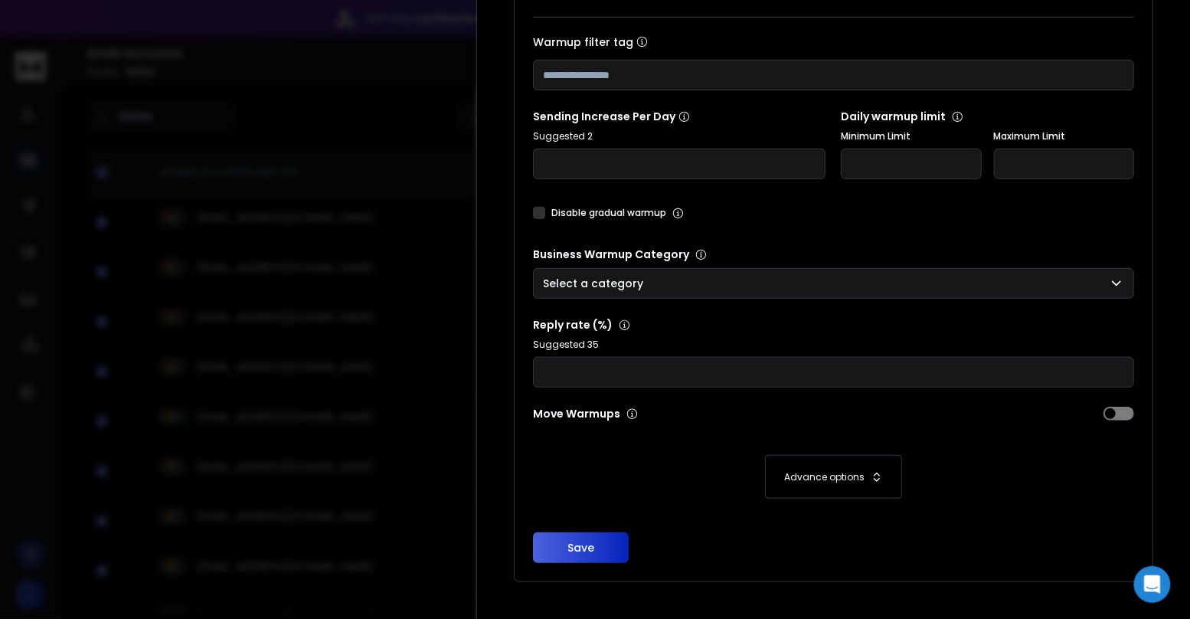
scroll to position [185, 0]
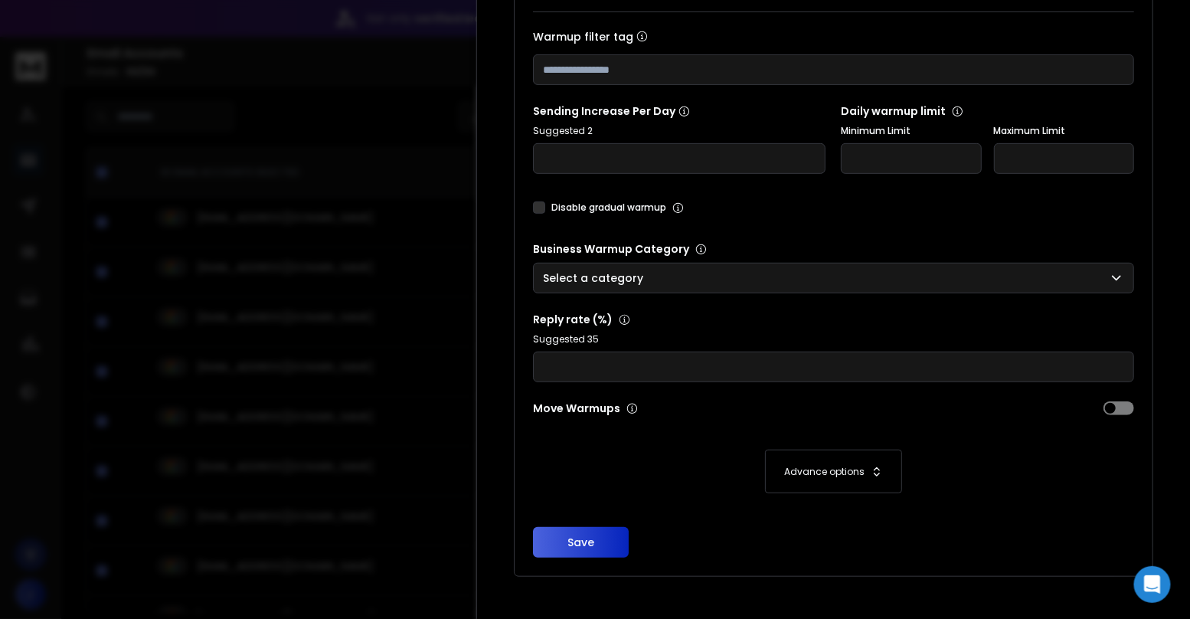
click at [587, 542] on button "Save" at bounding box center [581, 542] width 96 height 31
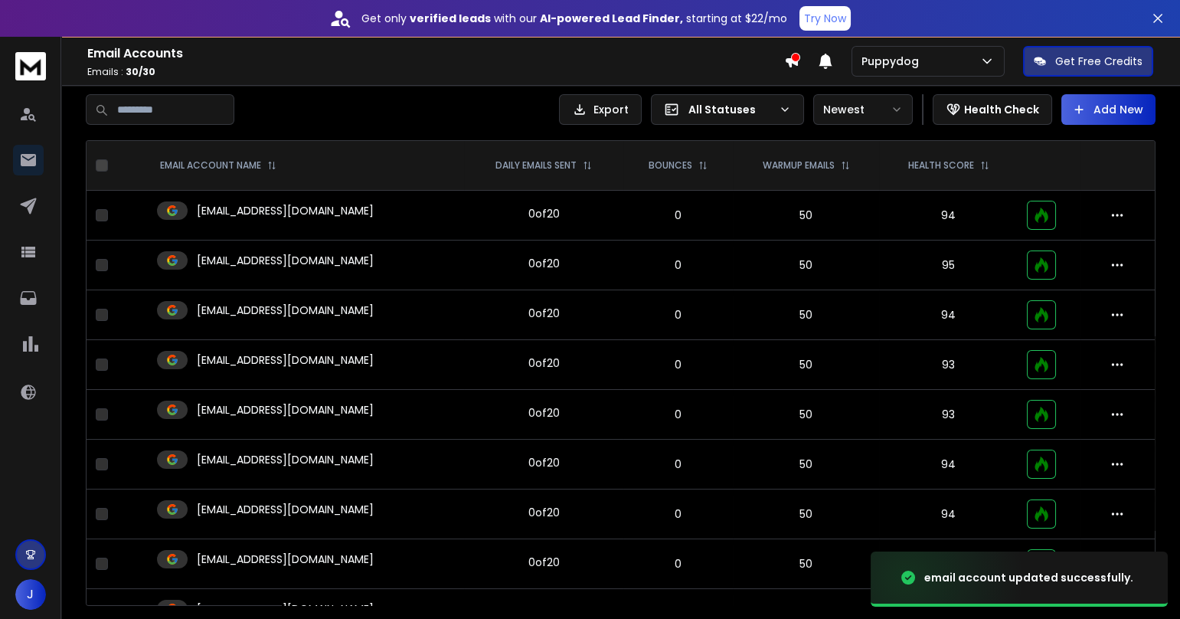
scroll to position [8, 0]
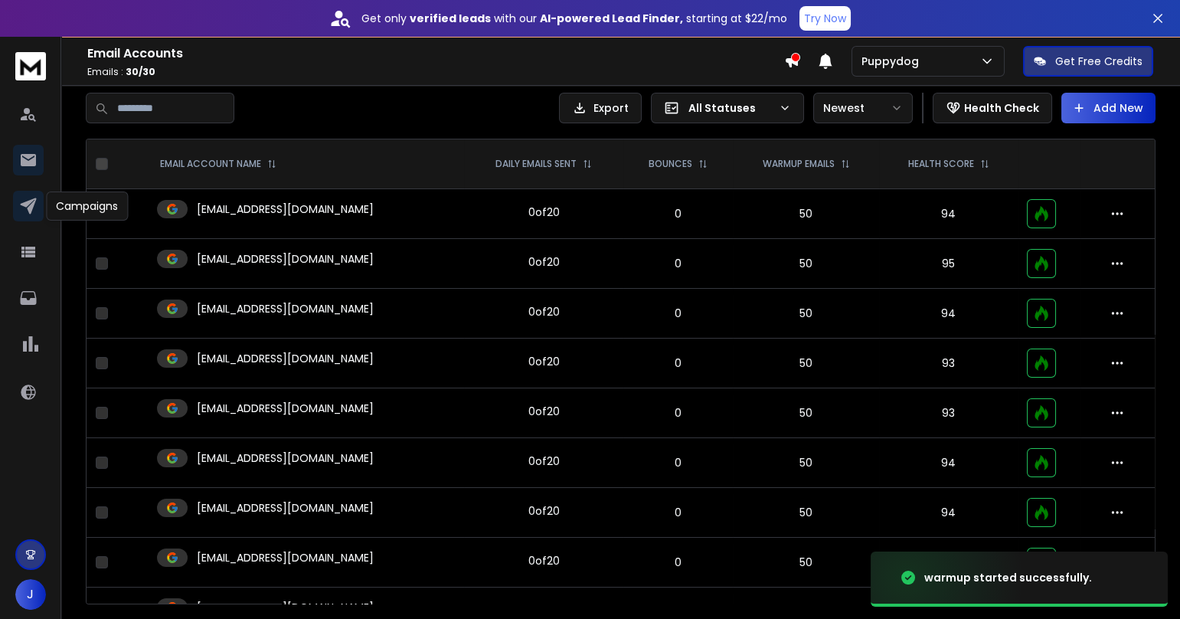
click at [32, 209] on icon at bounding box center [28, 206] width 18 height 18
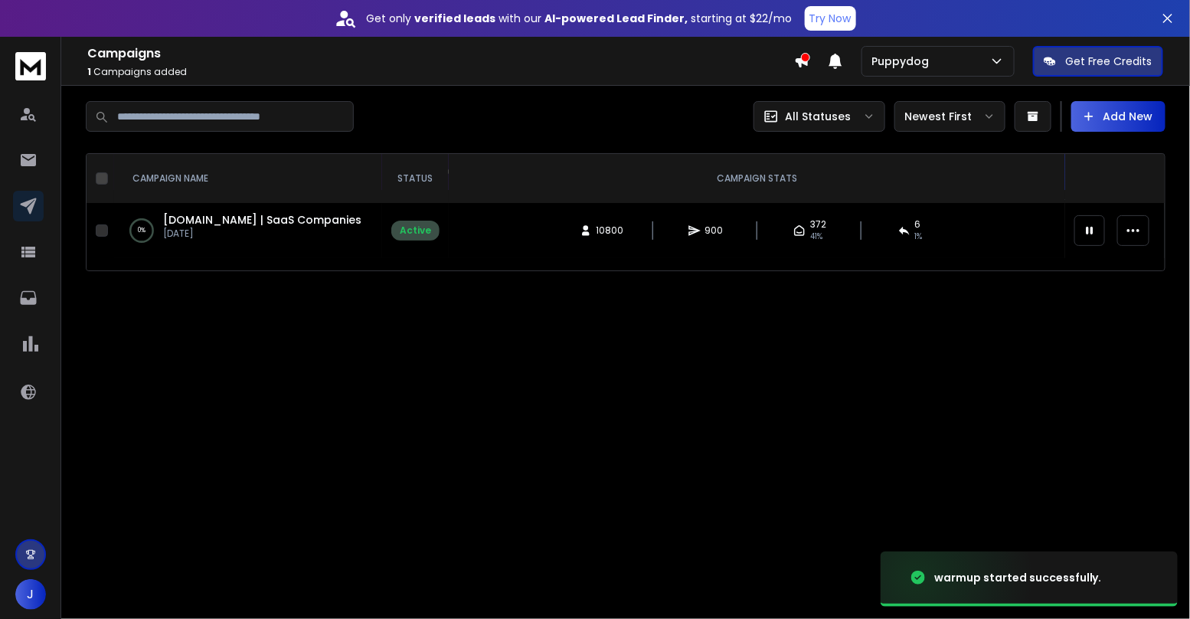
click at [316, 216] on span "Puppydog.io | SaaS Companies" at bounding box center [262, 219] width 198 height 15
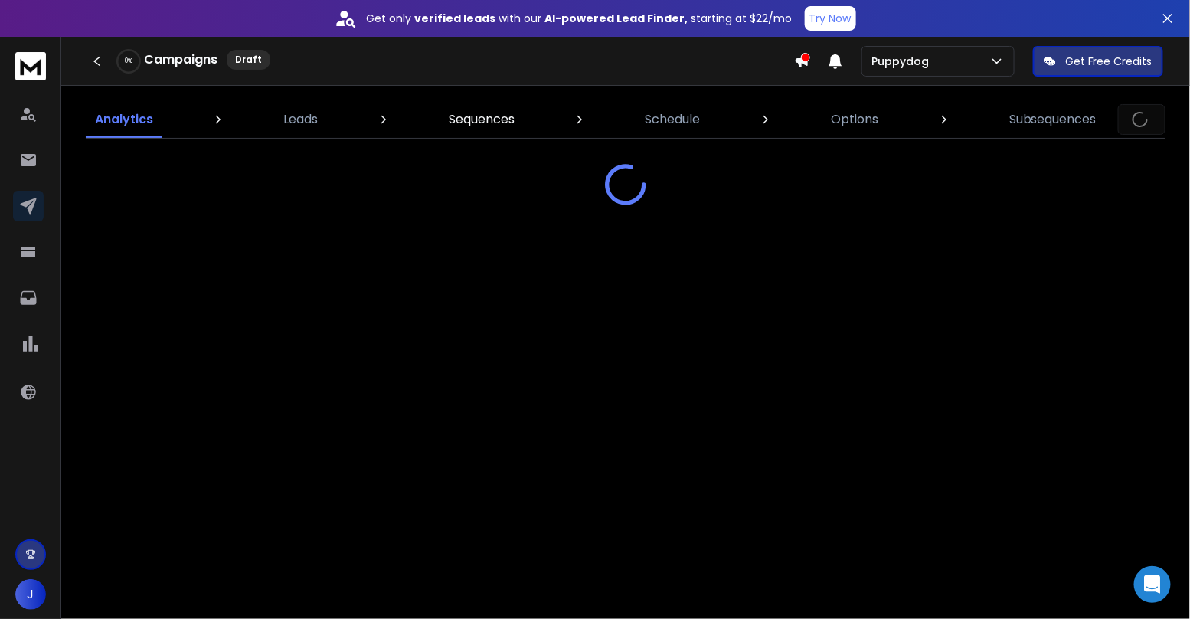
click at [486, 124] on p "Sequences" at bounding box center [482, 119] width 66 height 18
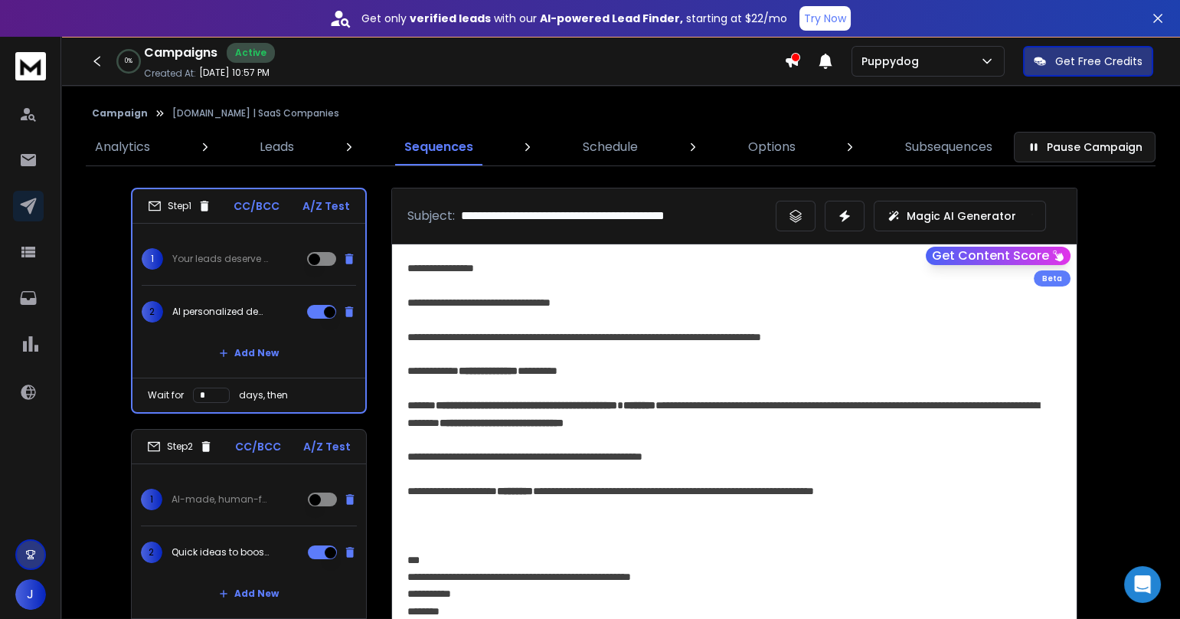
click at [257, 303] on div "2 AI personalized demo" at bounding box center [206, 311] width 129 height 21
type input "**********"
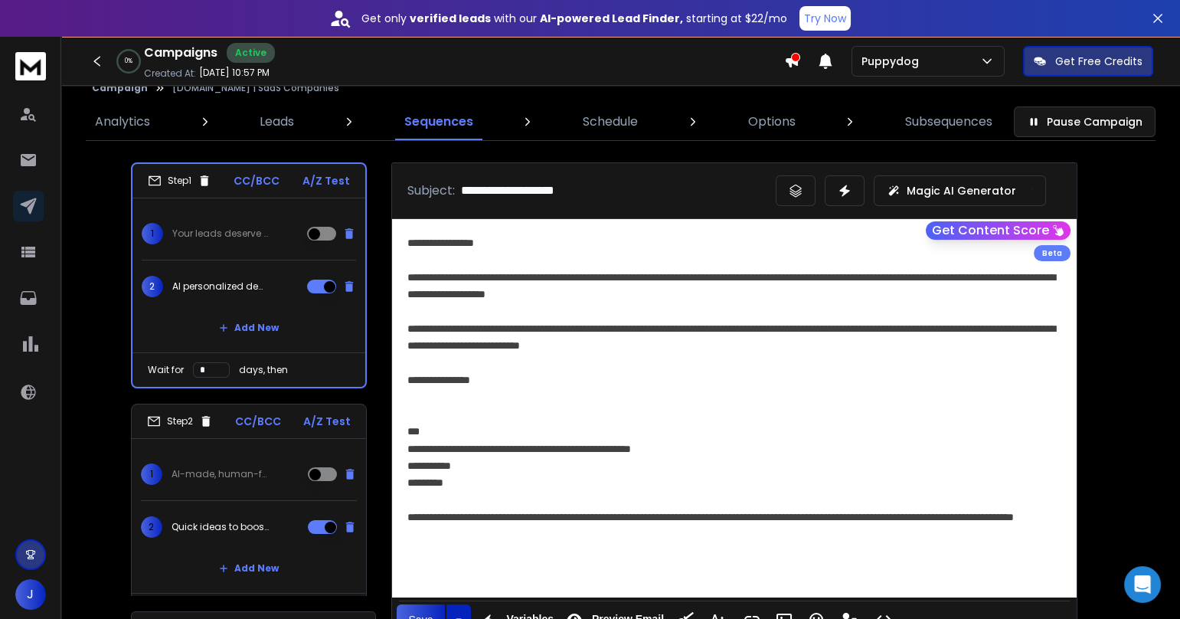
scroll to position [69, 0]
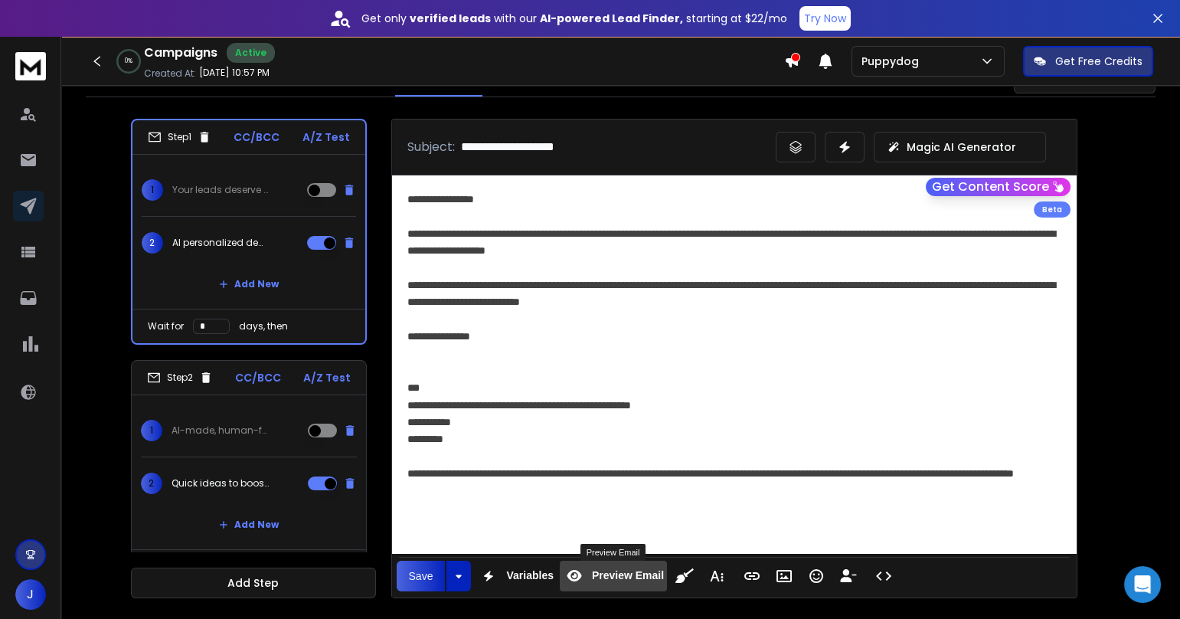
click at [632, 580] on span "Preview Email" at bounding box center [628, 575] width 78 height 13
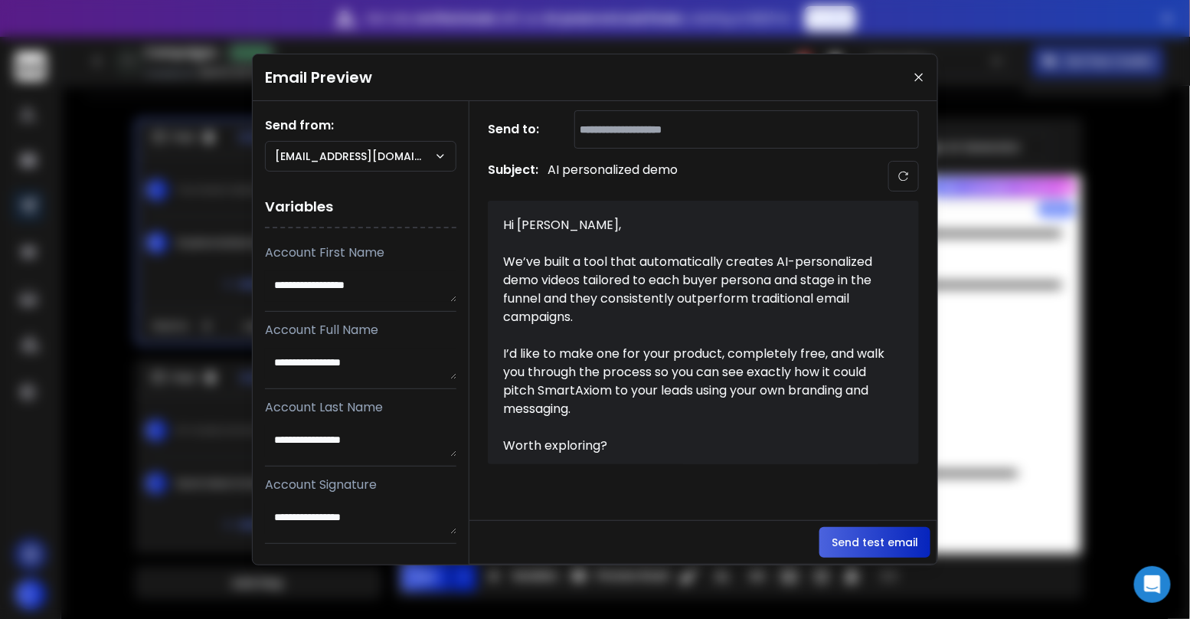
click at [659, 136] on input at bounding box center [747, 130] width 334 height 28
type input "**********"
click at [702, 187] on div "Subject: AI personalized demo" at bounding box center [683, 176] width 391 height 31
click at [820, 129] on input at bounding box center [987, 130] width 334 height 28
click at [768, 101] on div "Send to: nay2em2@gmail.com jahidul@prospectout.com Subject: AI personalized dem…" at bounding box center [704, 282] width 468 height 363
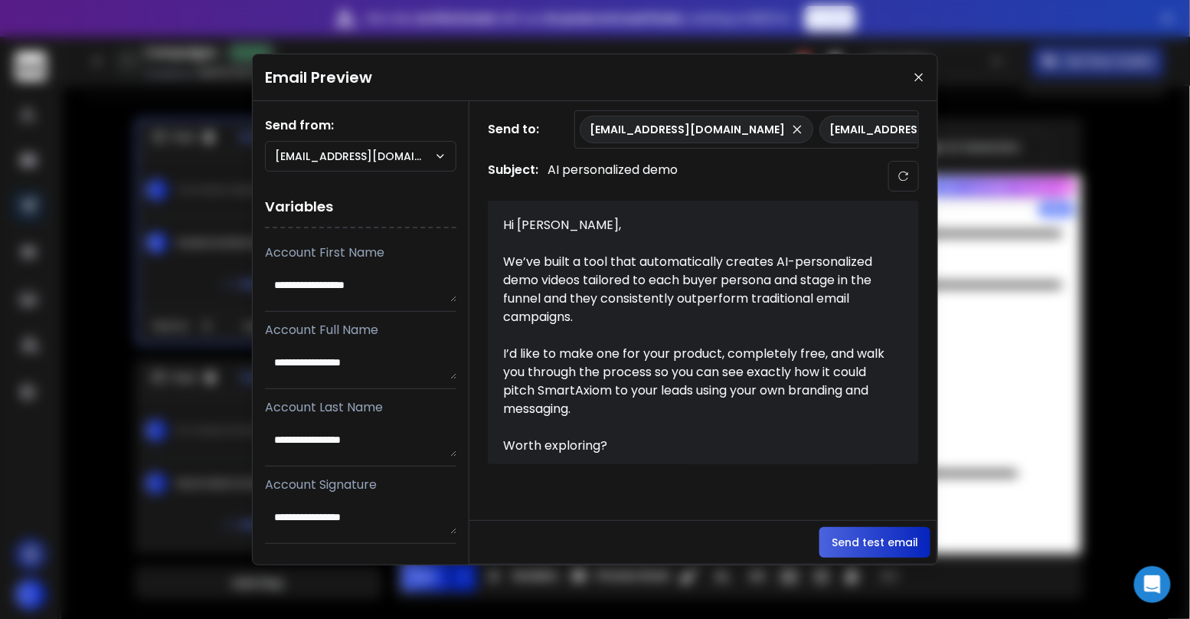
click at [866, 536] on button "Send test email" at bounding box center [875, 542] width 111 height 31
click at [402, 168] on button "sinan@puppydogclick.site" at bounding box center [360, 156] width 191 height 31
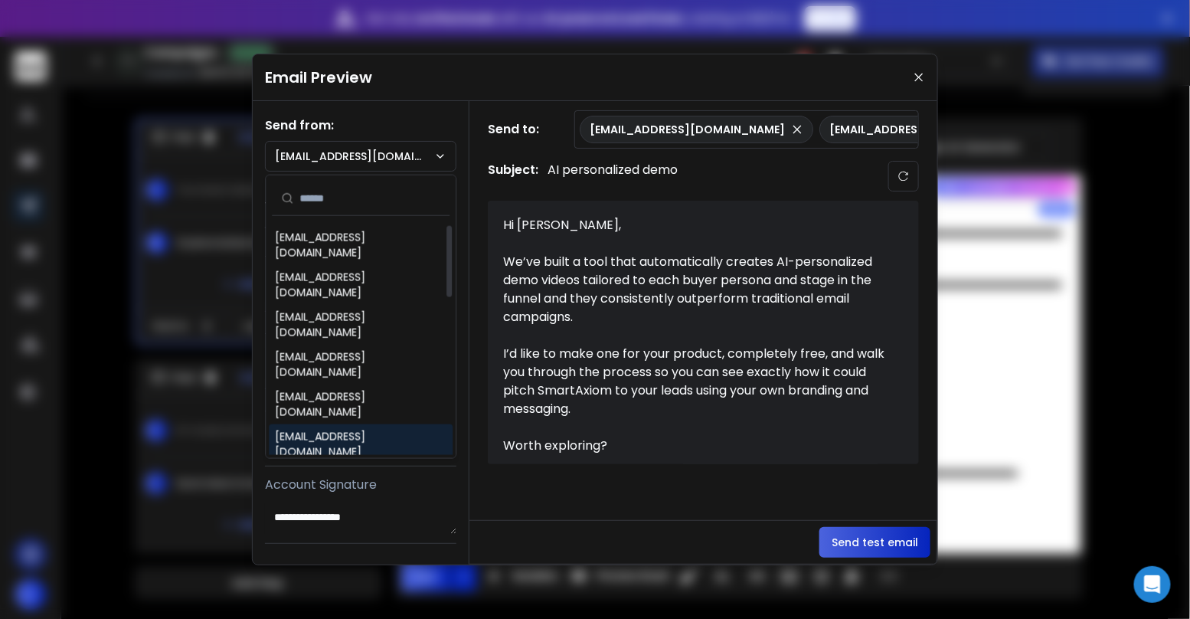
click at [391, 429] on div "sinan.malik@fastpuppydog.site" at bounding box center [361, 444] width 172 height 31
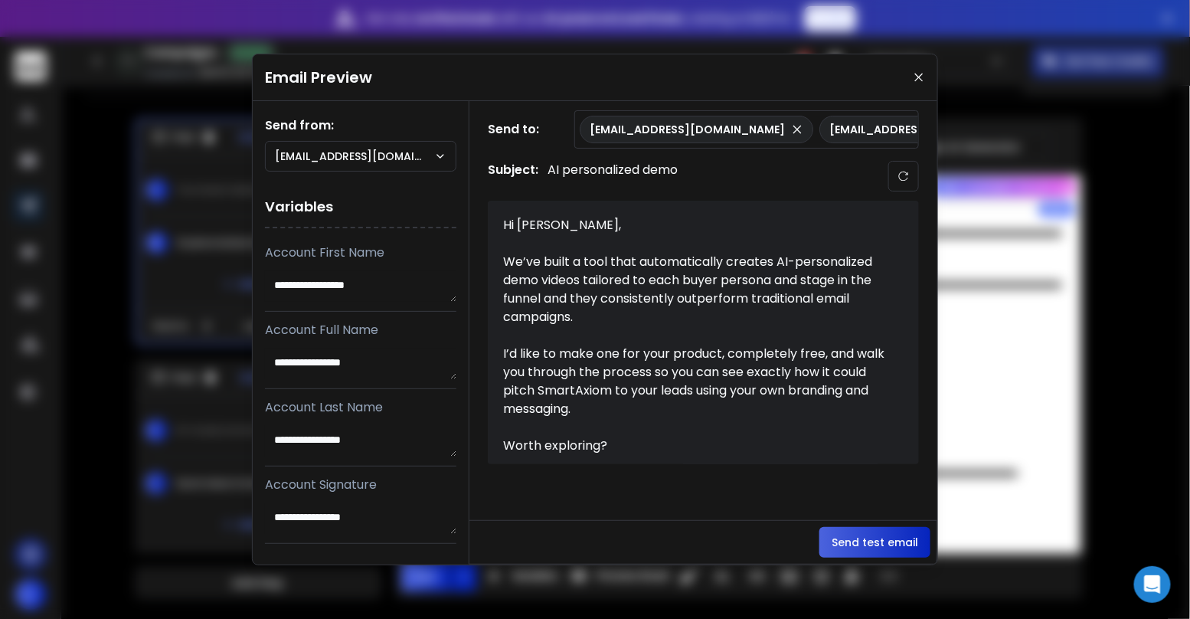
click at [863, 538] on button "Send test email" at bounding box center [875, 542] width 111 height 31
click at [916, 79] on icon at bounding box center [919, 77] width 12 height 12
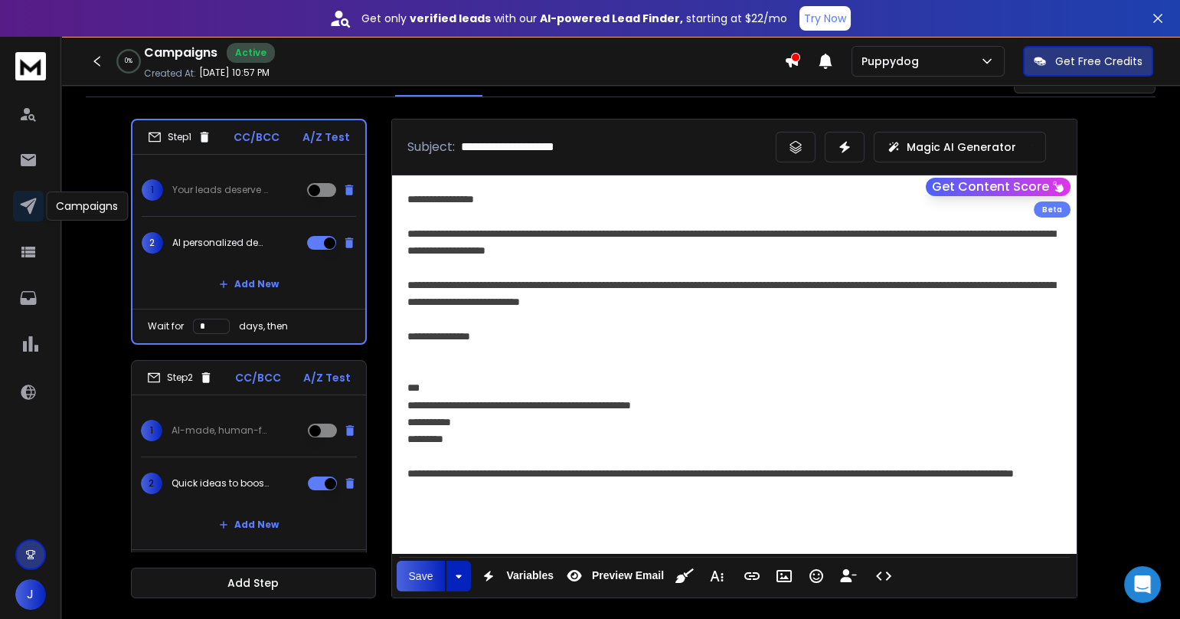
click at [29, 202] on icon at bounding box center [28, 206] width 16 height 16
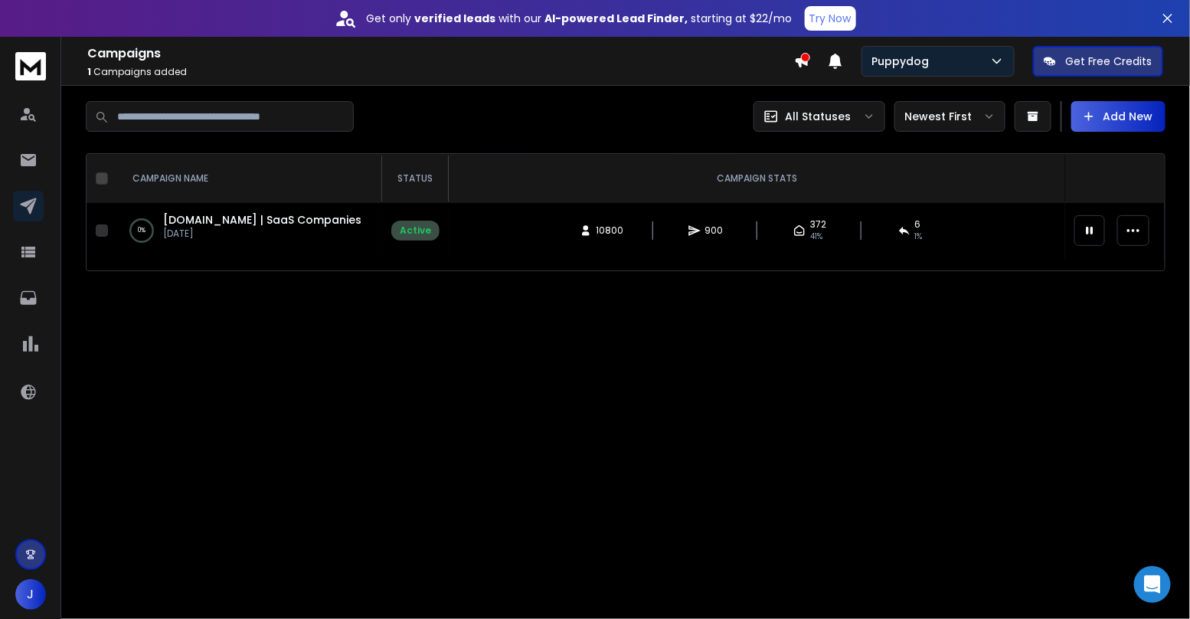
click at [948, 65] on div "Puppydog" at bounding box center [938, 61] width 133 height 15
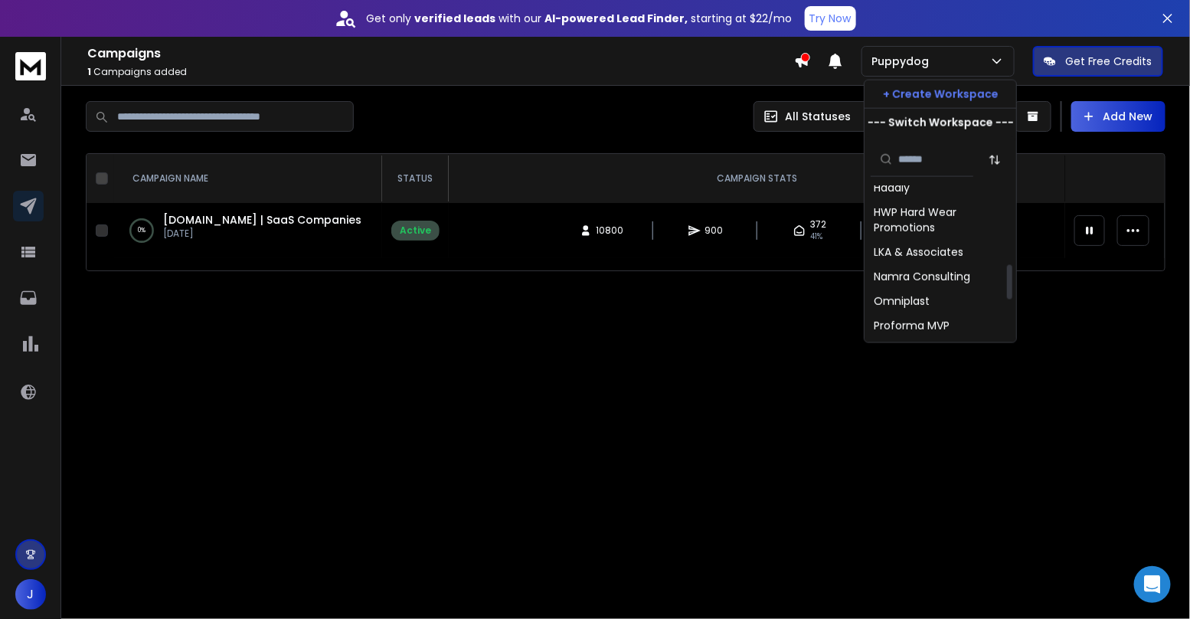
scroll to position [381, 0]
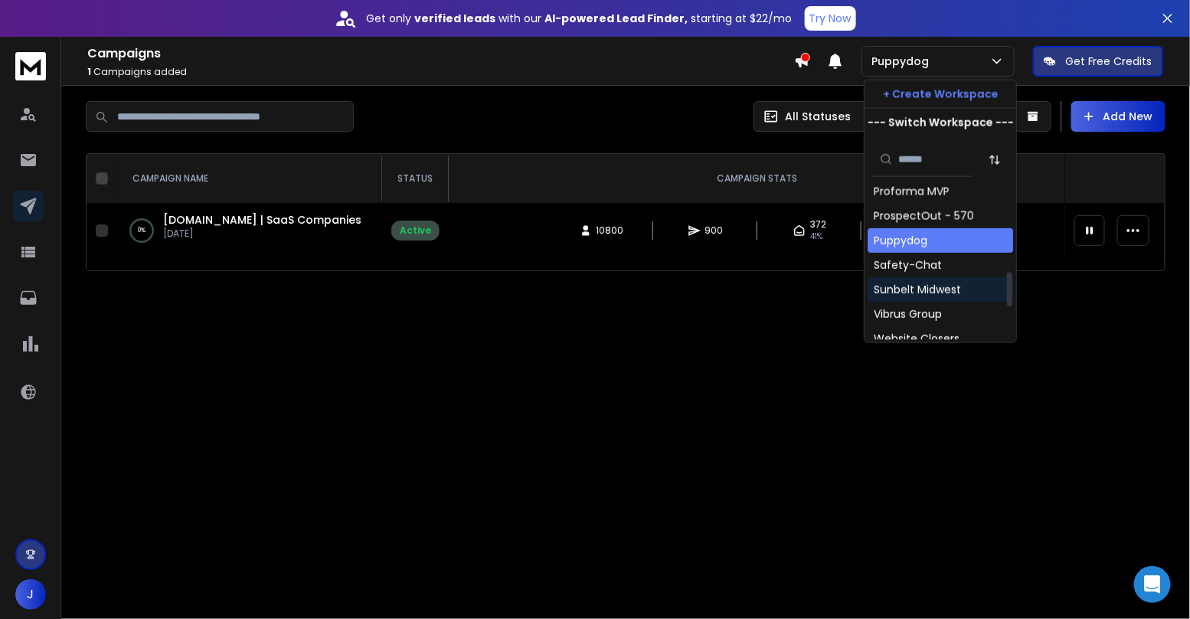
click at [942, 282] on div "Sunbelt Midwest" at bounding box center [917, 289] width 87 height 15
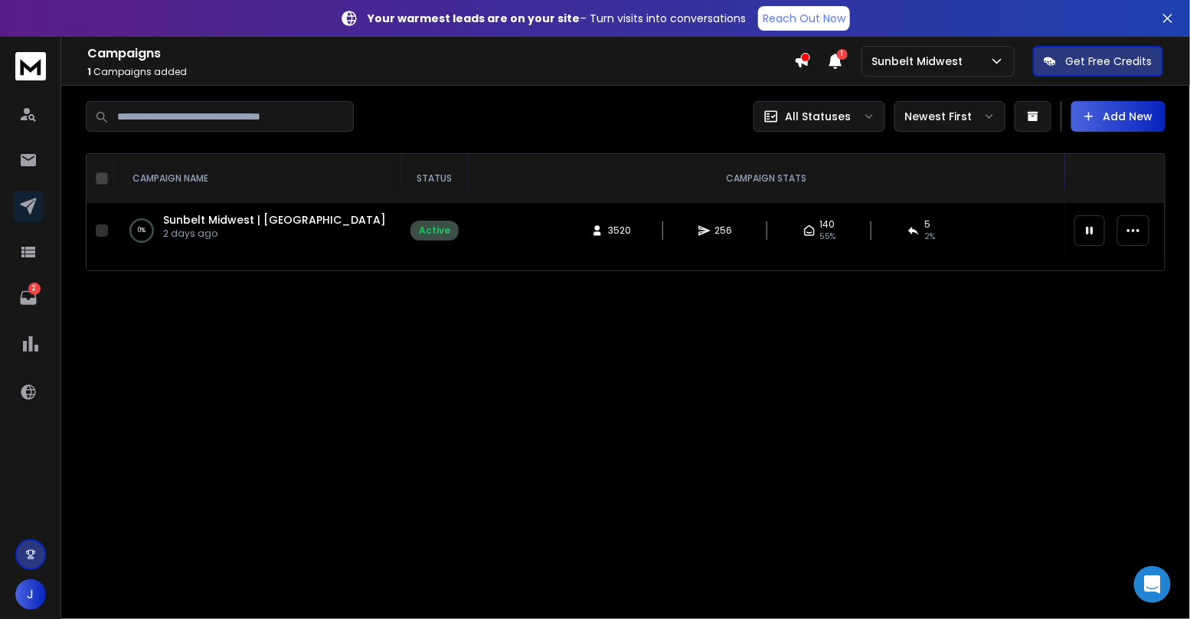
click at [593, 113] on div at bounding box center [356, 116] width 540 height 31
click at [478, 364] on div "Your warmest leads are on your site – Turn visits into conversations Reach Out …" at bounding box center [595, 309] width 1190 height 619
click at [29, 299] on icon at bounding box center [28, 298] width 16 height 14
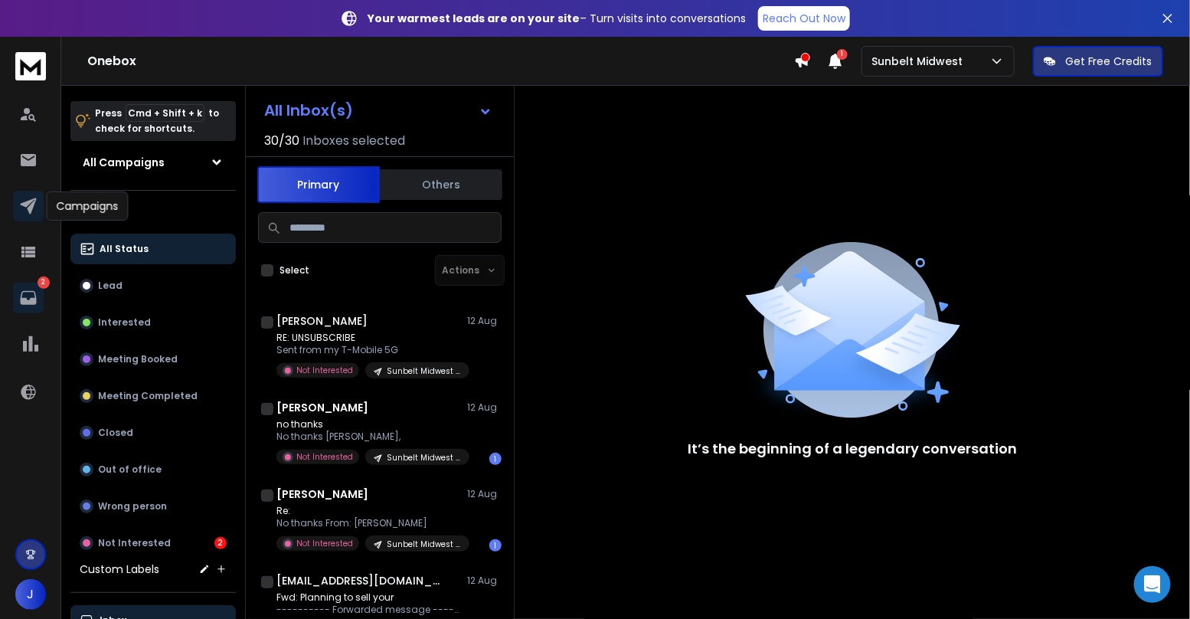
click at [21, 209] on icon at bounding box center [28, 206] width 18 height 18
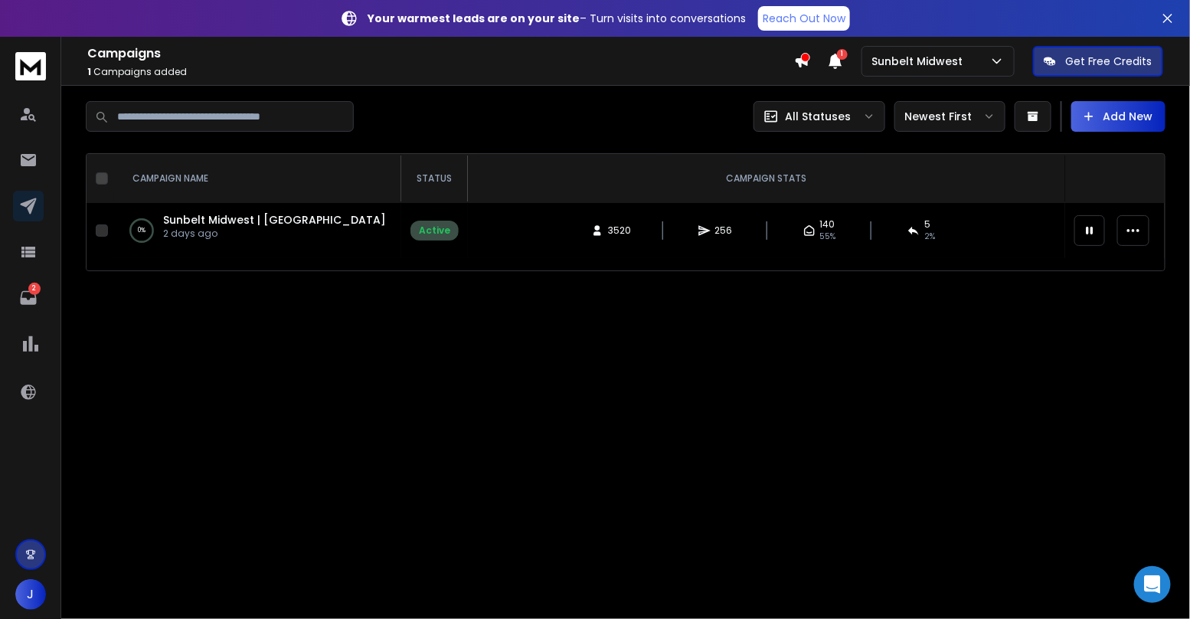
click at [260, 219] on span "Sunbelt Midwest | [GEOGRAPHIC_DATA]" at bounding box center [274, 219] width 223 height 15
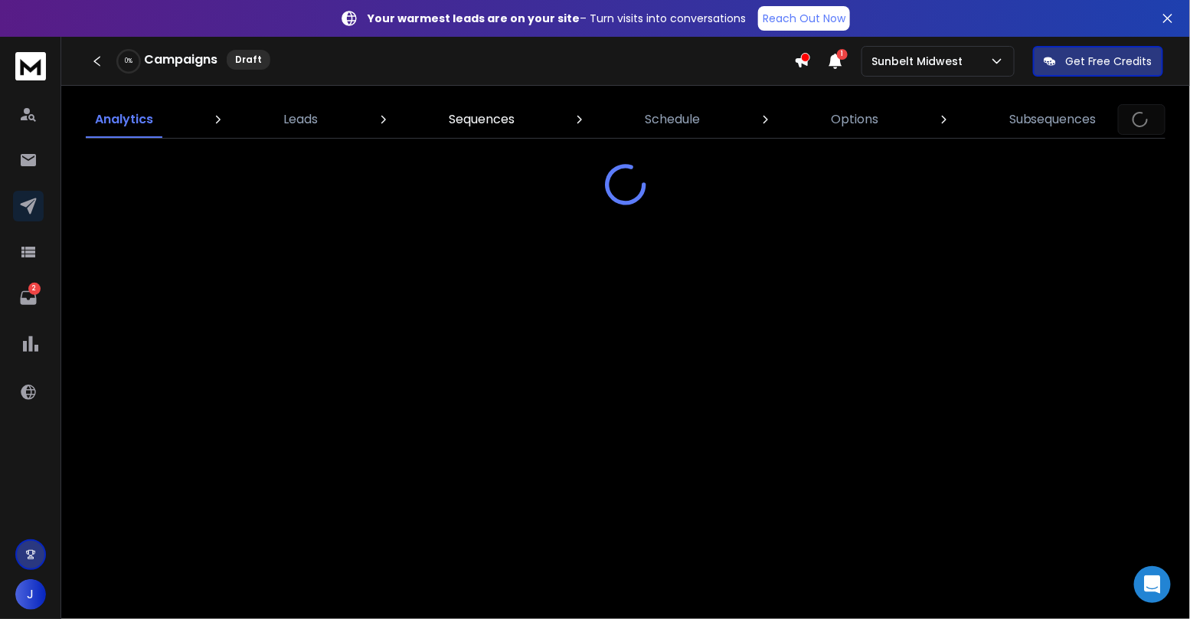
click at [487, 123] on p "Sequences" at bounding box center [482, 119] width 66 height 18
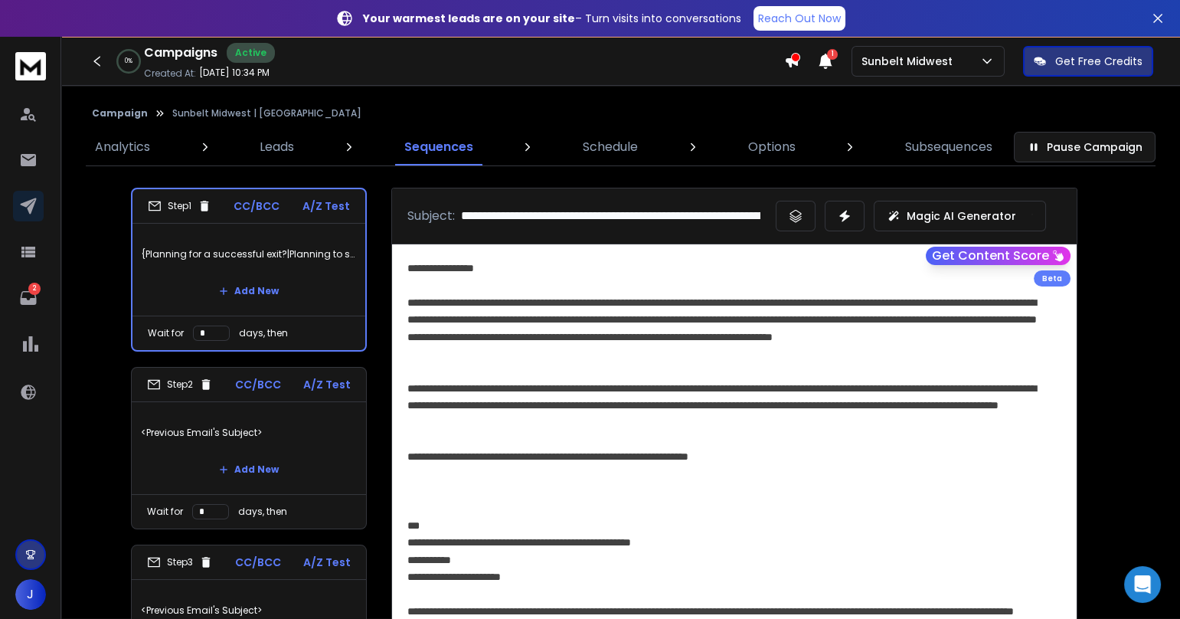
click at [280, 254] on p "{Planning for a successful exit?|Planning to sell your business?||Successful Ex…" at bounding box center [249, 254] width 214 height 43
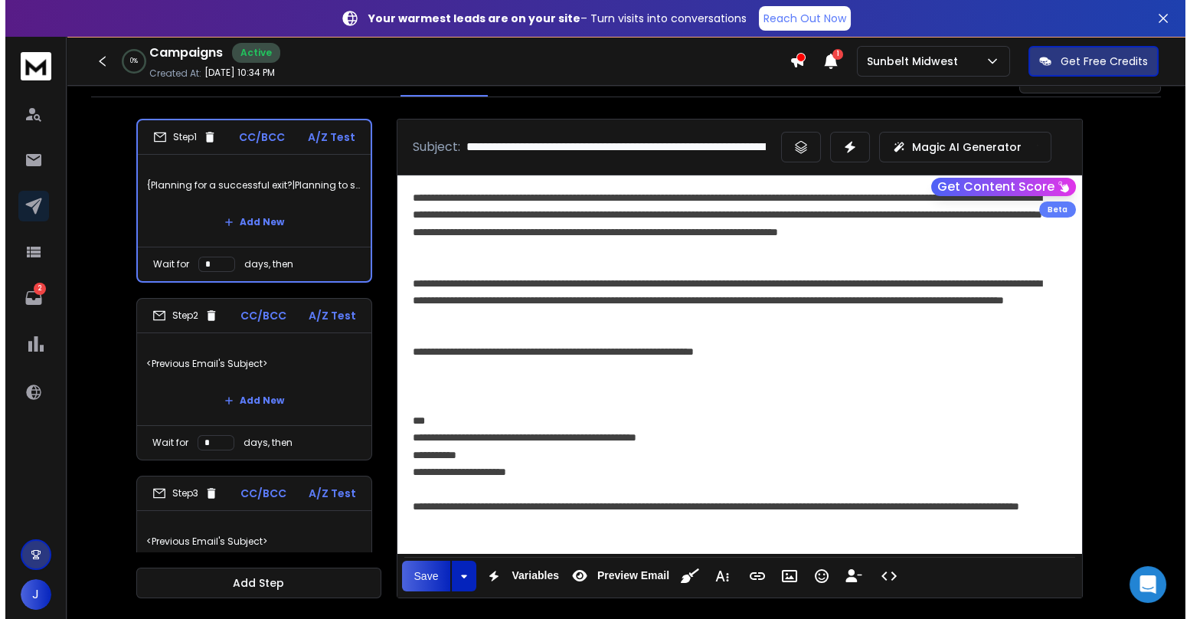
scroll to position [69, 0]
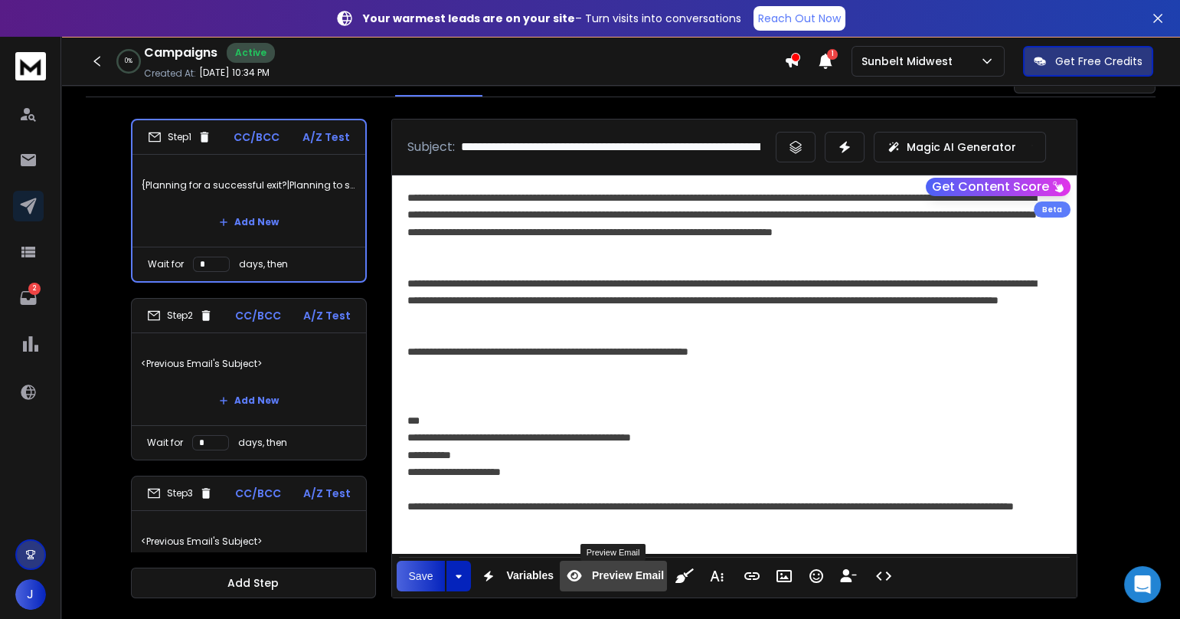
click at [619, 580] on span "Preview Email" at bounding box center [628, 575] width 78 height 13
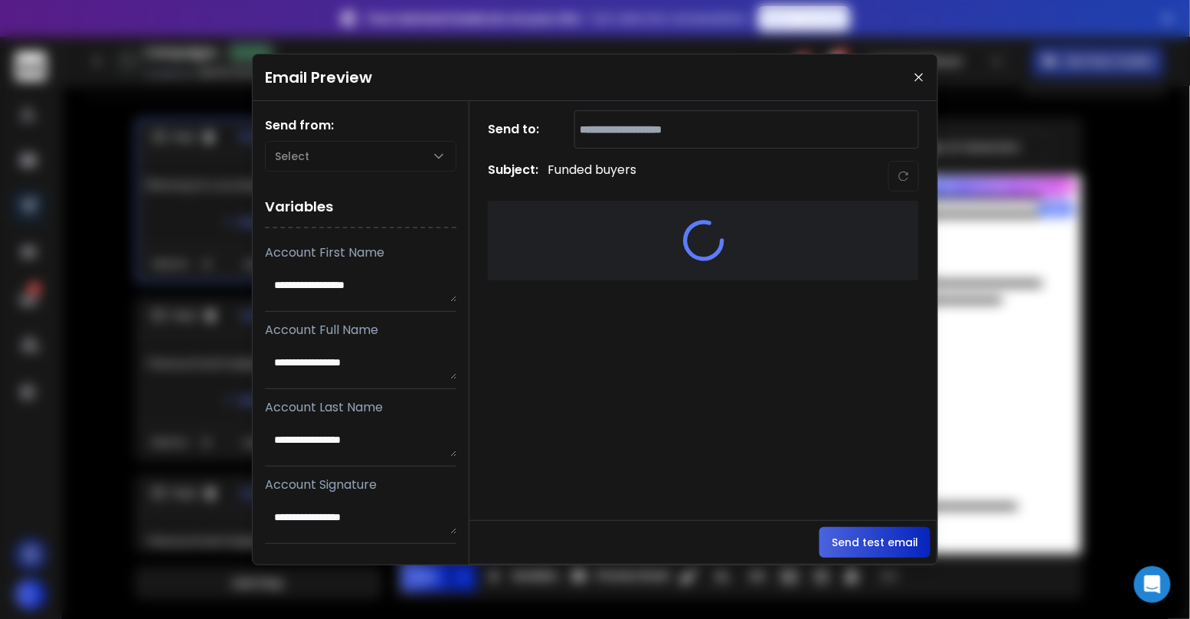
type textarea "********"
type textarea "**********"
type textarea "***"
type textarea "********"
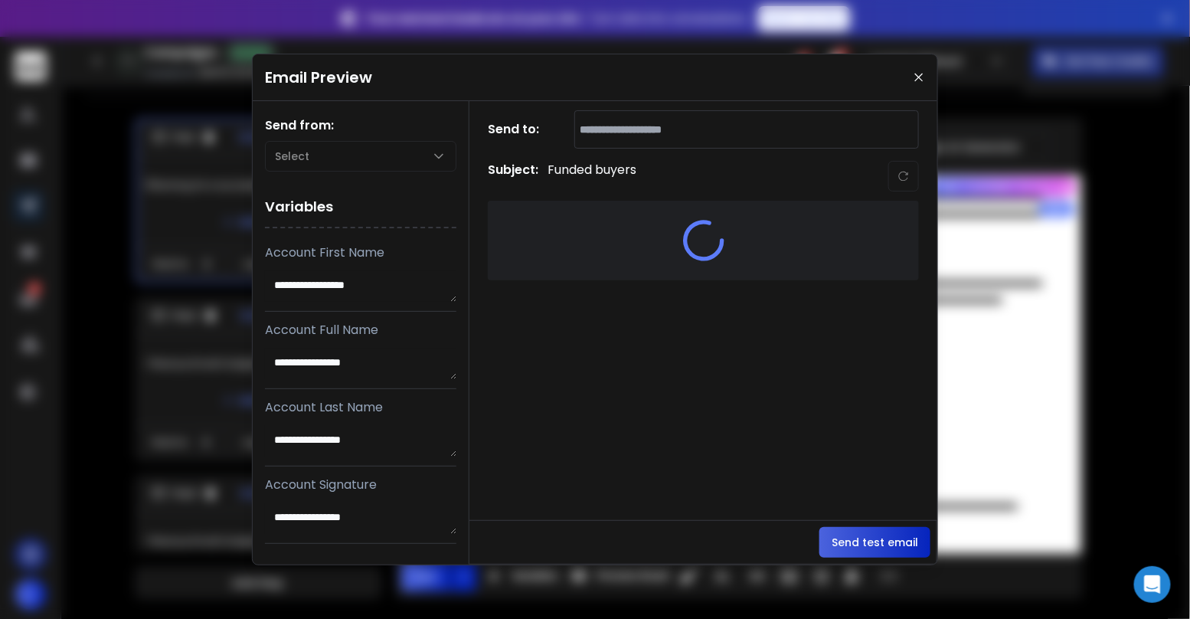
type textarea "******"
type textarea "**********"
type textarea "*********"
type textarea "**********"
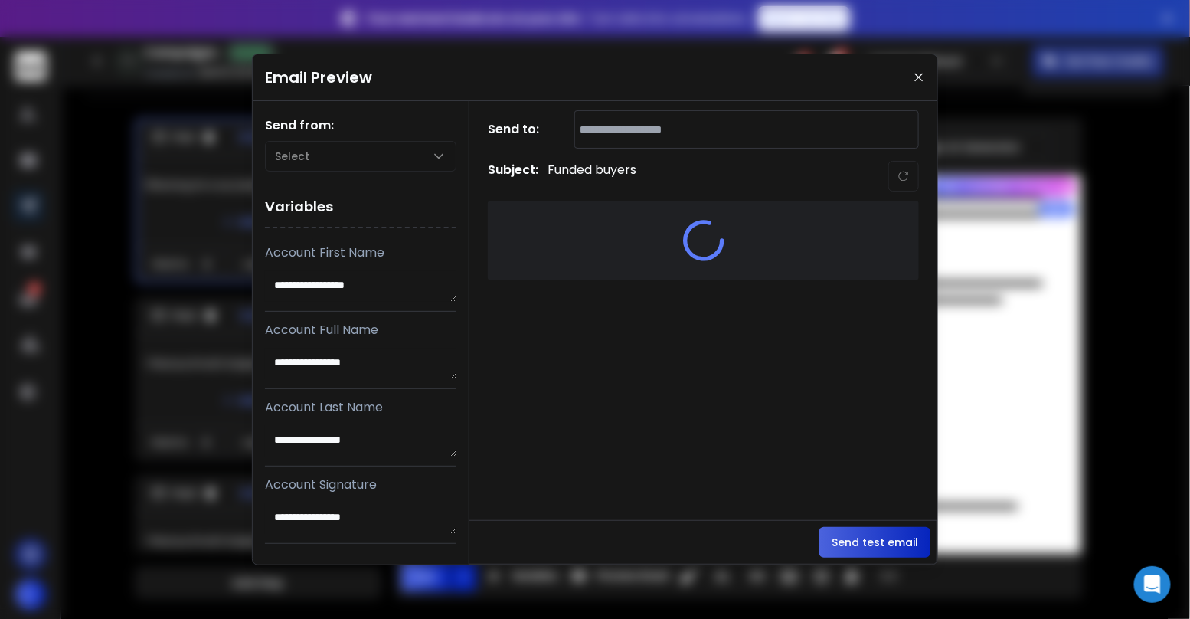
type textarea "**********"
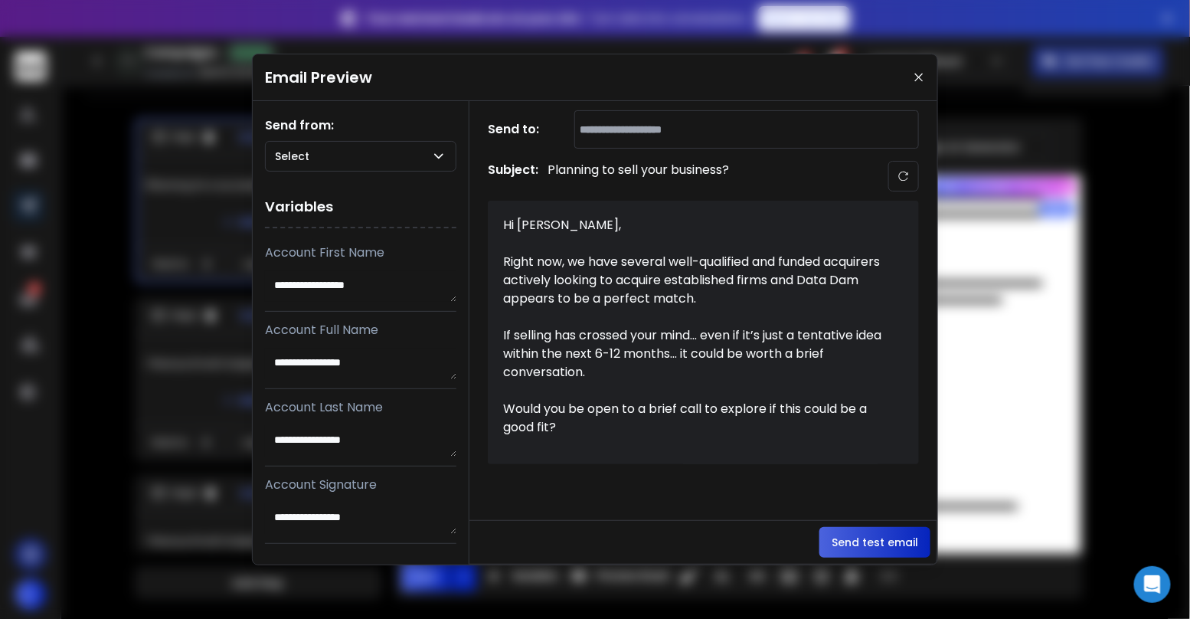
type textarea "****"
type textarea "**********"
type textarea "******"
type textarea "****"
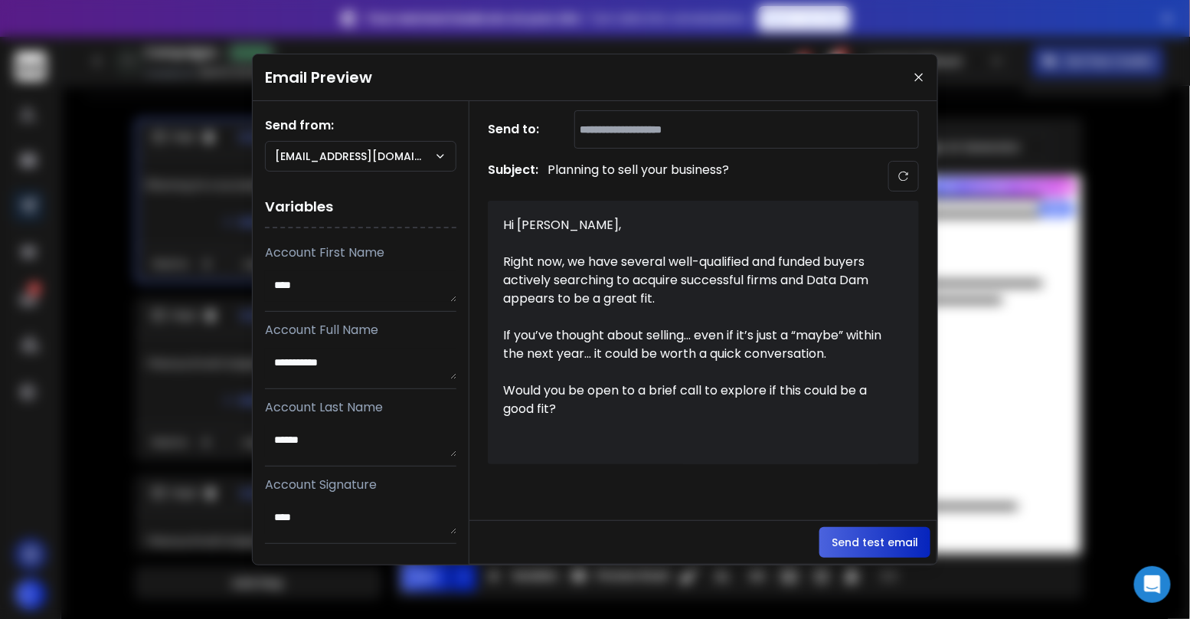
click at [648, 130] on input at bounding box center [747, 130] width 334 height 28
type input "**********"
click at [687, 77] on div "Email Preview" at bounding box center [595, 77] width 685 height 46
click at [820, 130] on input at bounding box center [987, 130] width 334 height 28
type input "**********"
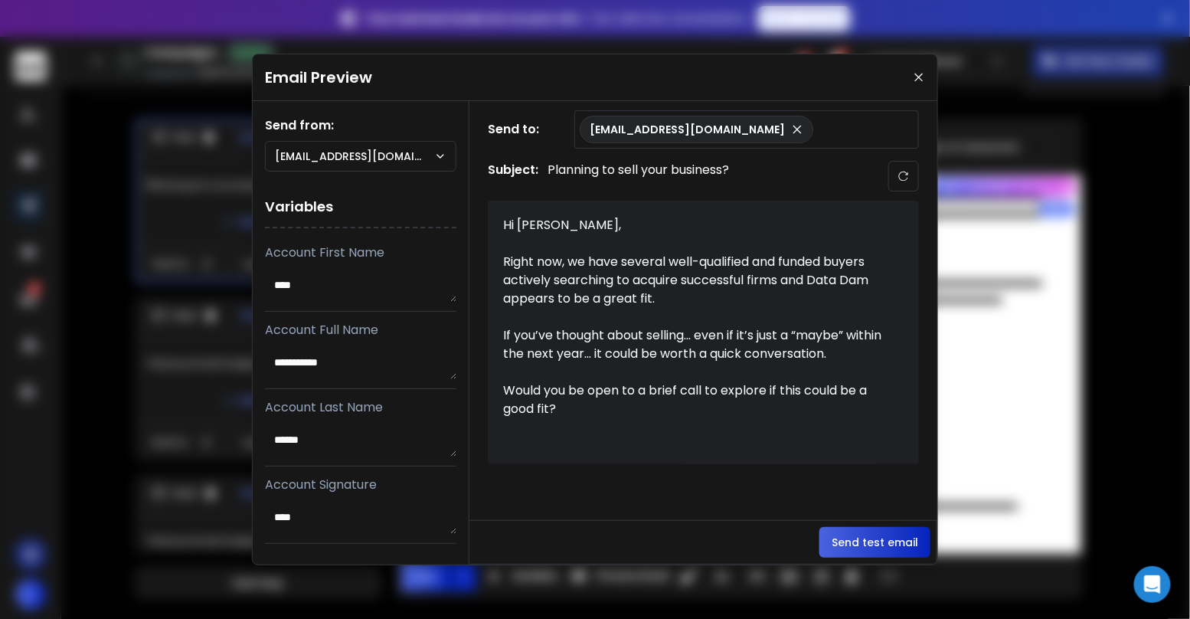
click at [788, 191] on div "Subject: Planning to sell your business?" at bounding box center [683, 176] width 391 height 31
click at [791, 128] on icon at bounding box center [797, 129] width 12 height 12
click at [838, 135] on input at bounding box center [987, 130] width 334 height 28
type input "**********"
click at [857, 540] on button "Send test email" at bounding box center [875, 542] width 111 height 31
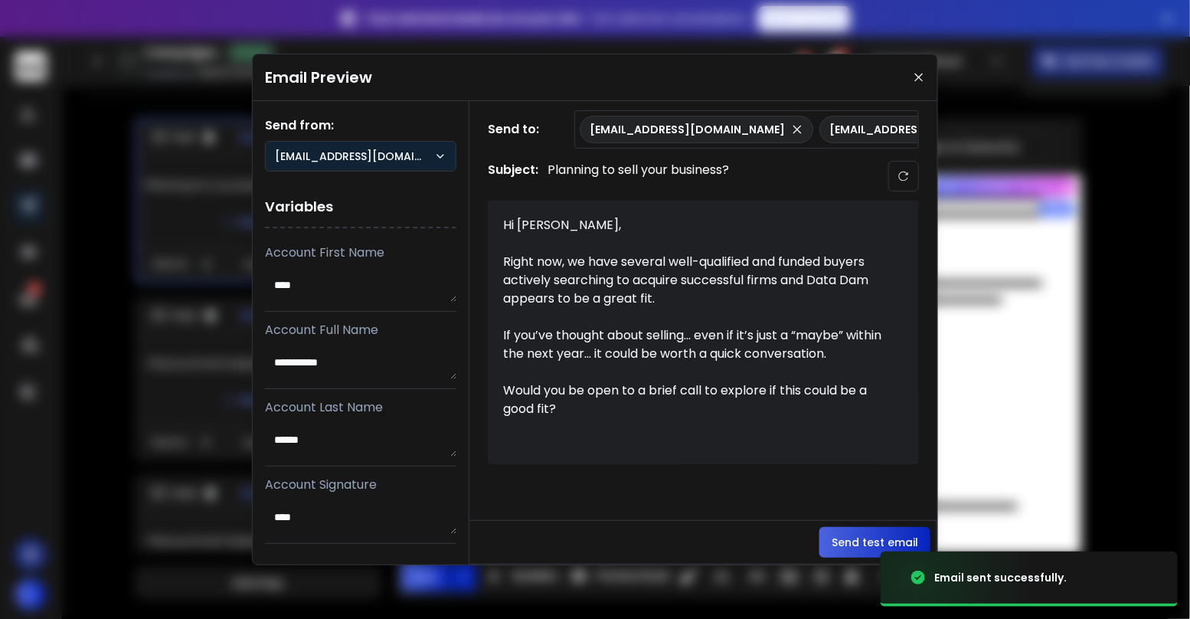
click at [396, 166] on button "[EMAIL_ADDRESS][DOMAIN_NAME]" at bounding box center [360, 156] width 191 height 31
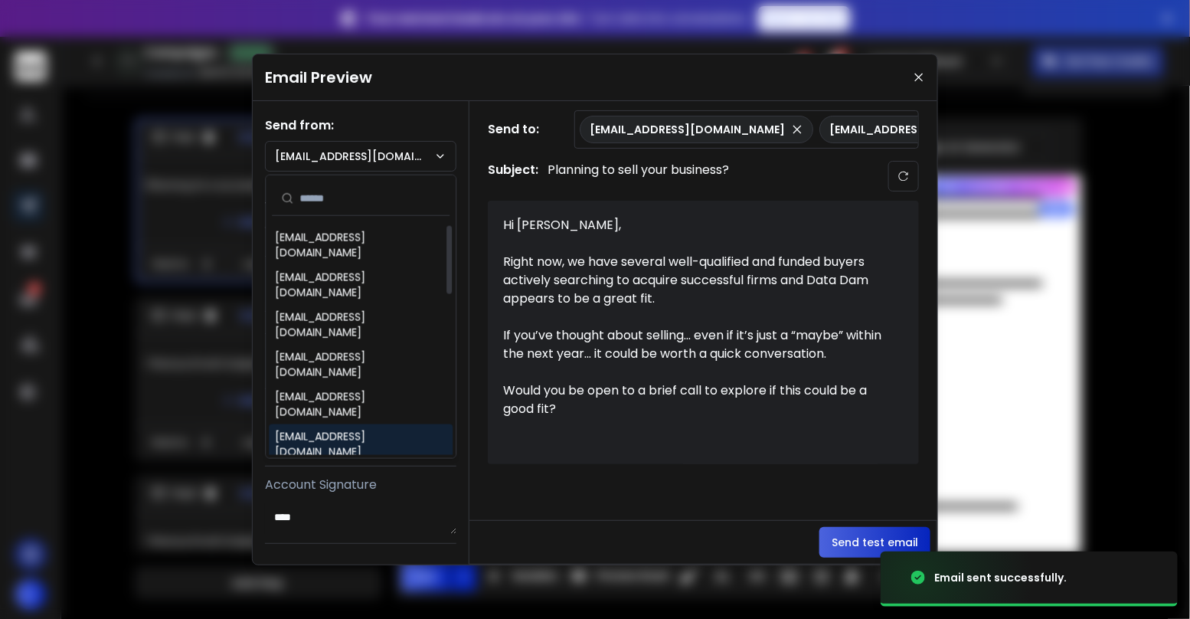
click at [388, 424] on div "[EMAIL_ADDRESS][DOMAIN_NAME]" at bounding box center [361, 444] width 184 height 40
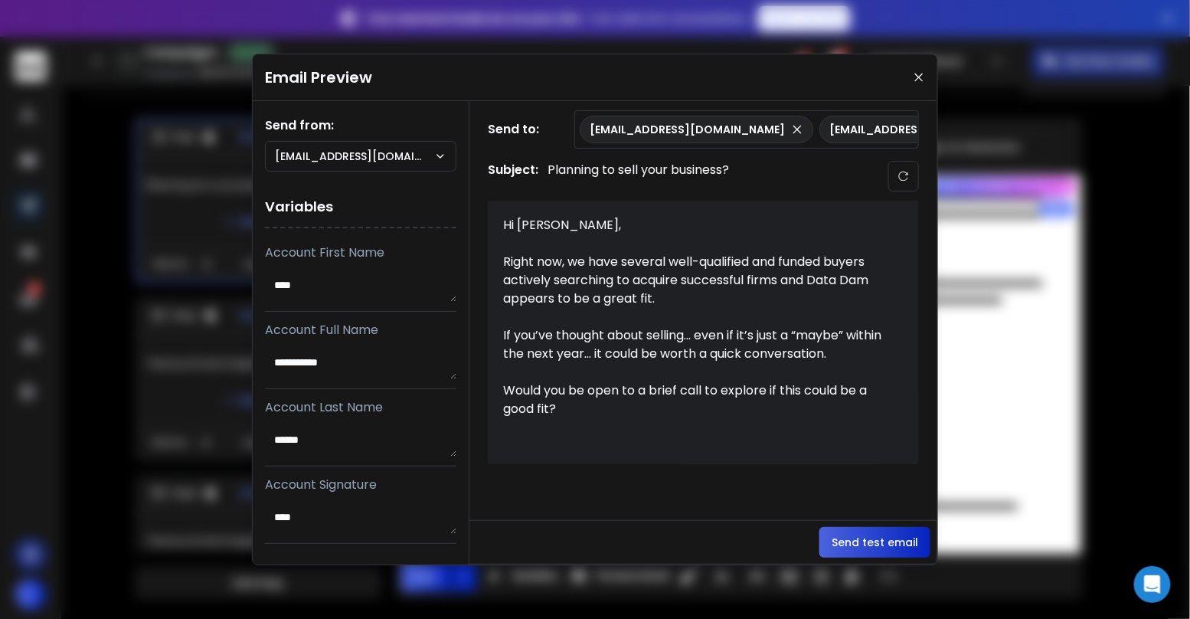
click at [833, 543] on button "Send test email" at bounding box center [875, 542] width 111 height 31
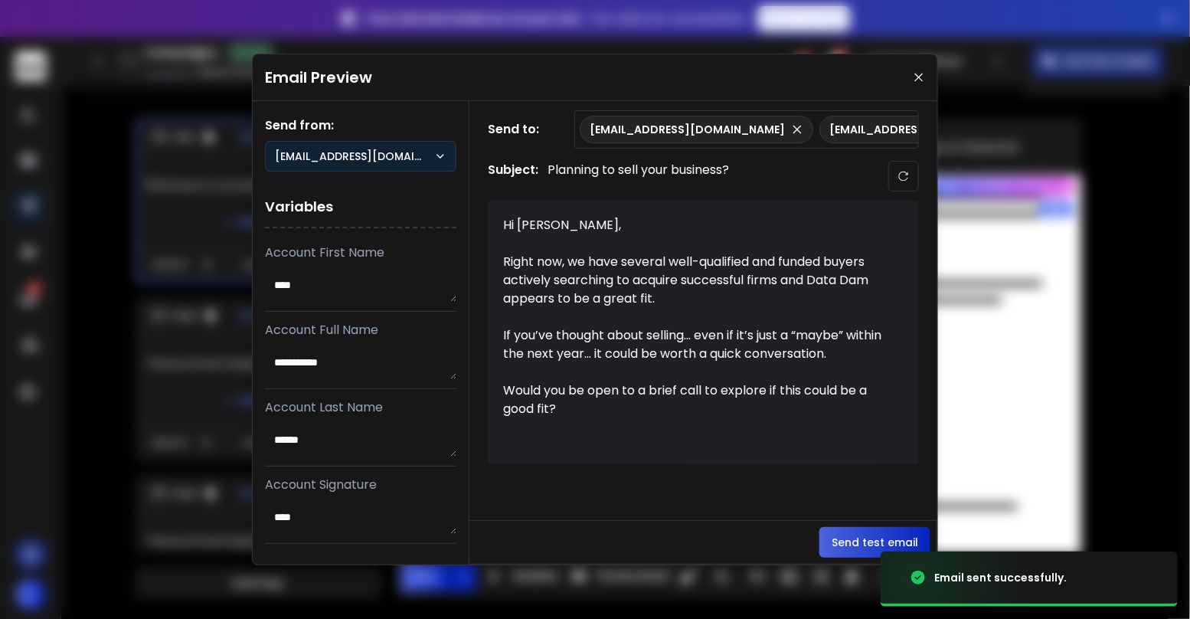
click at [386, 162] on p "[EMAIL_ADDRESS][DOMAIN_NAME]" at bounding box center [354, 156] width 159 height 15
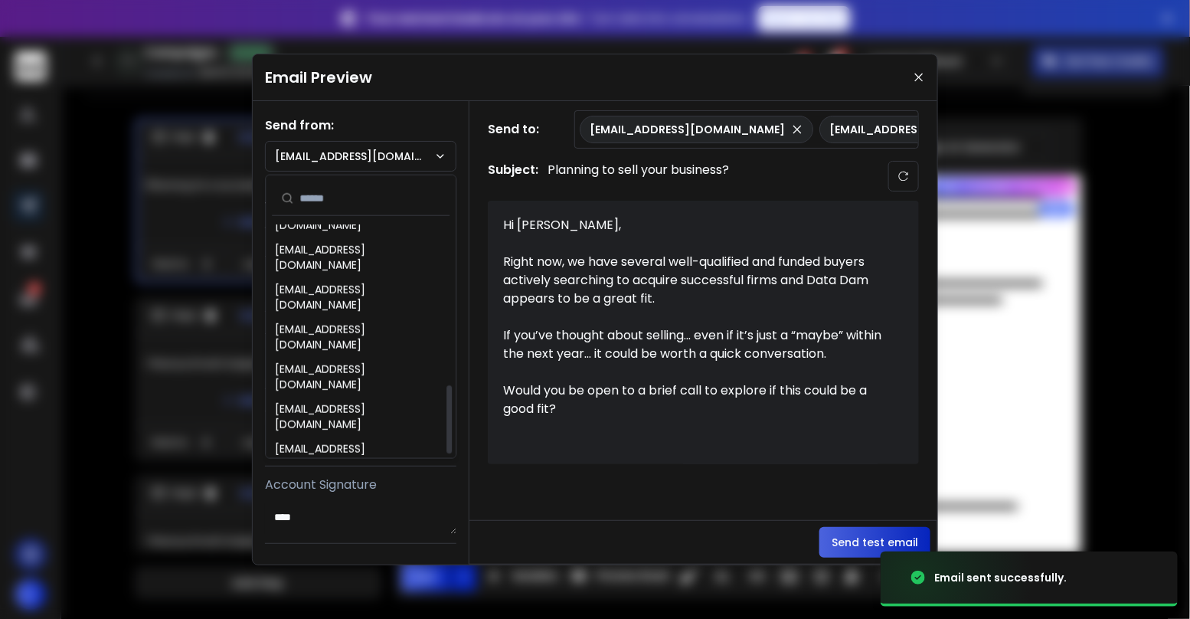
scroll to position [535, 0]
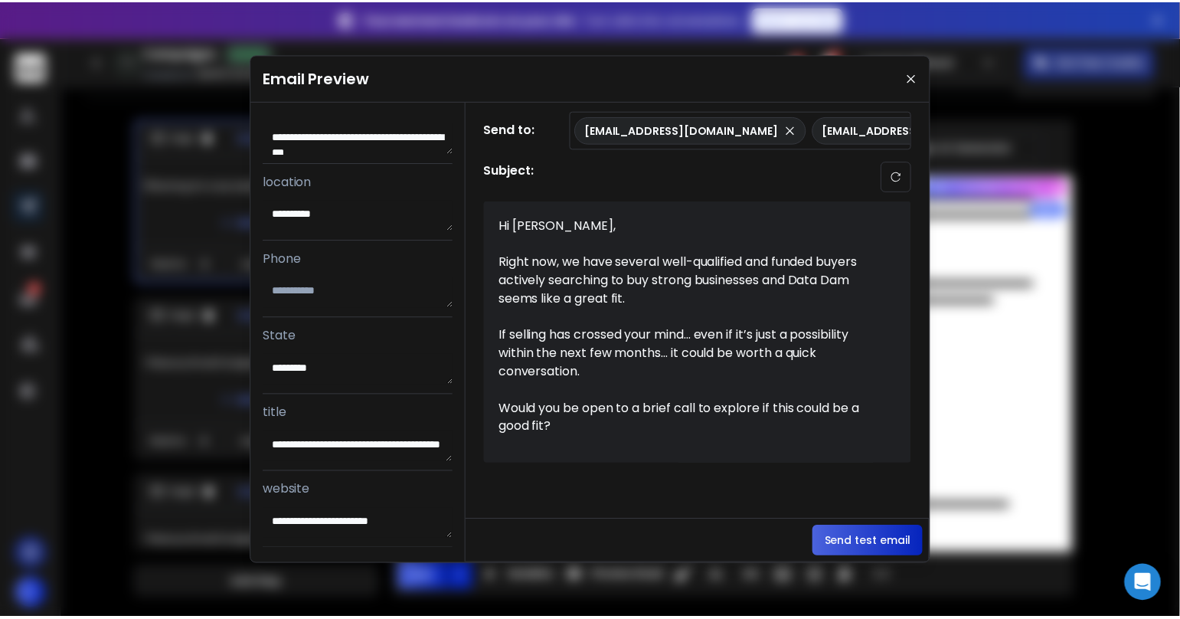
scroll to position [155, 0]
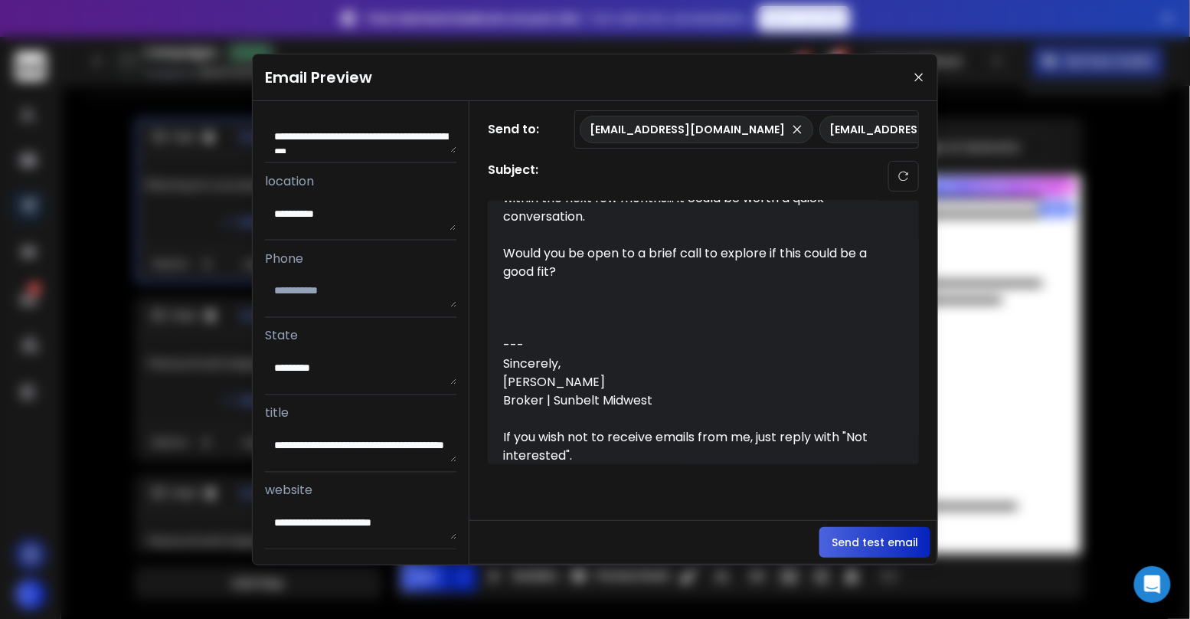
click at [775, 349] on div "---" at bounding box center [694, 345] width 383 height 18
click at [878, 538] on button "Send test email" at bounding box center [875, 542] width 111 height 31
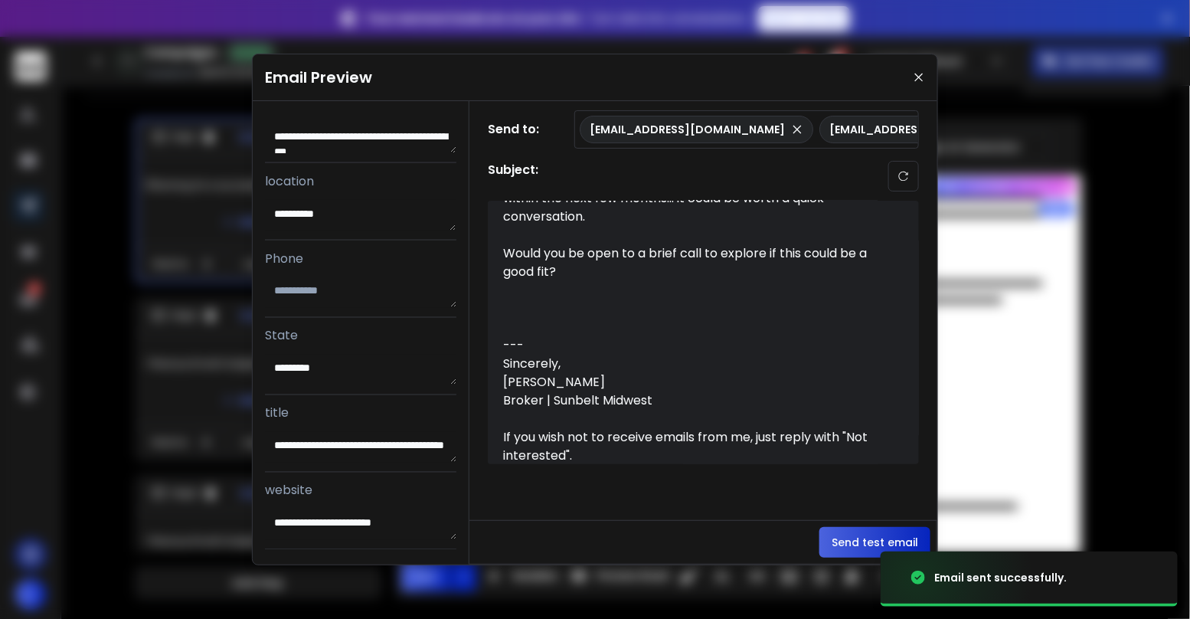
click at [921, 83] on icon at bounding box center [919, 77] width 12 height 12
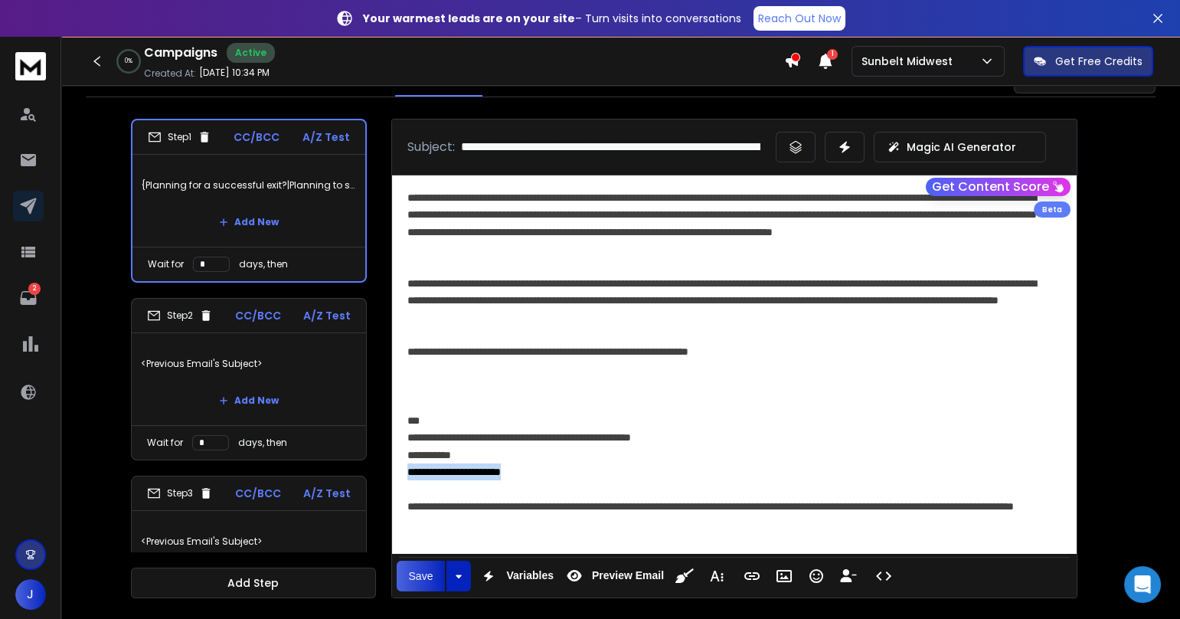
drag, startPoint x: 532, startPoint y: 473, endPoint x: 406, endPoint y: 477, distance: 125.7
click at [406, 477] on div "**********" at bounding box center [734, 361] width 685 height 372
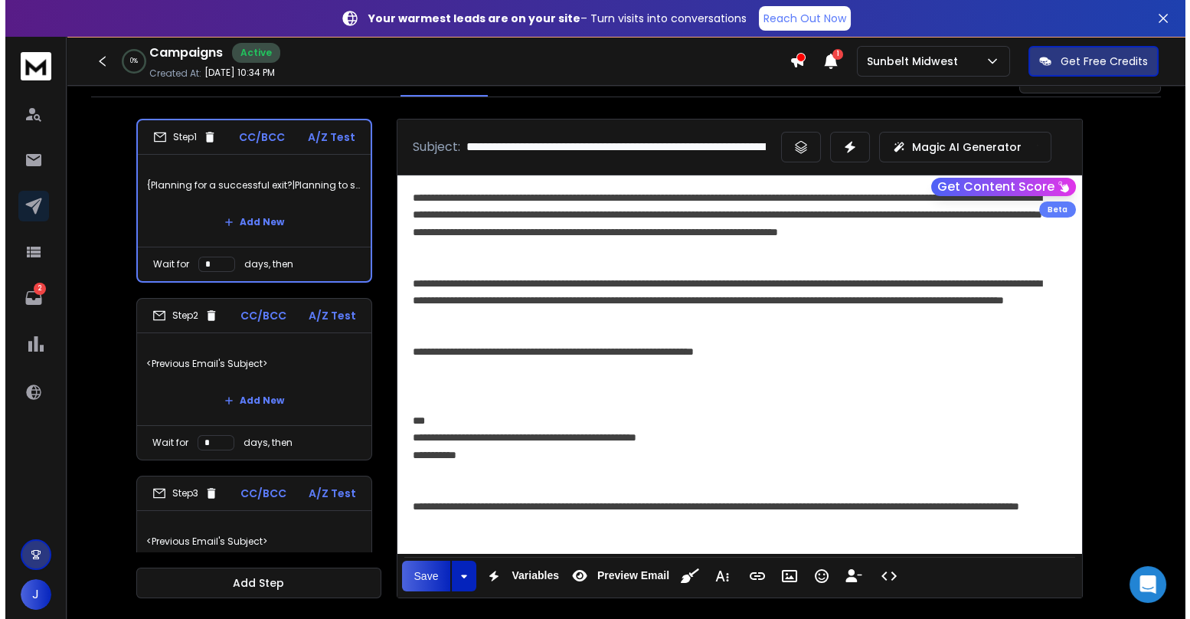
scroll to position [19, 0]
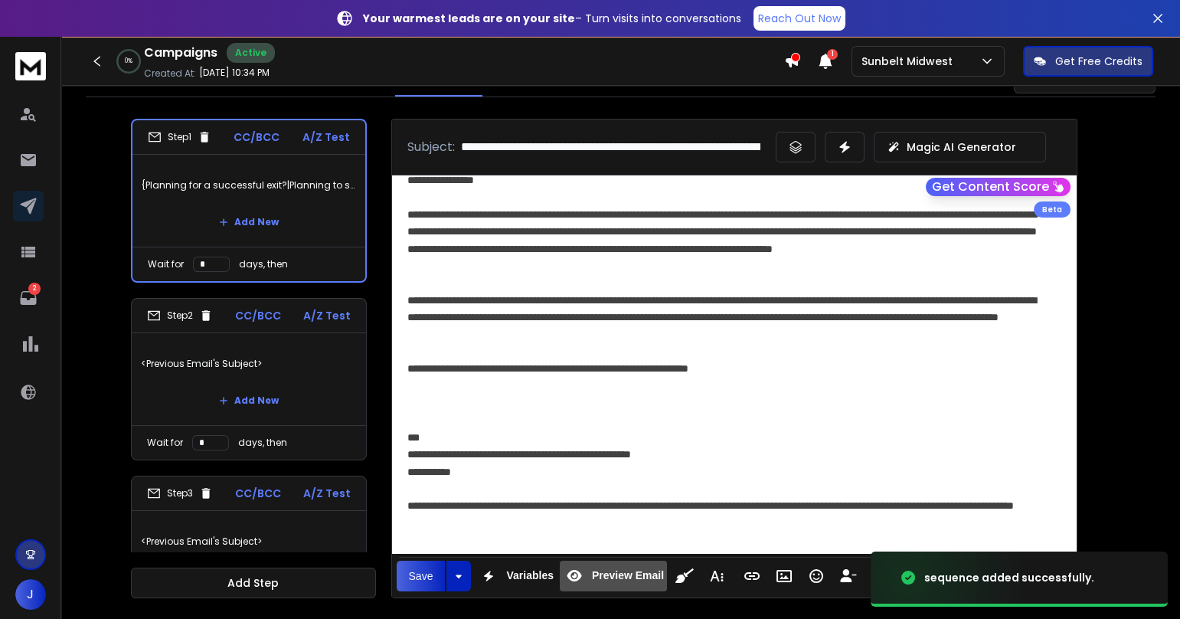
click at [623, 579] on span "Preview Email" at bounding box center [628, 575] width 78 height 13
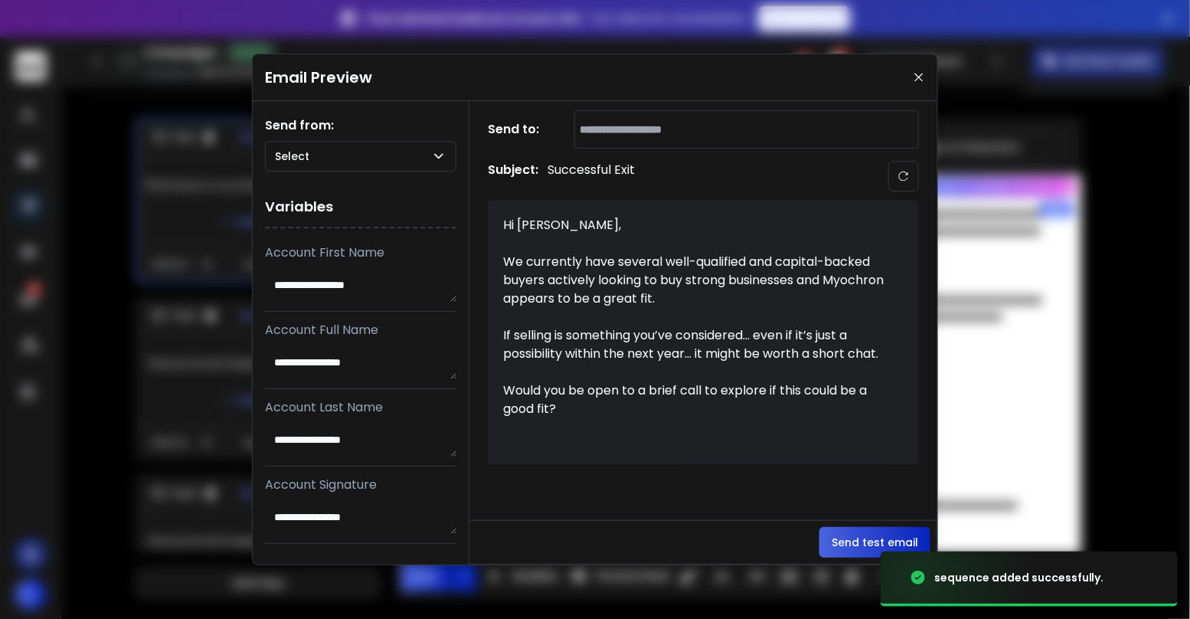
click at [640, 139] on input at bounding box center [747, 130] width 334 height 28
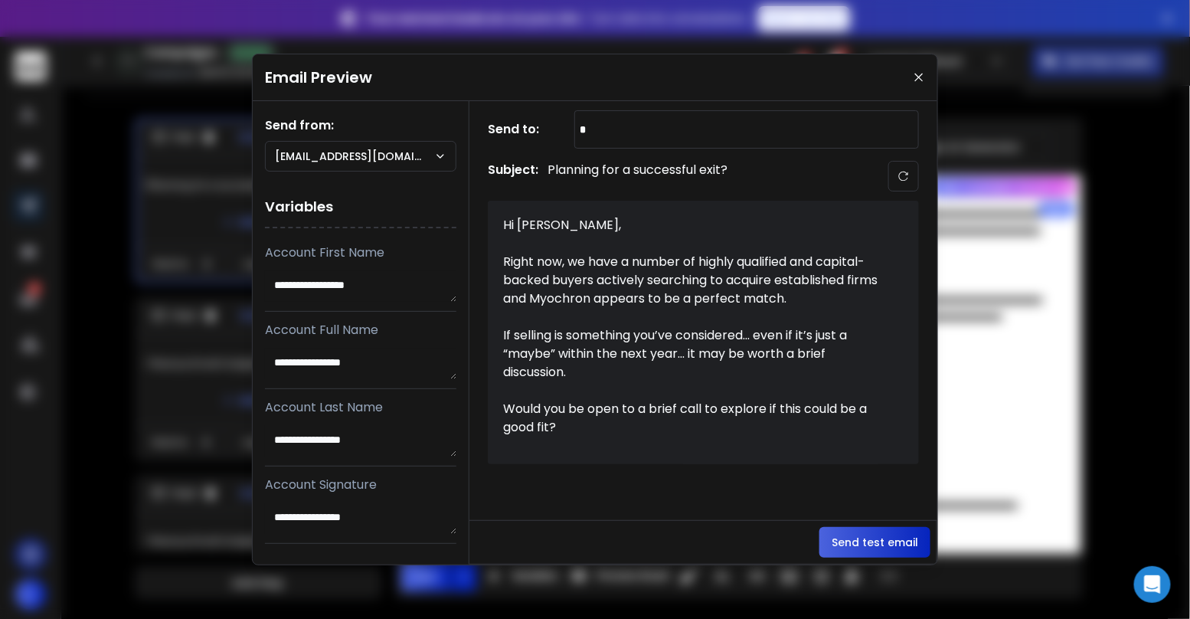
type input "*"
type input "**********"
click at [688, 198] on div "Send to: Subject: Planning for a successful exit? Hi [PERSON_NAME], Right now, …" at bounding box center [704, 282] width 468 height 363
click at [820, 133] on input at bounding box center [987, 130] width 334 height 28
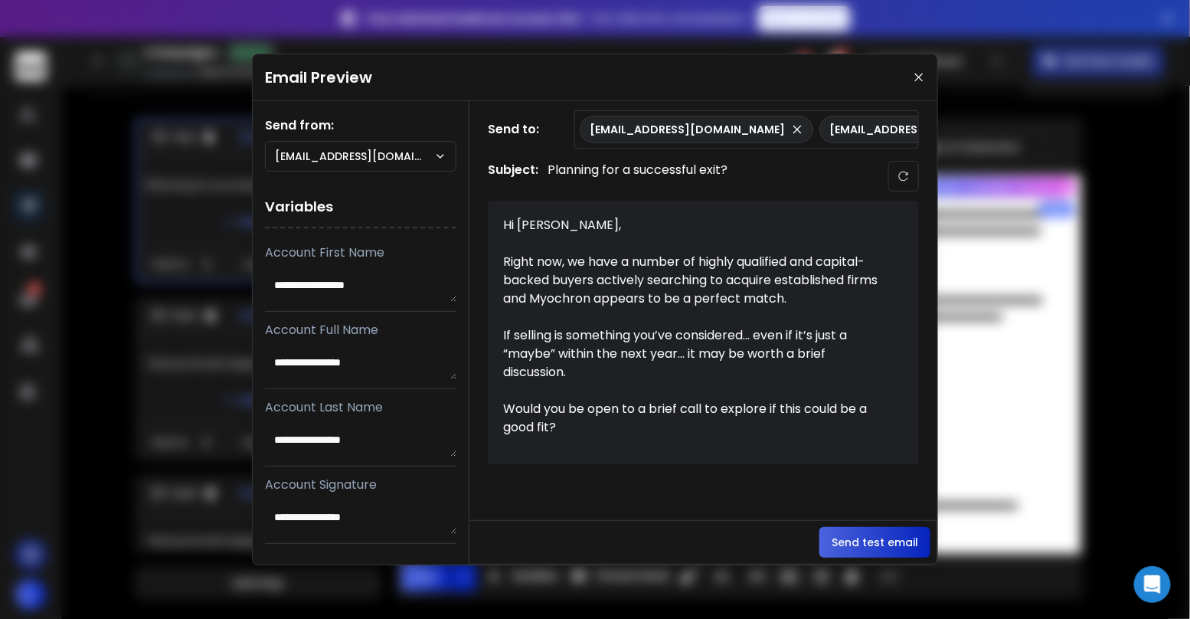
click at [755, 88] on div "Email Preview" at bounding box center [595, 77] width 685 height 46
click at [345, 154] on p "[EMAIL_ADDRESS][DOMAIN_NAME]" at bounding box center [354, 156] width 159 height 15
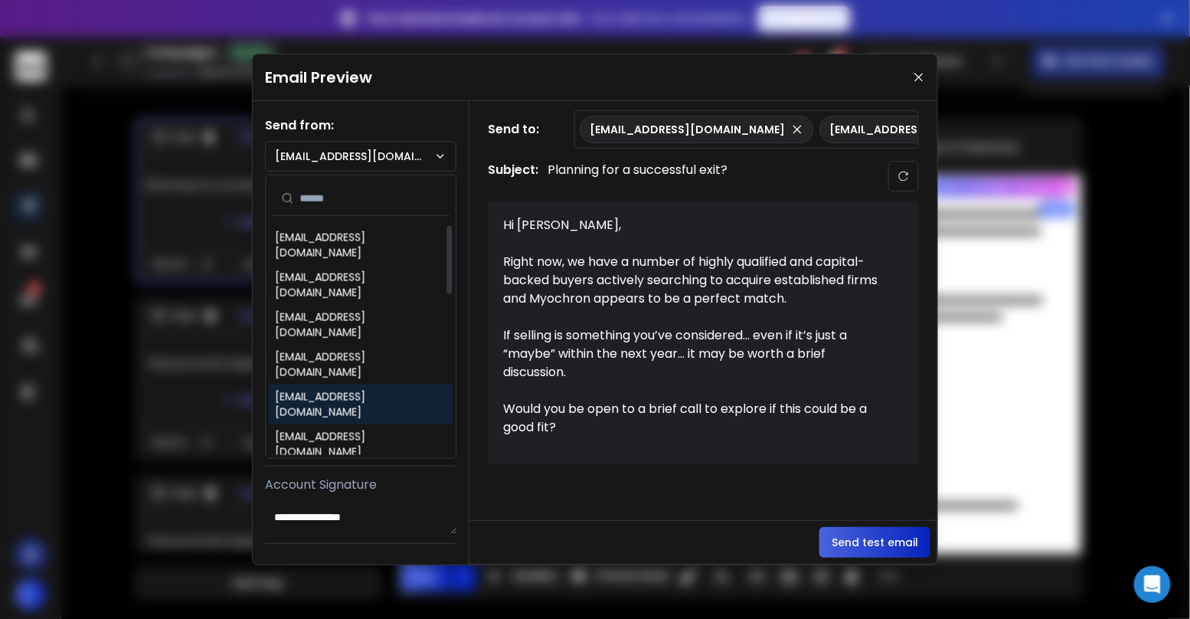
click at [342, 389] on div "[EMAIL_ADDRESS][DOMAIN_NAME]" at bounding box center [361, 404] width 172 height 31
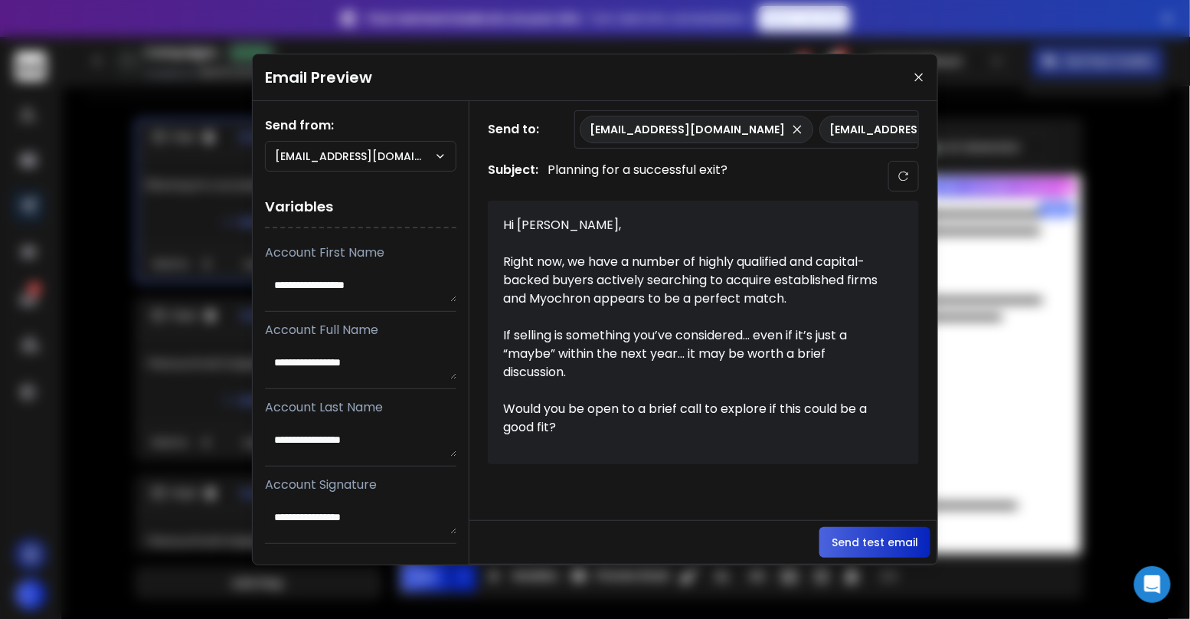
click at [903, 543] on button "Send test email" at bounding box center [875, 542] width 111 height 31
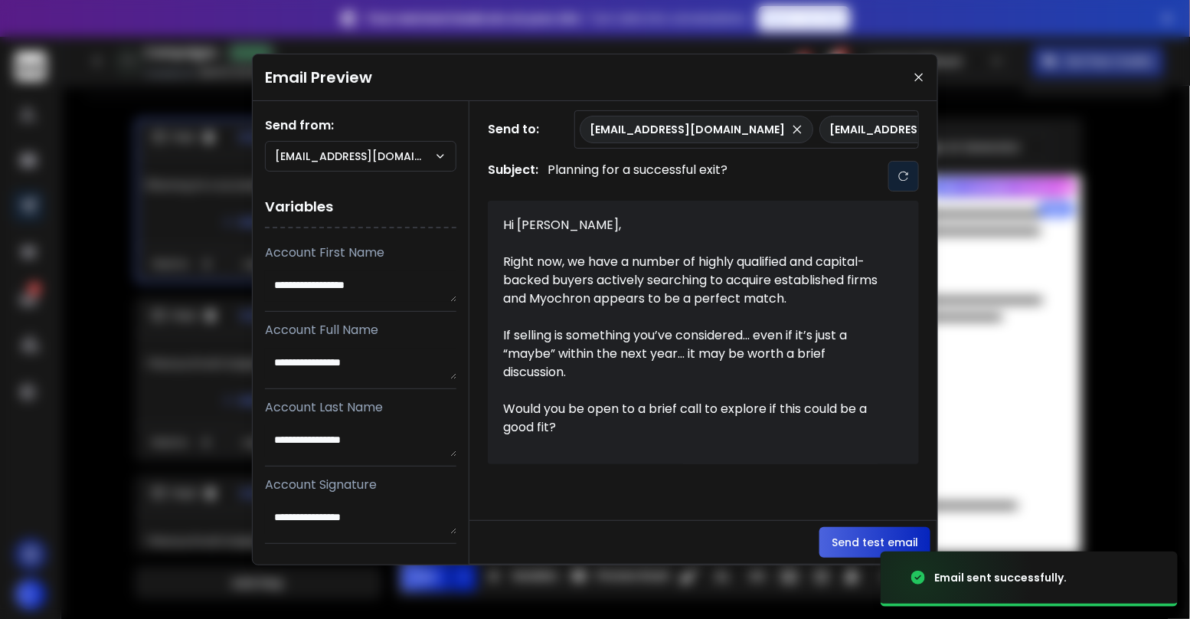
click at [895, 188] on button at bounding box center [904, 176] width 31 height 31
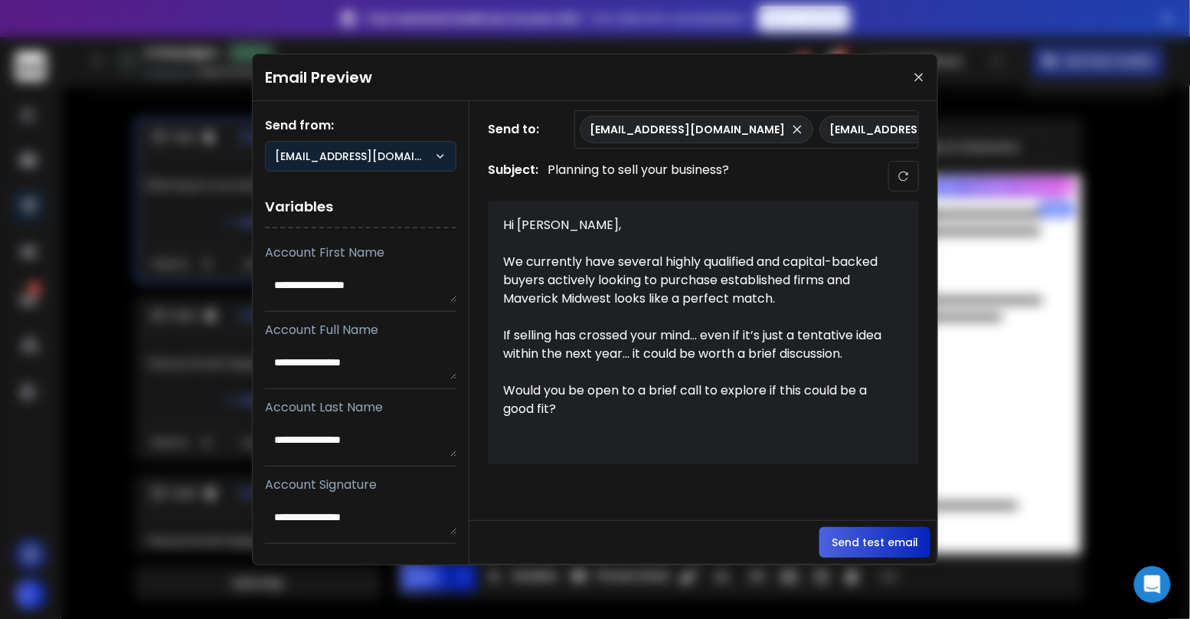
click at [353, 159] on p "[EMAIL_ADDRESS][DOMAIN_NAME]" at bounding box center [354, 156] width 159 height 15
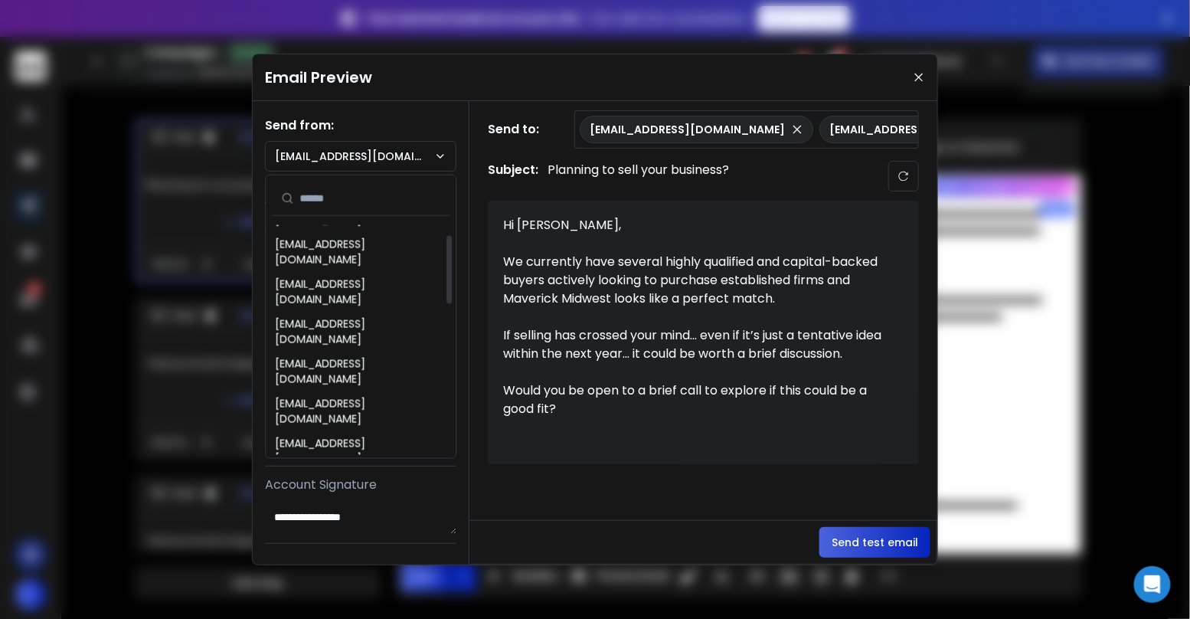
scroll to position [109, 0]
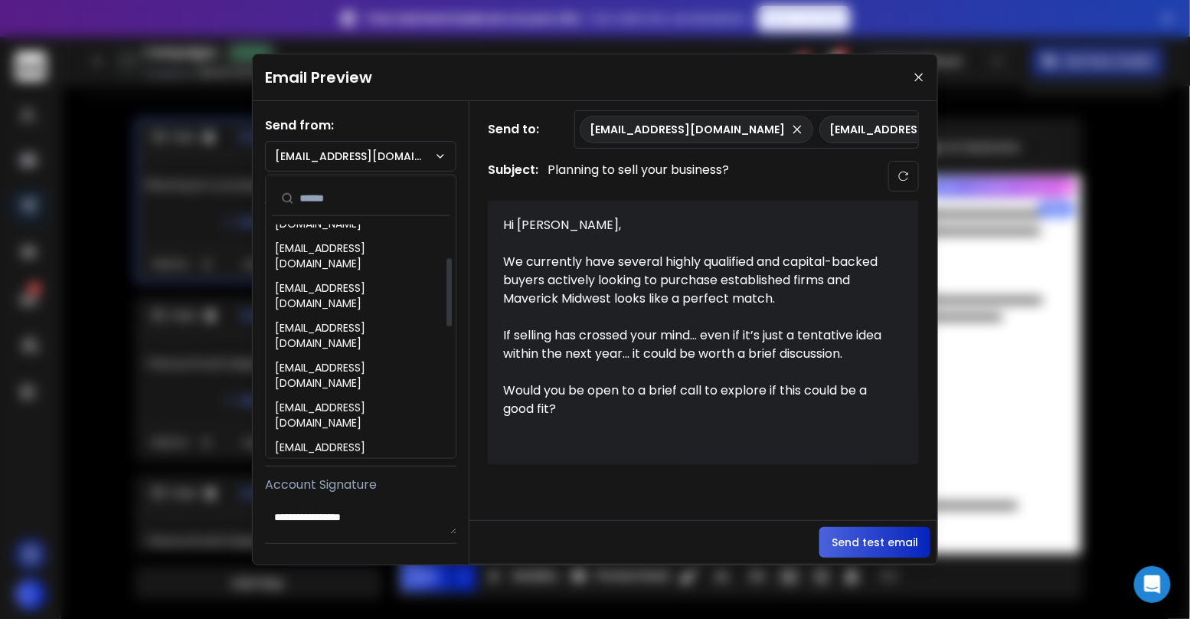
click at [336, 480] on div "[EMAIL_ADDRESS][DOMAIN_NAME]" at bounding box center [361, 495] width 172 height 31
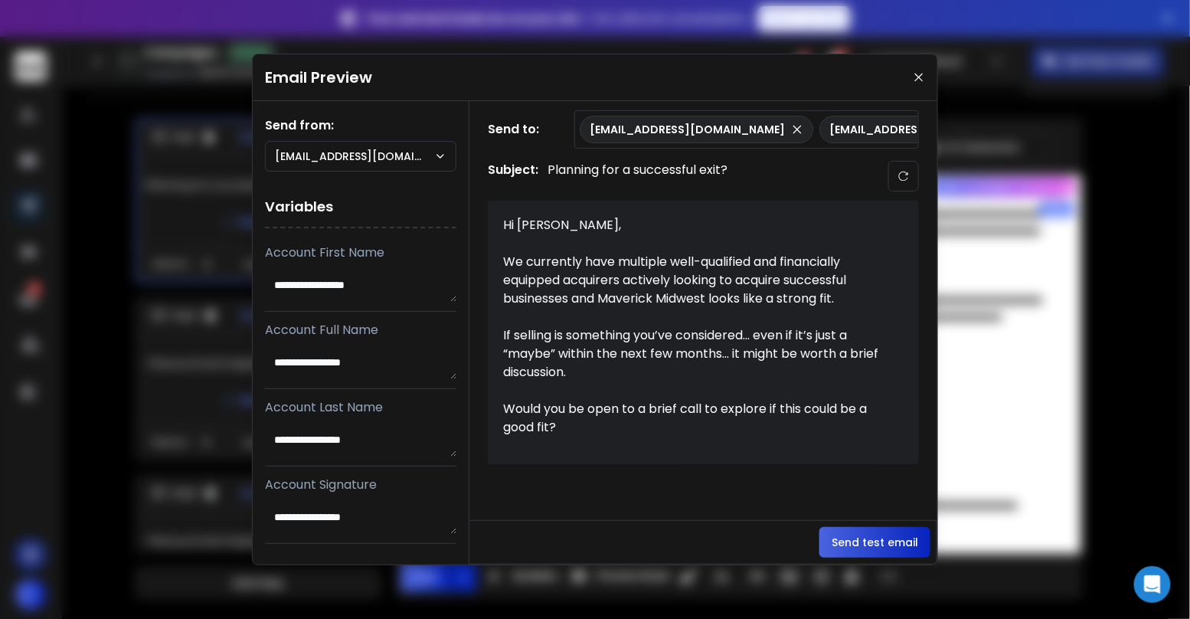
click at [872, 548] on button "Send test email" at bounding box center [875, 542] width 111 height 31
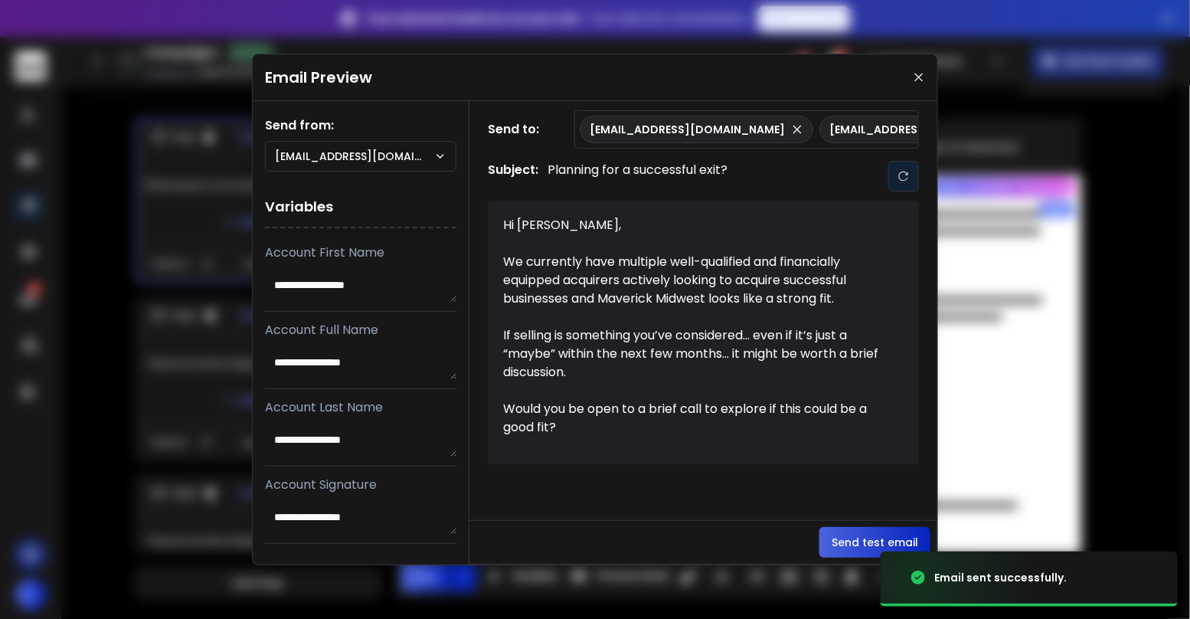
click at [903, 191] on button at bounding box center [904, 176] width 31 height 31
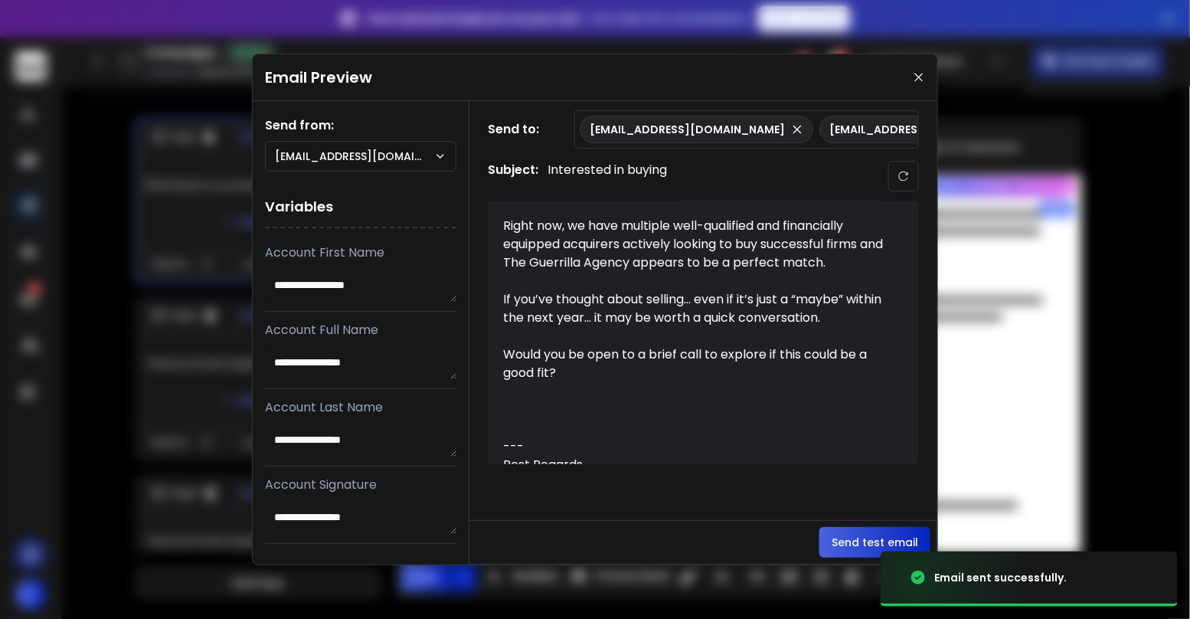
scroll to position [0, 0]
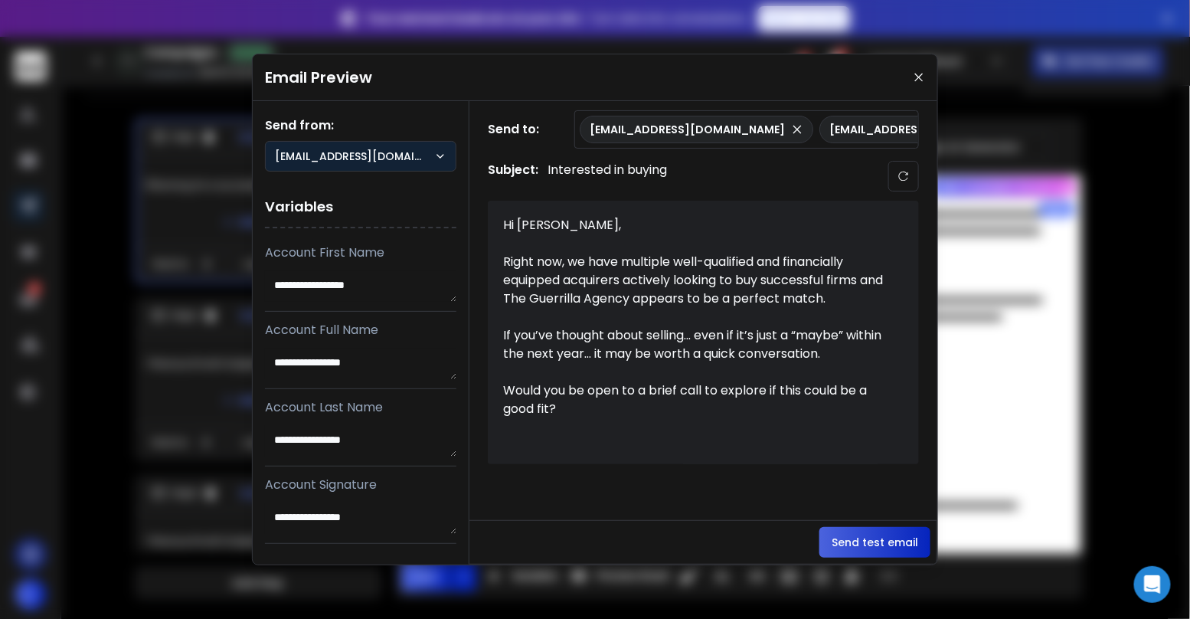
click at [356, 164] on button "[EMAIL_ADDRESS][DOMAIN_NAME]" at bounding box center [360, 156] width 191 height 31
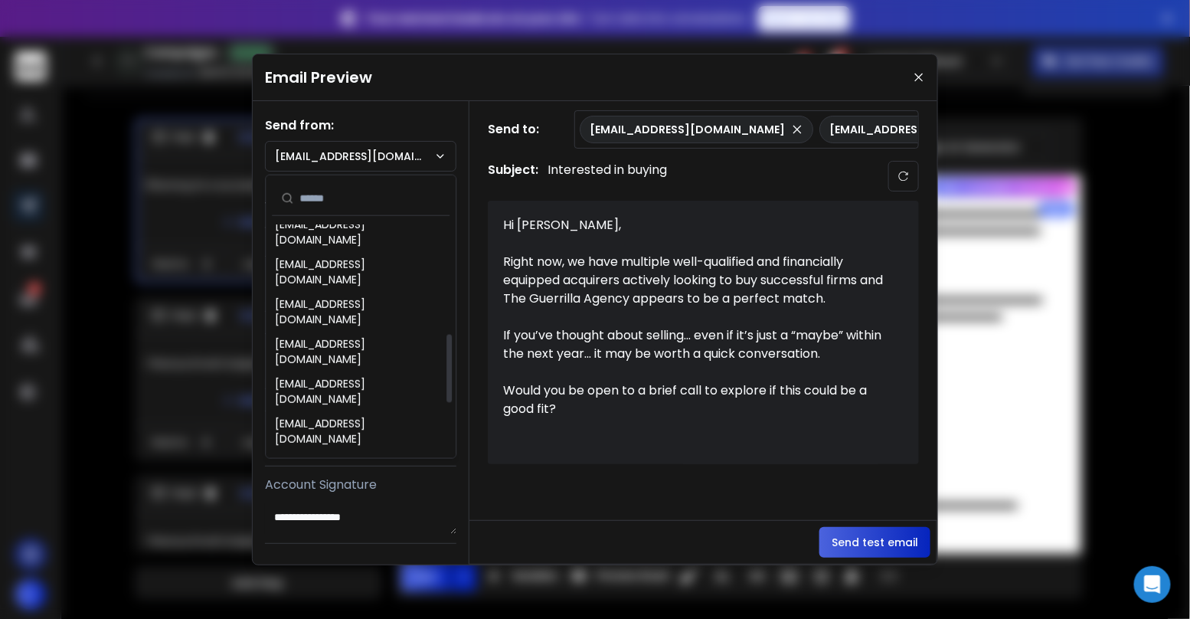
scroll to position [535, 0]
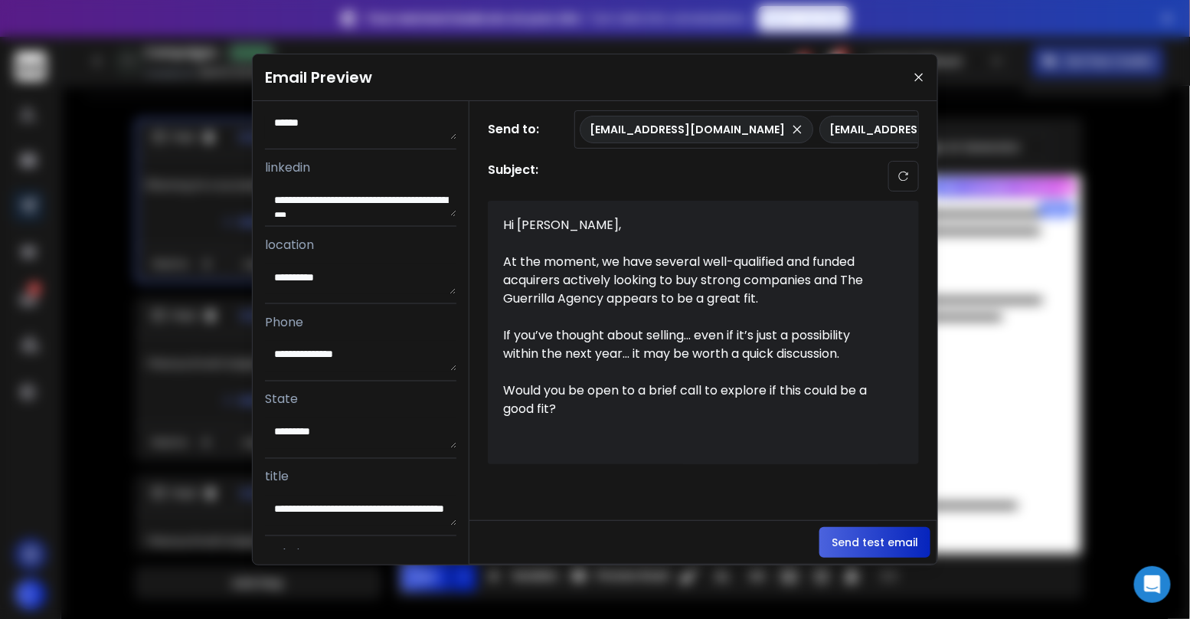
scroll to position [922, 0]
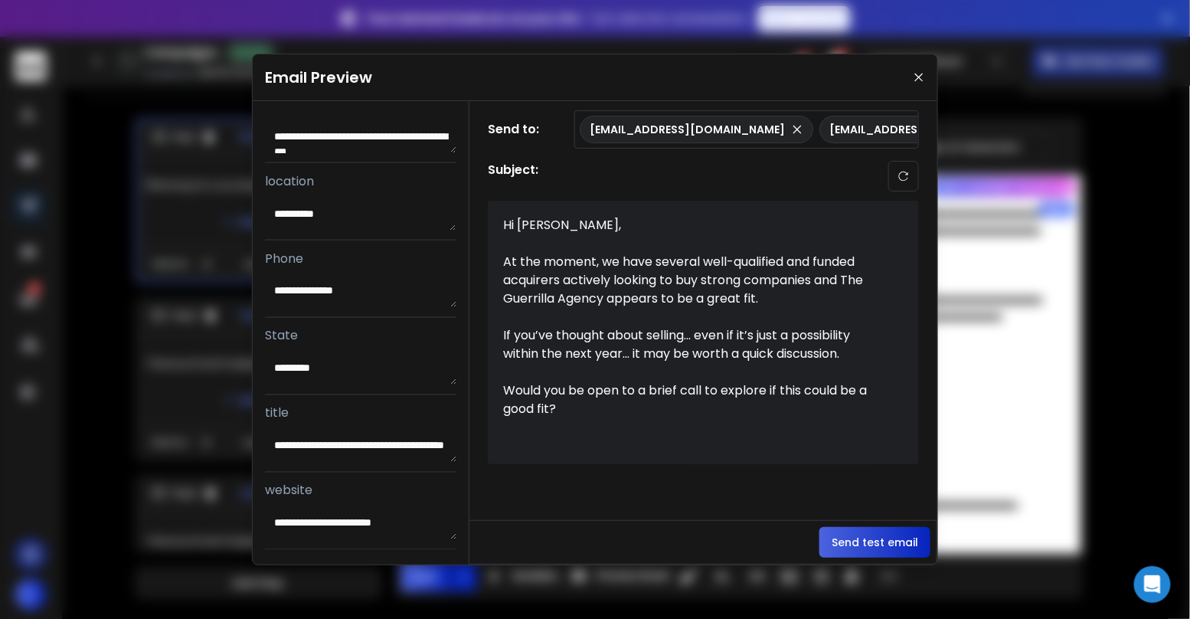
click at [856, 543] on button "Send test email" at bounding box center [875, 542] width 111 height 31
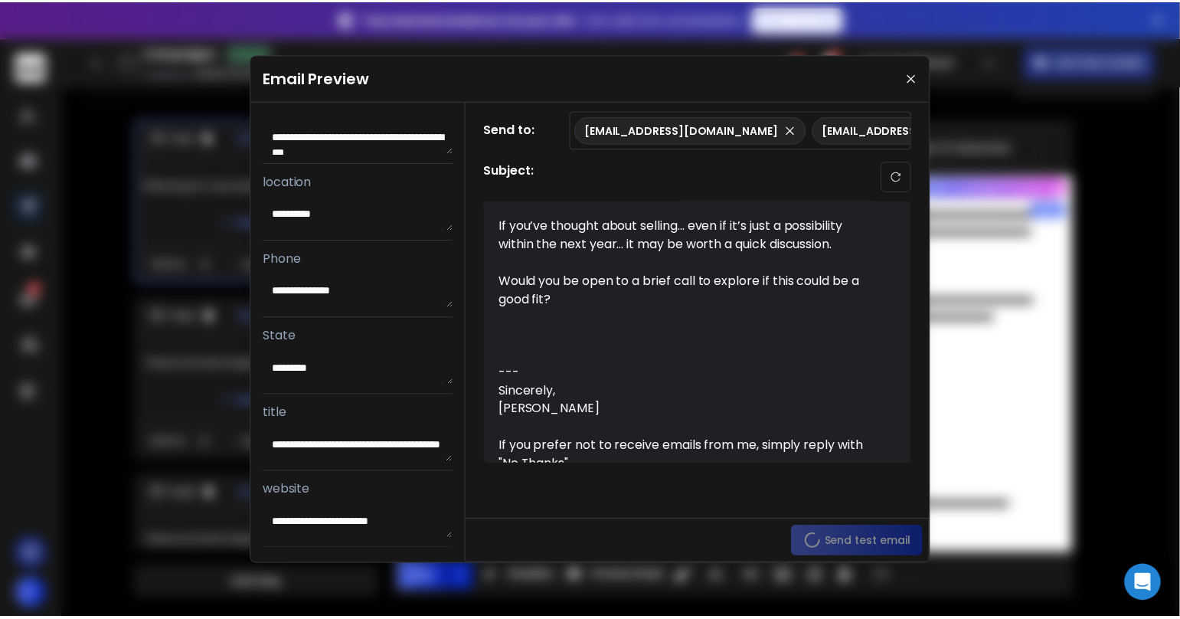
scroll to position [119, 0]
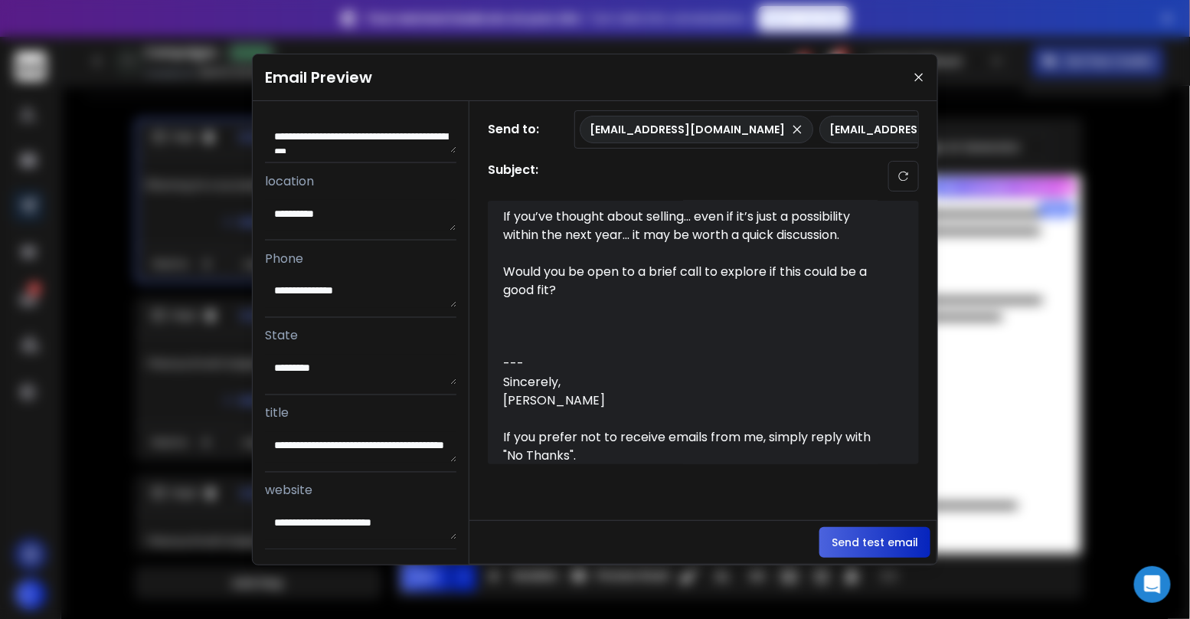
click at [920, 81] on icon at bounding box center [919, 77] width 12 height 12
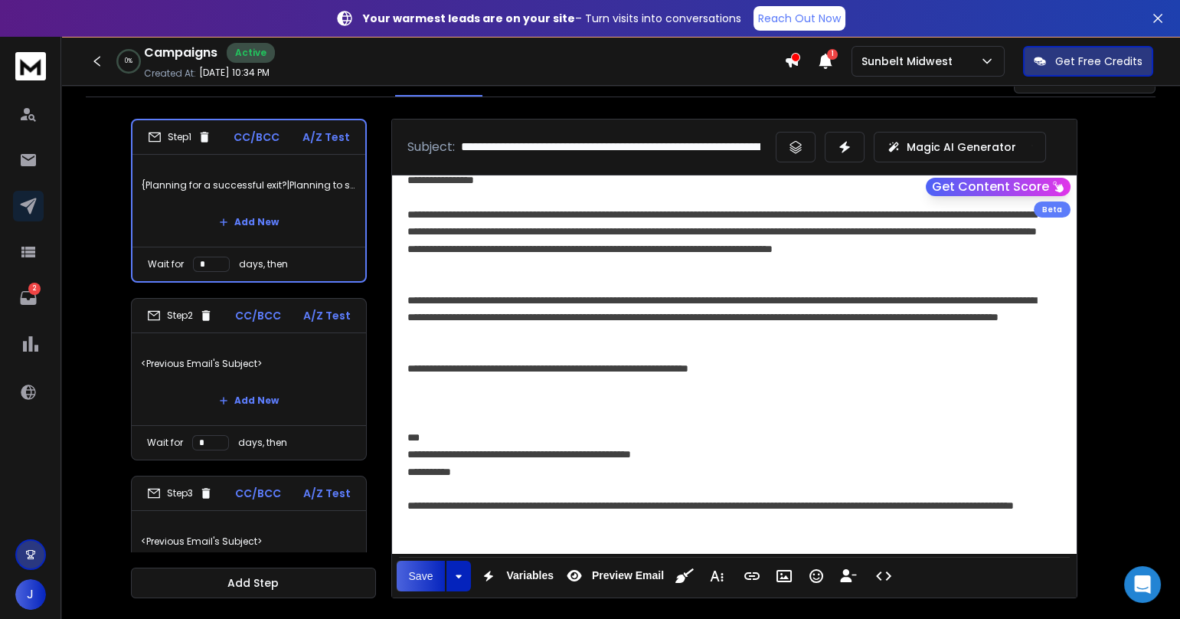
click at [268, 180] on p "{Planning for a successful exit?|Planning to sell your business?||Successful Ex…" at bounding box center [249, 185] width 214 height 43
click at [704, 145] on input "**********" at bounding box center [611, 147] width 300 height 18
type input "**********"
click at [481, 474] on div "**********" at bounding box center [730, 471] width 644 height 17
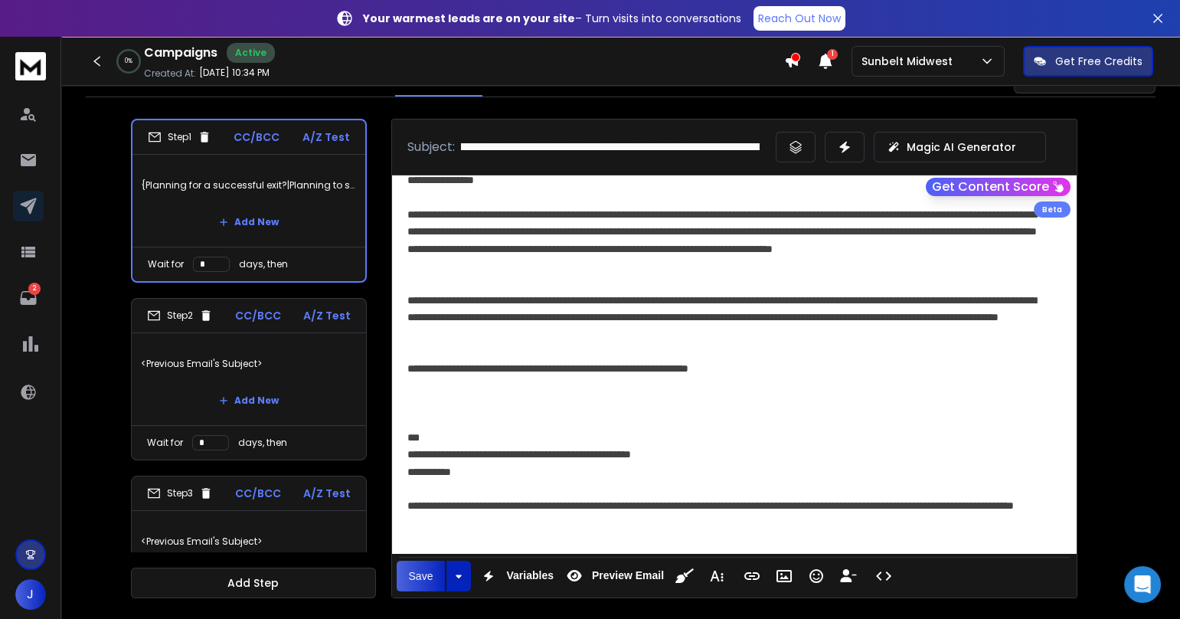
scroll to position [0, 0]
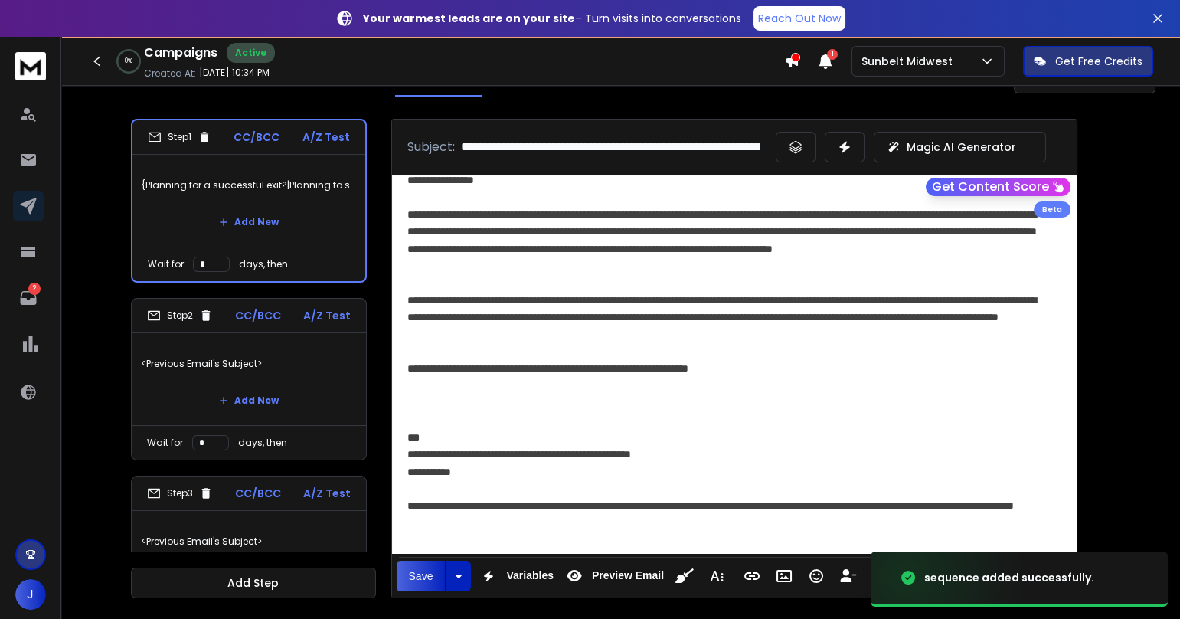
click at [289, 364] on p "<Previous Email's Subject>" at bounding box center [249, 363] width 216 height 43
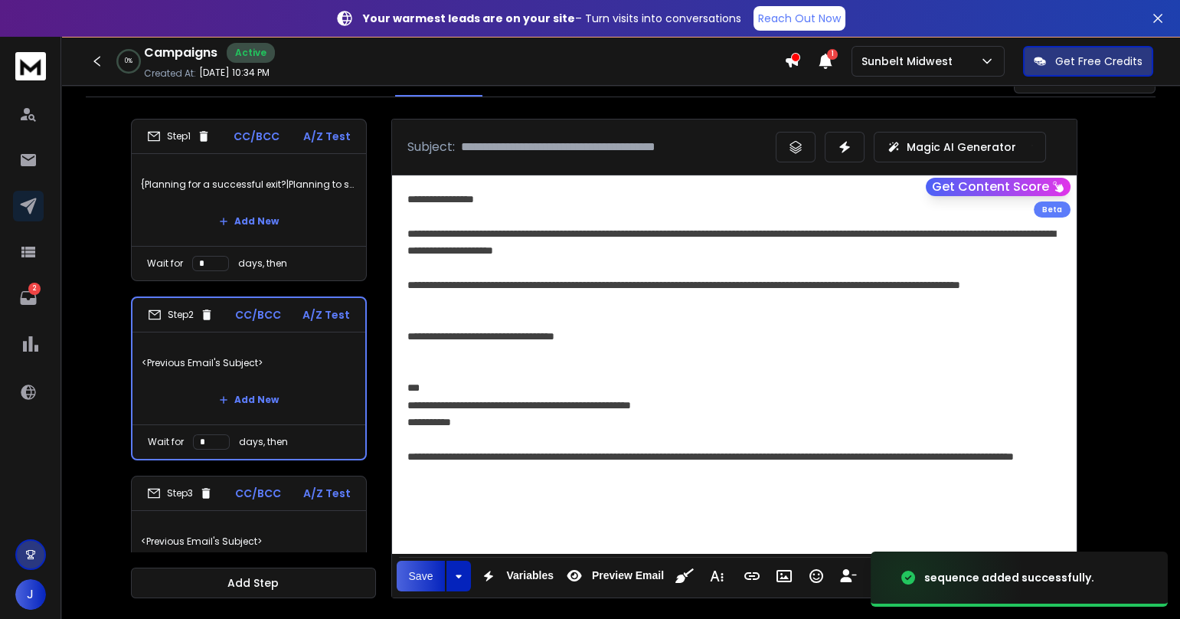
click at [251, 529] on p "<Previous Email's Subject>" at bounding box center [249, 541] width 216 height 43
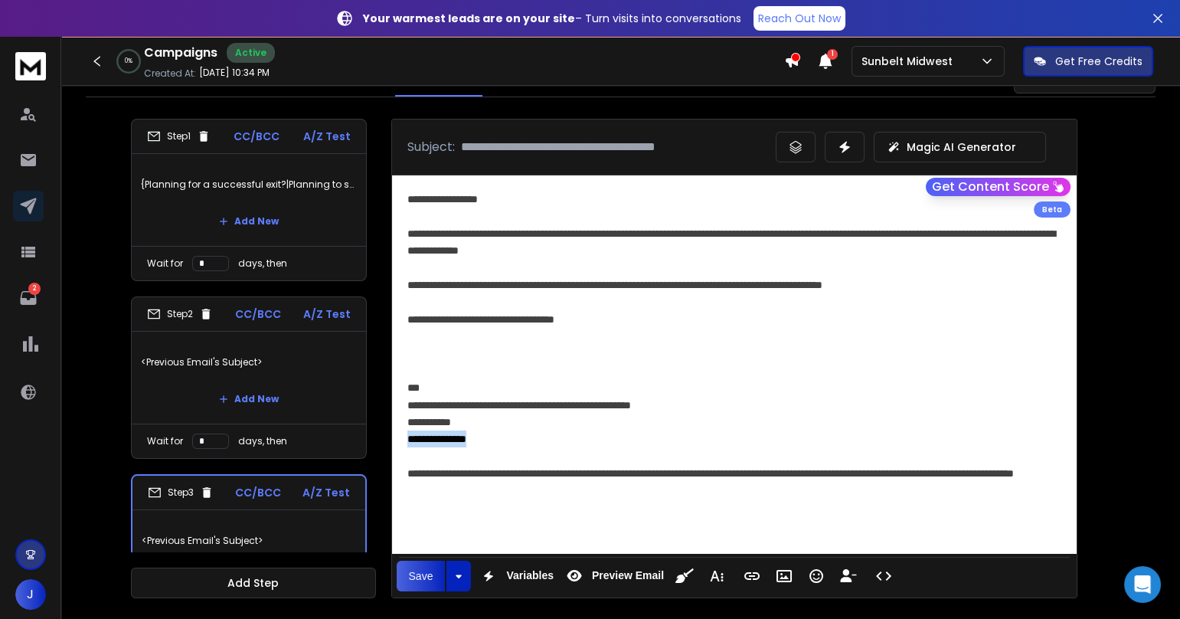
drag, startPoint x: 525, startPoint y: 444, endPoint x: 388, endPoint y: 444, distance: 137.9
click at [388, 444] on div "**********" at bounding box center [621, 359] width 980 height 480
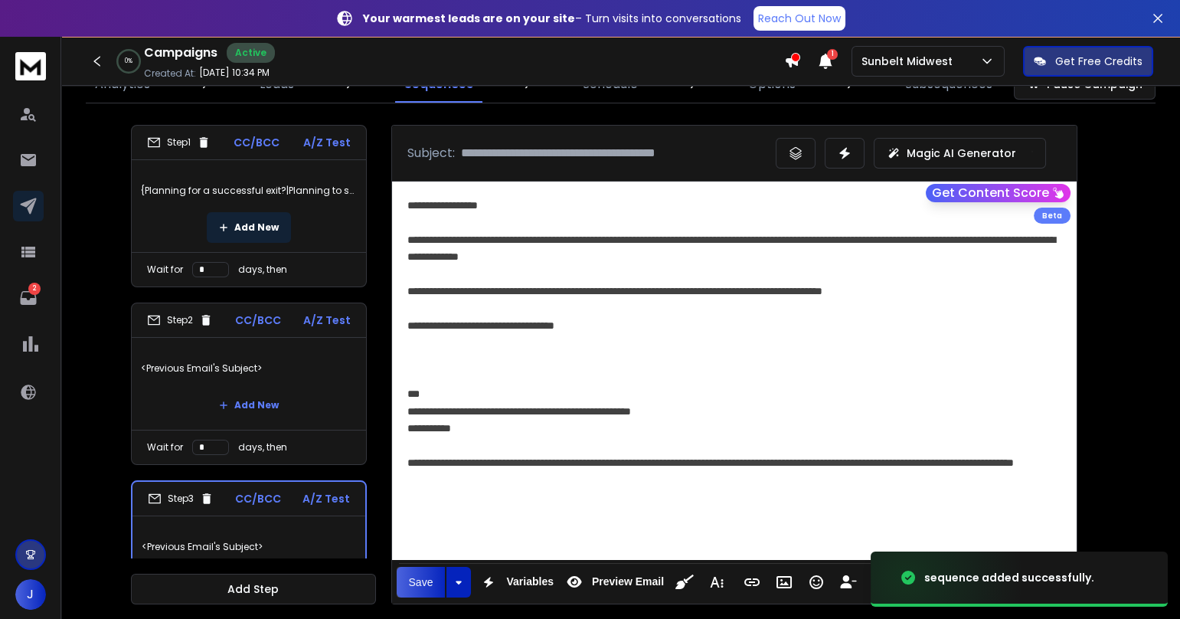
scroll to position [50, 0]
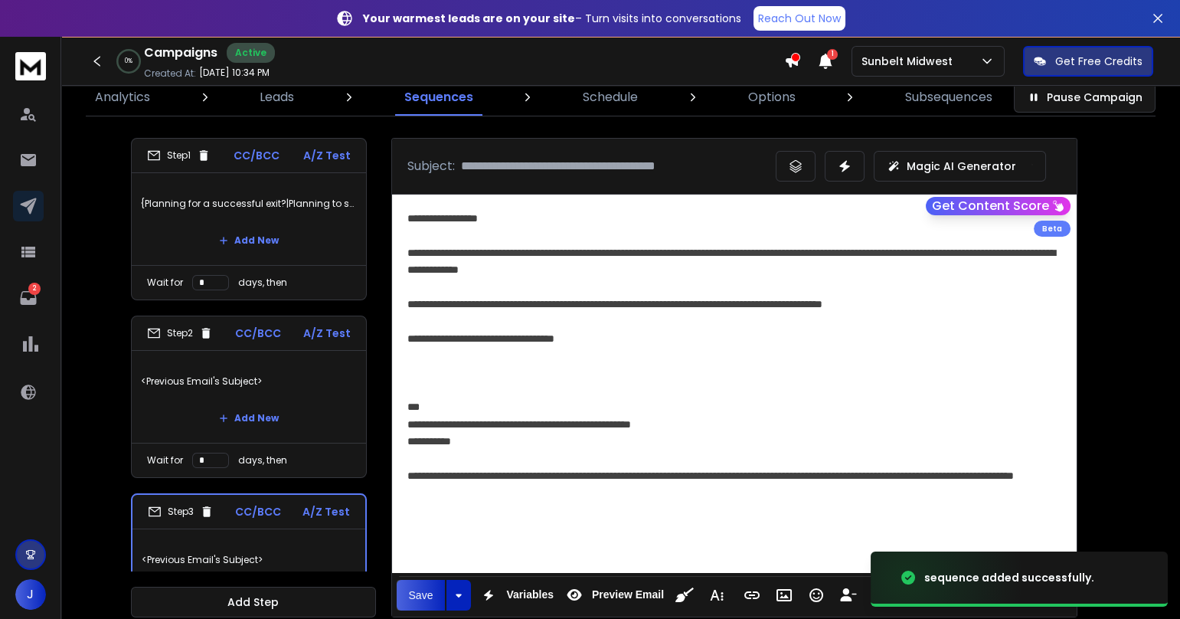
click at [300, 207] on p "{Planning for a successful exit?|Planning to sell your business?|Successful Exi…" at bounding box center [249, 203] width 216 height 43
type input "**********"
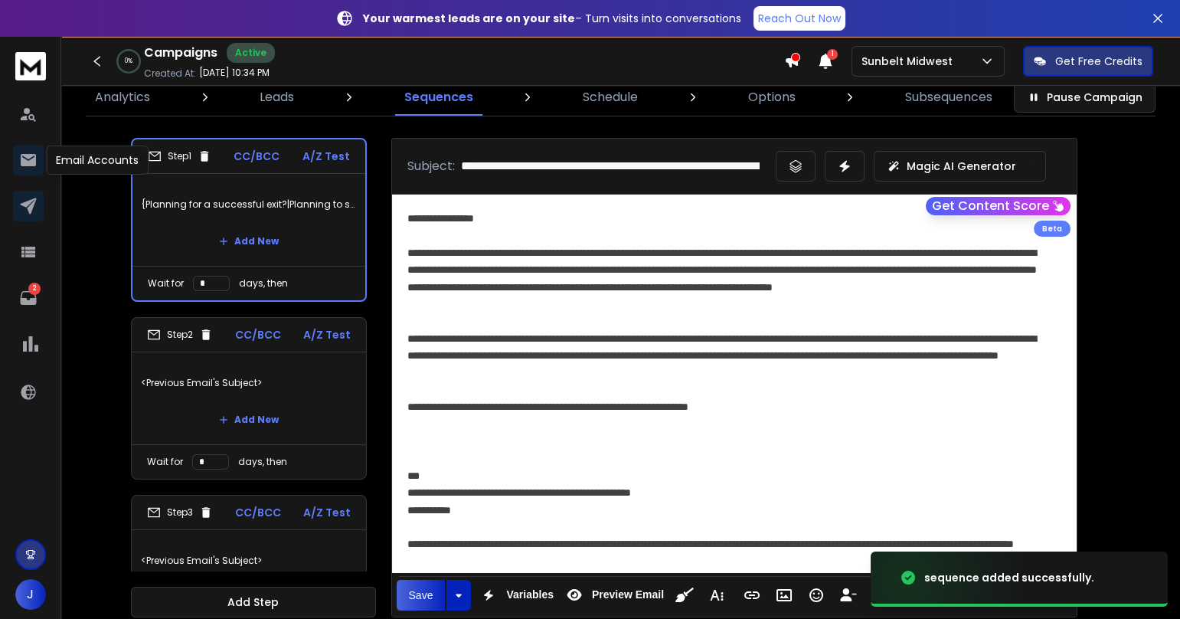
click at [25, 153] on icon at bounding box center [28, 160] width 18 height 18
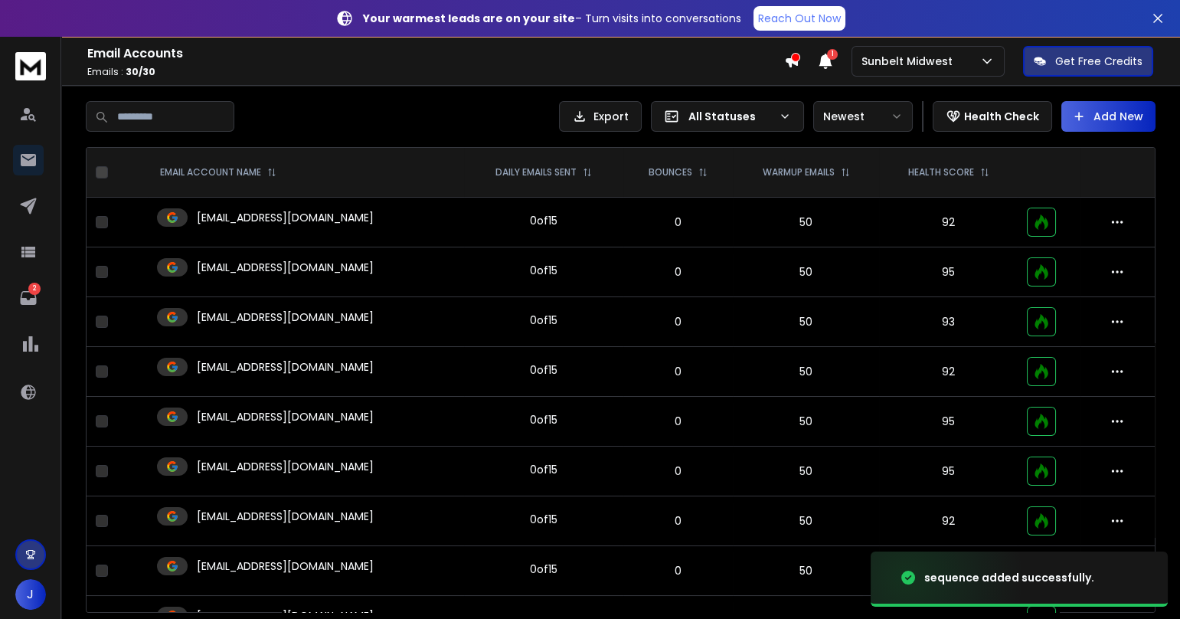
click at [422, 123] on div at bounding box center [318, 116] width 464 height 31
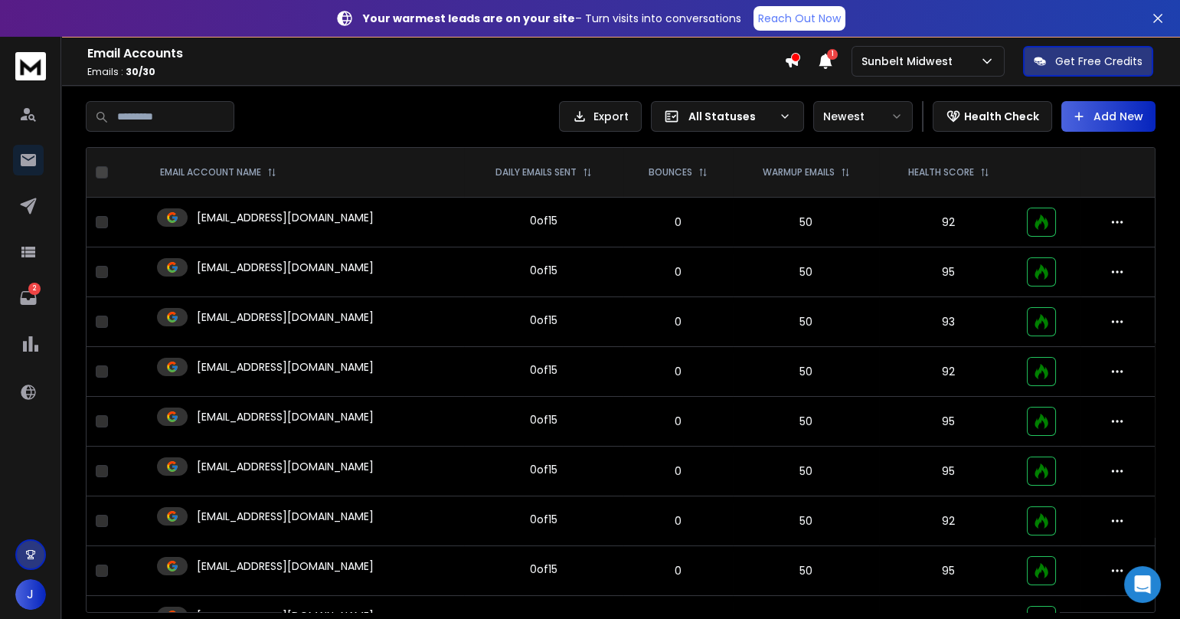
click at [442, 129] on div at bounding box center [318, 116] width 464 height 31
click at [31, 295] on p "2" at bounding box center [34, 289] width 12 height 12
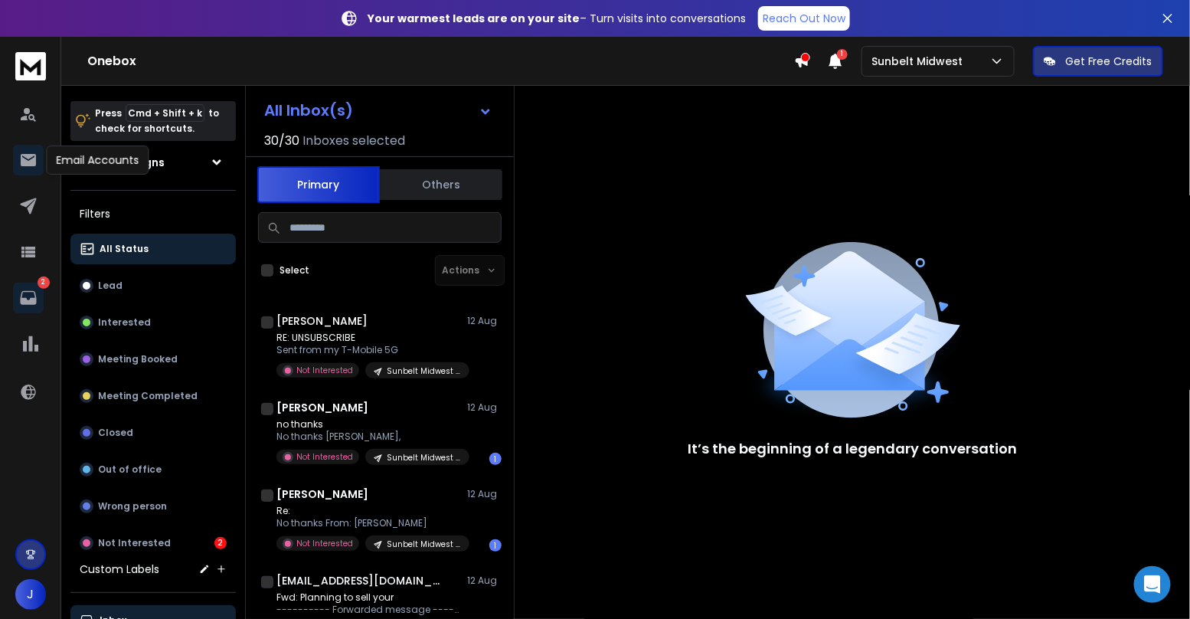
click at [31, 163] on icon at bounding box center [28, 160] width 15 height 12
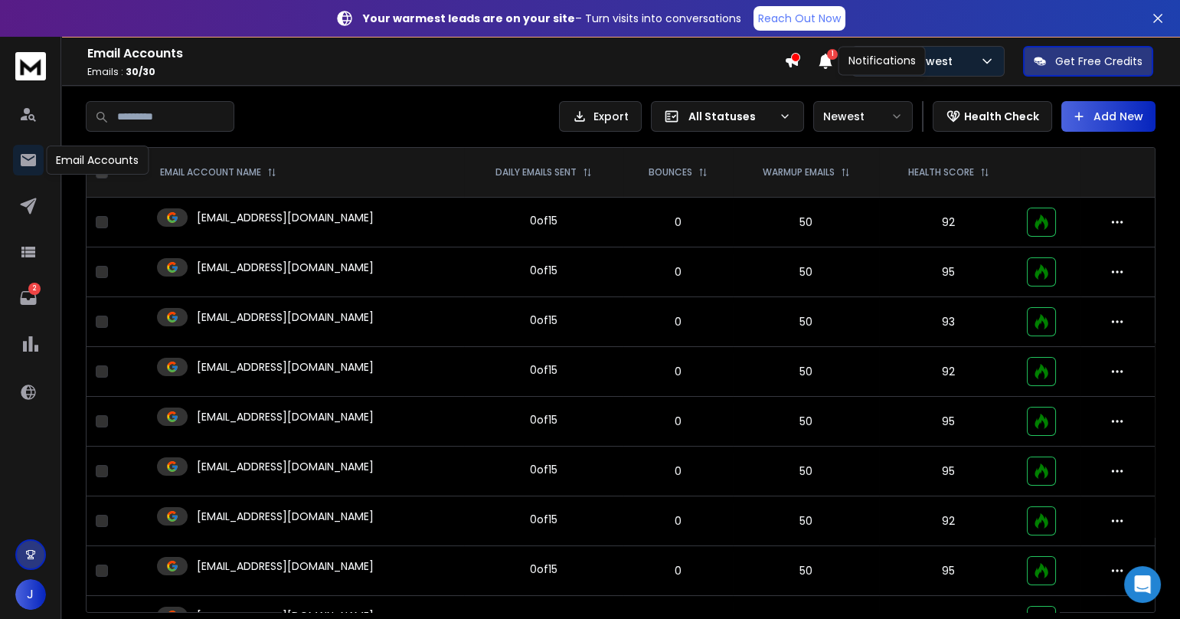
click at [953, 64] on p "Sunbelt Midwest" at bounding box center [910, 61] width 97 height 15
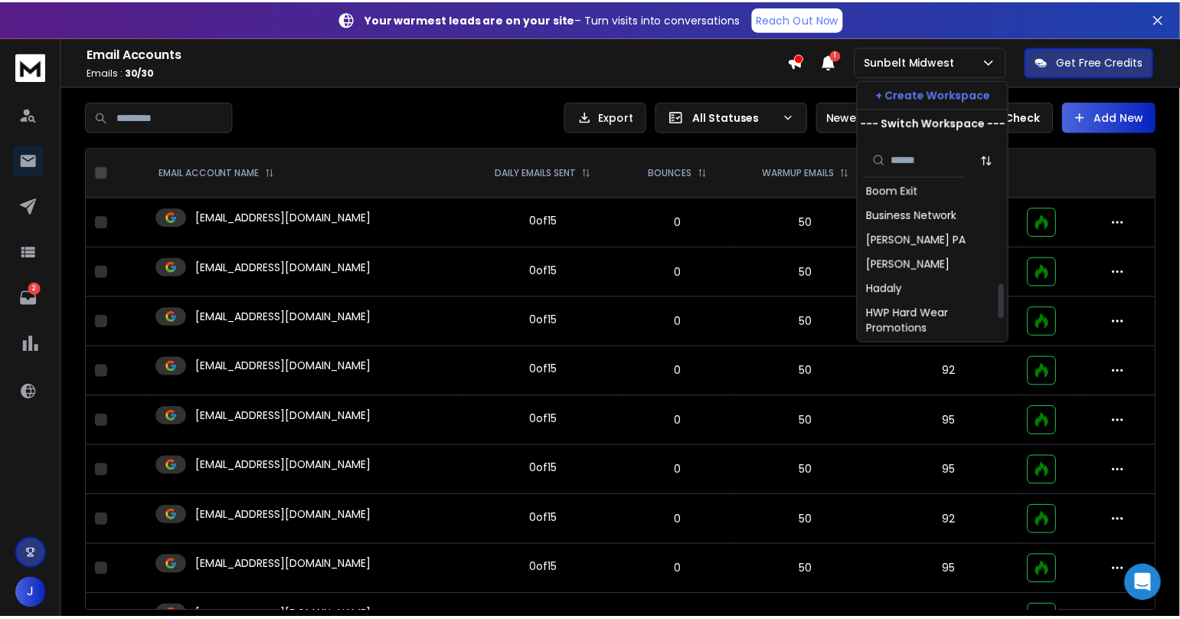
scroll to position [435, 0]
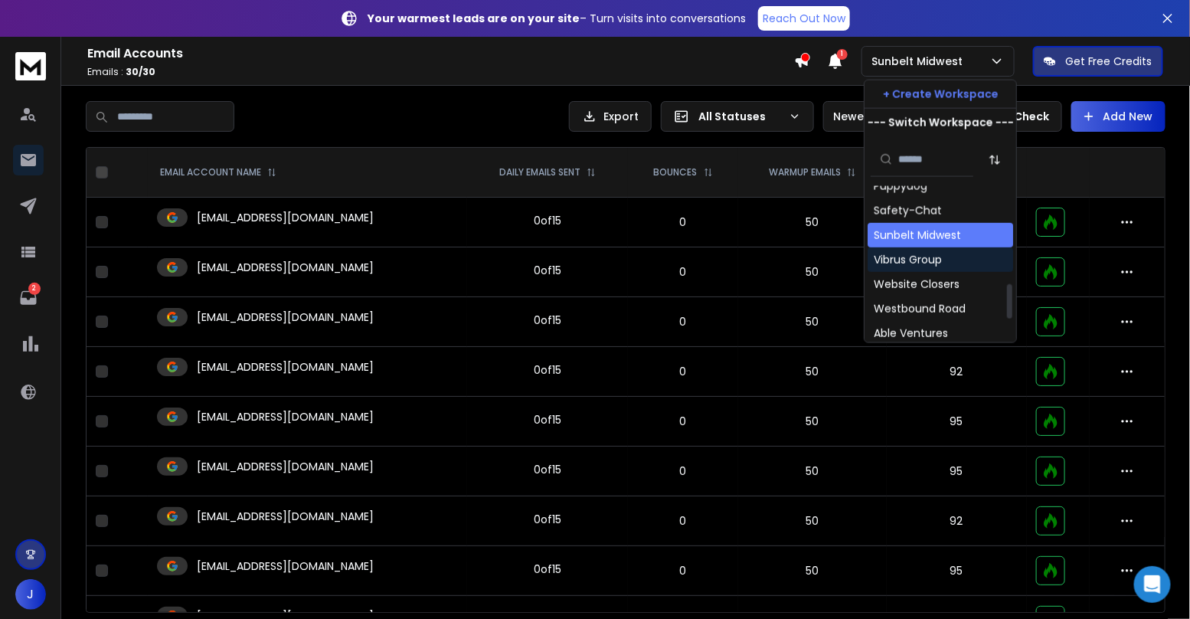
click at [926, 252] on div "Vibrus Group" at bounding box center [908, 259] width 68 height 15
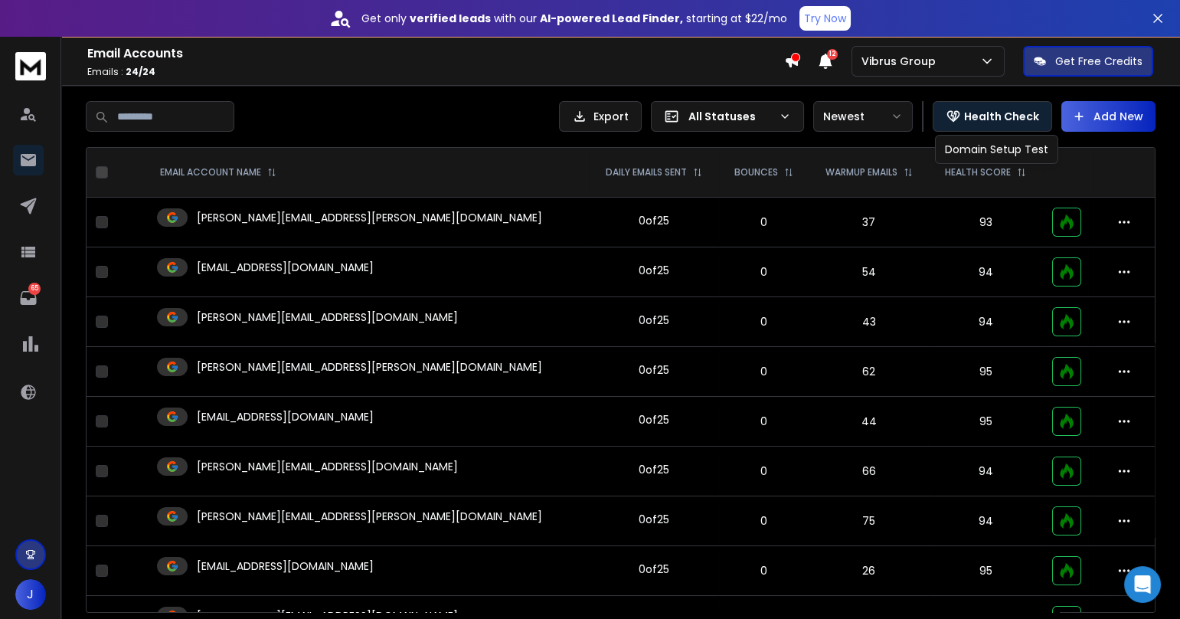
click at [992, 119] on p "Health Check" at bounding box center [1001, 116] width 75 height 15
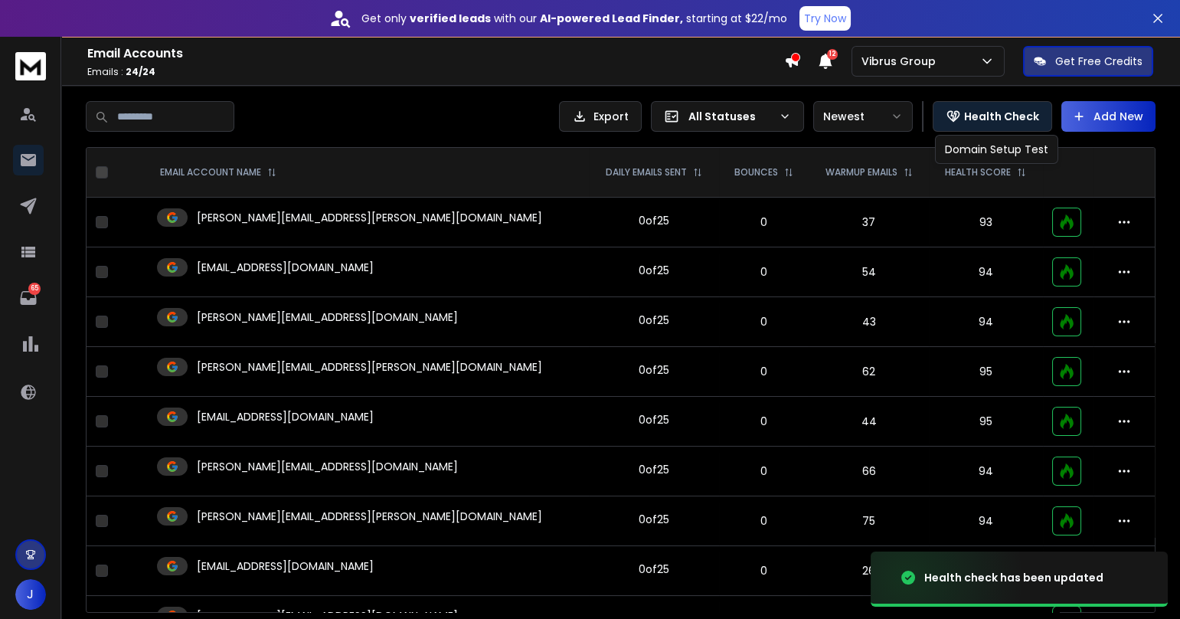
click at [475, 116] on div at bounding box center [318, 116] width 464 height 31
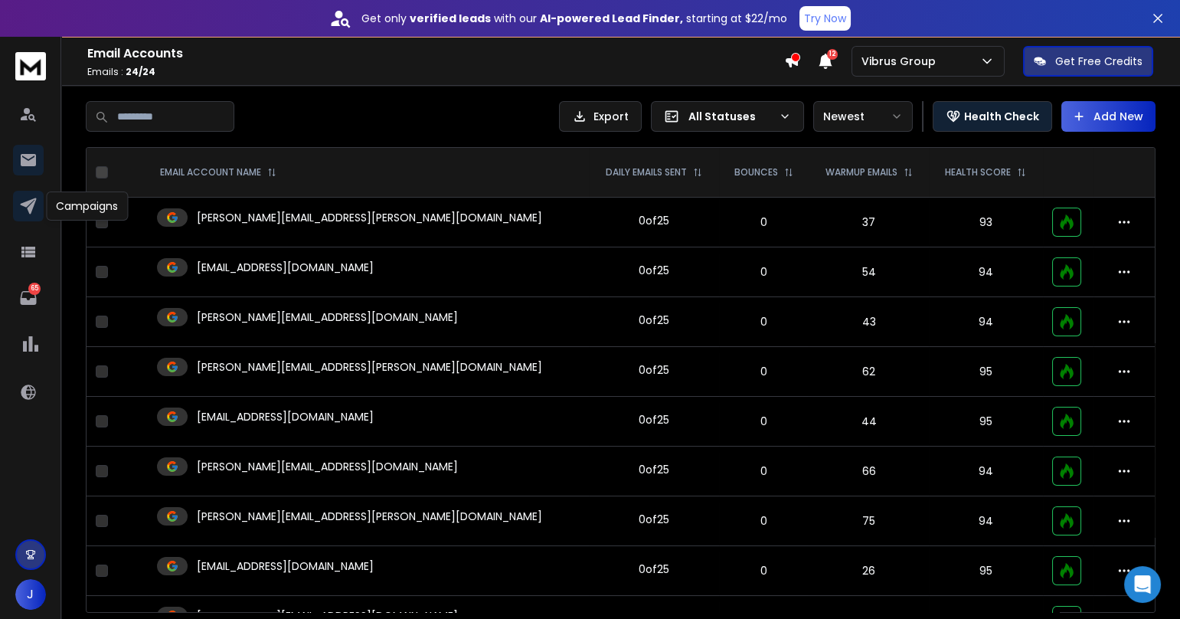
click at [27, 209] on icon at bounding box center [28, 206] width 18 height 18
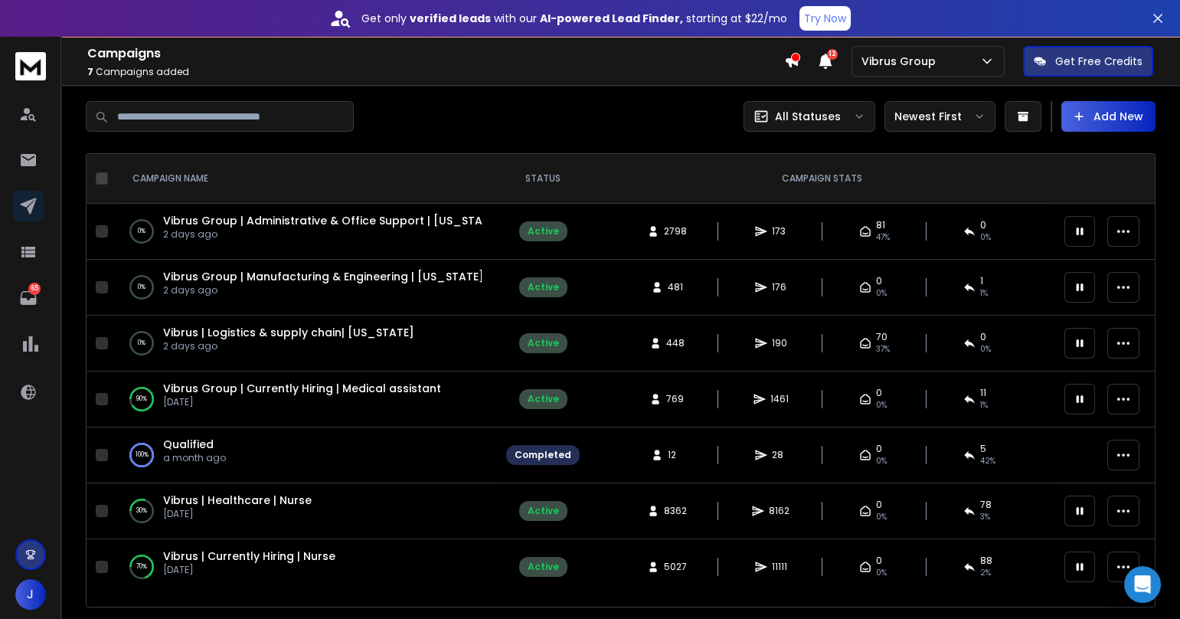
click at [500, 117] on div at bounding box center [353, 116] width 535 height 31
click at [404, 218] on span "Vibrus Group | Administrative & Office Support | [US_STATE]" at bounding box center [331, 220] width 337 height 15
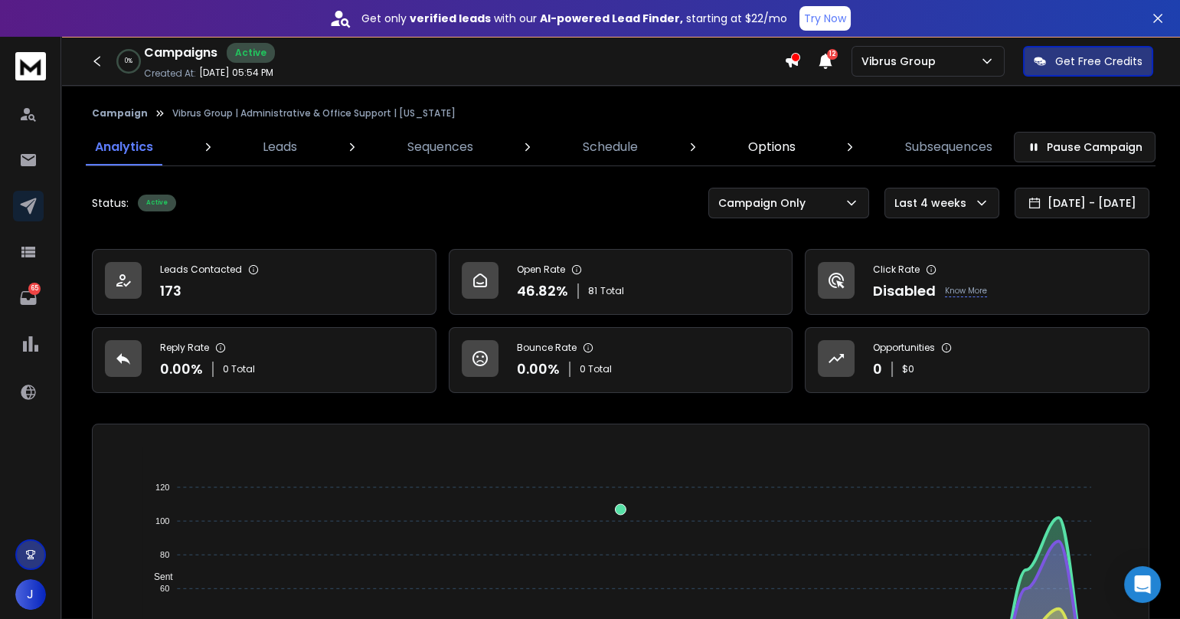
click at [768, 152] on p "Options" at bounding box center [771, 147] width 47 height 18
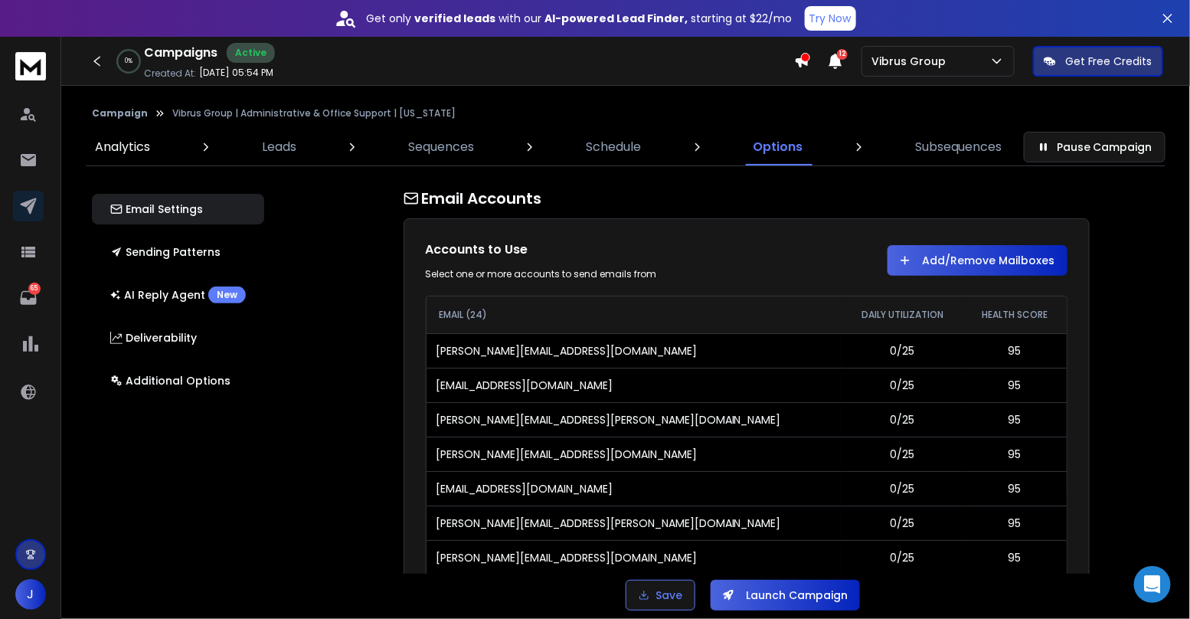
click at [122, 152] on p "Analytics" at bounding box center [122, 147] width 55 height 18
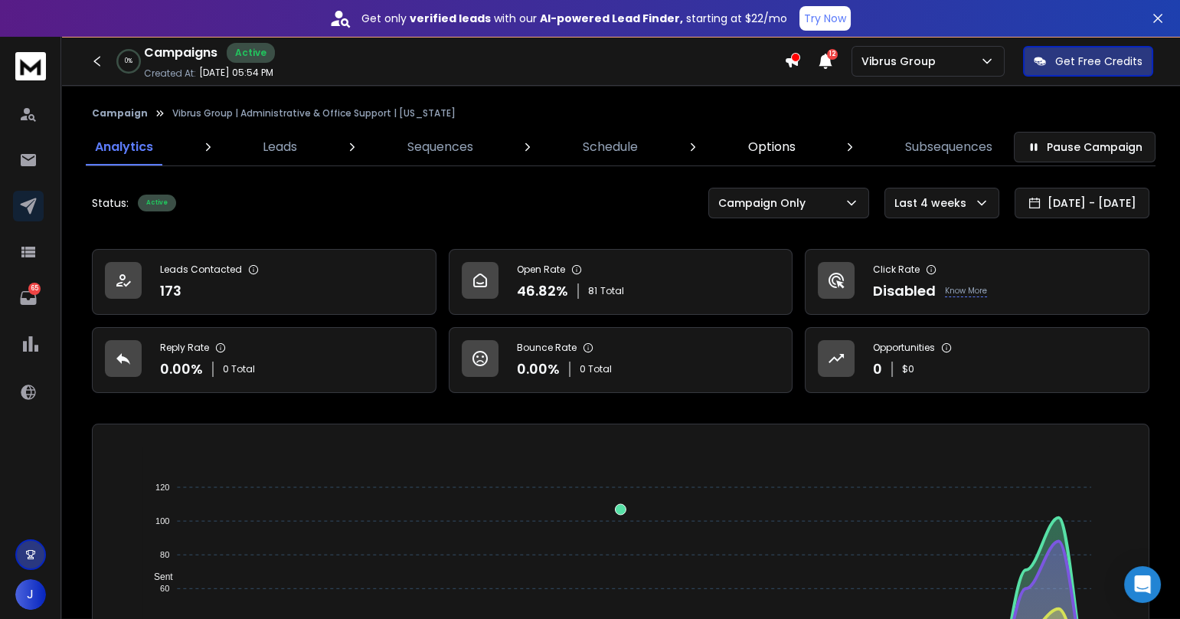
click at [771, 147] on p "Options" at bounding box center [771, 147] width 47 height 18
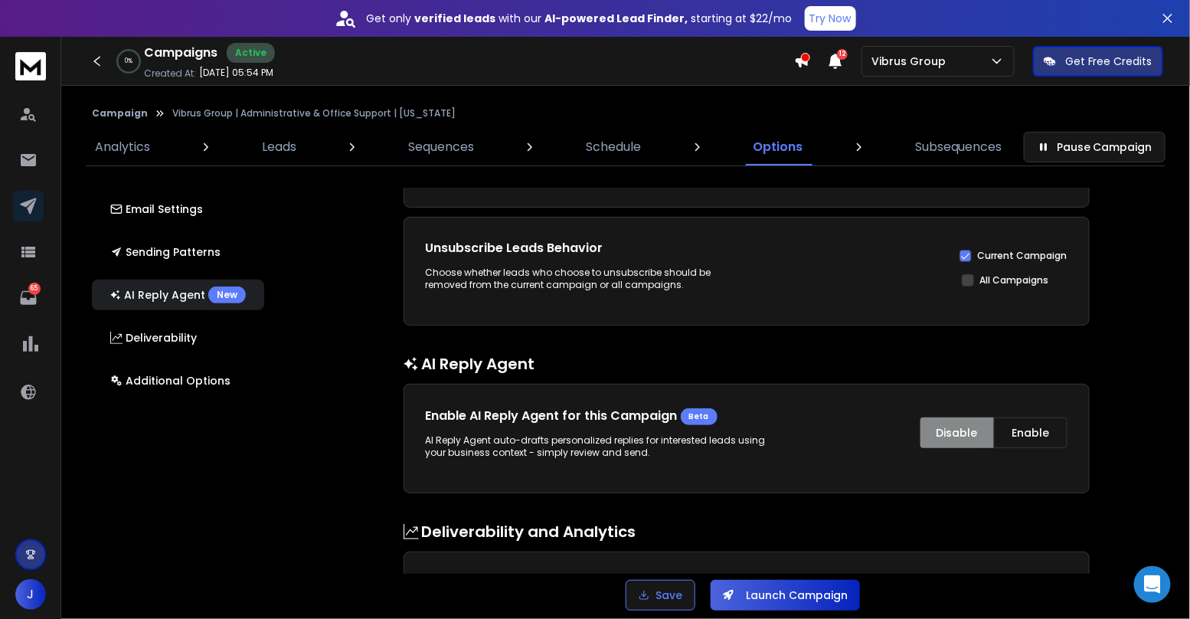
scroll to position [1537, 0]
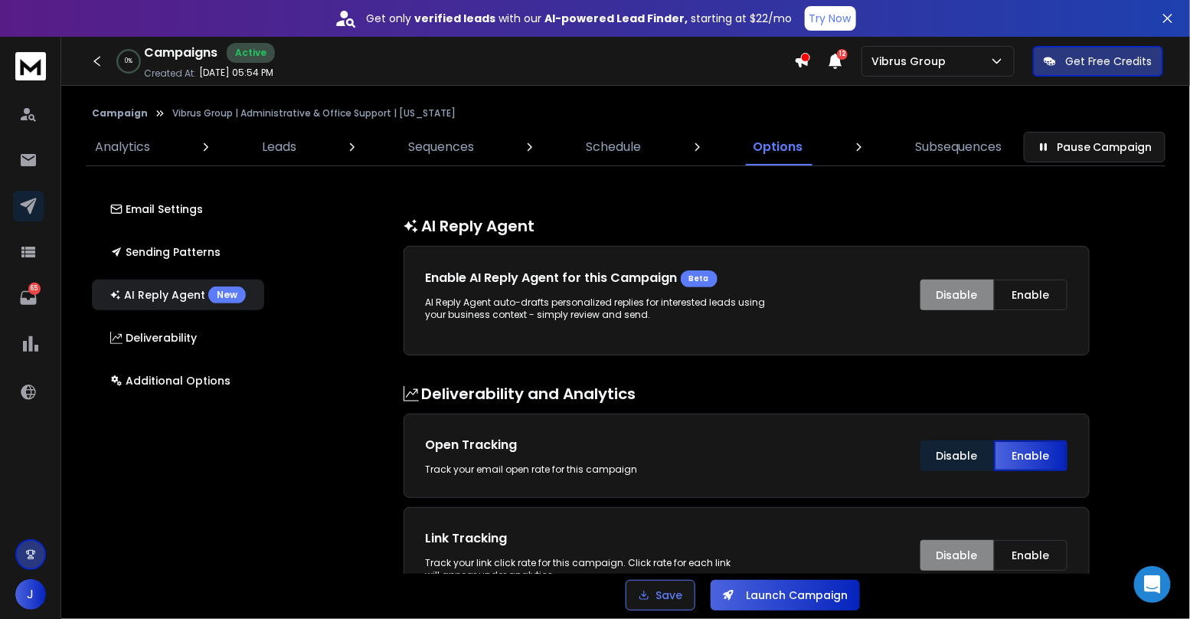
click at [963, 459] on button "Disable" at bounding box center [958, 455] width 74 height 31
click at [682, 586] on button "Save" at bounding box center [661, 595] width 70 height 31
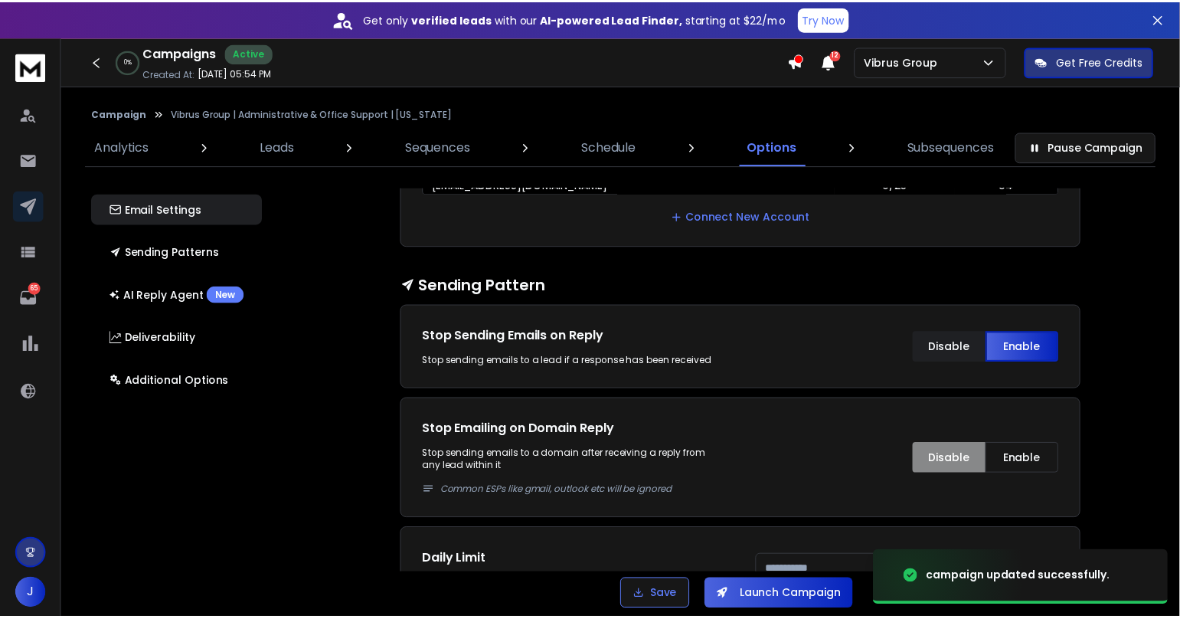
scroll to position [0, 0]
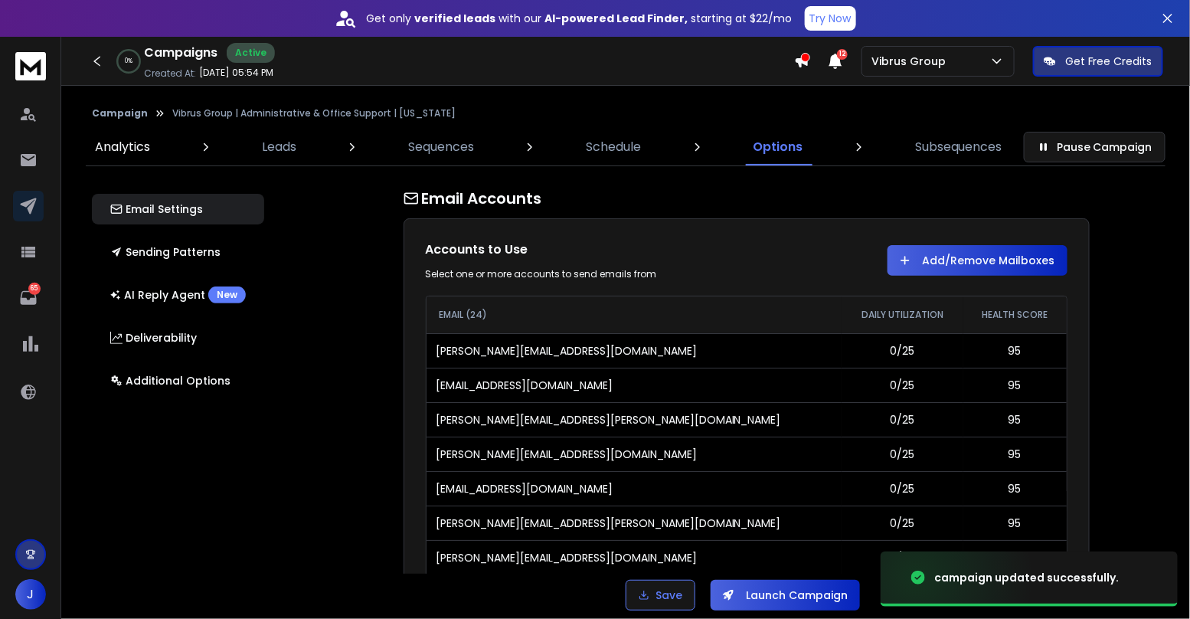
click at [114, 148] on p "Analytics" at bounding box center [122, 147] width 55 height 18
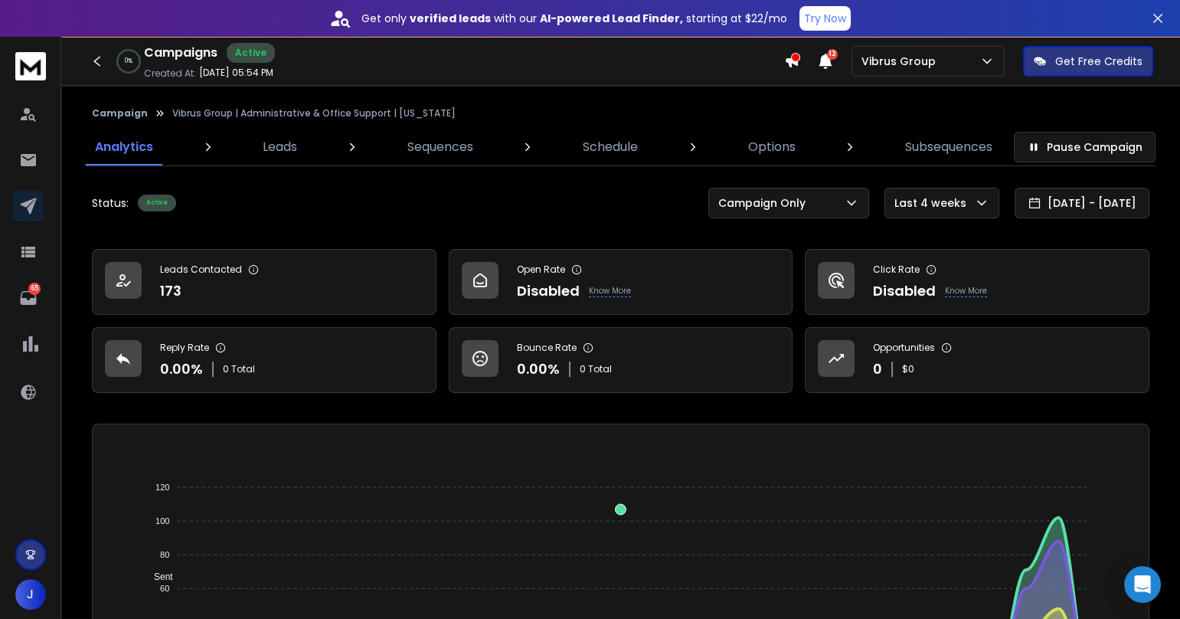
click at [589, 217] on div "Status: Active Pause Campaign Campaign Only Last 4 weeks [DATE] - [DATE]" at bounding box center [621, 203] width 1058 height 31
click at [546, 219] on div "Status: Active Pause Campaign Campaign Only Last 4 weeks [DATE] - [DATE] Leads …" at bounding box center [621, 580] width 1058 height 784
click at [454, 151] on p "Sequences" at bounding box center [441, 147] width 66 height 18
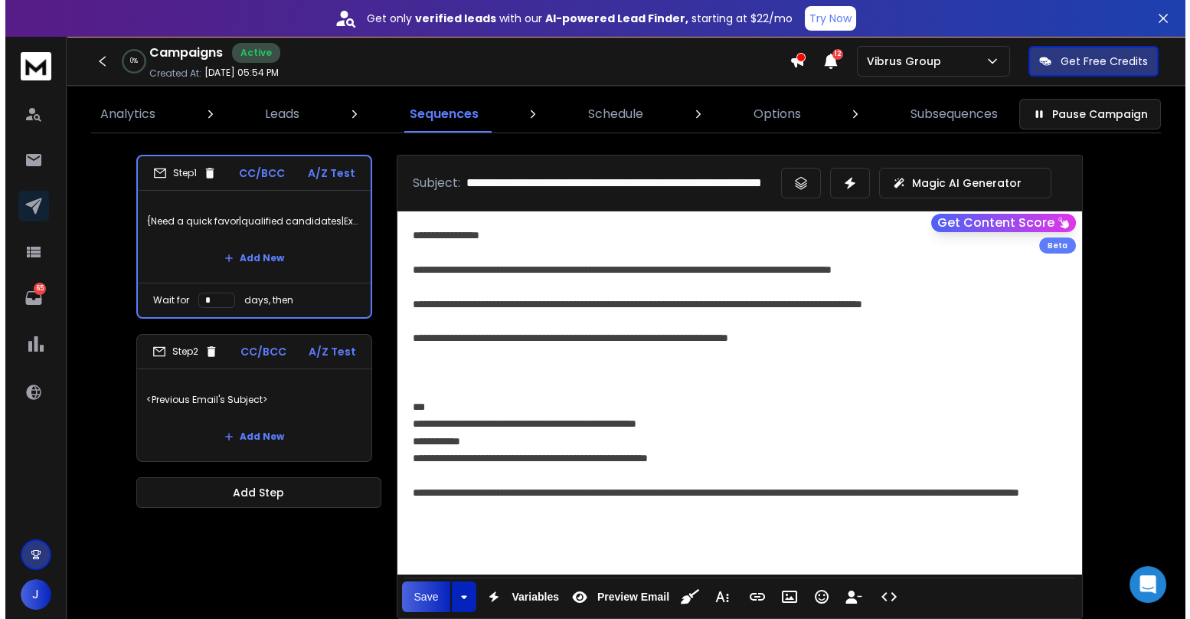
scroll to position [54, 0]
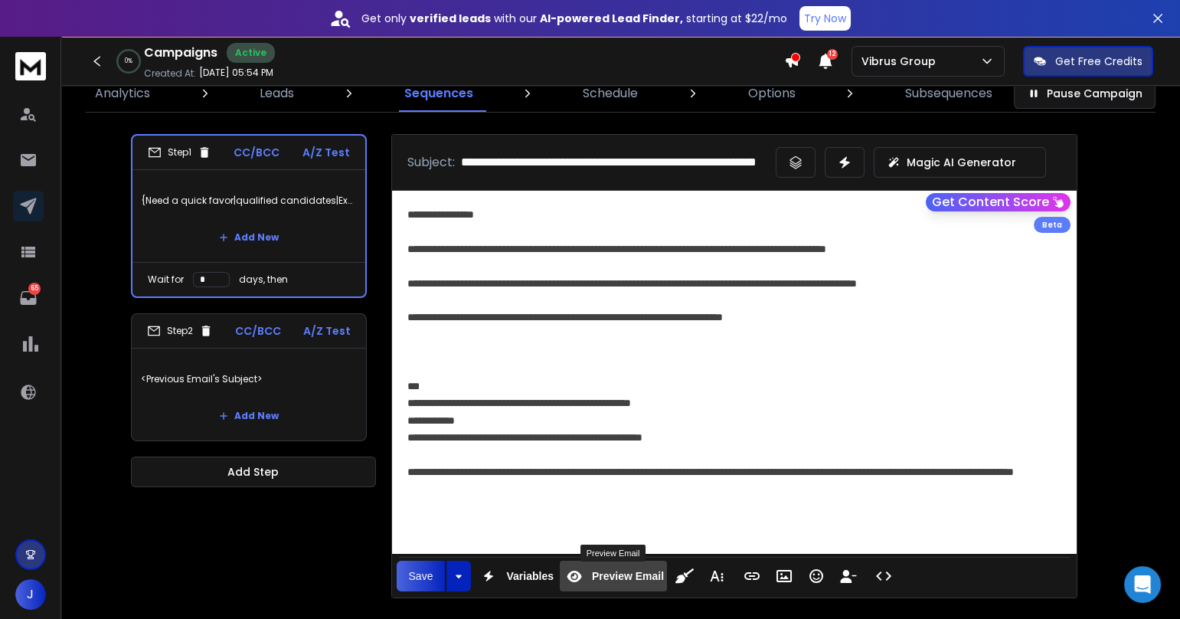
click at [625, 583] on div "Preview Email" at bounding box center [613, 576] width 107 height 25
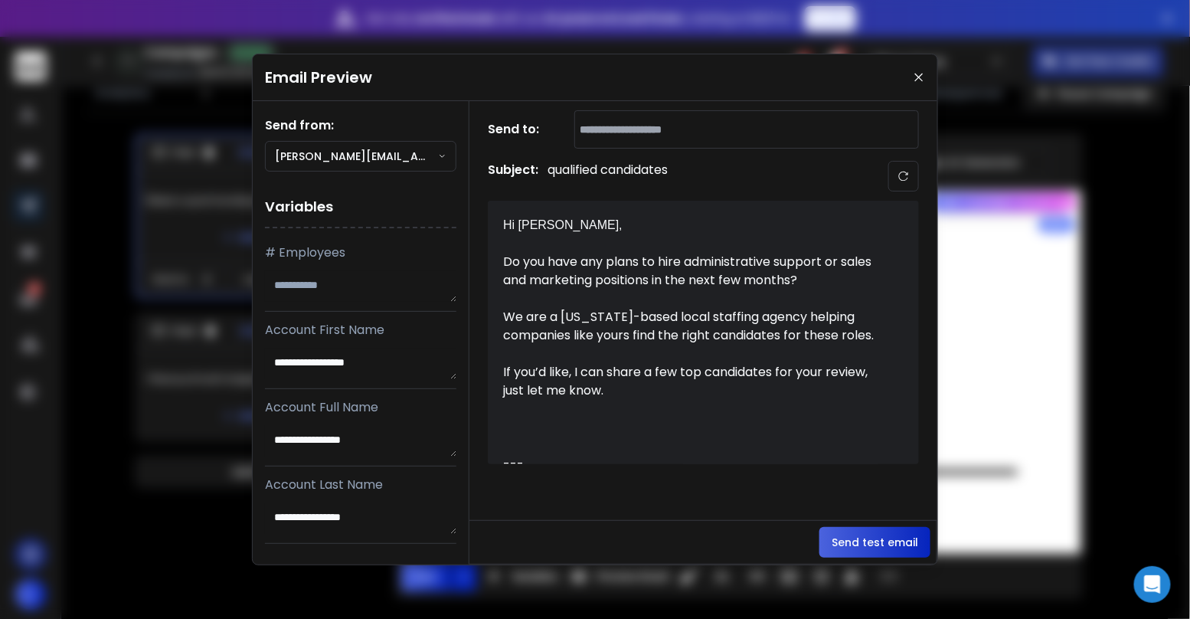
click at [650, 132] on input at bounding box center [747, 130] width 334 height 28
type input "**********"
click at [698, 179] on div "Subject: qualified candidates" at bounding box center [683, 176] width 391 height 31
click at [820, 124] on input at bounding box center [987, 130] width 334 height 28
click at [767, 87] on div "Email Preview" at bounding box center [595, 77] width 685 height 46
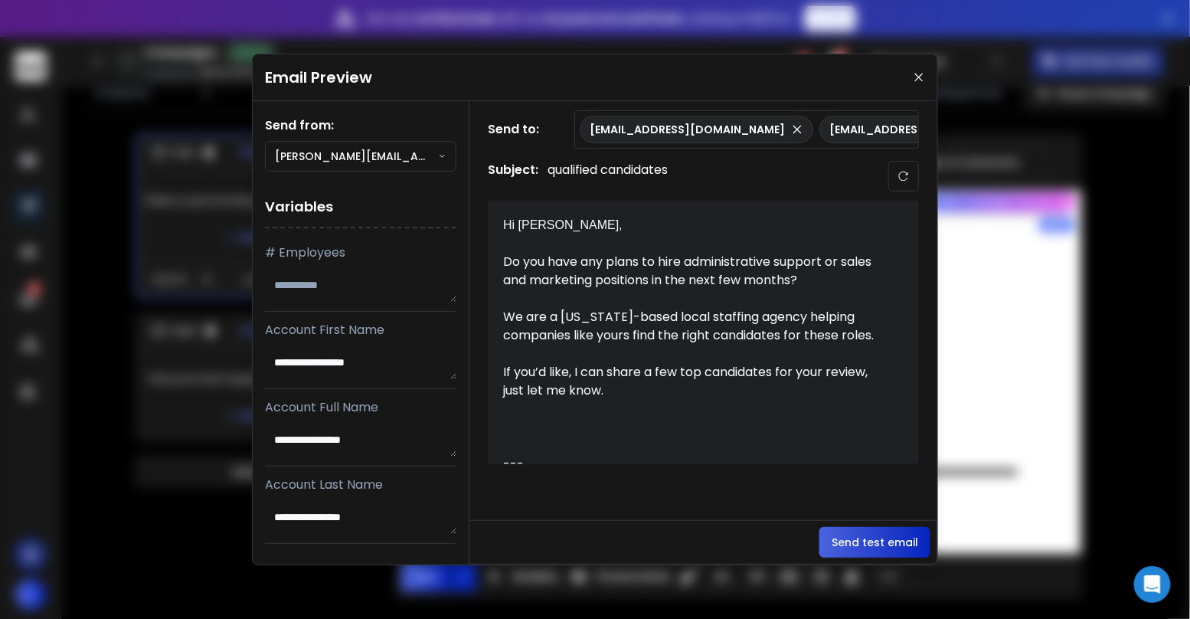
click at [876, 538] on button "Send test email" at bounding box center [875, 542] width 111 height 31
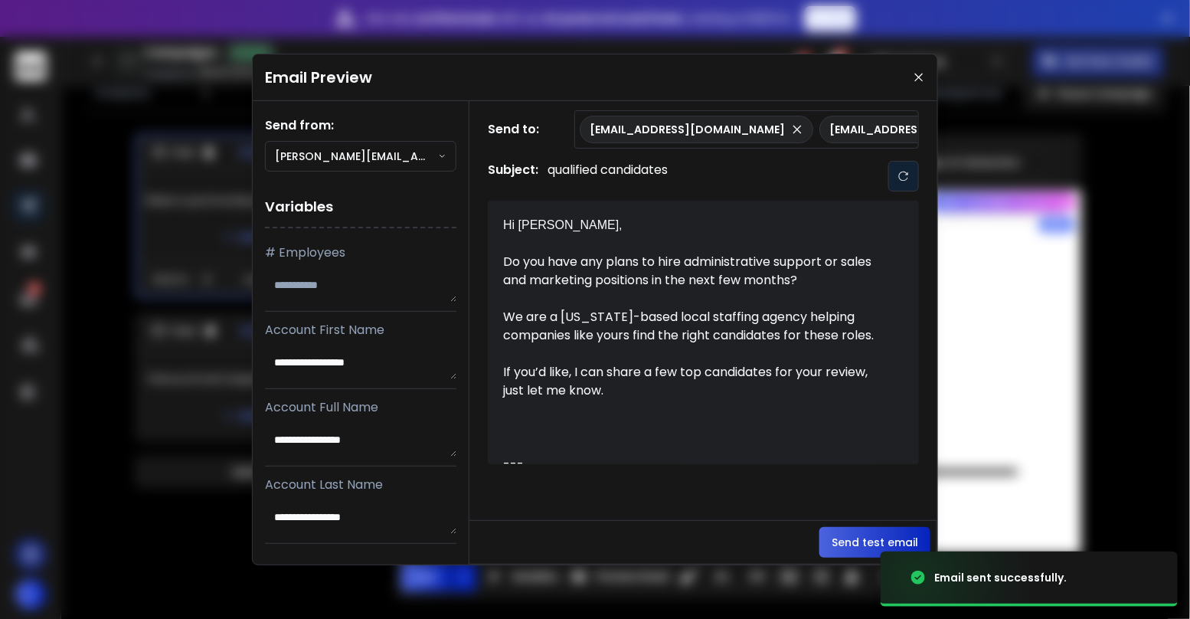
click at [898, 185] on button at bounding box center [904, 176] width 31 height 31
click at [353, 160] on p "khalid@vibrusgroupnow.com" at bounding box center [356, 156] width 163 height 15
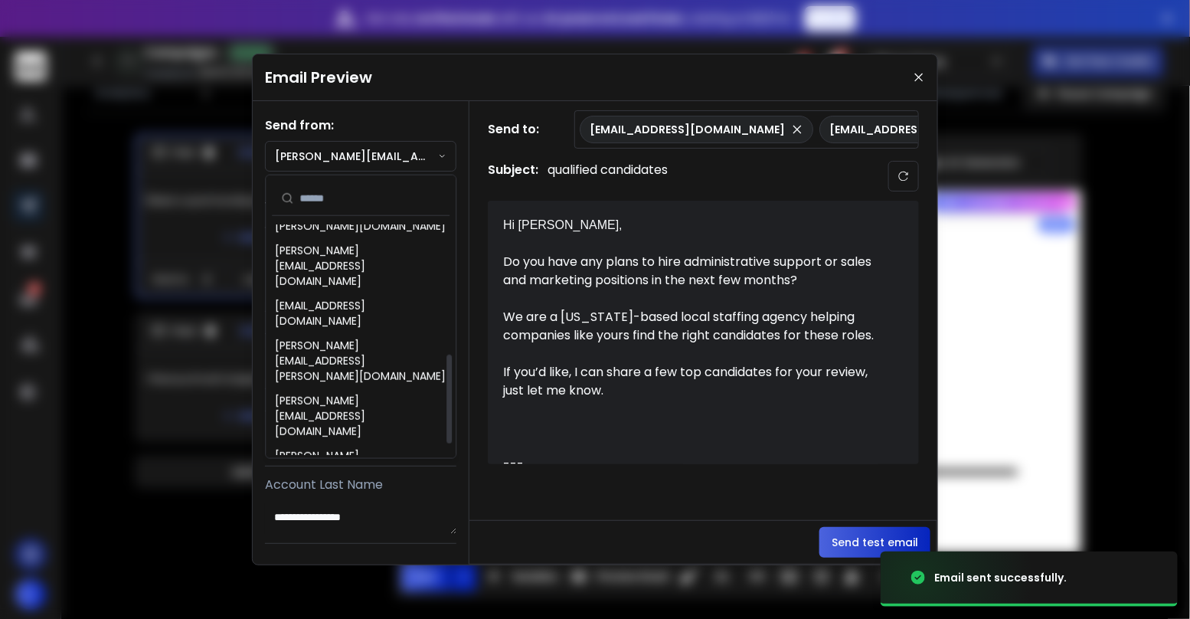
scroll to position [358, 0]
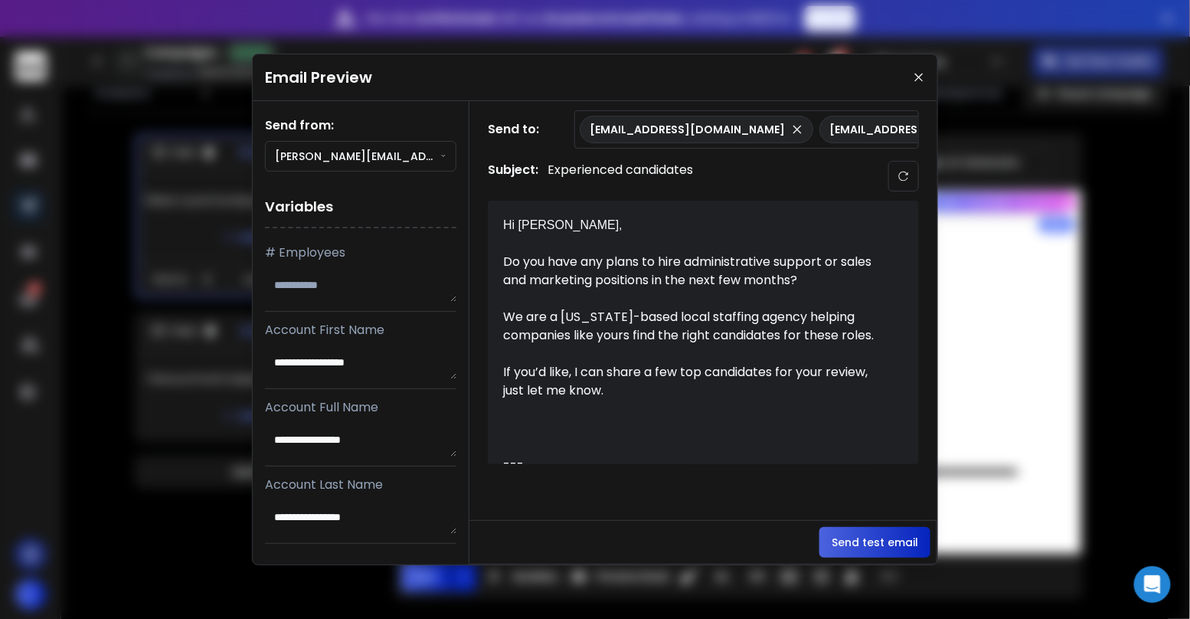
click at [863, 542] on button "Send test email" at bounding box center [875, 542] width 111 height 31
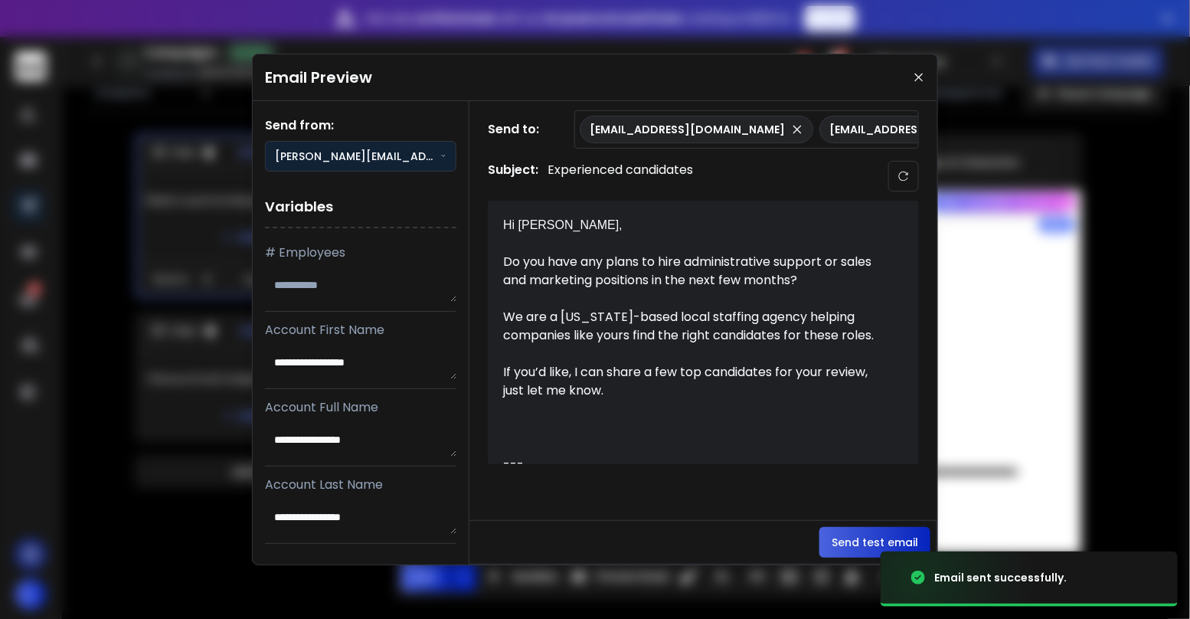
click at [400, 148] on button "khalid.nezar@vibrusgroupteam.com" at bounding box center [360, 156] width 191 height 31
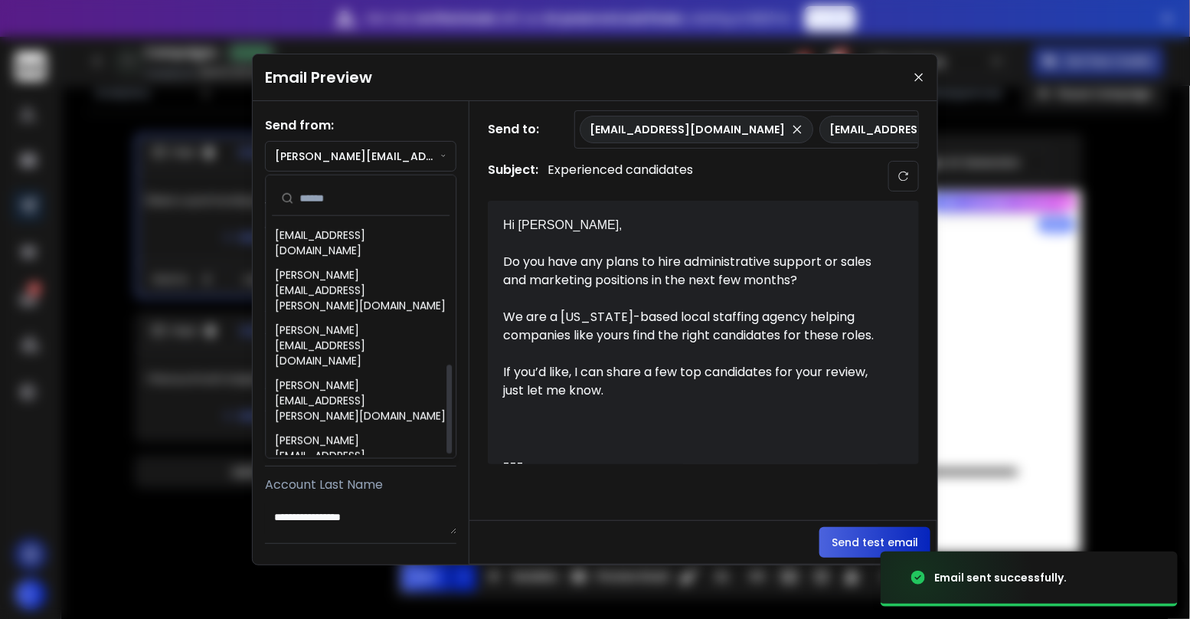
scroll to position [119, 0]
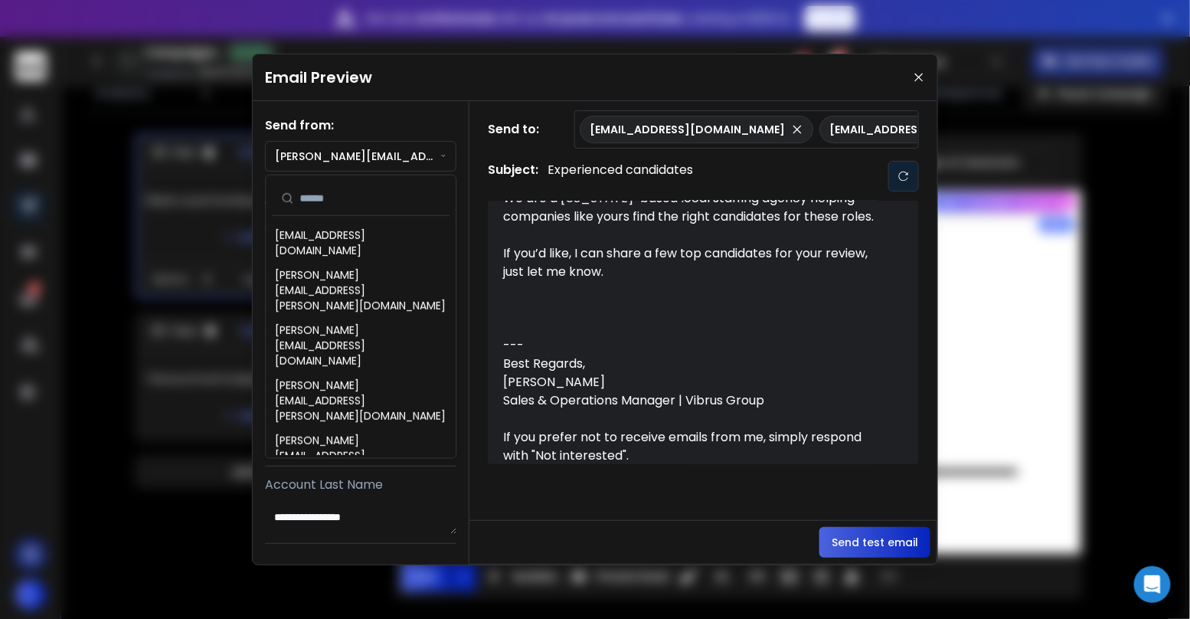
click at [912, 187] on button at bounding box center [904, 176] width 31 height 31
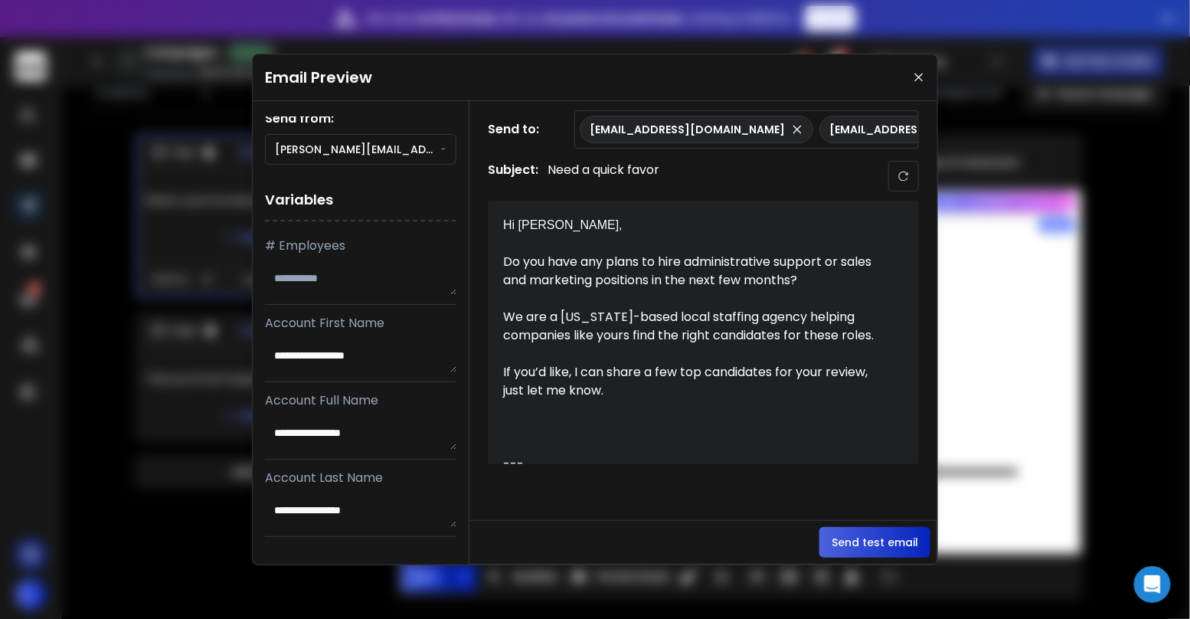
scroll to position [0, 0]
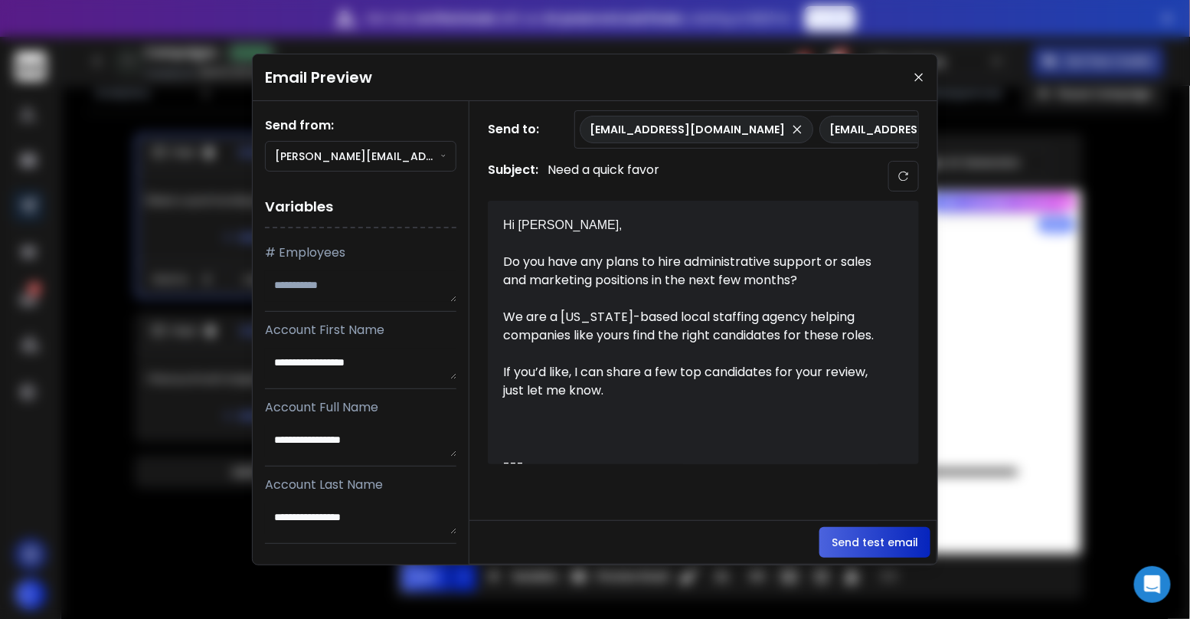
click at [338, 172] on div "**********" at bounding box center [361, 332] width 216 height 433
click at [348, 162] on p "khalid.nezar@vibrusgroupteam.com" at bounding box center [357, 156] width 165 height 15
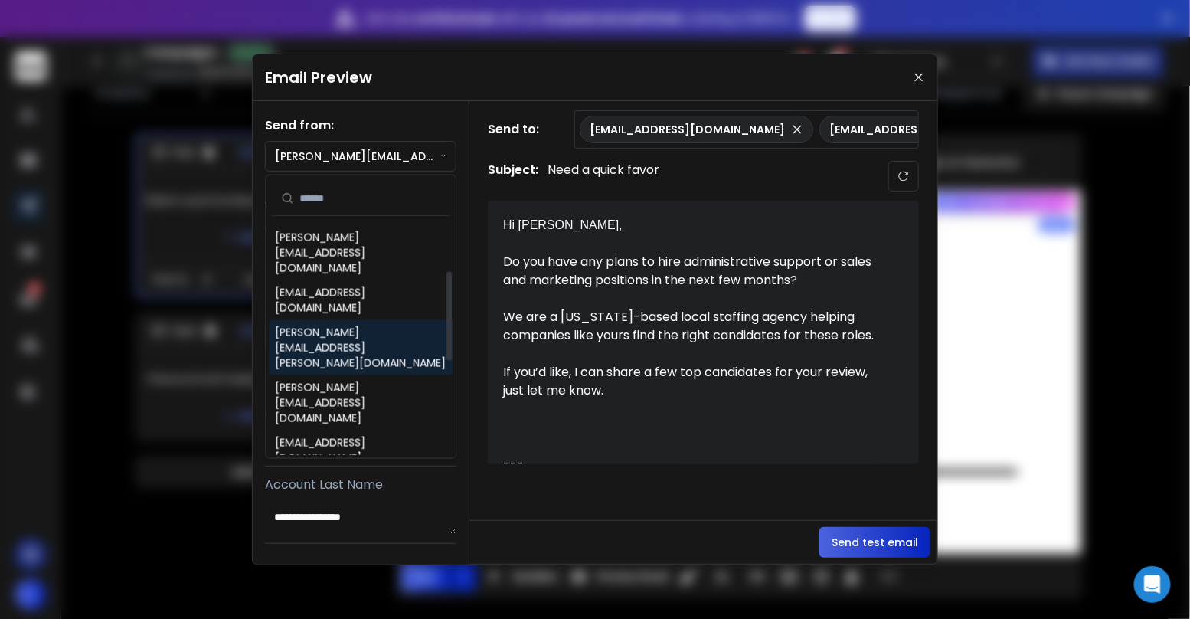
scroll to position [358, 0]
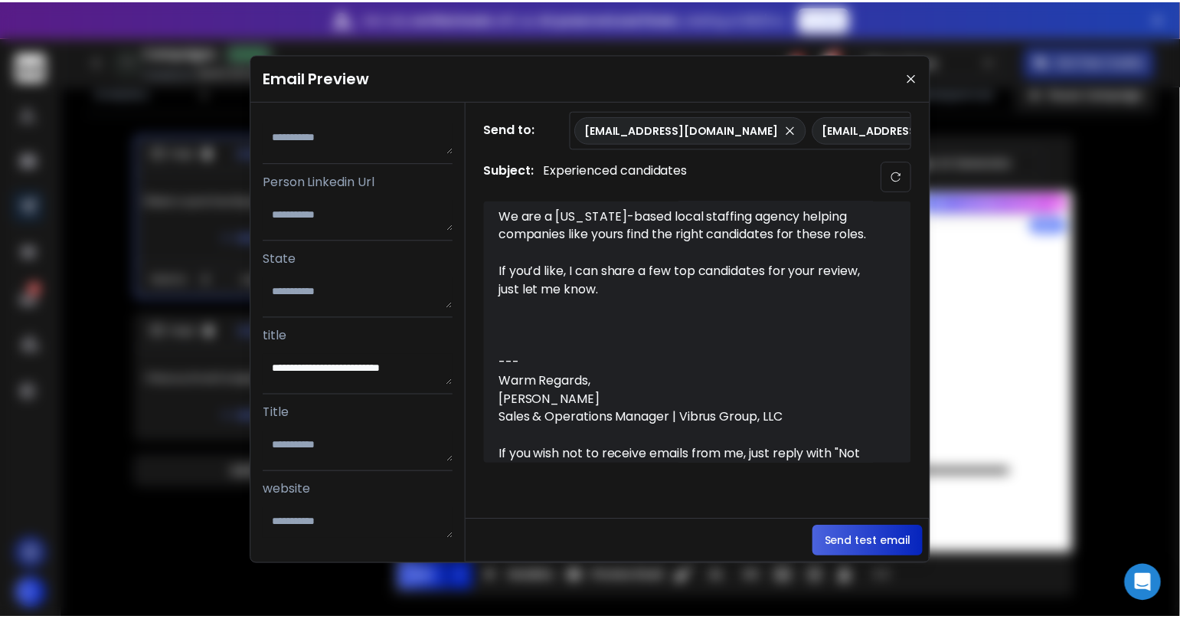
scroll to position [119, 0]
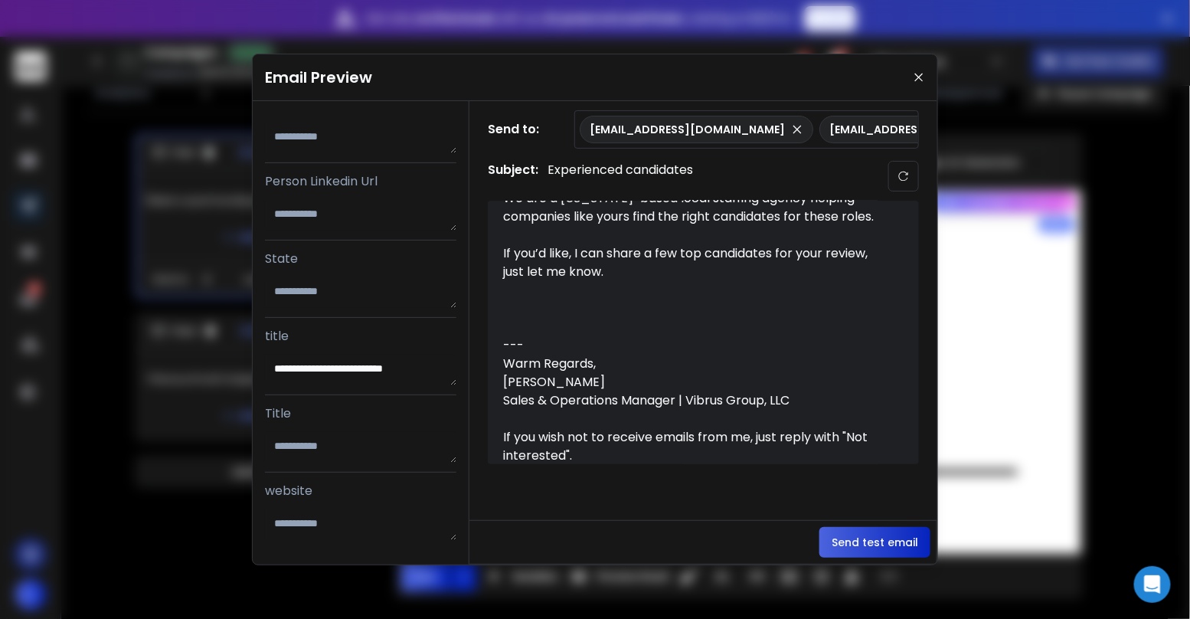
click at [888, 542] on button "Send test email" at bounding box center [875, 542] width 111 height 31
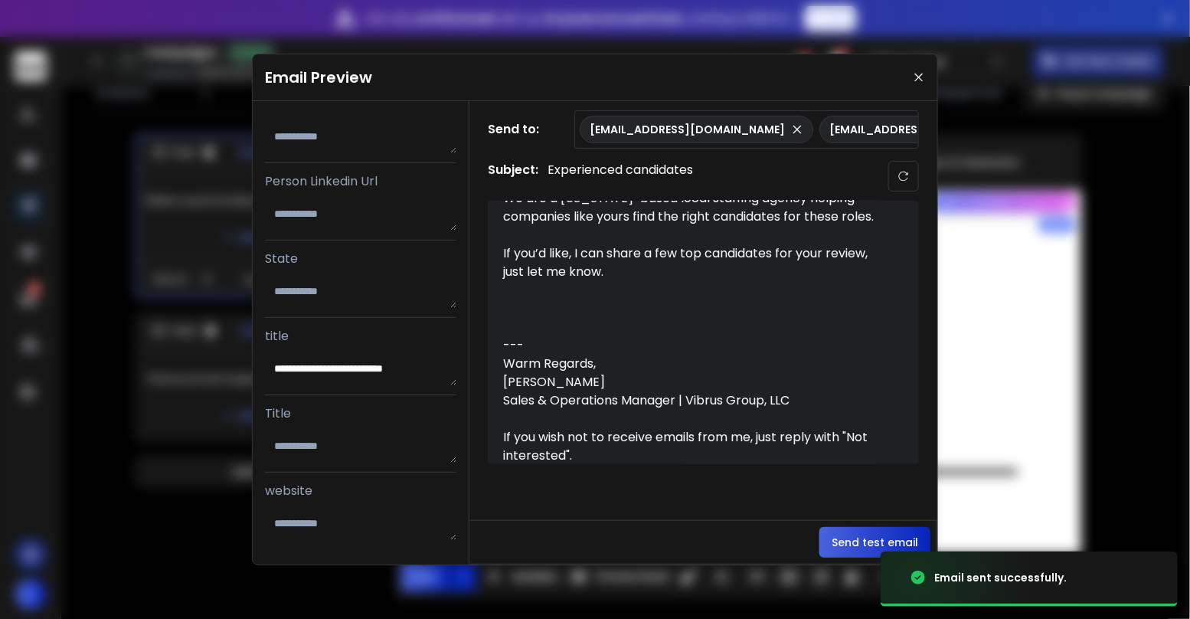
click at [922, 76] on icon at bounding box center [919, 77] width 12 height 12
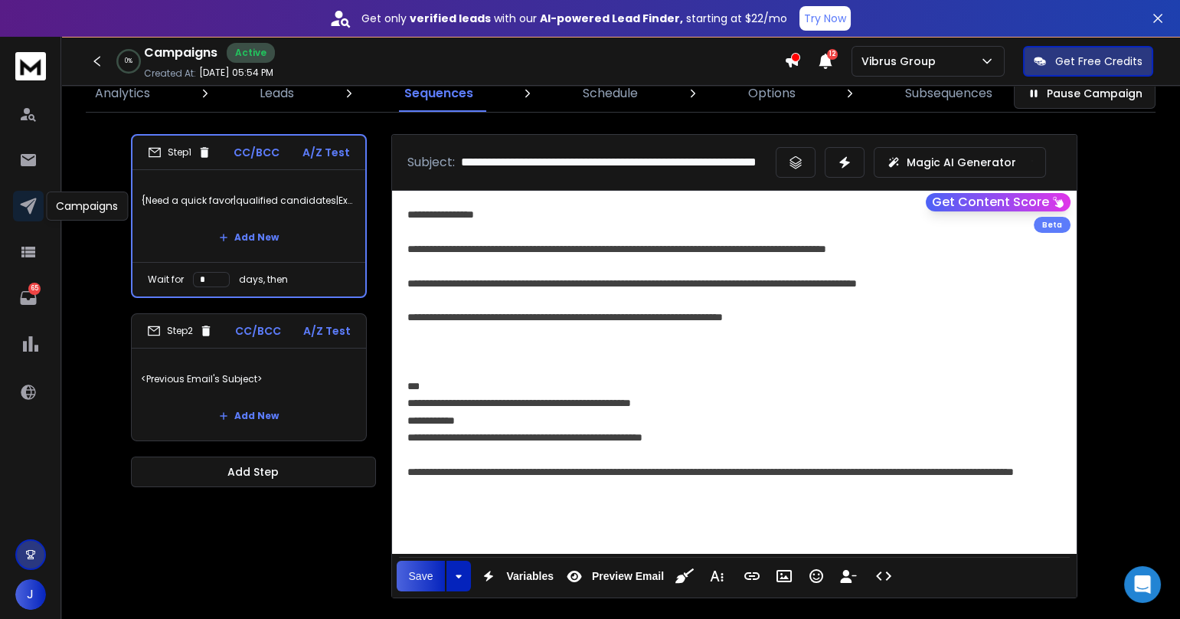
click at [35, 205] on icon at bounding box center [28, 206] width 18 height 18
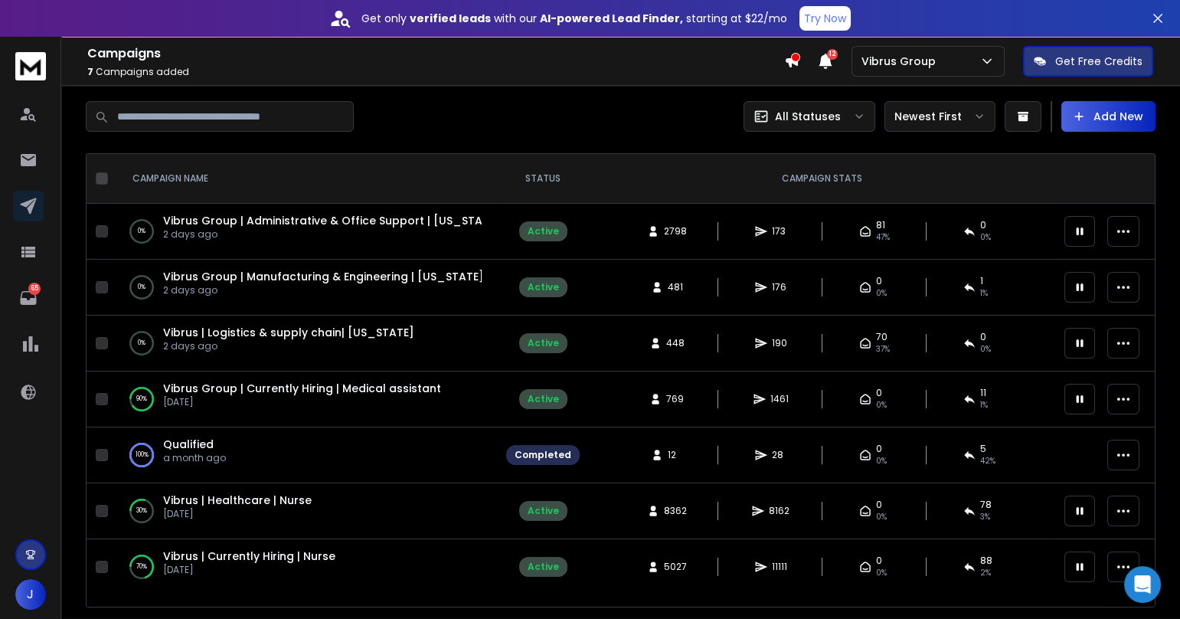
click at [506, 111] on div at bounding box center [353, 116] width 535 height 31
click at [497, 127] on div at bounding box center [353, 116] width 535 height 31
click at [303, 498] on span "Vibrus | Healthcare | Nurse" at bounding box center [237, 500] width 149 height 15
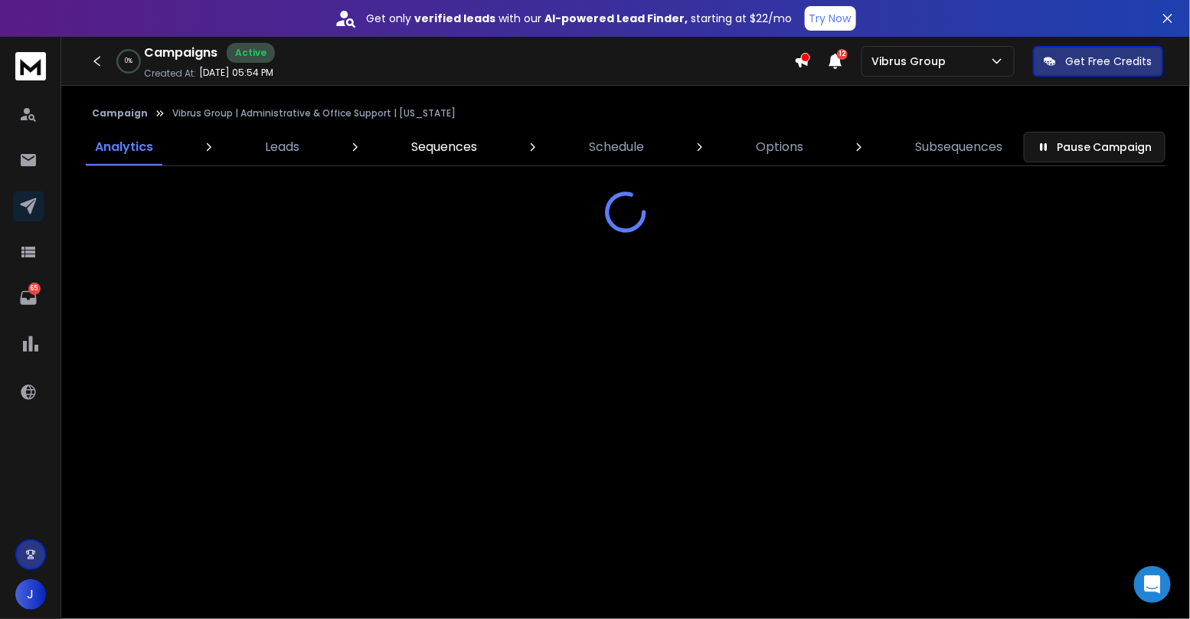
click at [412, 156] on link "Sequences" at bounding box center [444, 147] width 84 height 37
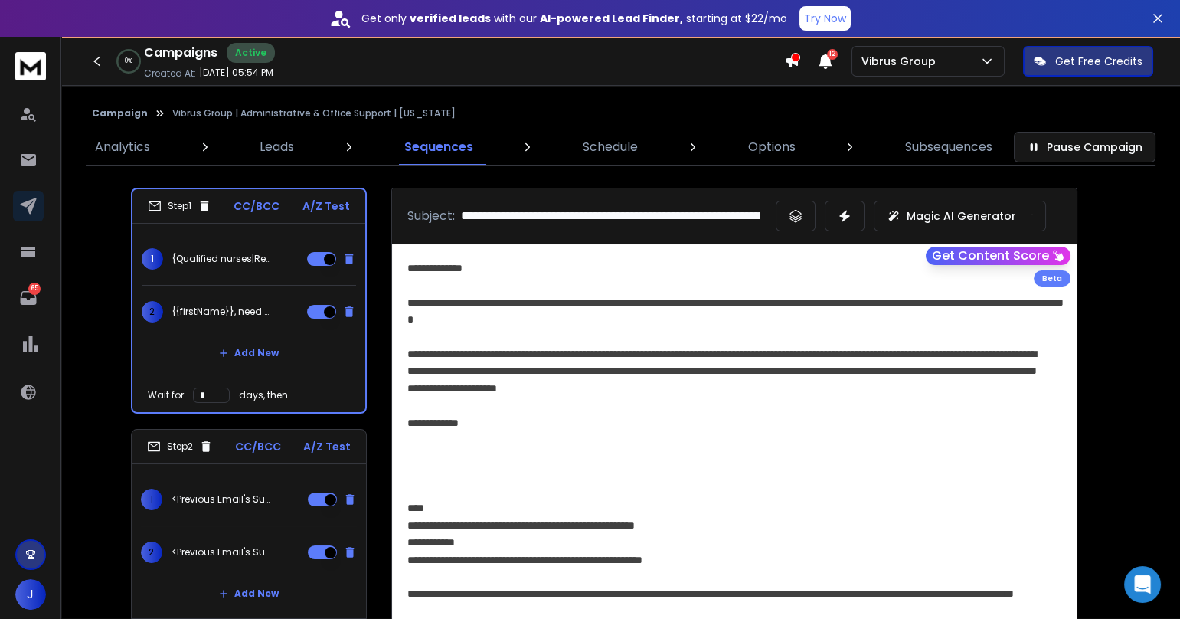
click at [259, 313] on p "{{firstName}}, need a quick favor" at bounding box center [221, 312] width 98 height 12
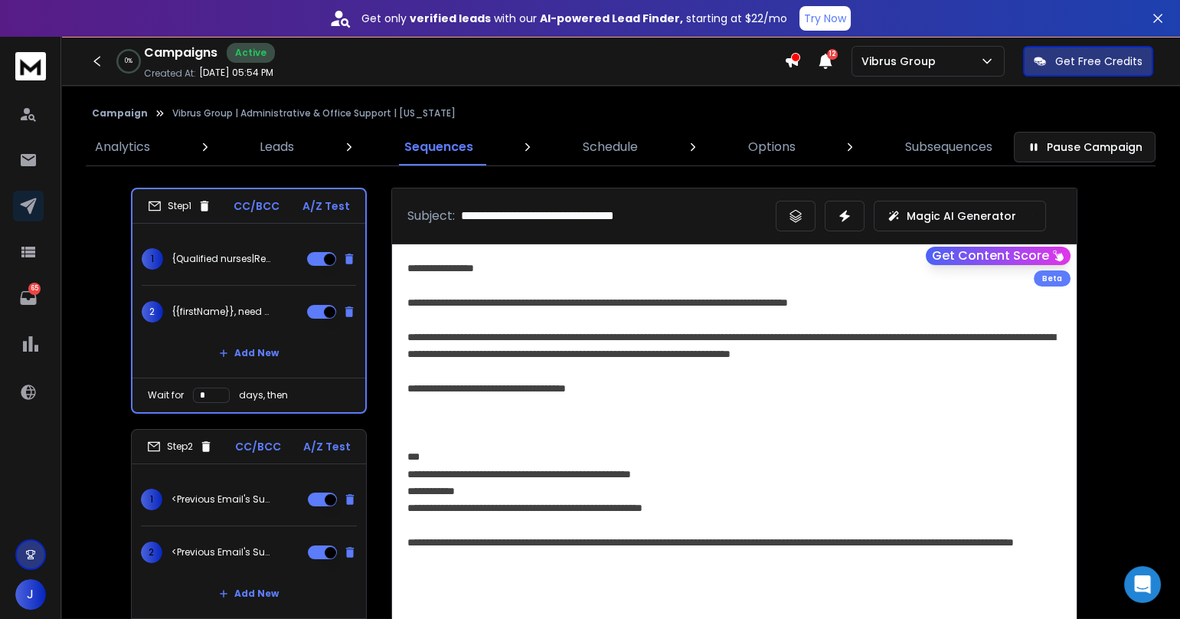
click at [245, 263] on p "{Qualified nurses|Registered nurse|Nursing talent|Large network of nurses| Pool…" at bounding box center [221, 259] width 98 height 12
type input "**********"
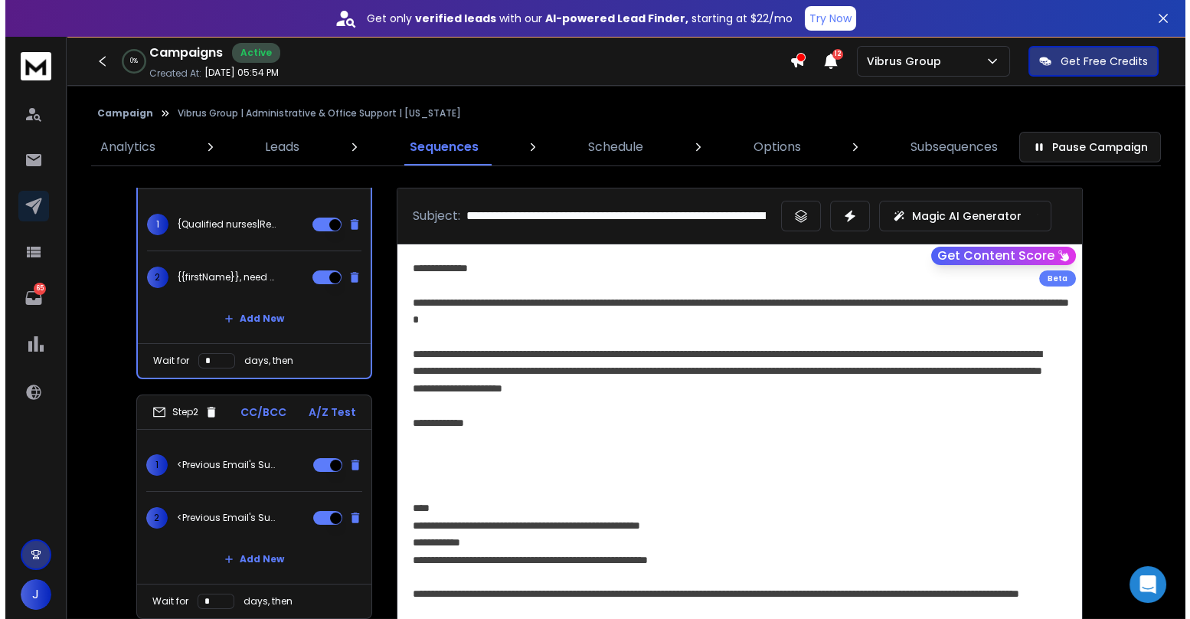
scroll to position [174, 0]
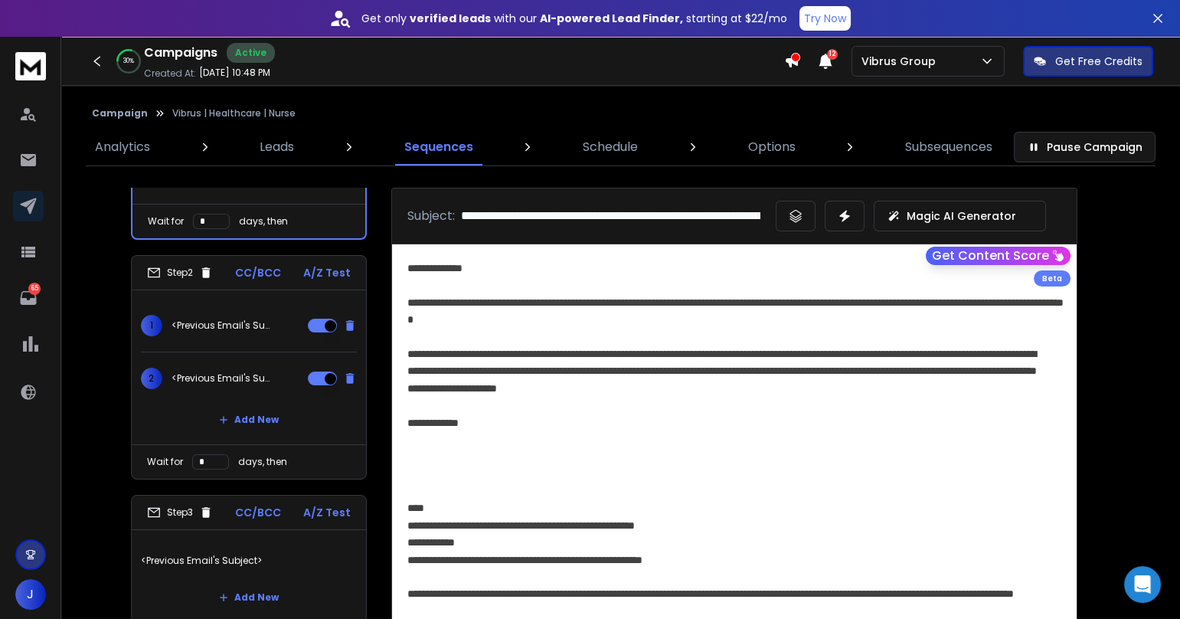
click at [231, 327] on p "<Previous Email's Subject>" at bounding box center [221, 325] width 98 height 12
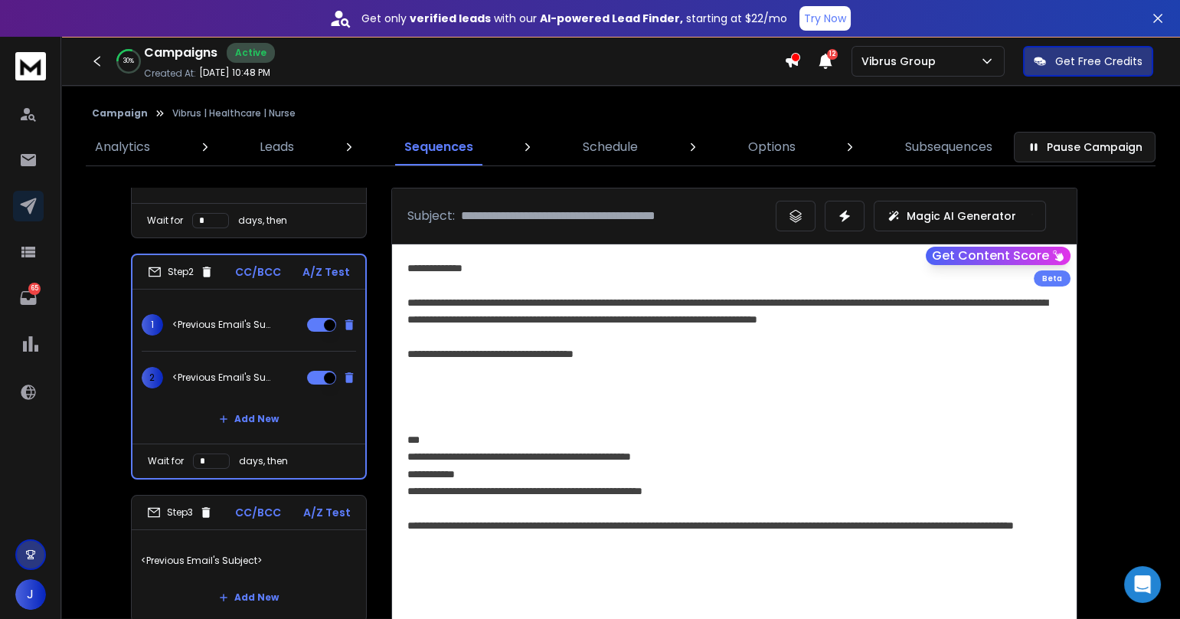
click at [234, 381] on p "<Previous Email's Subject>" at bounding box center [221, 378] width 98 height 12
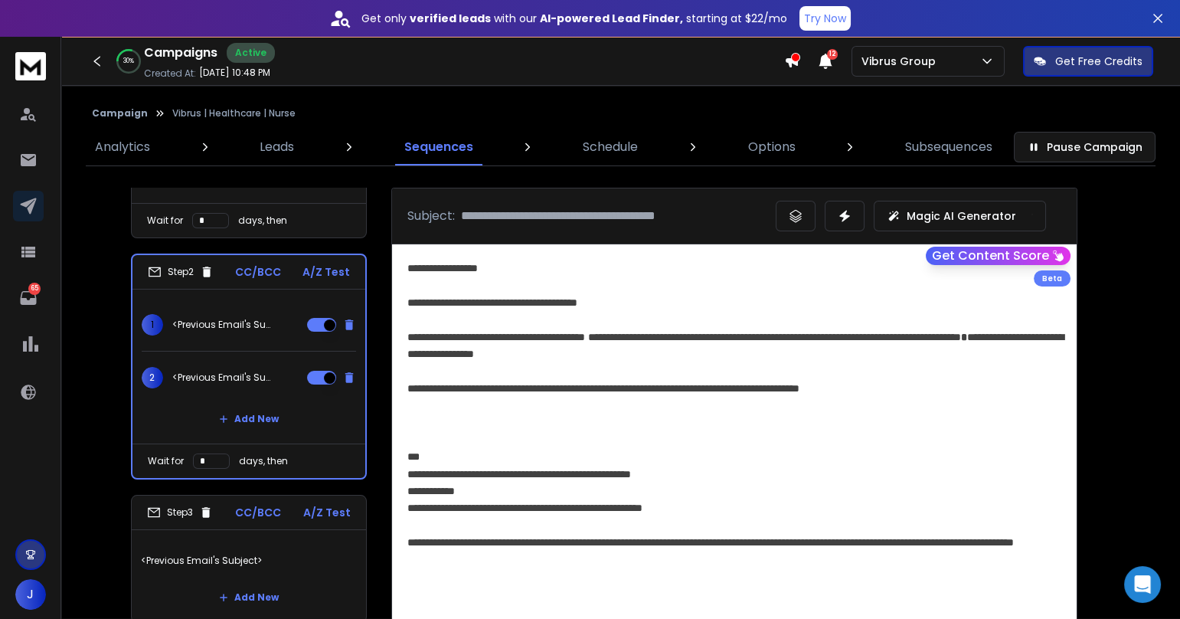
click at [220, 561] on p "<Previous Email's Subject>" at bounding box center [249, 560] width 216 height 43
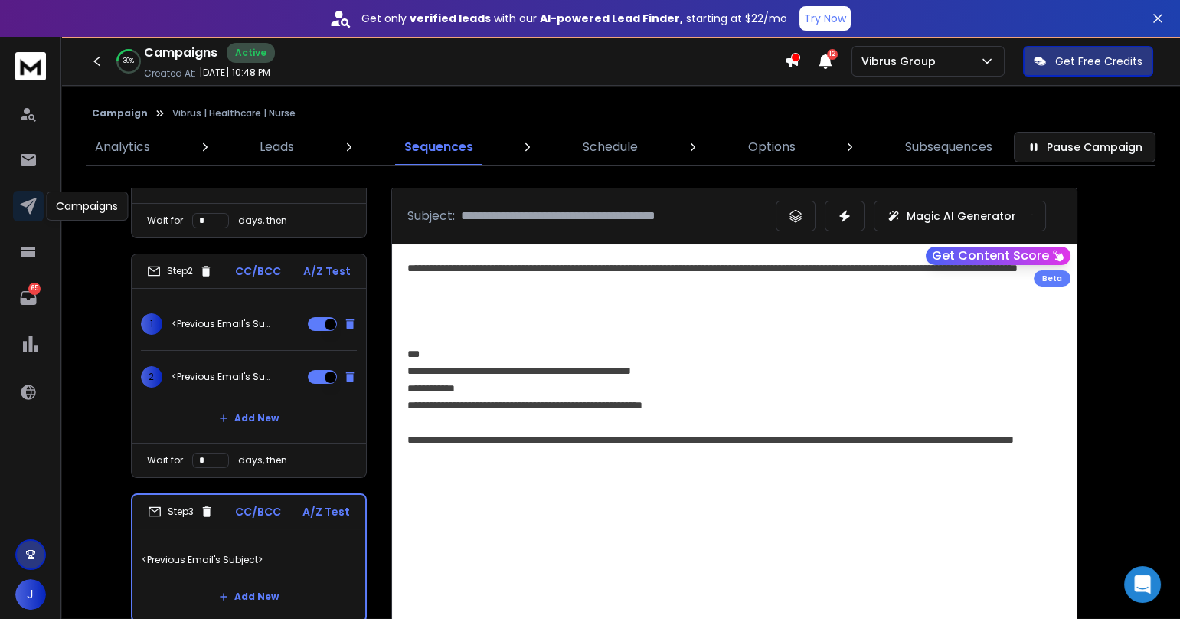
click at [31, 201] on icon at bounding box center [28, 206] width 16 height 16
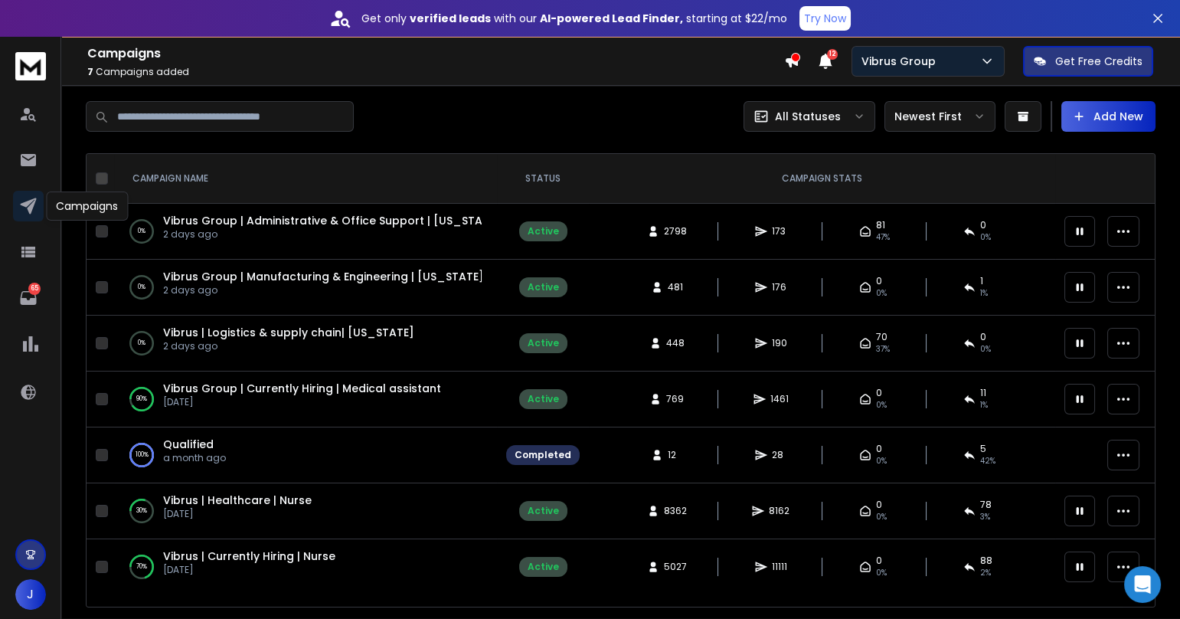
click at [987, 57] on icon "button" at bounding box center [987, 61] width 15 height 15
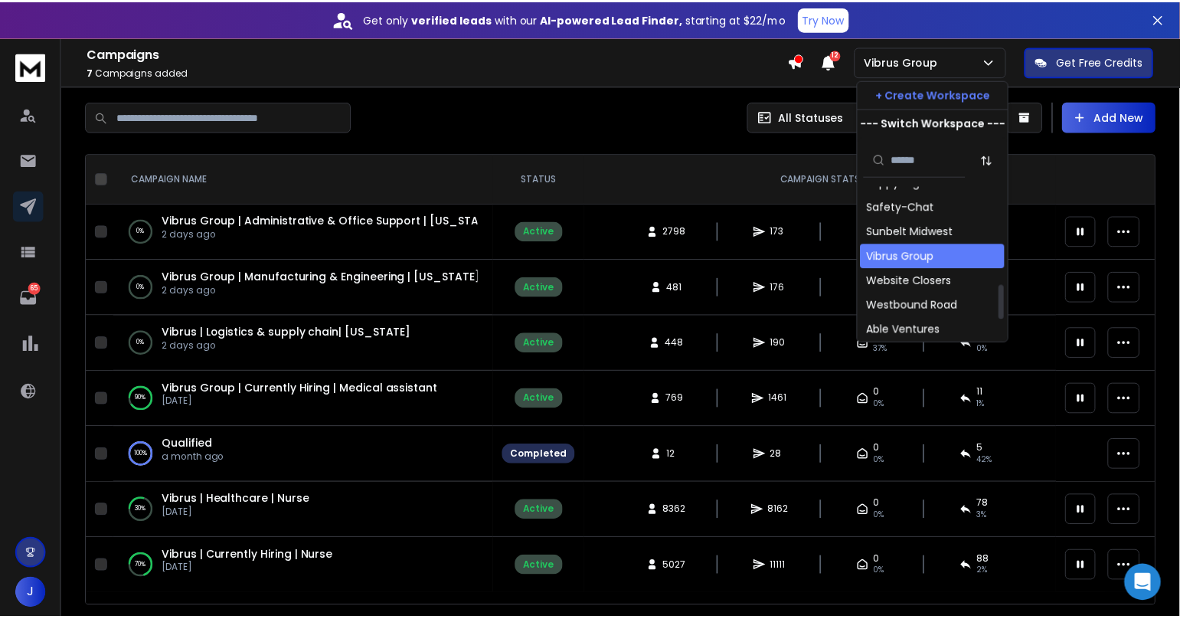
scroll to position [438, 0]
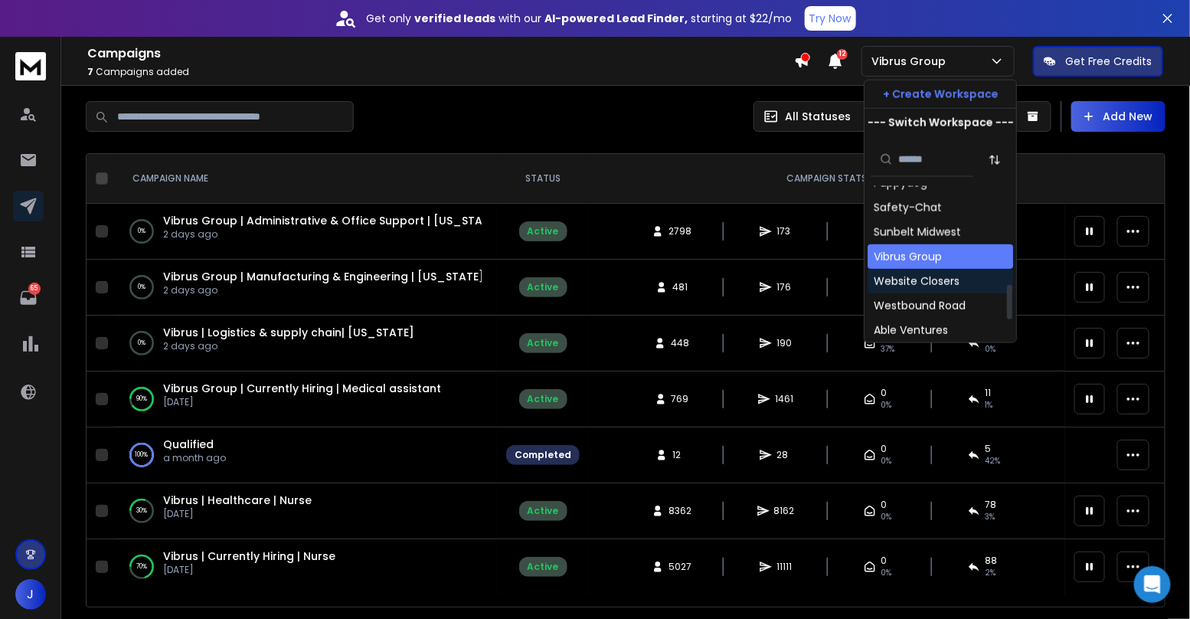
click at [948, 273] on div "Website Closers" at bounding box center [917, 280] width 86 height 15
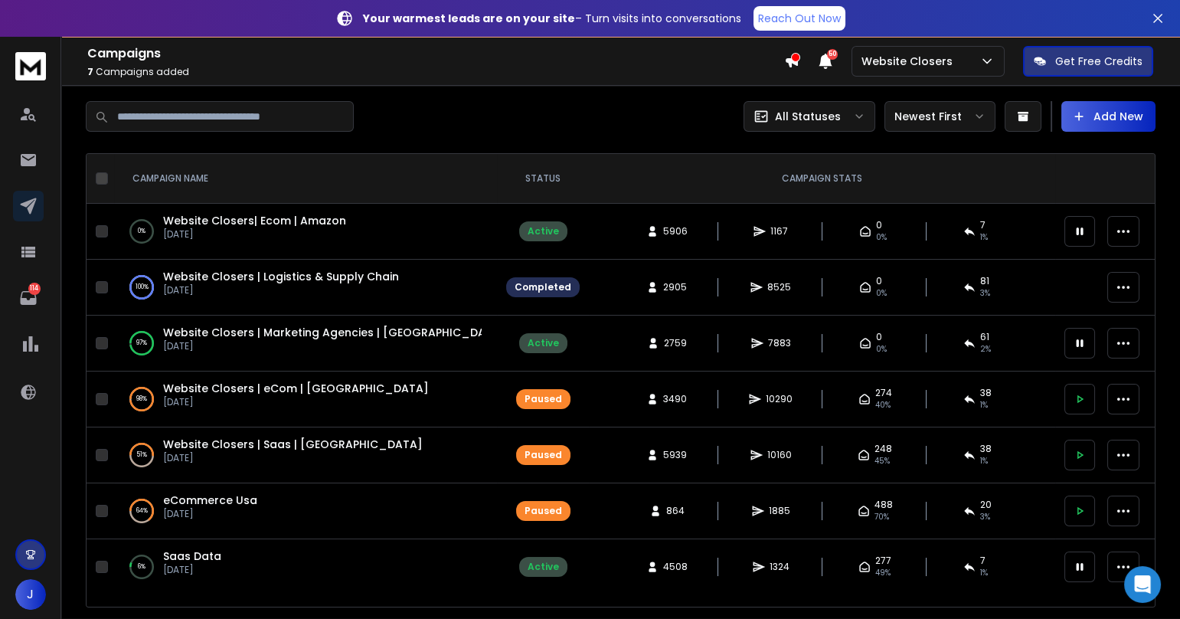
click at [617, 78] on div "Campaigns 7 Campaigns added 50 Website Closers Get Free Credits" at bounding box center [590, 61] width 1180 height 49
click at [935, 71] on button "Website Closers" at bounding box center [928, 61] width 153 height 31
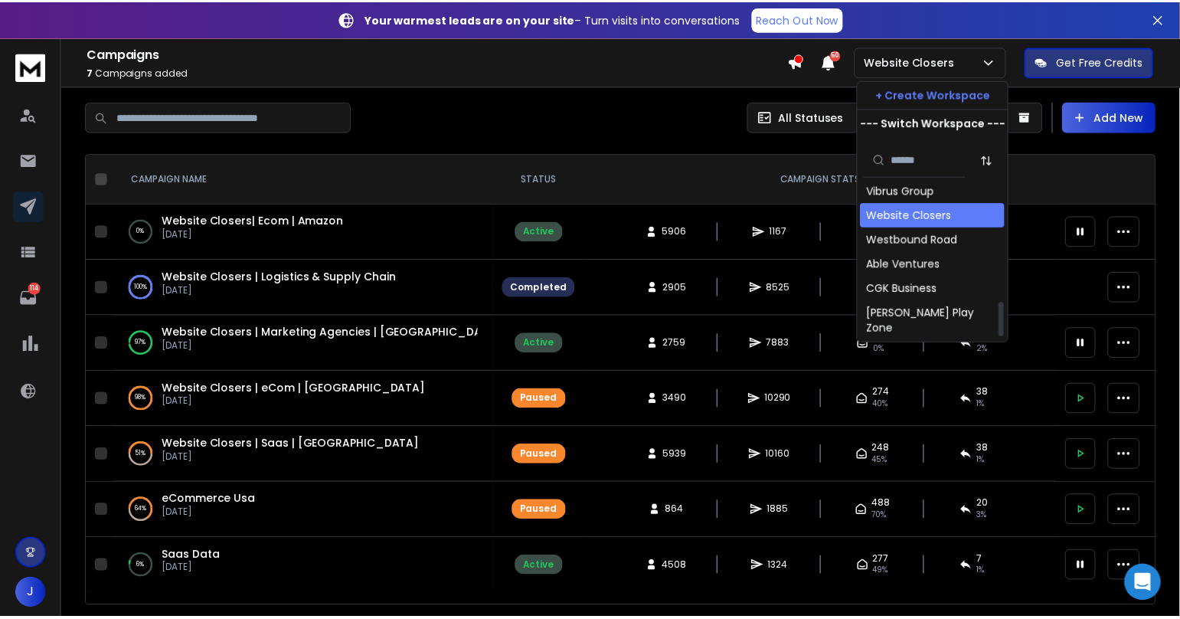
scroll to position [504, 0]
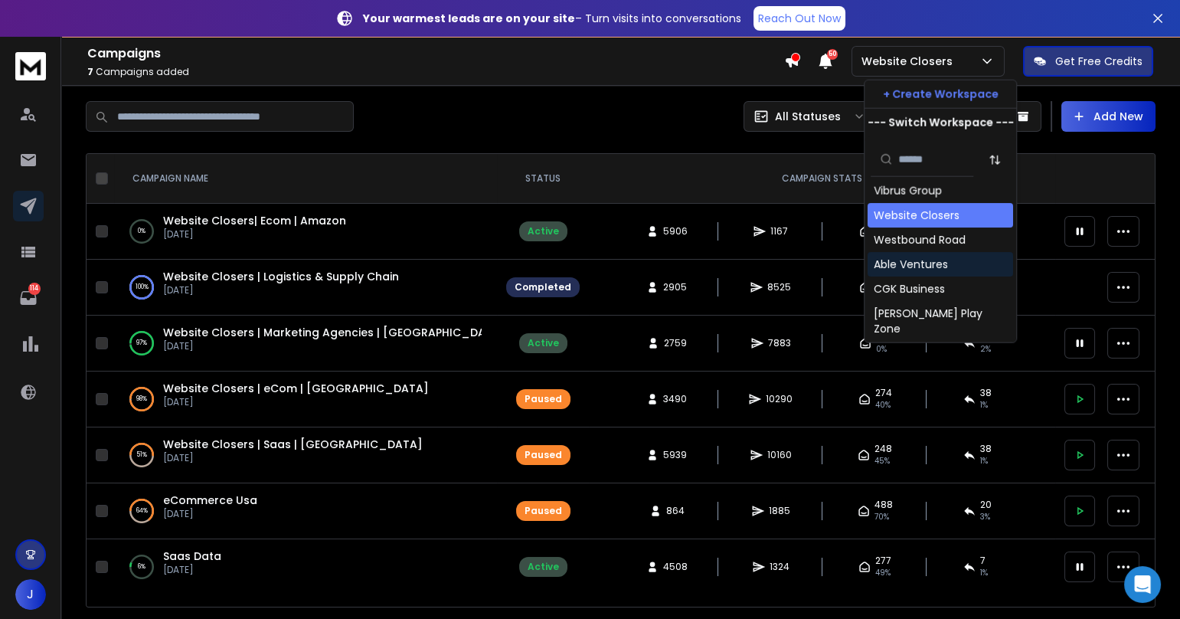
click at [668, 107] on div "Campaigns 7 Campaigns Added All Statuses Newest First Add New" at bounding box center [888, 116] width 535 height 31
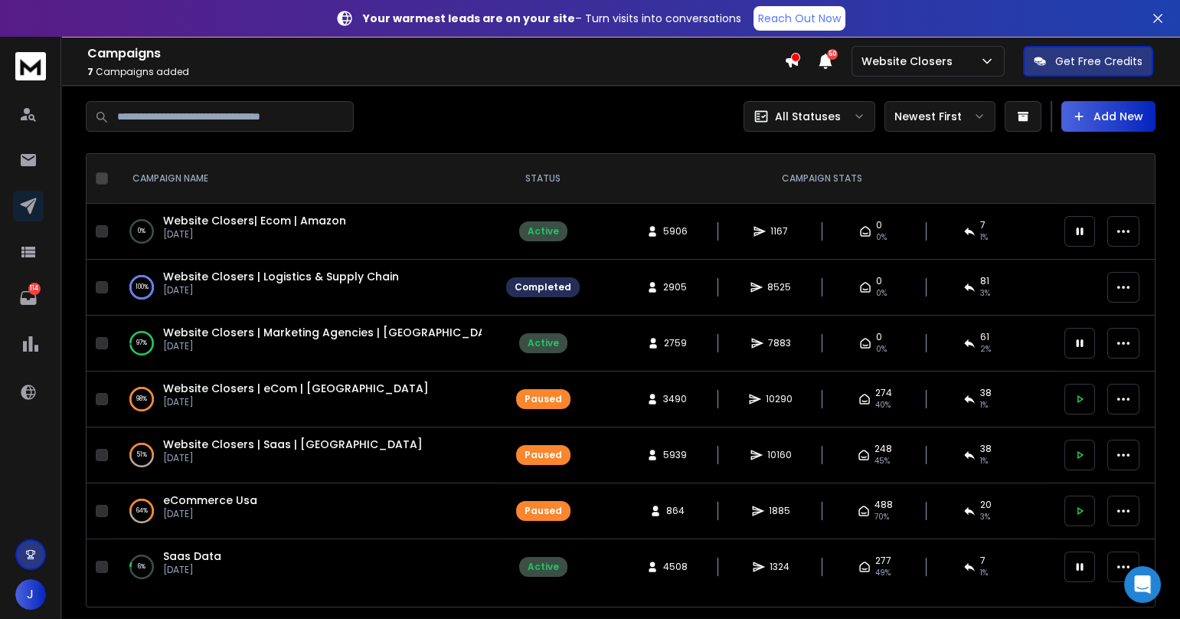
click at [569, 110] on div at bounding box center [353, 116] width 535 height 31
click at [669, 81] on div "Campaigns 7 Campaigns added 50 Website Closers Get Free Credits" at bounding box center [590, 61] width 1180 height 49
click at [574, 136] on div "Campaigns 7 Campaigns Added All Statuses Newest First Add New CAMPAIGN NAME STA…" at bounding box center [621, 354] width 1070 height 506
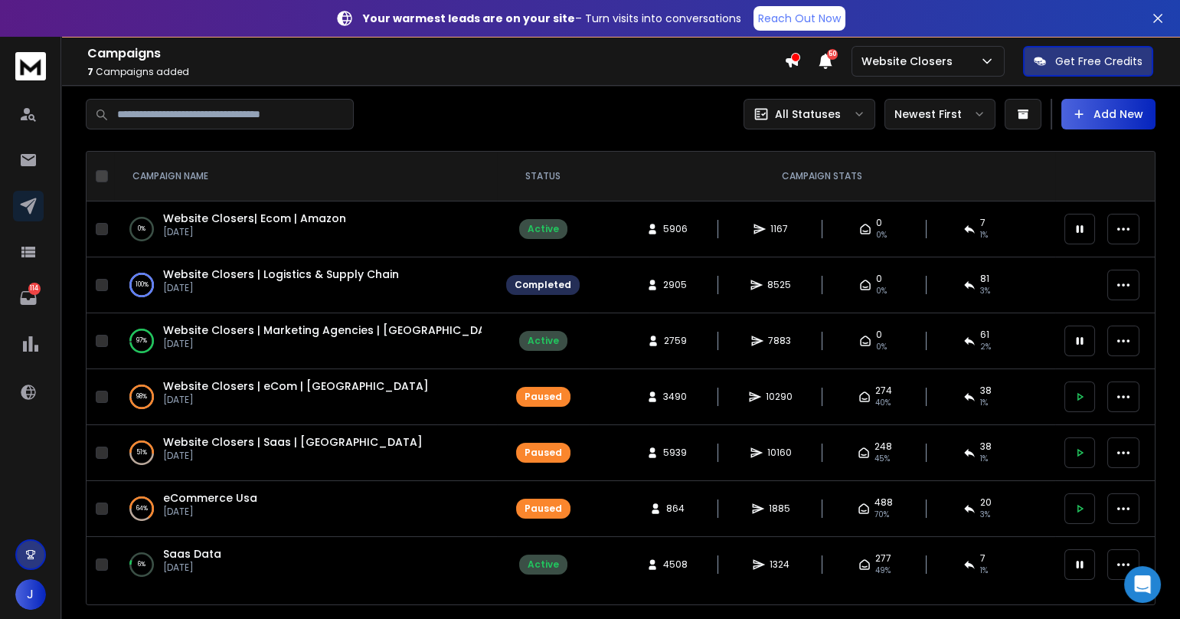
scroll to position [3, 0]
click at [214, 555] on span "Saas Data" at bounding box center [192, 552] width 58 height 15
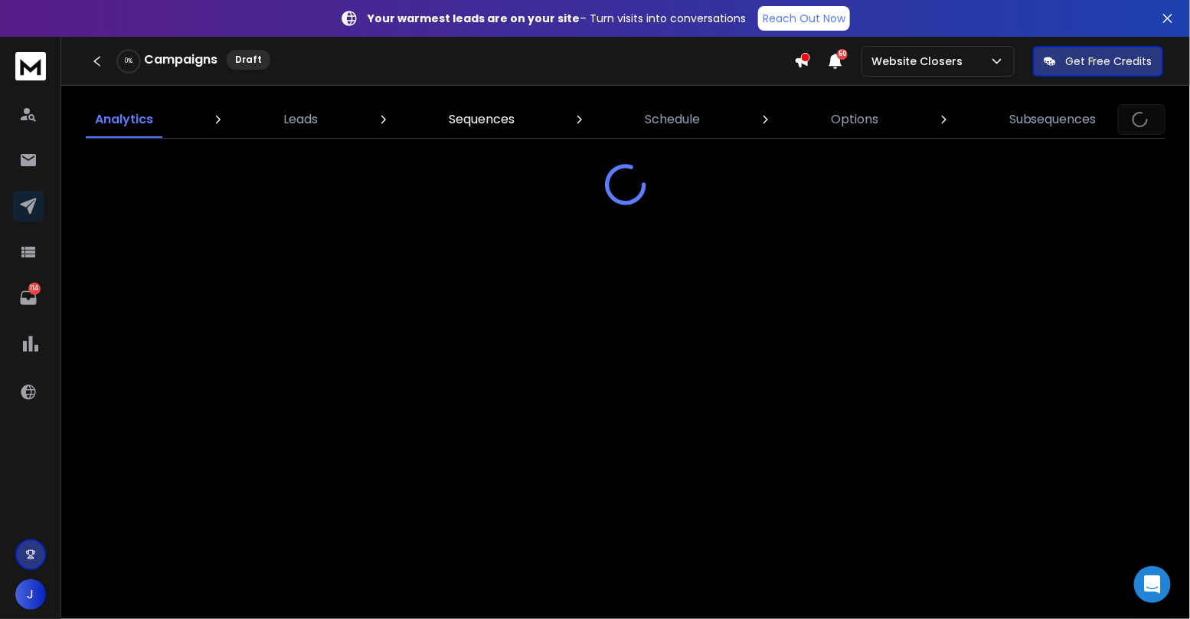
click at [496, 125] on p "Sequences" at bounding box center [482, 119] width 66 height 18
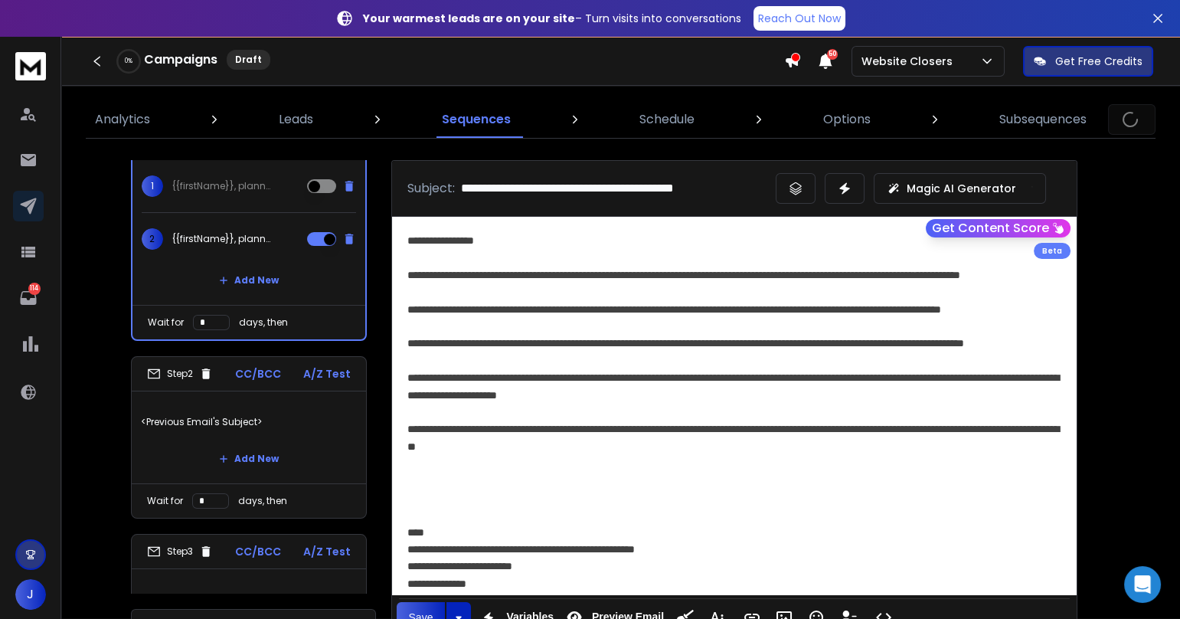
scroll to position [112, 0]
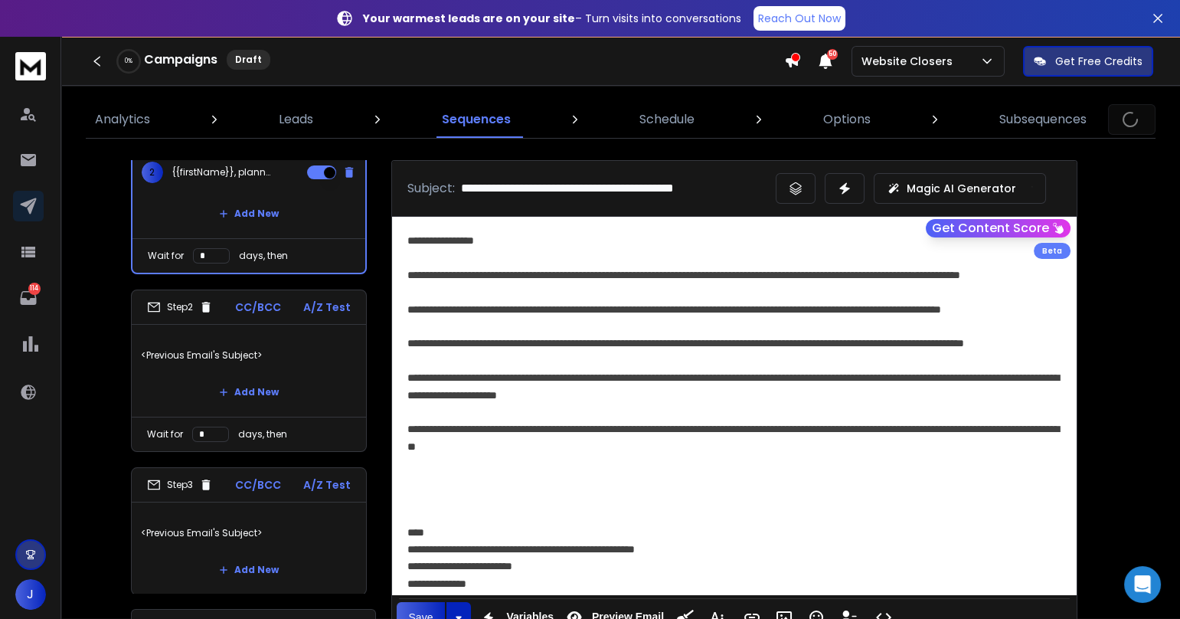
click at [229, 532] on p "<Previous Email's Subject>" at bounding box center [249, 533] width 216 height 43
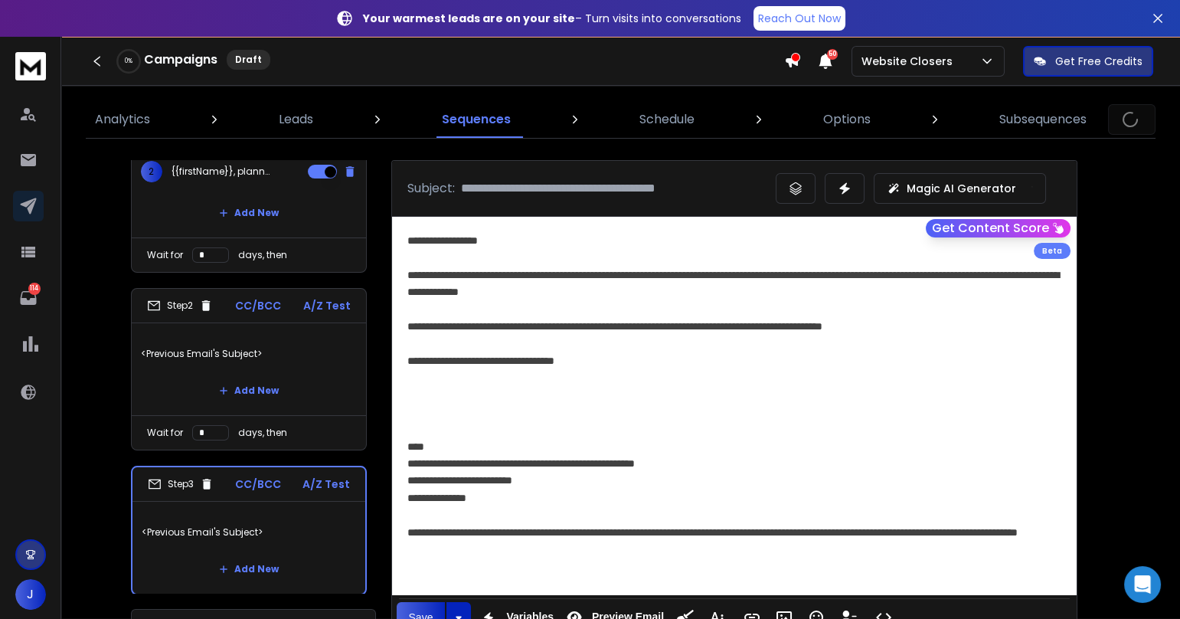
scroll to position [0, 0]
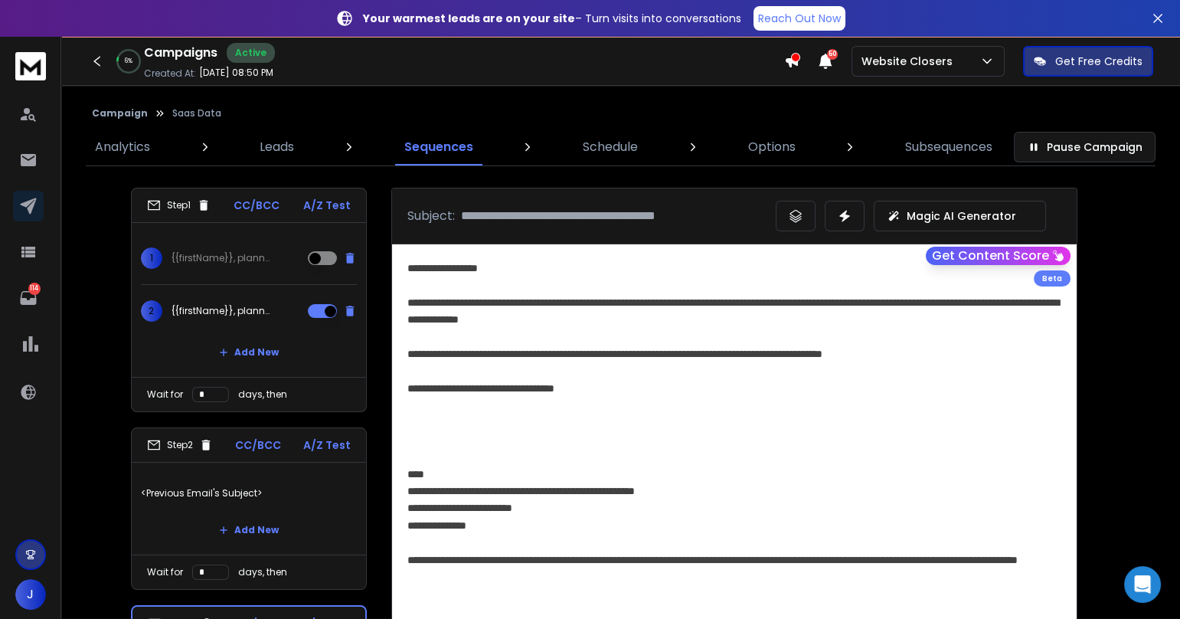
click at [231, 310] on p "{{firstName}}, planning for a successful exit?" at bounding box center [221, 311] width 98 height 12
type input "**********"
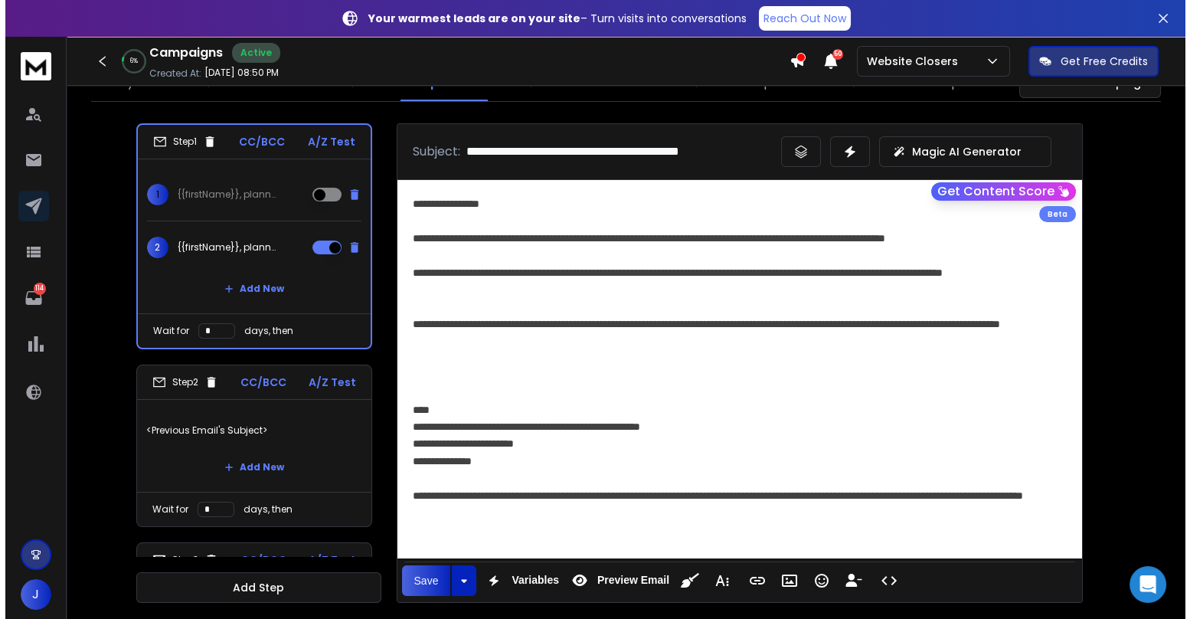
scroll to position [69, 0]
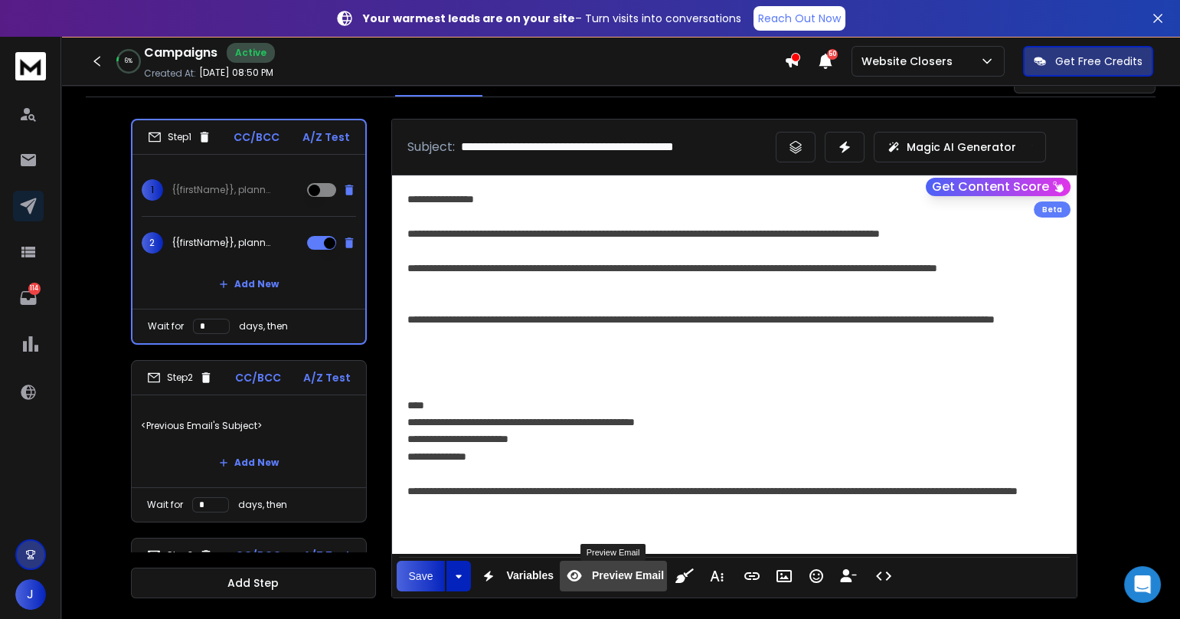
click at [643, 582] on div "Preview Email" at bounding box center [613, 575] width 107 height 25
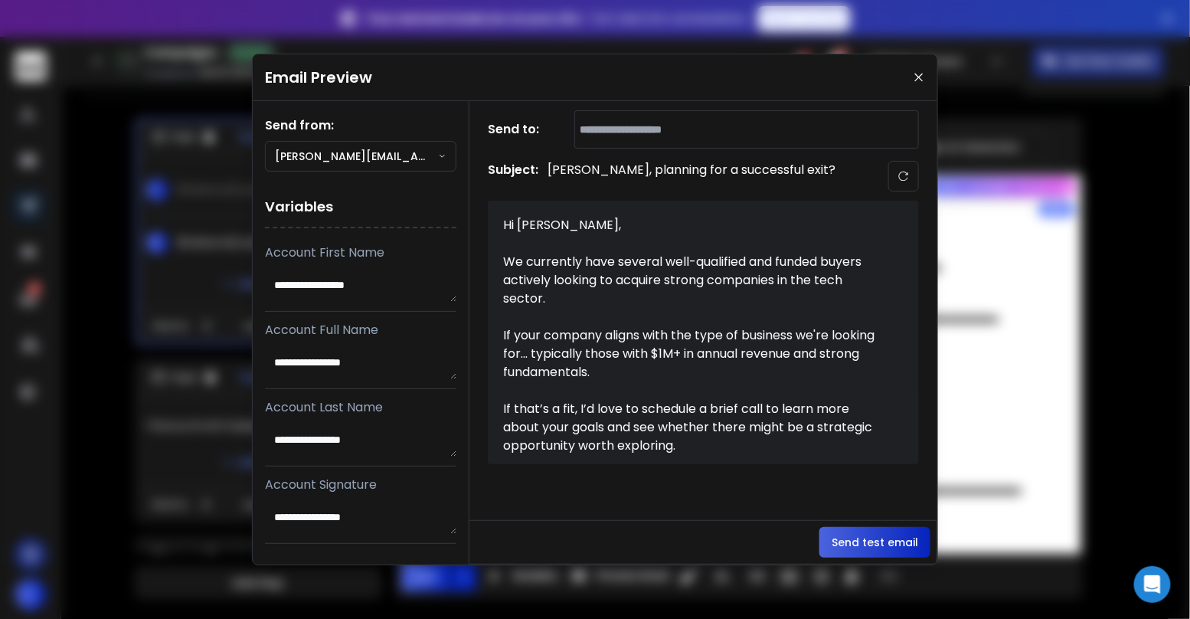
click at [659, 133] on input at bounding box center [747, 130] width 334 height 28
type input "**********"
click at [668, 175] on p "[PERSON_NAME], planning for a successful exit?" at bounding box center [692, 176] width 288 height 31
click at [820, 133] on input at bounding box center [987, 130] width 334 height 28
click at [810, 78] on div "Email Preview" at bounding box center [595, 77] width 685 height 46
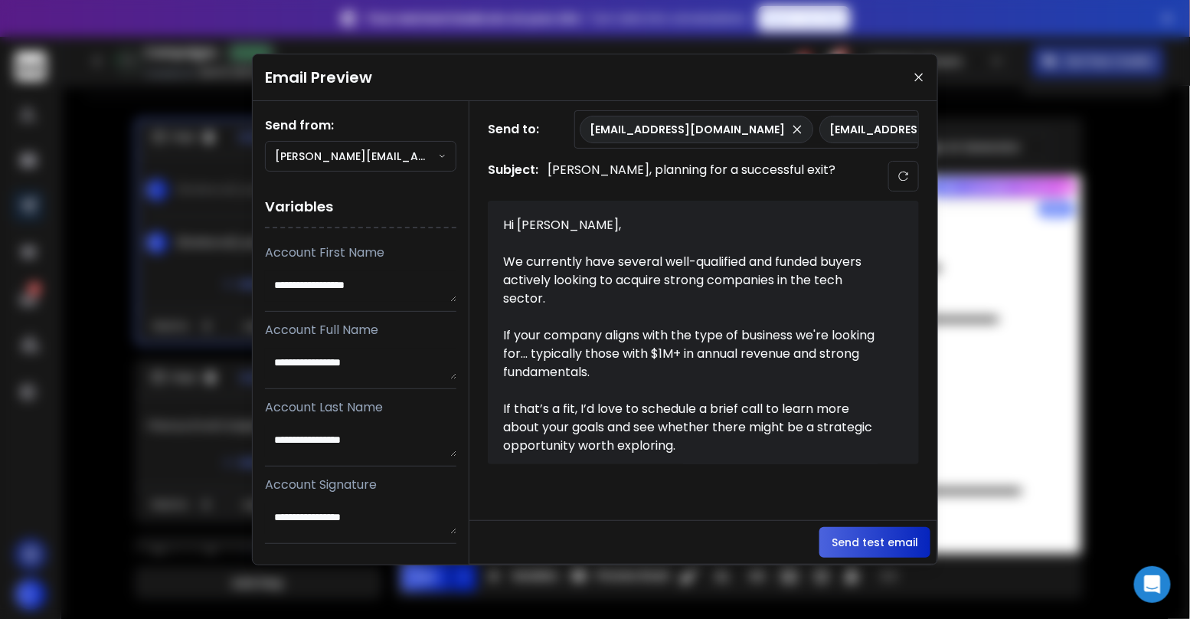
click at [849, 537] on button "Send test email" at bounding box center [875, 542] width 111 height 31
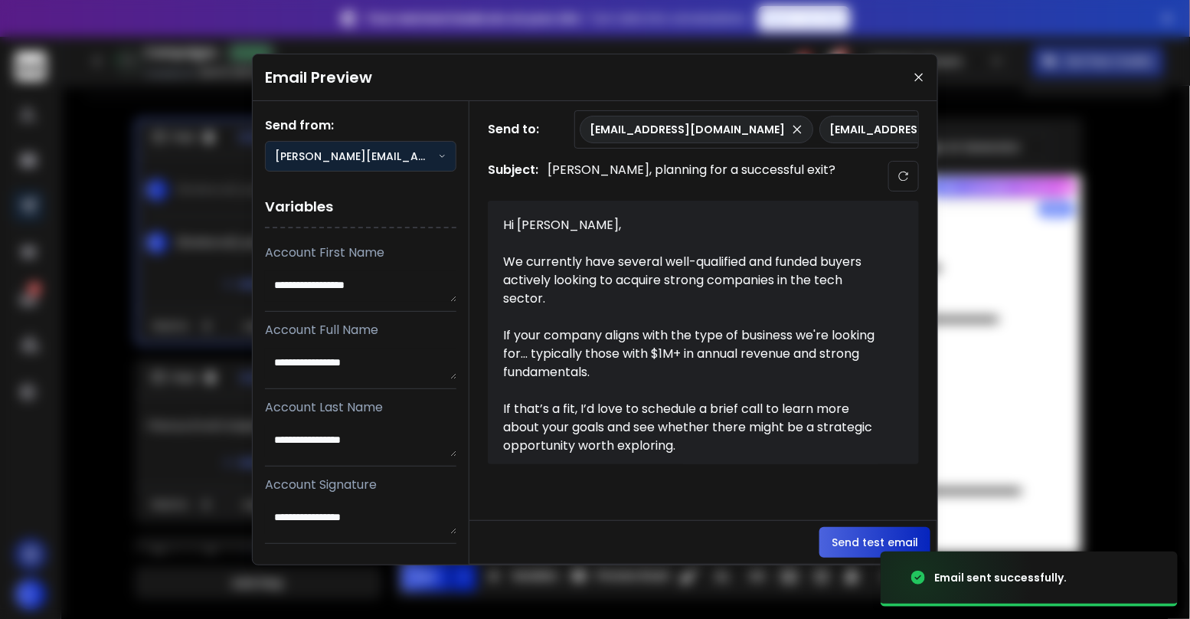
click at [388, 158] on p "[PERSON_NAME][EMAIL_ADDRESS][DOMAIN_NAME]" at bounding box center [356, 156] width 163 height 15
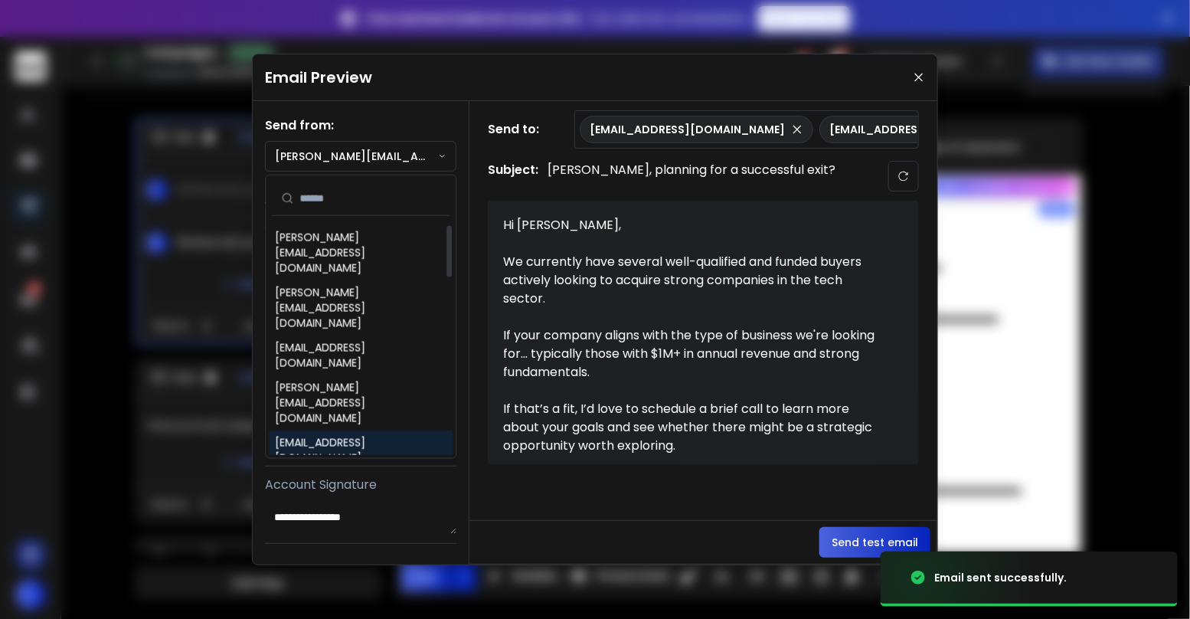
click at [368, 435] on div "[EMAIL_ADDRESS][DOMAIN_NAME]" at bounding box center [361, 450] width 172 height 31
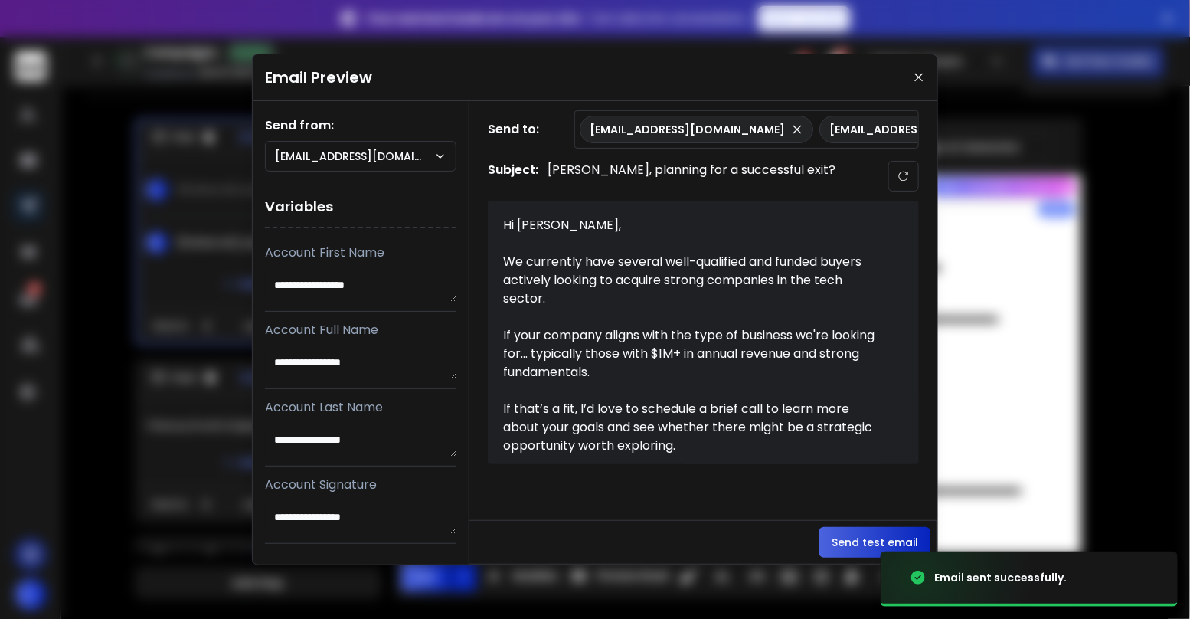
click at [866, 548] on button "Send test email" at bounding box center [875, 542] width 111 height 31
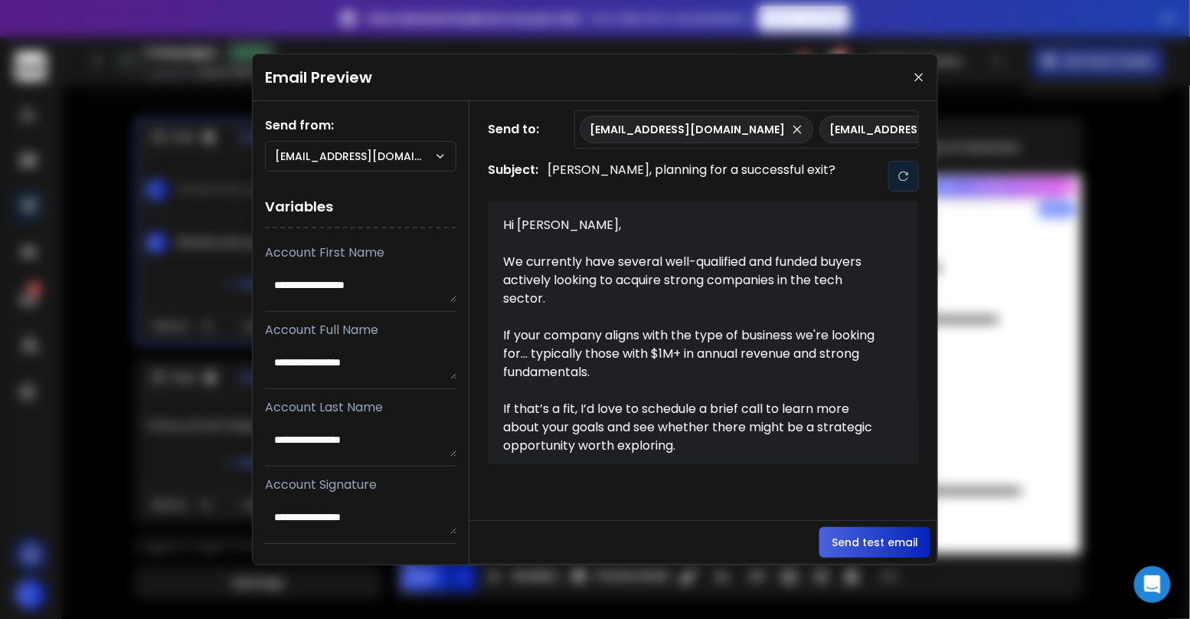
click at [909, 182] on icon at bounding box center [904, 176] width 11 height 11
click at [361, 161] on p "[EMAIL_ADDRESS][DOMAIN_NAME]" at bounding box center [354, 156] width 159 height 15
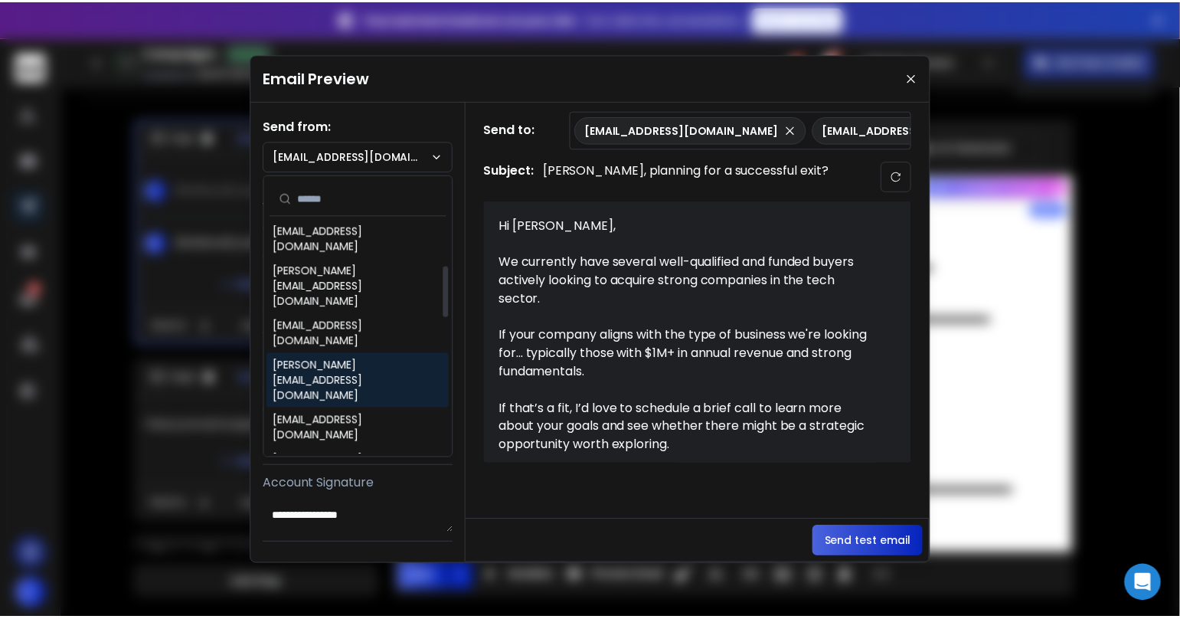
scroll to position [254, 0]
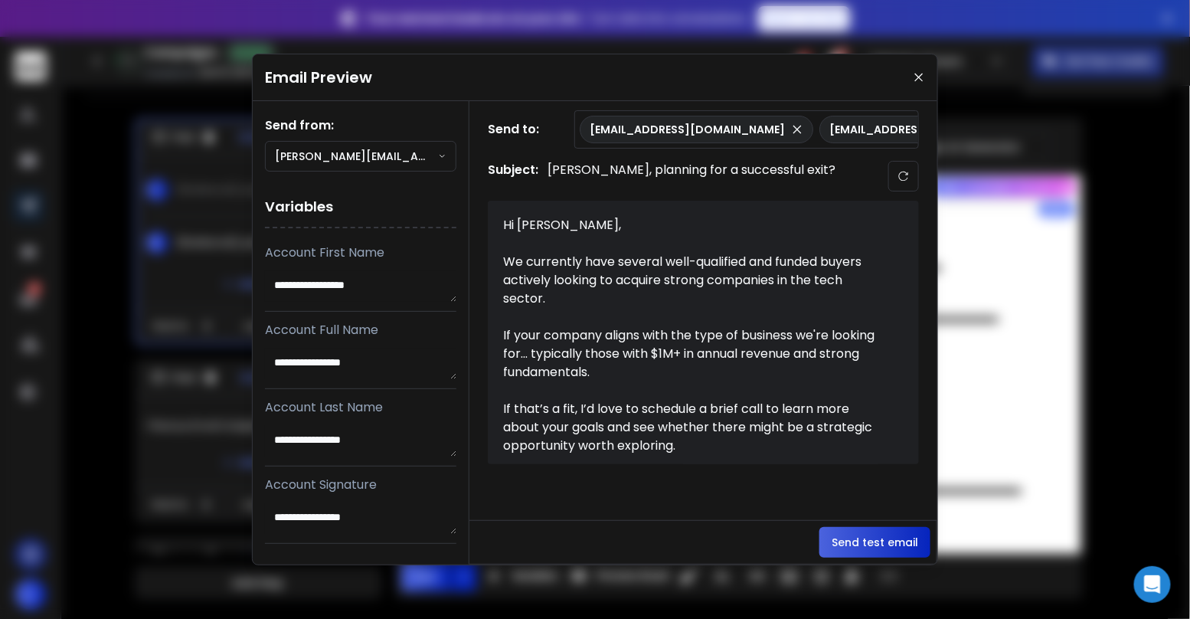
click at [889, 547] on button "Send test email" at bounding box center [875, 542] width 111 height 31
click at [918, 77] on icon at bounding box center [919, 78] width 8 height 8
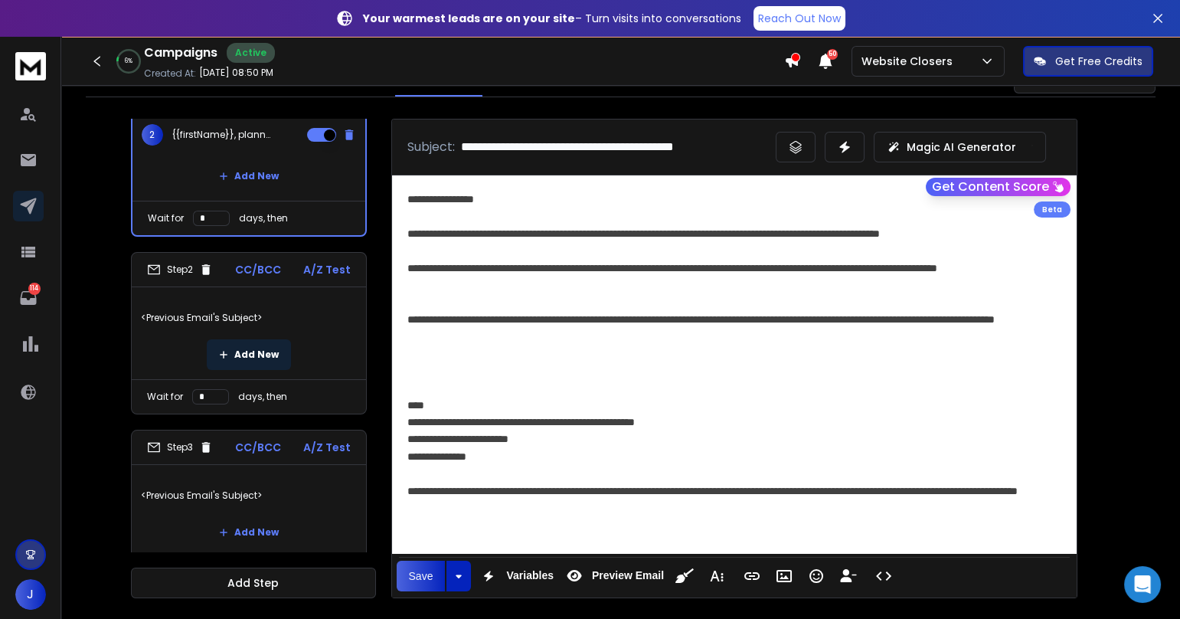
scroll to position [112, 0]
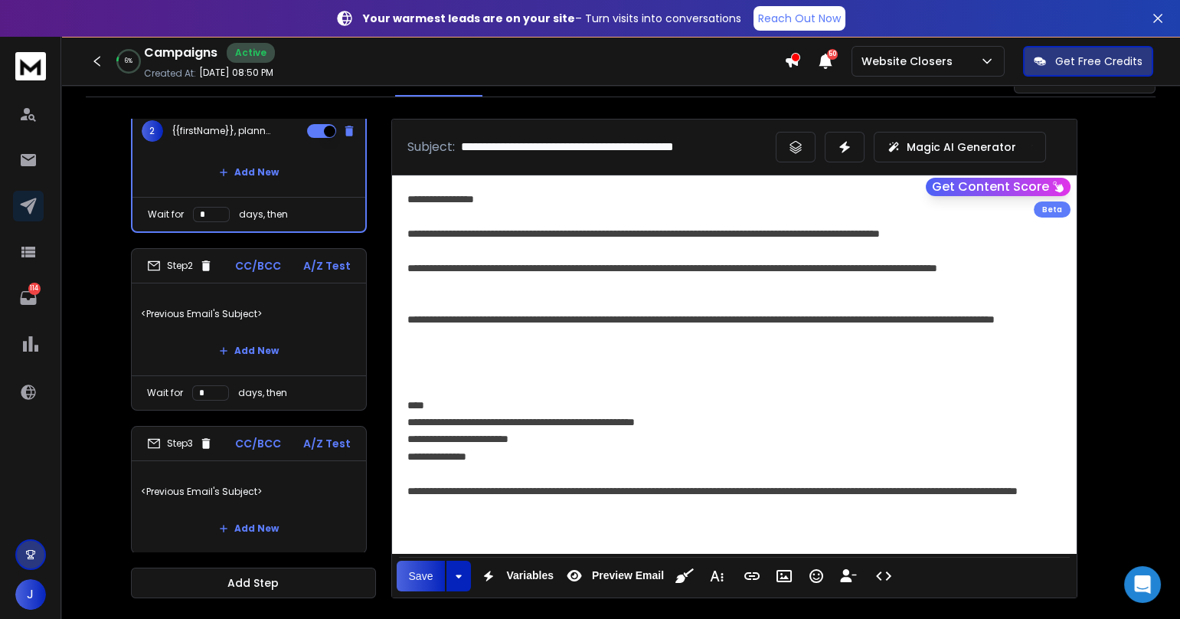
click at [319, 304] on p "<Previous Email's Subject>" at bounding box center [249, 314] width 216 height 43
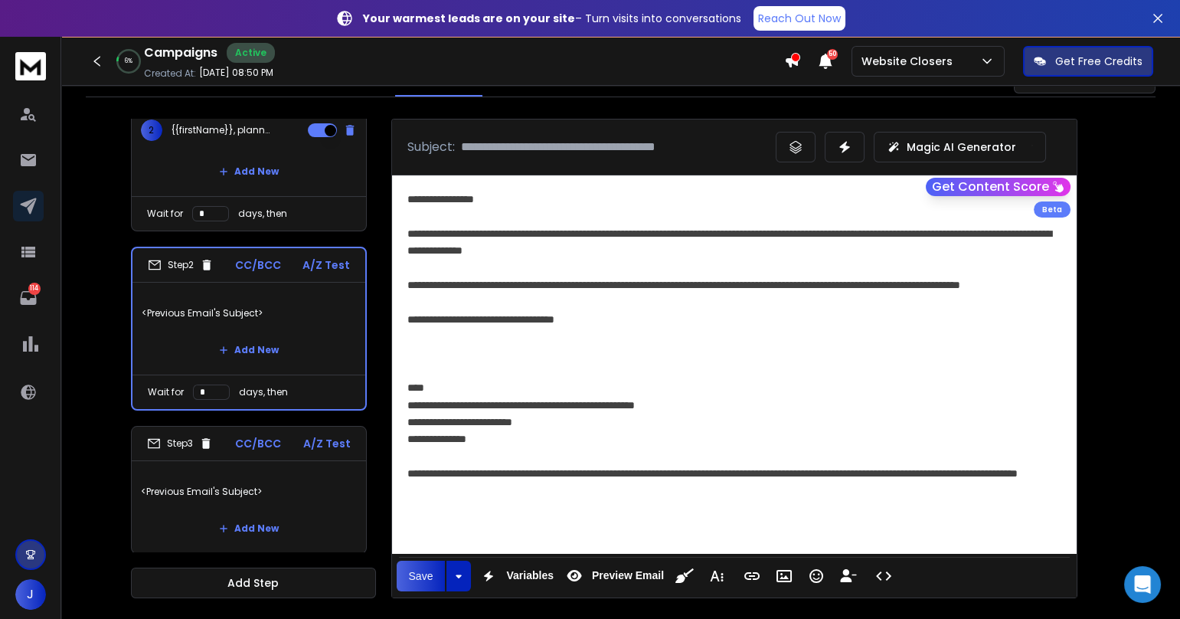
click at [302, 506] on p "<Previous Email's Subject>" at bounding box center [249, 491] width 216 height 43
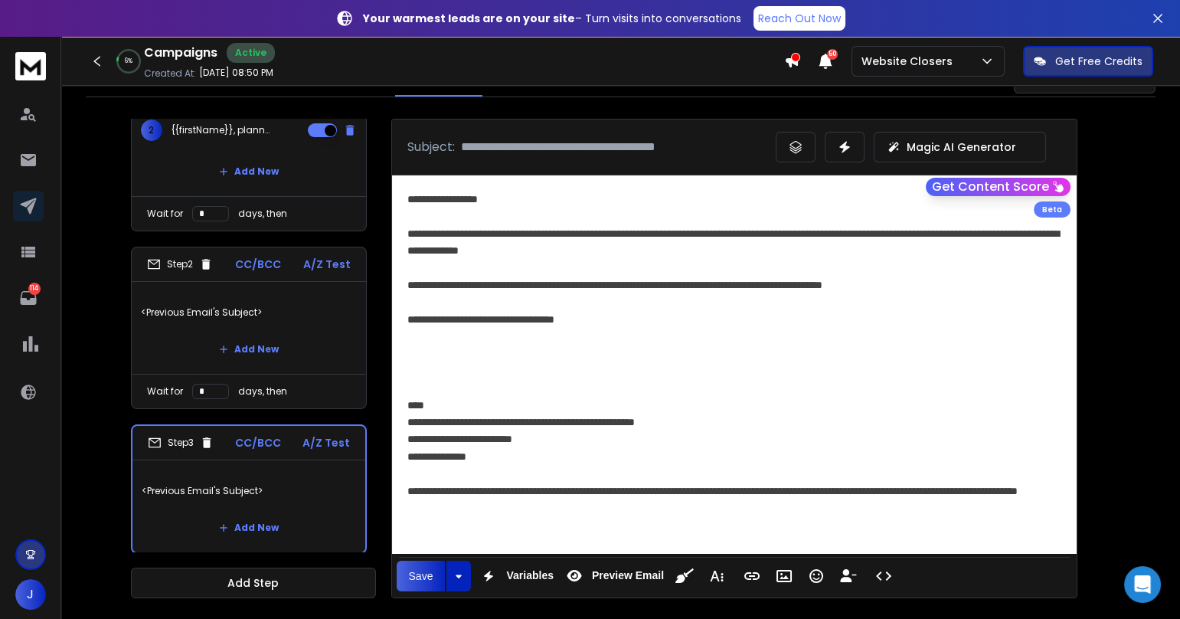
click at [323, 315] on p "<Previous Email's Subject>" at bounding box center [249, 312] width 216 height 43
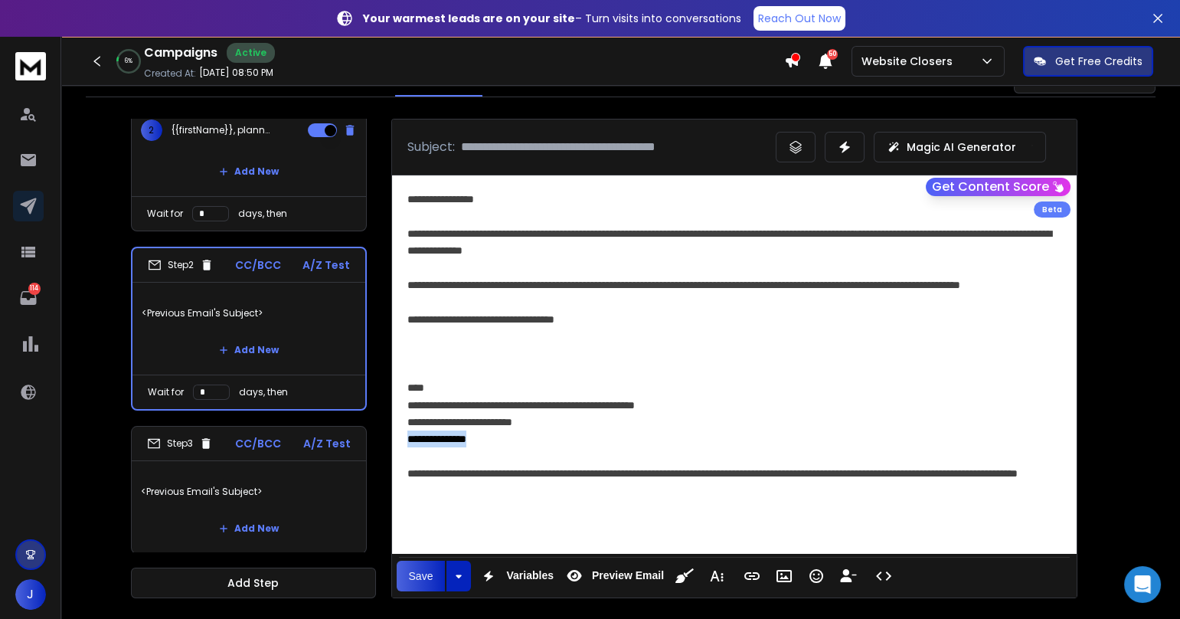
drag, startPoint x: 493, startPoint y: 461, endPoint x: 384, endPoint y: 453, distance: 109.0
click at [384, 453] on div "**********" at bounding box center [621, 359] width 980 height 480
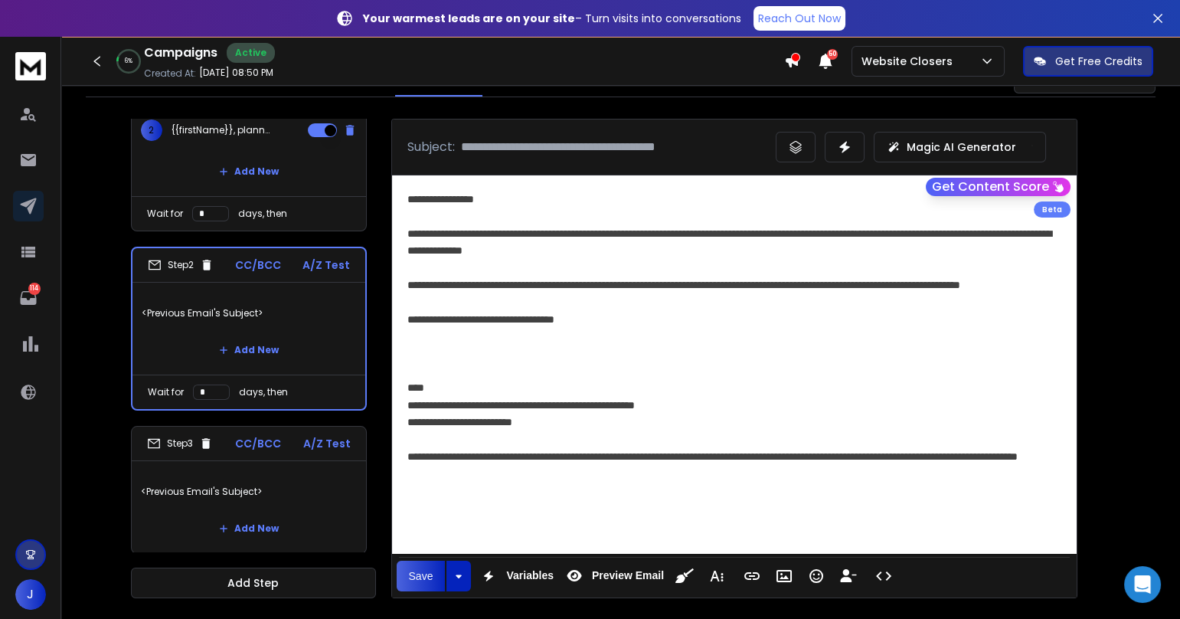
click at [316, 504] on p "<Previous Email's Subject>" at bounding box center [249, 491] width 216 height 43
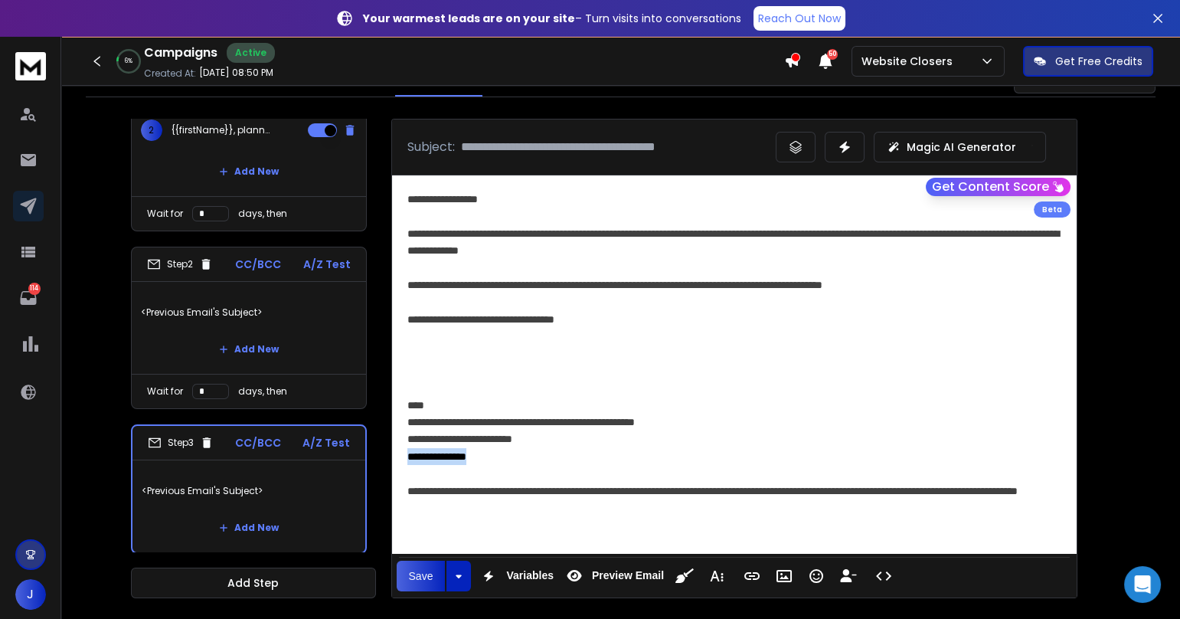
drag, startPoint x: 514, startPoint y: 458, endPoint x: 367, endPoint y: 457, distance: 147.1
click at [367, 457] on div "**********" at bounding box center [621, 359] width 980 height 480
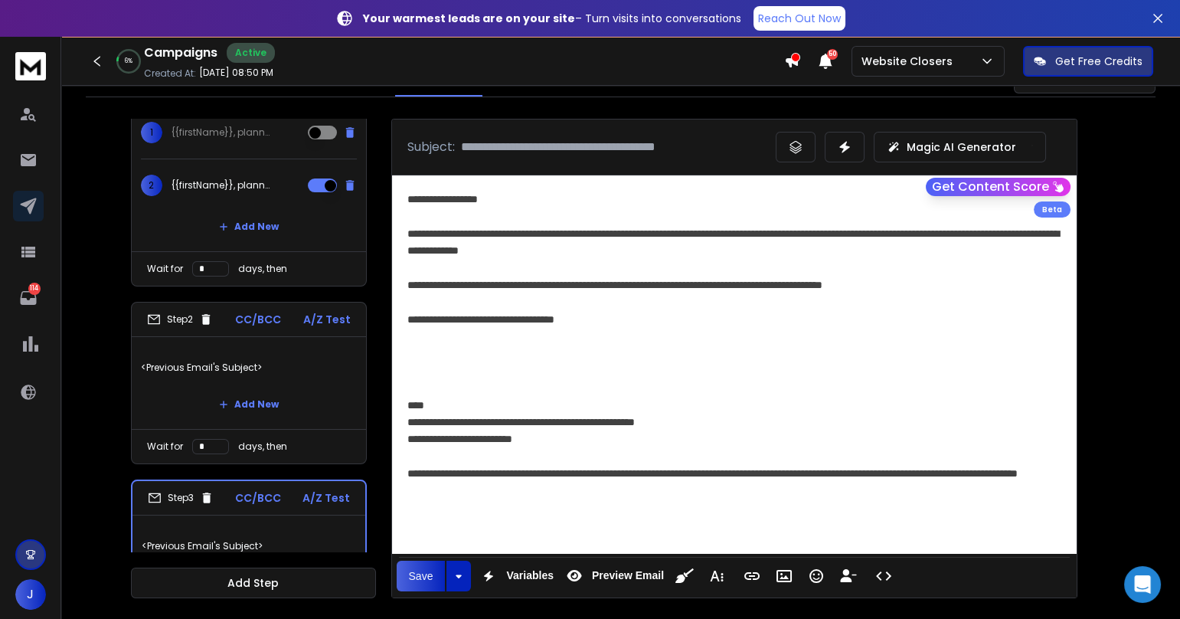
scroll to position [0, 0]
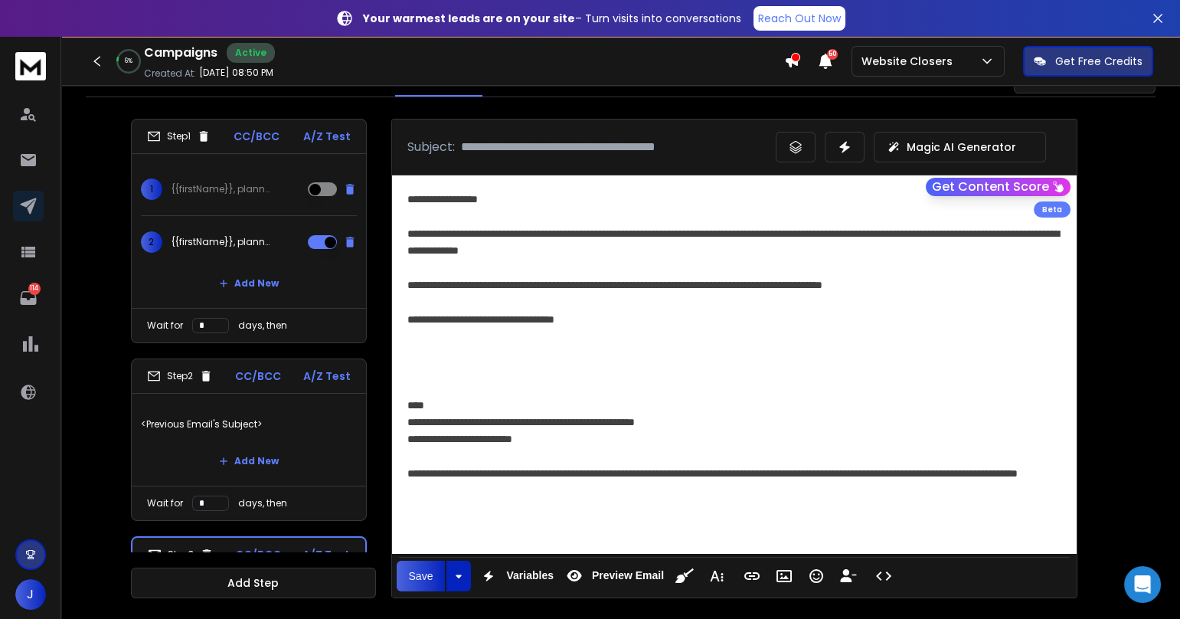
click at [234, 244] on p "{{firstName}}, planning for a successful exit?" at bounding box center [221, 242] width 98 height 12
type input "**********"
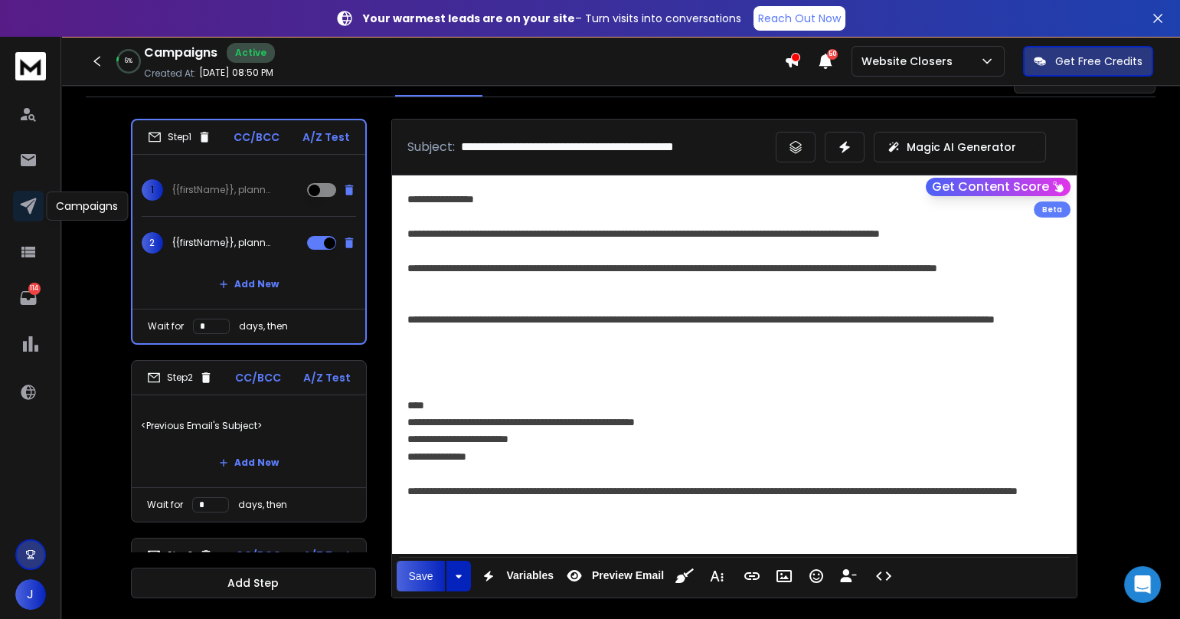
click at [22, 196] on link at bounding box center [28, 206] width 31 height 31
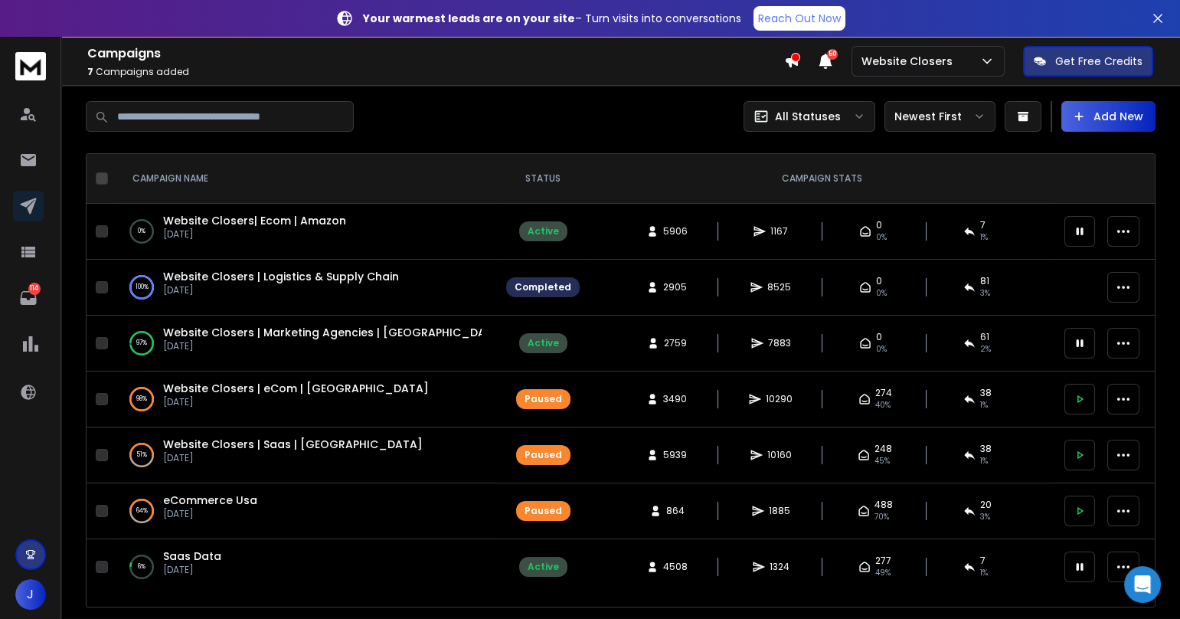
click at [308, 221] on span "Website Closers| Ecom | Amazon" at bounding box center [254, 220] width 183 height 15
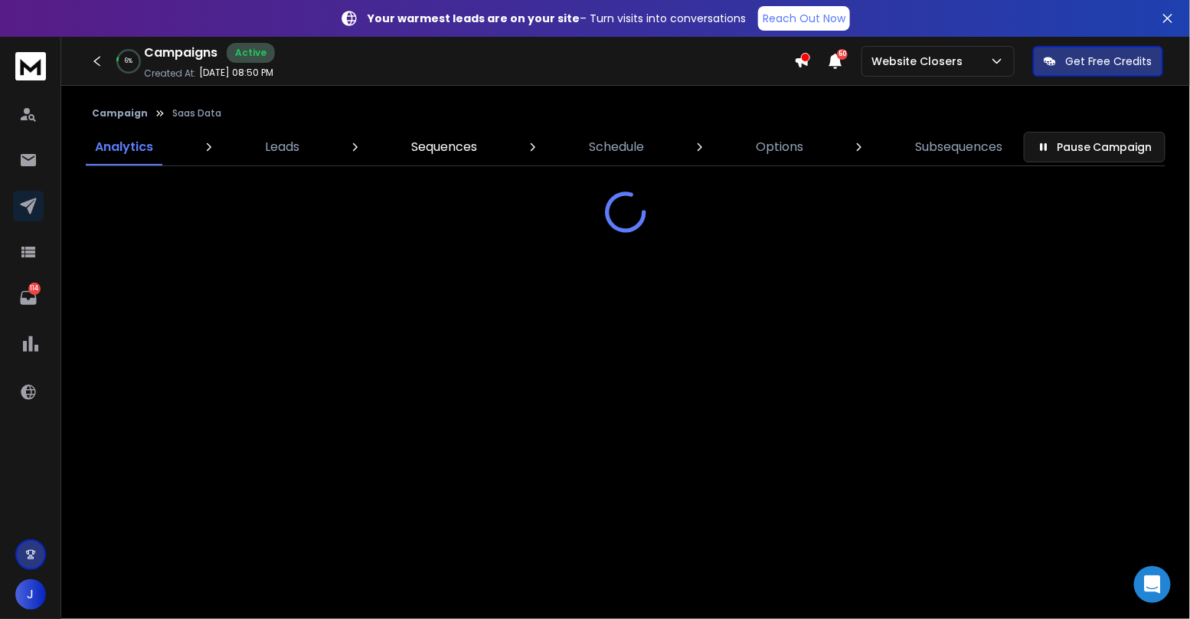
click at [451, 146] on p "Sequences" at bounding box center [444, 147] width 66 height 18
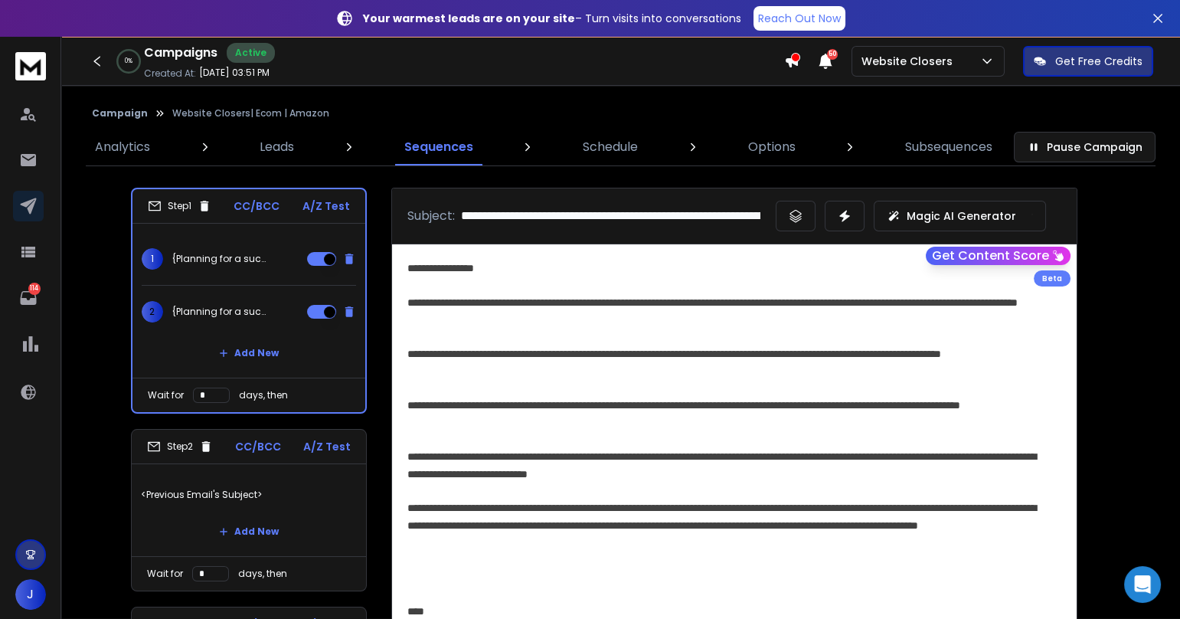
click at [211, 319] on div "2 {Planning for a successful exit?|Planning to sell your business?|successful E…" at bounding box center [206, 311] width 129 height 21
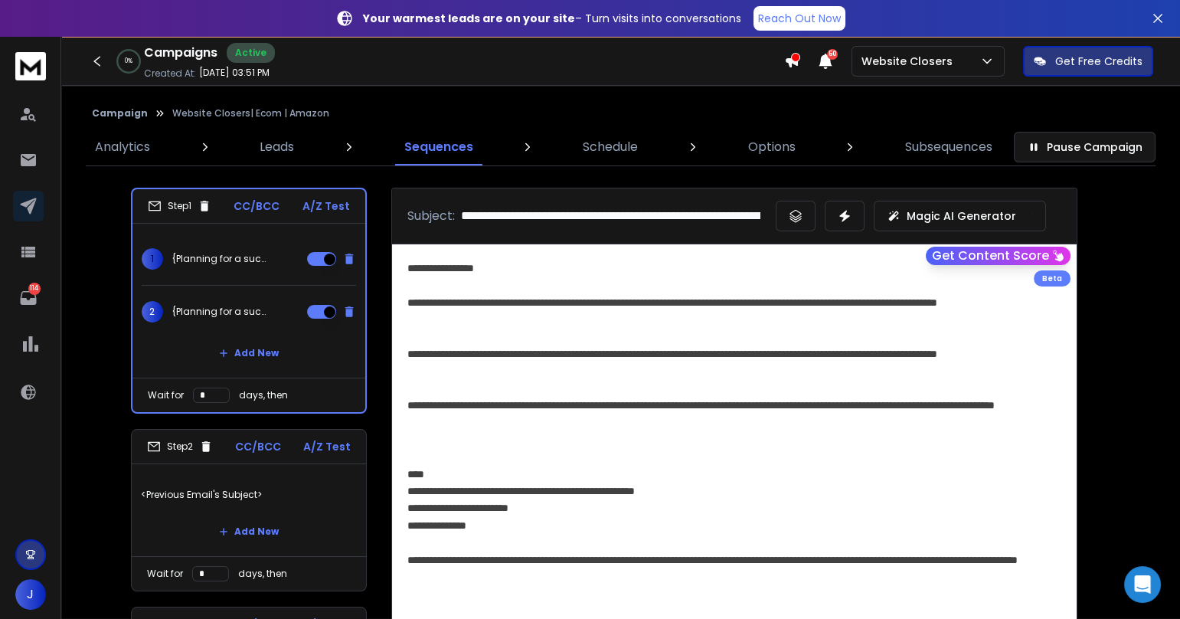
click at [250, 250] on div "1 {Planning for a successful exit?|Planning to sell your business?|successful E…" at bounding box center [206, 258] width 129 height 21
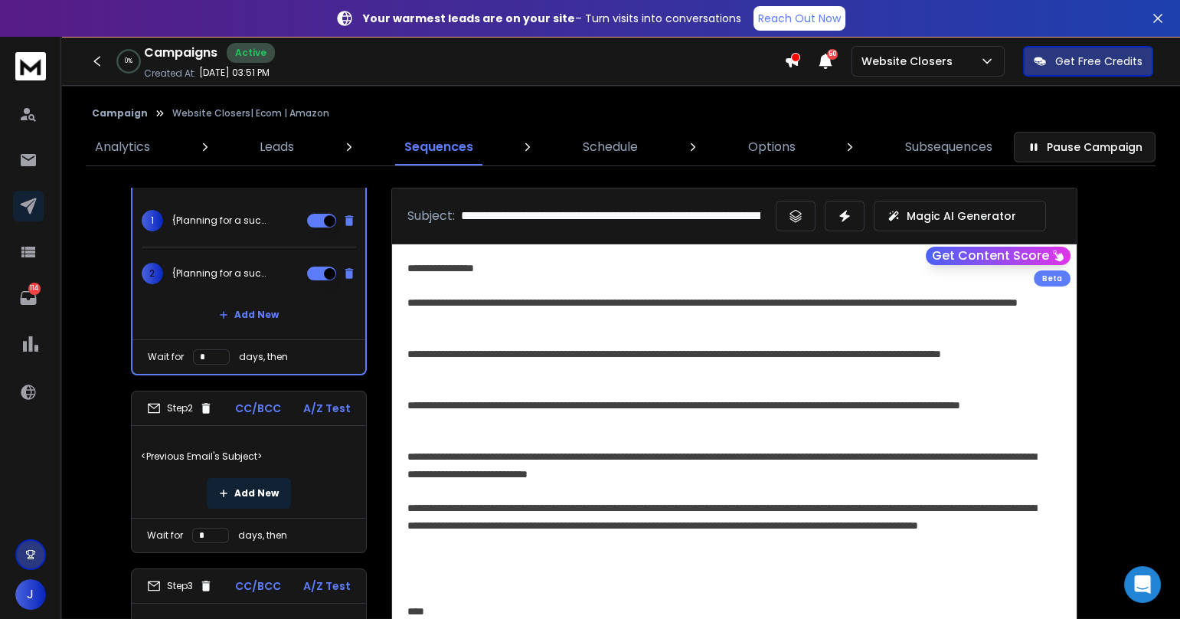
scroll to position [61, 0]
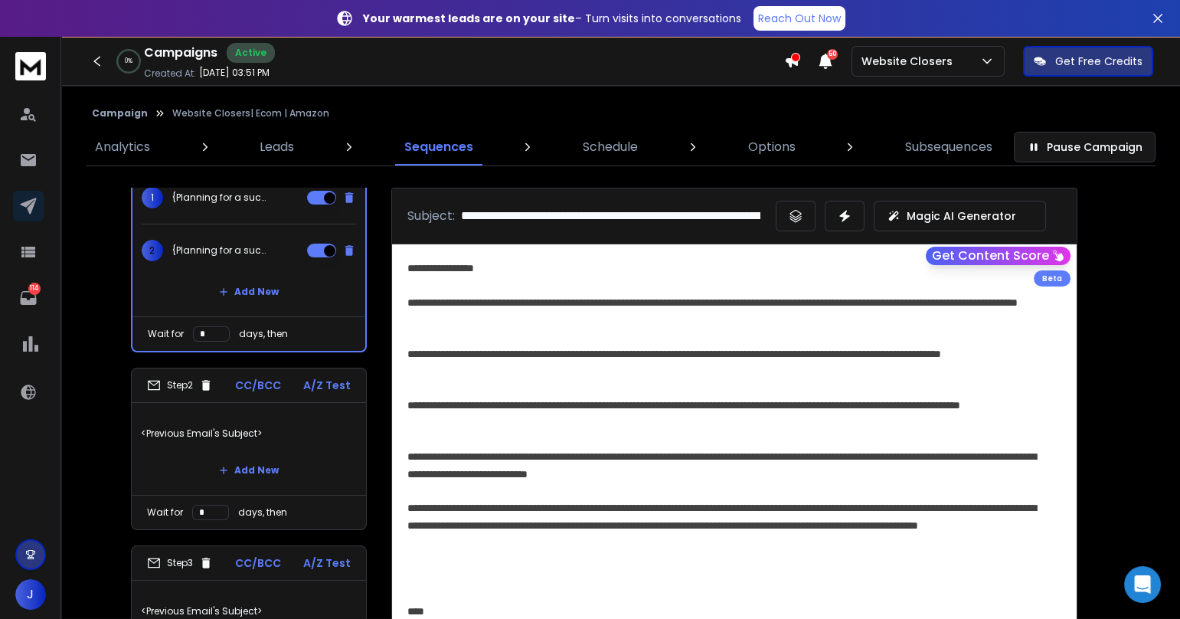
click at [188, 448] on p "<Previous Email's Subject>" at bounding box center [249, 433] width 216 height 43
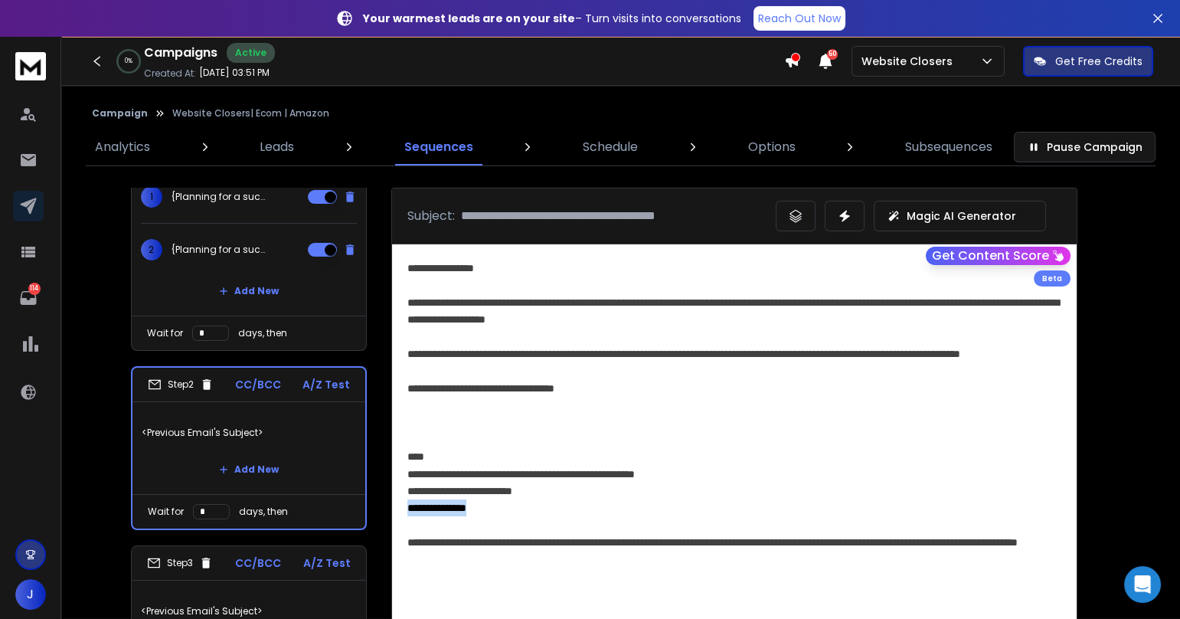
drag, startPoint x: 526, startPoint y: 529, endPoint x: 381, endPoint y: 524, distance: 144.9
click at [381, 524] on div "**********" at bounding box center [621, 428] width 980 height 480
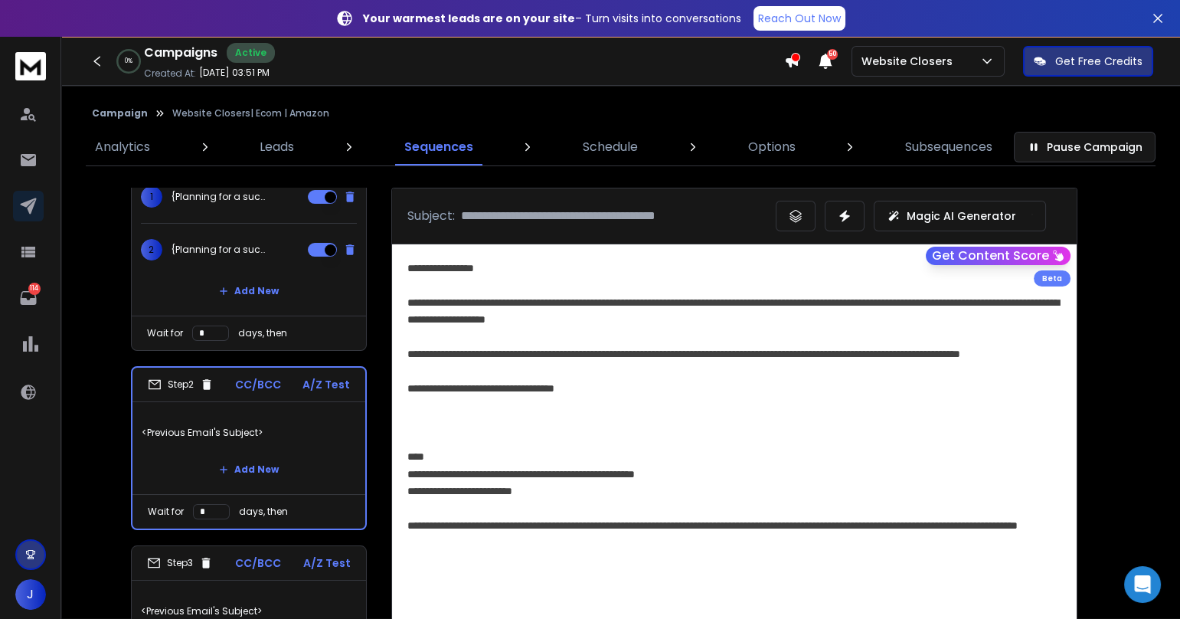
scroll to position [112, 0]
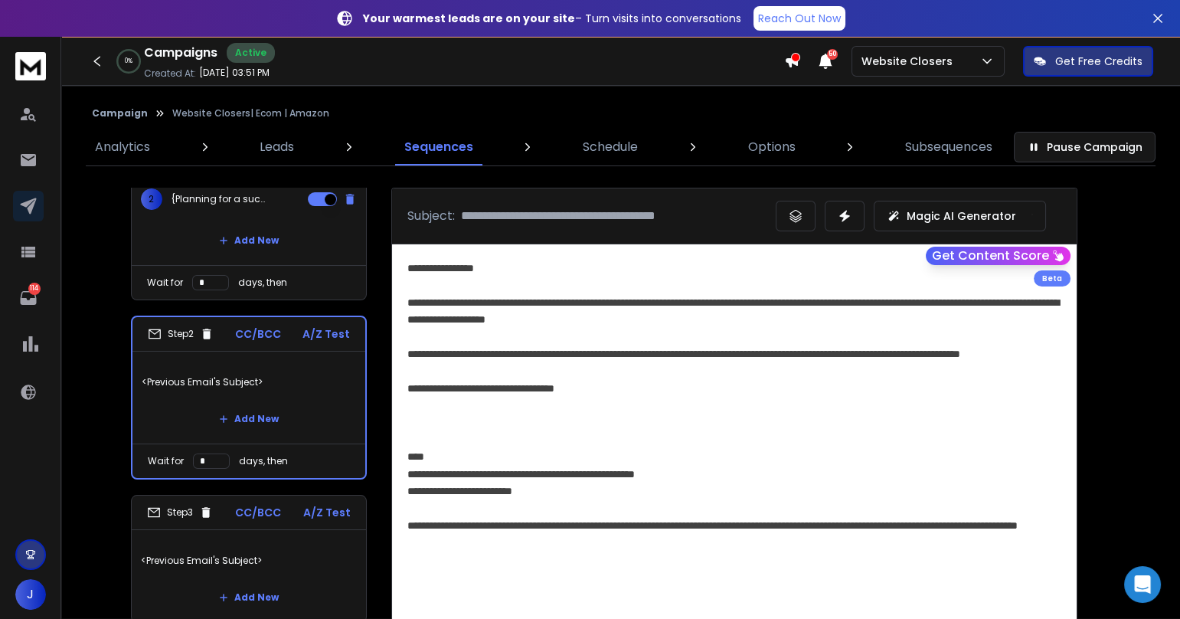
click at [259, 548] on p "<Previous Email's Subject>" at bounding box center [249, 560] width 216 height 43
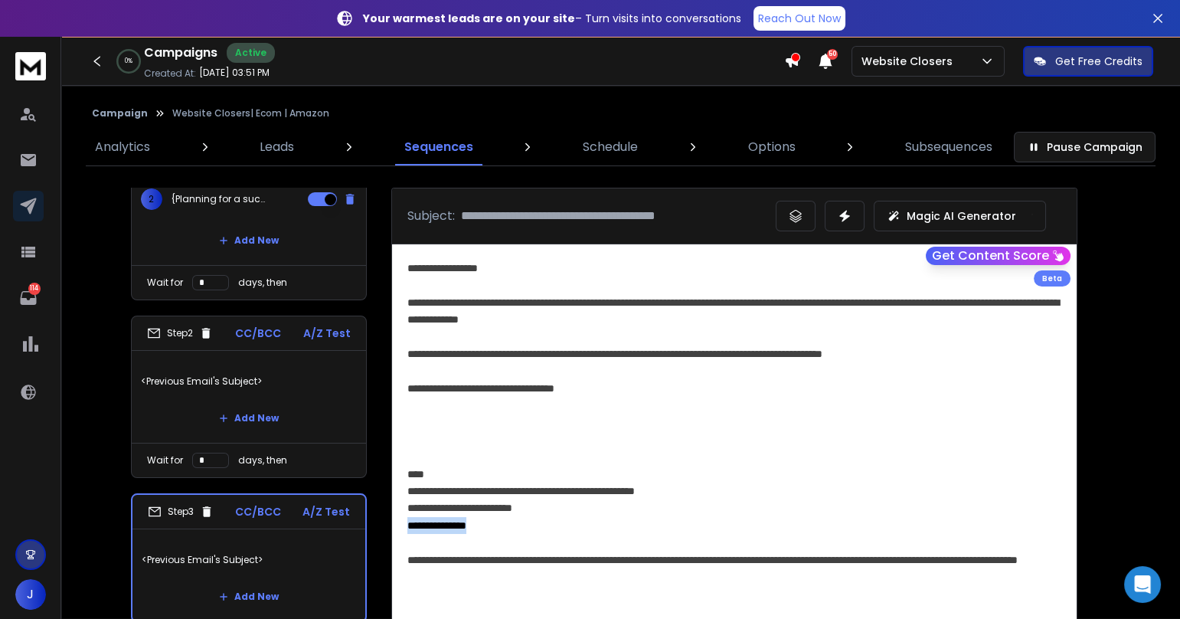
drag, startPoint x: 507, startPoint y: 529, endPoint x: 372, endPoint y: 527, distance: 135.6
click at [372, 527] on div "**********" at bounding box center [621, 428] width 980 height 480
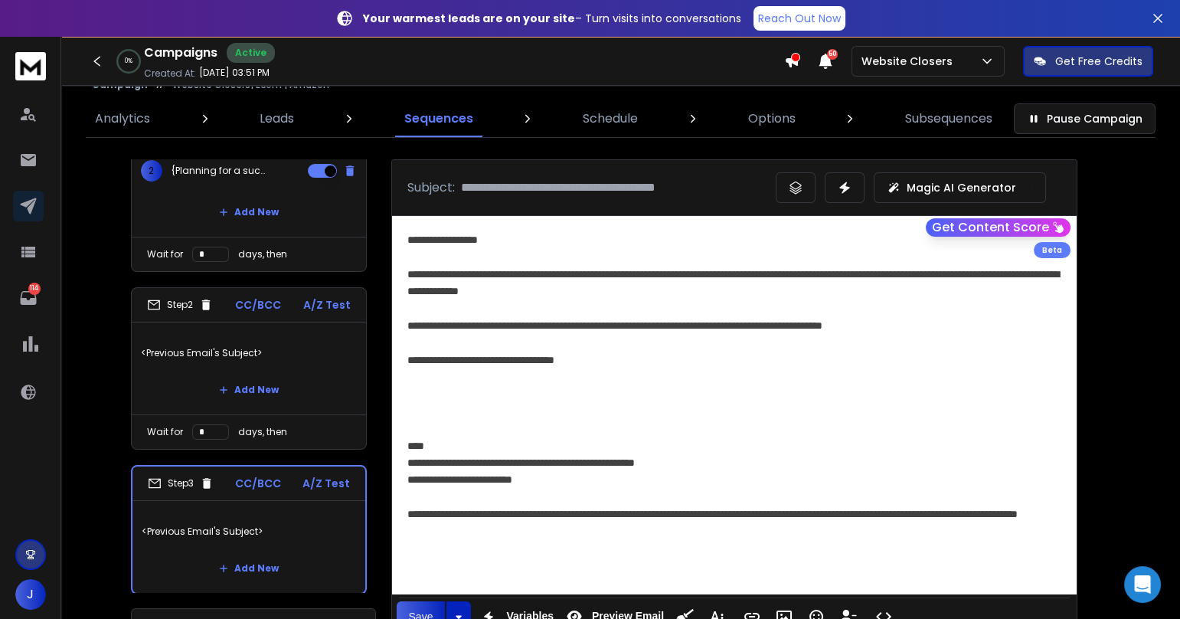
scroll to position [69, 0]
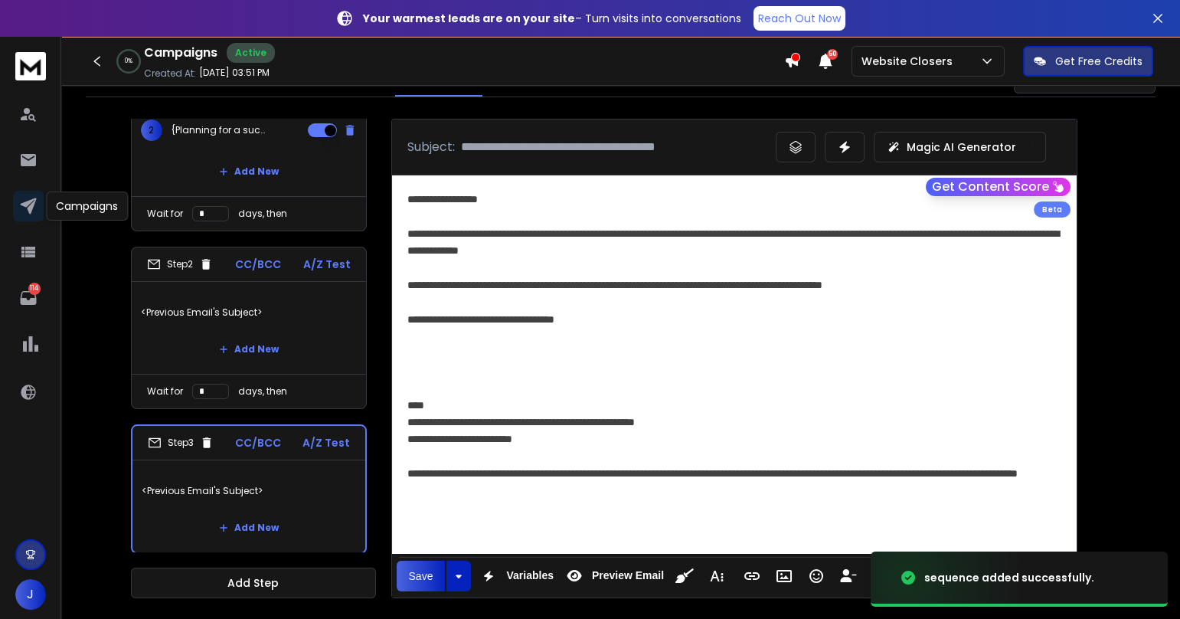
click at [28, 203] on icon at bounding box center [28, 206] width 16 height 16
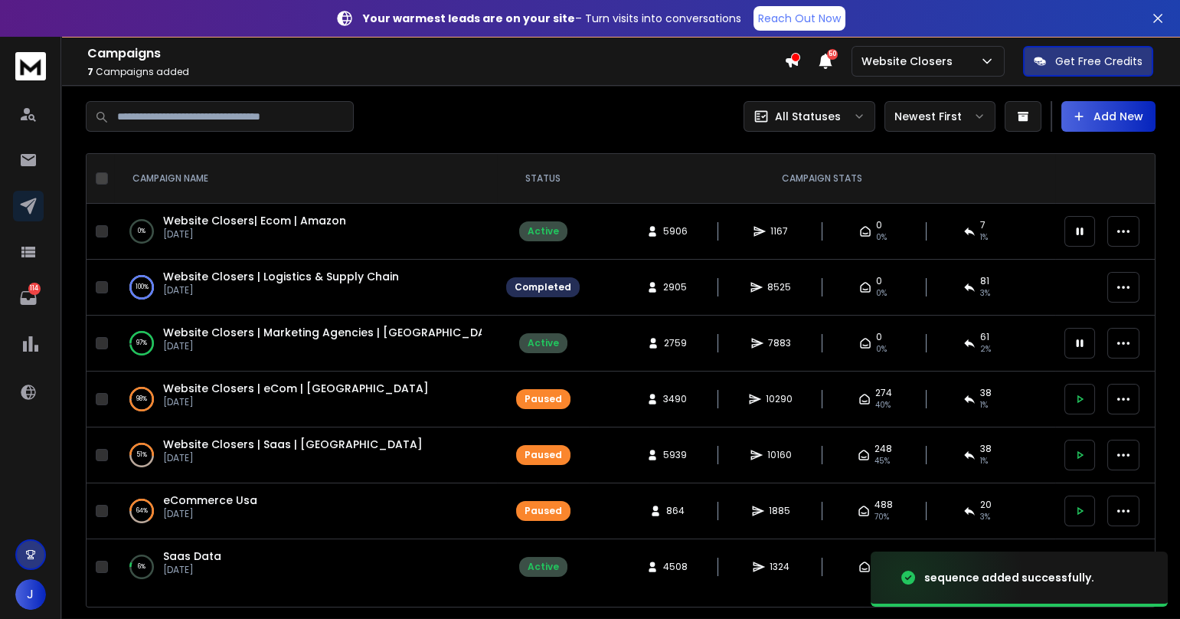
click at [519, 122] on div at bounding box center [353, 116] width 535 height 31
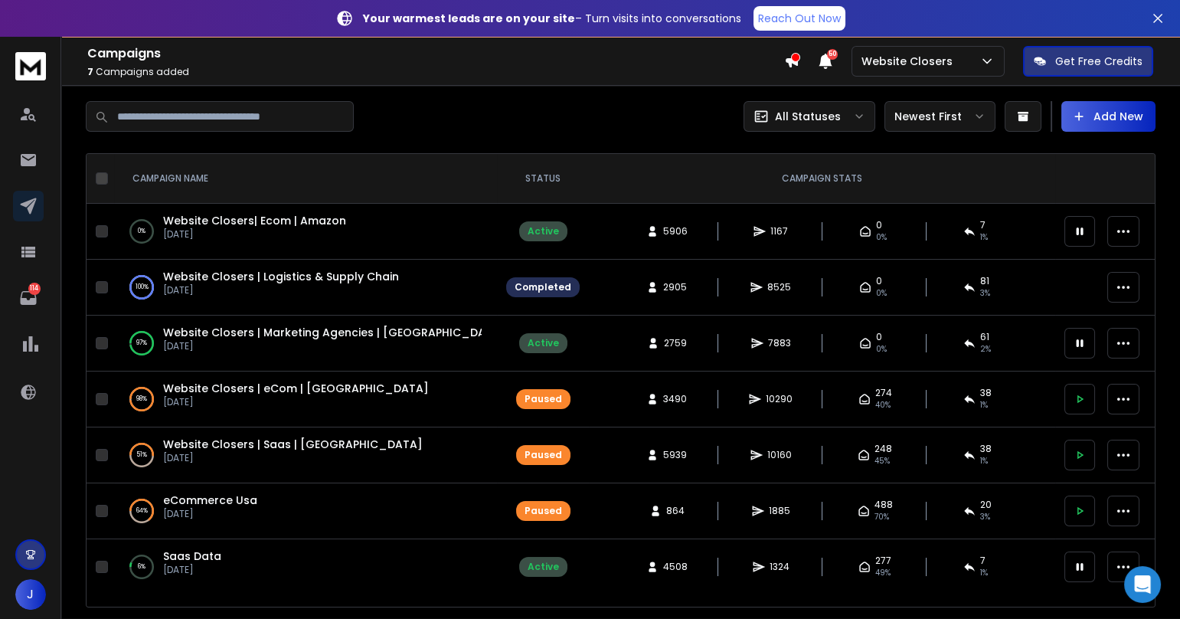
click at [643, 99] on div "Campaigns 7 Campaigns Added All Statuses Newest First Add New CAMPAIGN NAME STA…" at bounding box center [620, 354] width 1119 height 537
click at [33, 293] on p "114" at bounding box center [34, 289] width 12 height 12
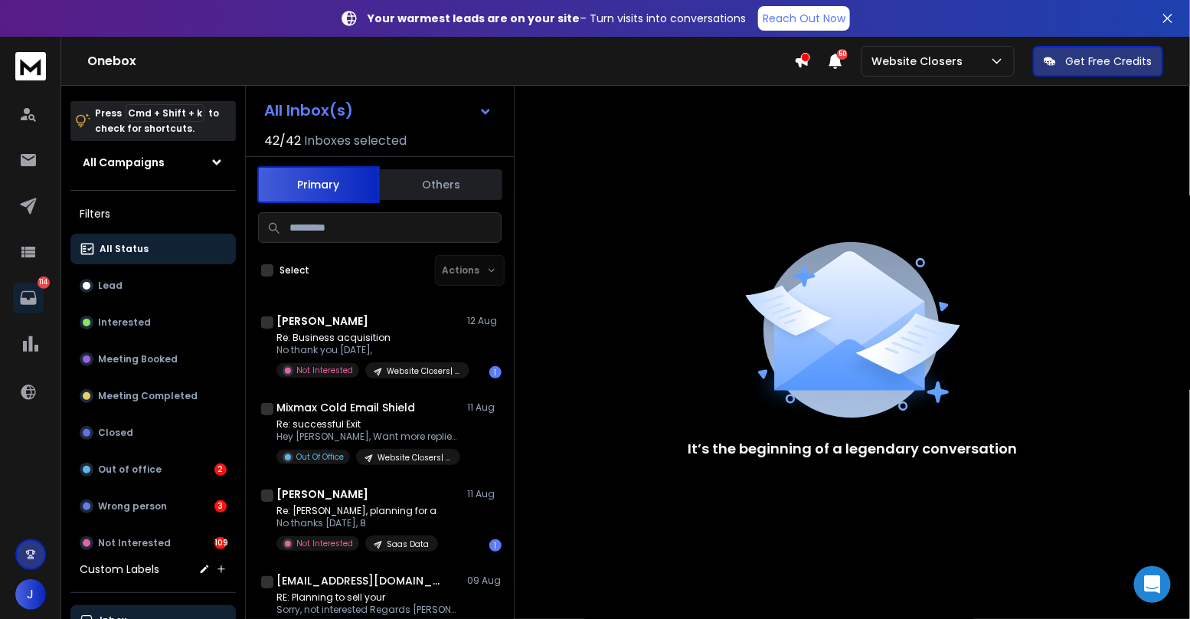
click at [628, 71] on div "Onebox 50 Website Closers Get Free Credits" at bounding box center [595, 61] width 1190 height 49
click at [625, 77] on div "Onebox 50 Website Closers Get Free Credits" at bounding box center [595, 61] width 1190 height 49
click at [951, 65] on p "Website Closers" at bounding box center [920, 61] width 97 height 15
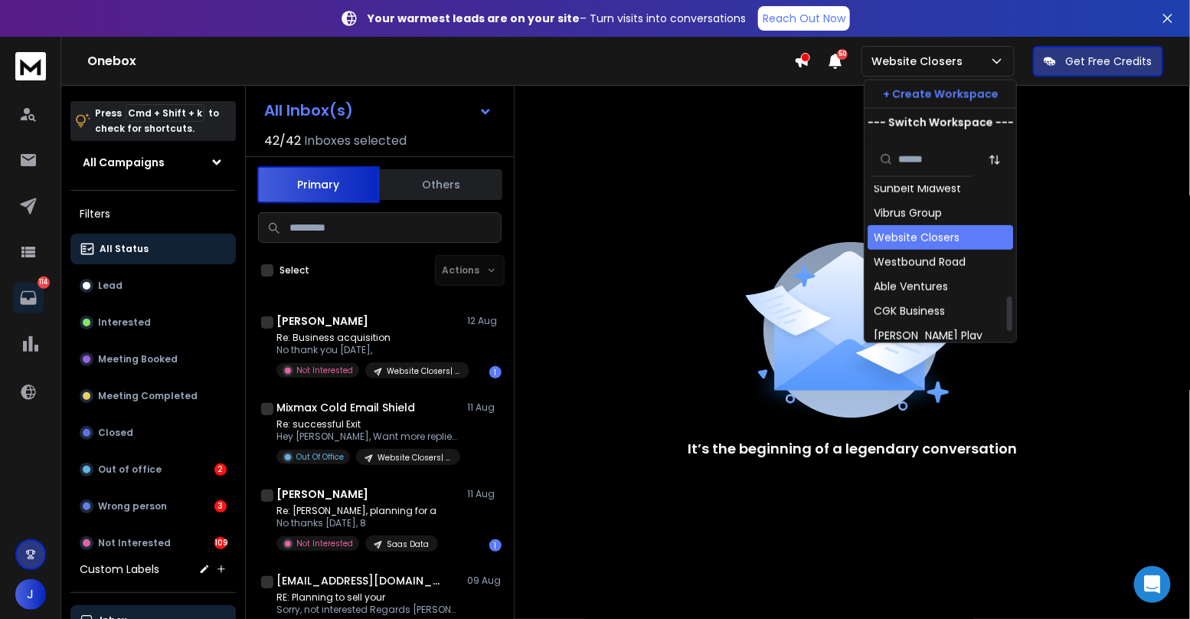
scroll to position [490, 0]
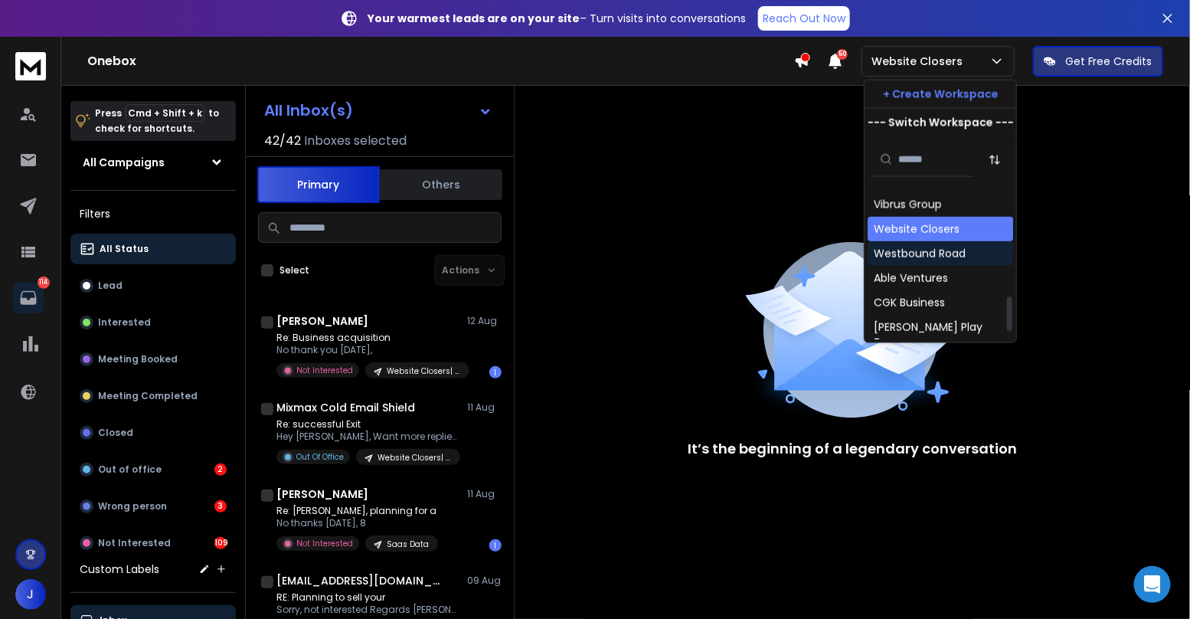
click at [898, 246] on div "Westbound Road" at bounding box center [920, 253] width 92 height 15
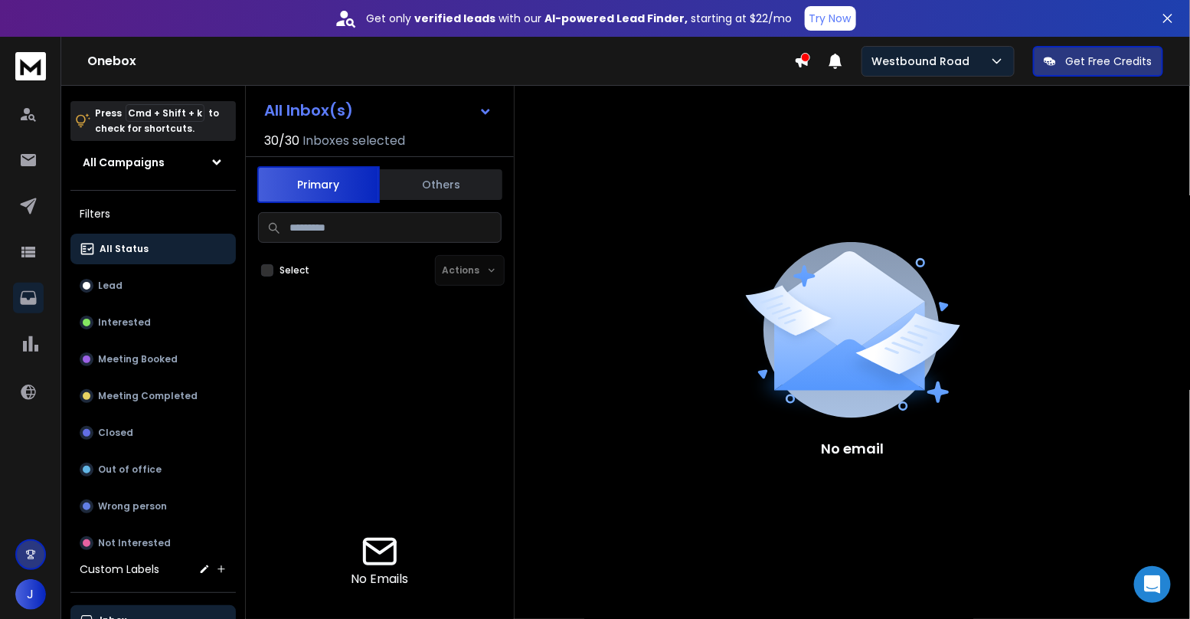
click at [919, 64] on p "Westbound Road" at bounding box center [924, 61] width 104 height 15
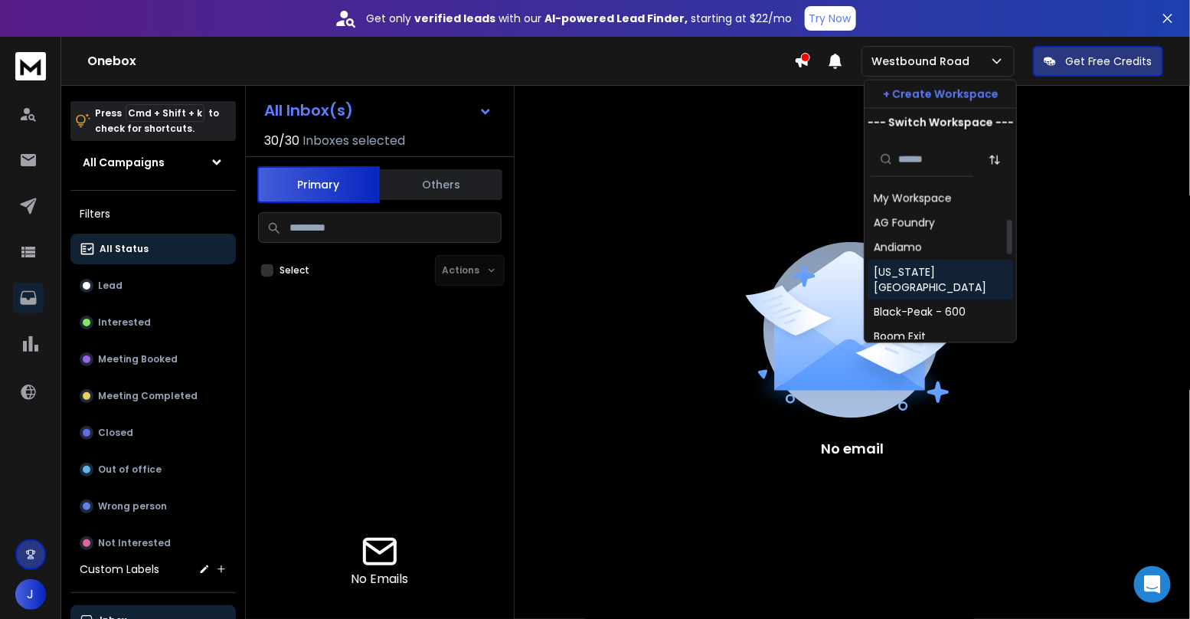
scroll to position [523, 0]
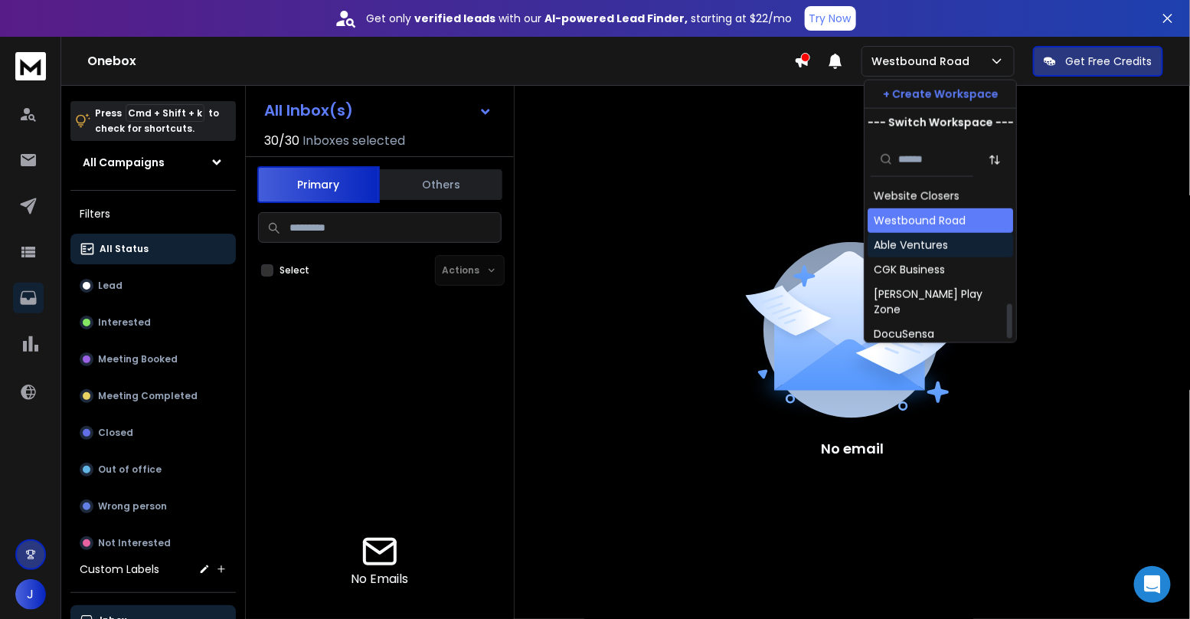
click at [943, 237] on div "Able Ventures" at bounding box center [911, 244] width 74 height 15
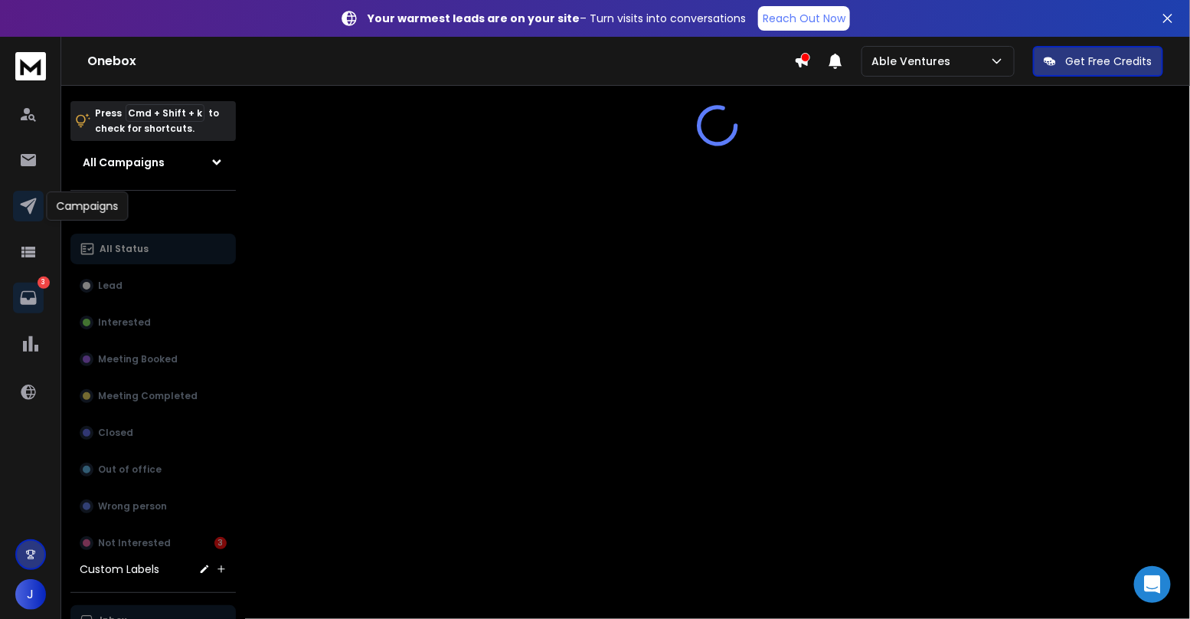
click at [39, 210] on link at bounding box center [28, 206] width 31 height 31
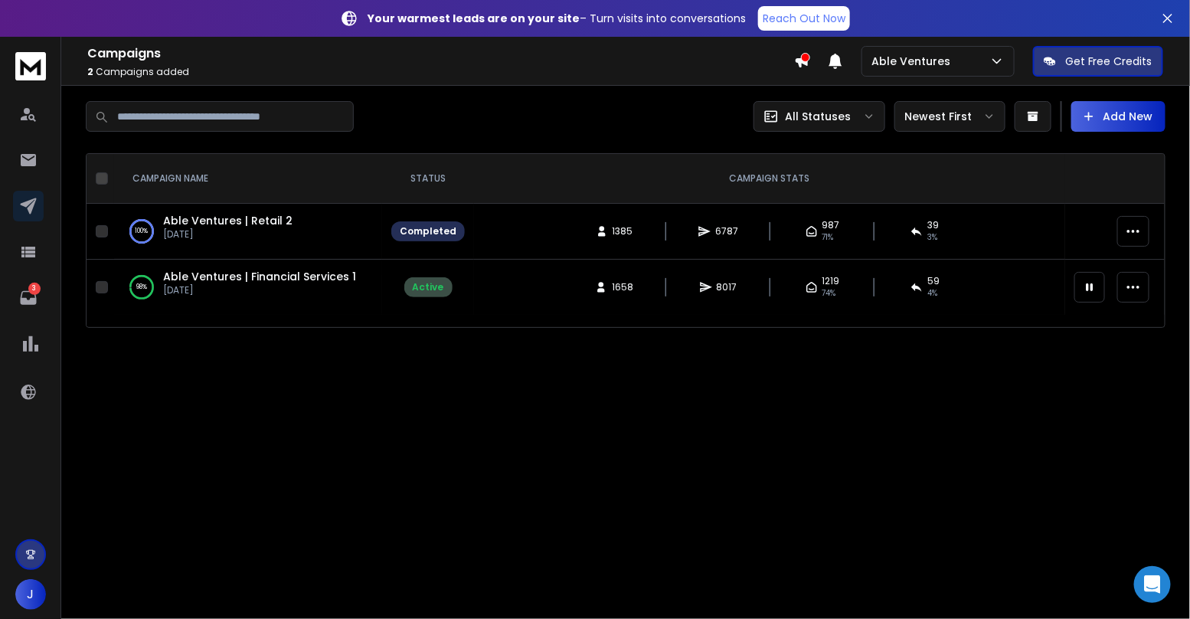
click at [495, 116] on div at bounding box center [356, 116] width 540 height 31
click at [38, 159] on link at bounding box center [28, 160] width 31 height 31
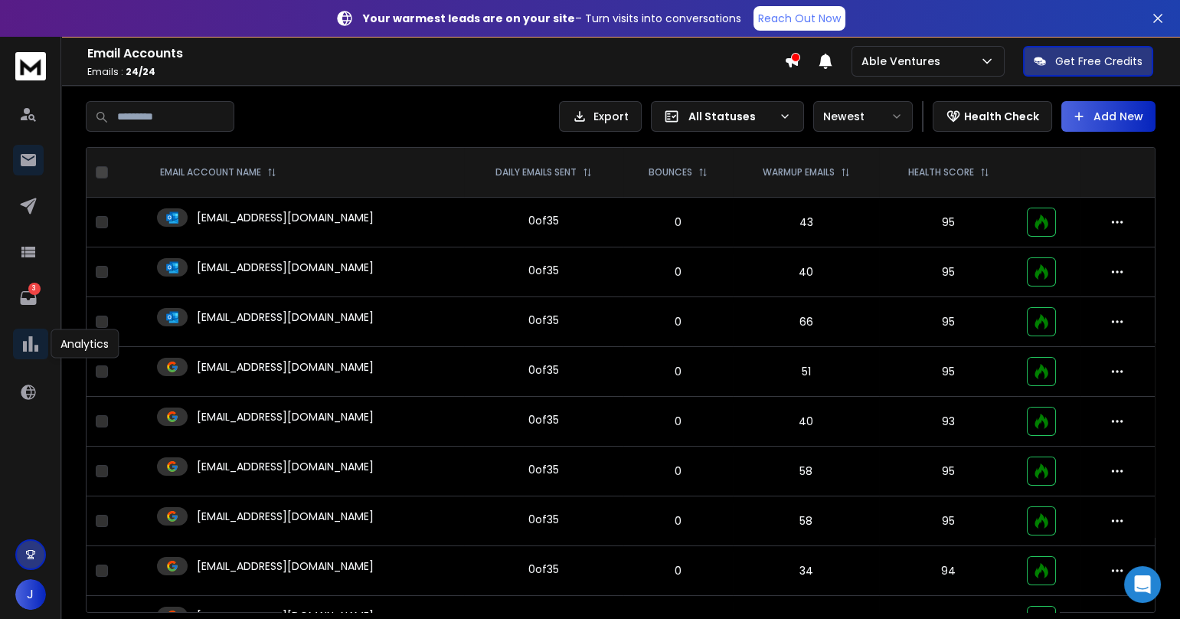
click at [28, 345] on icon at bounding box center [30, 343] width 15 height 15
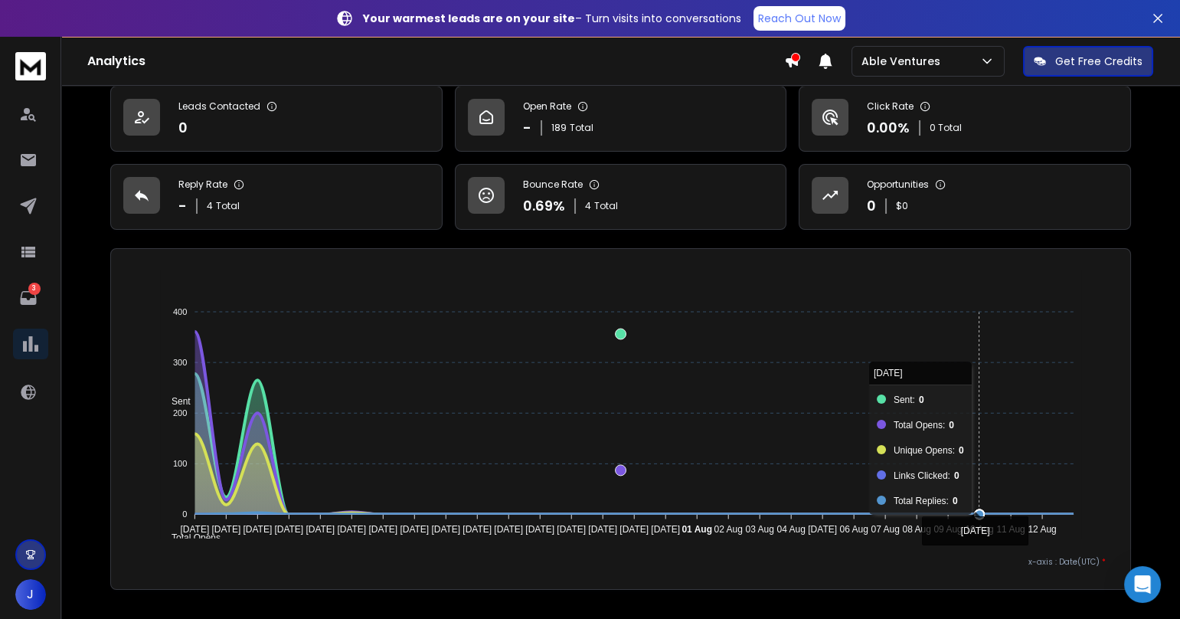
scroll to position [95, 0]
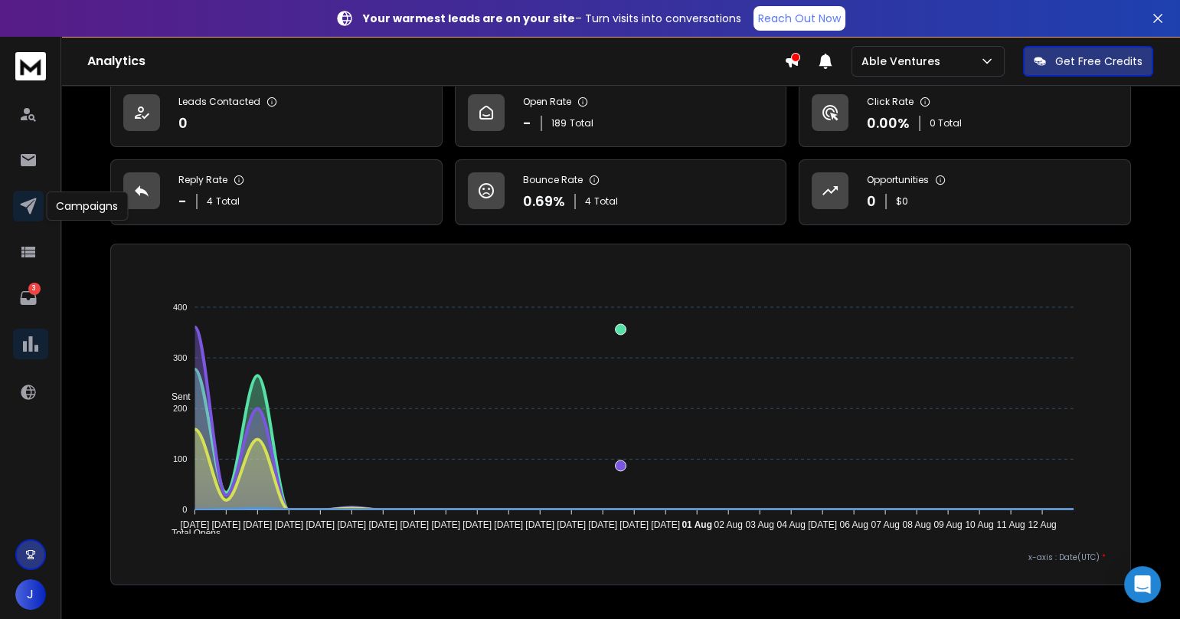
click at [31, 208] on icon at bounding box center [28, 206] width 16 height 16
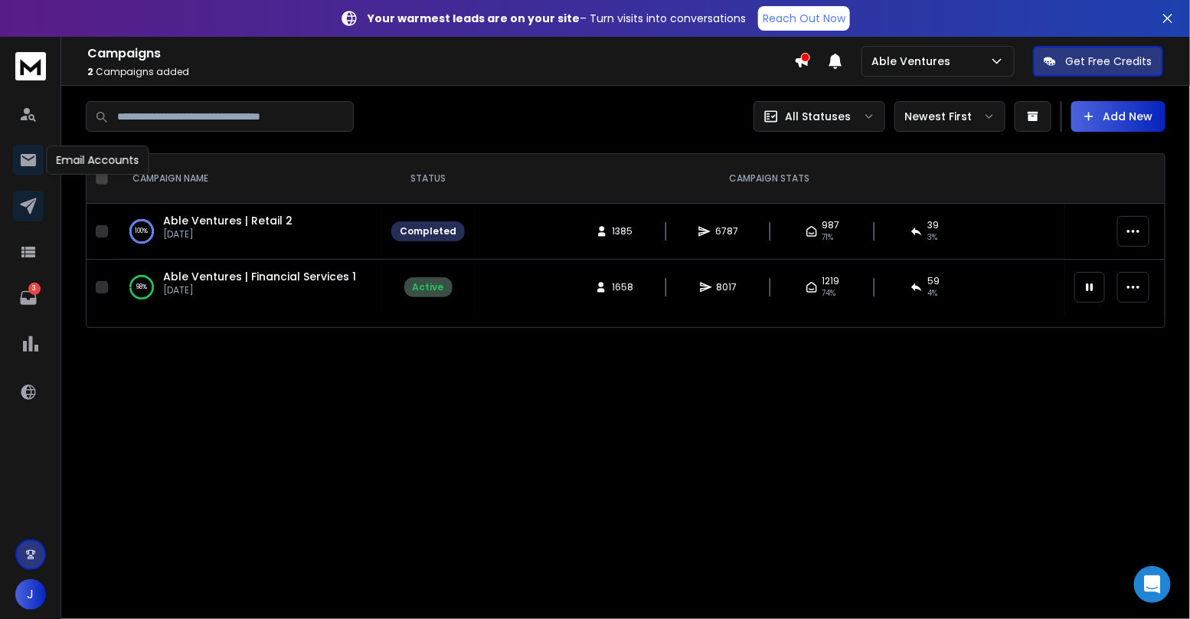
click at [29, 167] on icon at bounding box center [28, 160] width 18 height 18
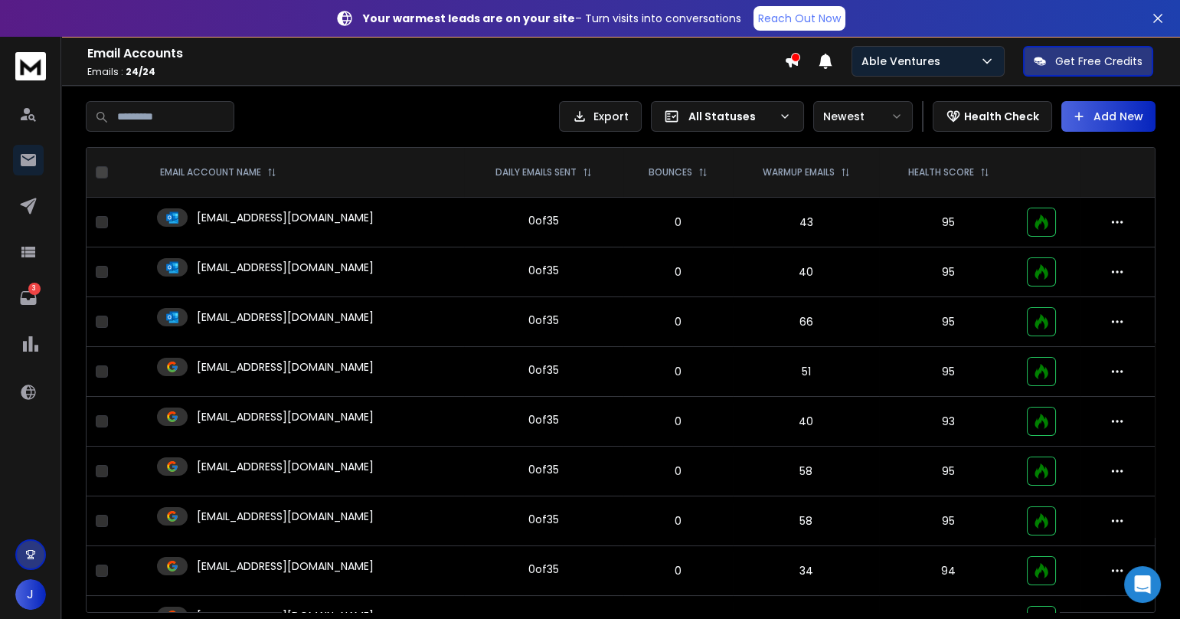
click at [956, 60] on div "Able Ventures" at bounding box center [928, 61] width 133 height 15
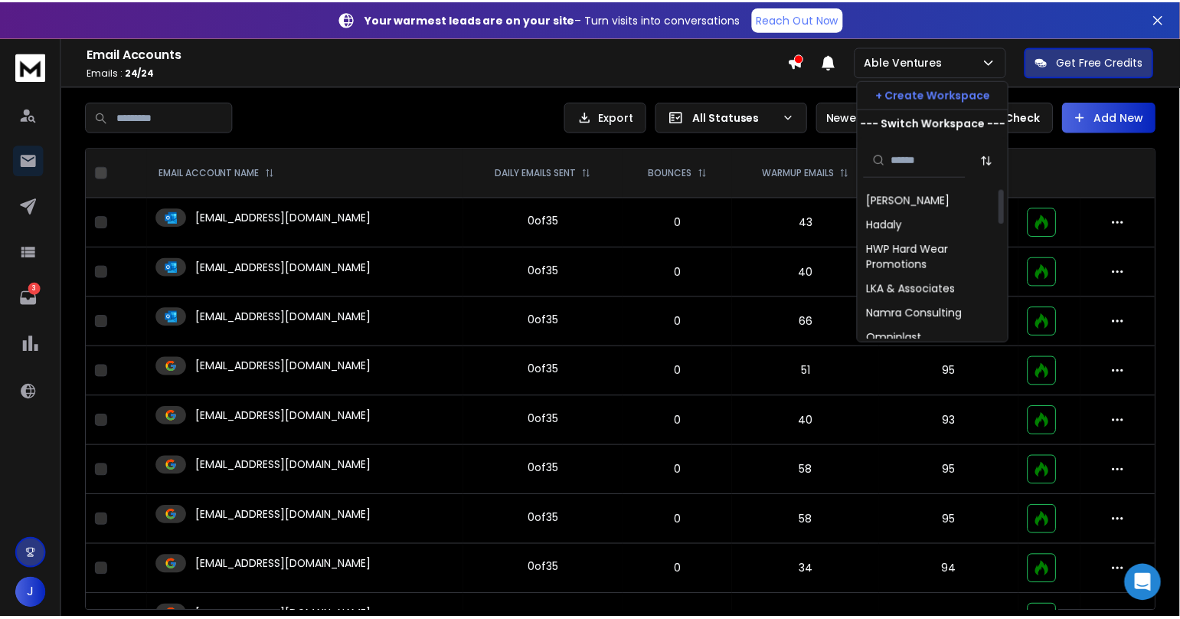
scroll to position [523, 0]
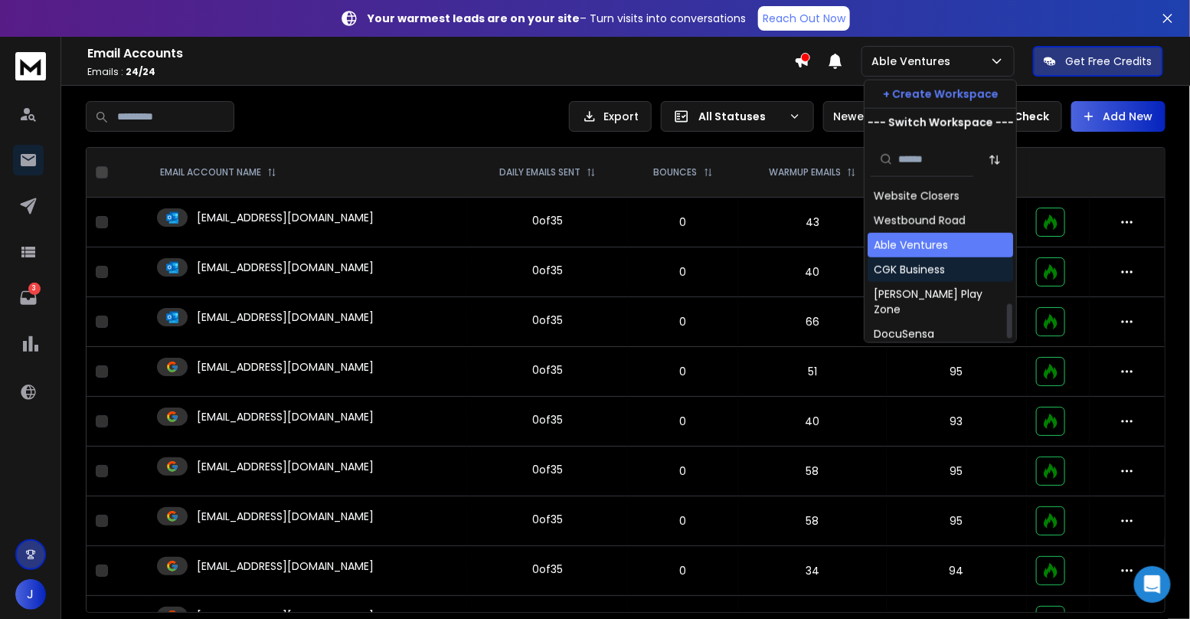
click at [960, 257] on div "CGK Business" at bounding box center [941, 269] width 146 height 25
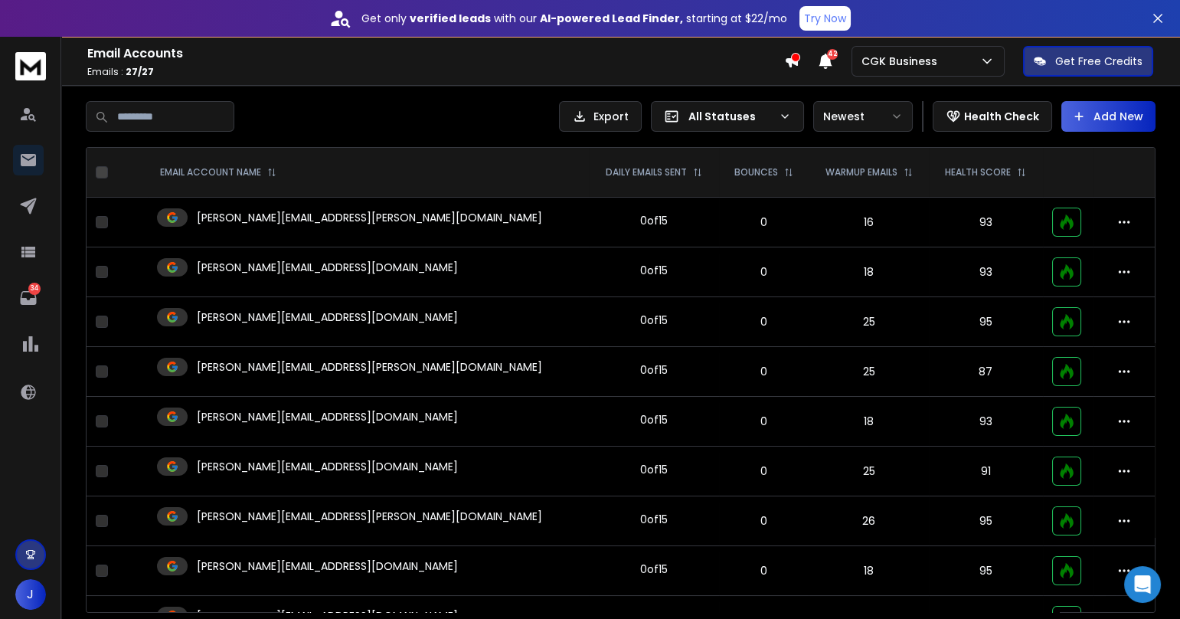
click at [348, 113] on div at bounding box center [318, 116] width 464 height 31
click at [77, 248] on button "Select this Page" at bounding box center [82, 247] width 12 height 12
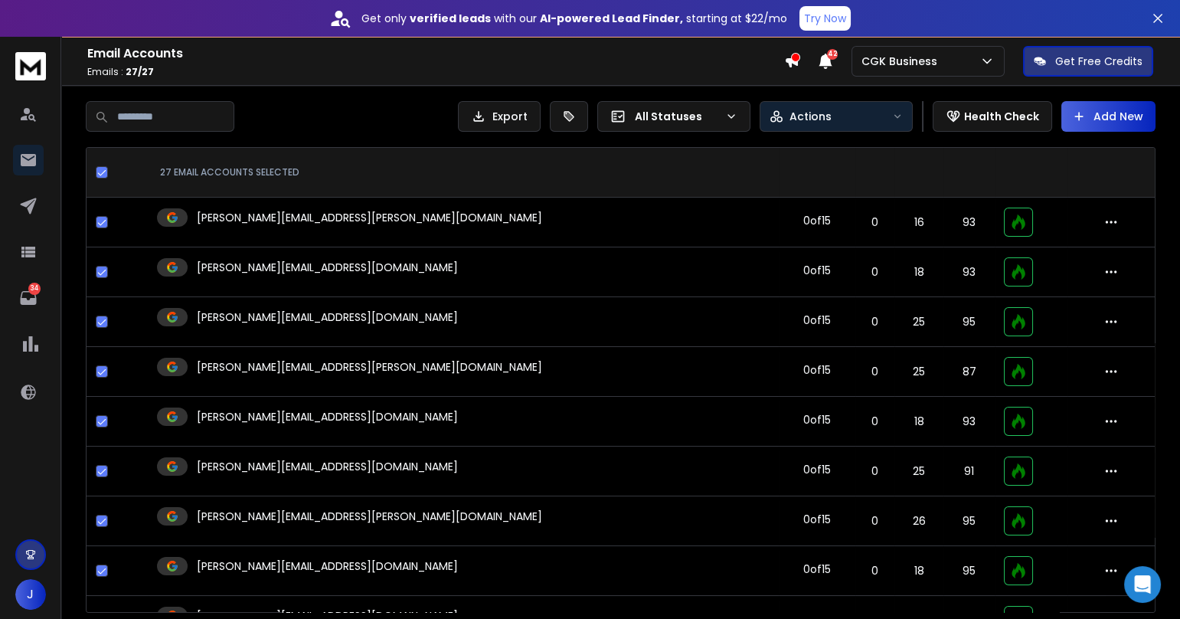
click at [808, 118] on p "Actions" at bounding box center [811, 116] width 42 height 15
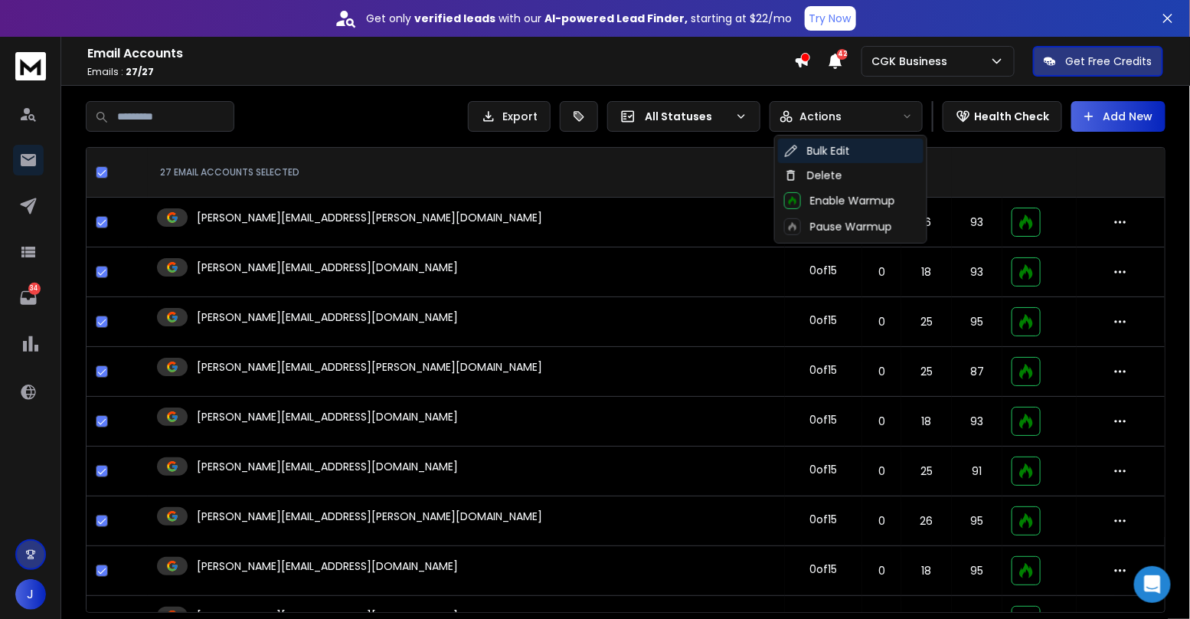
click at [817, 146] on div "Bulk Edit" at bounding box center [817, 150] width 66 height 15
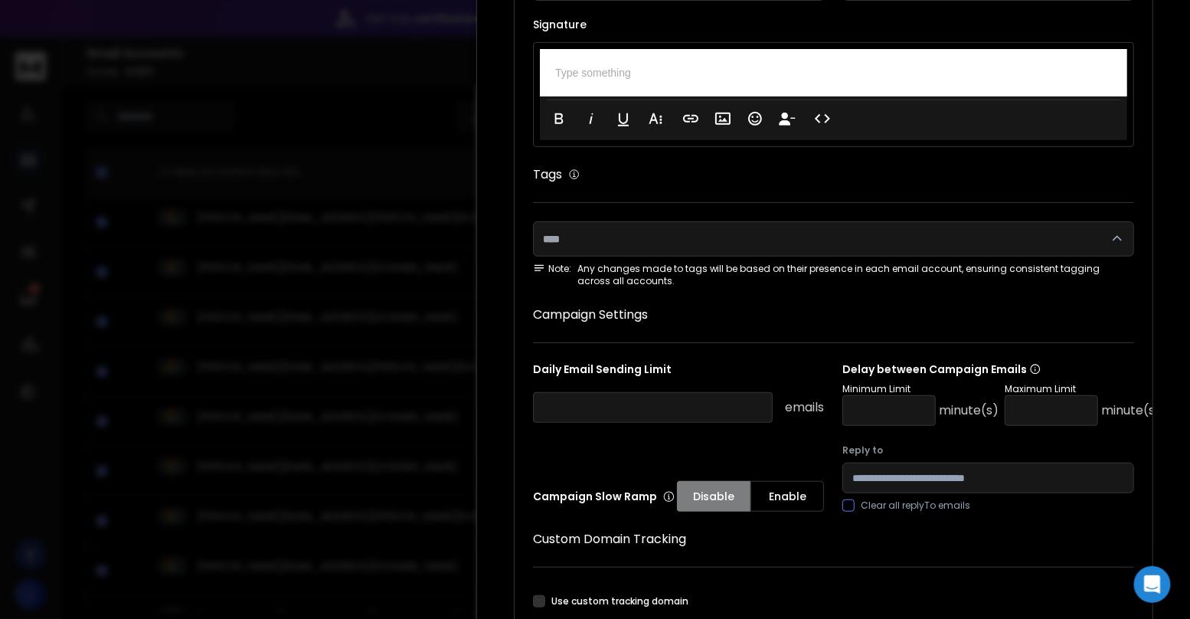
scroll to position [213, 0]
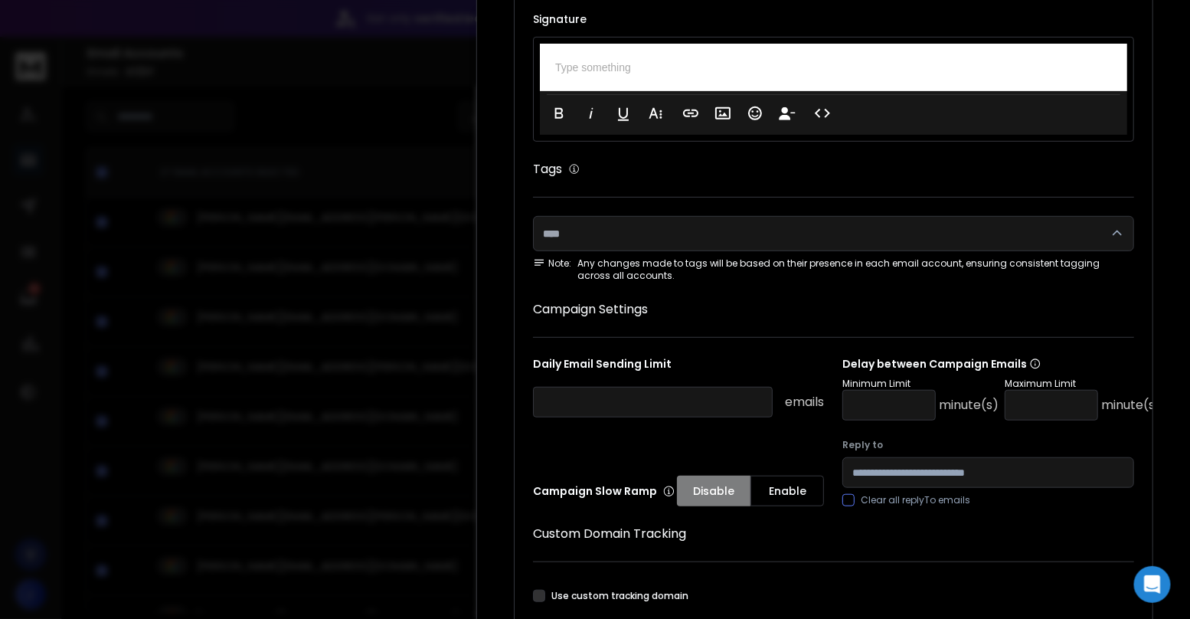
click at [635, 402] on input "number" at bounding box center [653, 402] width 241 height 31
type input "**"
click at [636, 453] on div "Campaign Slow Ramp Disable Enable" at bounding box center [679, 472] width 292 height 67
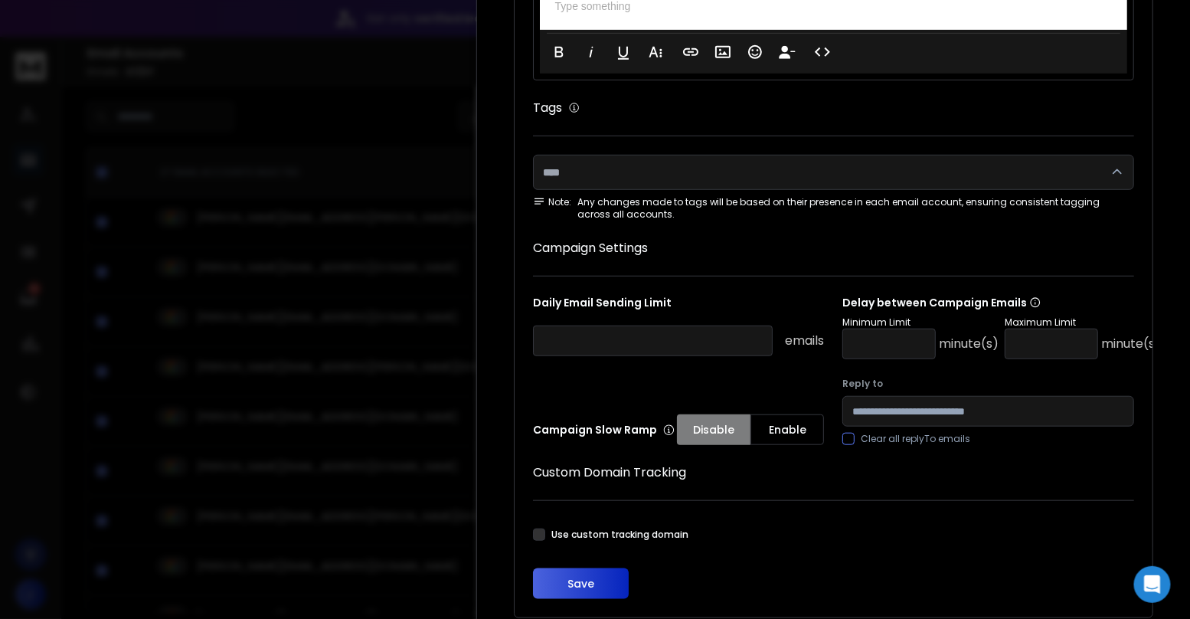
scroll to position [326, 0]
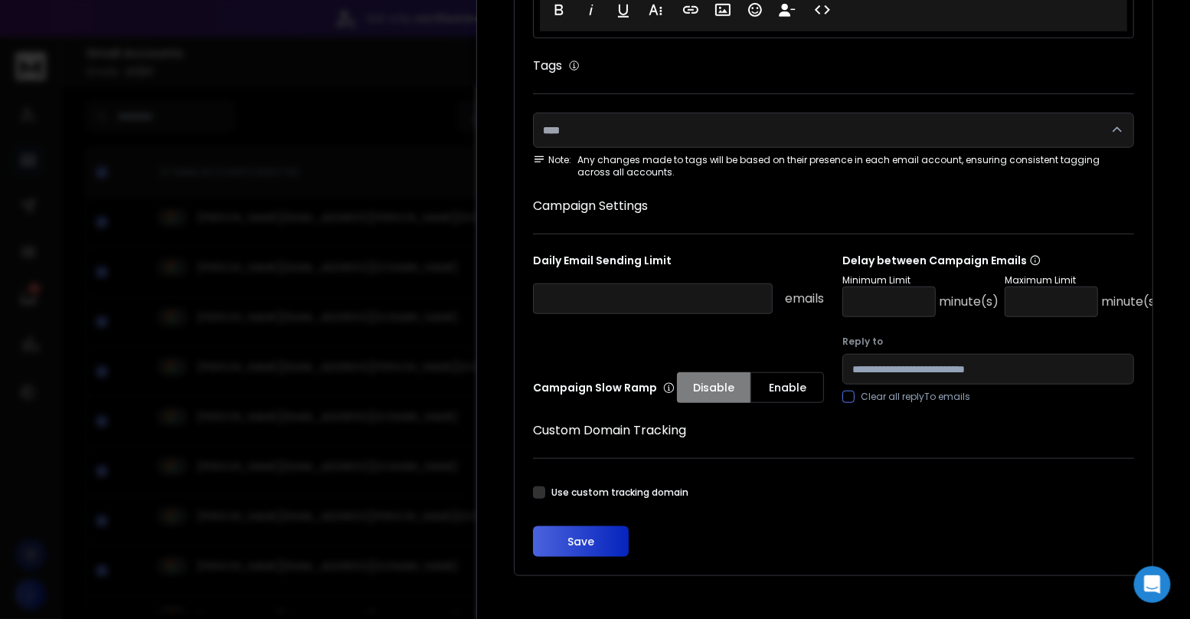
click at [600, 539] on button "Save" at bounding box center [581, 541] width 96 height 31
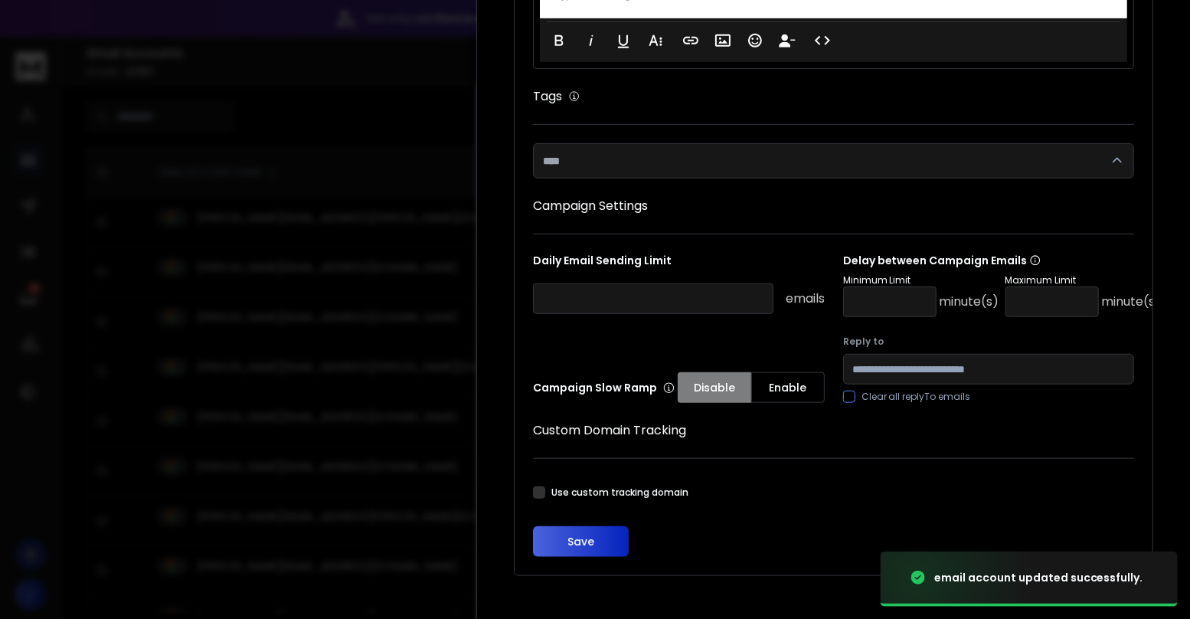
scroll to position [296, 0]
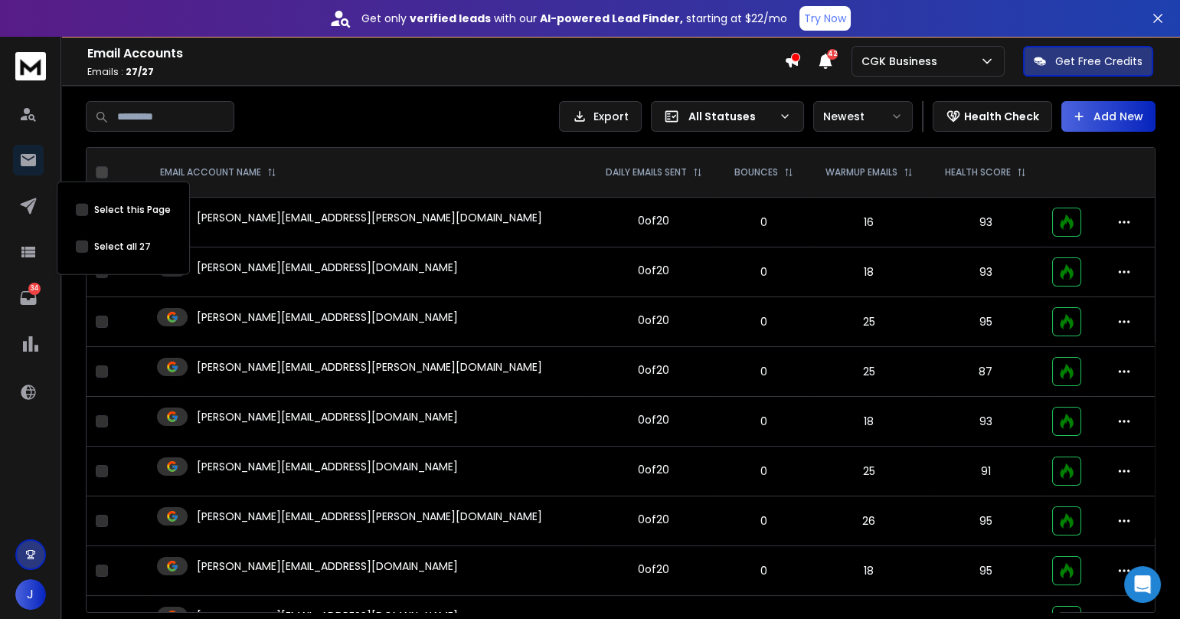
click at [80, 249] on button "Select this Page" at bounding box center [82, 247] width 12 height 12
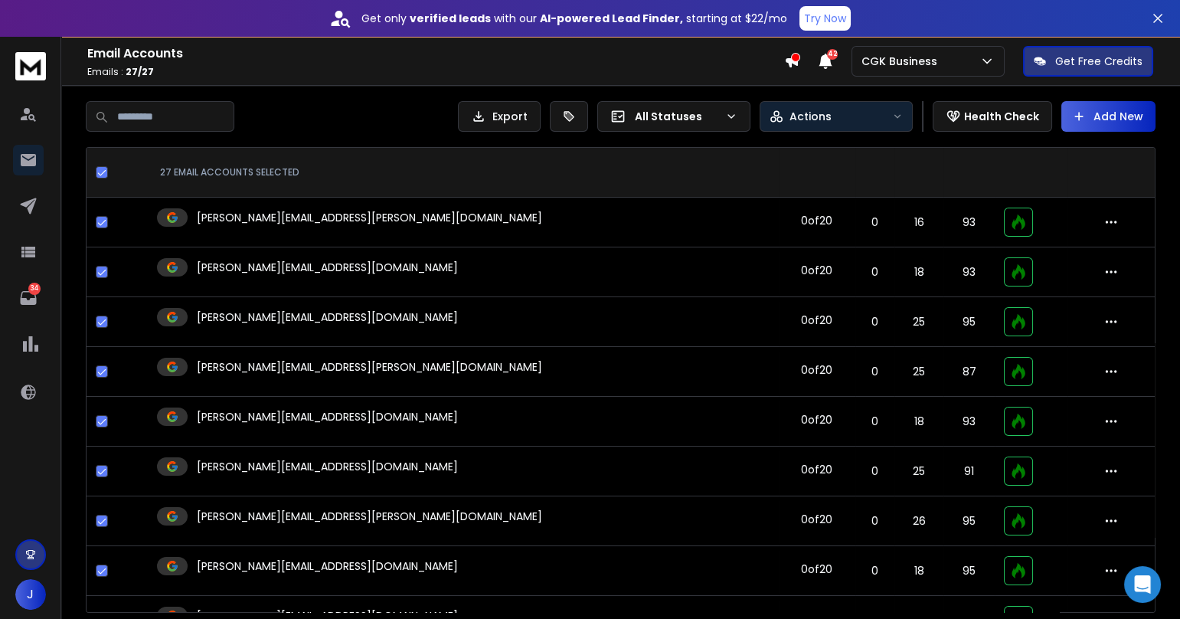
click at [826, 119] on p "Actions" at bounding box center [811, 116] width 42 height 15
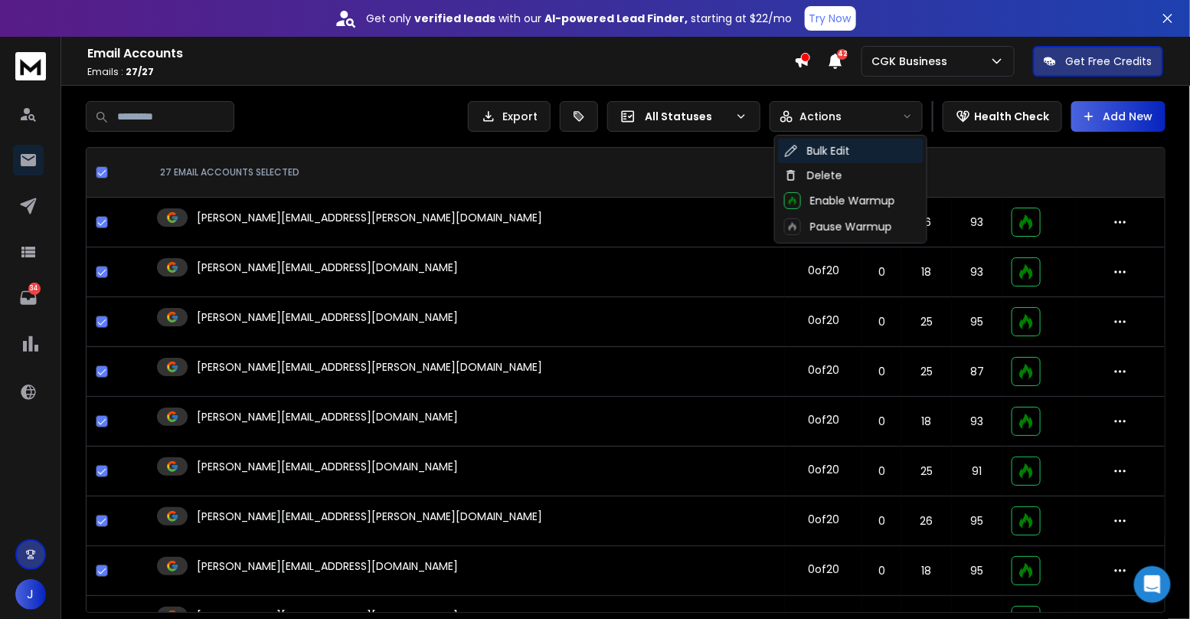
click at [828, 149] on div "Bulk Edit" at bounding box center [817, 150] width 66 height 15
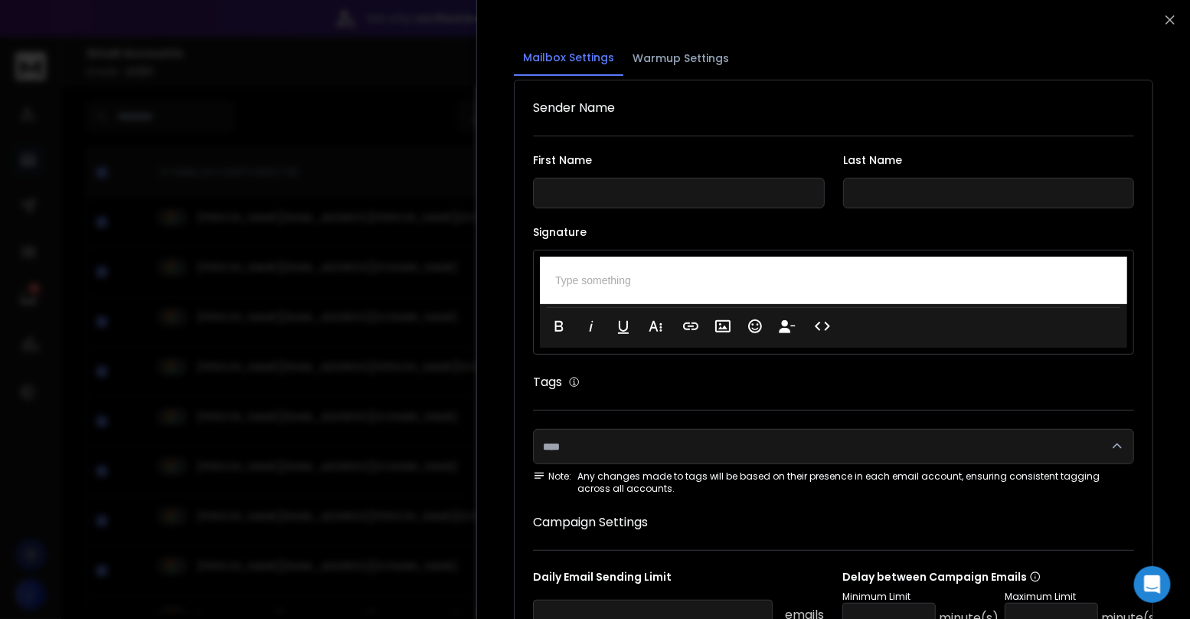
click at [664, 70] on button "Warmup Settings" at bounding box center [681, 58] width 115 height 34
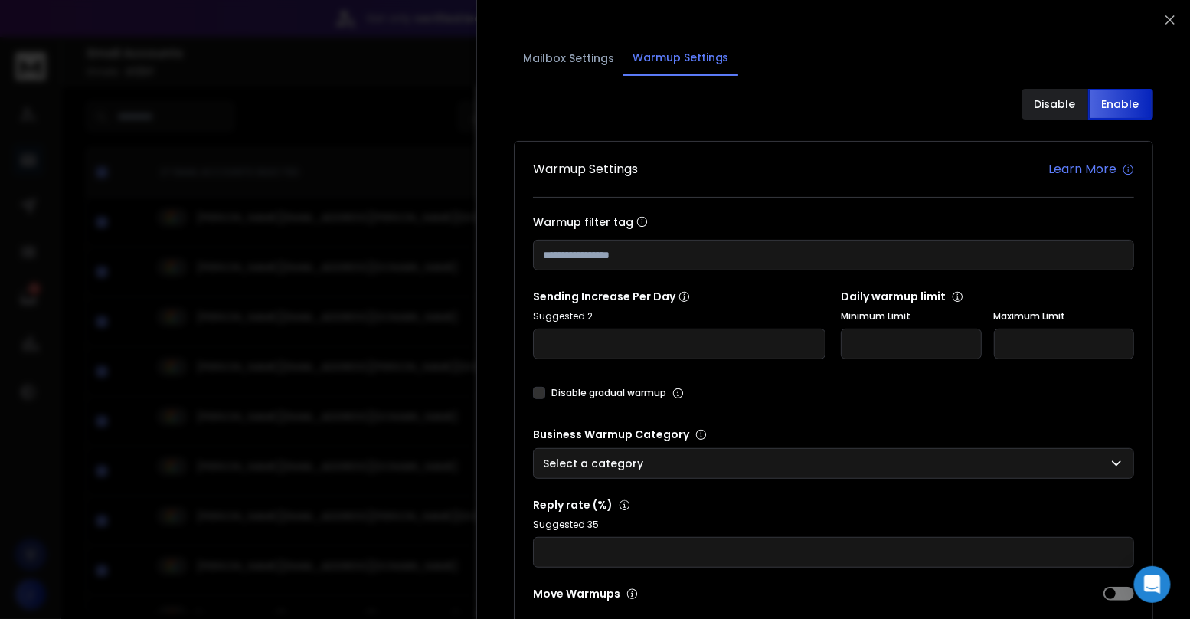
click at [1033, 338] on input "number" at bounding box center [1064, 344] width 140 height 31
type input "*"
click at [969, 211] on form "Warmup Settings Learn More Warmup filter tag Sending Increase Per Day Suggested…" at bounding box center [833, 451] width 601 height 583
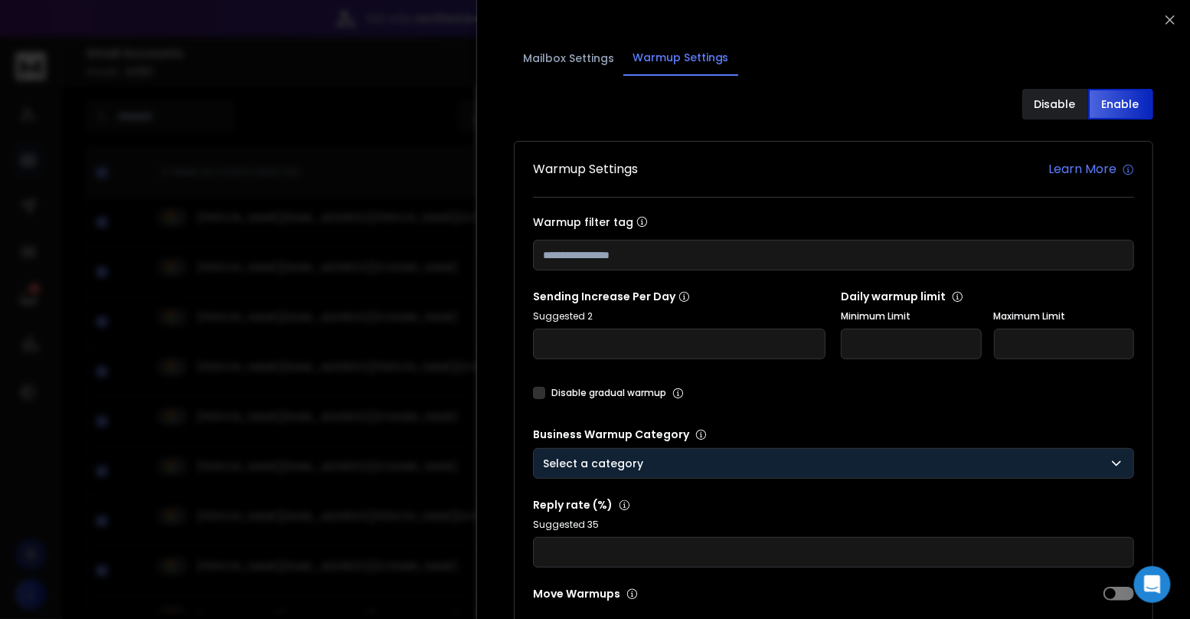
scroll to position [185, 0]
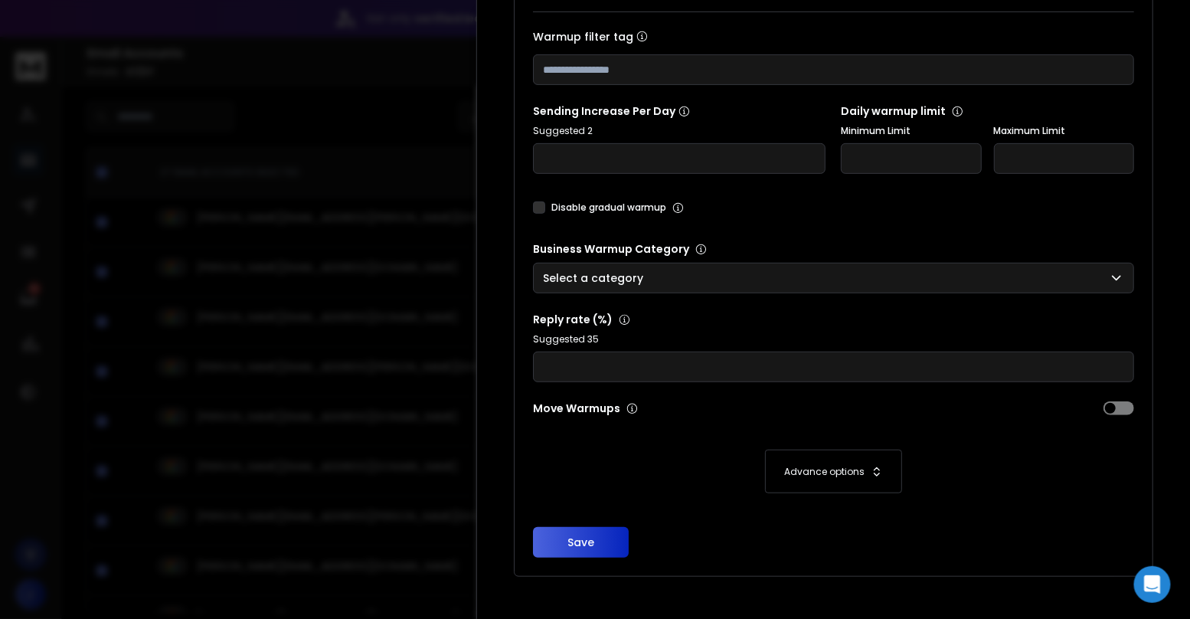
click at [613, 552] on button "Save" at bounding box center [581, 542] width 96 height 31
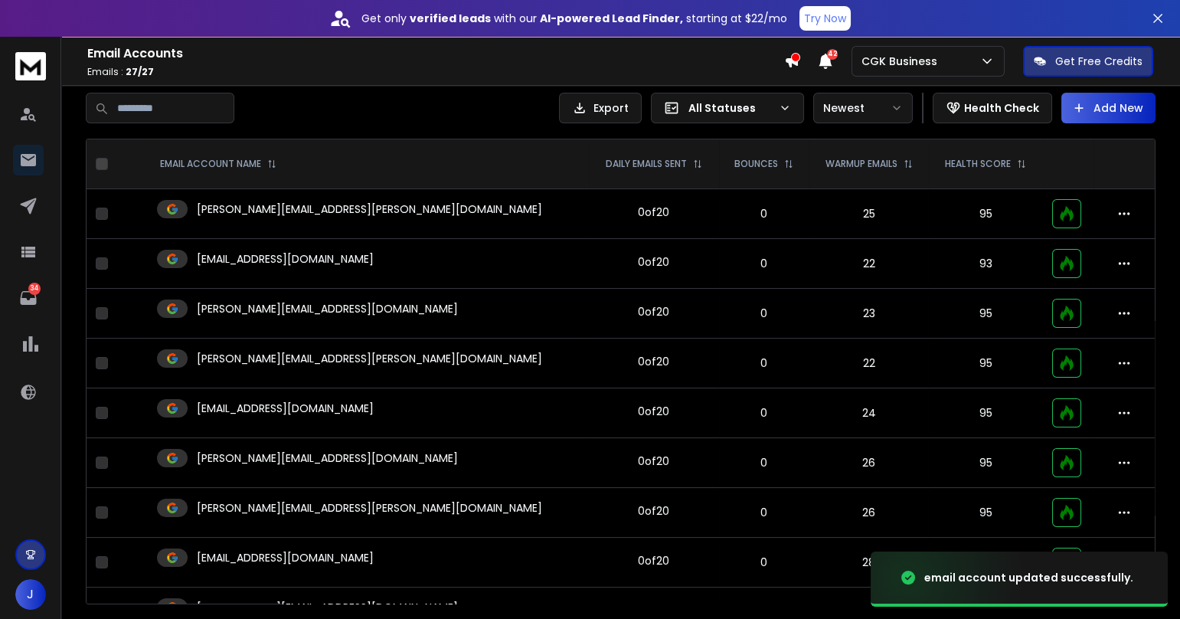
scroll to position [938, 0]
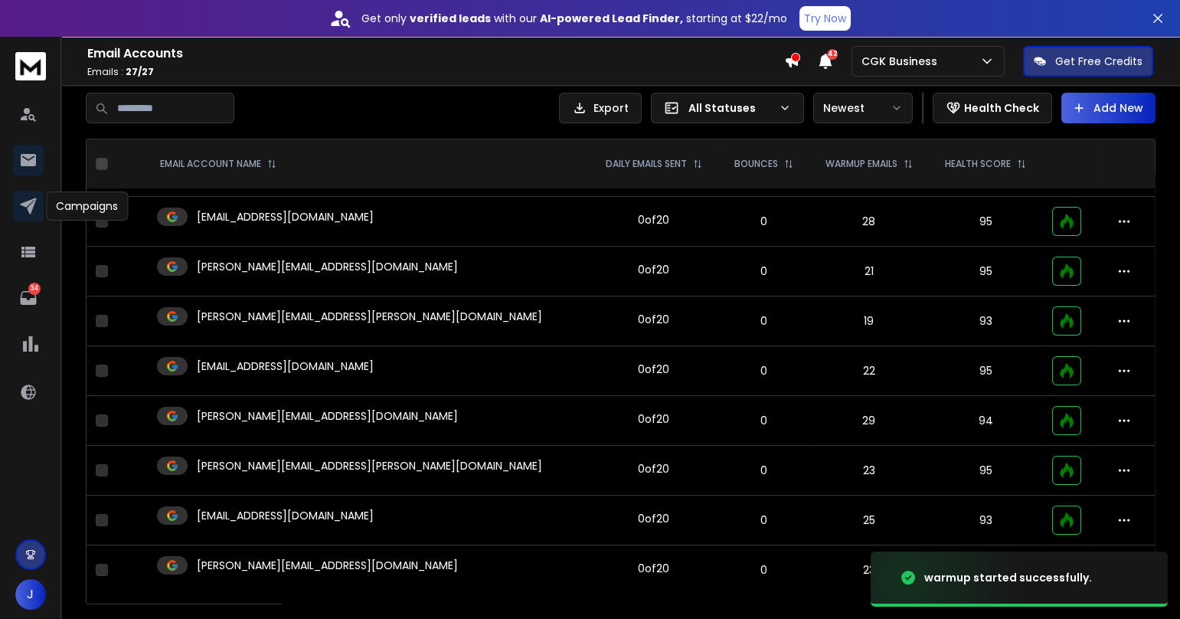
click at [23, 208] on icon at bounding box center [28, 206] width 18 height 18
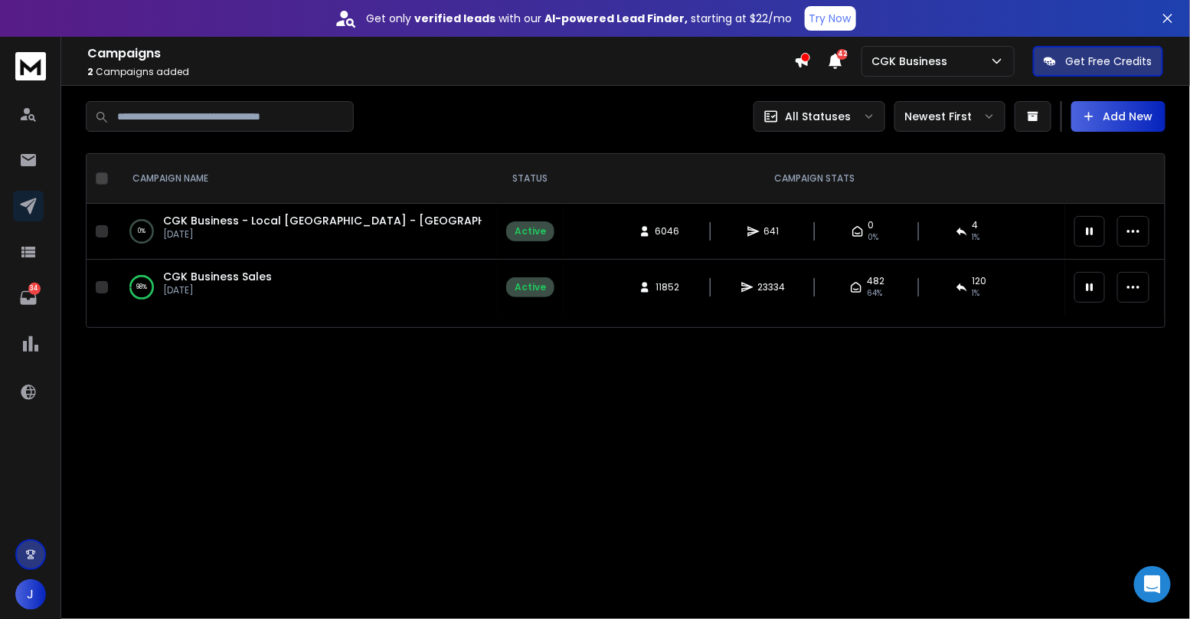
click at [308, 222] on span "CGK Business - Local Biz - TX" at bounding box center [352, 220] width 378 height 15
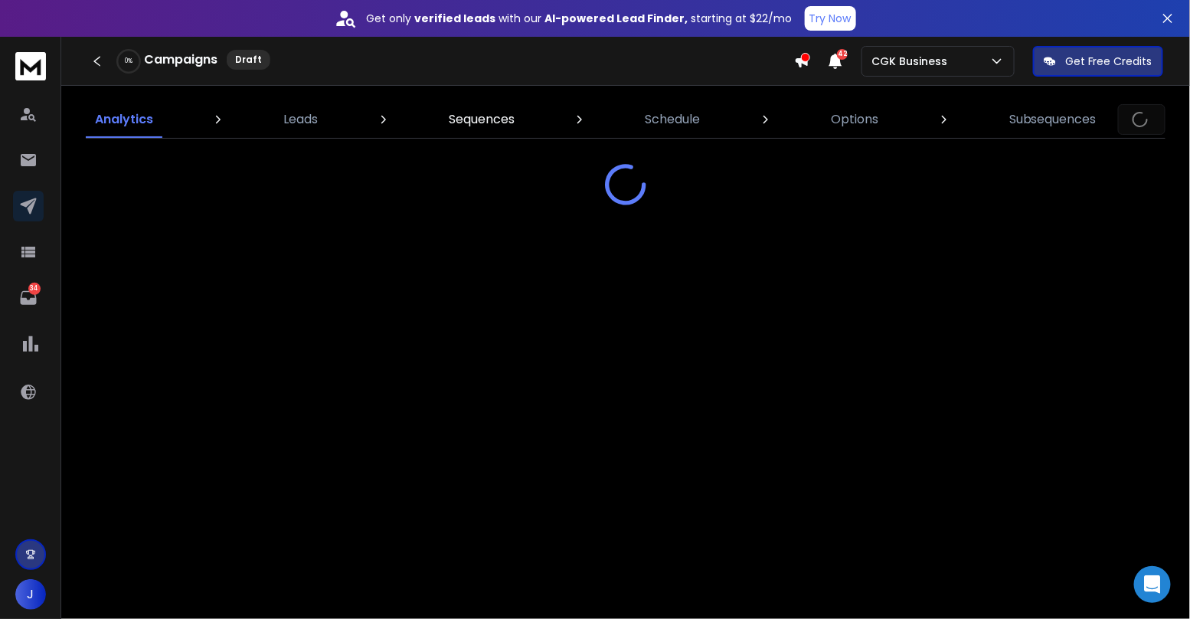
click at [509, 108] on link "Sequences" at bounding box center [482, 119] width 84 height 37
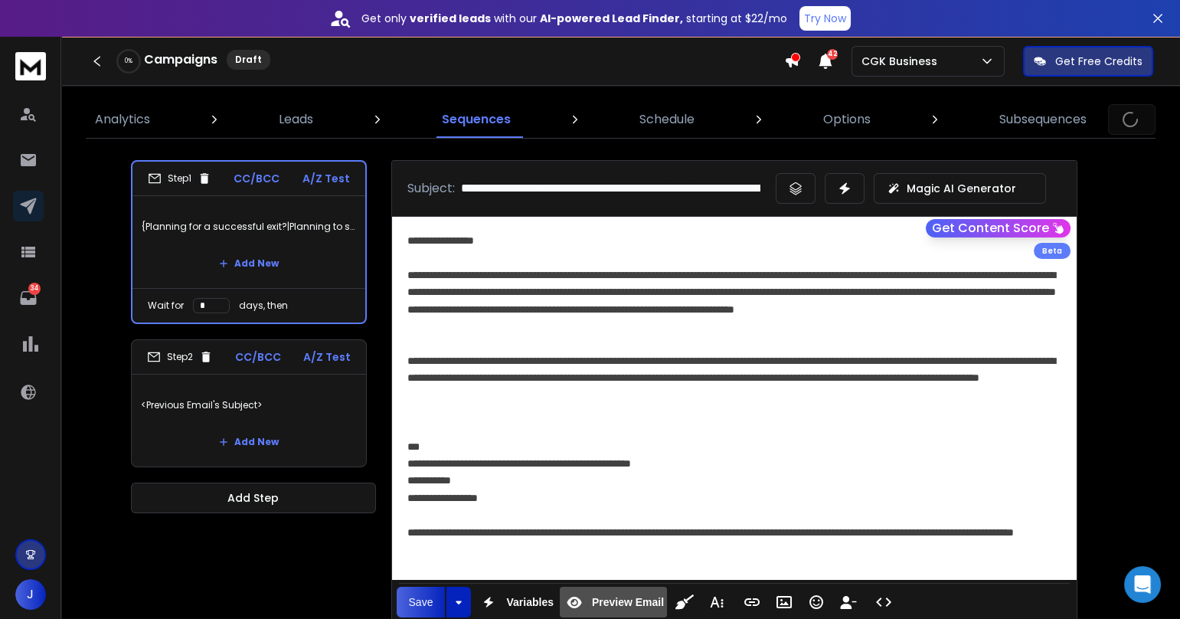
click at [637, 611] on div "Preview Email" at bounding box center [613, 602] width 107 height 25
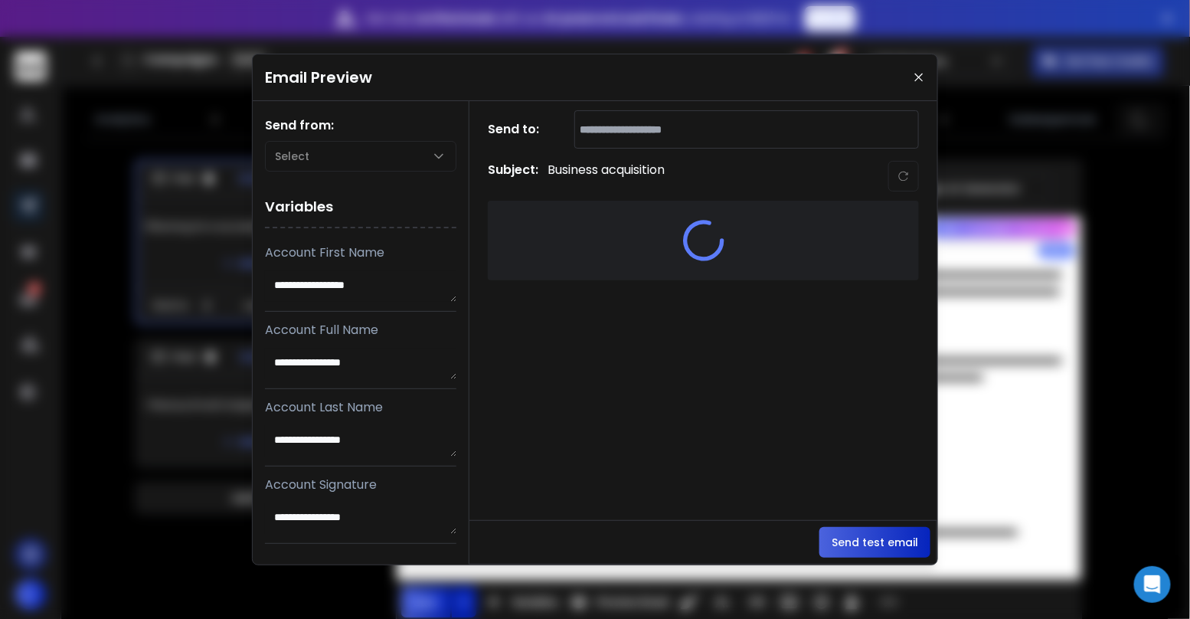
type textarea "**********"
type textarea "*******"
type textarea "**********"
type textarea "*****"
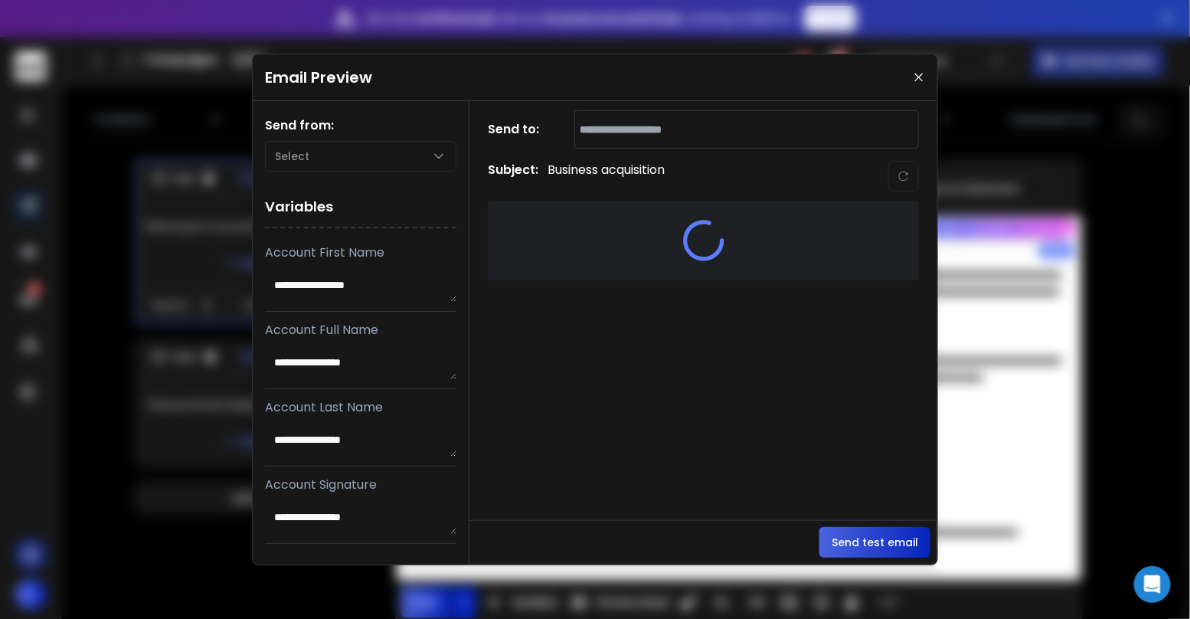
type textarea "**********"
type textarea "*****"
type textarea "**********"
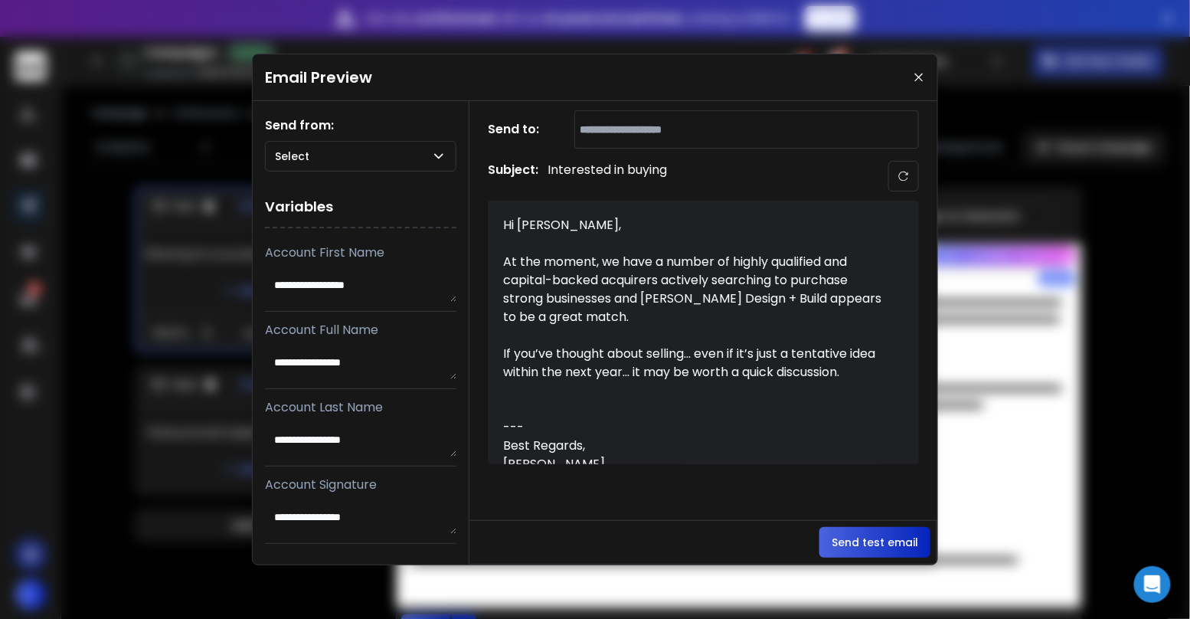
type textarea "*****"
type textarea "**********"
type textarea "*****"
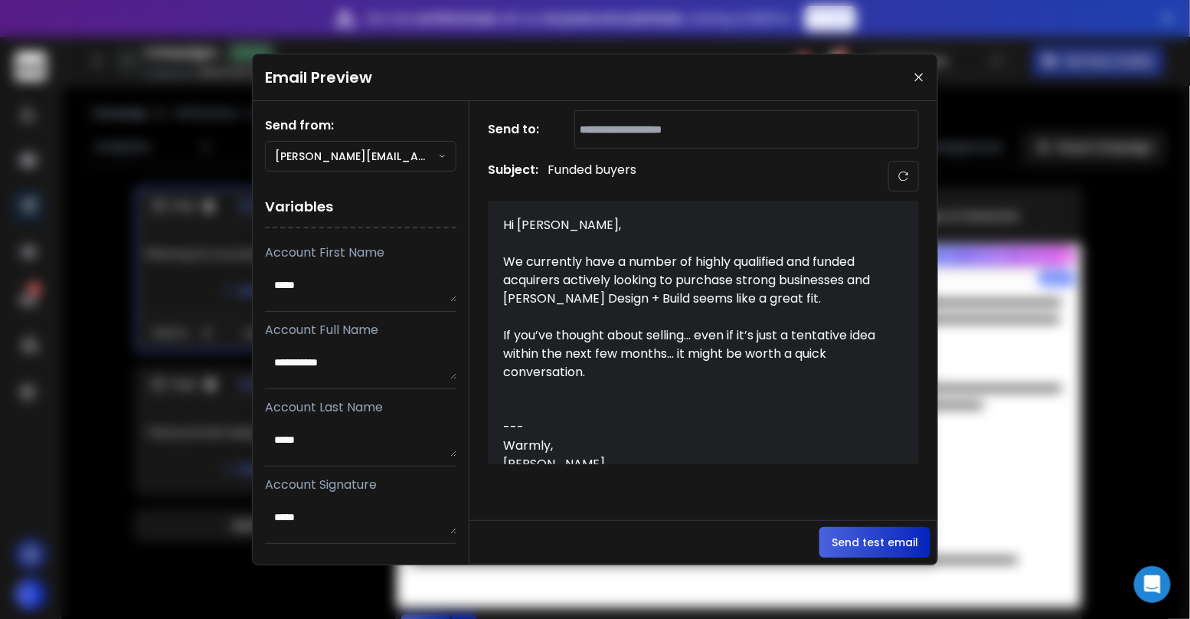
click at [644, 136] on input at bounding box center [747, 130] width 334 height 28
type input "**********"
click at [677, 169] on div "Send to: Subject: Funded buyers Hi Enrique, We currently have a number of highl…" at bounding box center [704, 282] width 468 height 363
click at [820, 133] on input at bounding box center [987, 130] width 334 height 28
type input "**********"
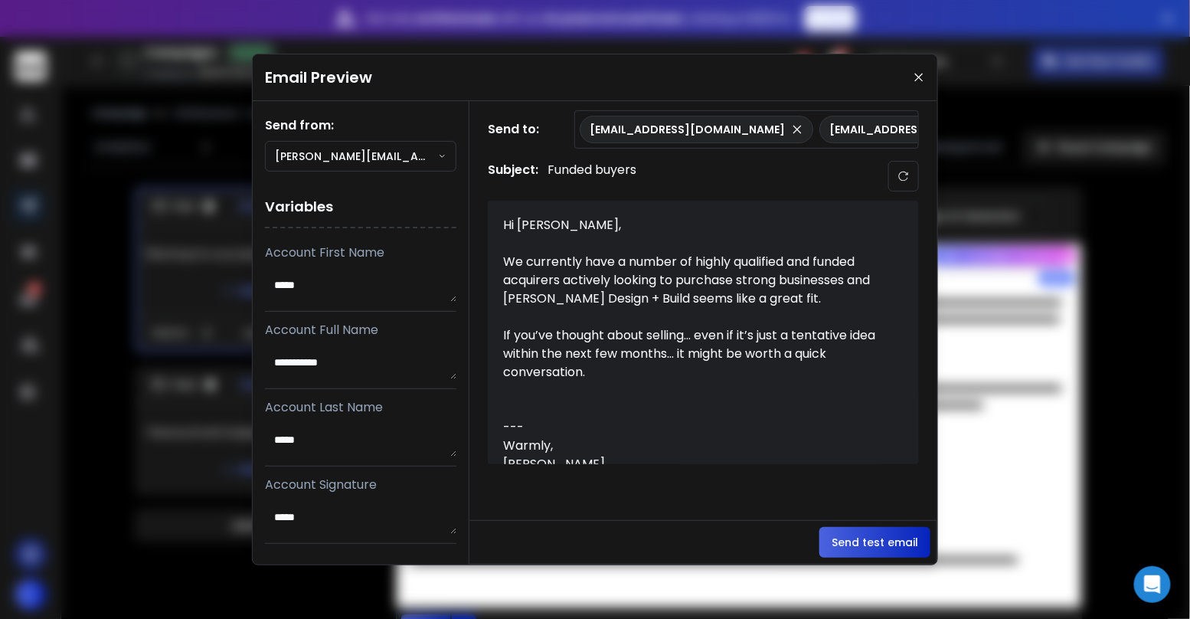
click at [746, 224] on div "Hi Enrique, We currently have a number of highly qualified and funded acquirers…" at bounding box center [703, 332] width 431 height 263
click at [866, 550] on button "Send test email" at bounding box center [875, 542] width 111 height 31
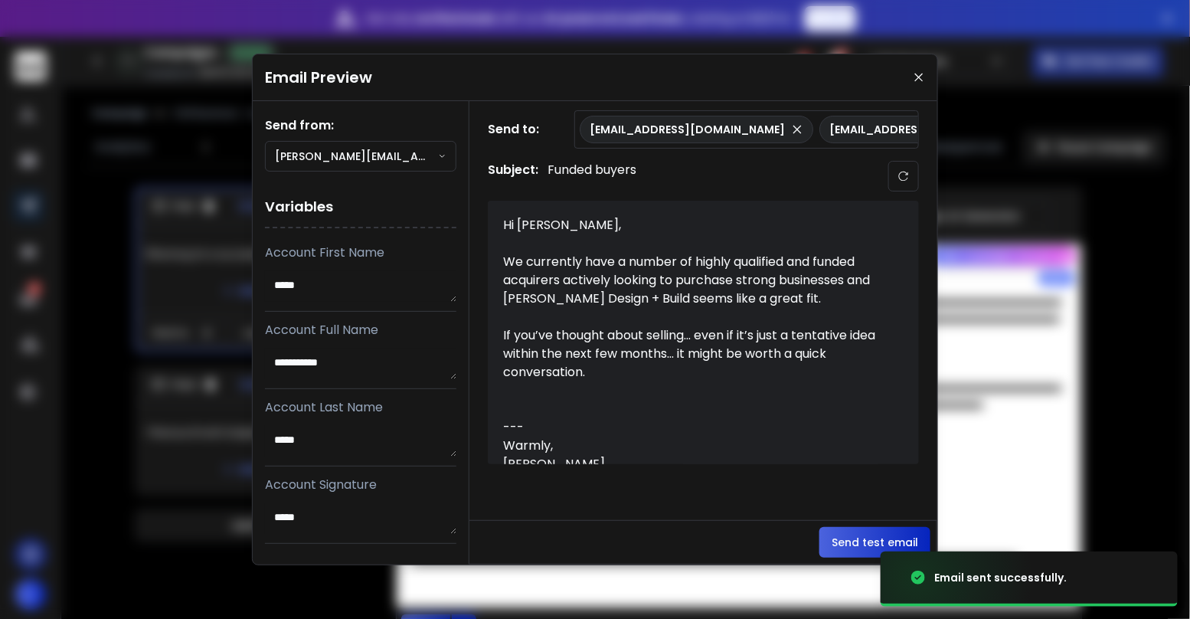
scroll to position [82, 0]
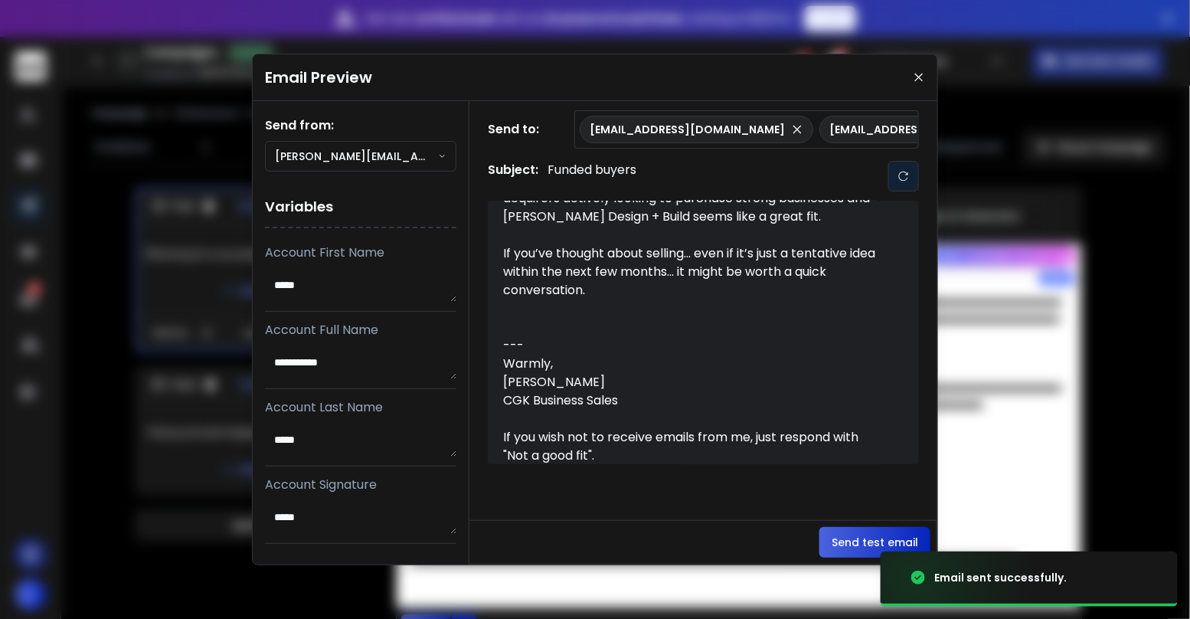
click at [916, 189] on button at bounding box center [904, 176] width 31 height 31
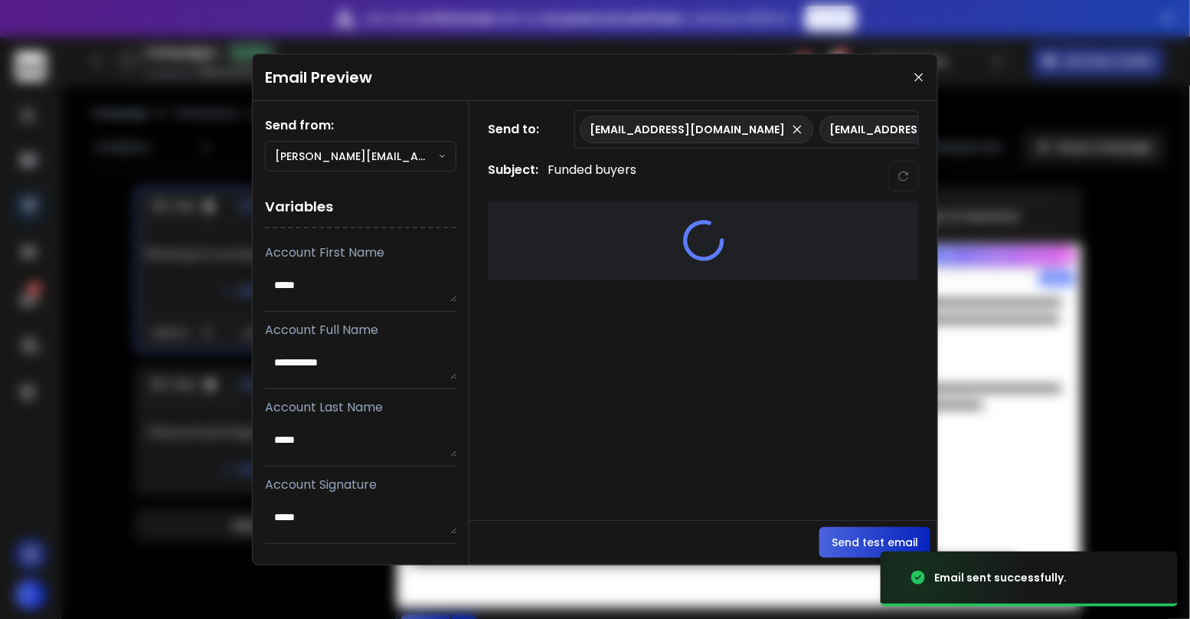
type textarea "**********"
type textarea "******"
type textarea "**********"
type textarea "********"
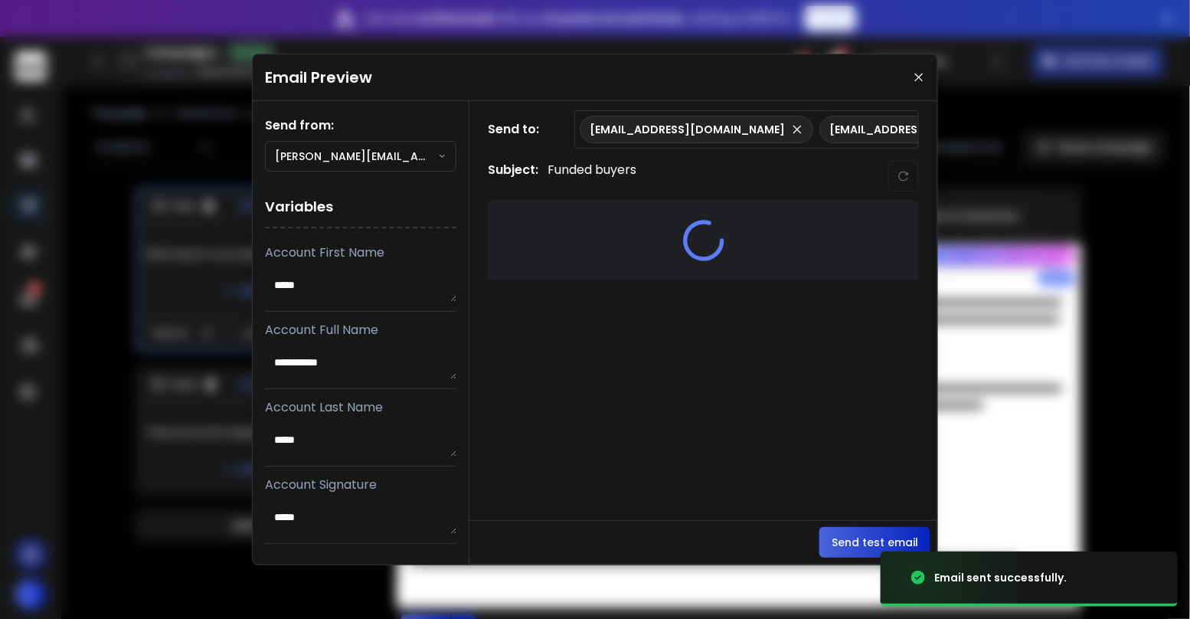
type textarea "**********"
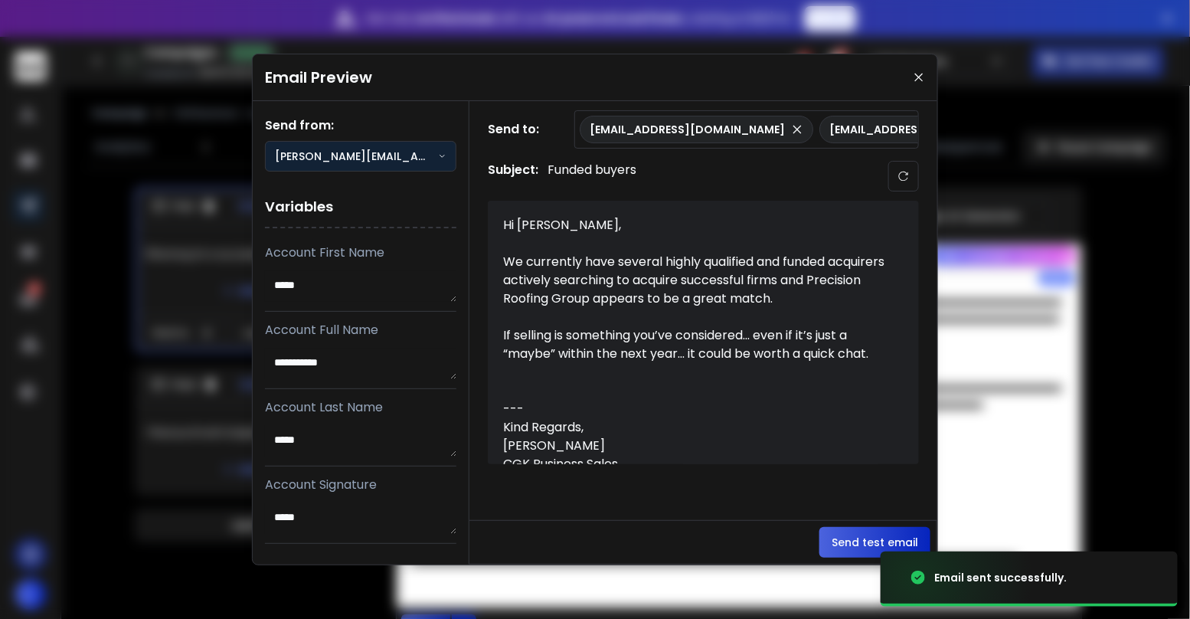
click at [394, 163] on p "derik@cgkbusinessfast.com" at bounding box center [356, 156] width 163 height 15
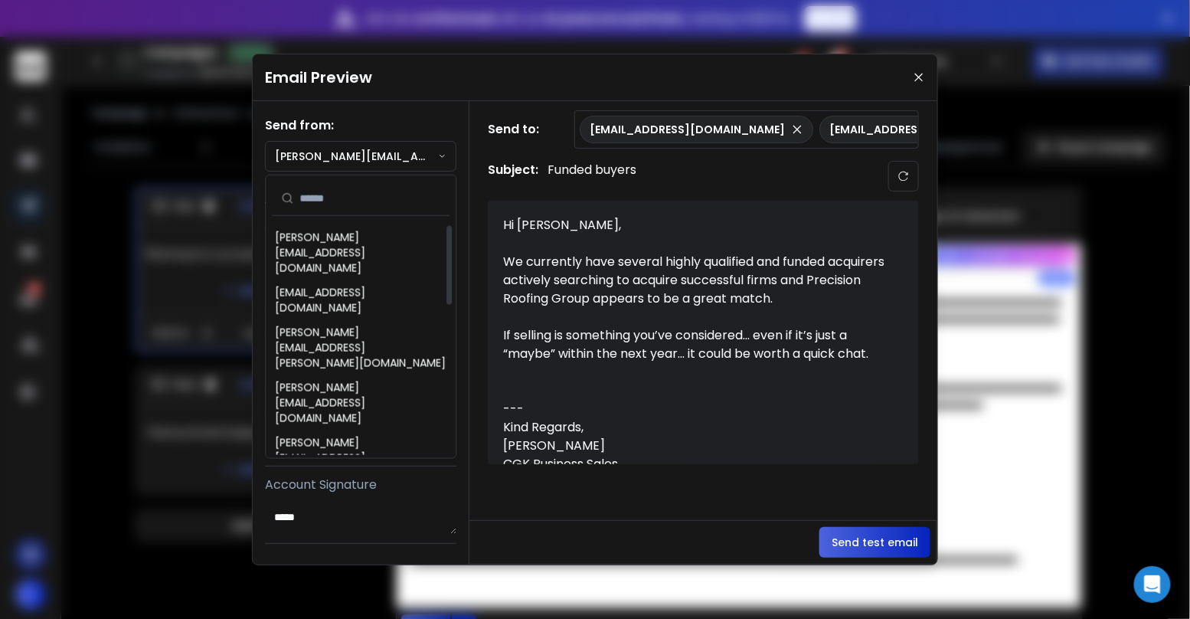
click at [375, 541] on div "derik@cgkbizteam.com" at bounding box center [361, 568] width 184 height 55
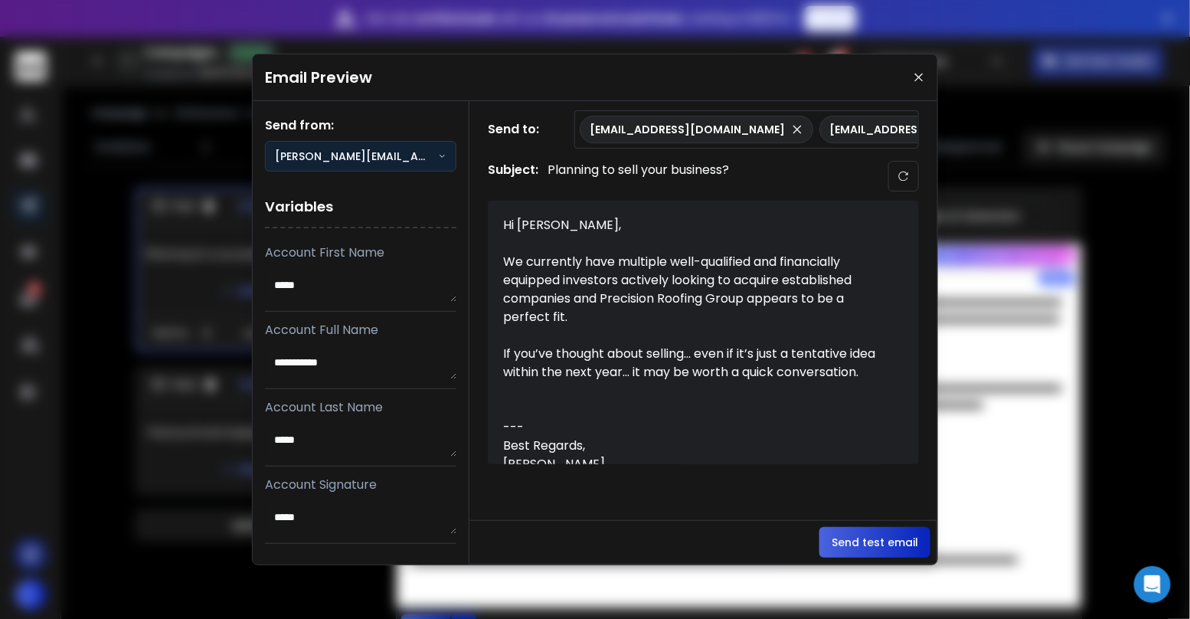
click at [372, 165] on button "derik@cgkbizteam.com" at bounding box center [360, 156] width 191 height 31
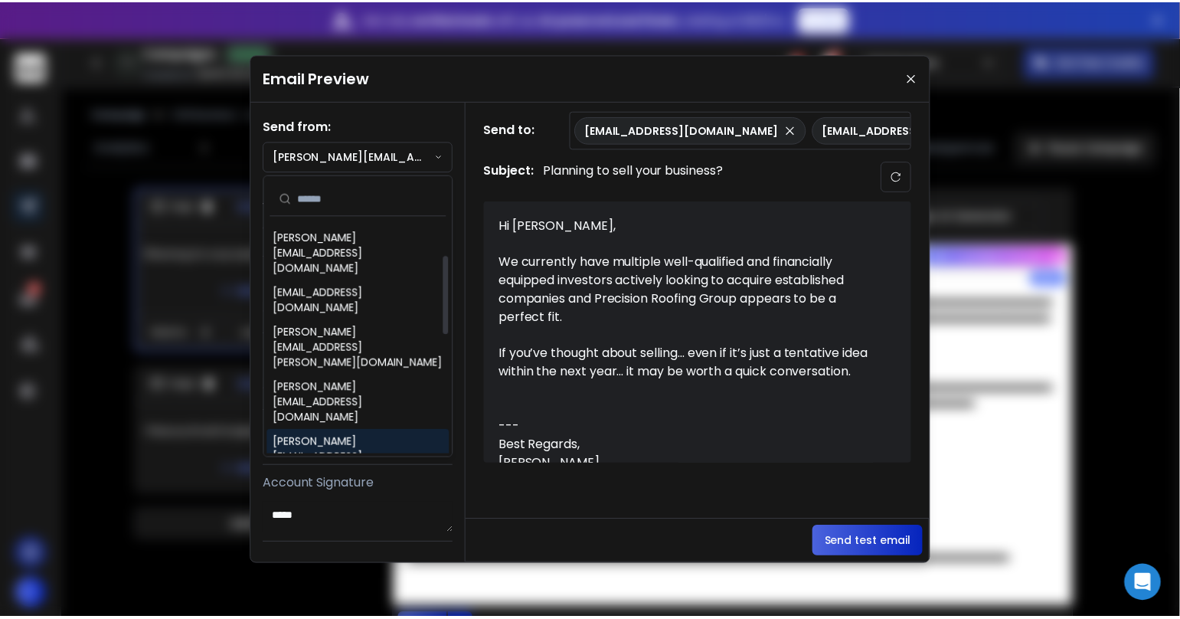
scroll to position [431, 0]
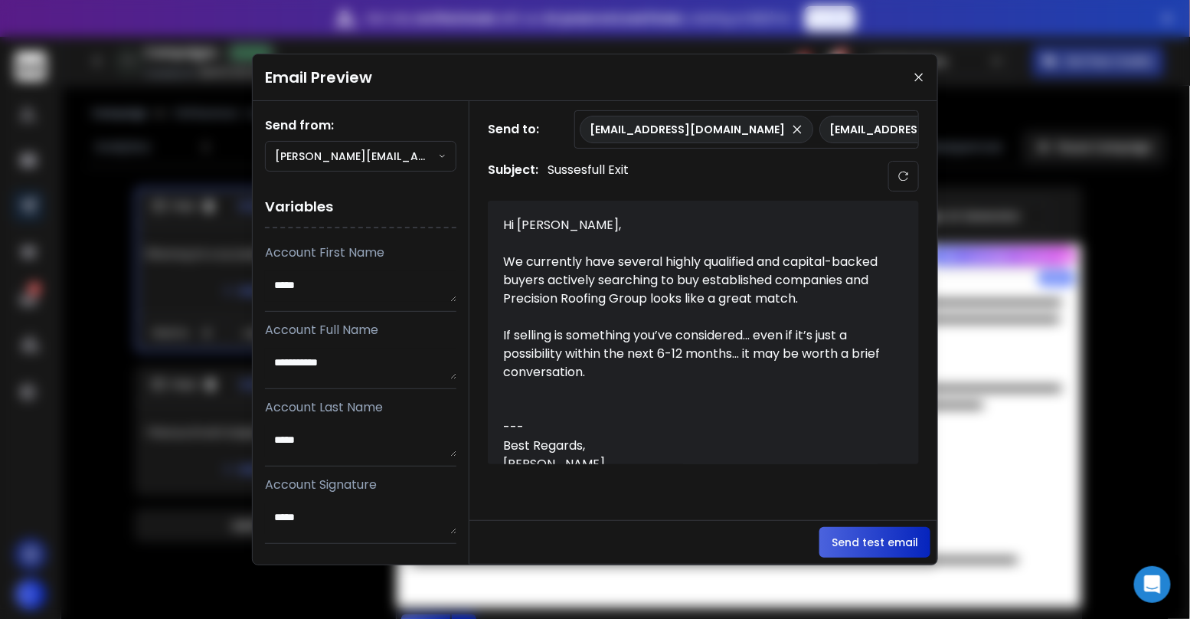
click at [852, 538] on button "Send test email" at bounding box center [875, 542] width 111 height 31
click at [918, 80] on icon at bounding box center [919, 78] width 8 height 8
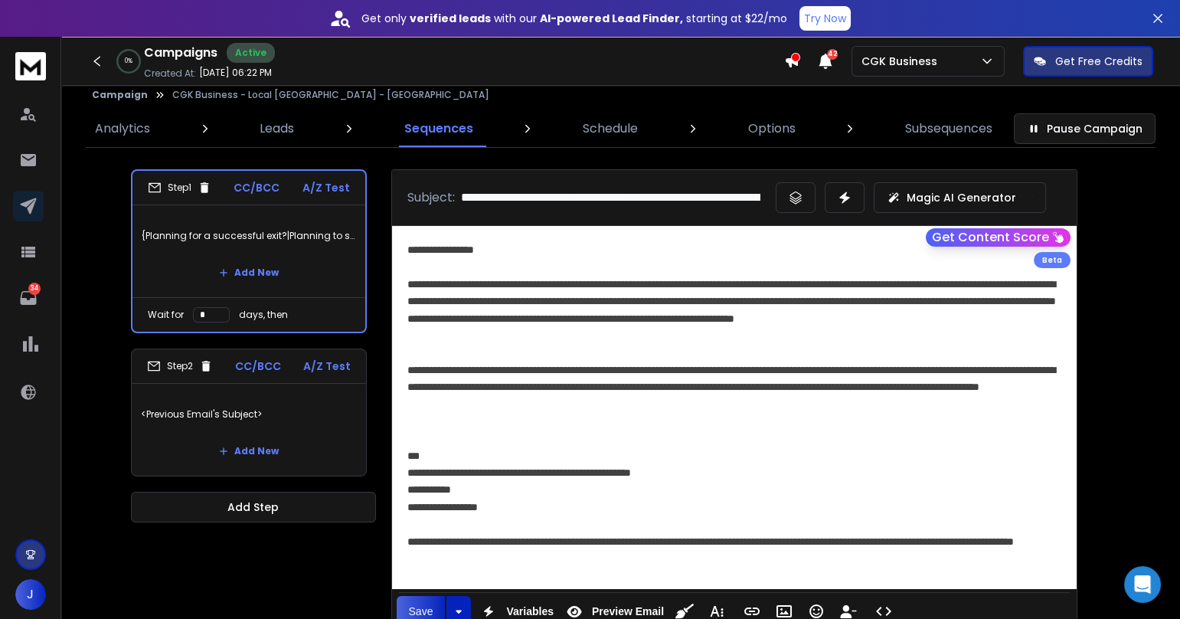
scroll to position [19, 0]
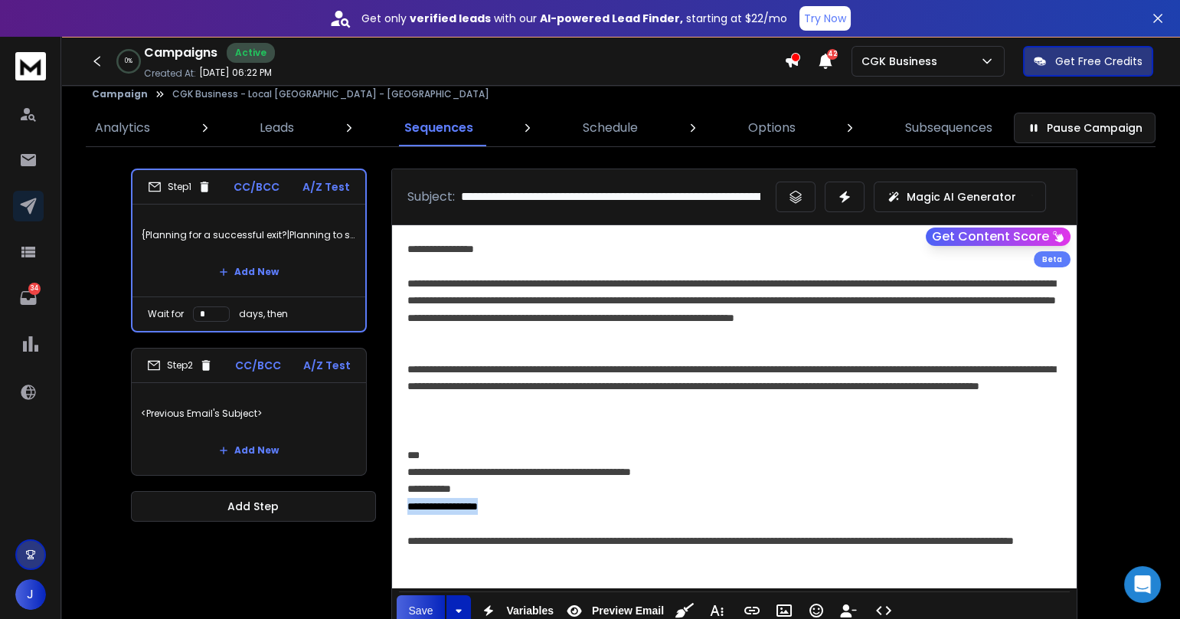
drag, startPoint x: 493, startPoint y: 508, endPoint x: 393, endPoint y: 511, distance: 100.4
click at [393, 511] on div "**********" at bounding box center [734, 406] width 685 height 363
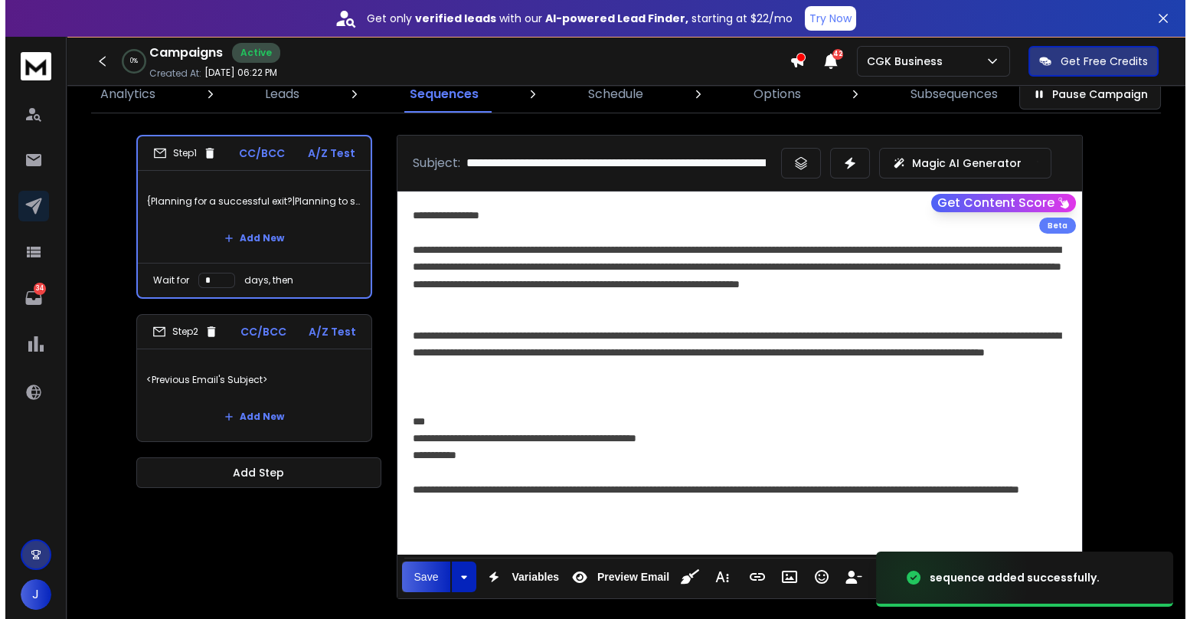
scroll to position [54, 0]
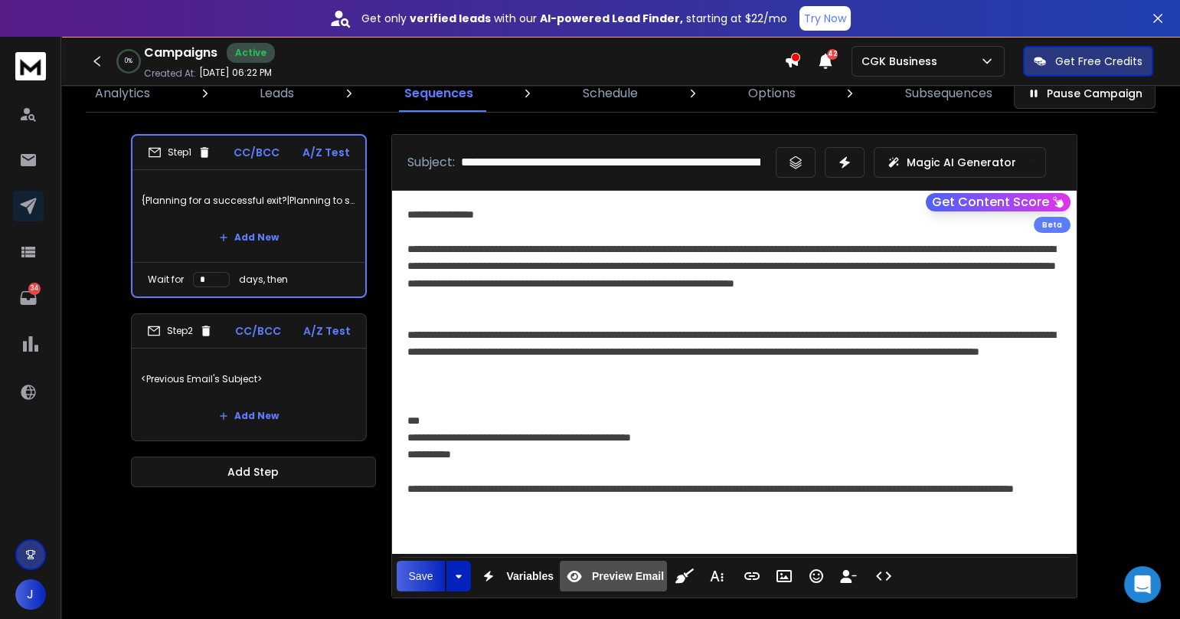
click at [615, 578] on span "Preview Email" at bounding box center [628, 576] width 78 height 13
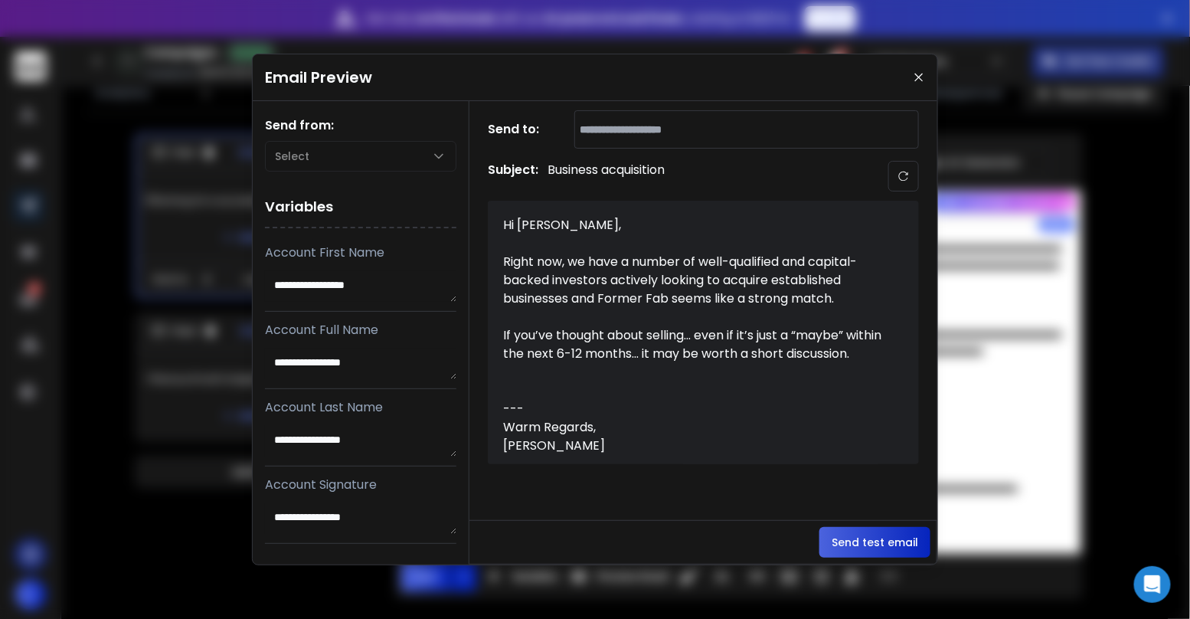
click at [627, 124] on input at bounding box center [747, 130] width 334 height 28
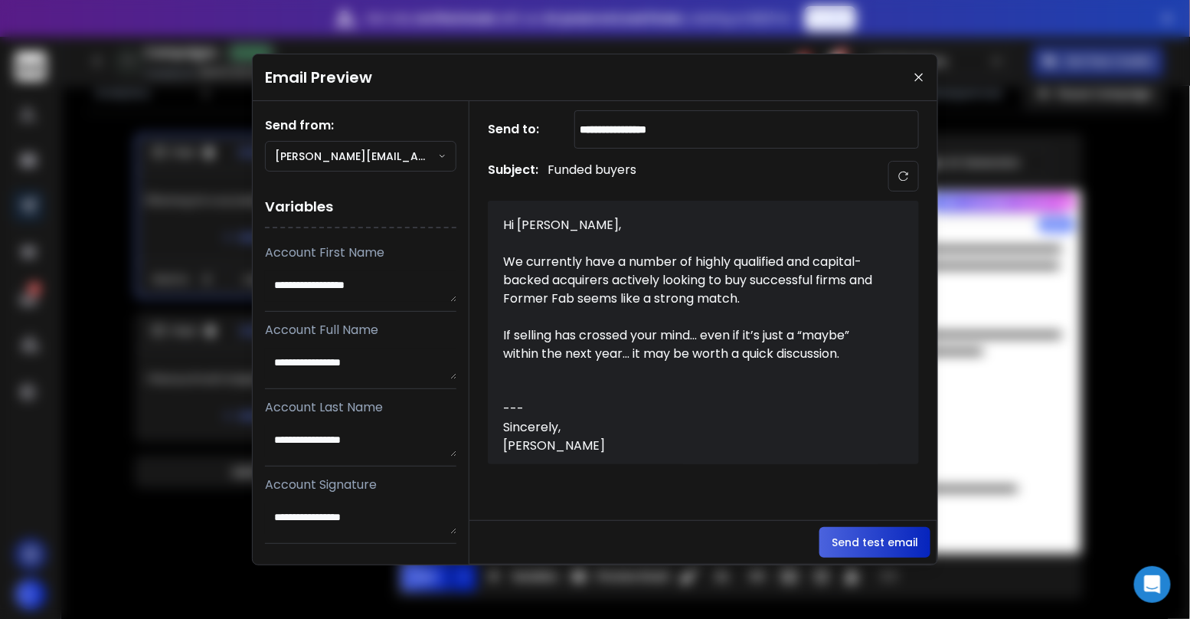
type input "**********"
click at [670, 176] on div "Subject: Funded buyers" at bounding box center [683, 176] width 391 height 31
click at [820, 126] on input at bounding box center [987, 130] width 334 height 28
type input "*"
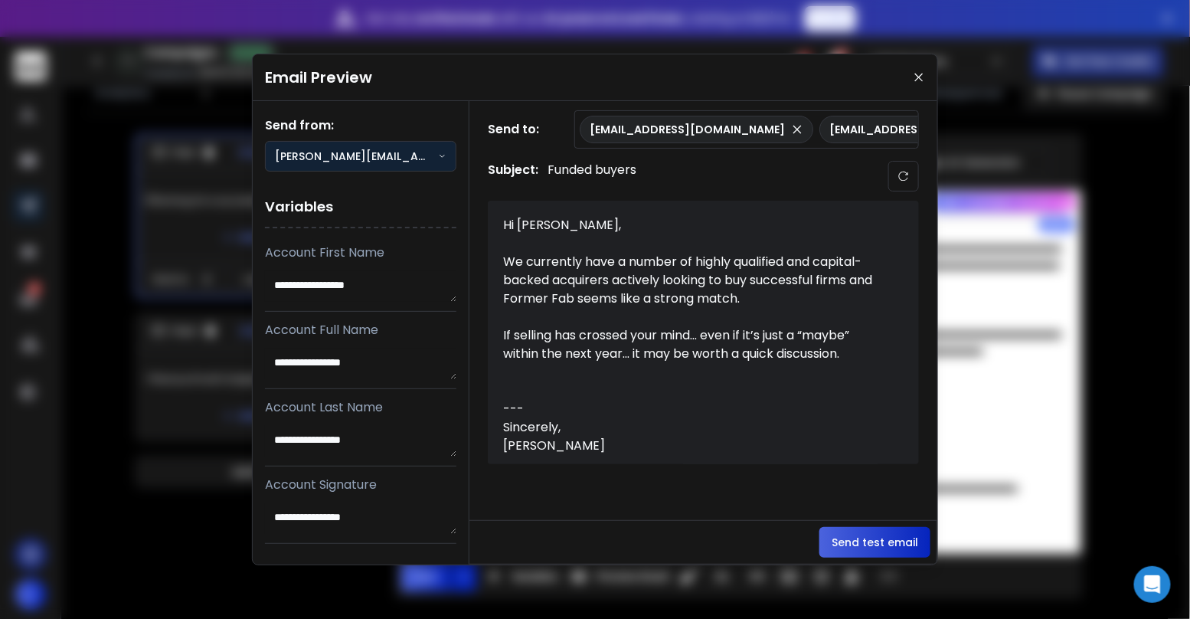
click at [356, 161] on p "derik@cgkbusinessfast.com" at bounding box center [356, 156] width 163 height 15
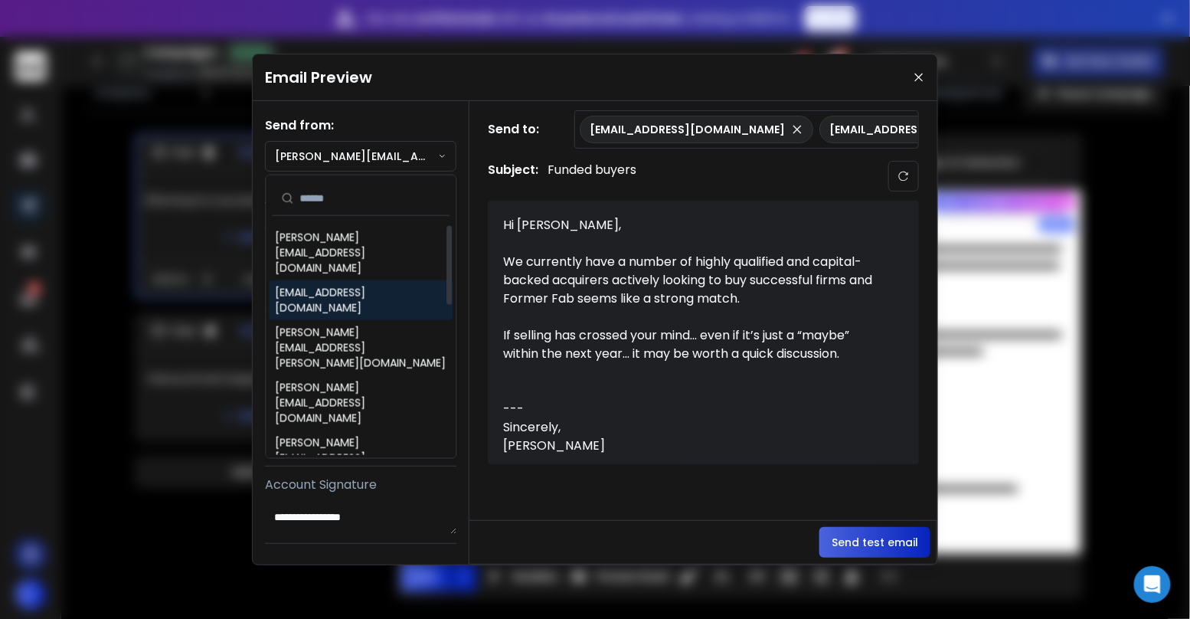
click at [351, 280] on div "dpolay@cgkbusinessnet.com" at bounding box center [361, 300] width 184 height 40
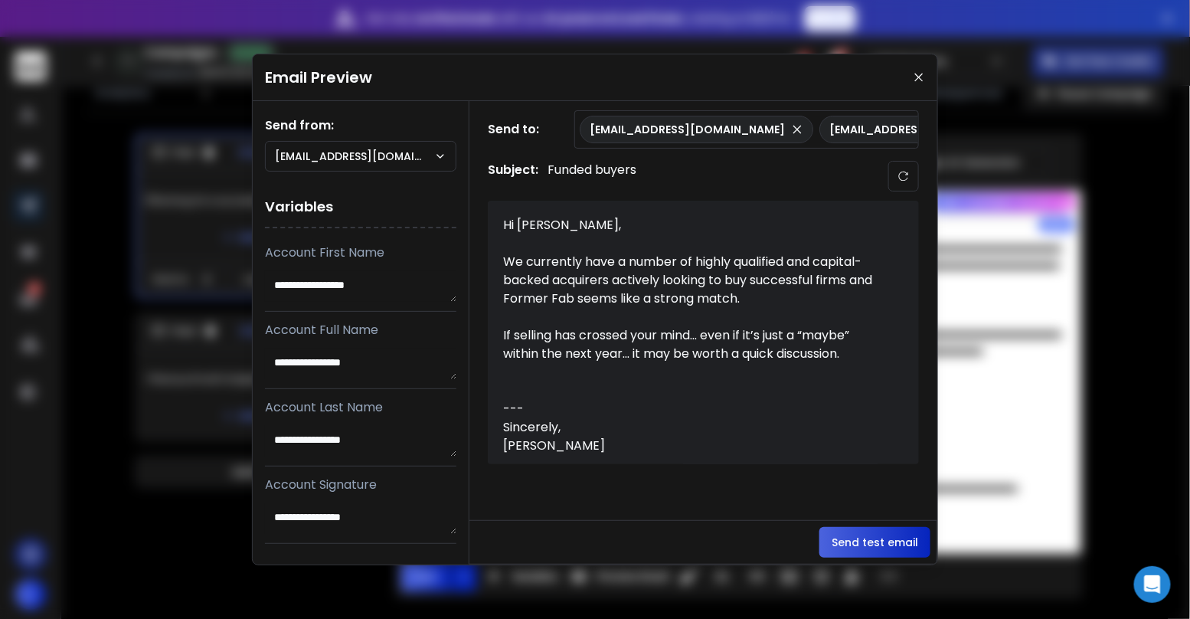
click at [897, 549] on button "Send test email" at bounding box center [875, 542] width 111 height 31
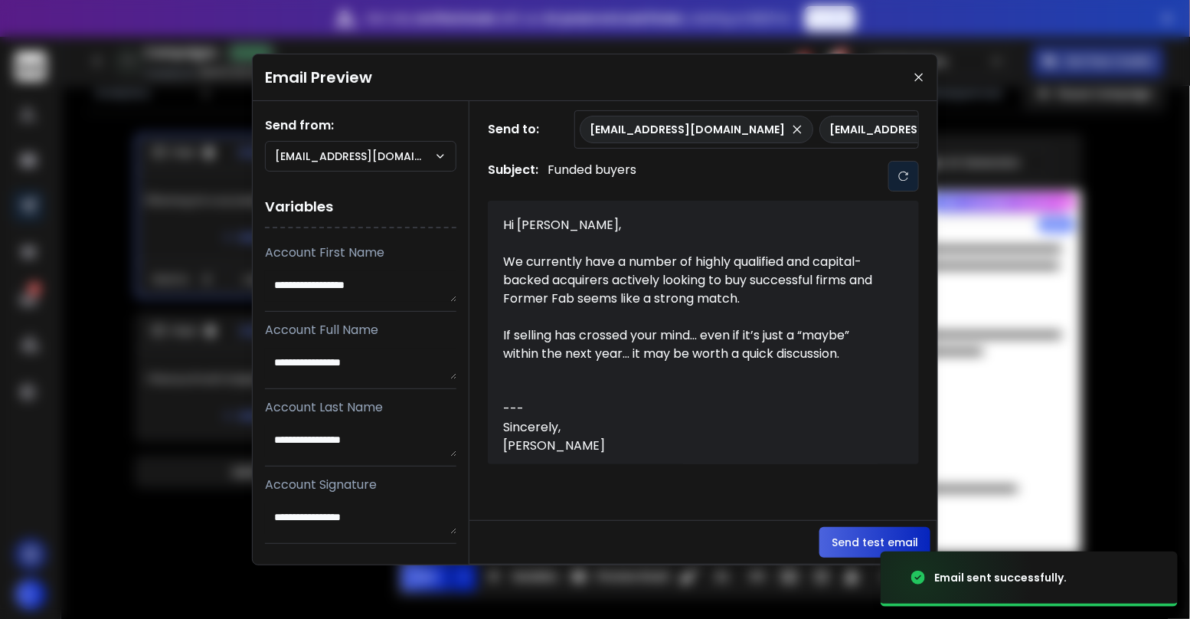
click at [899, 182] on icon at bounding box center [904, 176] width 11 height 11
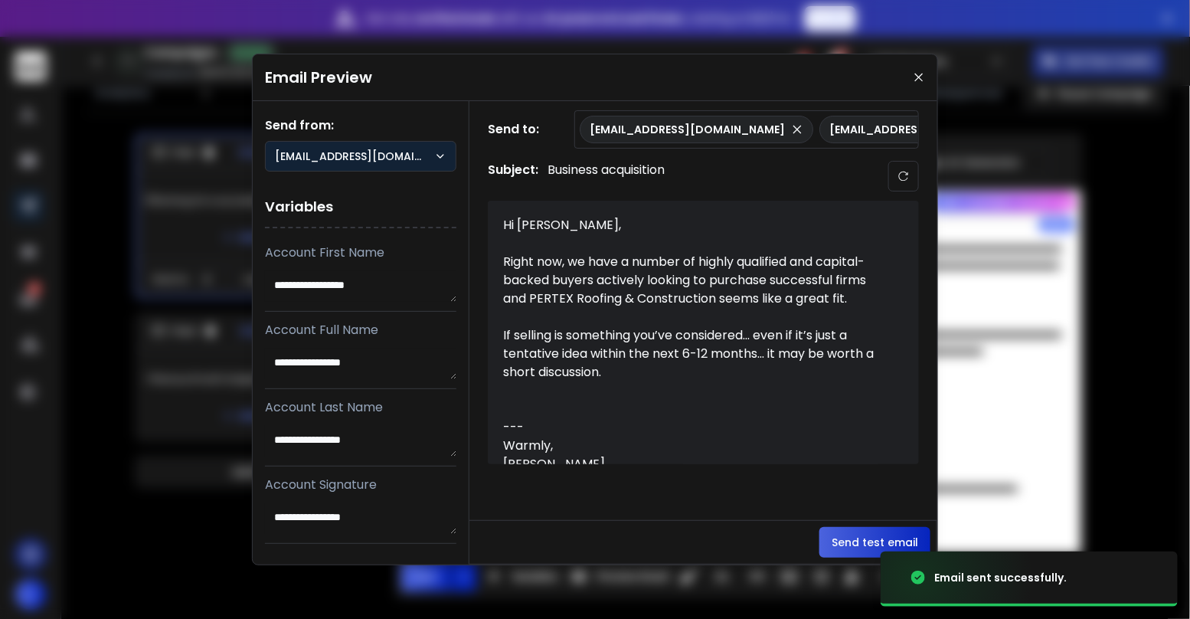
click at [393, 165] on button "dpolay@cgkbusinessnet.com" at bounding box center [360, 156] width 191 height 31
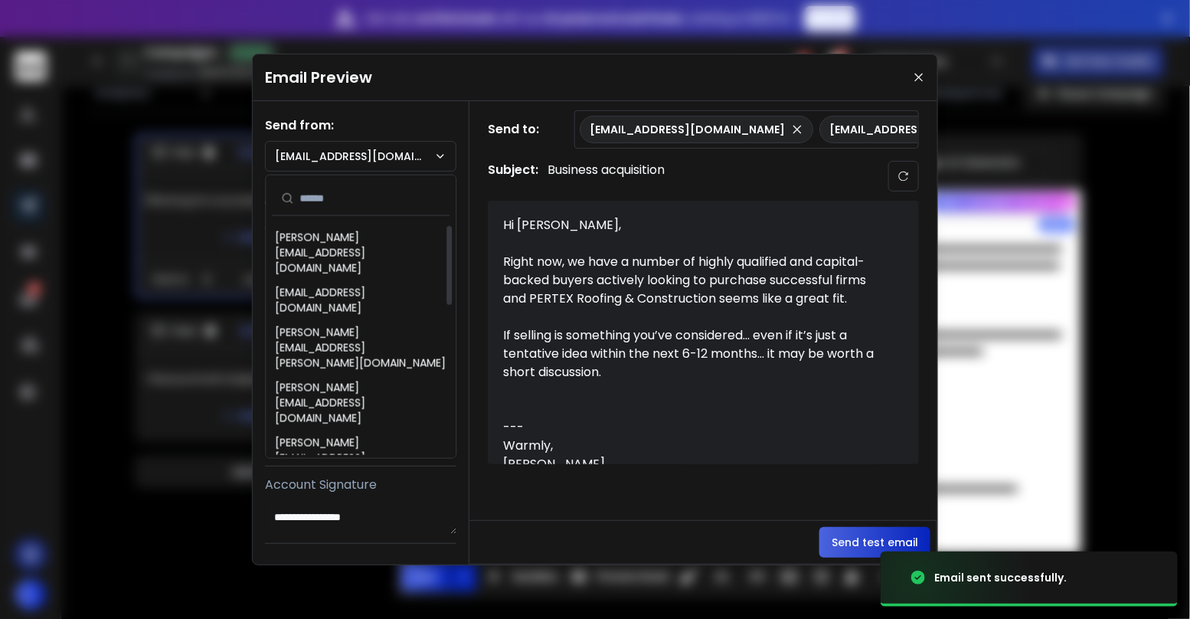
scroll to position [118, 0]
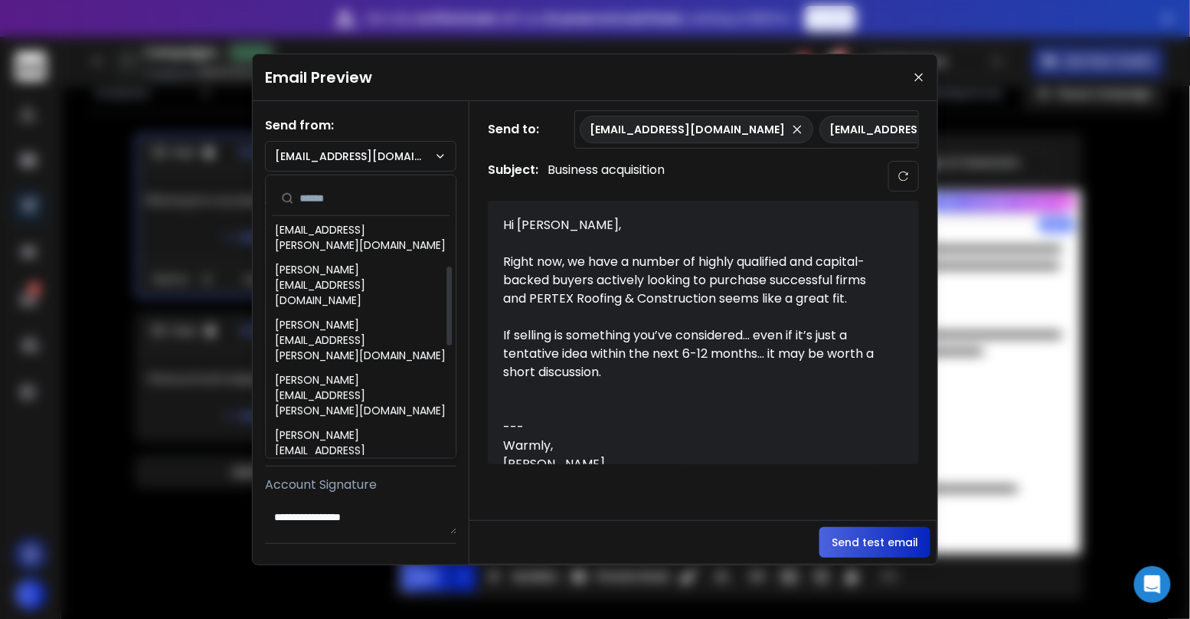
click at [342, 522] on div "derik@cgkbizdata.com" at bounding box center [361, 545] width 172 height 46
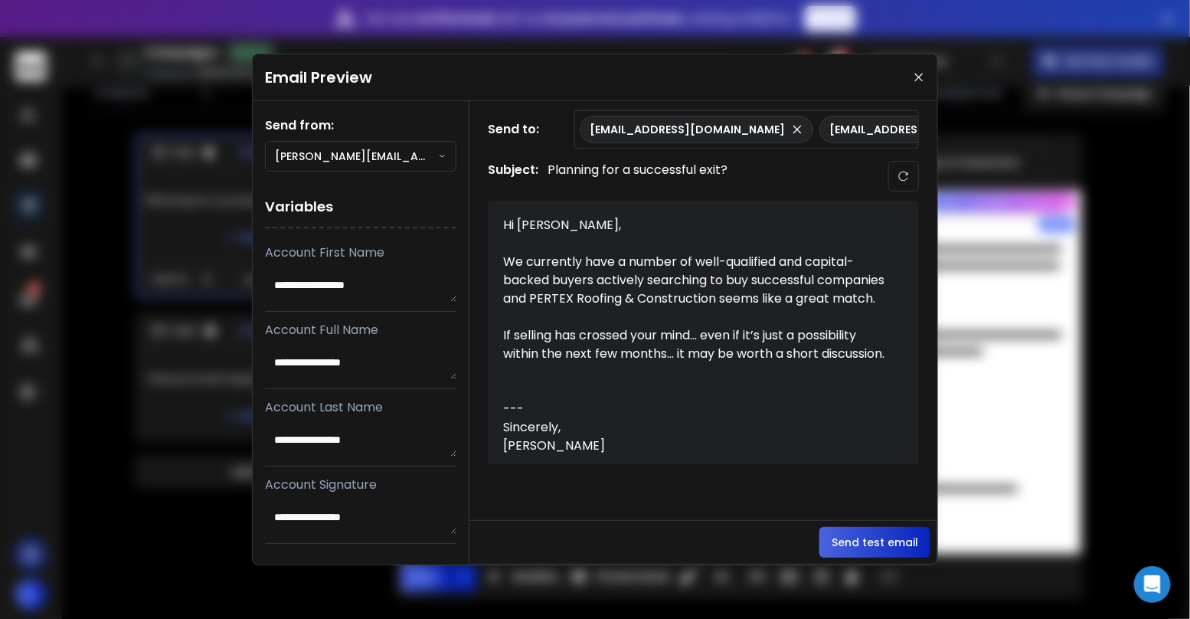
click at [853, 548] on button "Send test email" at bounding box center [875, 542] width 111 height 31
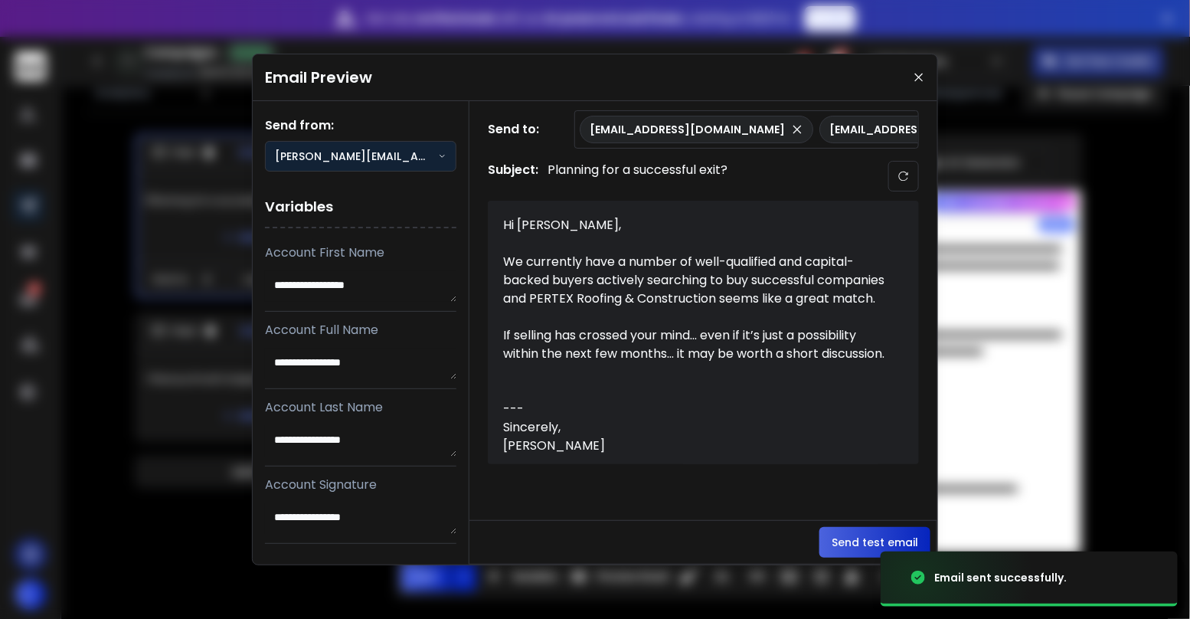
click at [366, 161] on p "derik@cgkbizdata.com" at bounding box center [356, 156] width 163 height 15
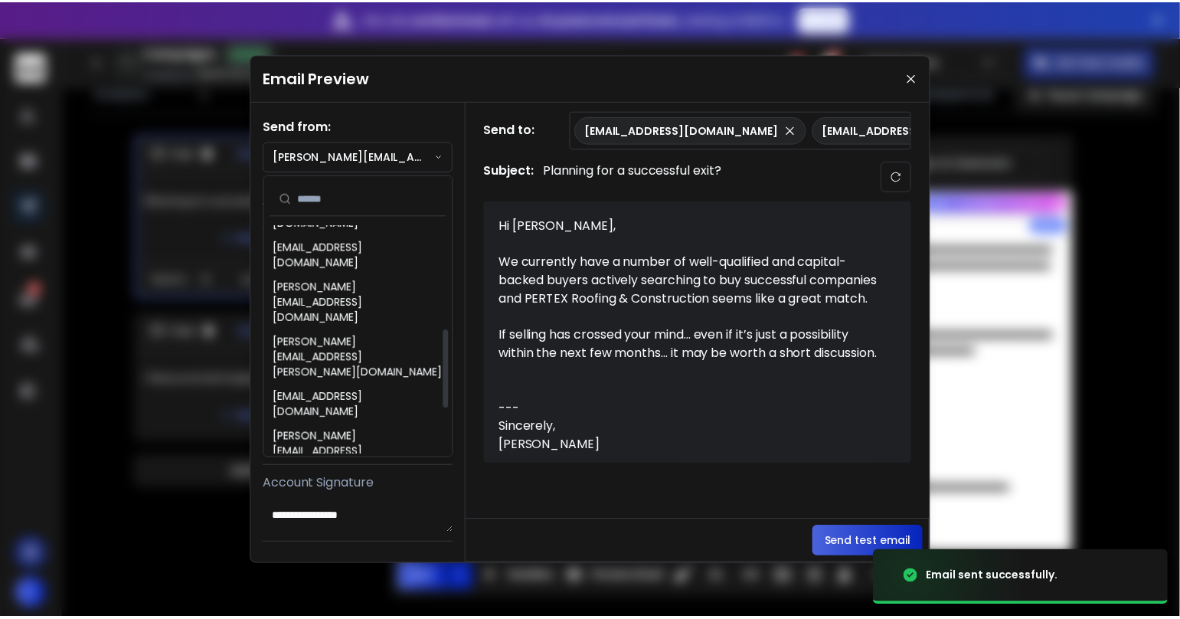
scroll to position [401, 0]
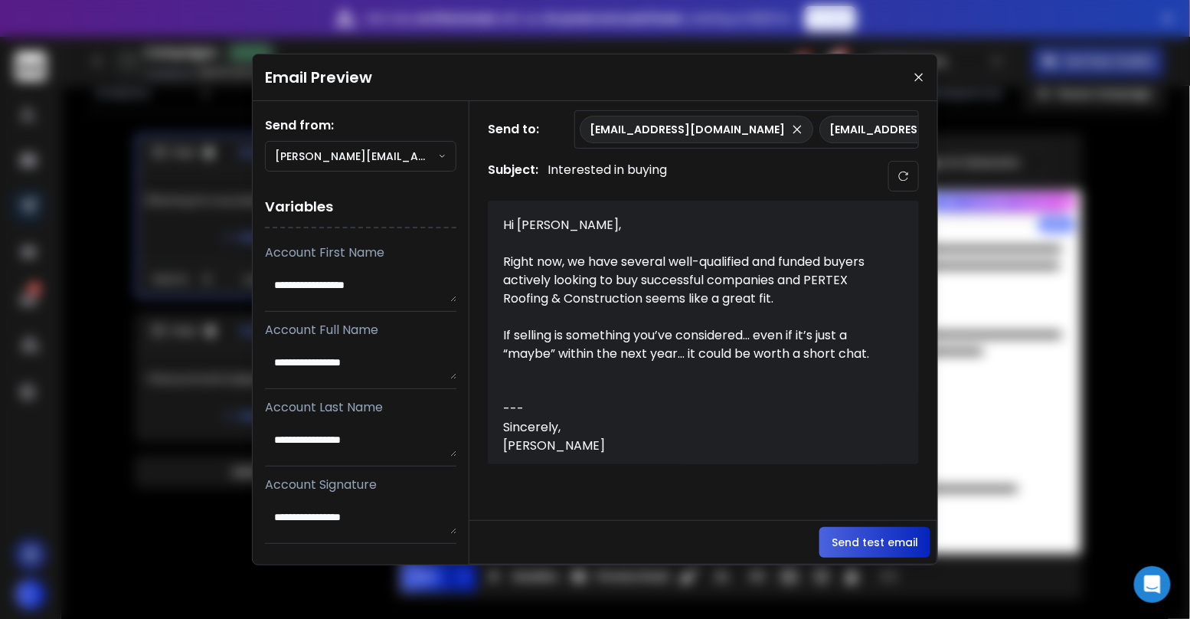
click at [850, 544] on button "Send test email" at bounding box center [875, 542] width 111 height 31
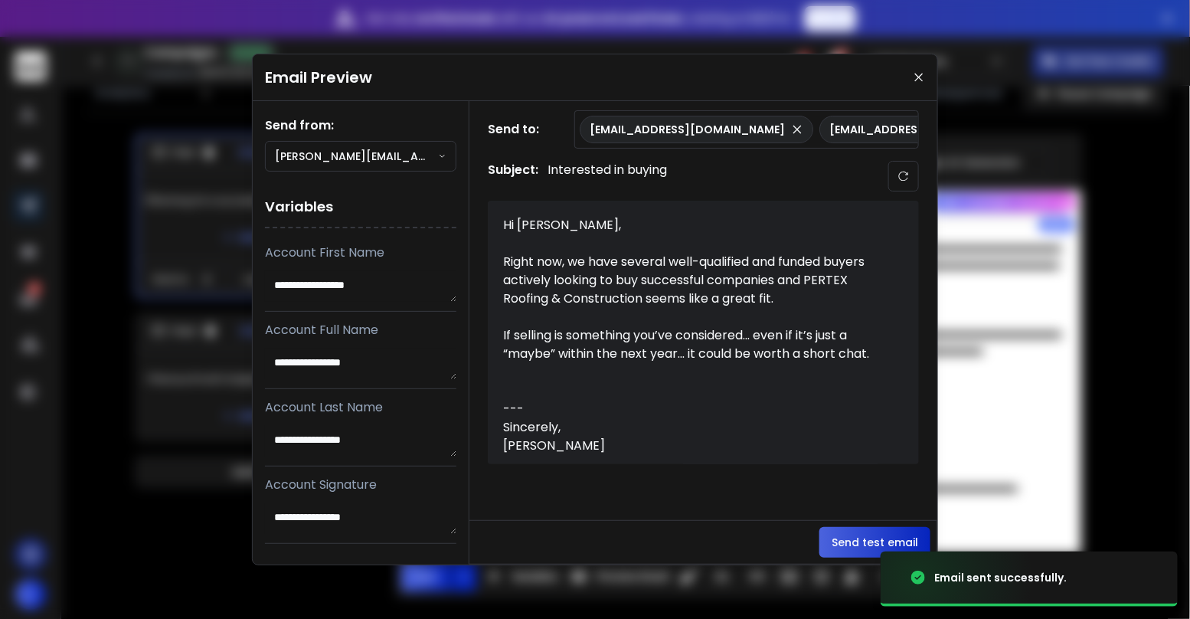
click at [914, 78] on icon at bounding box center [919, 77] width 12 height 12
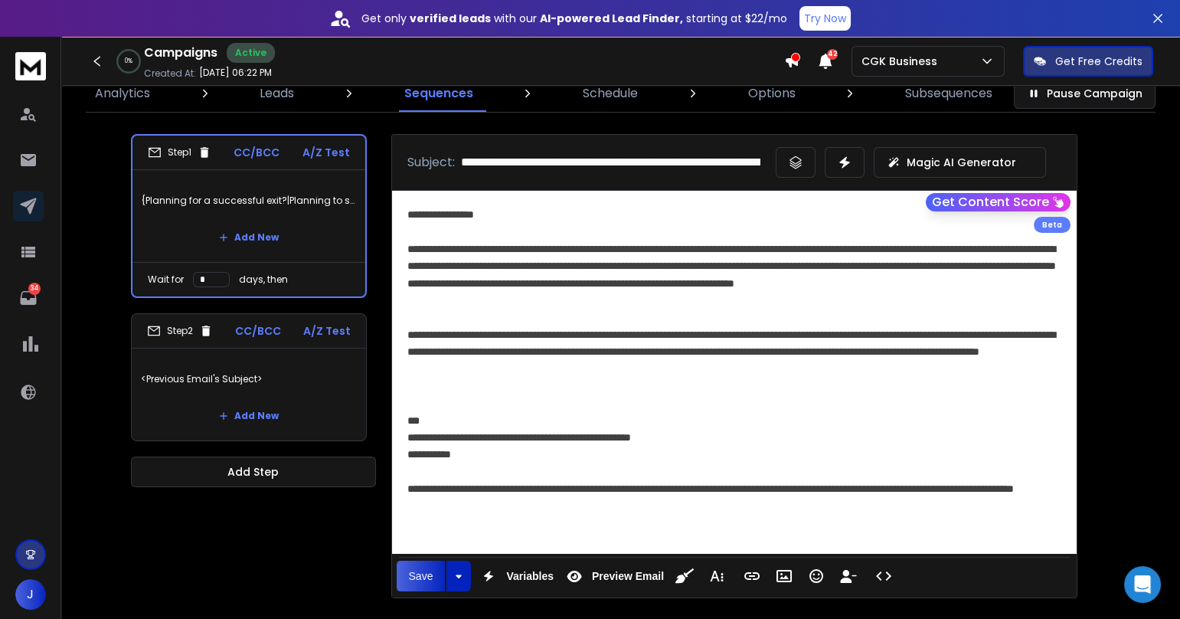
click at [288, 214] on p "{Planning for a successful exit?|Planning to sell your business?|Sussesfull Exi…" at bounding box center [249, 200] width 214 height 43
click at [313, 362] on p "<Previous Email's Subject>" at bounding box center [249, 379] width 216 height 43
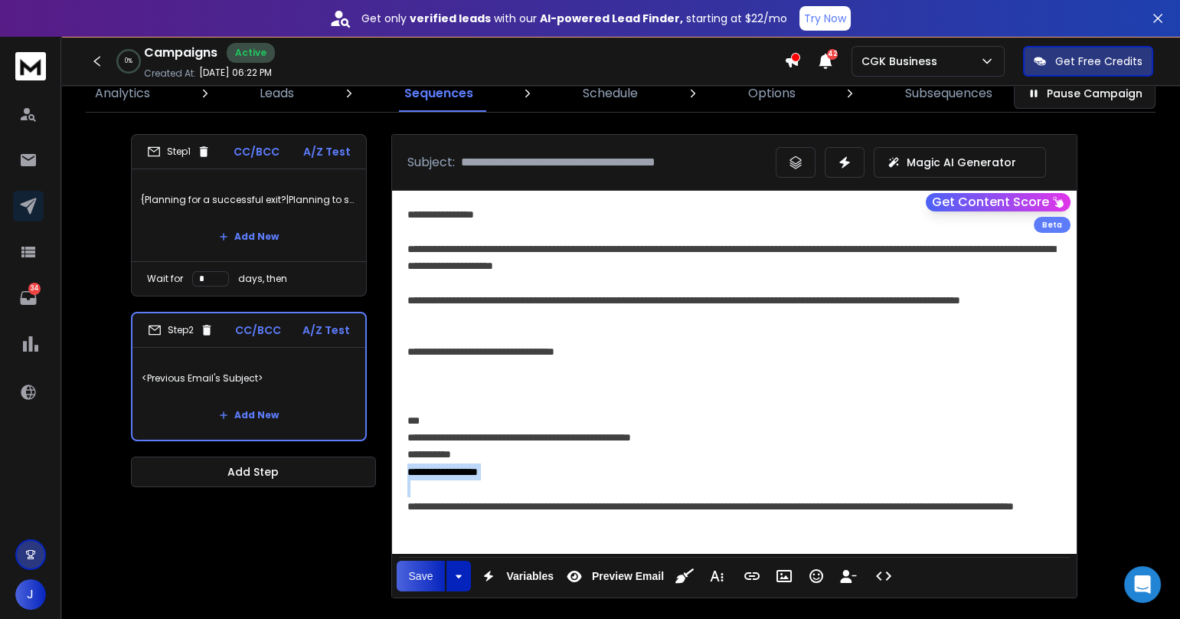
drag, startPoint x: 545, startPoint y: 480, endPoint x: 388, endPoint y: 474, distance: 157.9
click at [388, 474] on div "**********" at bounding box center [621, 366] width 980 height 464
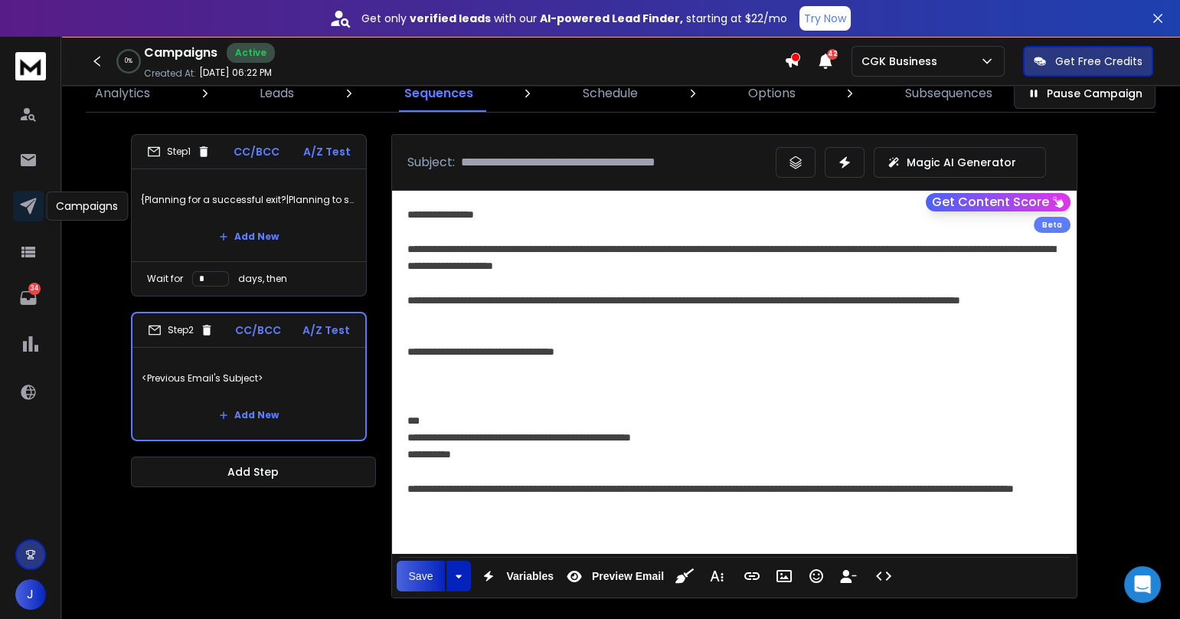
click at [32, 206] on icon at bounding box center [28, 206] width 16 height 16
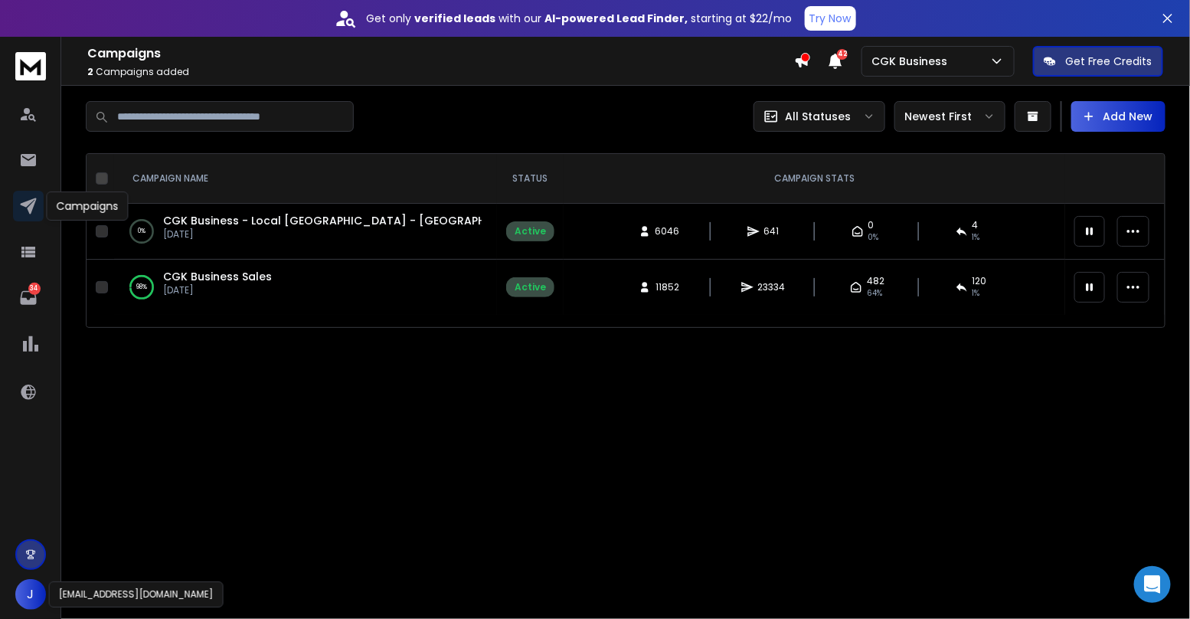
click at [34, 589] on span "J" at bounding box center [30, 594] width 31 height 31
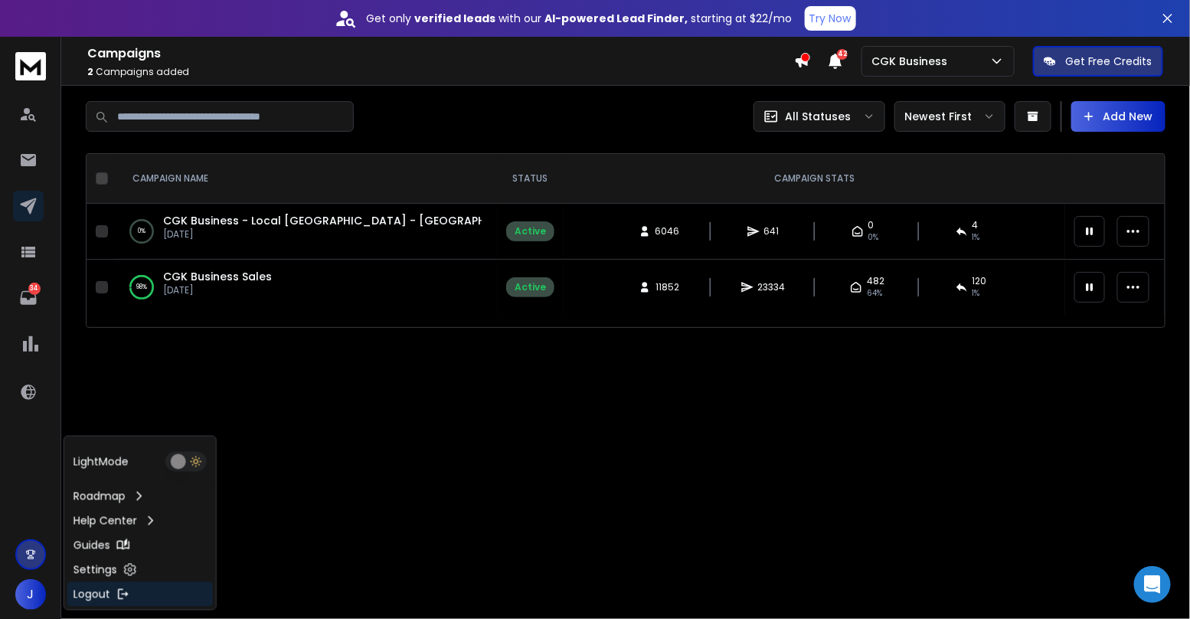
click at [87, 588] on p "Logout" at bounding box center [92, 594] width 37 height 15
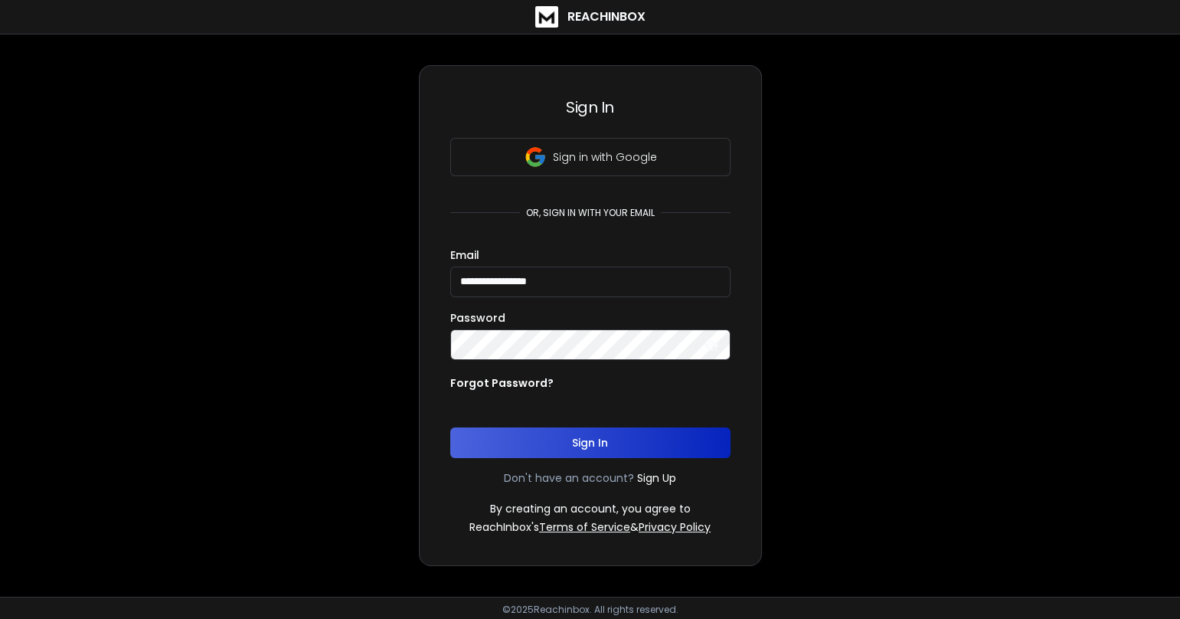
click at [613, 274] on input "**********" at bounding box center [590, 282] width 280 height 31
type input "**********"
click at [602, 451] on button "Sign In" at bounding box center [590, 442] width 280 height 31
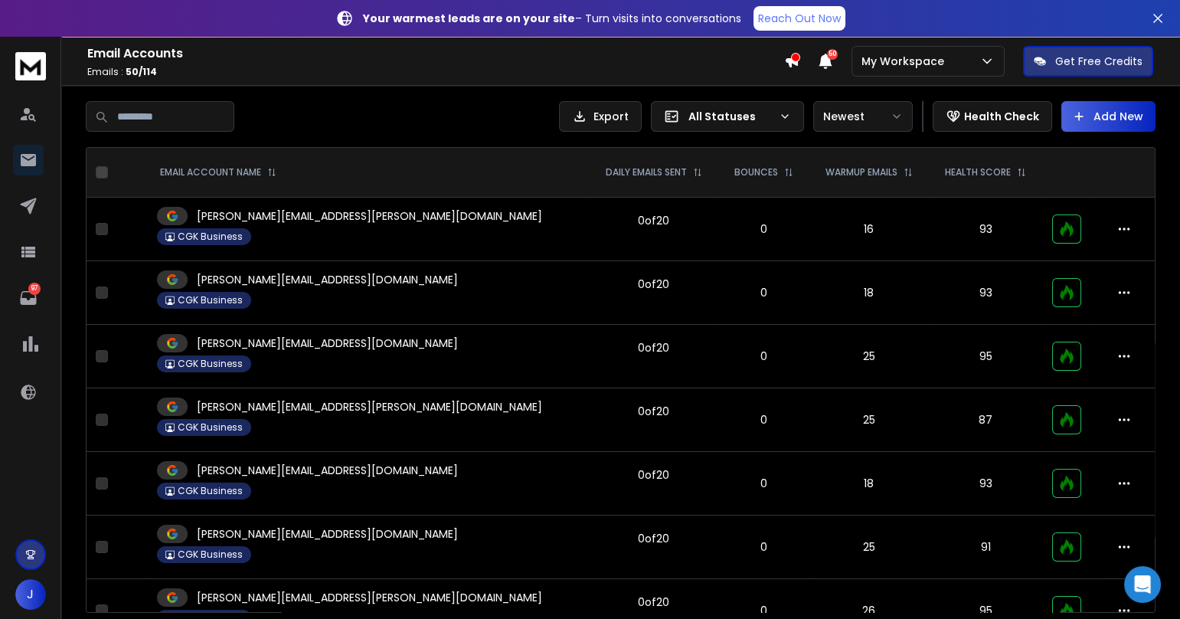
click at [443, 88] on div "Export All Statuses Newest Health Check Add New EMAIL ACCOUNT NAME DAILY EMAILS…" at bounding box center [620, 357] width 1119 height 542
click at [427, 112] on div at bounding box center [318, 116] width 464 height 31
click at [410, 112] on div at bounding box center [318, 116] width 464 height 31
click at [35, 601] on span "J" at bounding box center [30, 594] width 31 height 31
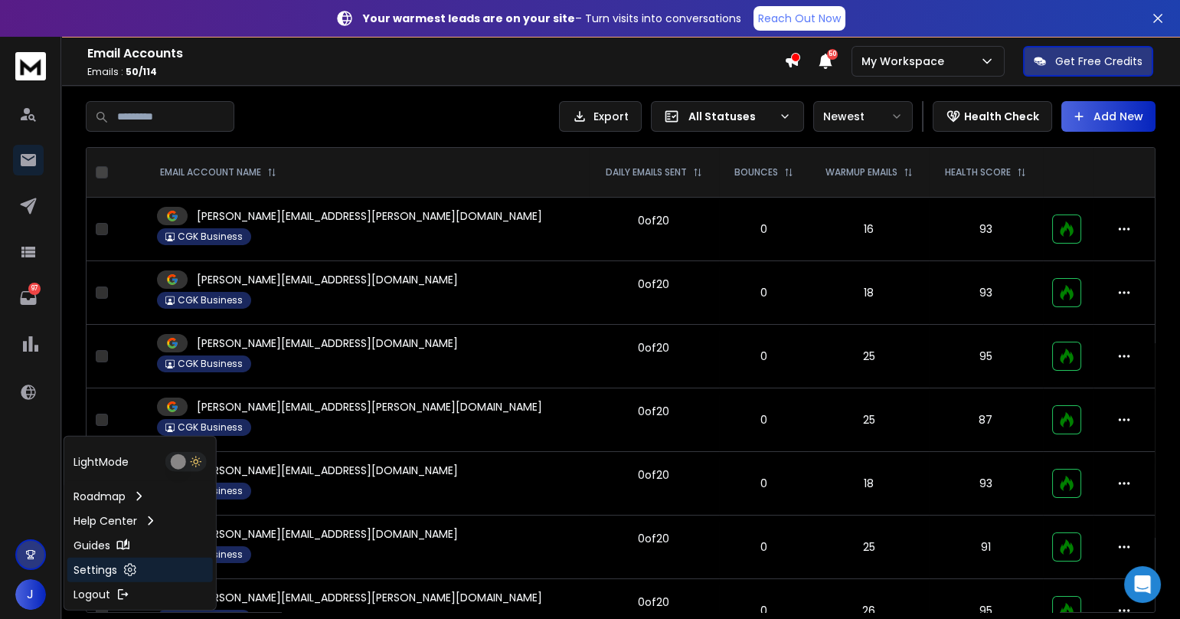
click at [113, 577] on div "Settings" at bounding box center [140, 570] width 146 height 25
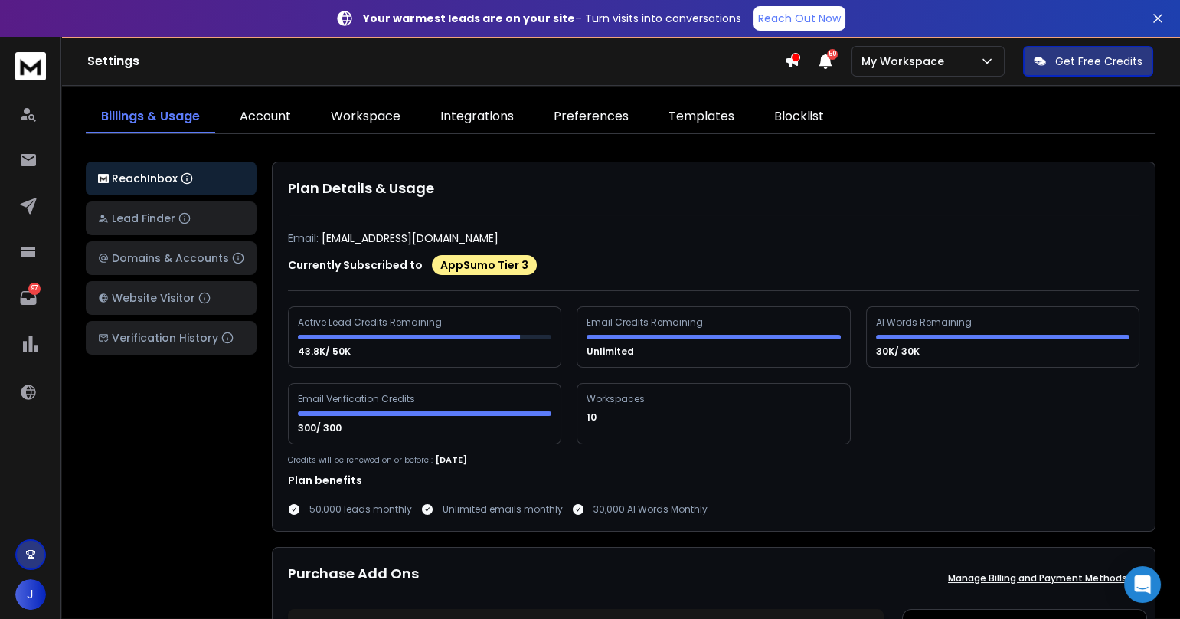
click at [368, 109] on link "Workspace" at bounding box center [366, 117] width 100 height 32
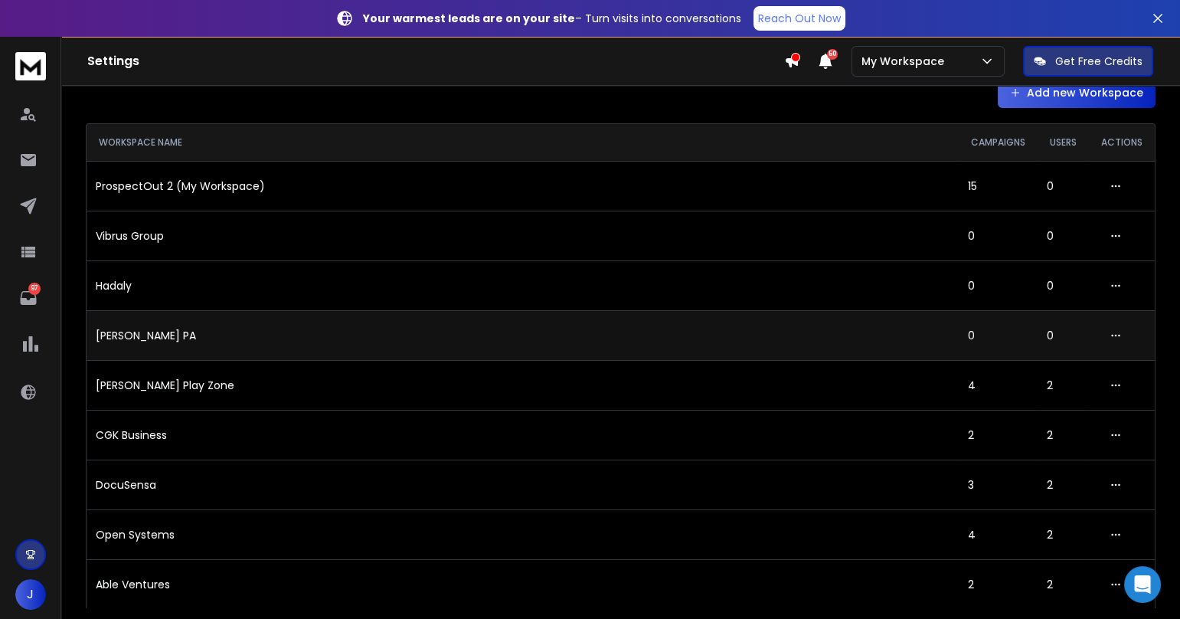
scroll to position [63, 0]
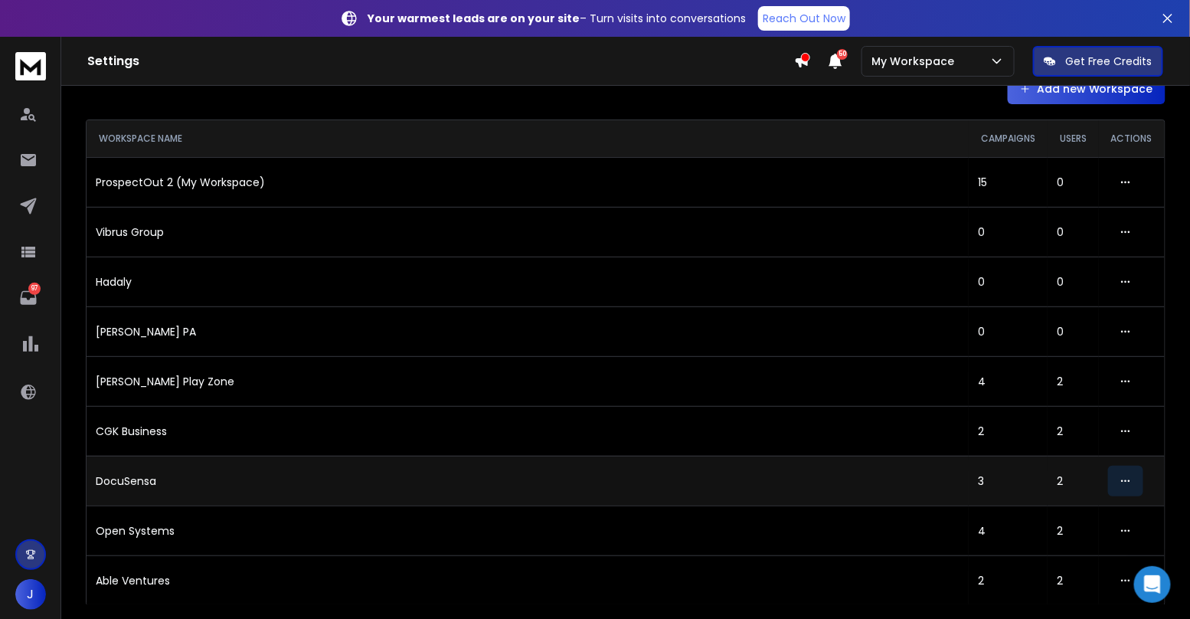
click at [1118, 478] on button "button" at bounding box center [1125, 481] width 35 height 31
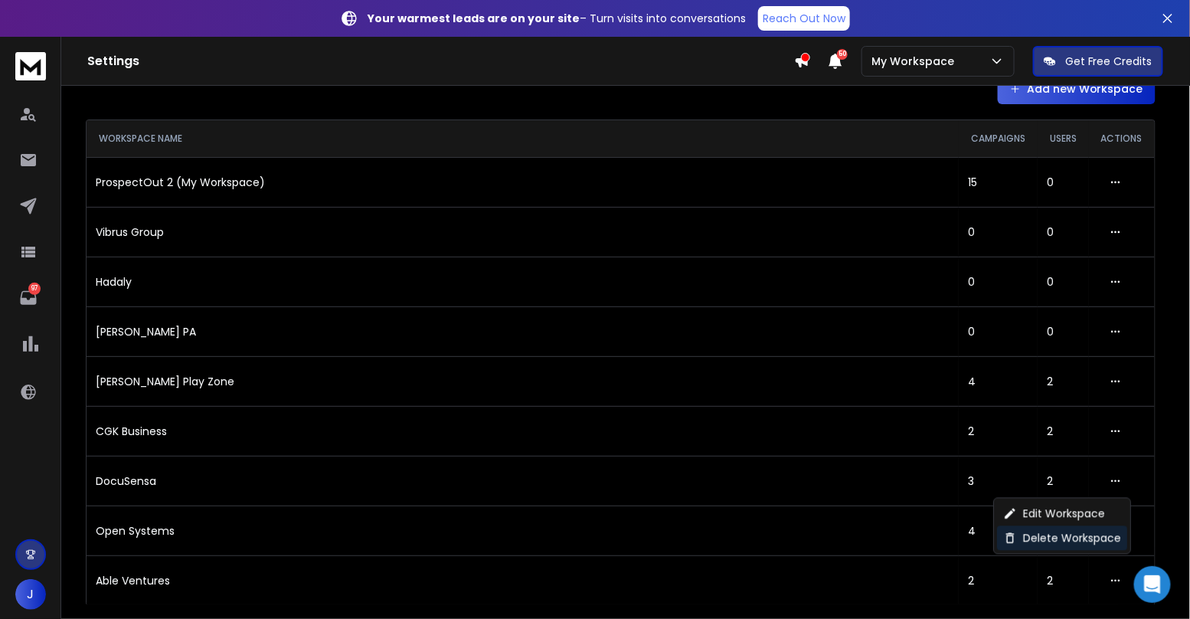
click at [1060, 537] on p "Delete Workspace" at bounding box center [1072, 538] width 98 height 15
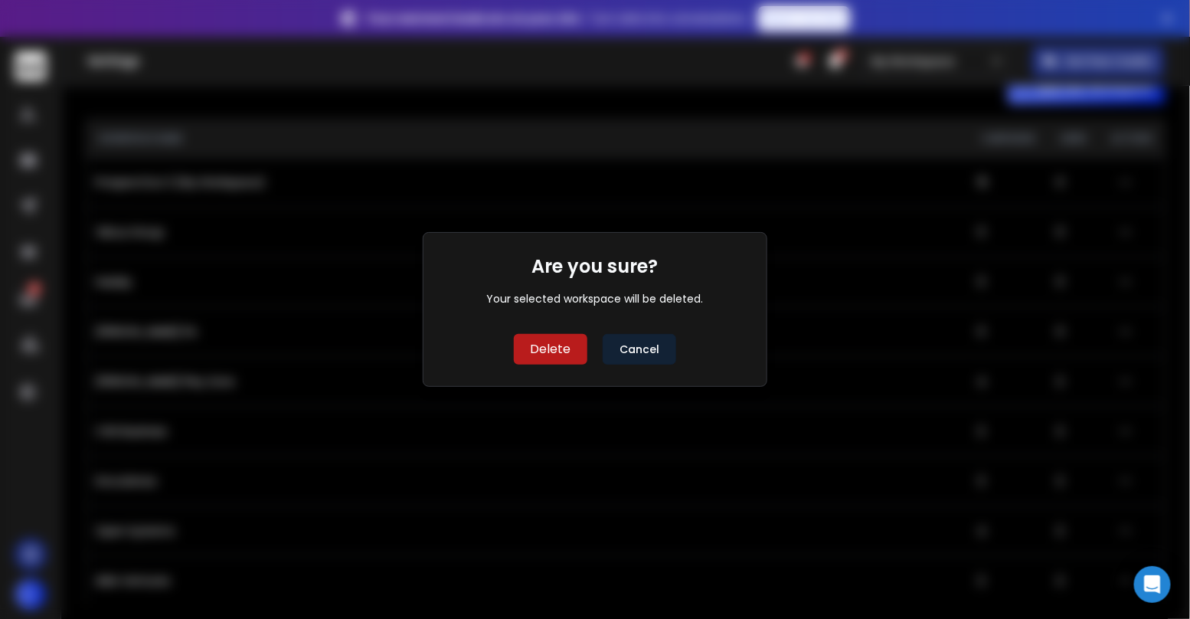
click at [552, 343] on button "Delete" at bounding box center [551, 349] width 74 height 31
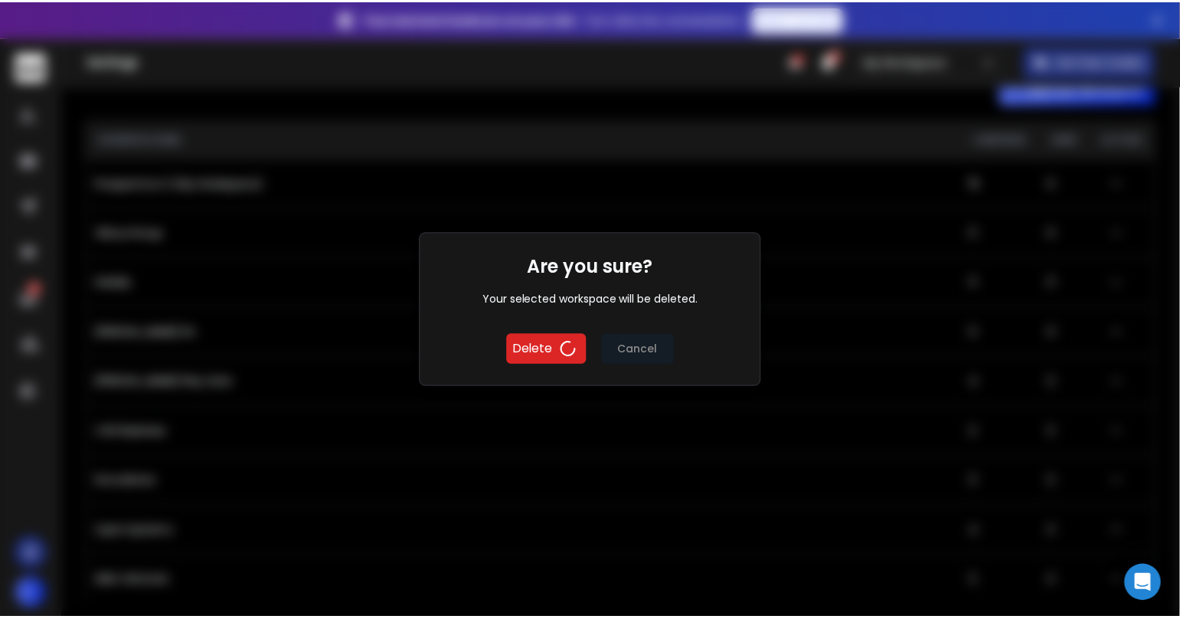
scroll to position [0, 0]
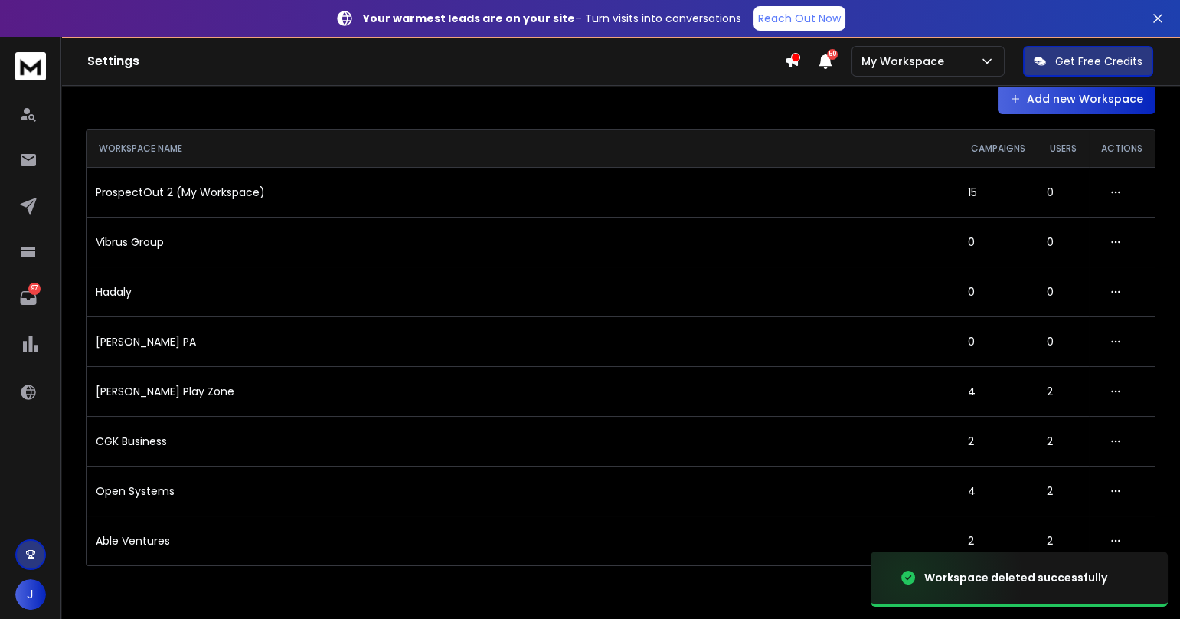
click at [1115, 540] on ol "Workspace deleted successfully" at bounding box center [1020, 579] width 322 height 80
click at [1147, 568] on icon "Notifications (F8)" at bounding box center [1151, 568] width 15 height 15
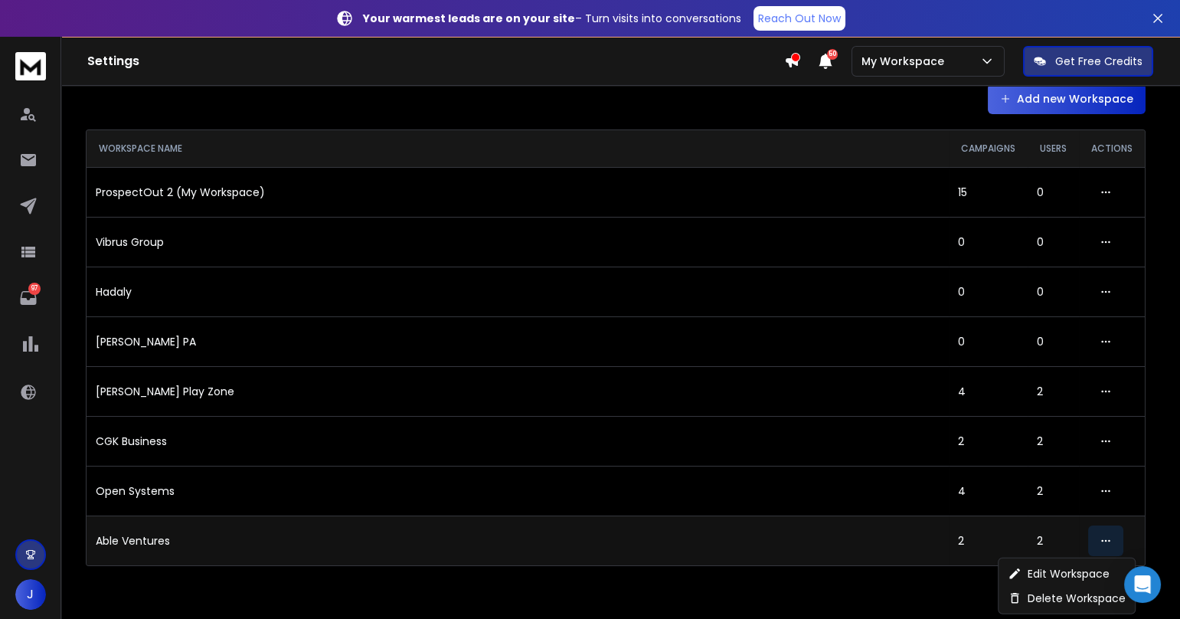
click at [1124, 546] on button "button" at bounding box center [1105, 540] width 35 height 31
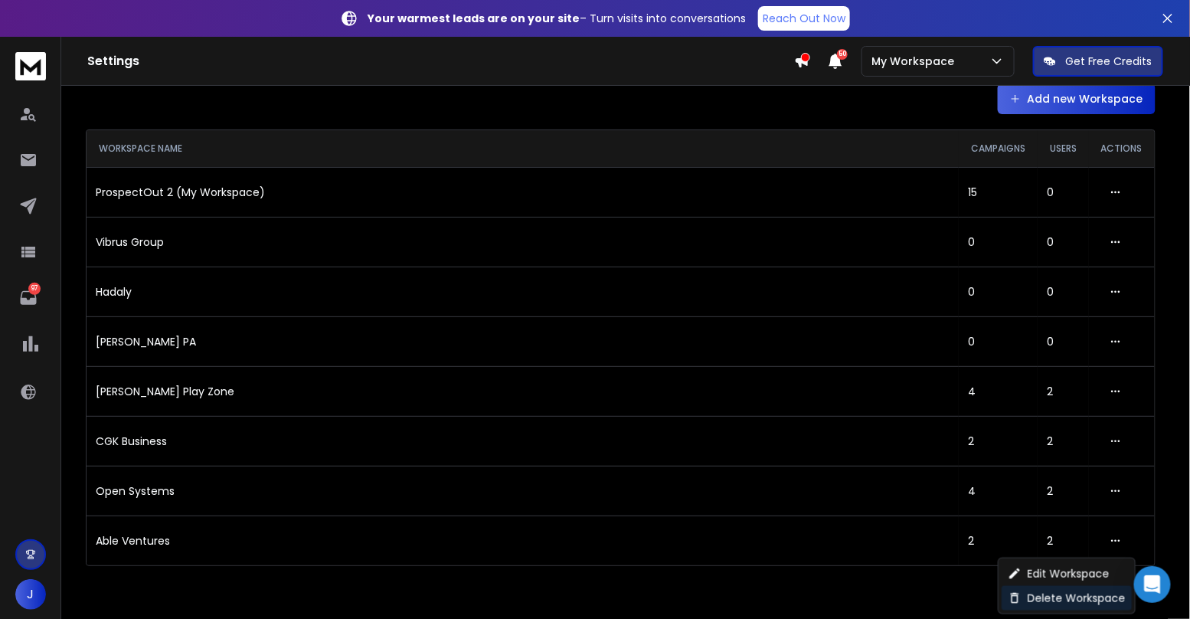
click at [1056, 605] on p "Delete Workspace" at bounding box center [1077, 598] width 98 height 15
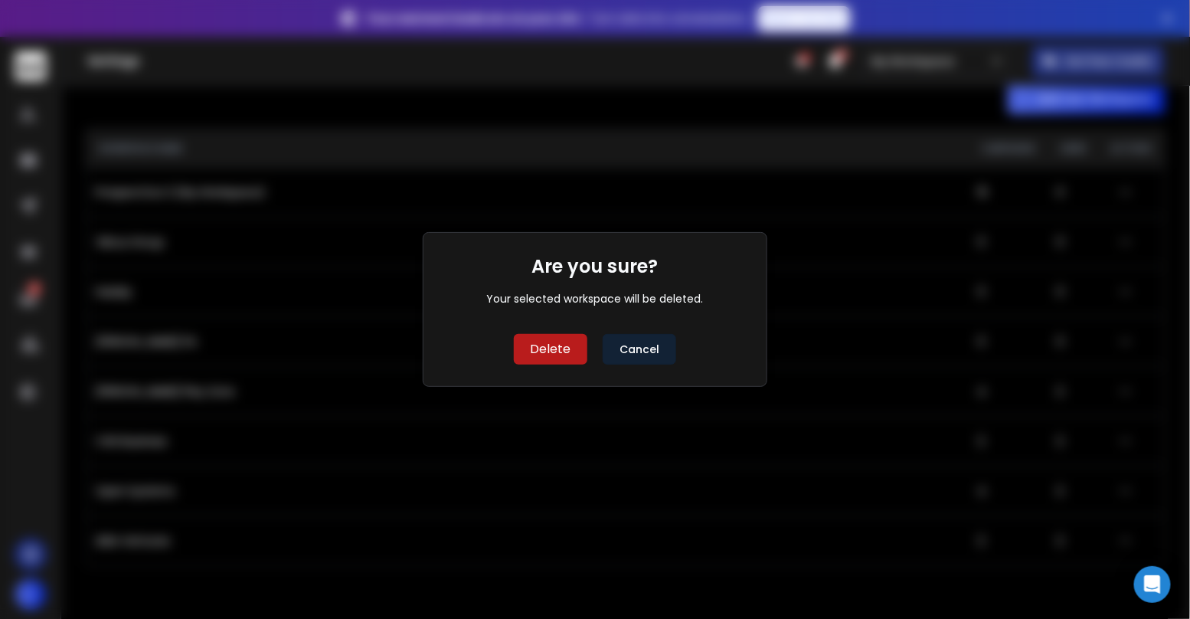
click at [582, 361] on button "Delete" at bounding box center [551, 349] width 74 height 31
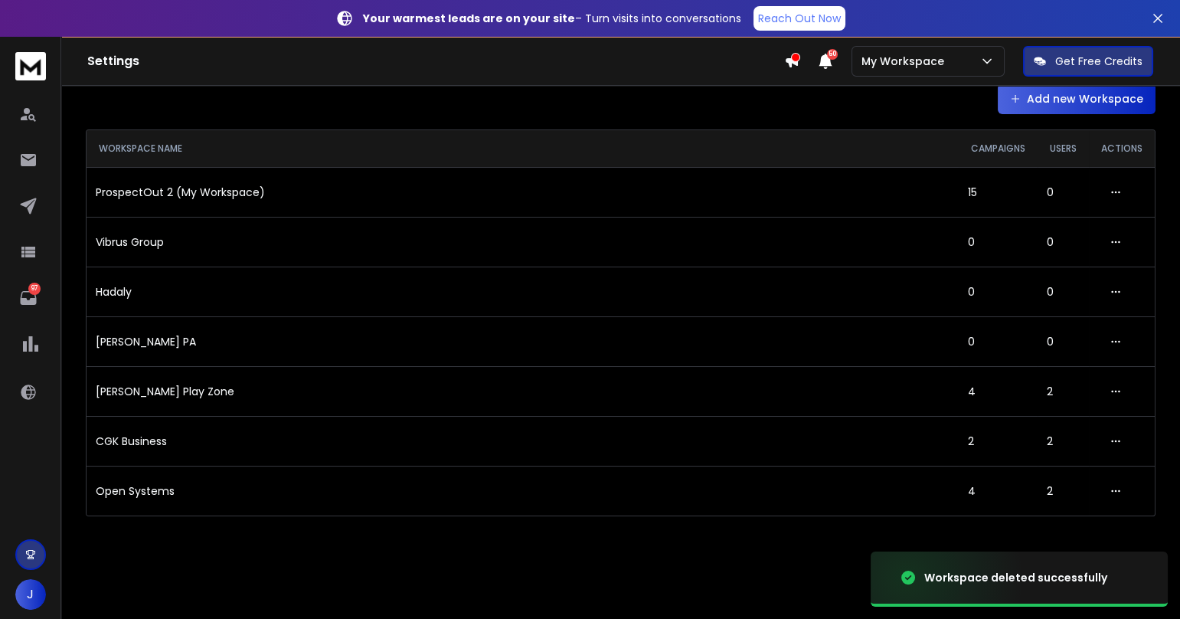
click at [591, 550] on div "Add new Workspace WORKSPACE NAME CAMPAIGNS USERS ACTIONS ProspectOut 2 (My Work…" at bounding box center [621, 337] width 1070 height 509
click at [953, 67] on div "My Workspace" at bounding box center [928, 61] width 133 height 15
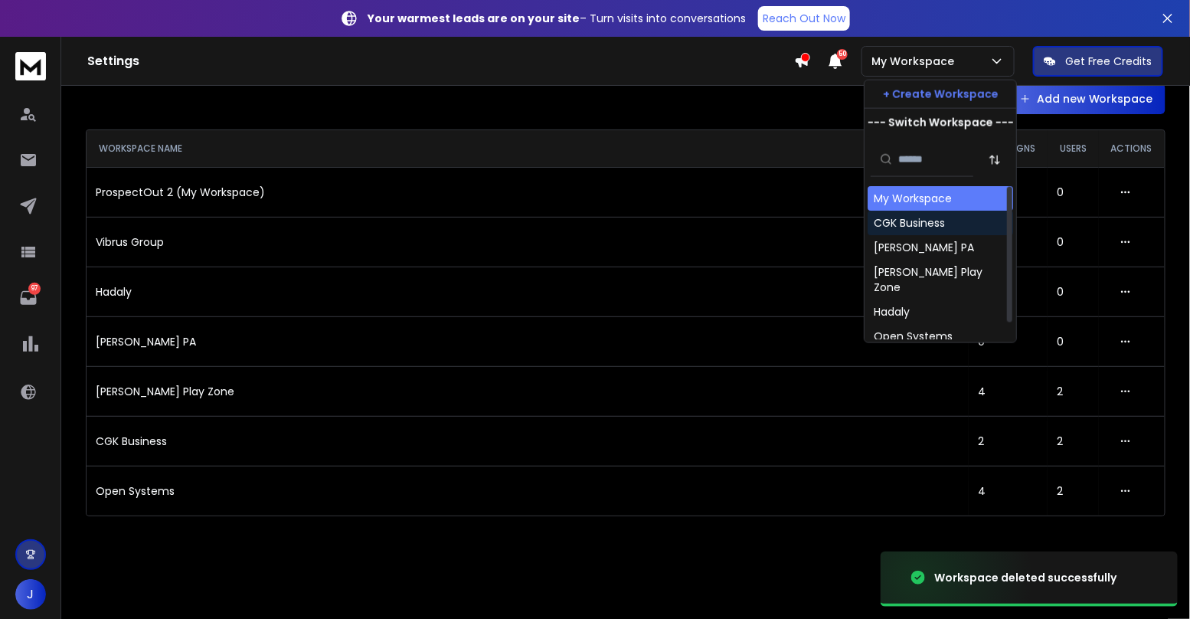
click at [935, 217] on div "CGK Business" at bounding box center [909, 222] width 71 height 15
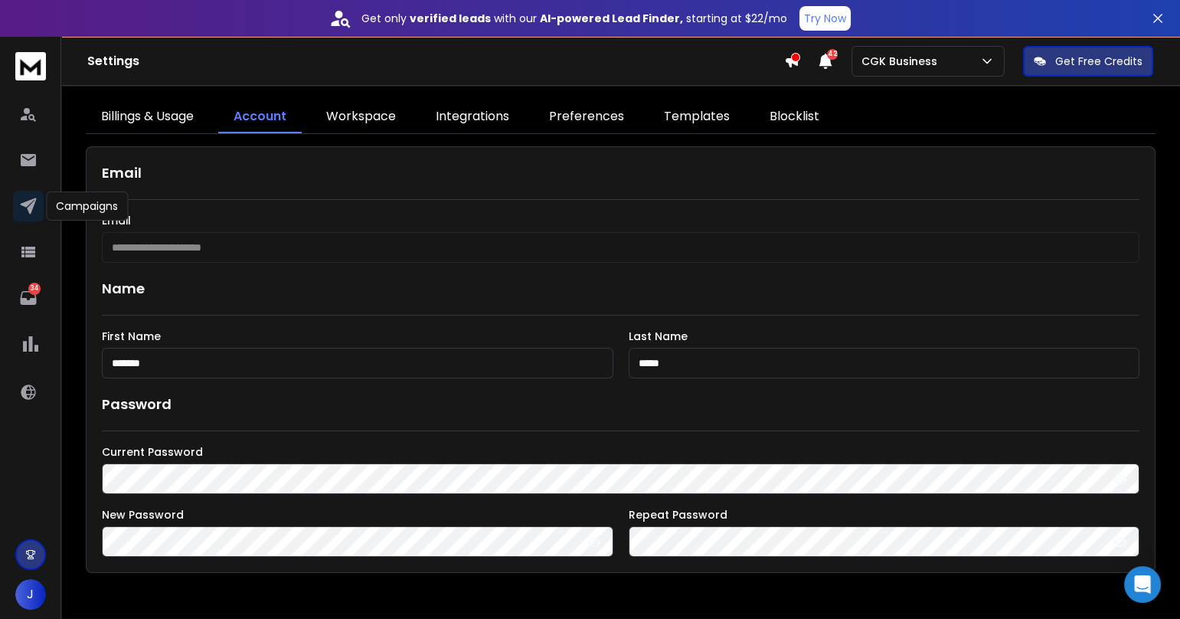
click at [21, 210] on icon at bounding box center [28, 206] width 18 height 18
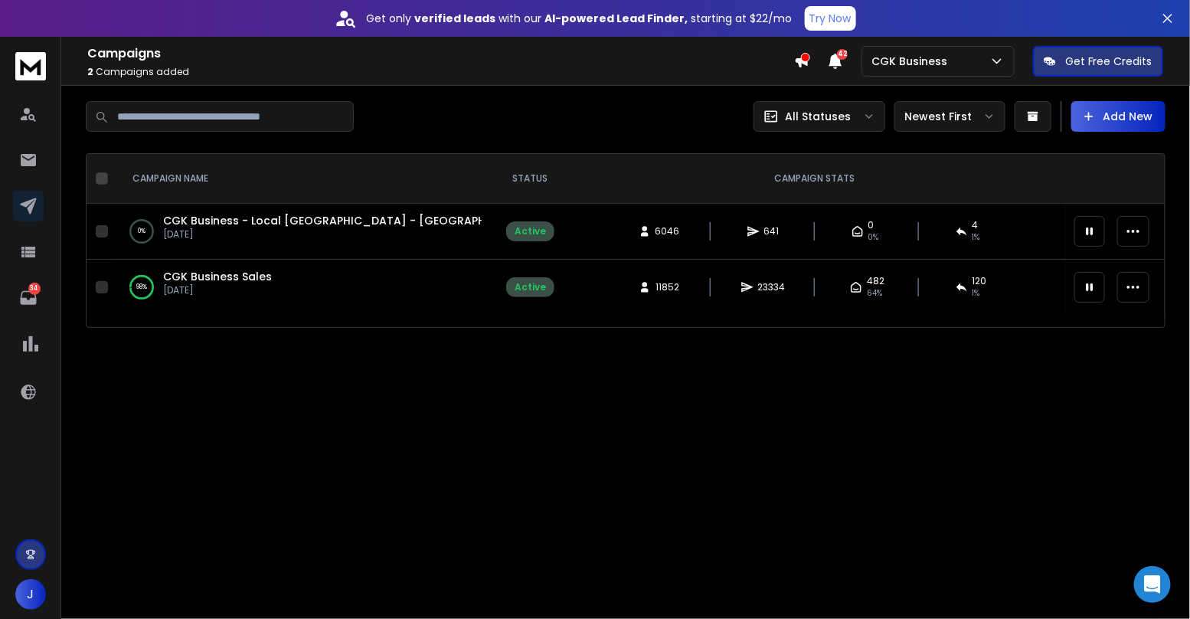
click at [481, 133] on div "Campaigns 2 Campaigns Added All Statuses Newest First Add New CAMPAIGN NAME STA…" at bounding box center [626, 214] width 1080 height 227
click at [973, 66] on div "CGK Business" at bounding box center [938, 61] width 133 height 15
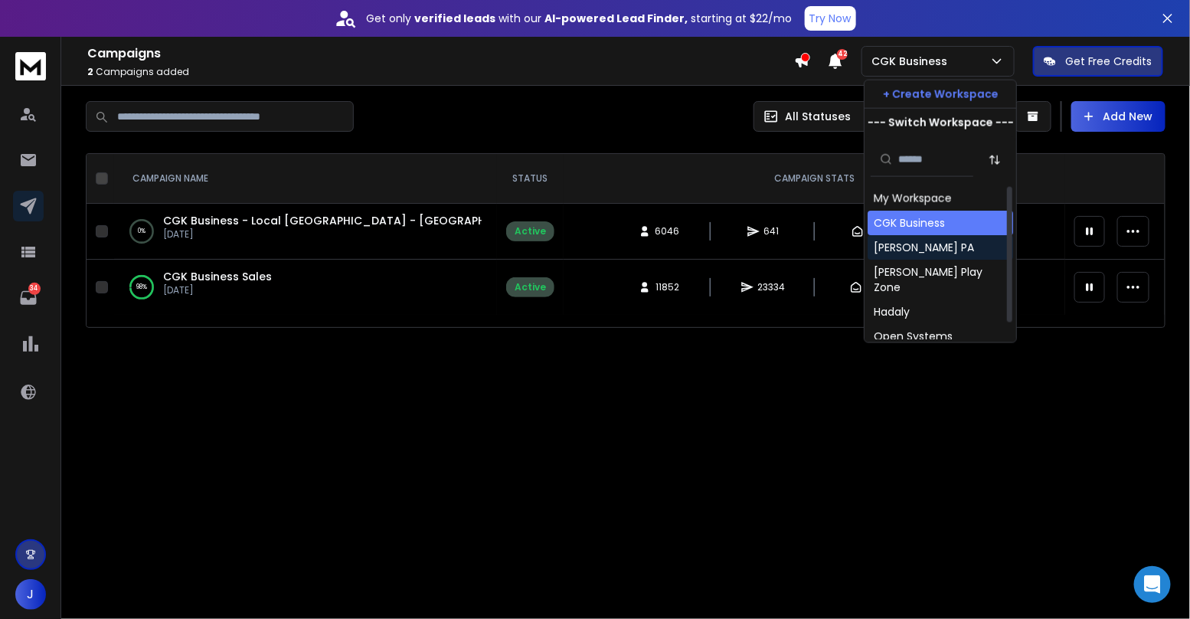
click at [941, 245] on div "[PERSON_NAME] PA" at bounding box center [924, 247] width 100 height 15
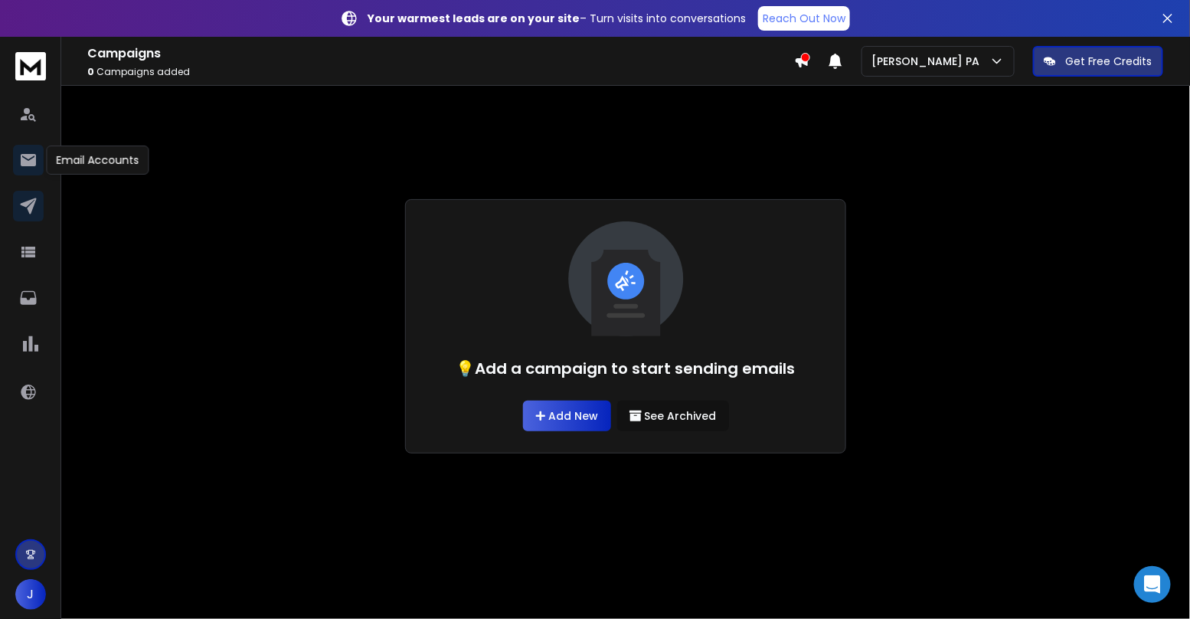
click at [33, 169] on link at bounding box center [28, 160] width 31 height 31
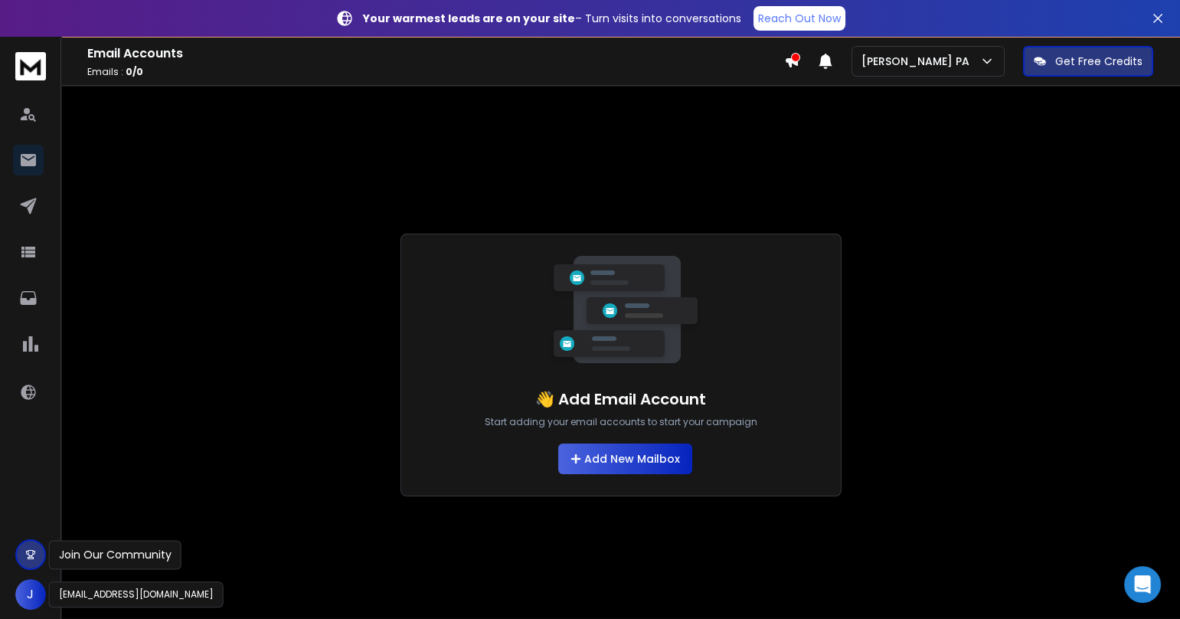
click at [31, 593] on span "J" at bounding box center [30, 594] width 31 height 31
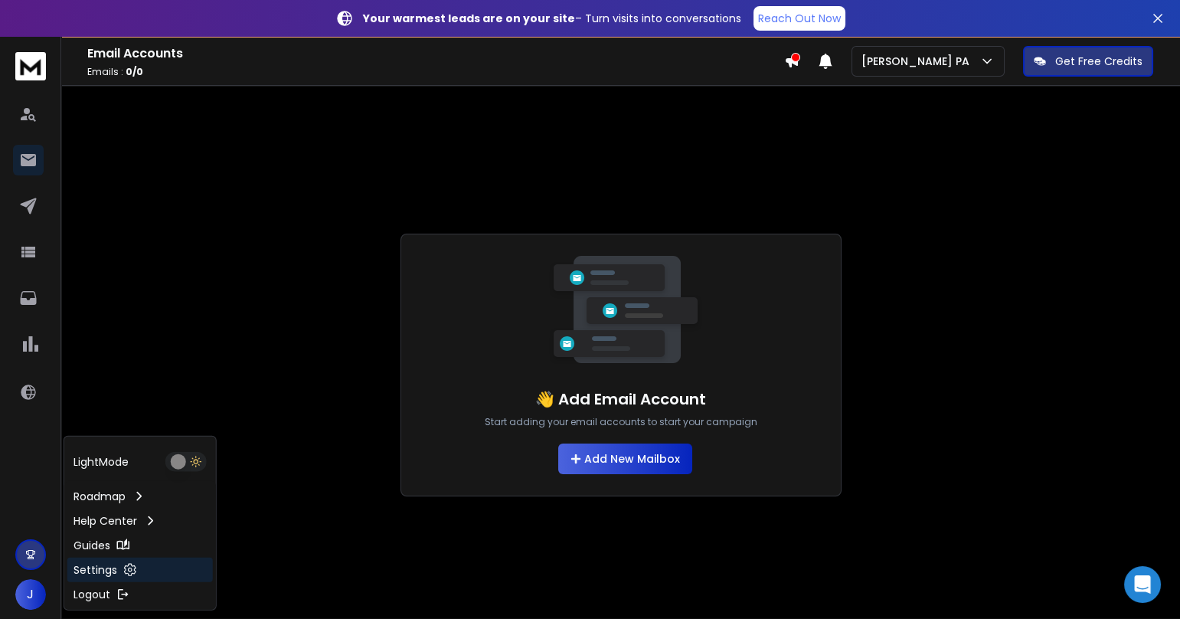
click at [103, 567] on p "Settings" at bounding box center [96, 569] width 44 height 15
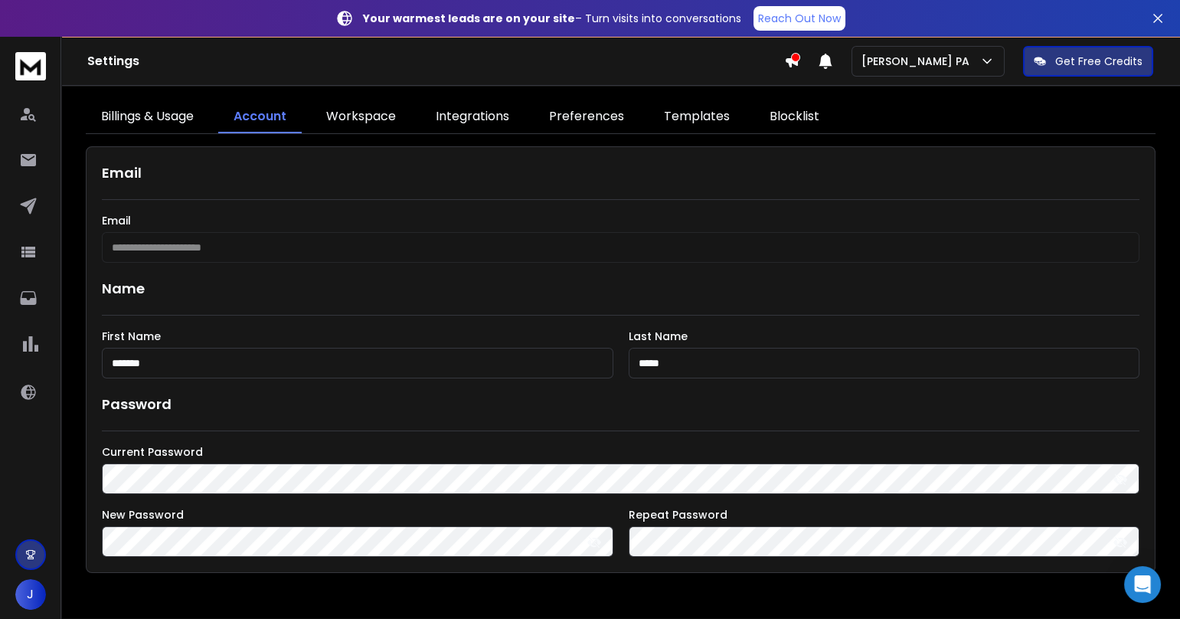
click at [381, 128] on link "Workspace" at bounding box center [361, 117] width 100 height 32
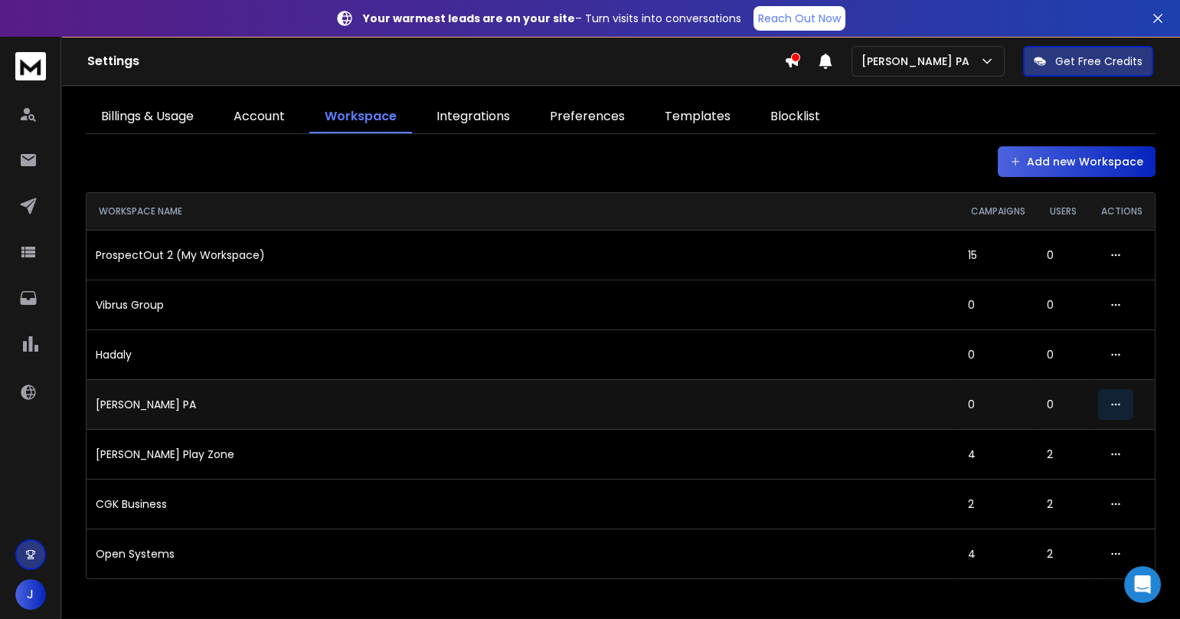
click at [1112, 404] on icon "button" at bounding box center [1116, 404] width 11 height 11
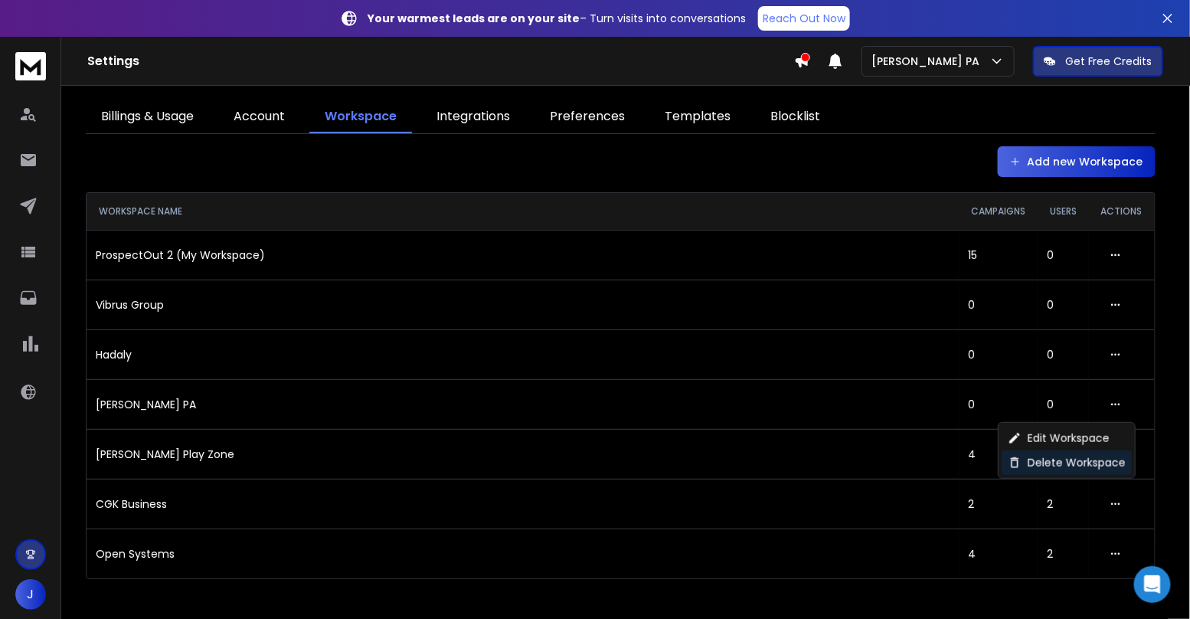
click at [1062, 463] on p "Delete Workspace" at bounding box center [1077, 462] width 98 height 15
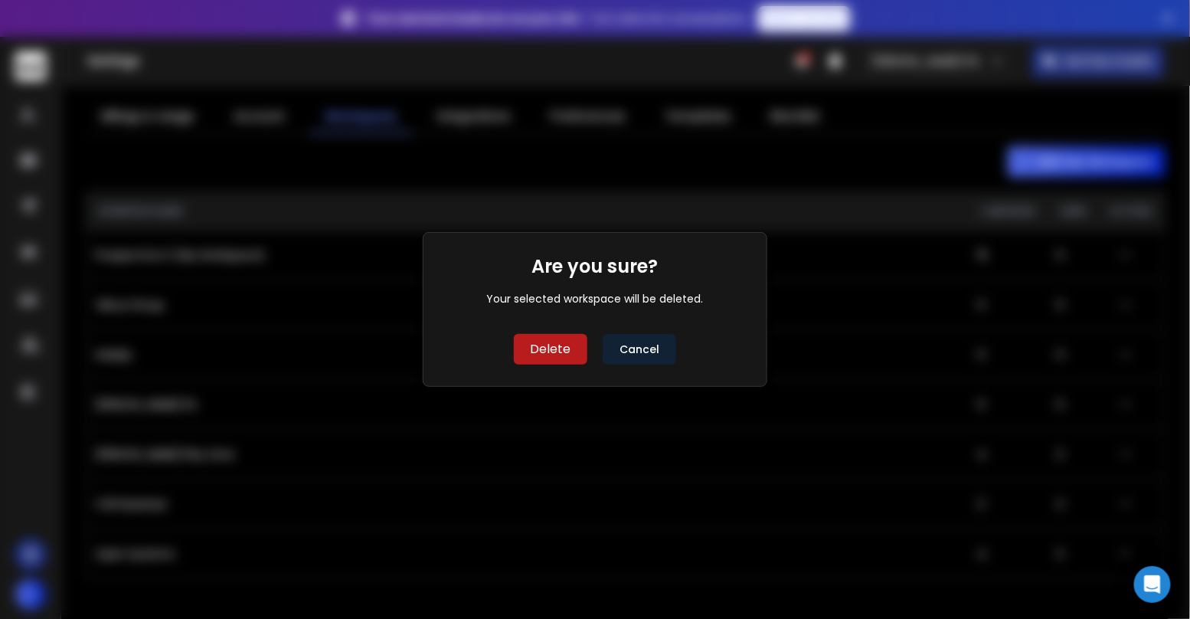
click at [551, 355] on button "Delete" at bounding box center [551, 349] width 74 height 31
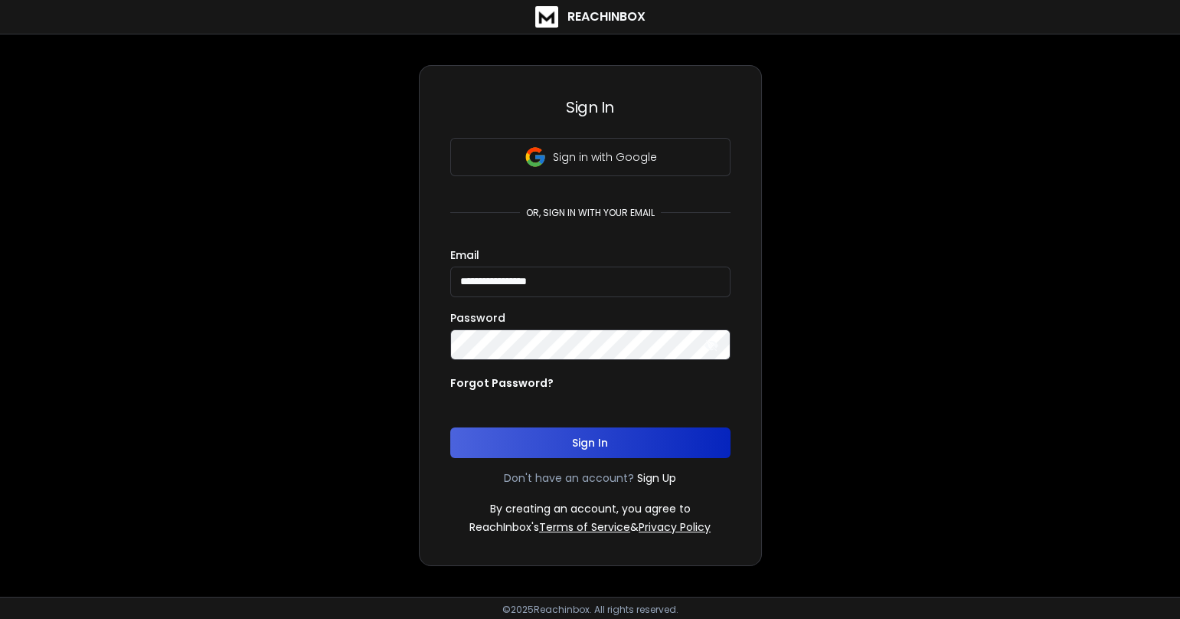
click at [690, 269] on input "**********" at bounding box center [590, 282] width 280 height 31
type input "**********"
click at [624, 445] on button "Sign In" at bounding box center [590, 442] width 280 height 31
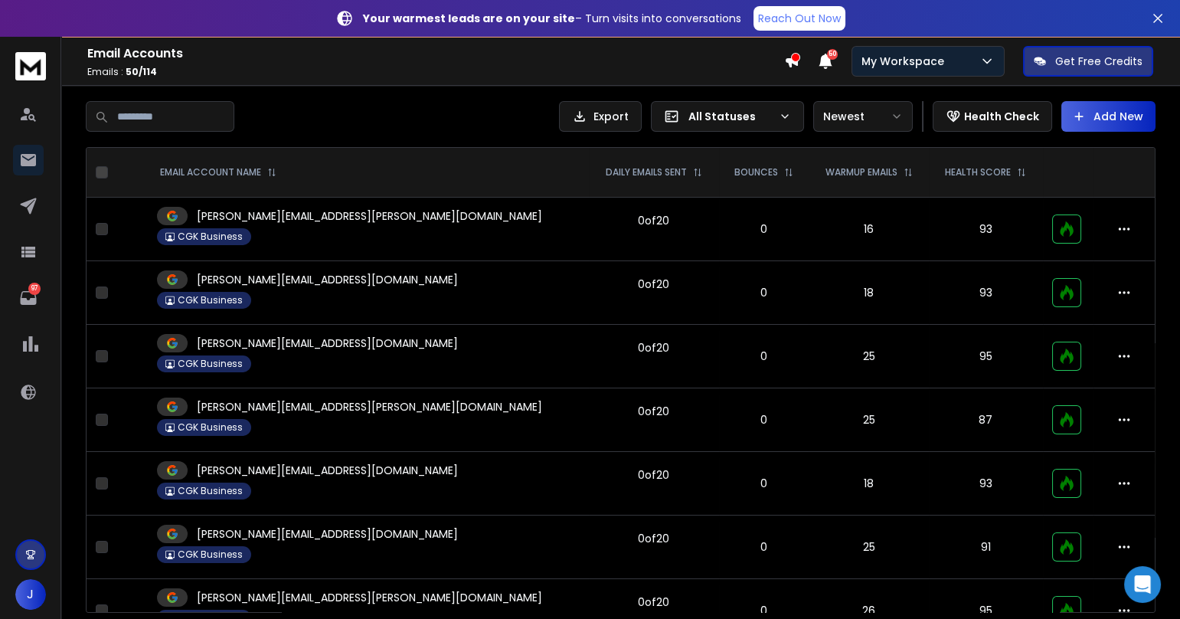
click at [890, 67] on p "My Workspace" at bounding box center [906, 61] width 89 height 15
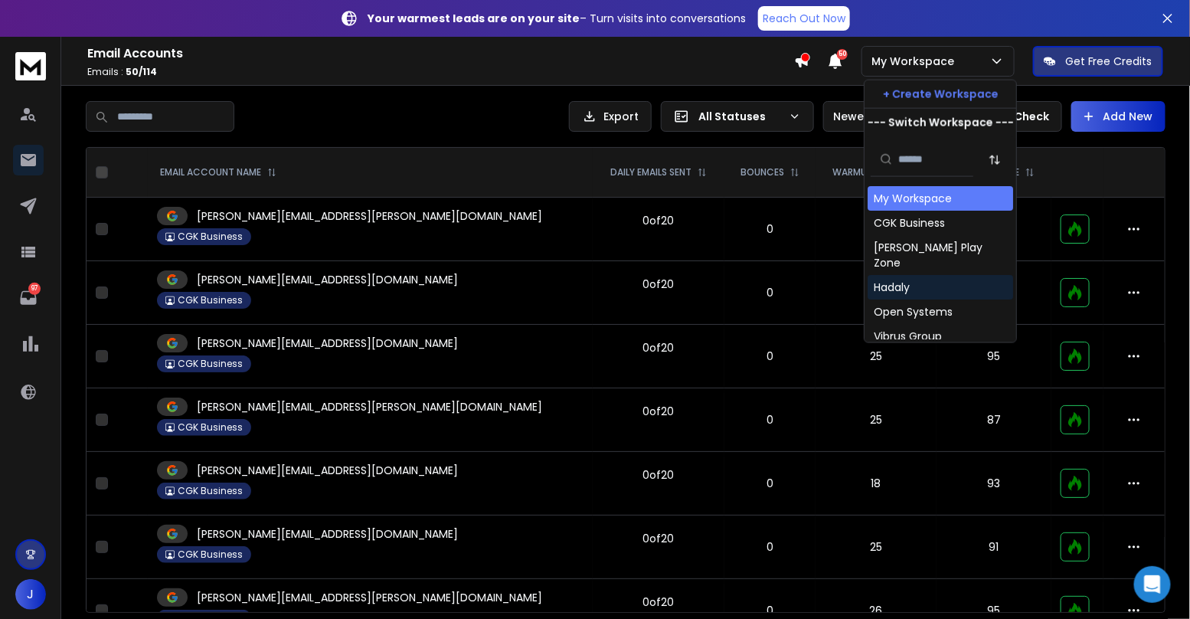
click at [935, 277] on div "Hadaly" at bounding box center [941, 287] width 146 height 25
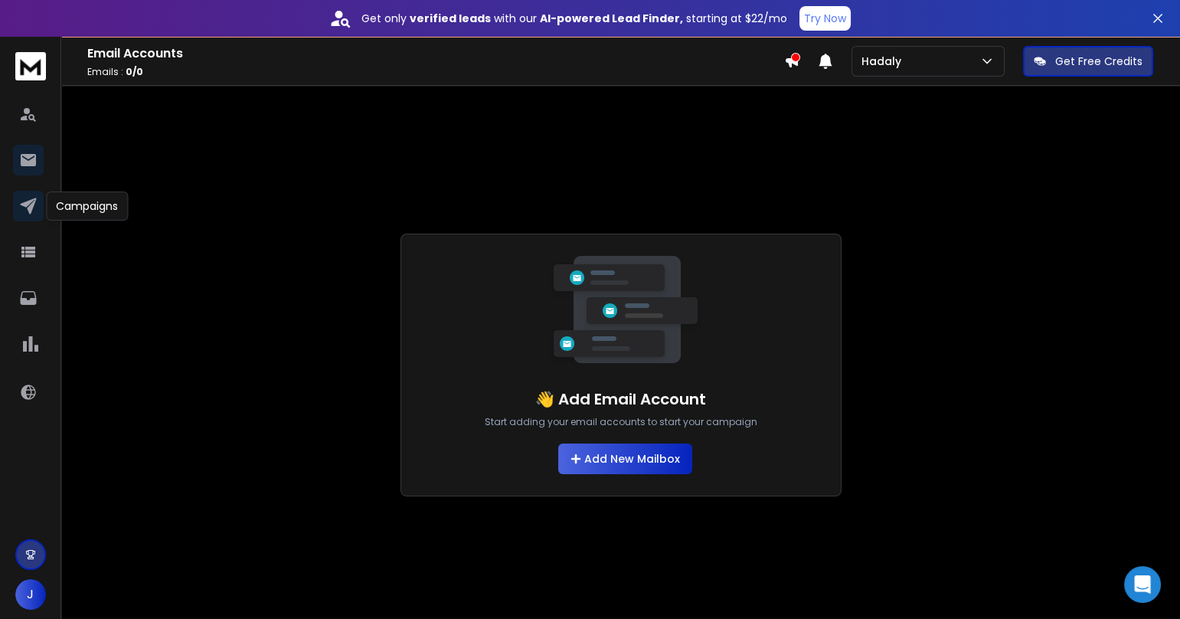
click at [26, 212] on icon at bounding box center [28, 206] width 18 height 18
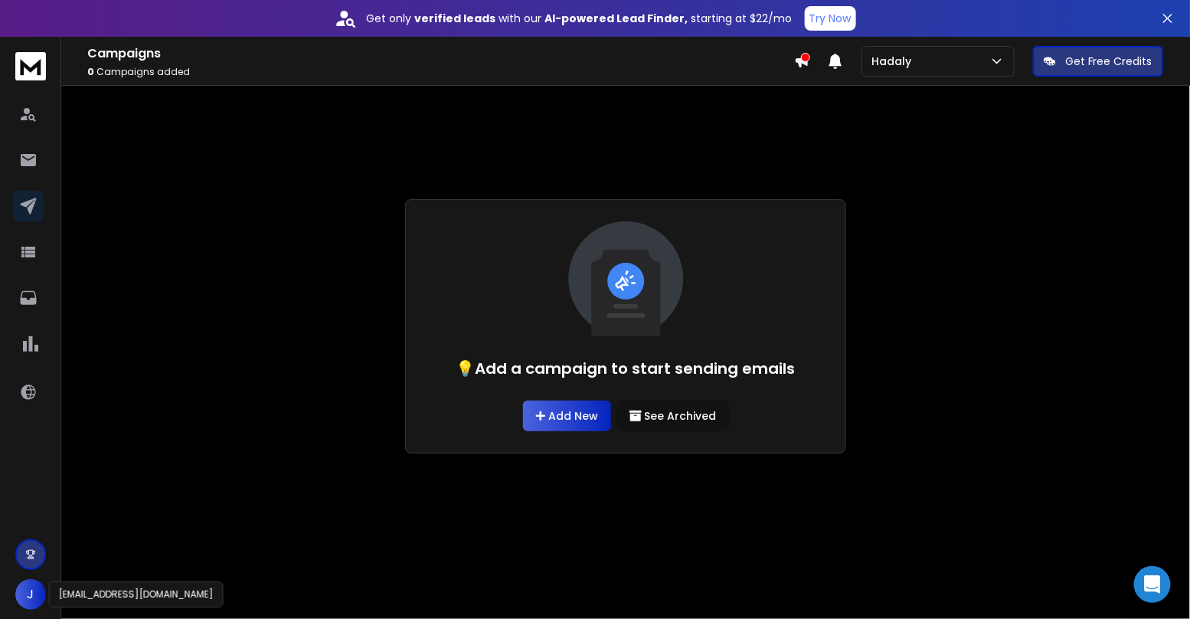
click at [33, 589] on span "J" at bounding box center [30, 594] width 31 height 31
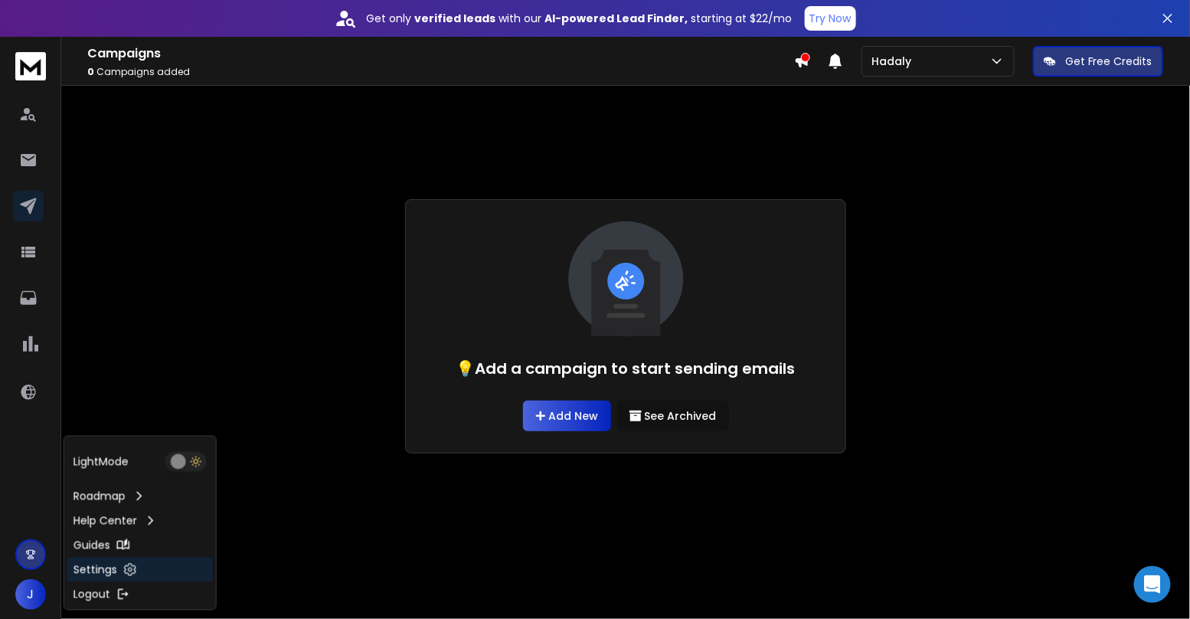
click at [113, 577] on div "Settings" at bounding box center [140, 570] width 146 height 25
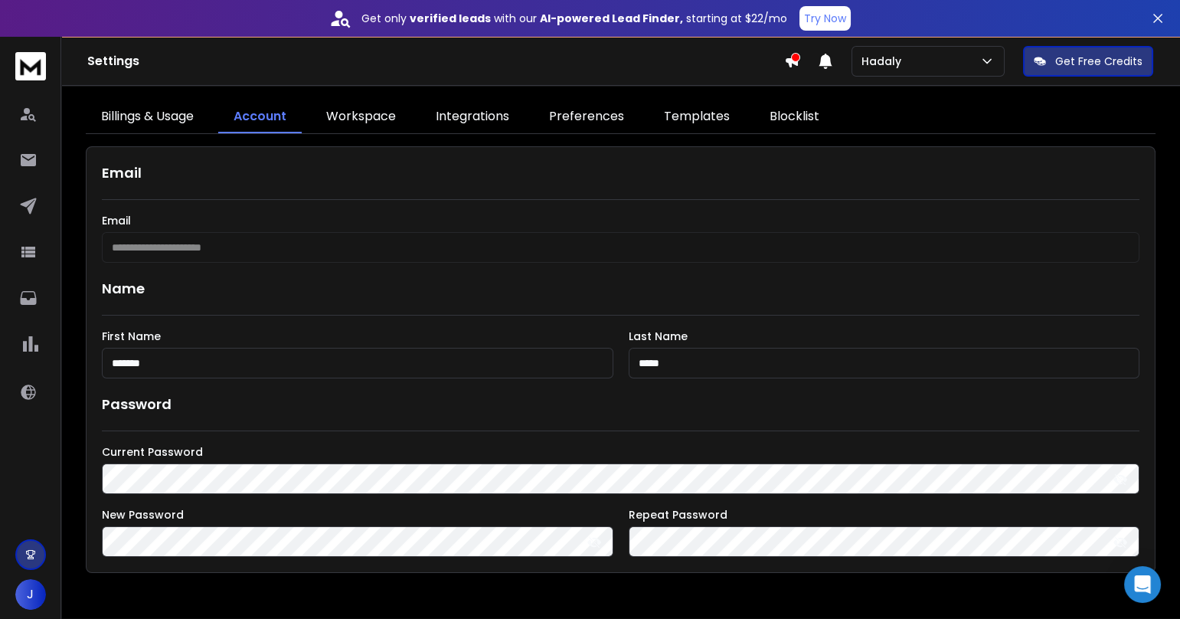
click at [378, 119] on link "Workspace" at bounding box center [361, 117] width 100 height 32
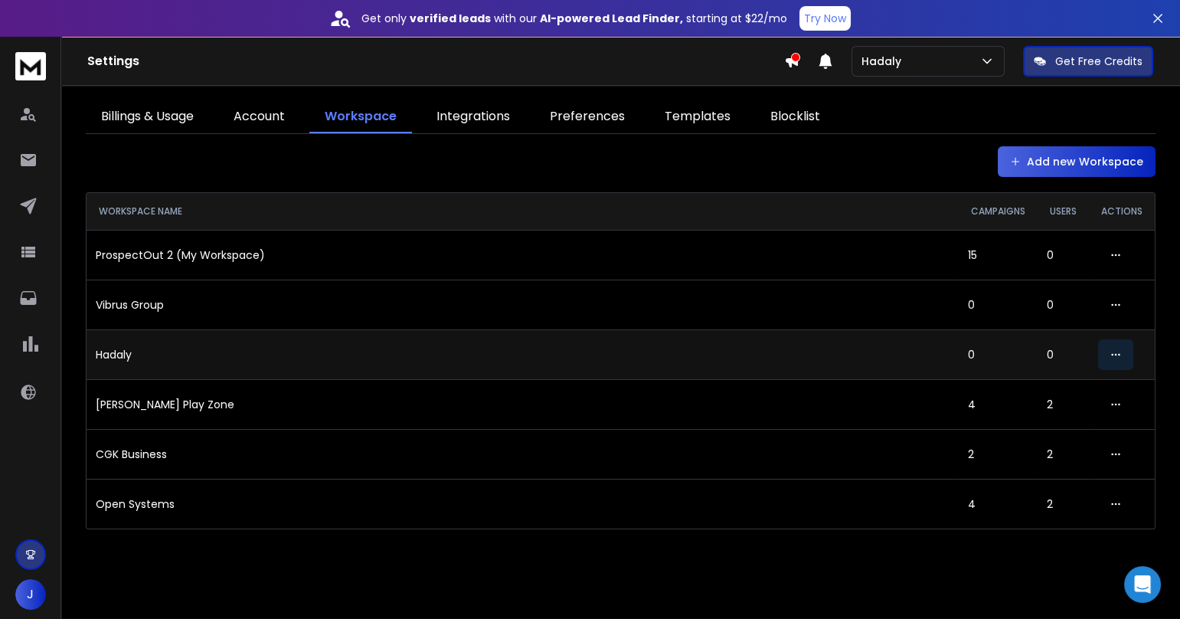
click at [1107, 351] on button "button" at bounding box center [1115, 354] width 35 height 31
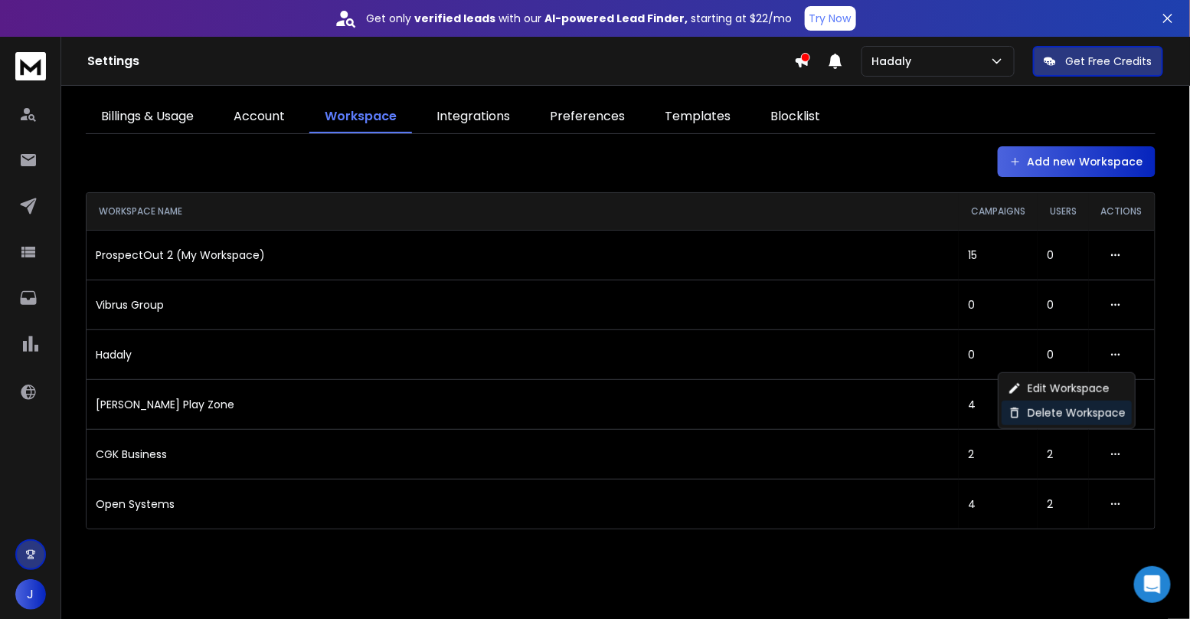
click at [1076, 413] on p "Delete Workspace" at bounding box center [1077, 412] width 98 height 15
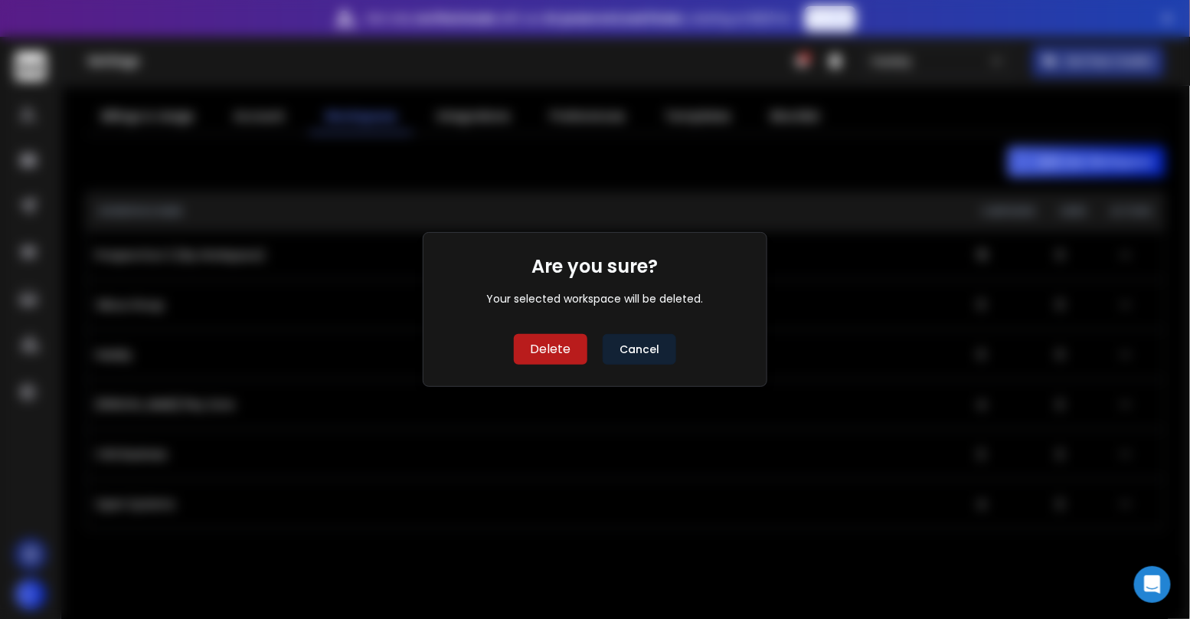
click at [532, 346] on button "Delete" at bounding box center [551, 349] width 74 height 31
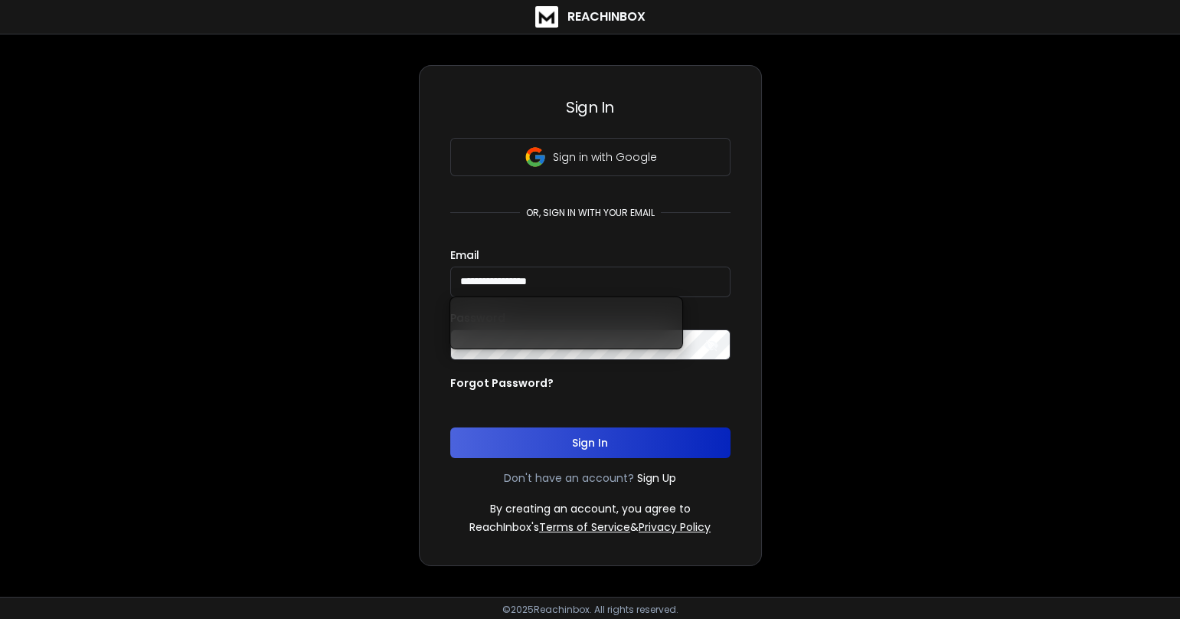
click at [653, 289] on input "**********" at bounding box center [590, 282] width 280 height 31
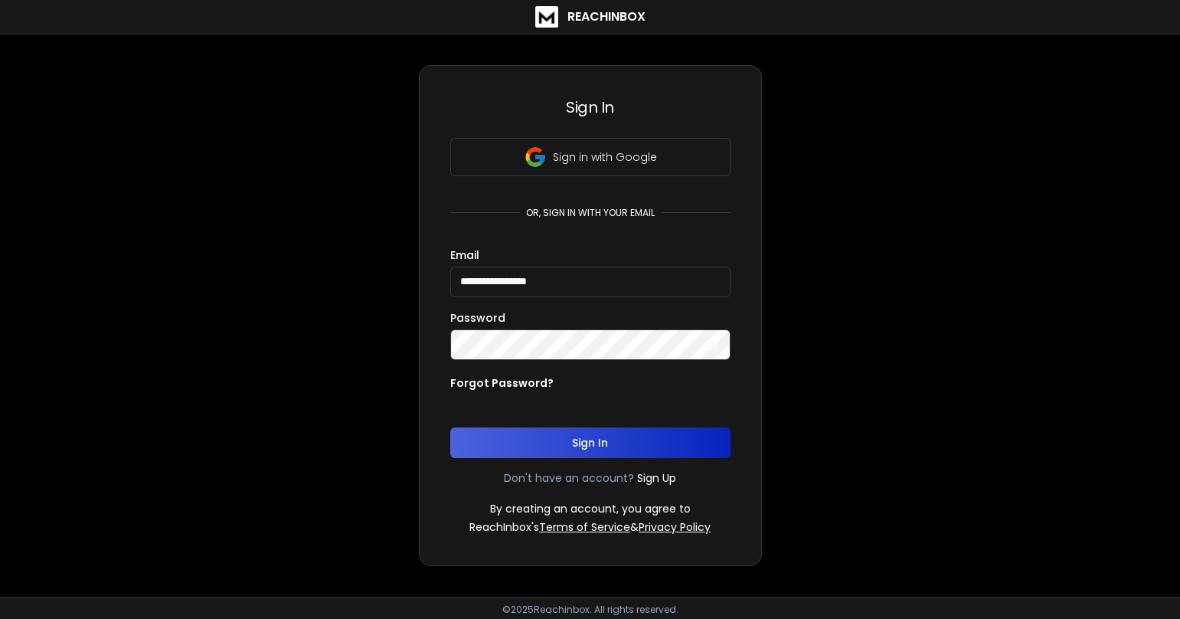
type input "**********"
click at [602, 437] on button "Sign In" at bounding box center [590, 442] width 280 height 31
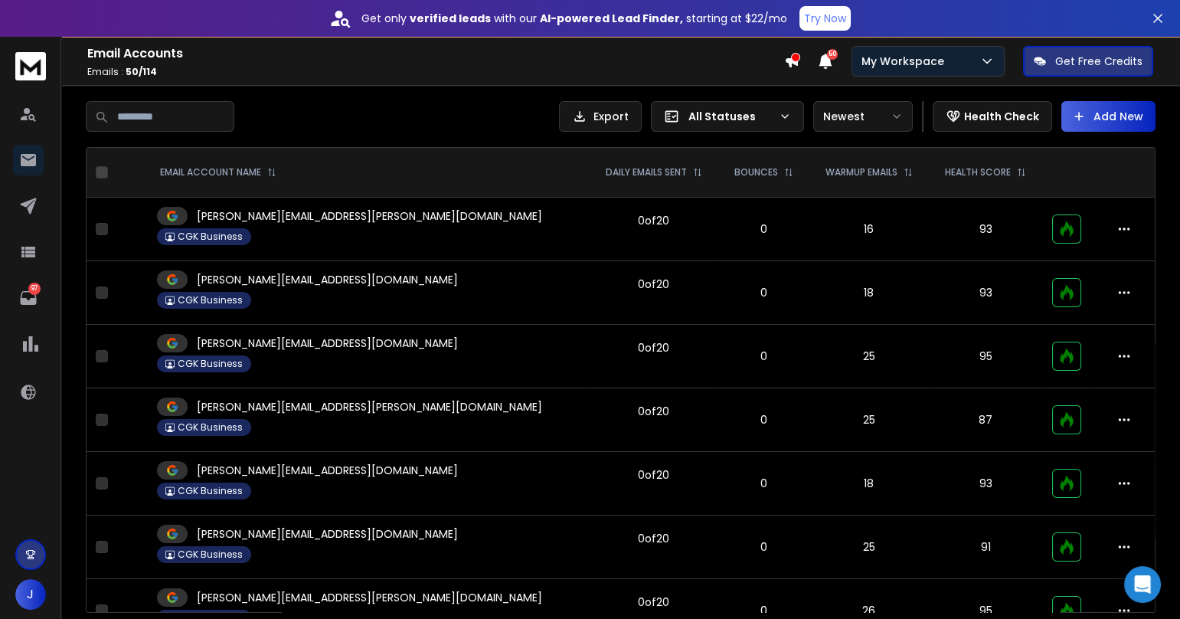
click at [961, 52] on button "My Workspace" at bounding box center [928, 61] width 153 height 31
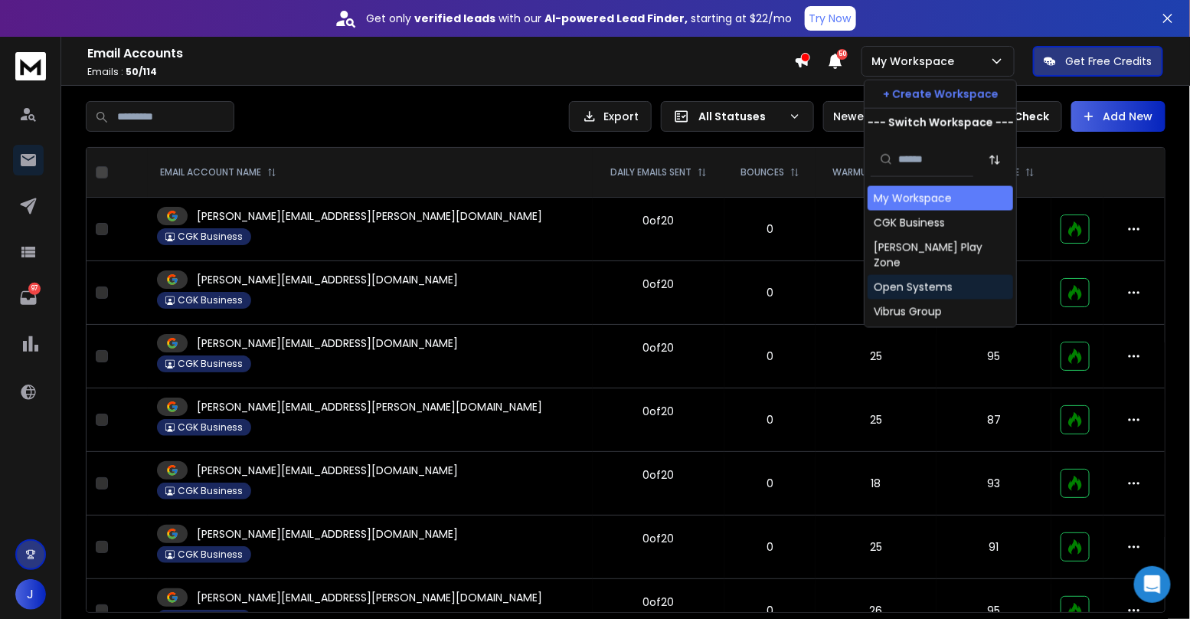
click at [944, 280] on div "Open Systems" at bounding box center [913, 287] width 79 height 15
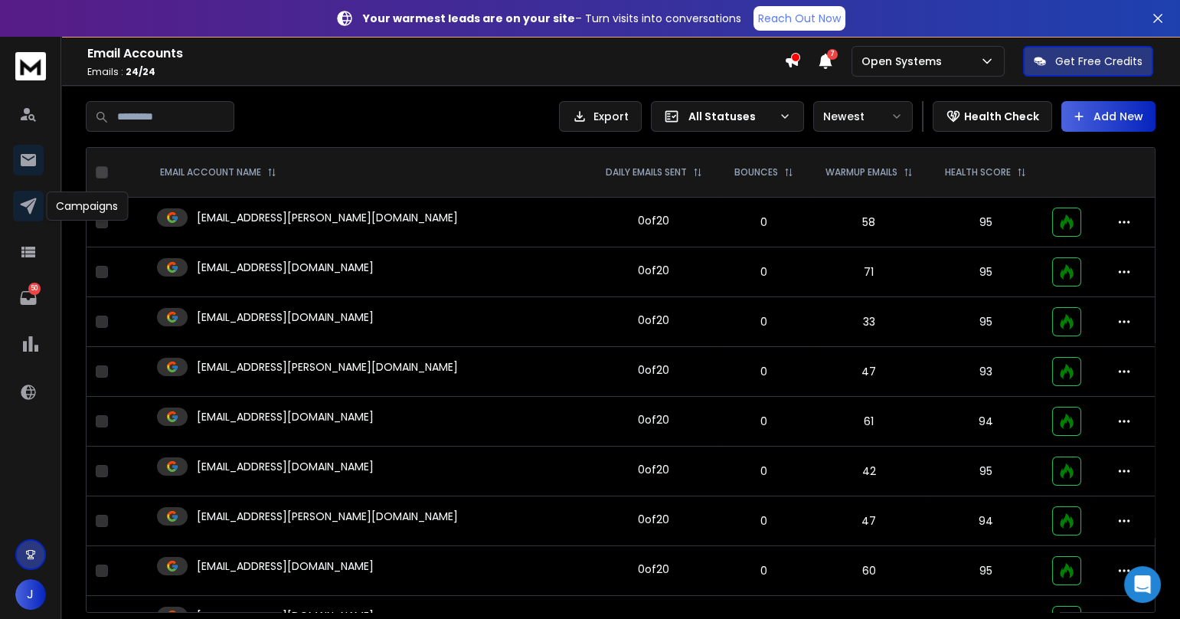
click at [24, 208] on icon at bounding box center [28, 206] width 18 height 18
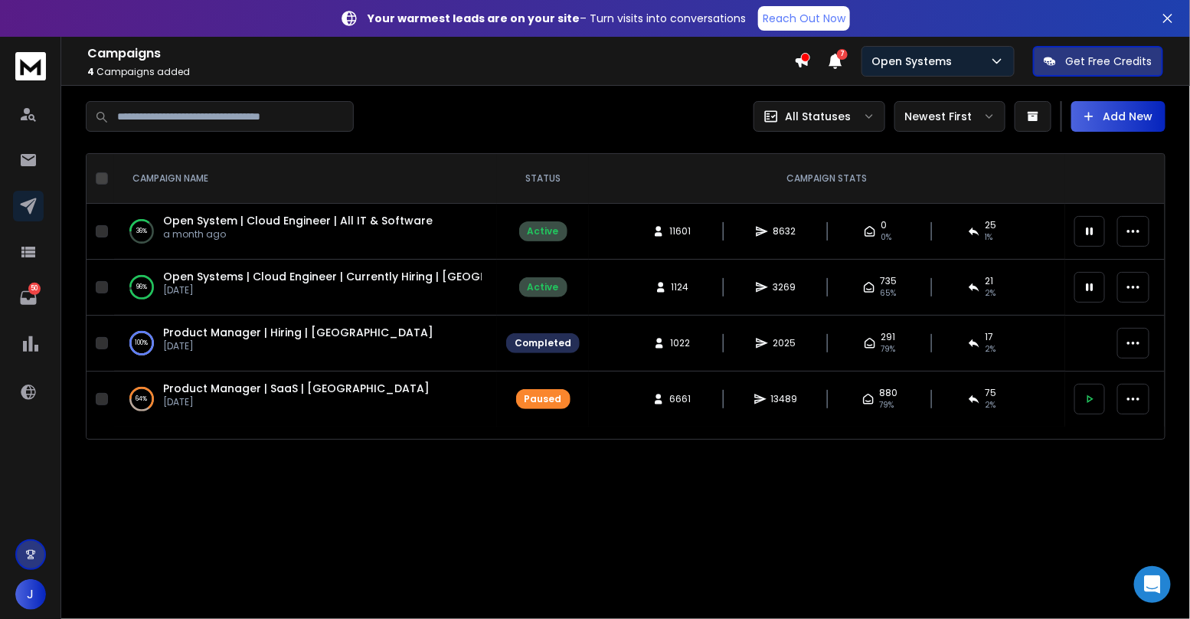
click at [966, 67] on div "Open Systems" at bounding box center [938, 61] width 133 height 15
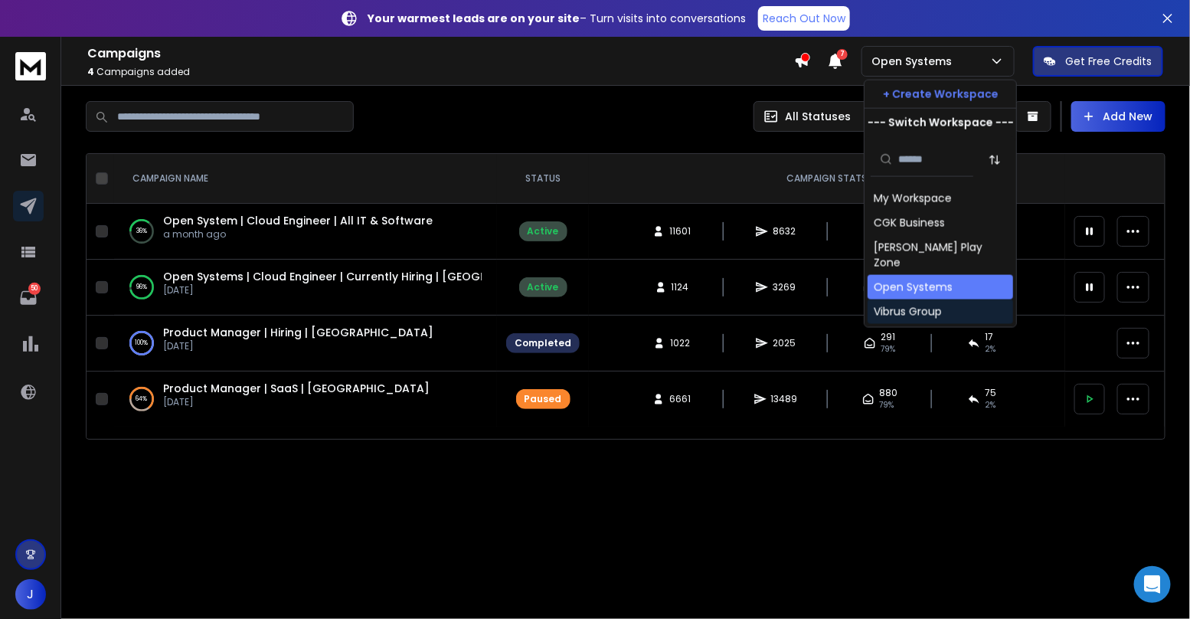
click at [918, 304] on div "Vibrus Group" at bounding box center [908, 311] width 68 height 15
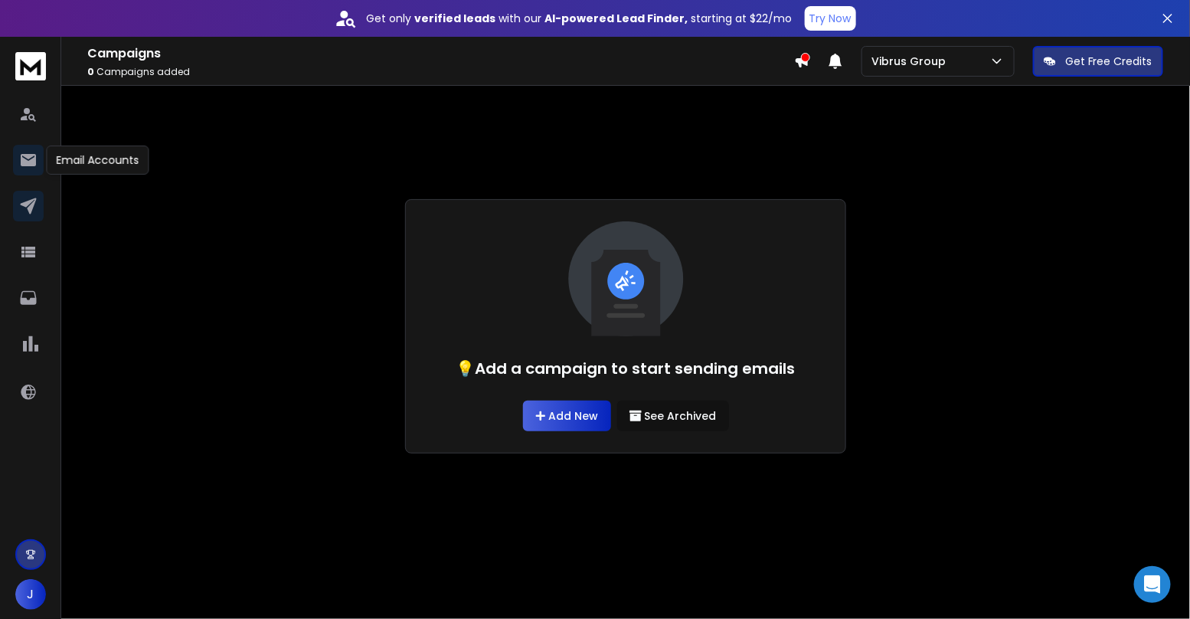
click at [21, 151] on icon at bounding box center [28, 160] width 18 height 18
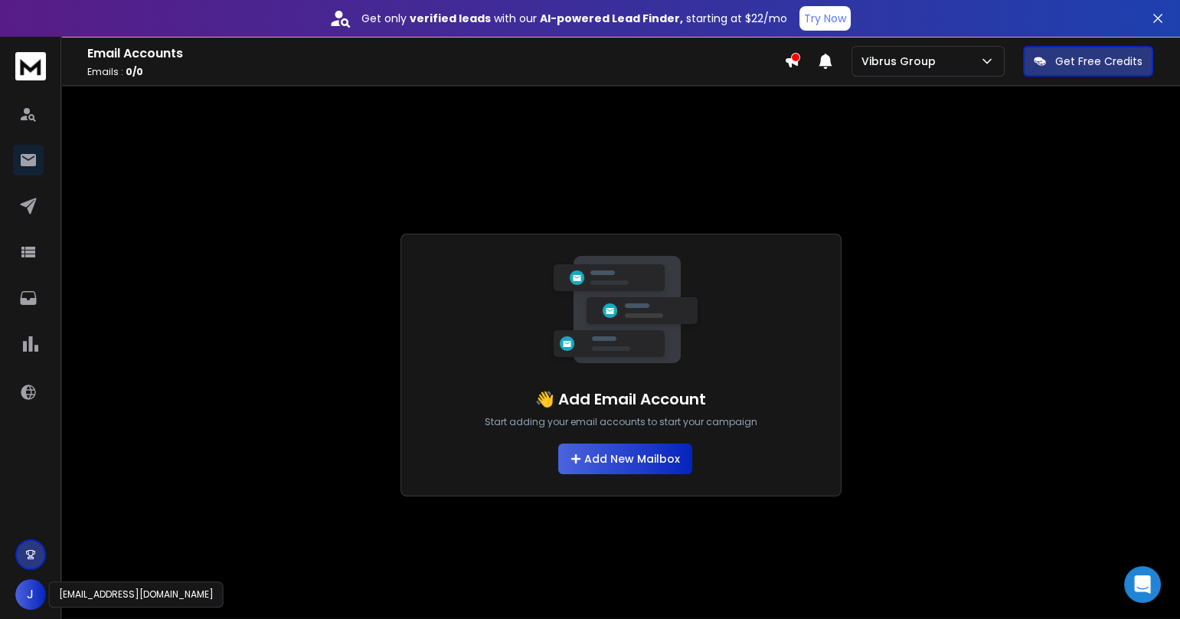
click at [47, 597] on div "J" at bounding box center [30, 331] width 61 height 588
click at [34, 593] on span "J" at bounding box center [30, 594] width 31 height 31
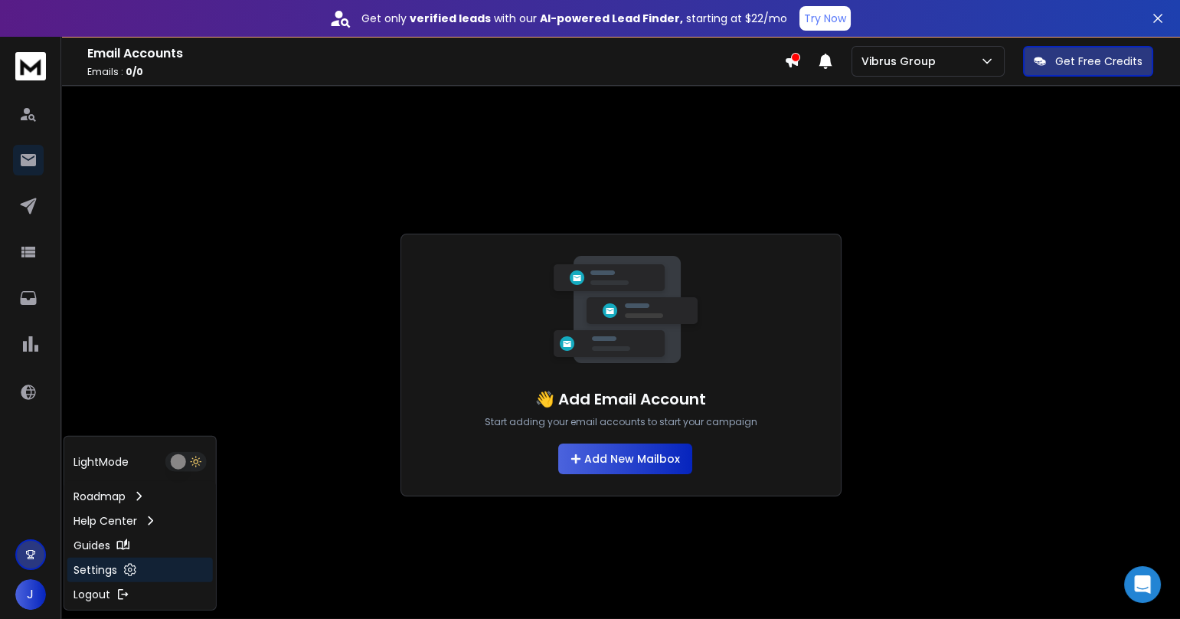
click at [137, 569] on div "Settings" at bounding box center [140, 570] width 146 height 25
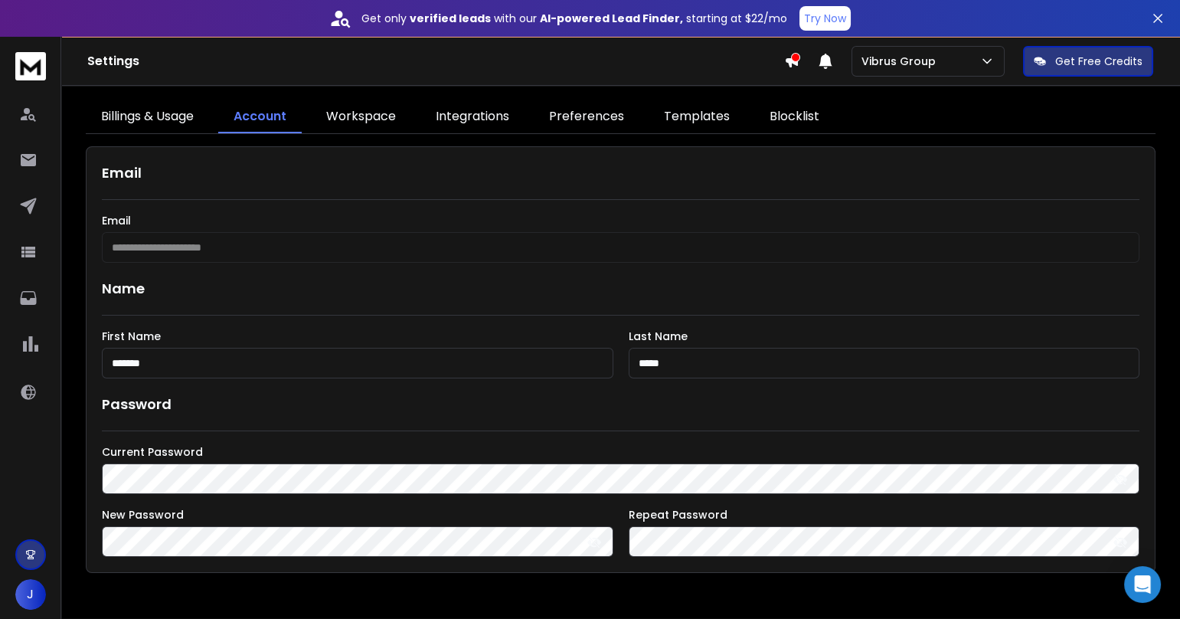
click at [351, 110] on link "Workspace" at bounding box center [361, 117] width 100 height 32
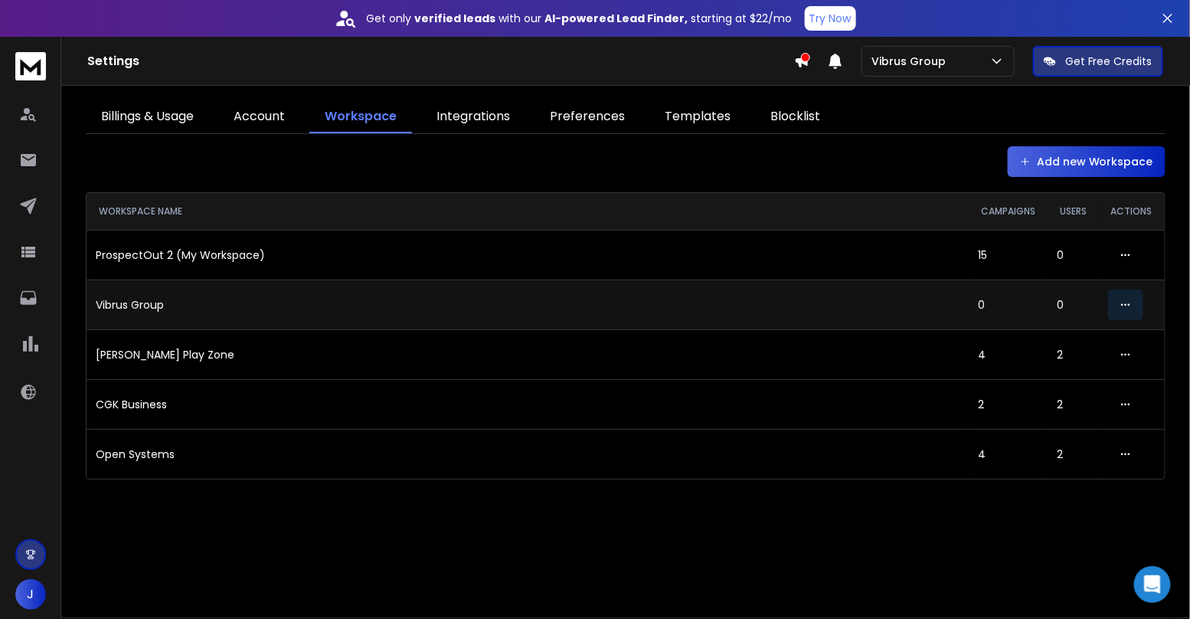
click at [1121, 300] on icon "button" at bounding box center [1126, 305] width 11 height 11
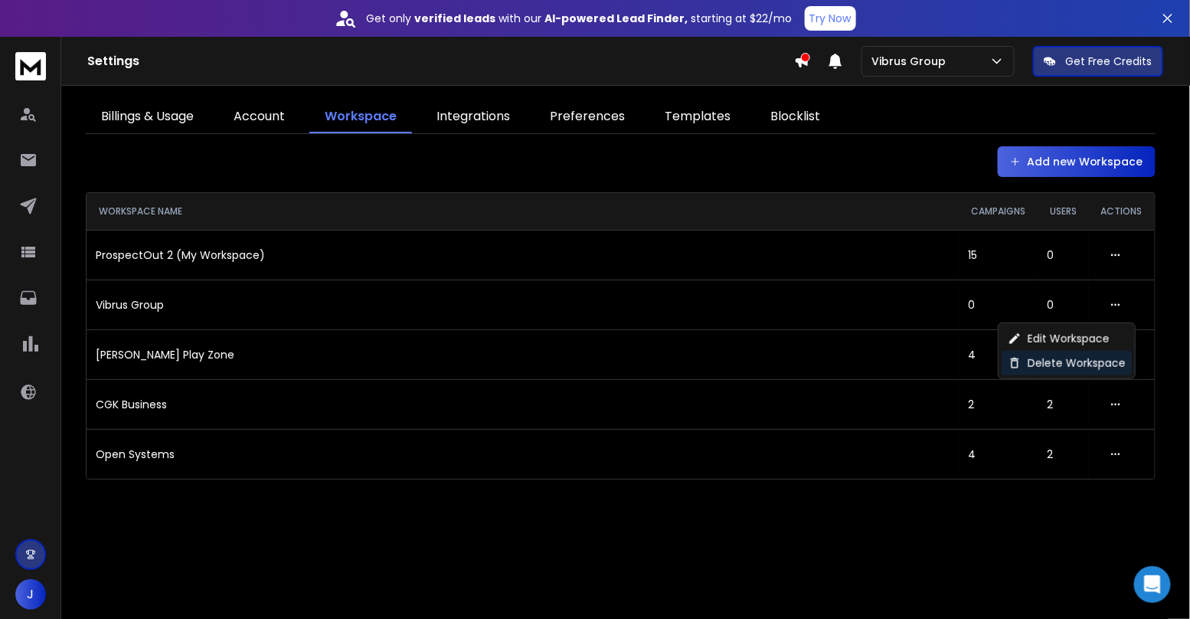
click at [1081, 364] on p "Delete Workspace" at bounding box center [1077, 362] width 98 height 15
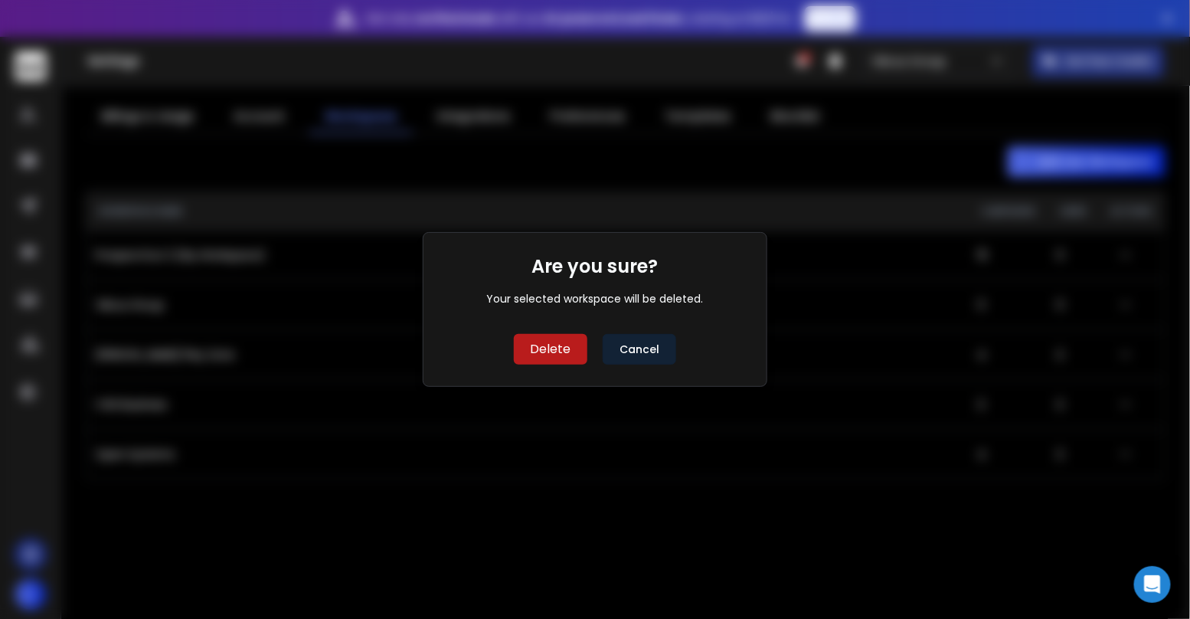
click at [558, 353] on button "Delete" at bounding box center [551, 349] width 74 height 31
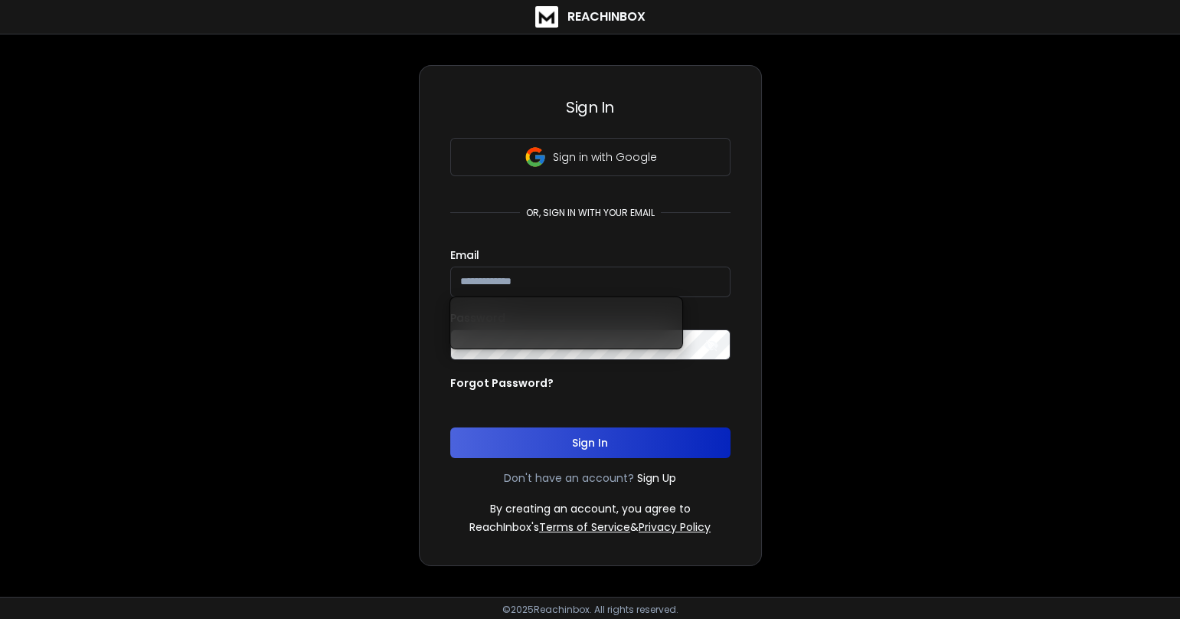
type input "**********"
click at [644, 437] on button "Sign In" at bounding box center [590, 442] width 280 height 31
